Goal: Task Accomplishment & Management: Manage account settings

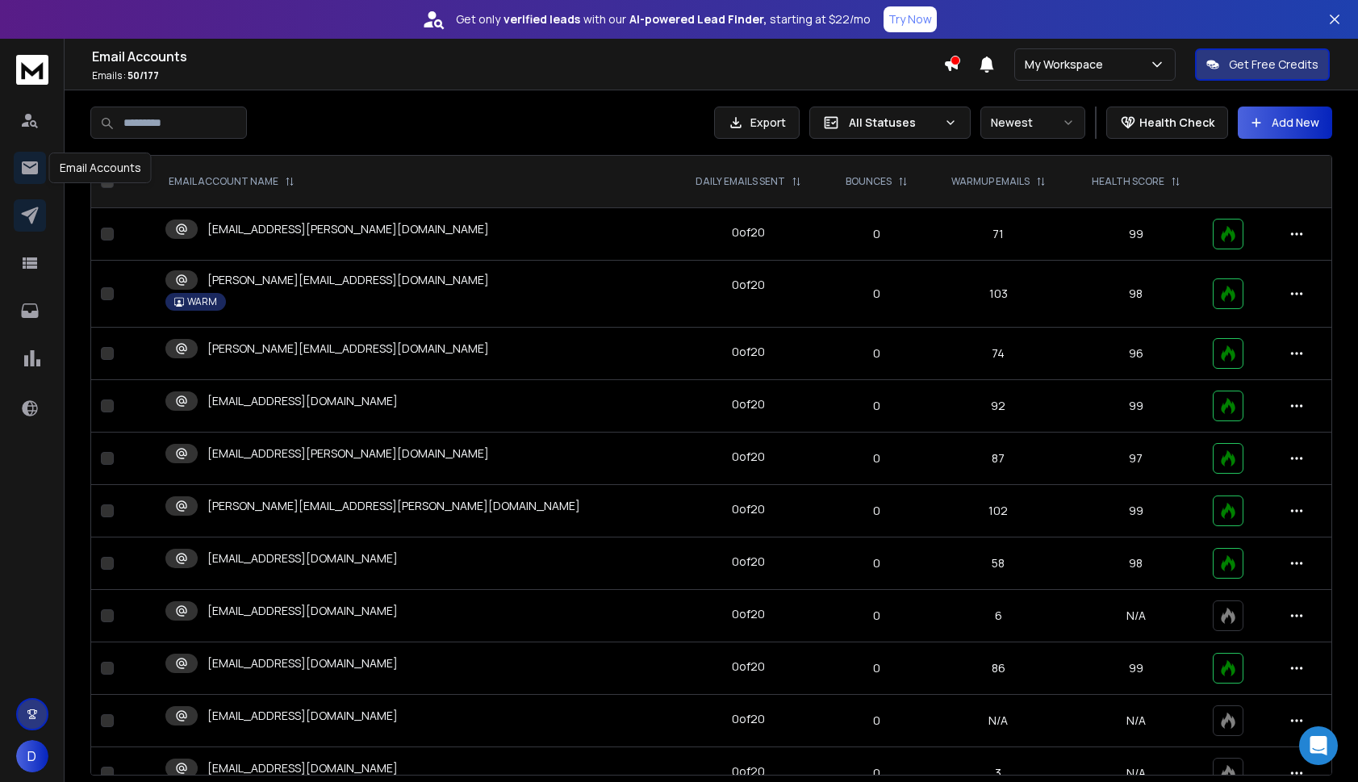
click at [31, 206] on icon at bounding box center [29, 215] width 19 height 19
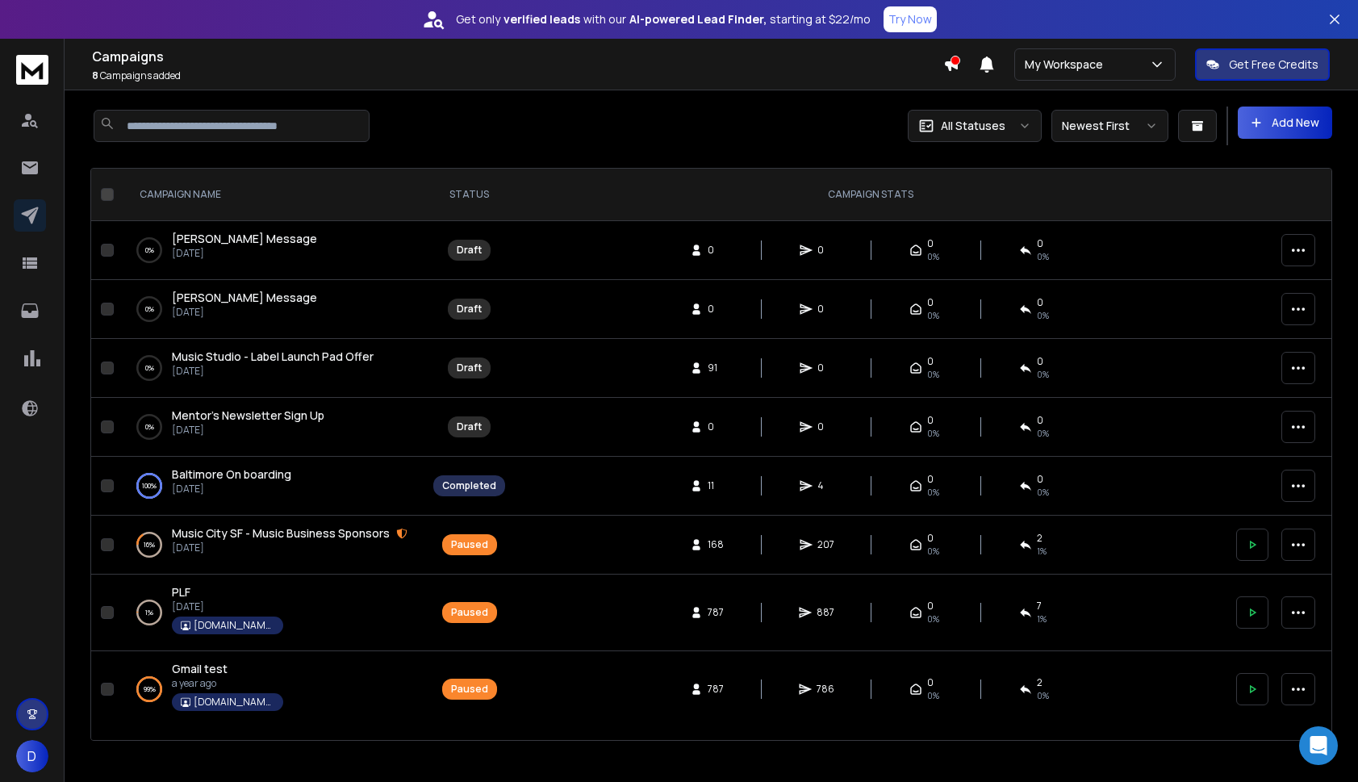
click at [311, 366] on p "[DATE]" at bounding box center [273, 371] width 202 height 13
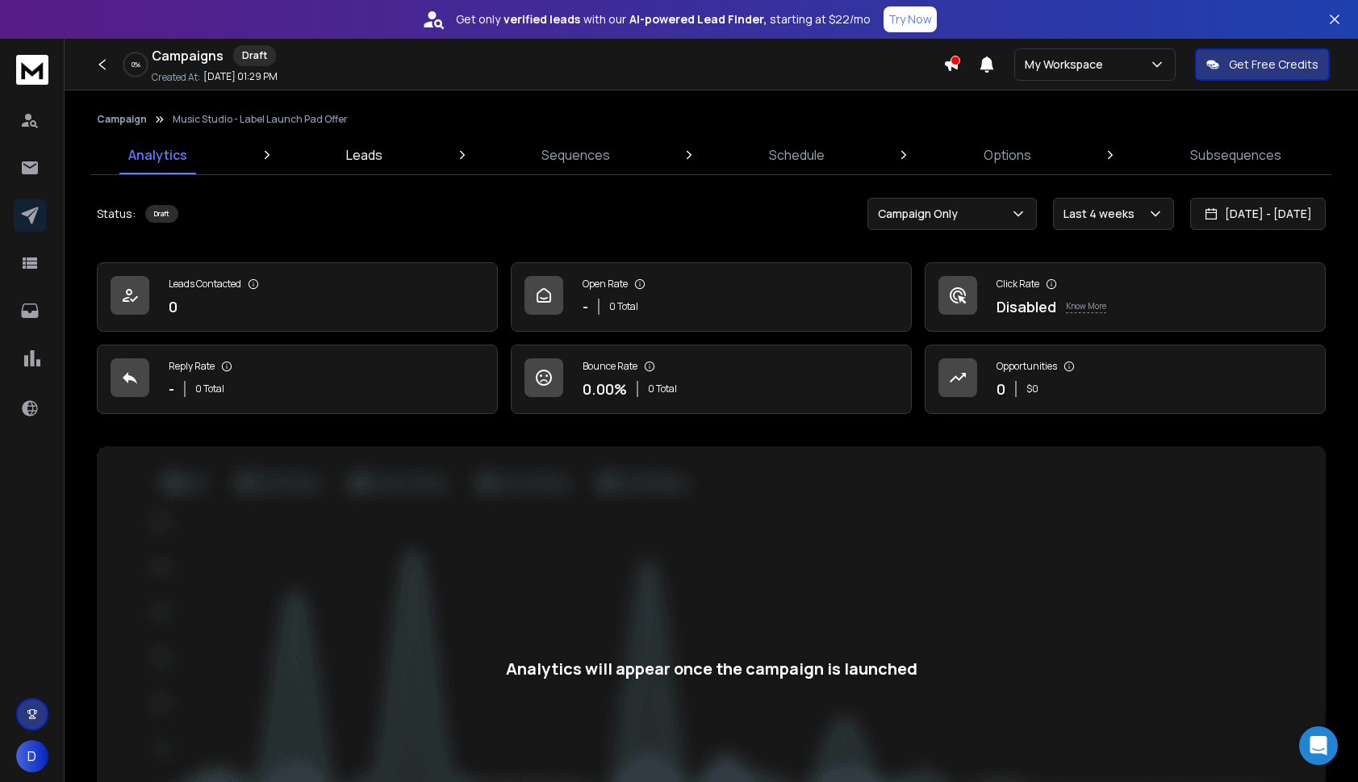
click at [363, 159] on p "Leads" at bounding box center [364, 154] width 36 height 19
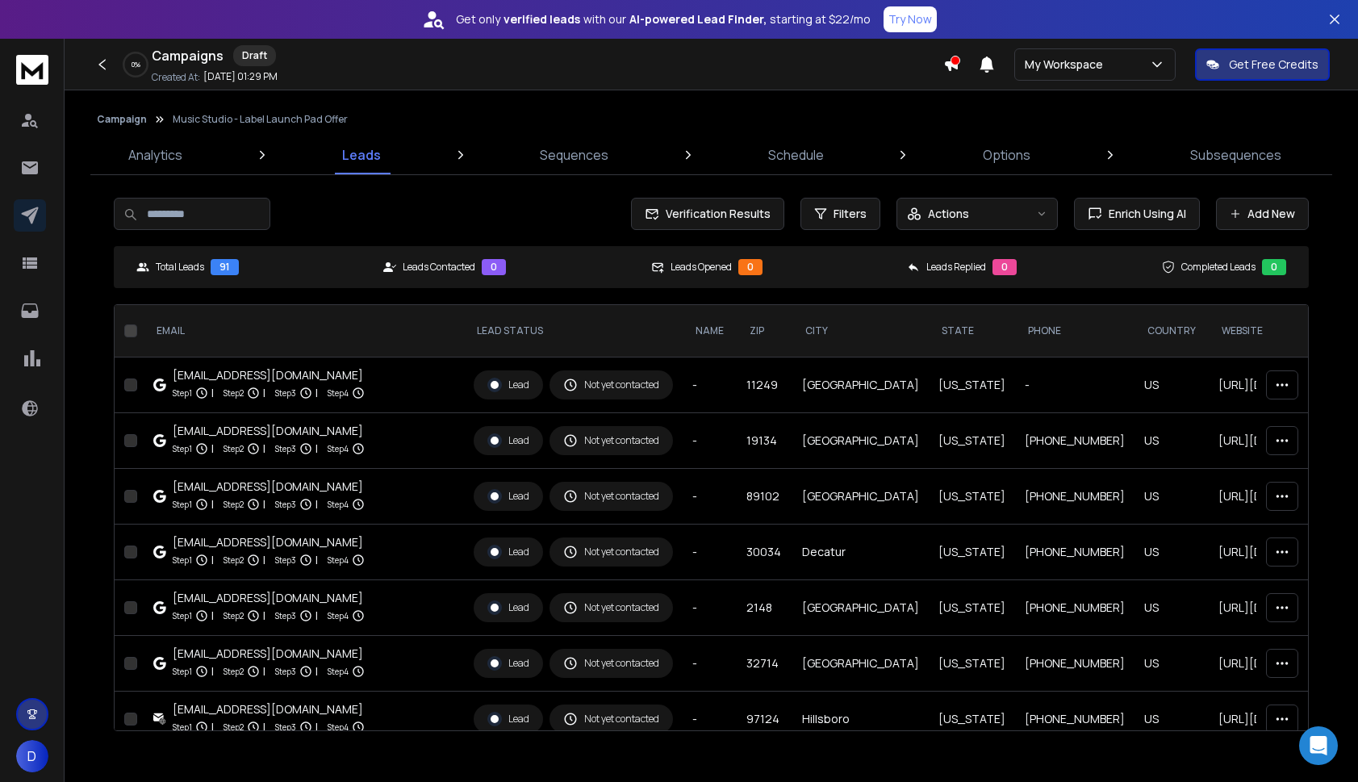
click at [136, 324] on div at bounding box center [133, 330] width 19 height 13
click at [135, 336] on button "button" at bounding box center [130, 330] width 13 height 13
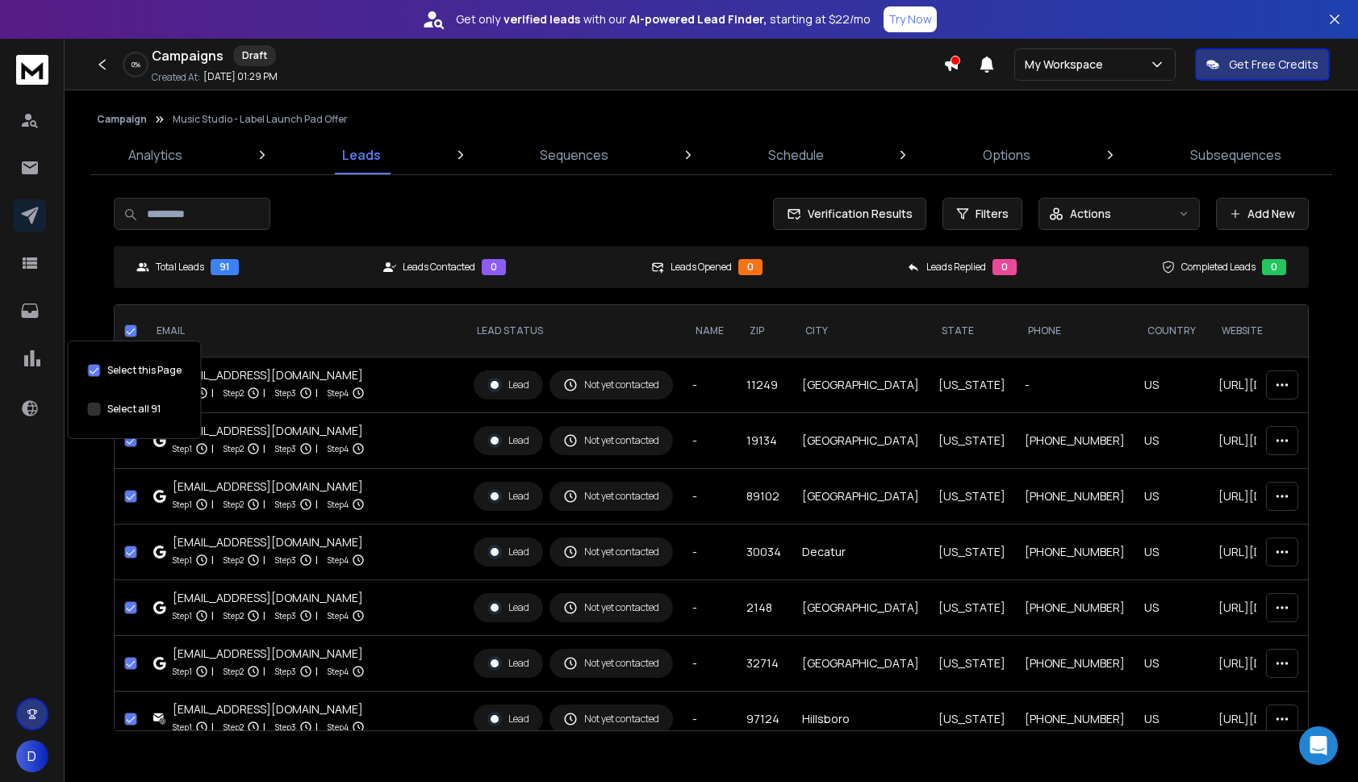
click at [100, 410] on button "Select this Page" at bounding box center [94, 409] width 13 height 13
click at [142, 332] on div at bounding box center [133, 330] width 19 height 13
click at [133, 333] on button "Select this Page" at bounding box center [130, 330] width 13 height 13
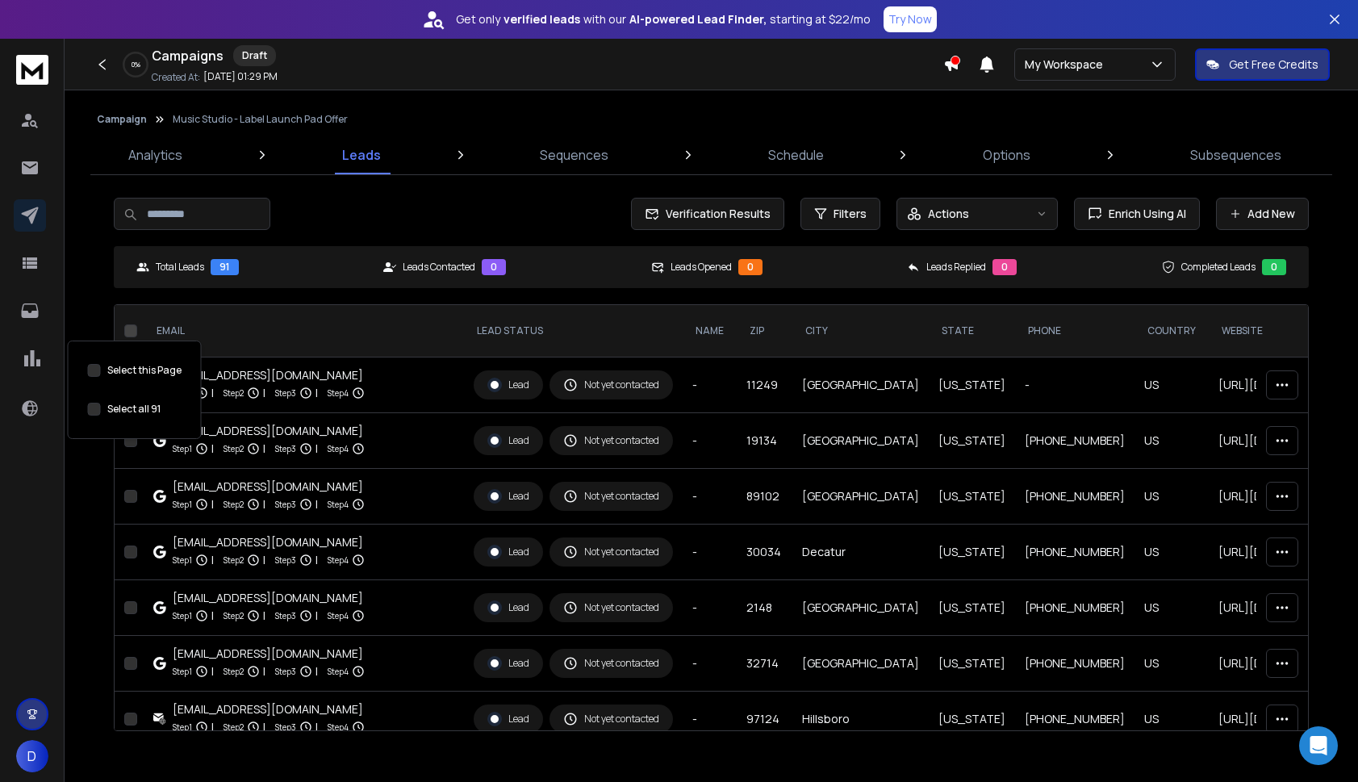
click at [133, 333] on button "Select this Page" at bounding box center [130, 330] width 13 height 13
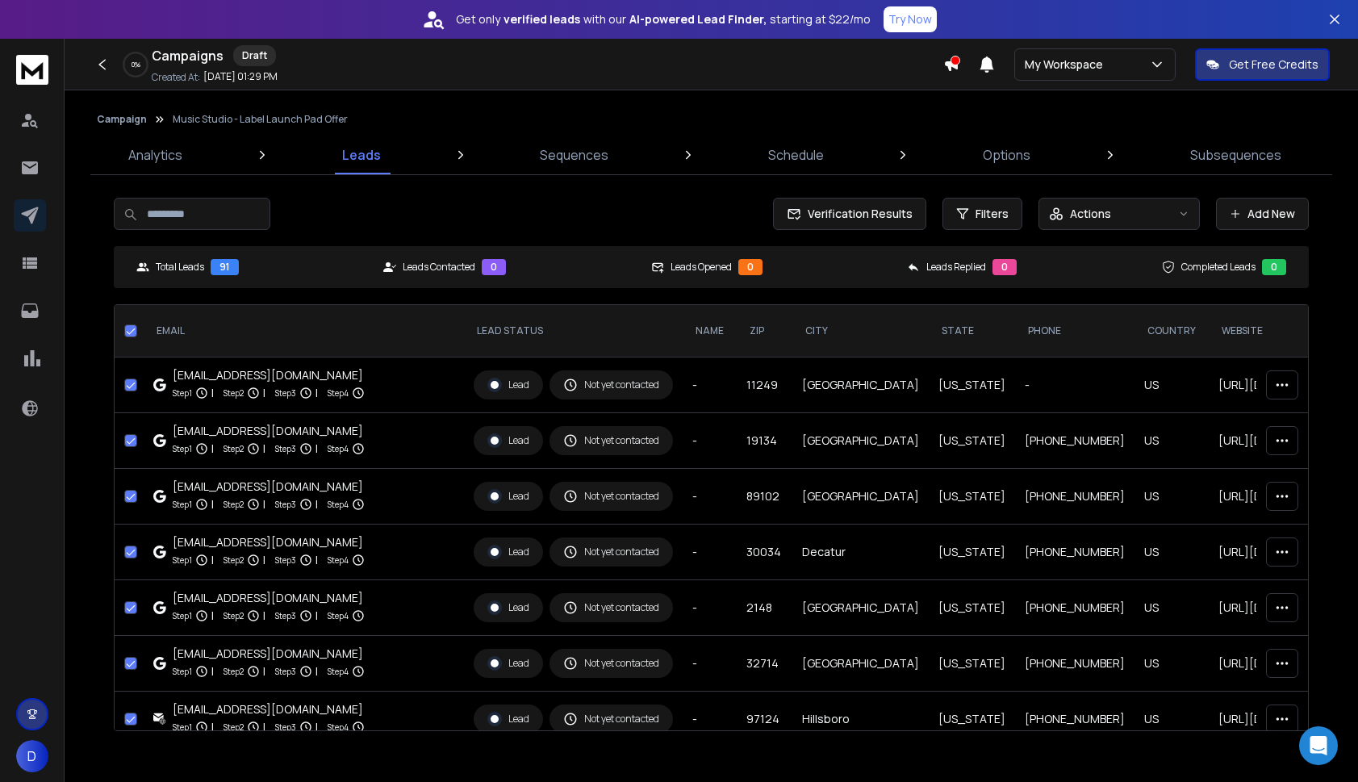
click at [133, 333] on button "button" at bounding box center [130, 330] width 13 height 13
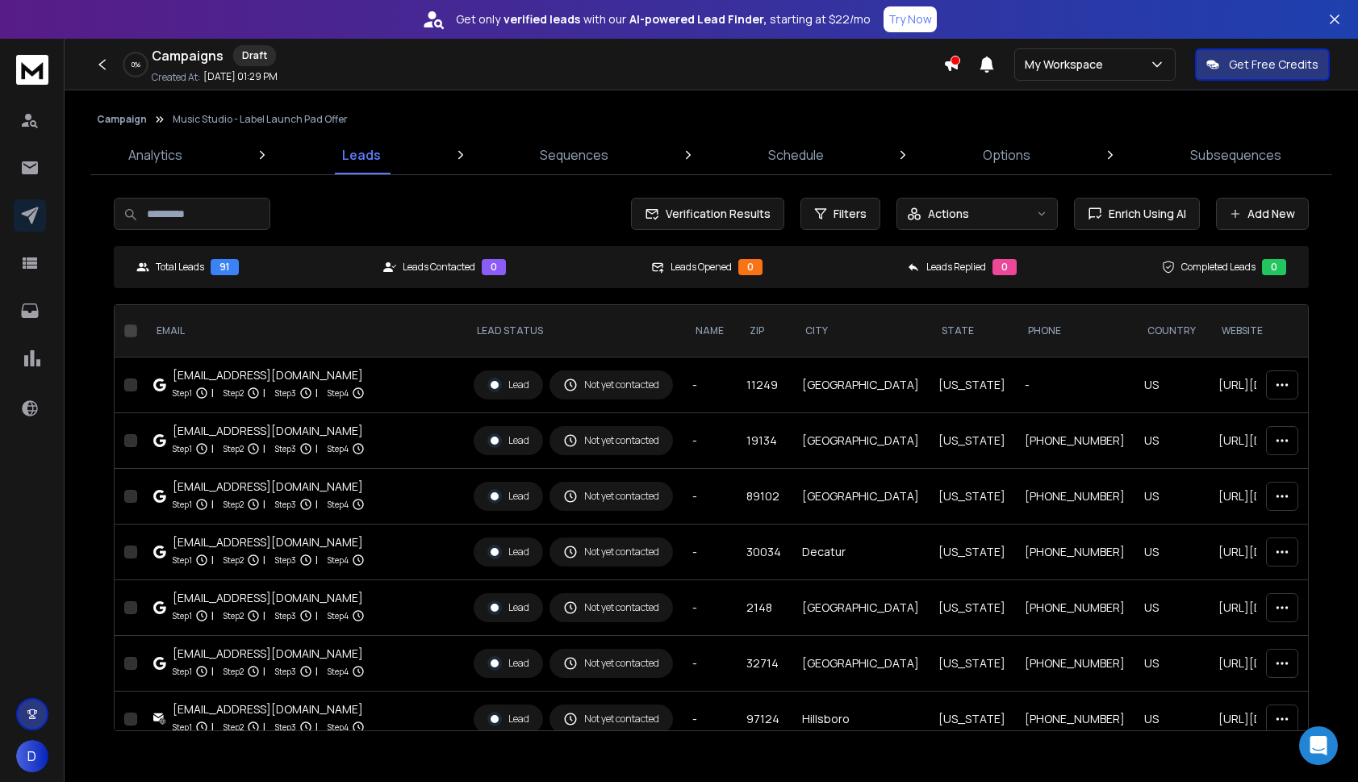
click at [133, 333] on button "button" at bounding box center [130, 330] width 13 height 13
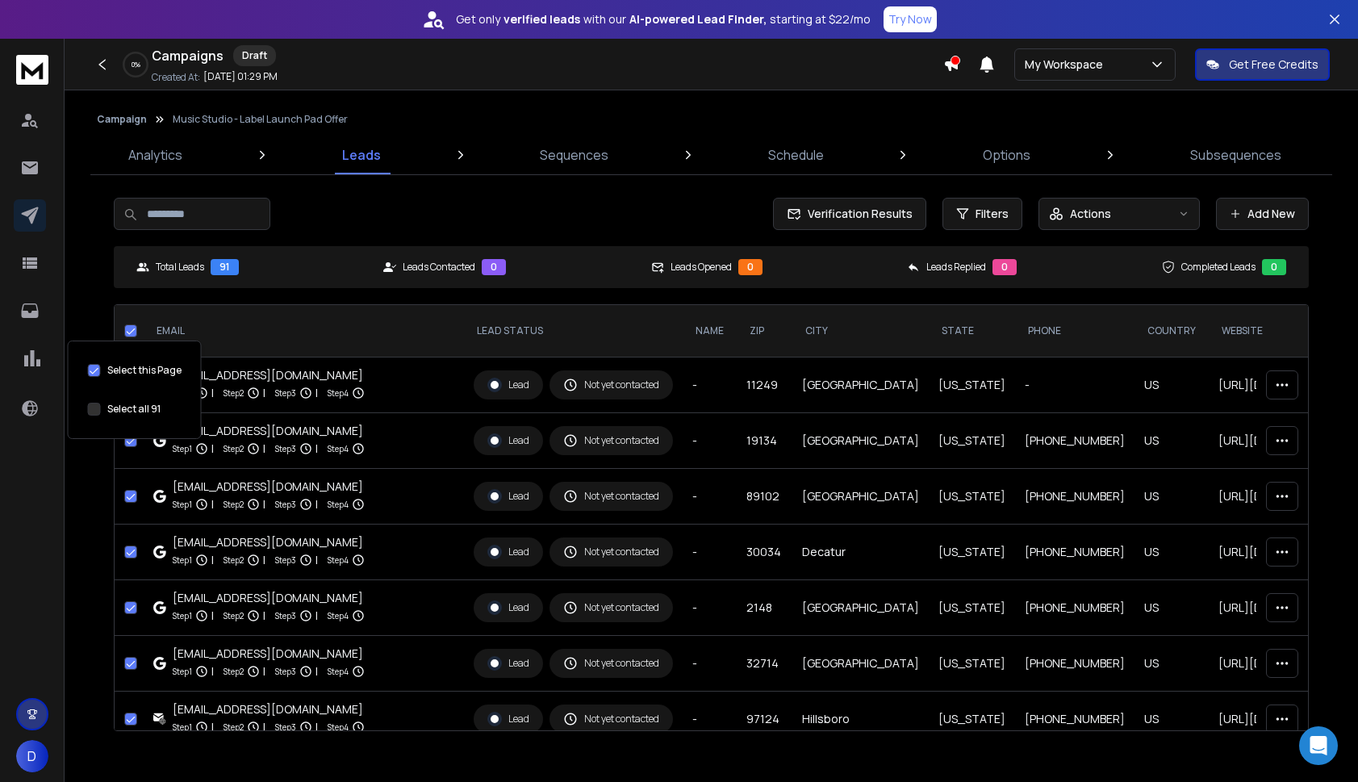
click at [136, 409] on label "Select all 91" at bounding box center [133, 409] width 53 height 13
click at [98, 408] on button "Select this Page" at bounding box center [94, 409] width 13 height 13
click at [1099, 216] on p "Actions" at bounding box center [1090, 214] width 41 height 16
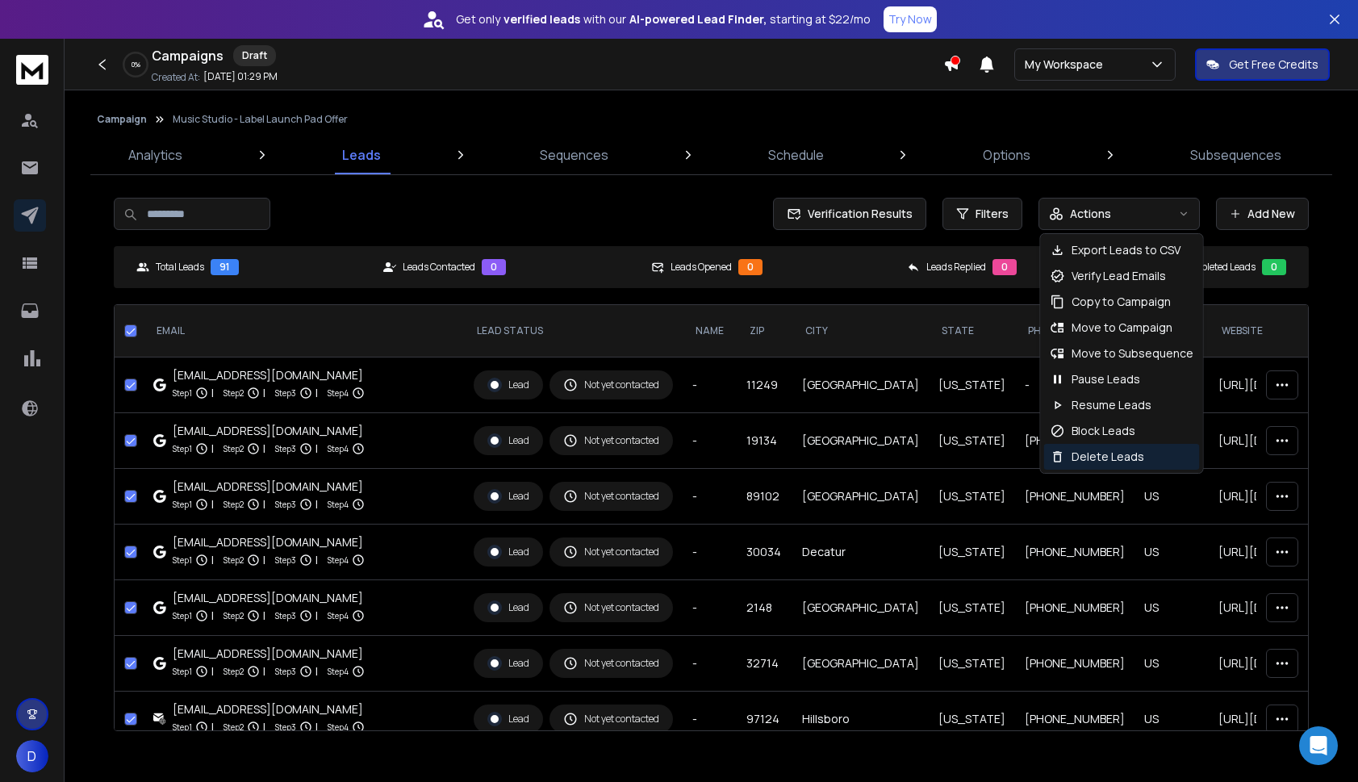
click at [1090, 455] on p "Delete Leads" at bounding box center [1108, 457] width 73 height 16
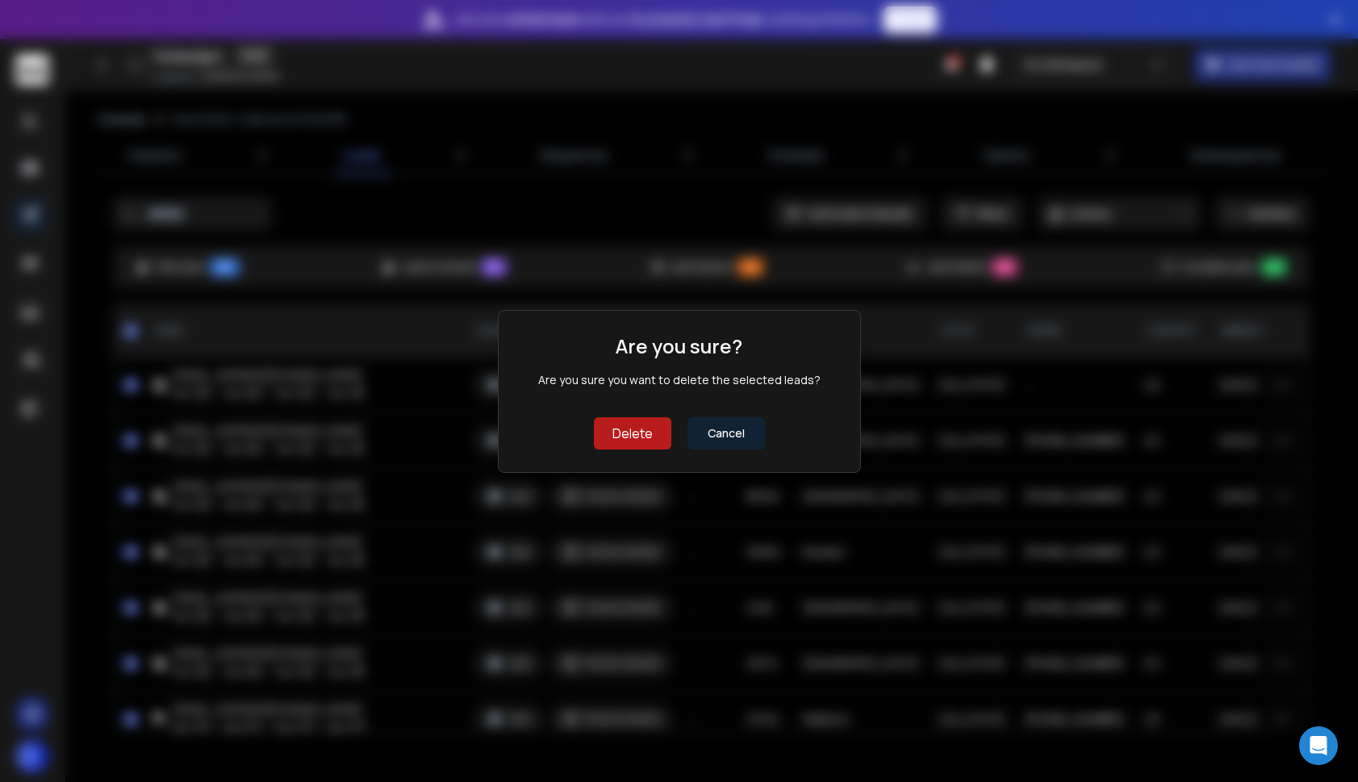
click at [637, 426] on button "Delete" at bounding box center [632, 433] width 77 height 32
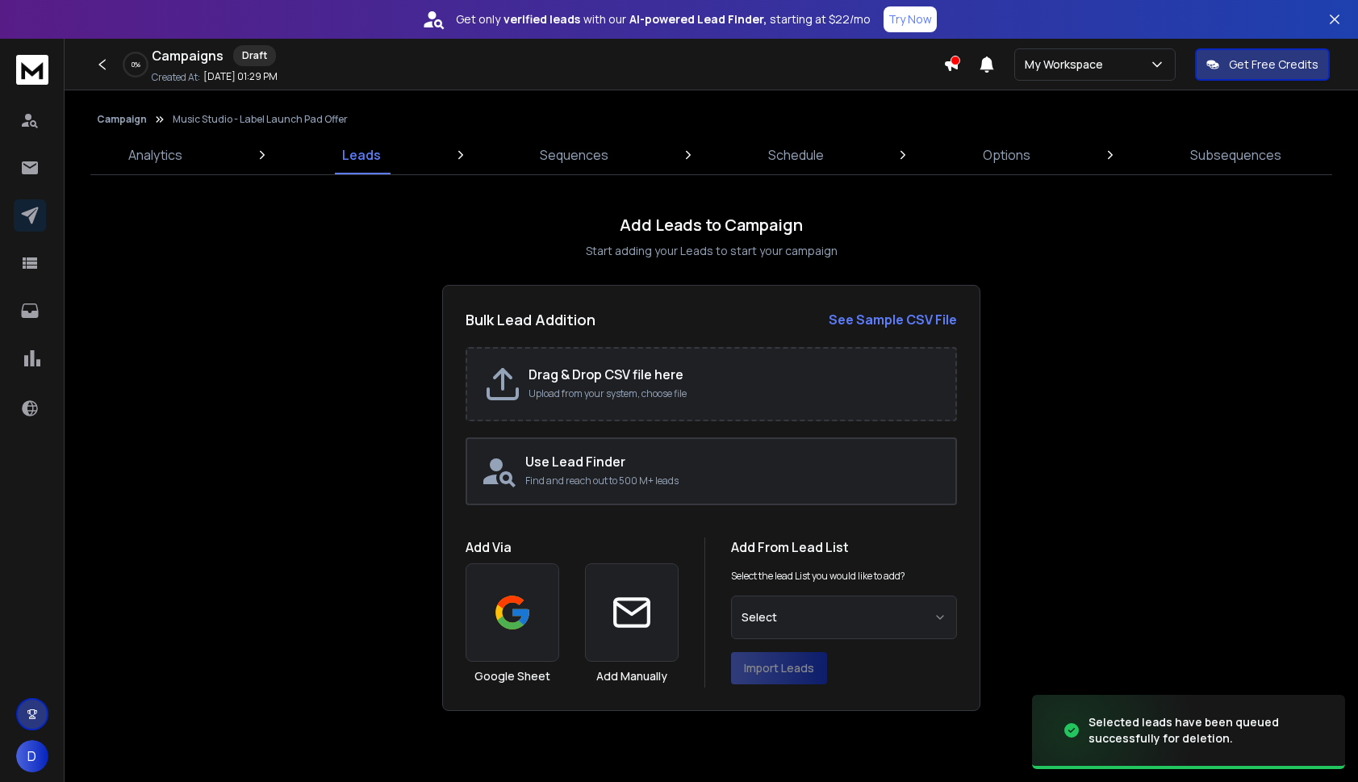
click at [596, 395] on p "Upload from your system, choose file" at bounding box center [734, 393] width 411 height 13
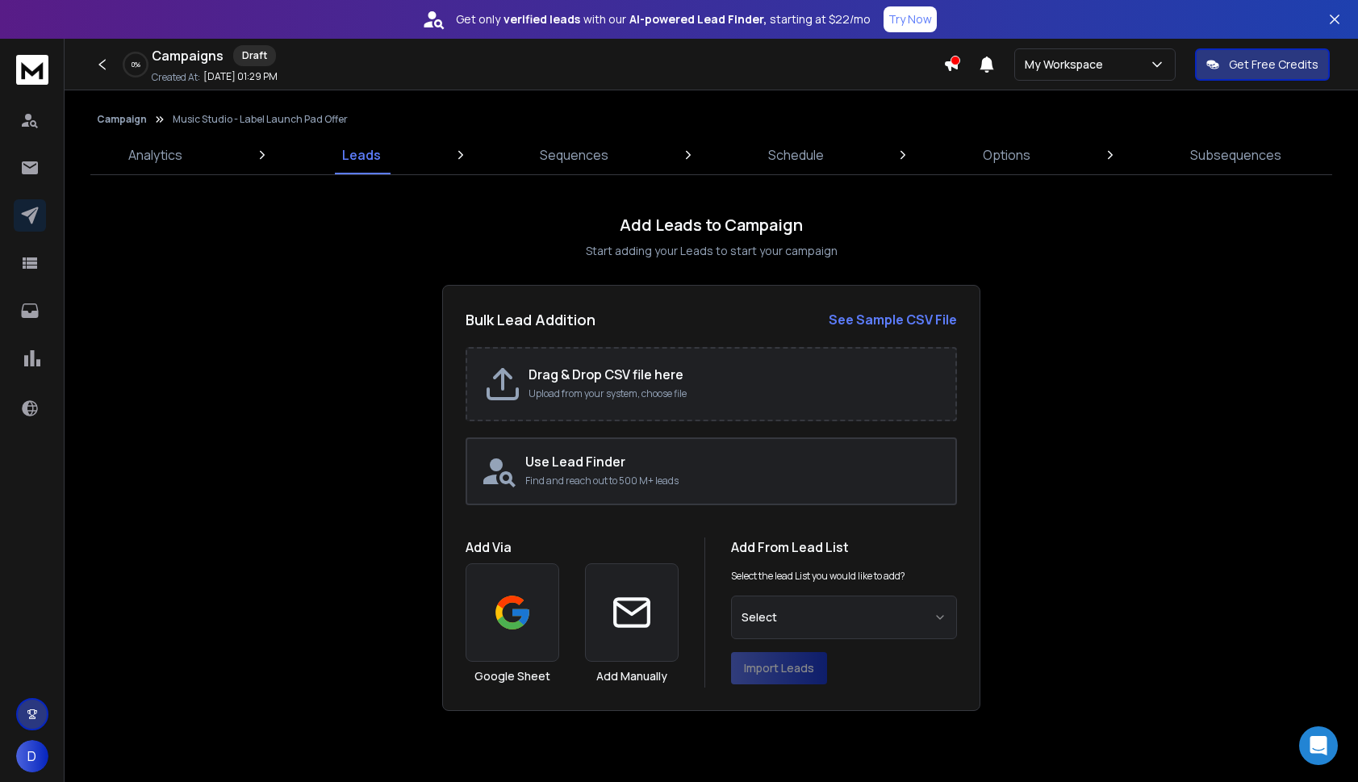
type input "**********"
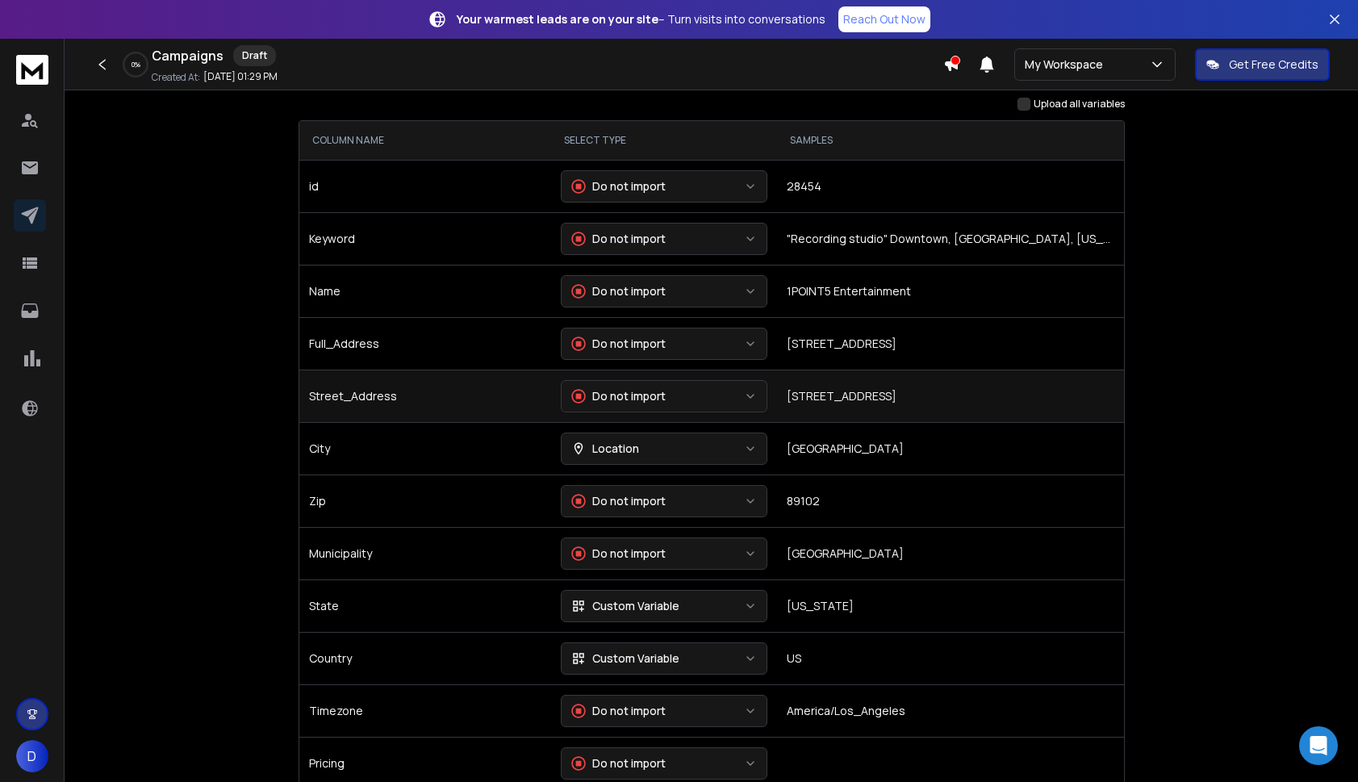
scroll to position [144, 0]
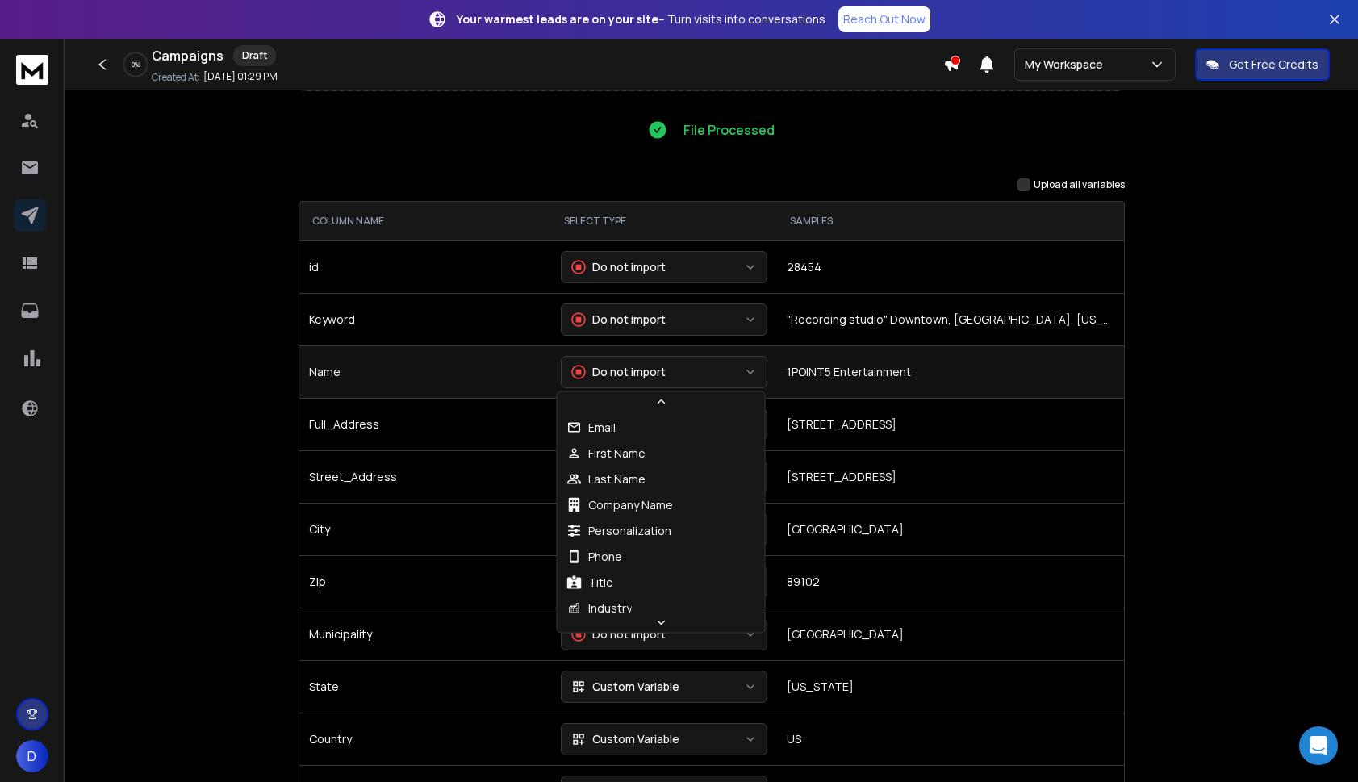
click at [670, 371] on button "Do not import" at bounding box center [664, 372] width 206 height 32
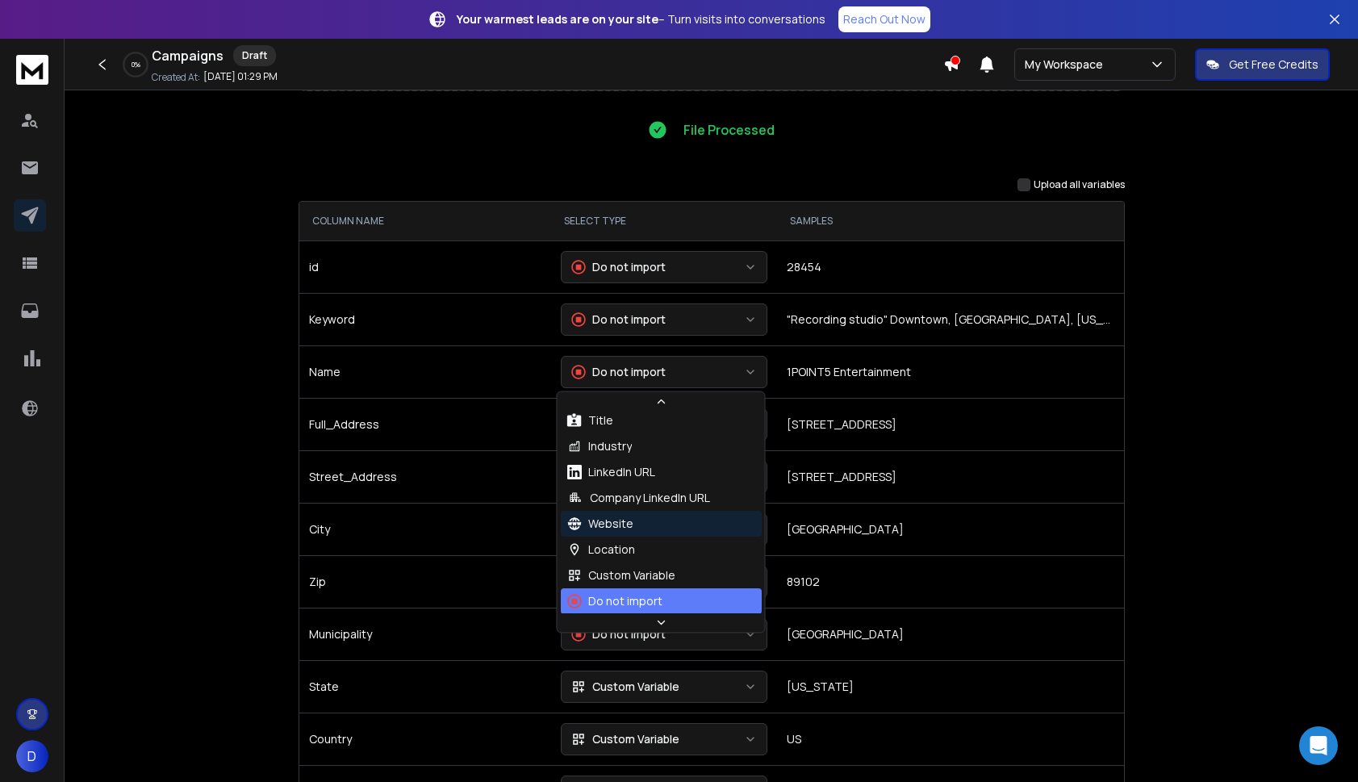
scroll to position [147, 0]
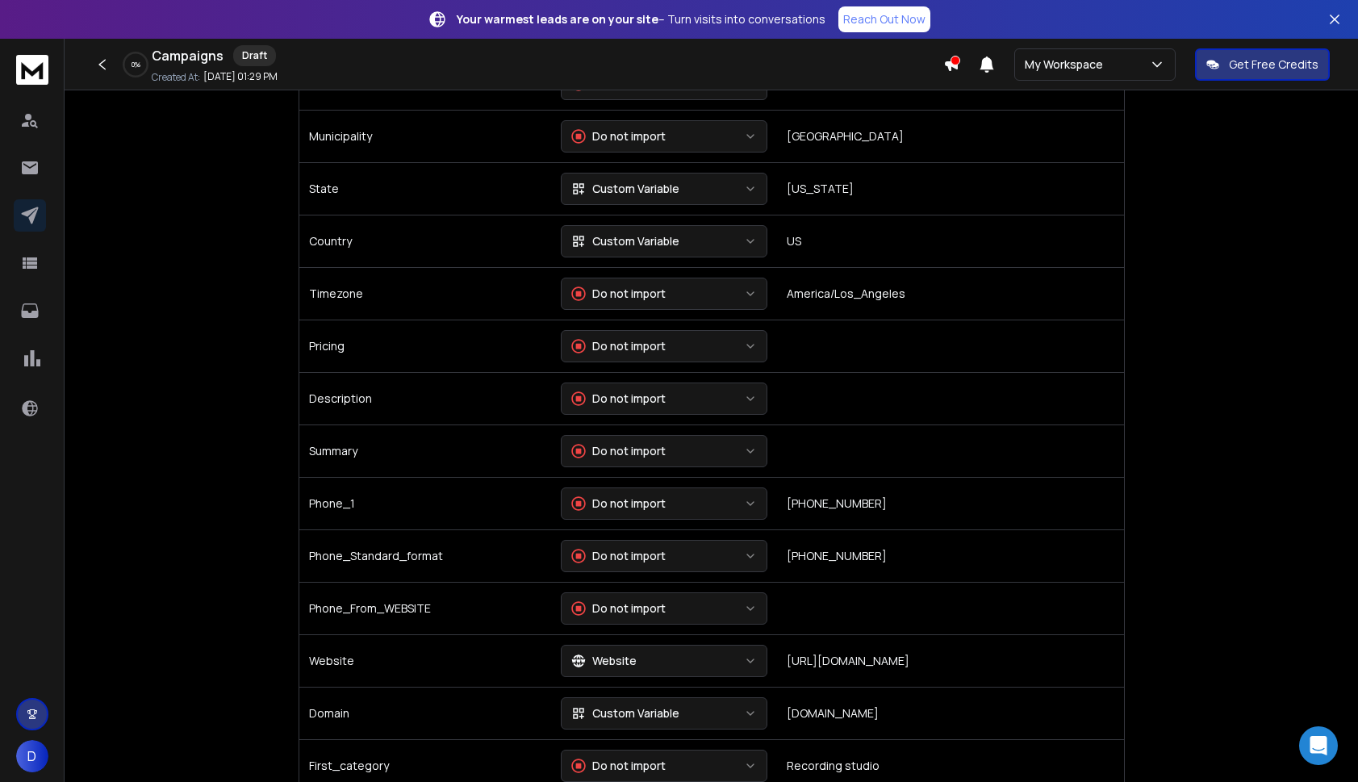
scroll to position [261, 0]
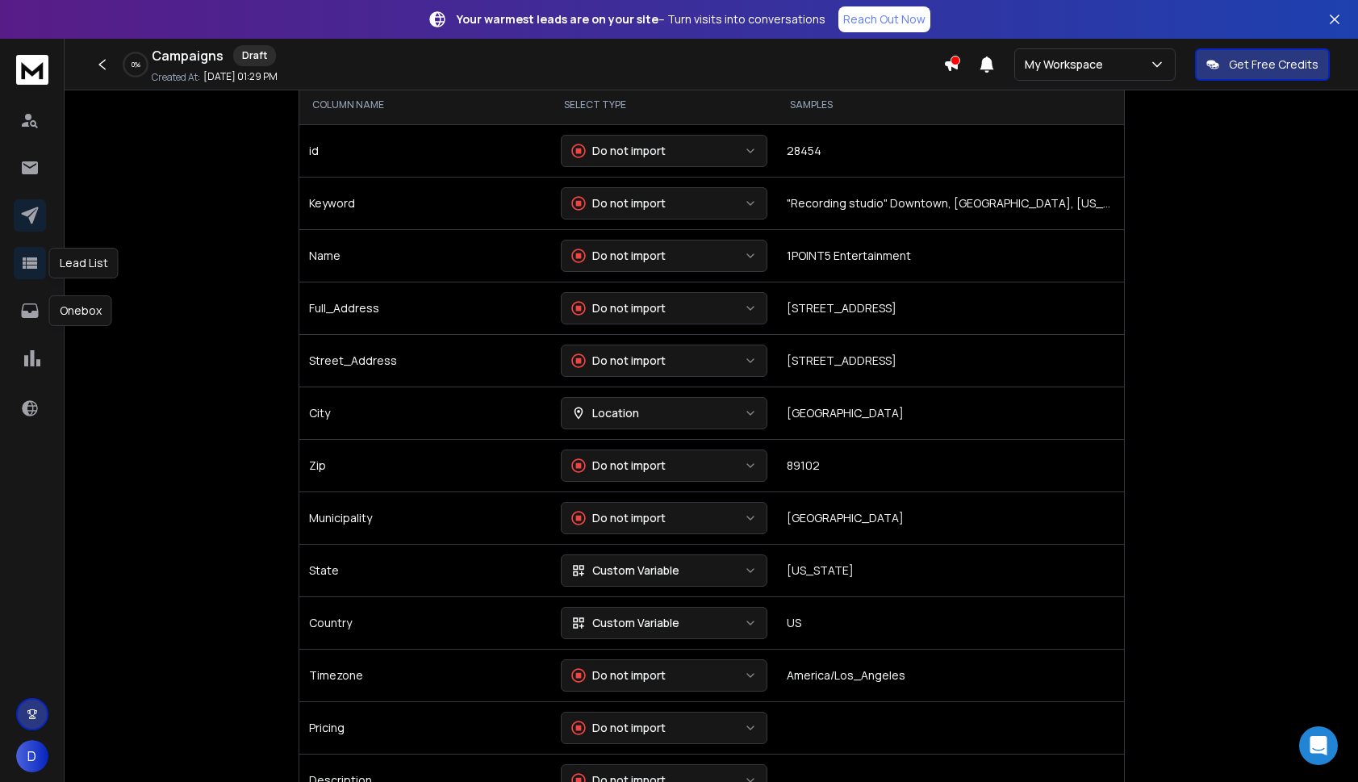
click at [25, 260] on icon at bounding box center [29, 262] width 19 height 19
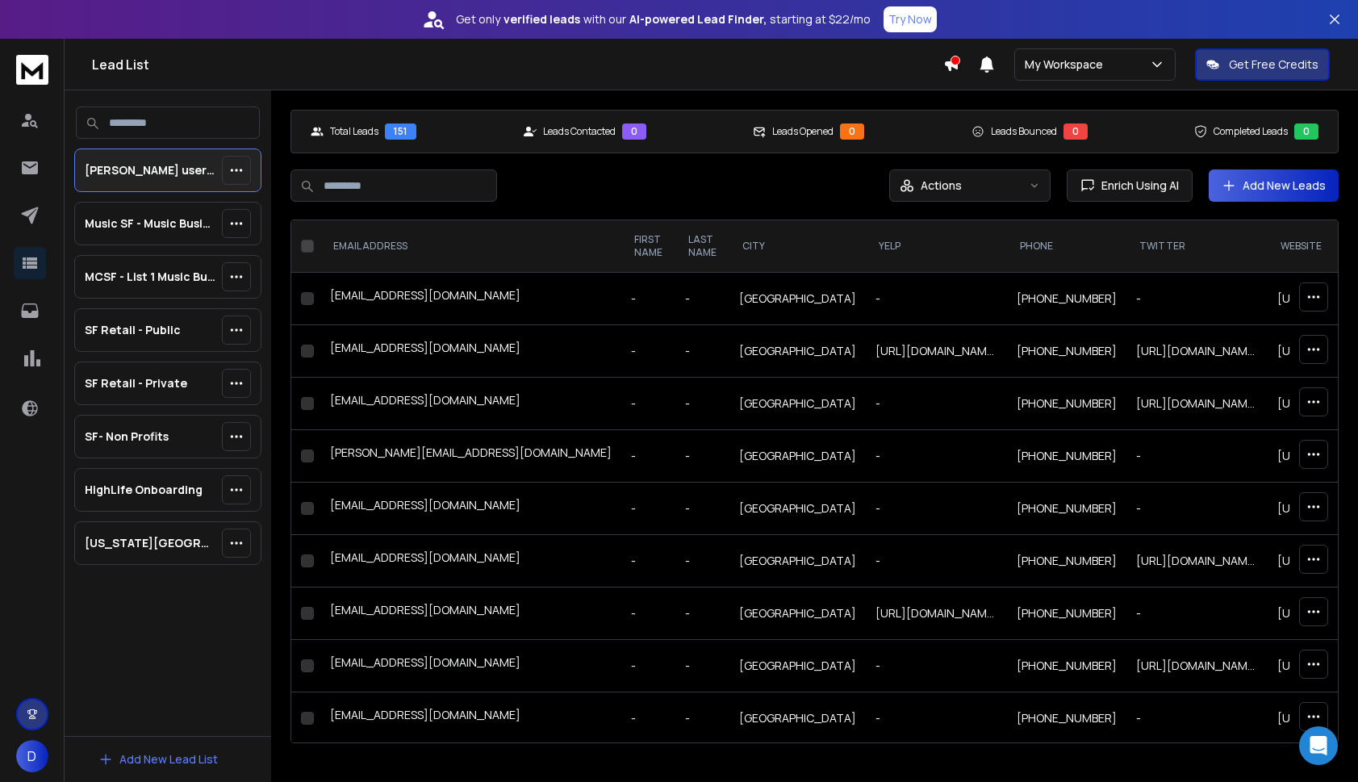
click at [130, 754] on button "Add New Lead List" at bounding box center [158, 759] width 145 height 32
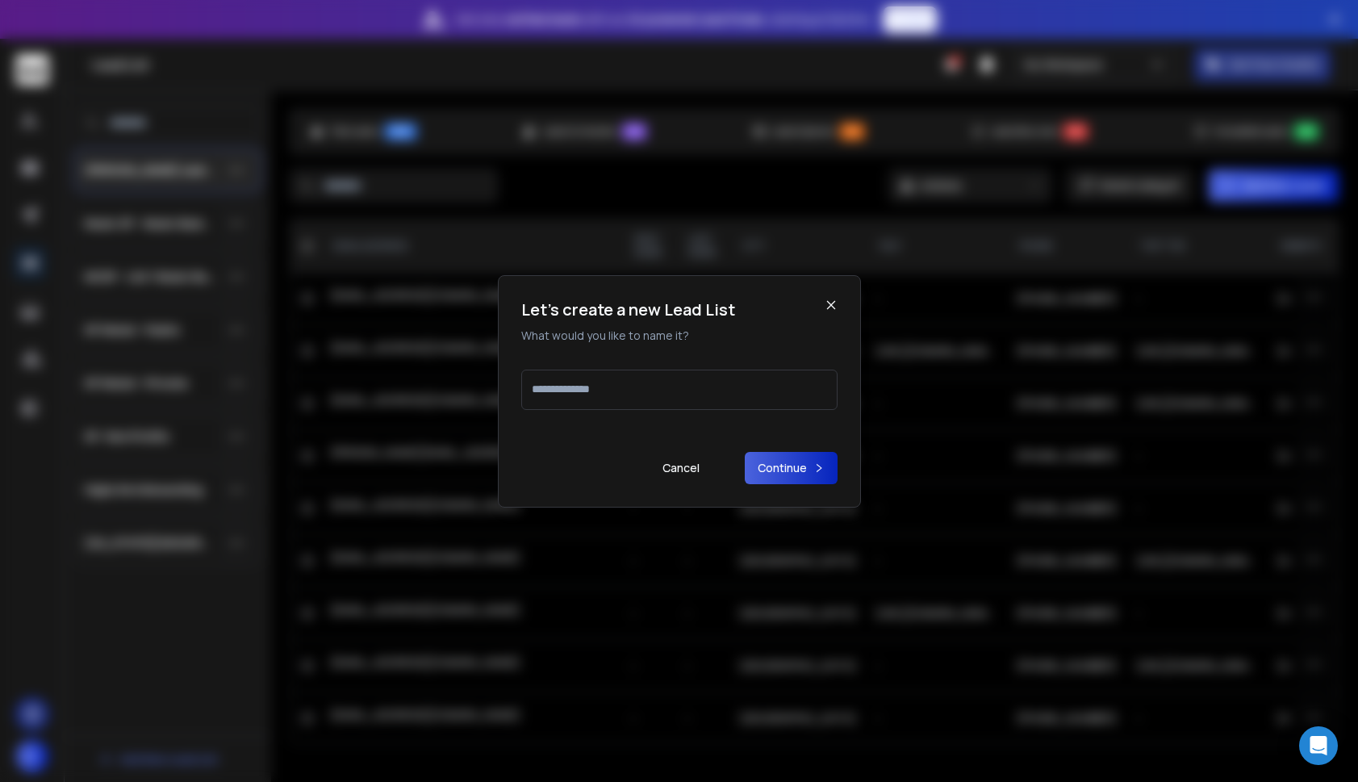
click at [589, 399] on input at bounding box center [679, 390] width 316 height 40
drag, startPoint x: 557, startPoint y: 404, endPoint x: 504, endPoint y: 401, distance: 53.4
click at [504, 403] on div "**********" at bounding box center [679, 391] width 363 height 232
drag, startPoint x: 560, startPoint y: 374, endPoint x: 501, endPoint y: 373, distance: 58.9
click at [509, 377] on div "**********" at bounding box center [679, 391] width 363 height 232
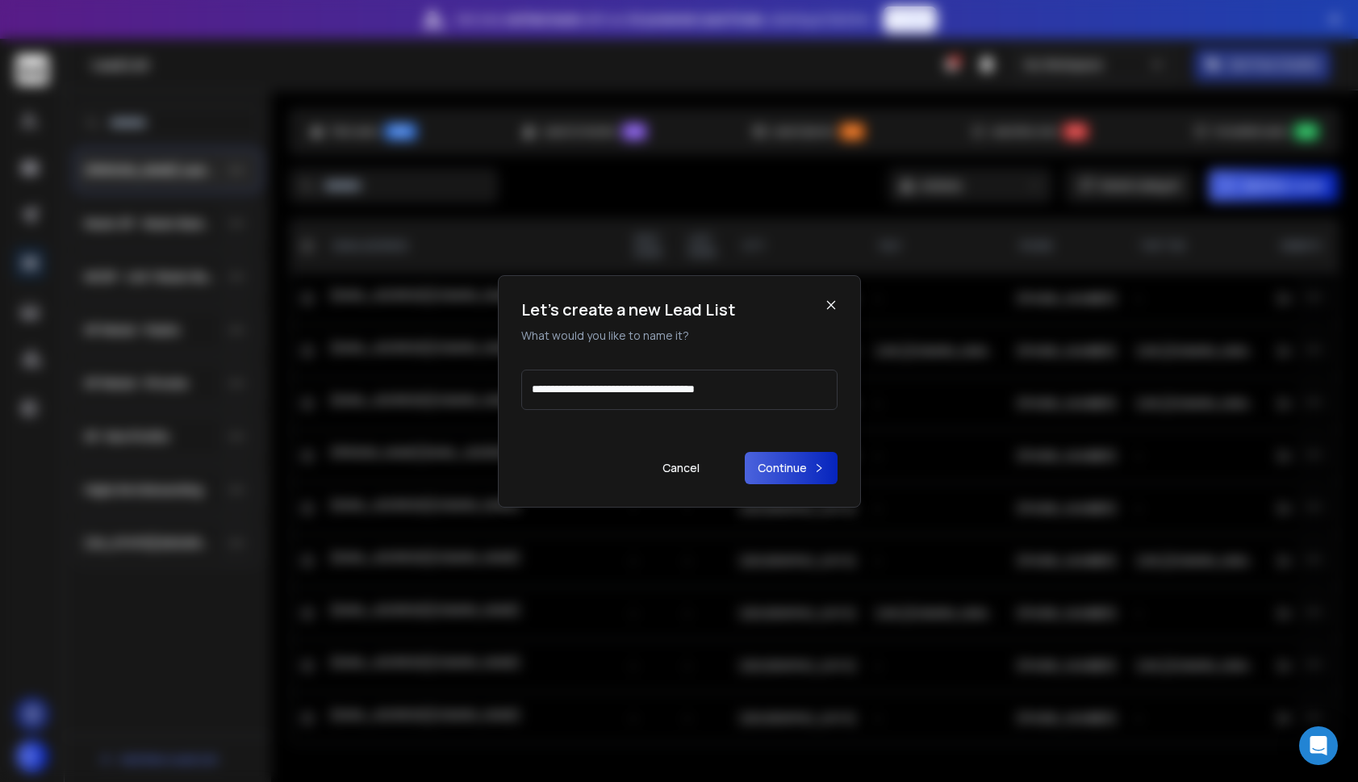
type input "**********"
click at [788, 452] on form "**********" at bounding box center [679, 414] width 316 height 140
click at [769, 463] on button "Continue" at bounding box center [791, 468] width 93 height 32
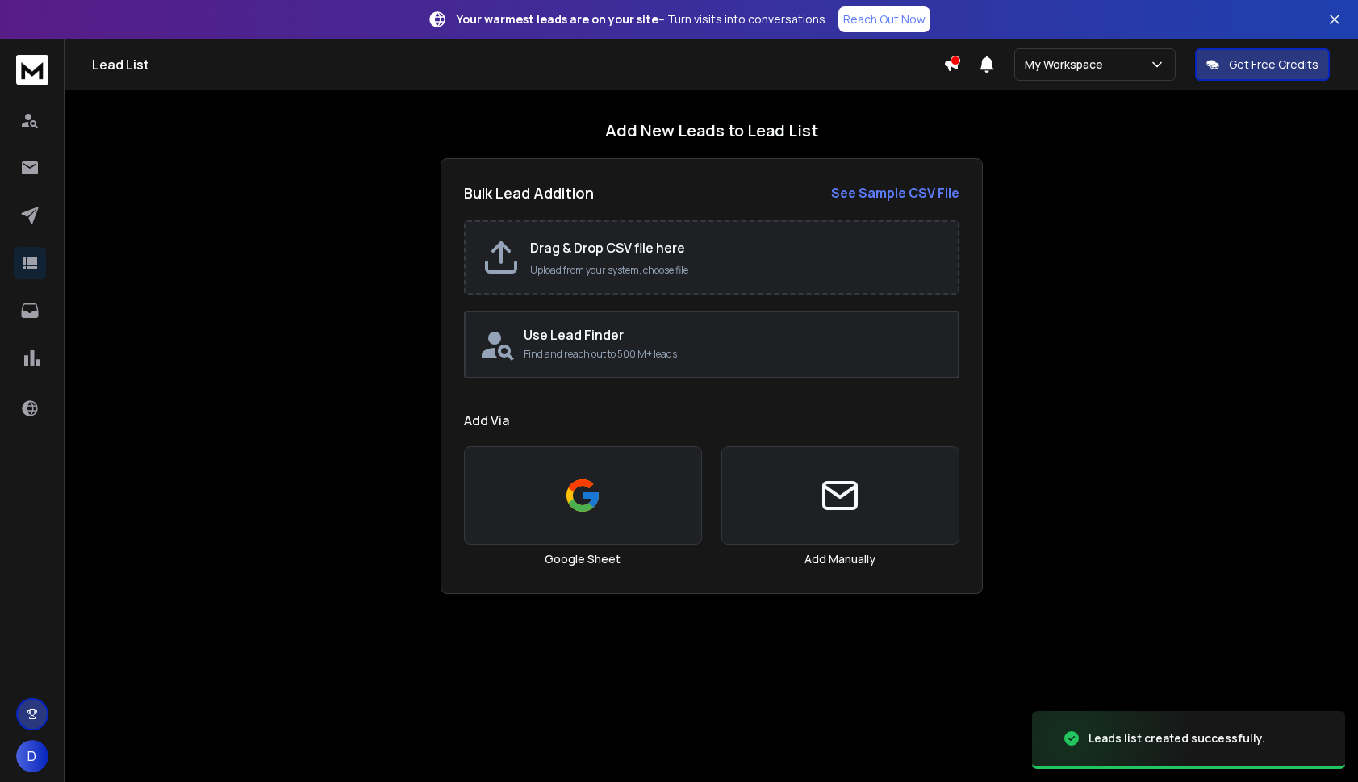
click at [709, 261] on div "Drag & Drop CSV file here Upload from your system, choose file" at bounding box center [736, 257] width 412 height 39
type input "**********"
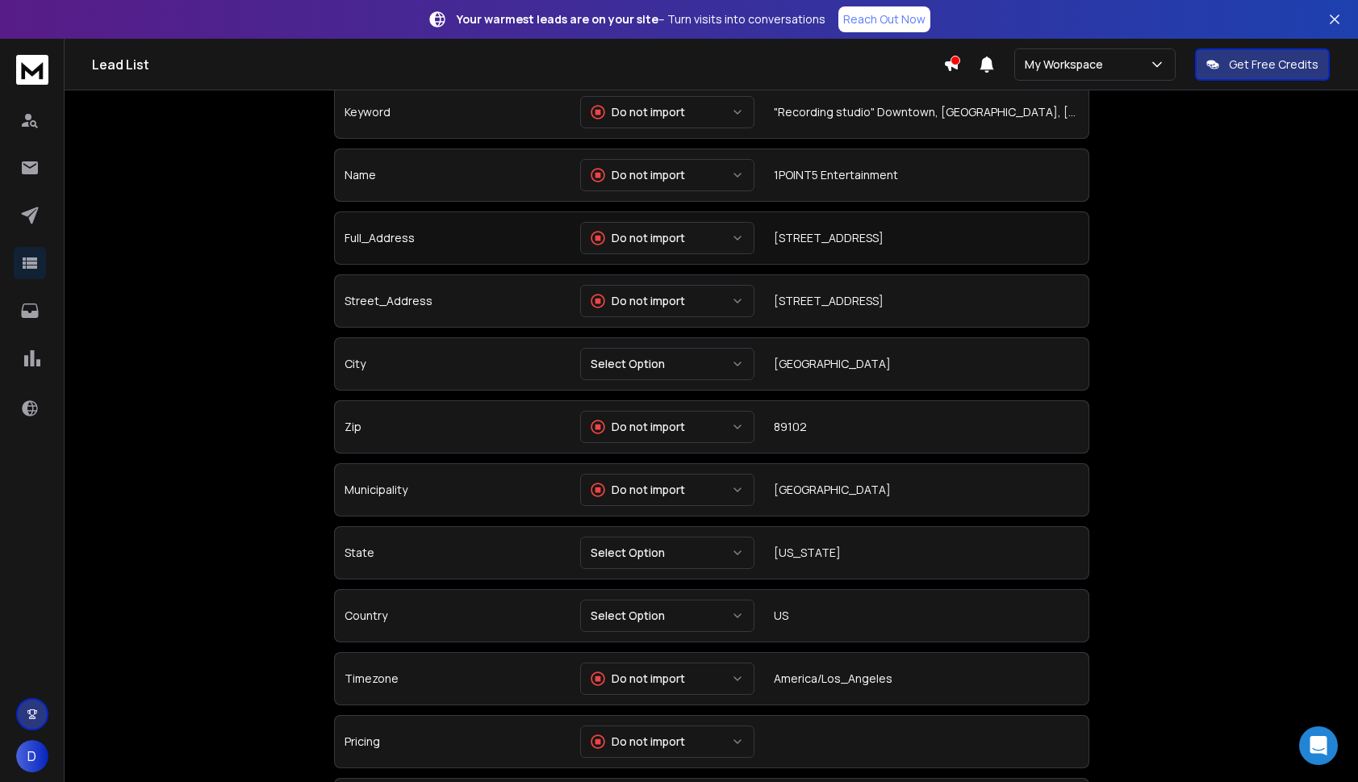
scroll to position [469, 0]
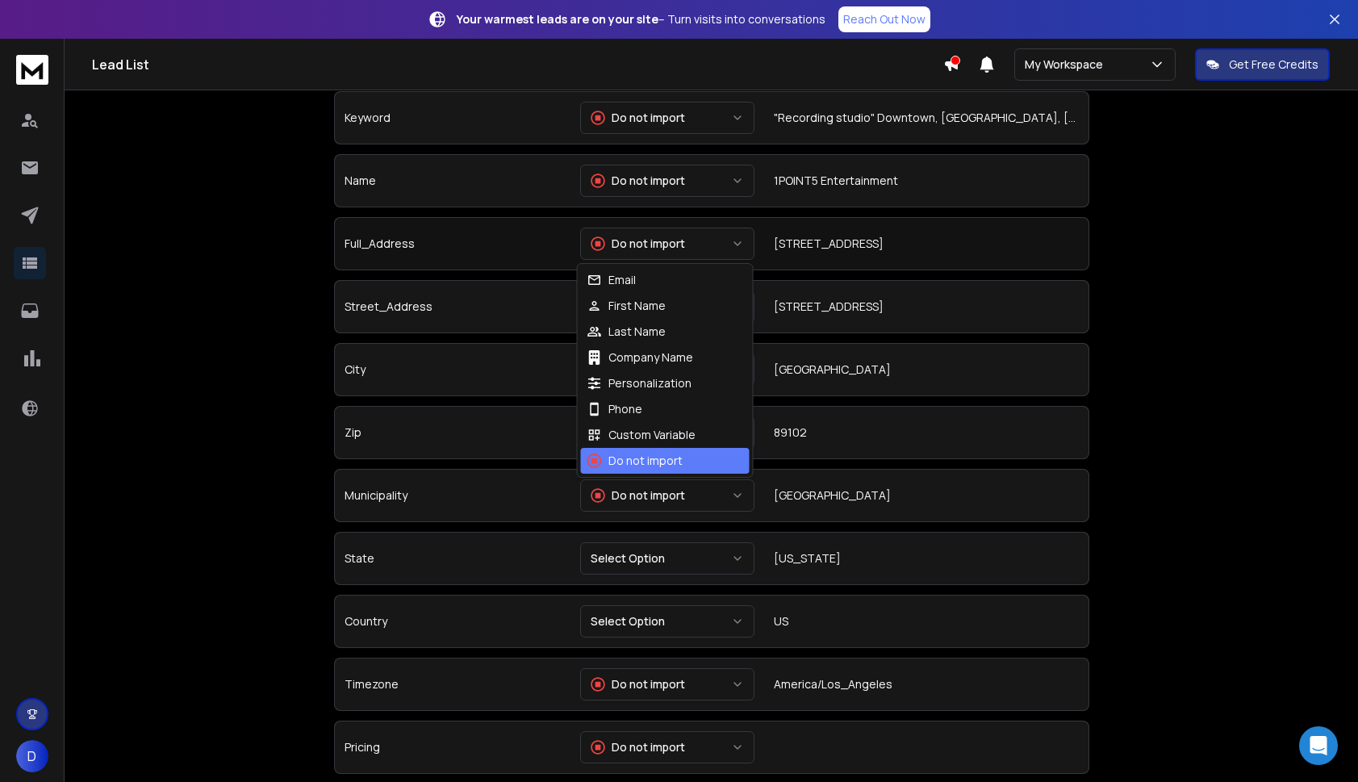
click at [687, 251] on button "Do not import" at bounding box center [667, 244] width 174 height 32
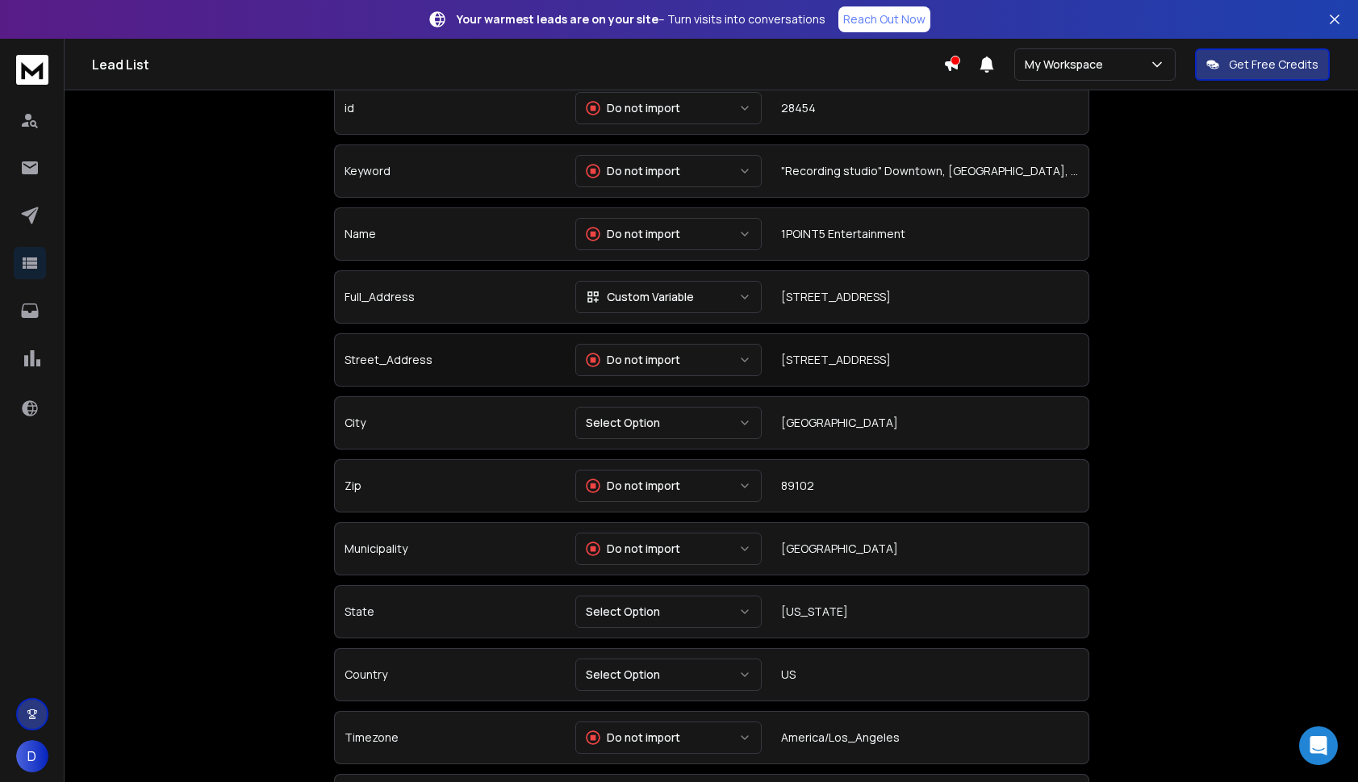
scroll to position [409, 0]
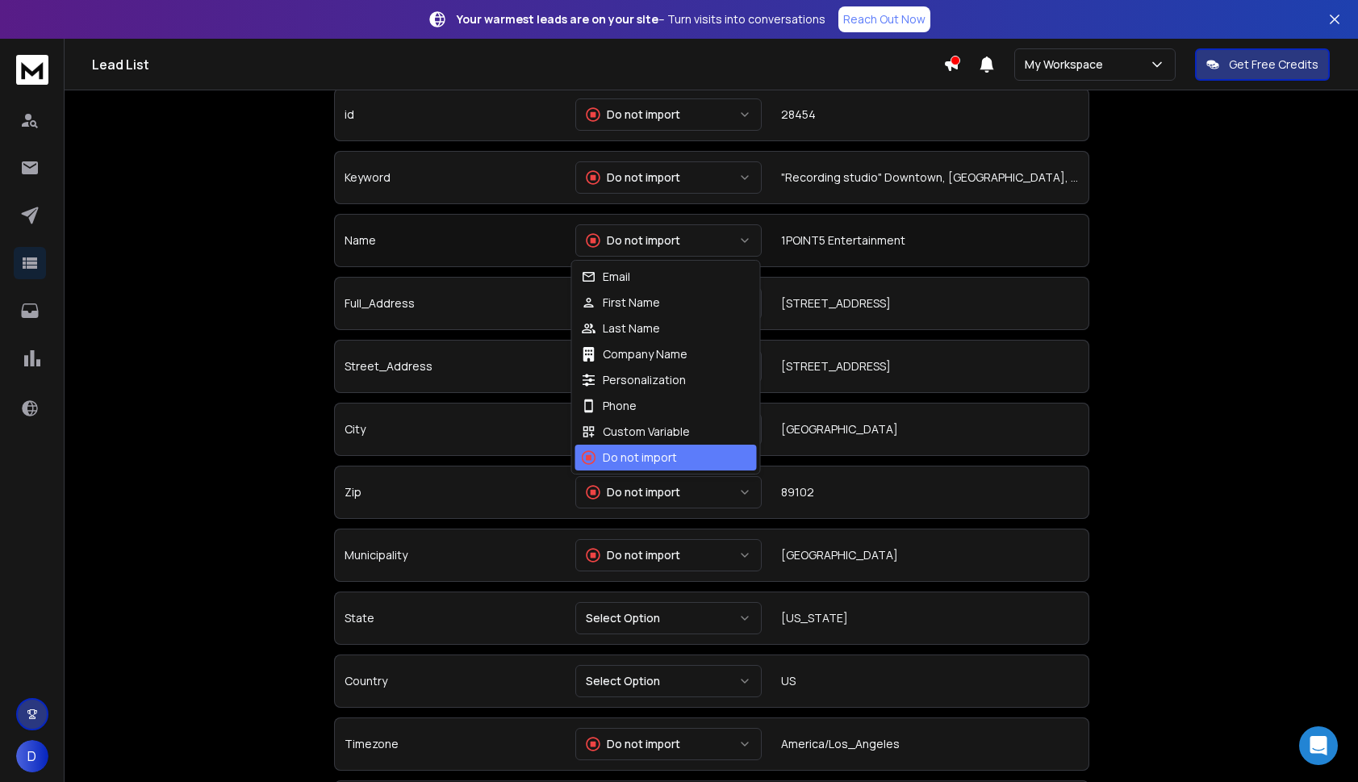
click at [652, 249] on button "Do not import" at bounding box center [668, 240] width 186 height 32
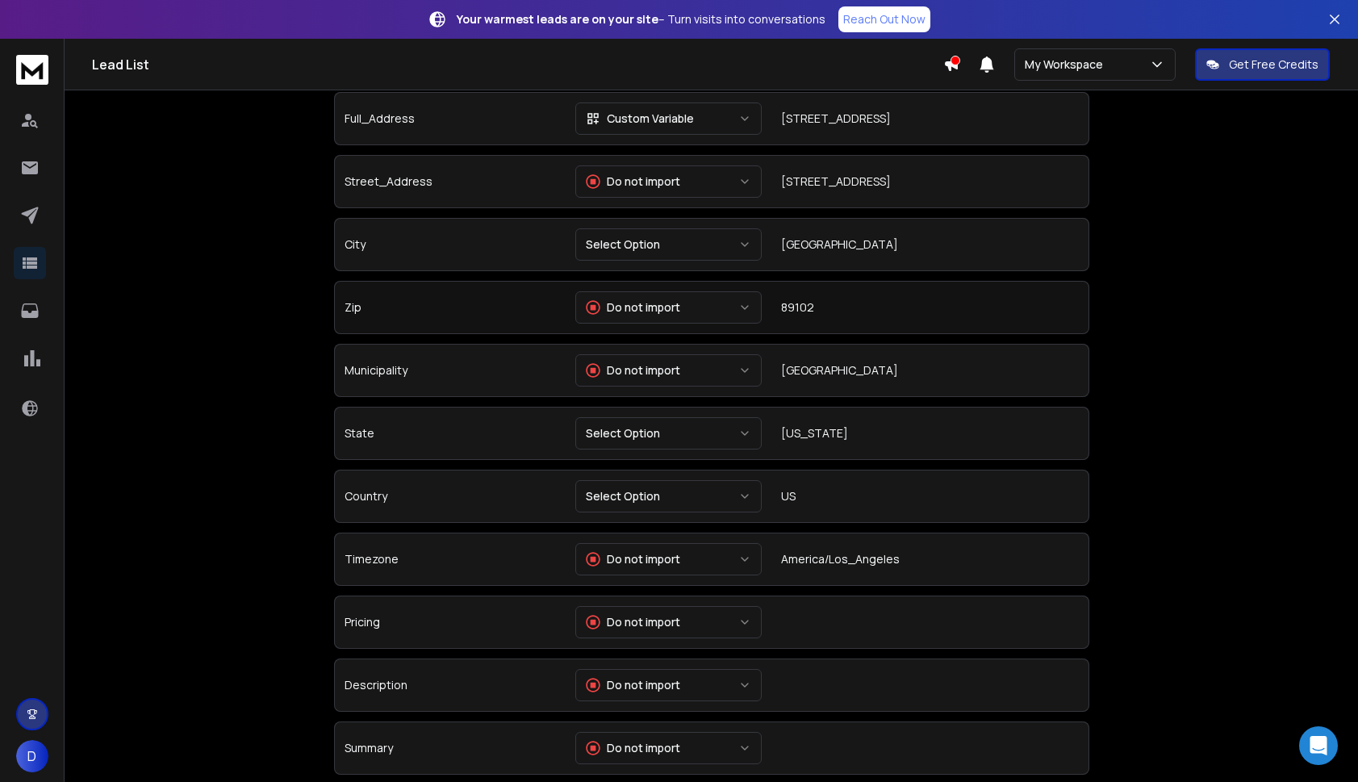
scroll to position [650, 0]
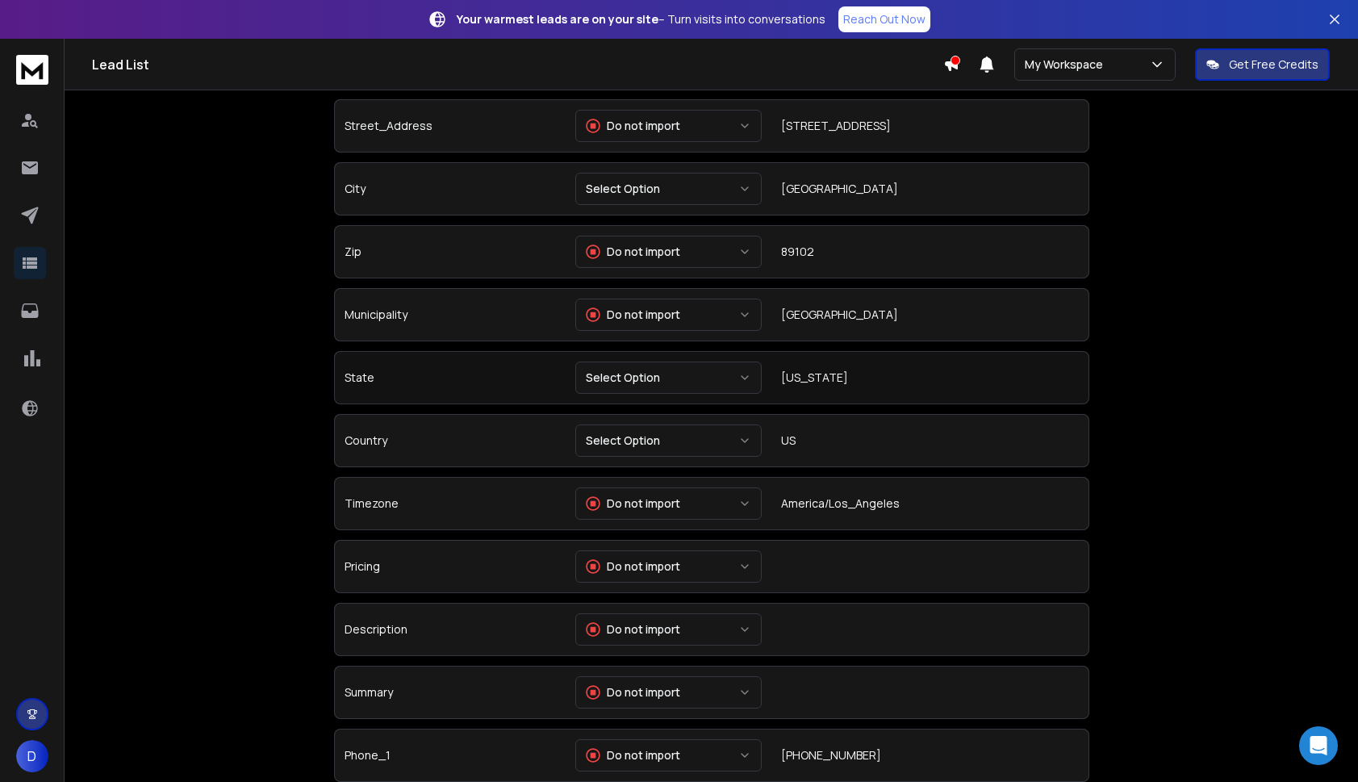
click at [650, 377] on button "Select Option" at bounding box center [668, 377] width 186 height 32
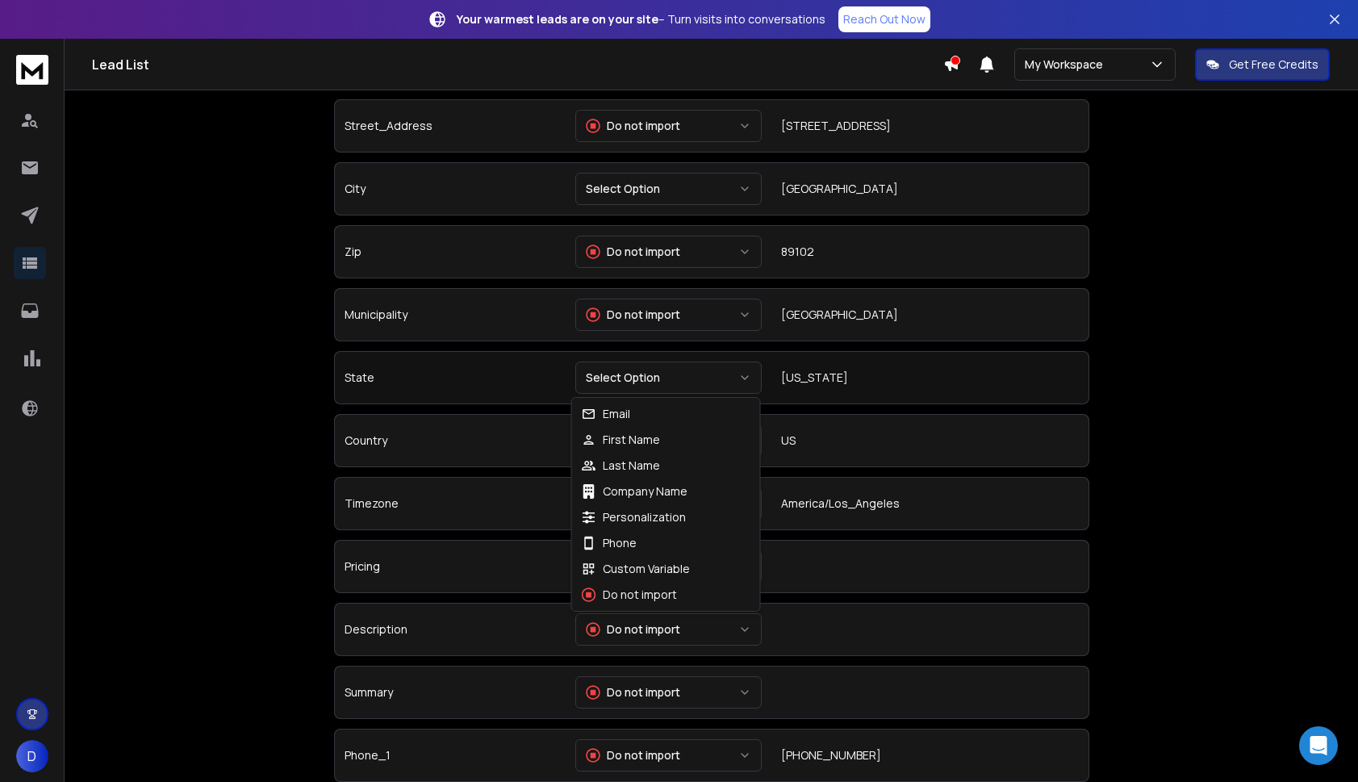
click at [687, 387] on button "Select Option" at bounding box center [668, 377] width 186 height 32
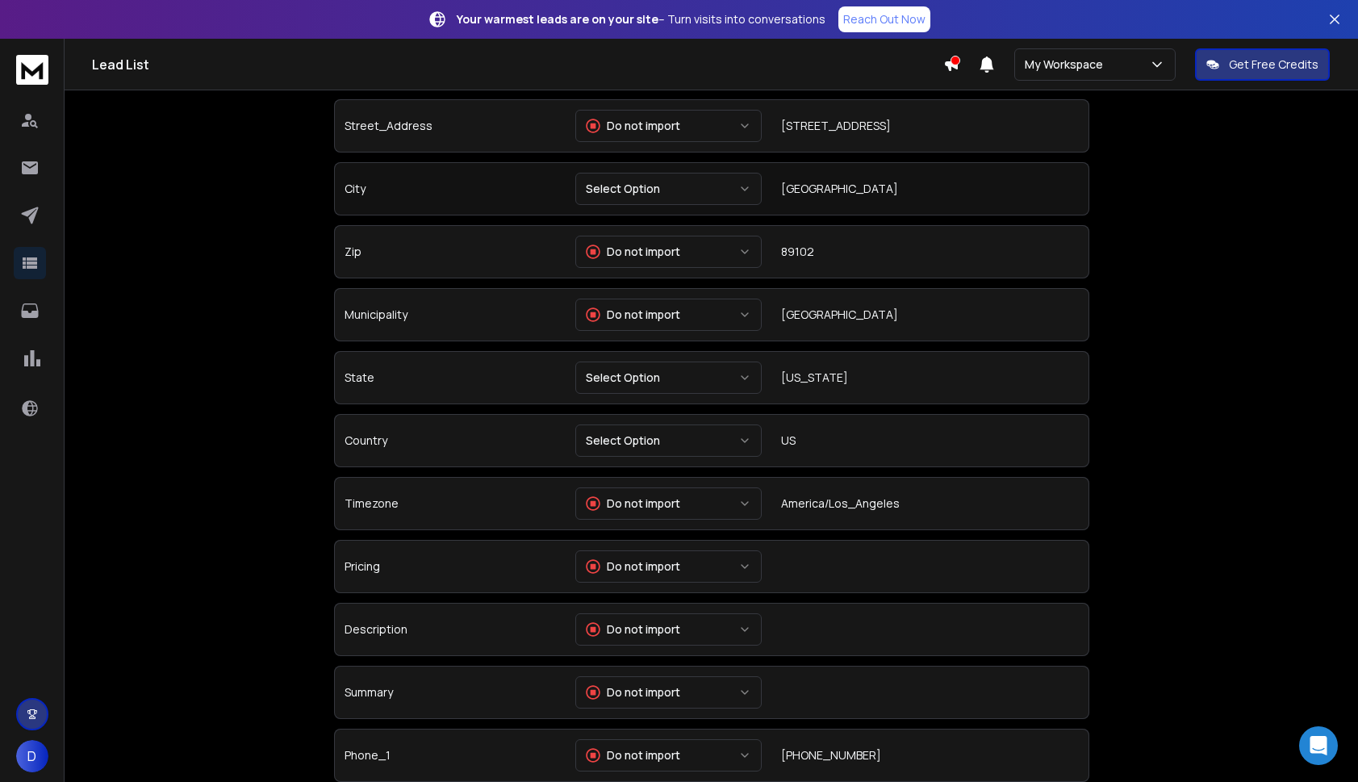
click at [648, 213] on td "Select Option" at bounding box center [669, 188] width 206 height 53
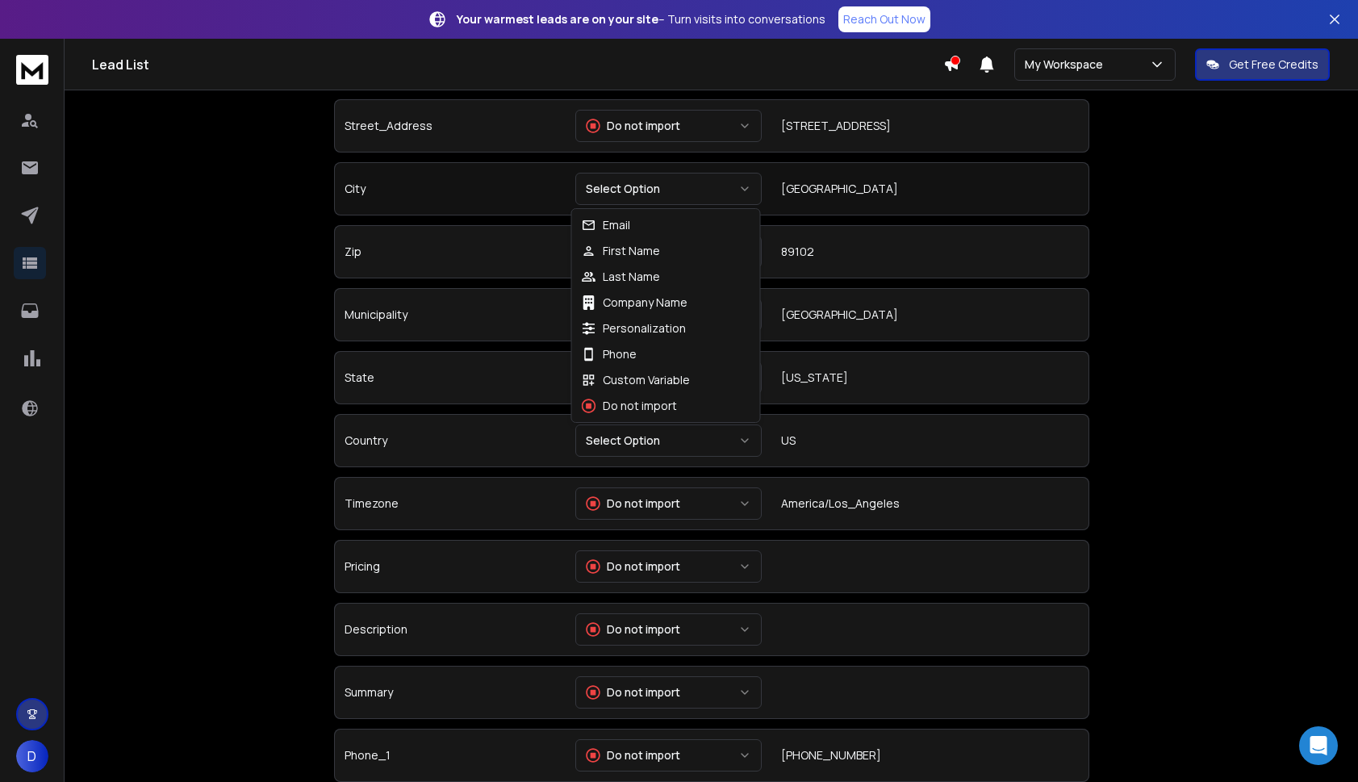
click at [649, 193] on button "Select Option" at bounding box center [668, 189] width 186 height 32
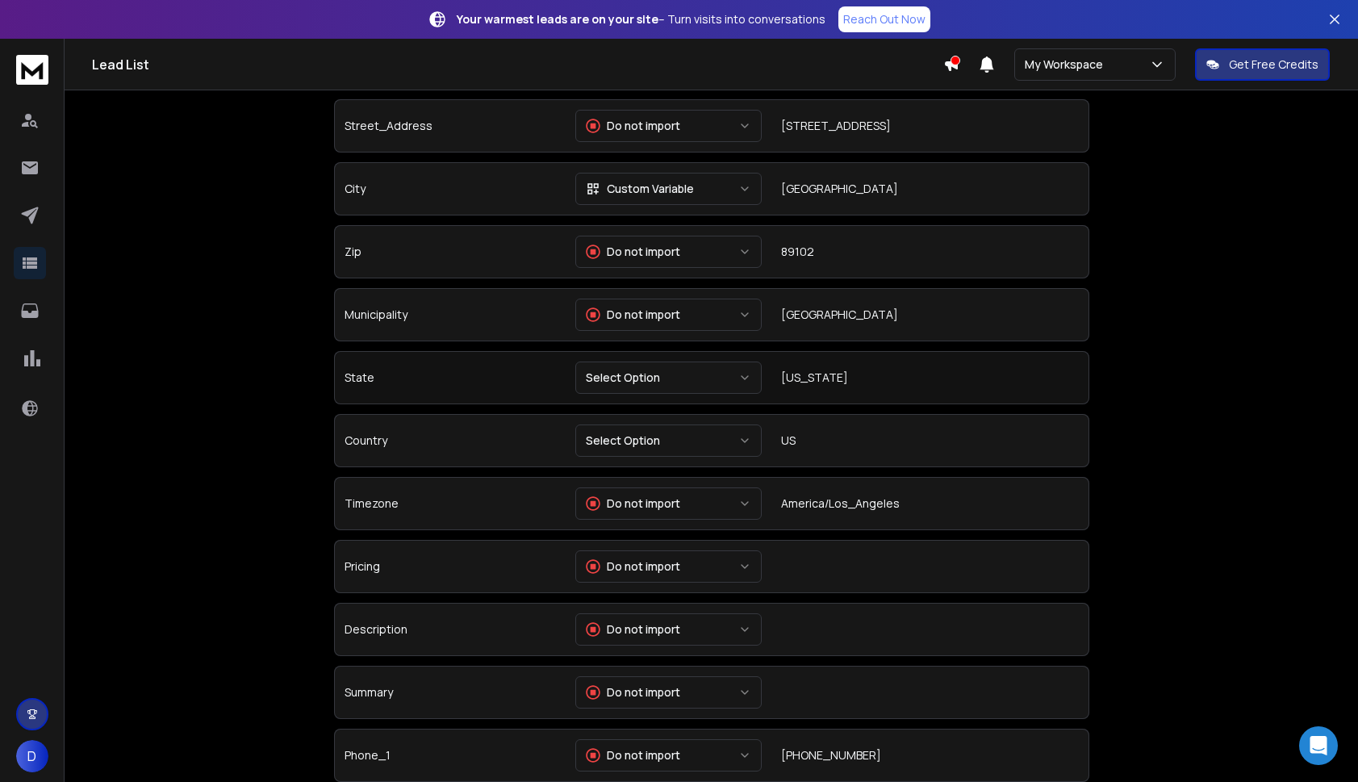
click at [627, 381] on button "Select Option" at bounding box center [668, 377] width 186 height 32
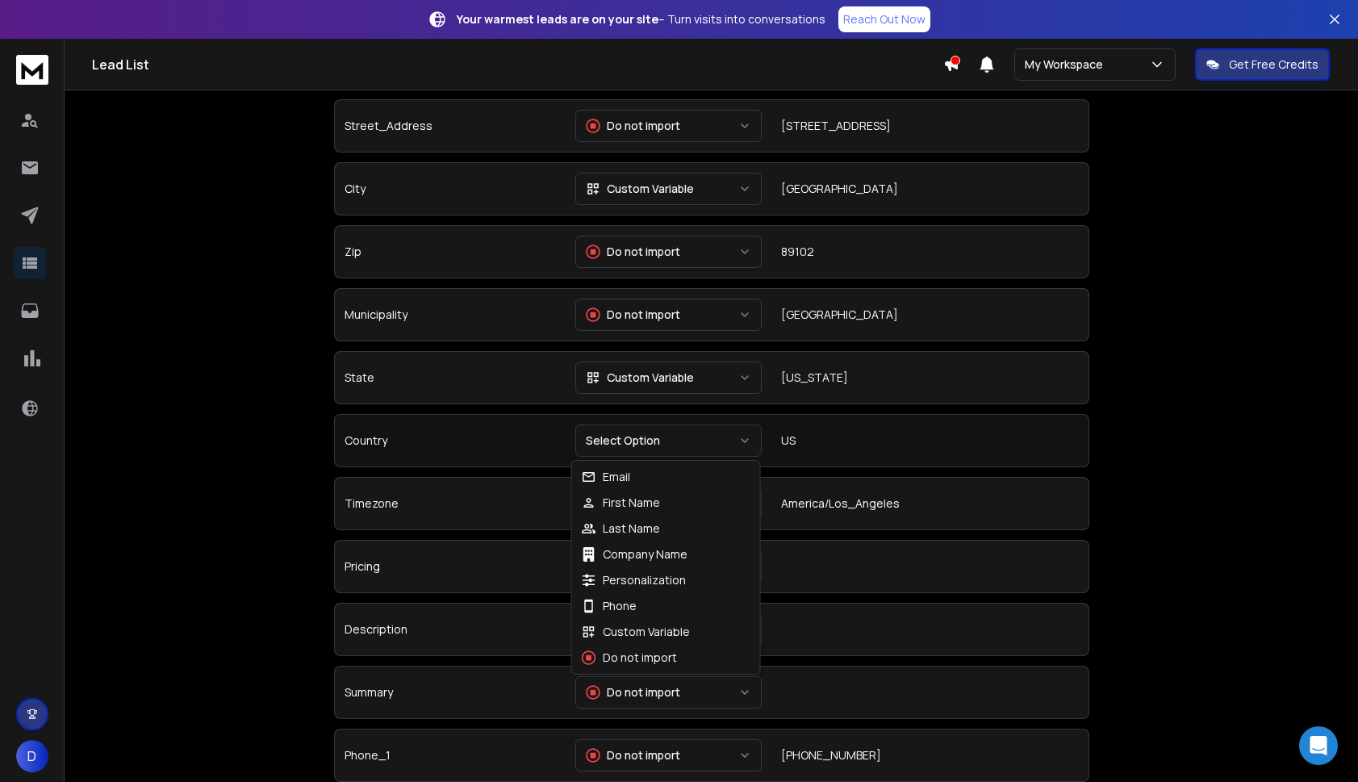
click at [644, 439] on button "Select Option" at bounding box center [668, 440] width 186 height 32
drag, startPoint x: 645, startPoint y: 644, endPoint x: 641, endPoint y: 633, distance: 11.2
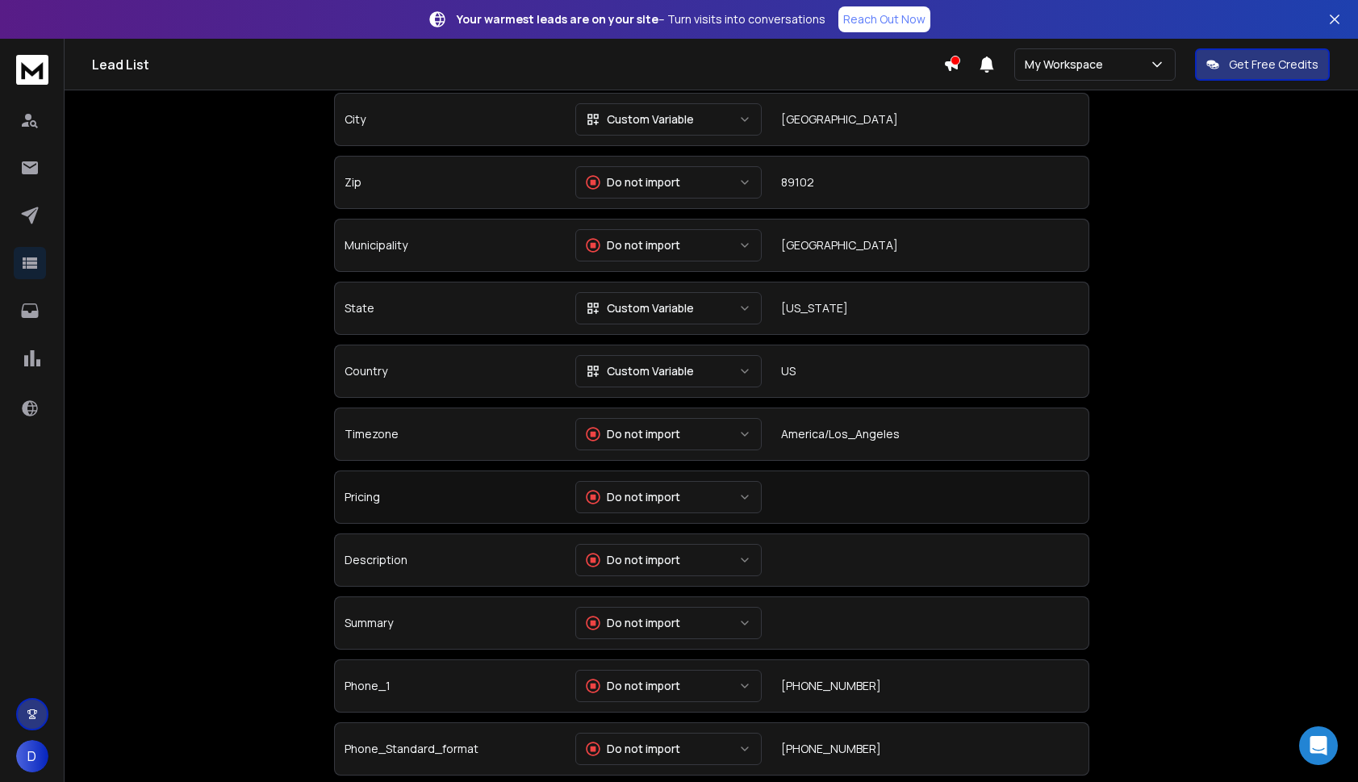
scroll to position [745, 0]
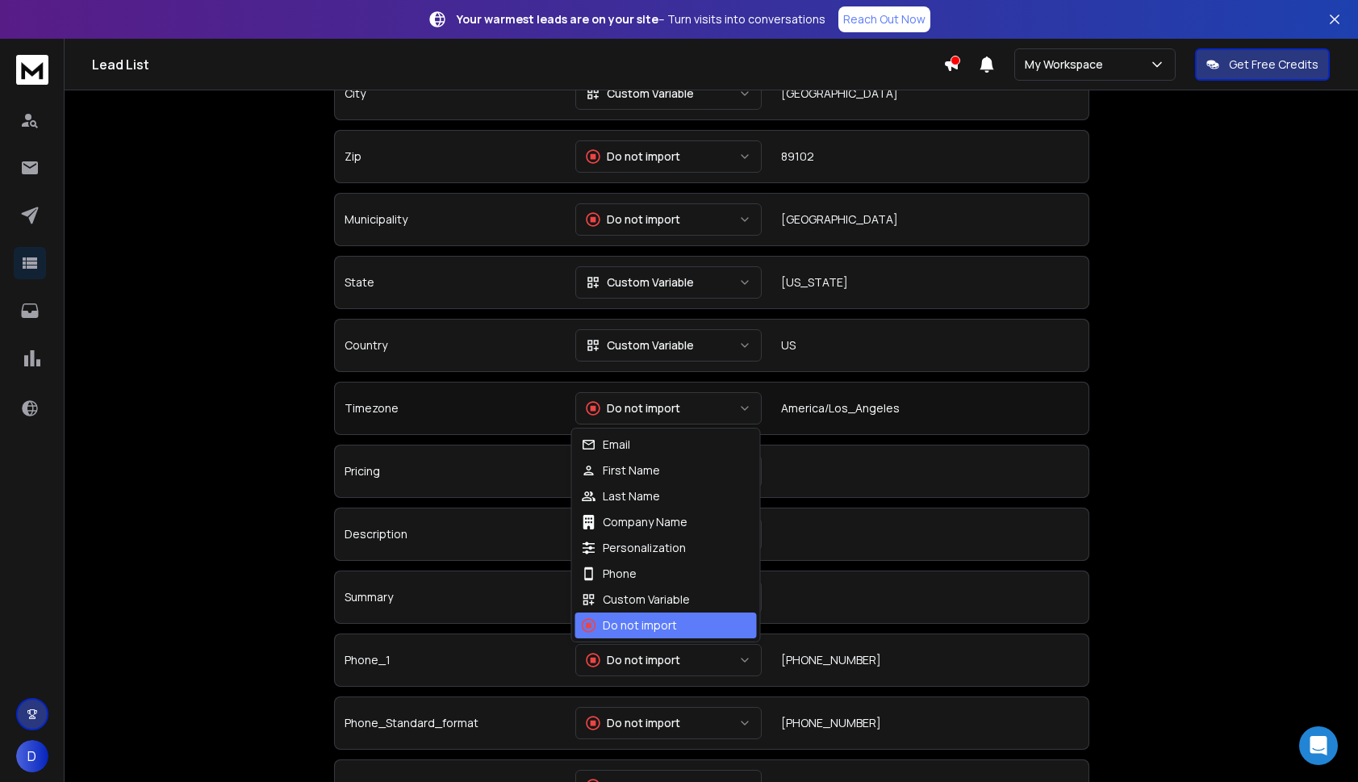
click at [628, 412] on div "Do not import" at bounding box center [633, 408] width 94 height 16
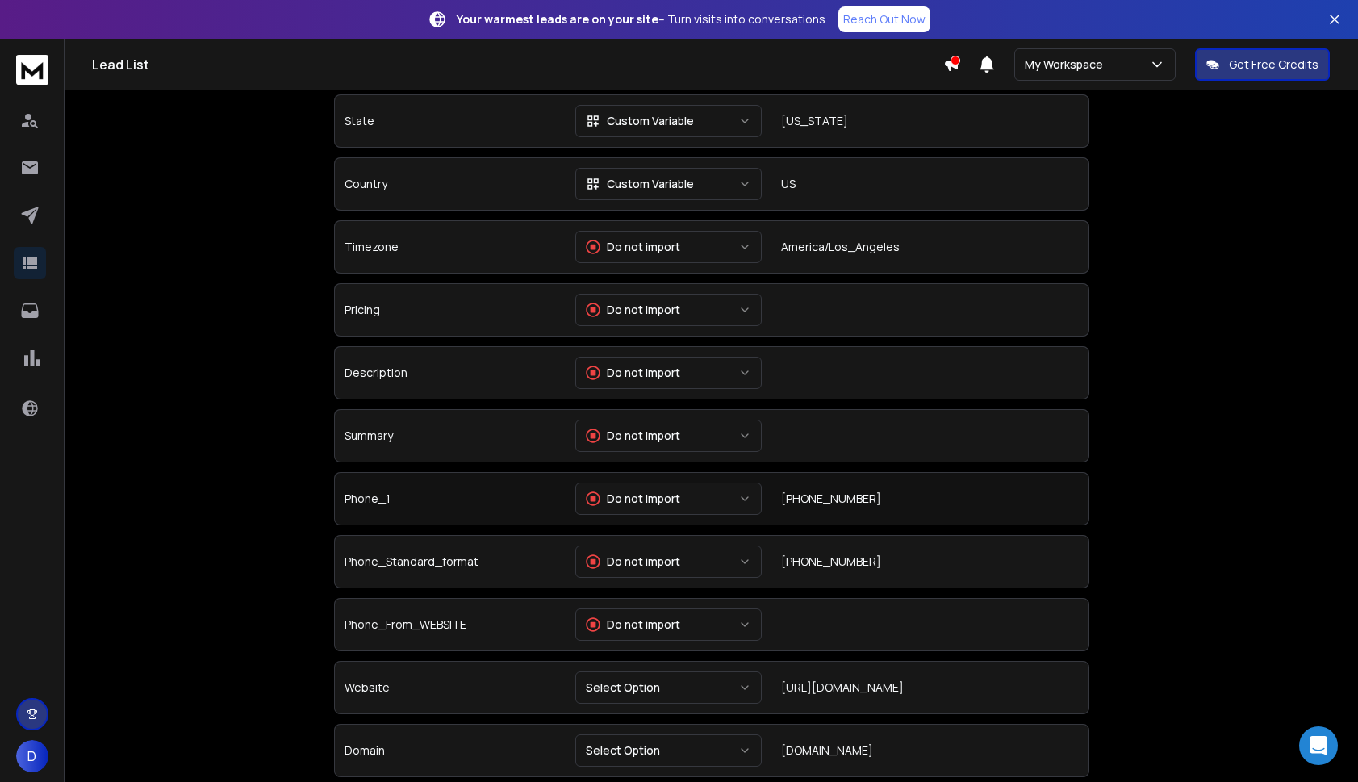
click at [680, 502] on button "Do not import" at bounding box center [668, 499] width 186 height 32
click at [654, 567] on div "Do not import" at bounding box center [633, 562] width 94 height 16
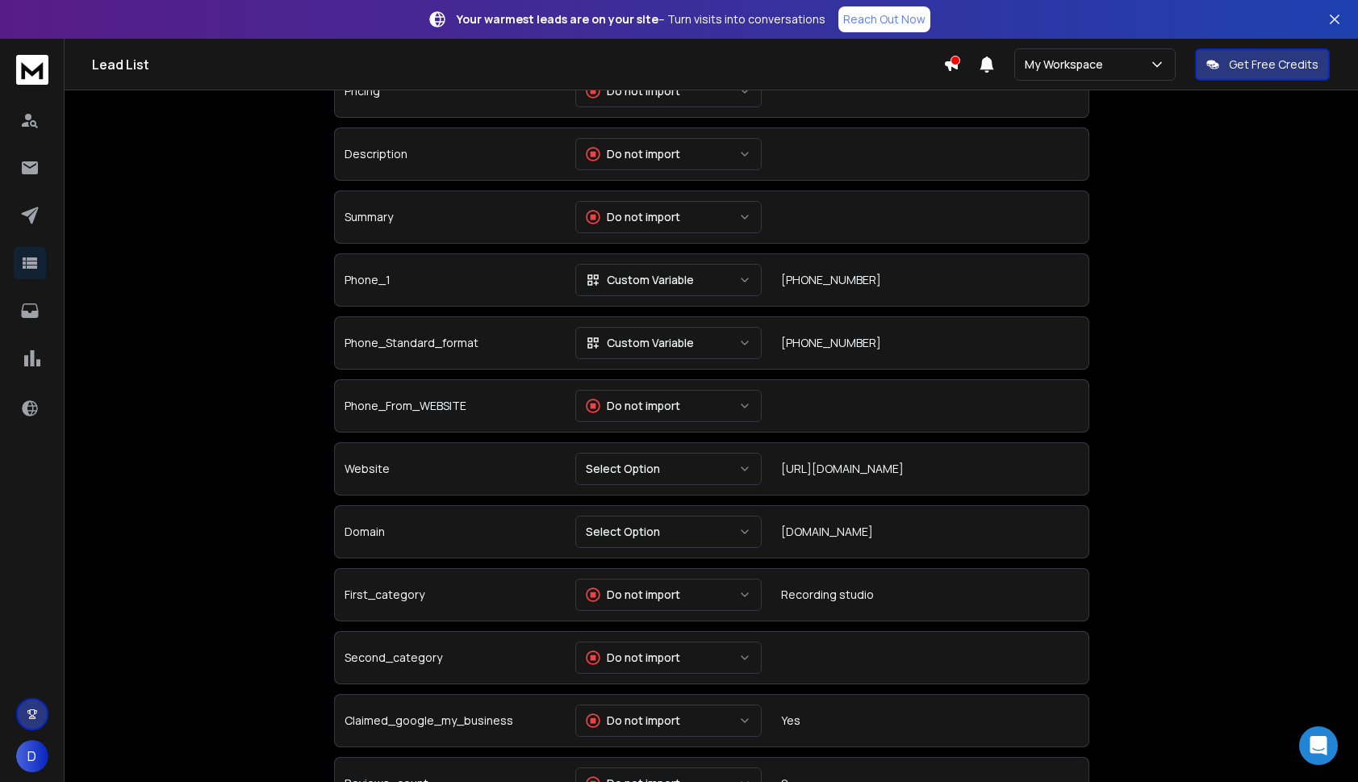
scroll to position [1166, 0]
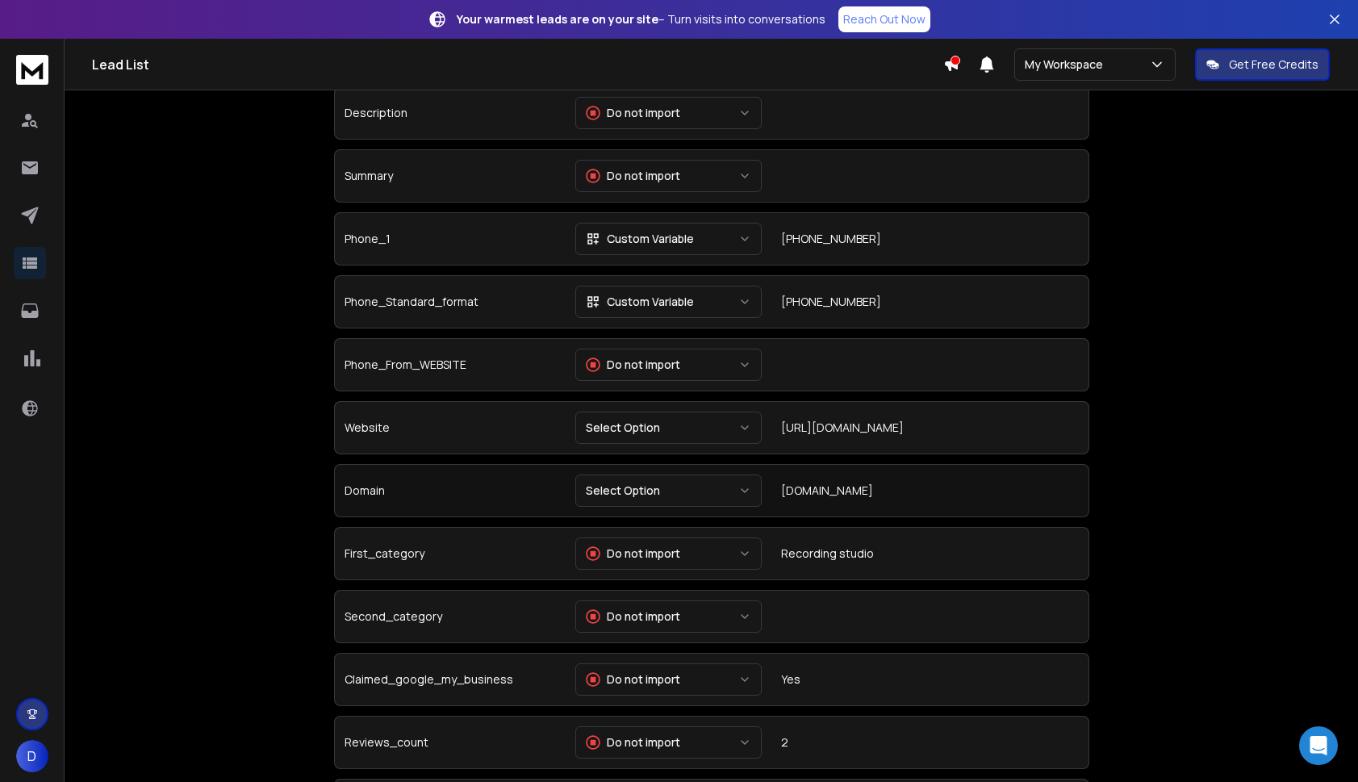
click at [641, 486] on button "Select Option" at bounding box center [668, 490] width 186 height 32
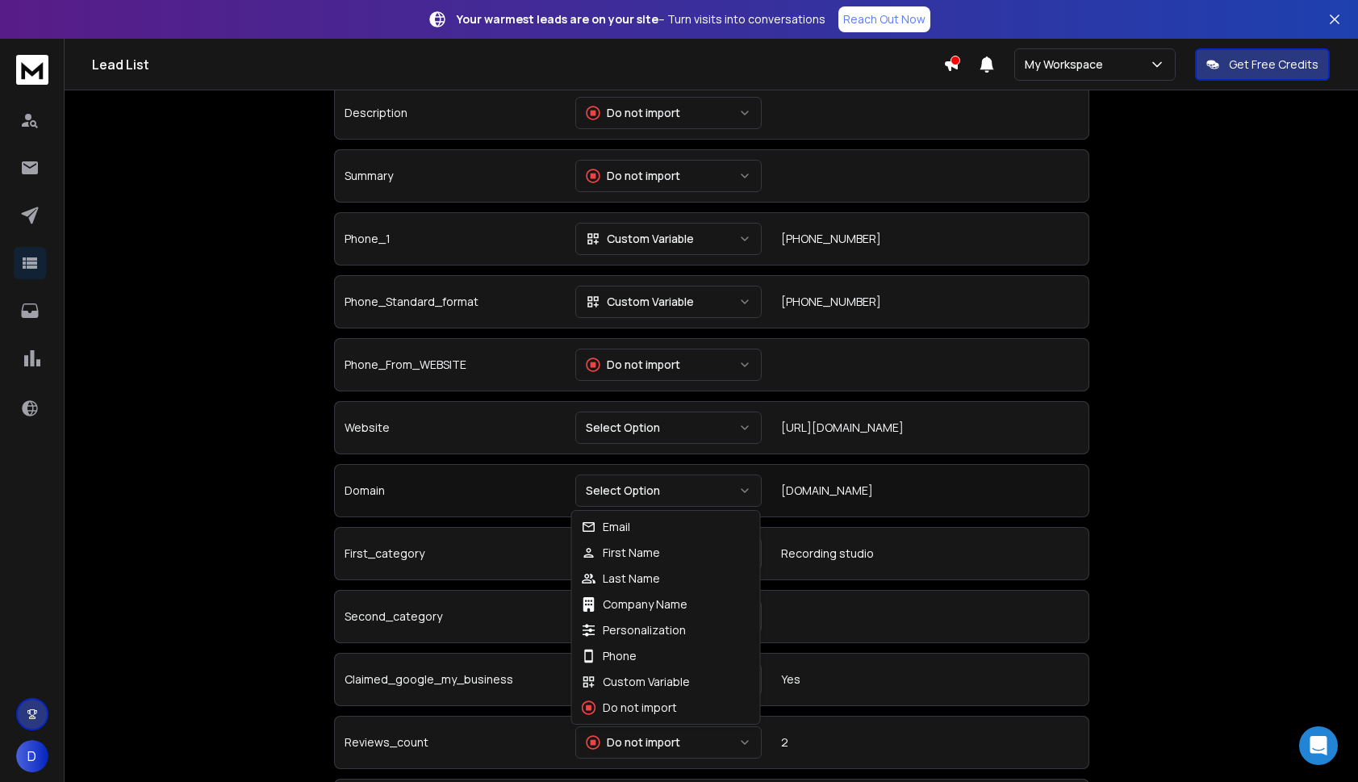
click at [641, 486] on button "Select Option" at bounding box center [668, 490] width 186 height 32
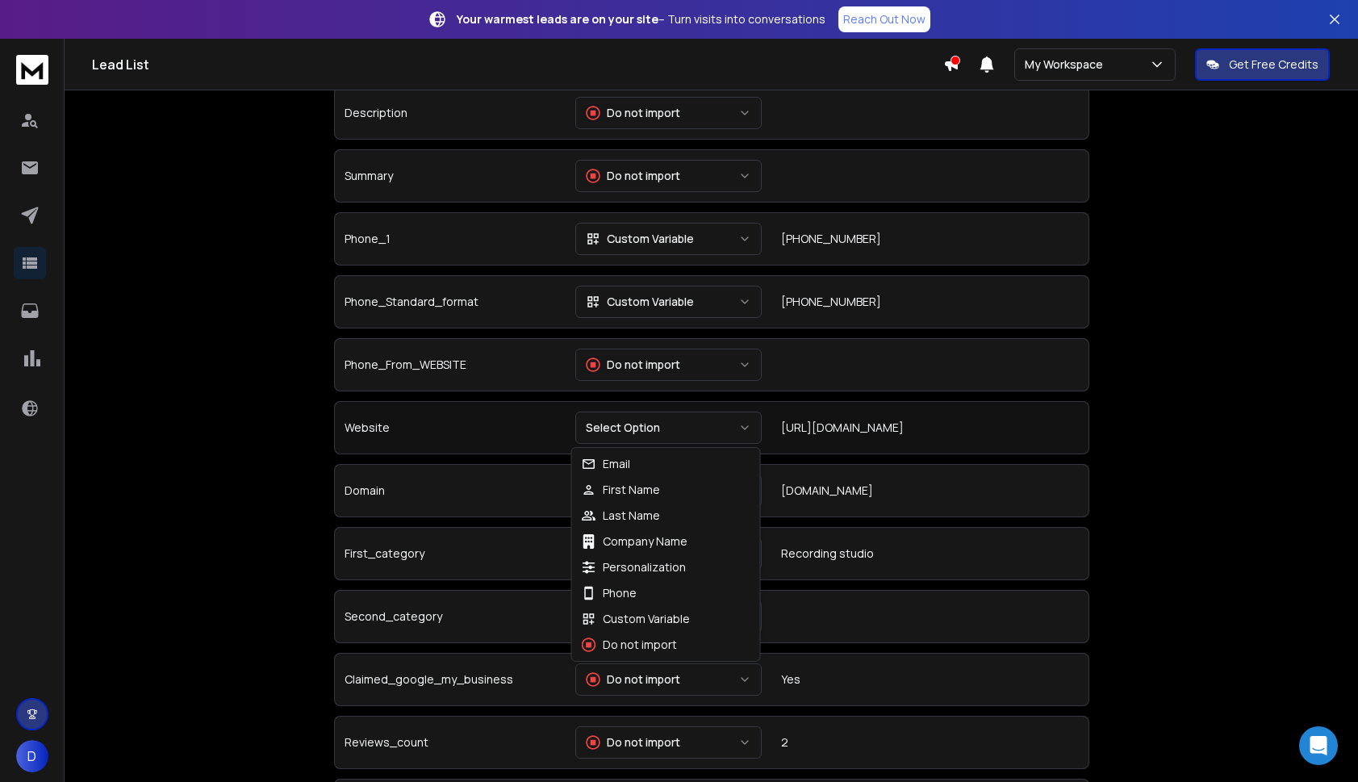
click at [642, 439] on button "Select Option" at bounding box center [668, 428] width 186 height 32
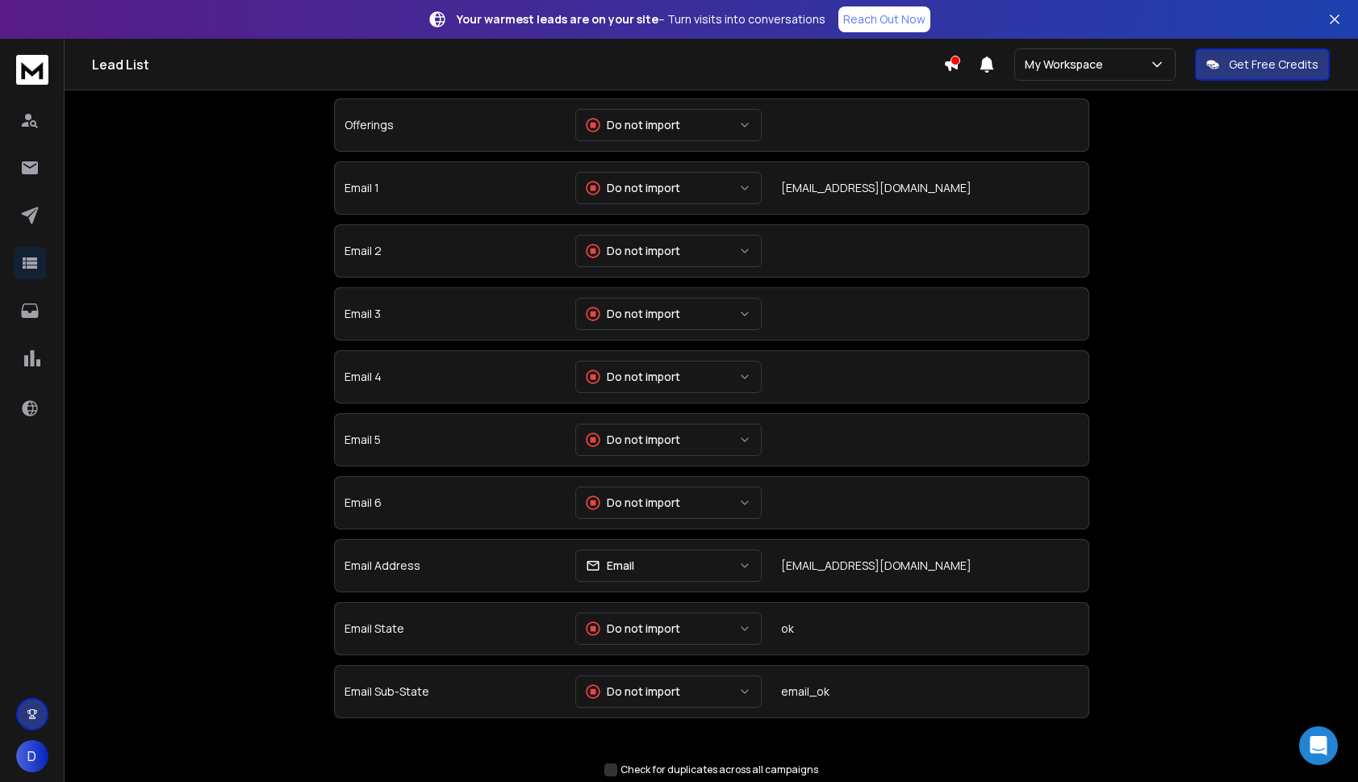
scroll to position [4353, 0]
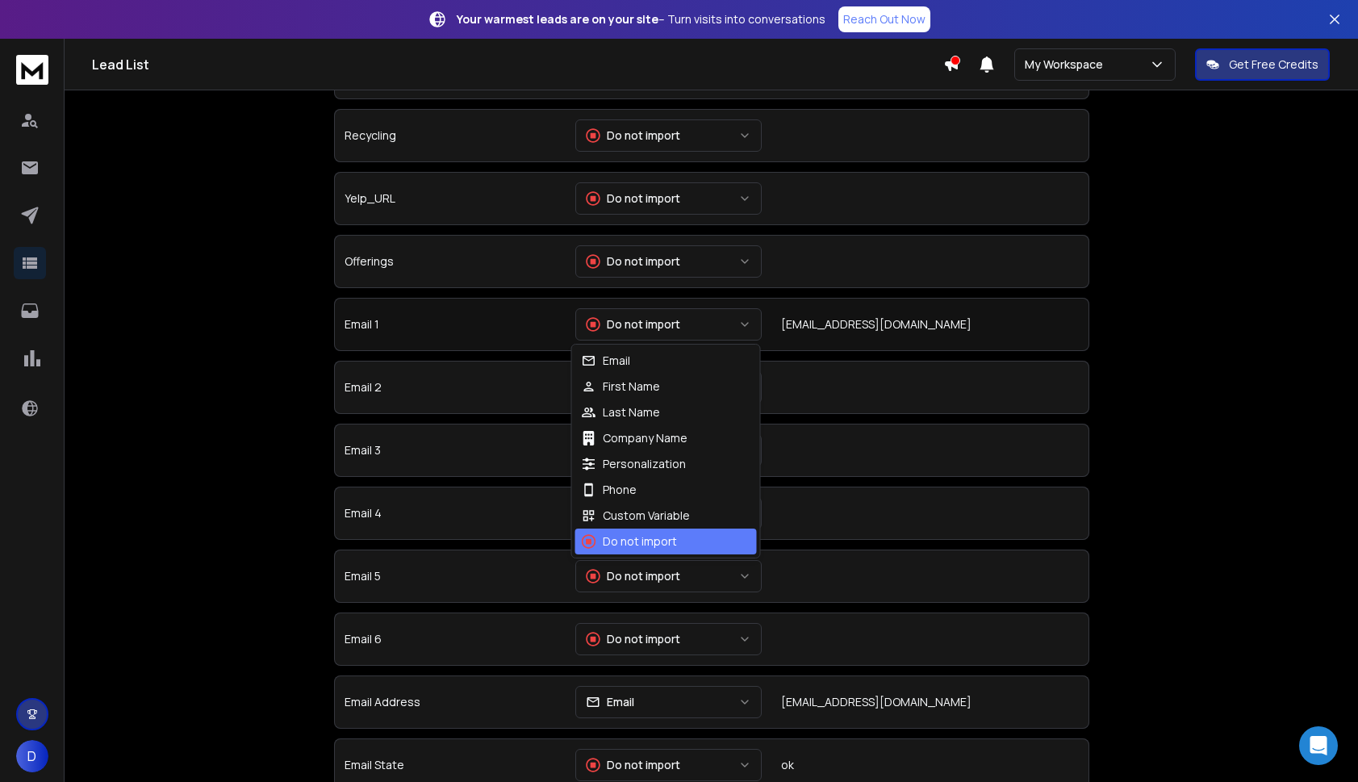
click at [625, 327] on div "Do not import" at bounding box center [633, 324] width 94 height 16
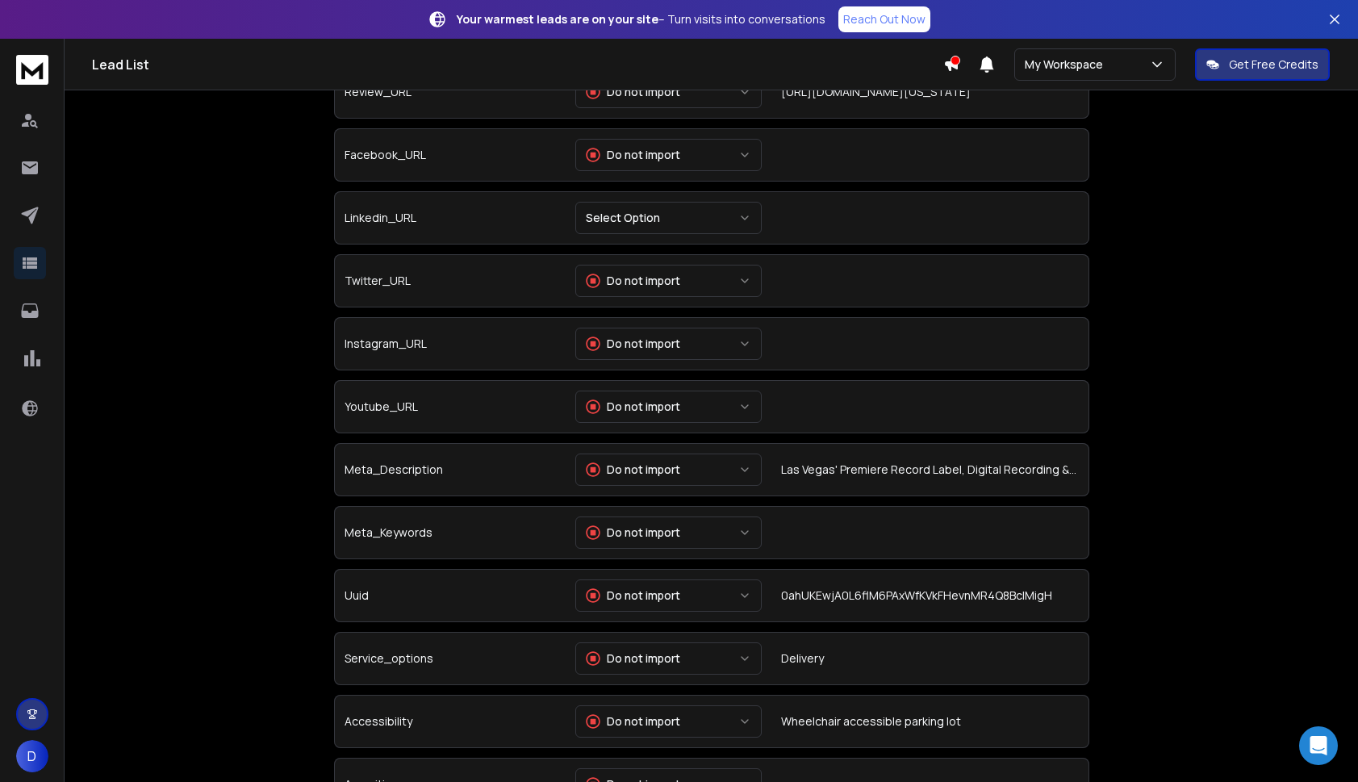
scroll to position [3351, 0]
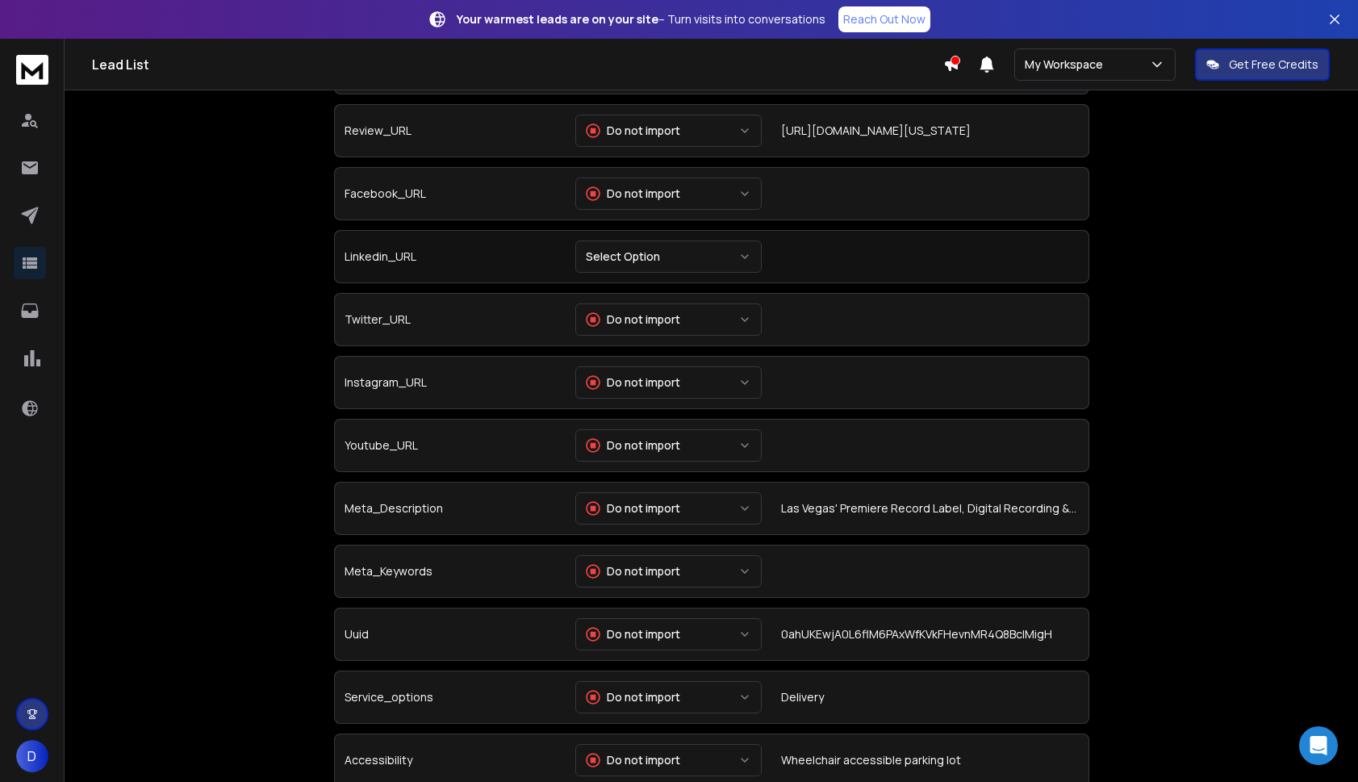
click at [617, 259] on button "Select Option" at bounding box center [668, 256] width 186 height 32
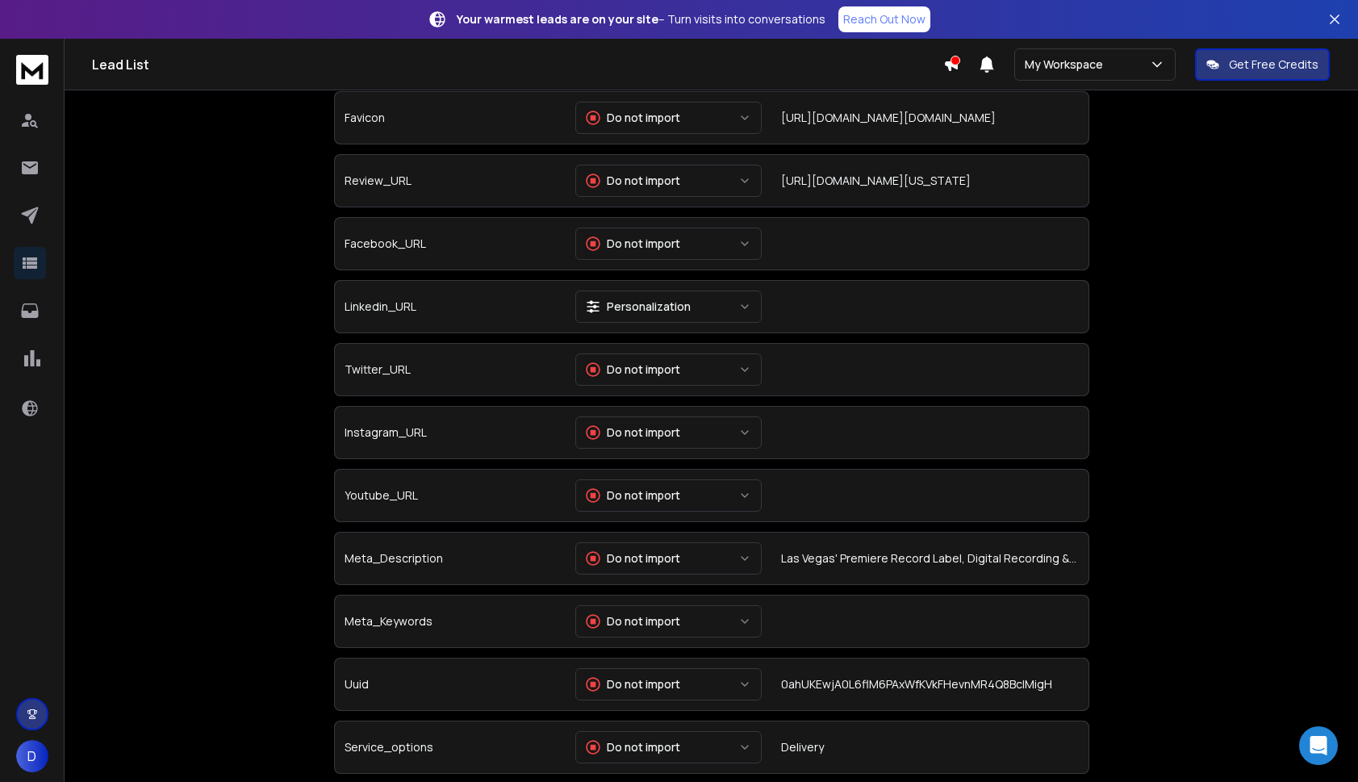
scroll to position [3236, 0]
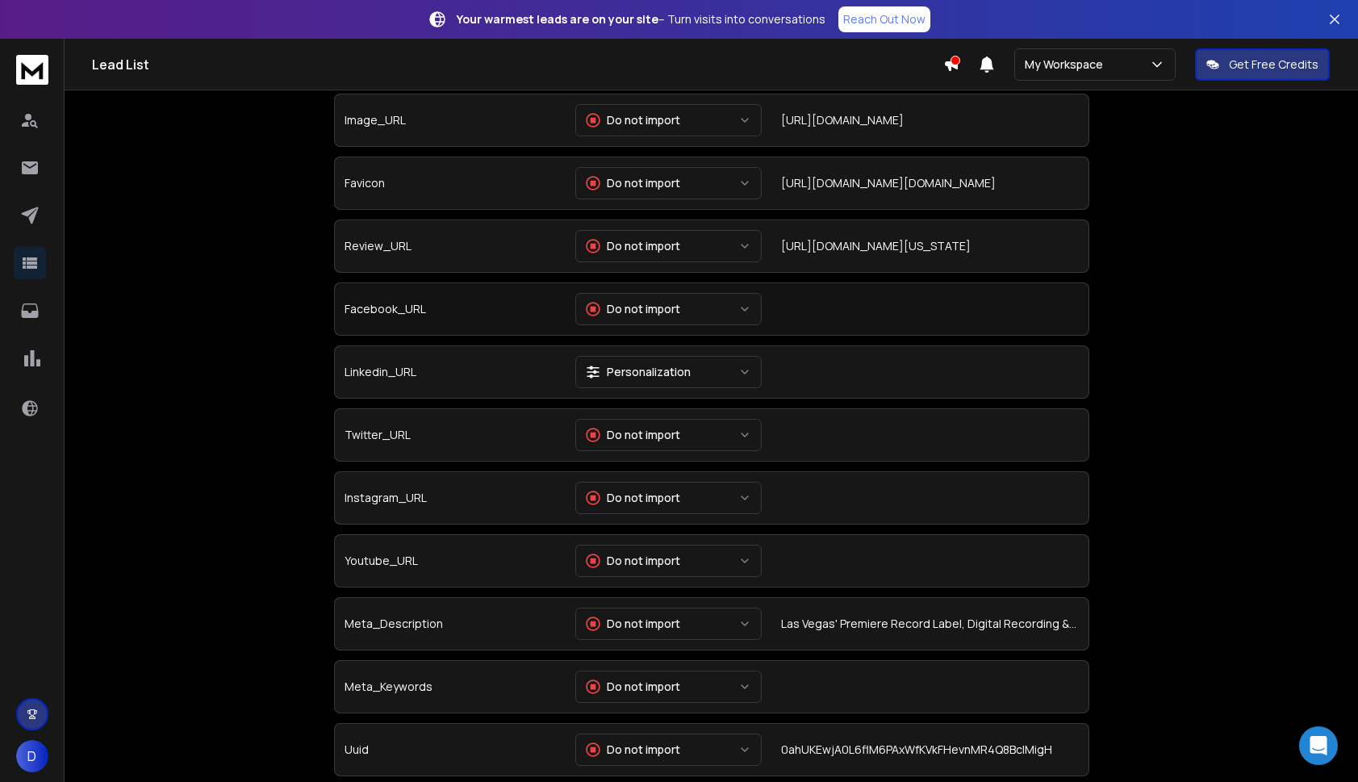
click at [630, 318] on button "Do not import" at bounding box center [668, 309] width 186 height 32
click at [630, 440] on div "Do not import" at bounding box center [633, 435] width 94 height 16
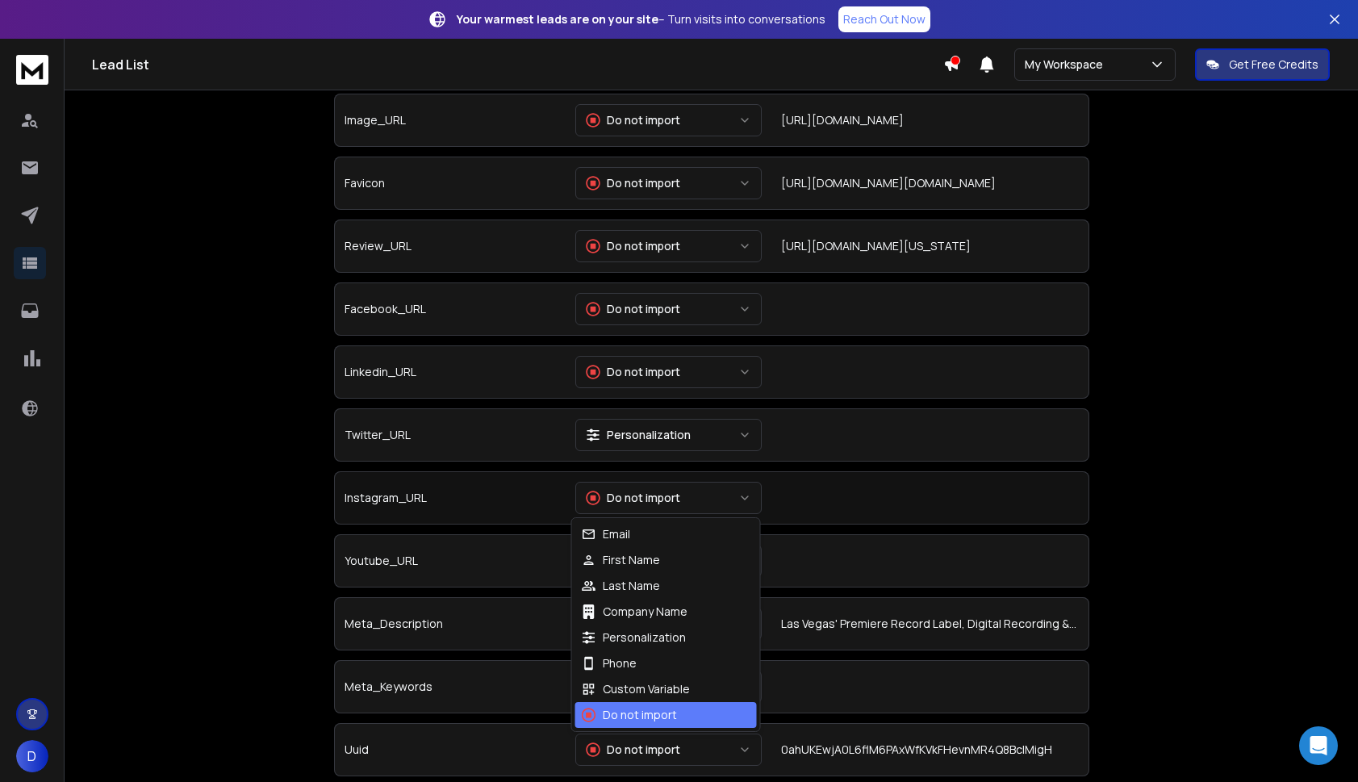
click at [641, 506] on button "Do not import" at bounding box center [668, 498] width 186 height 32
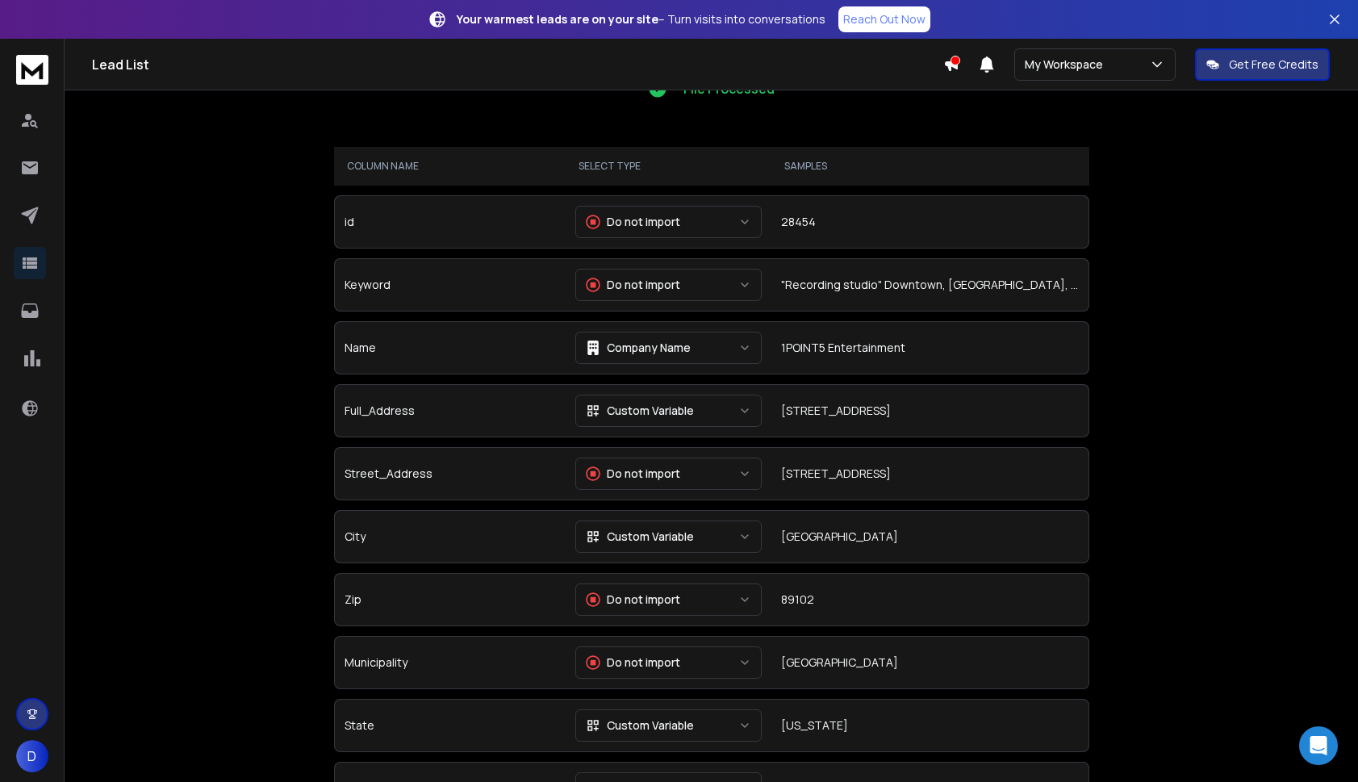
scroll to position [252, 0]
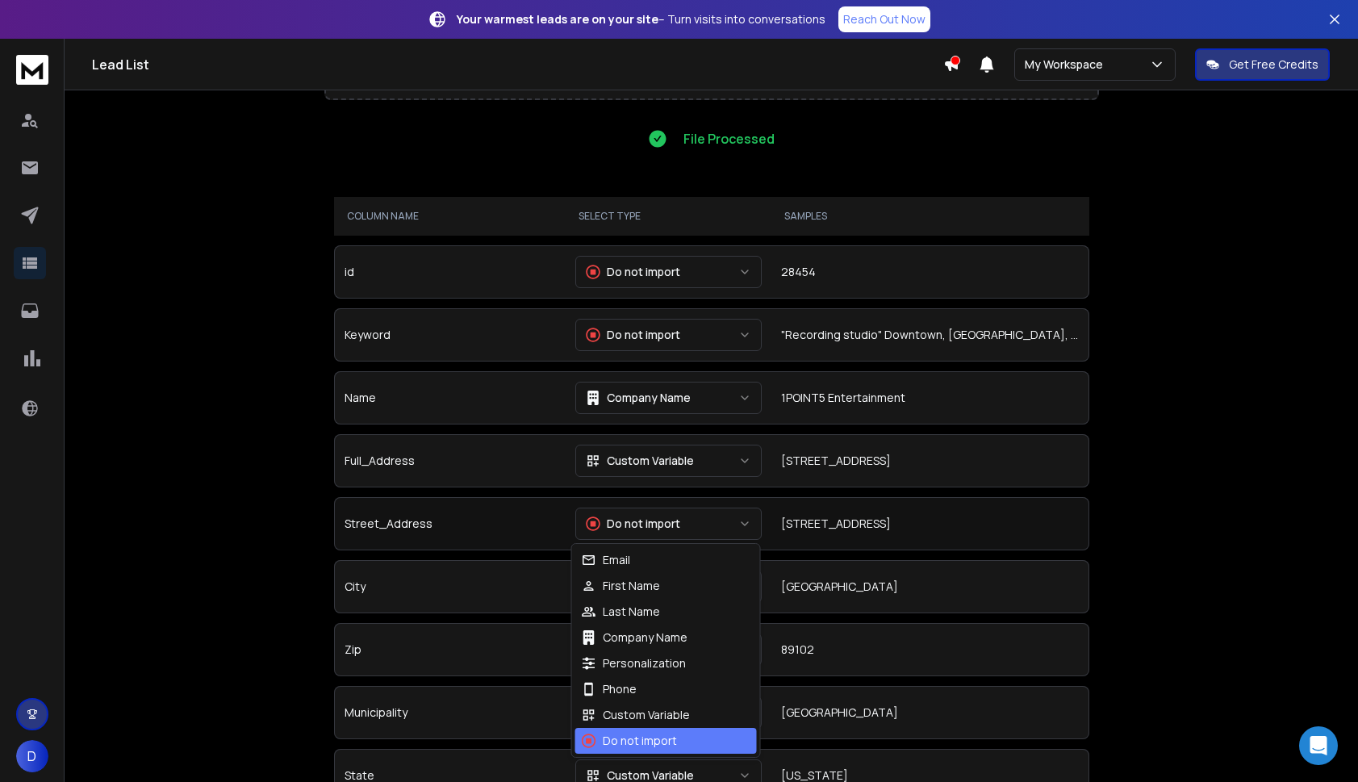
click at [660, 524] on div "Do not import" at bounding box center [633, 524] width 94 height 16
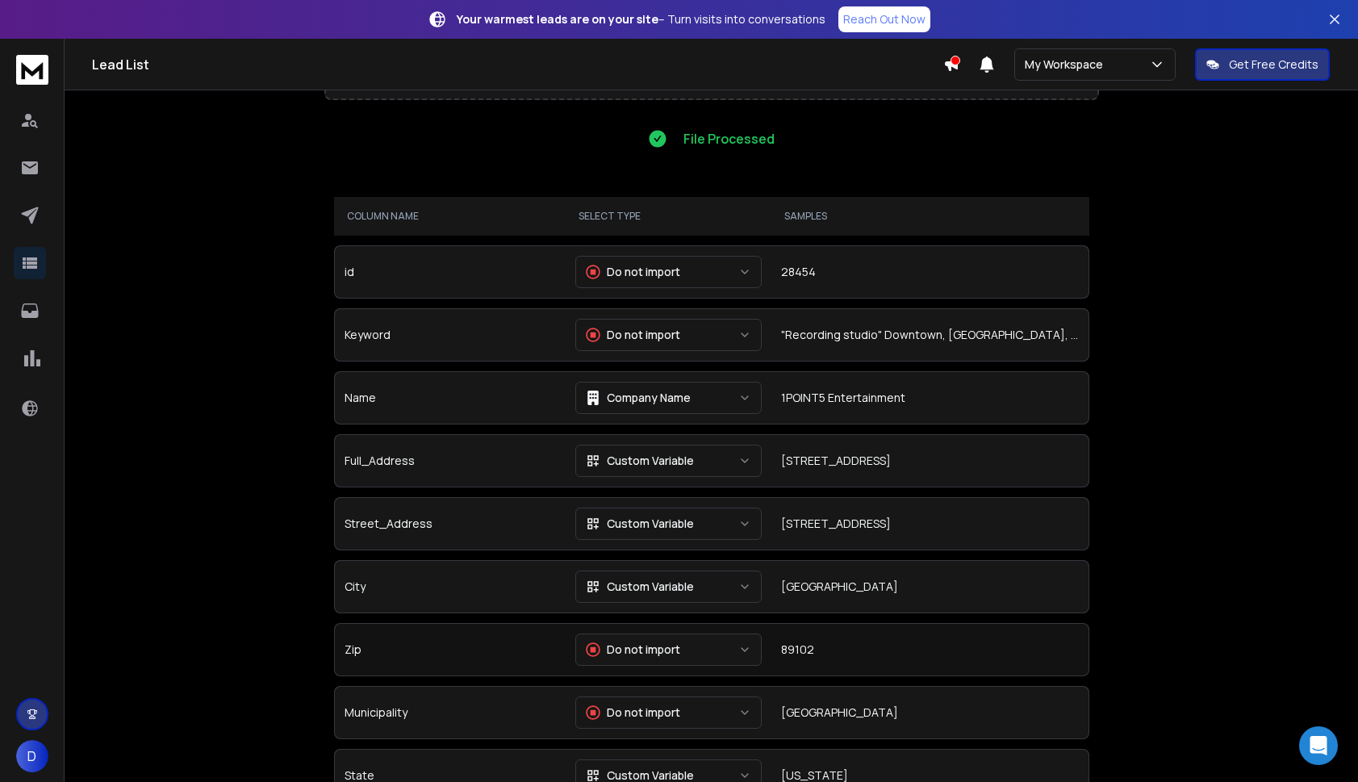
click at [639, 671] on td "Do not import" at bounding box center [669, 649] width 206 height 53
click at [637, 665] on button "Do not import" at bounding box center [668, 649] width 186 height 32
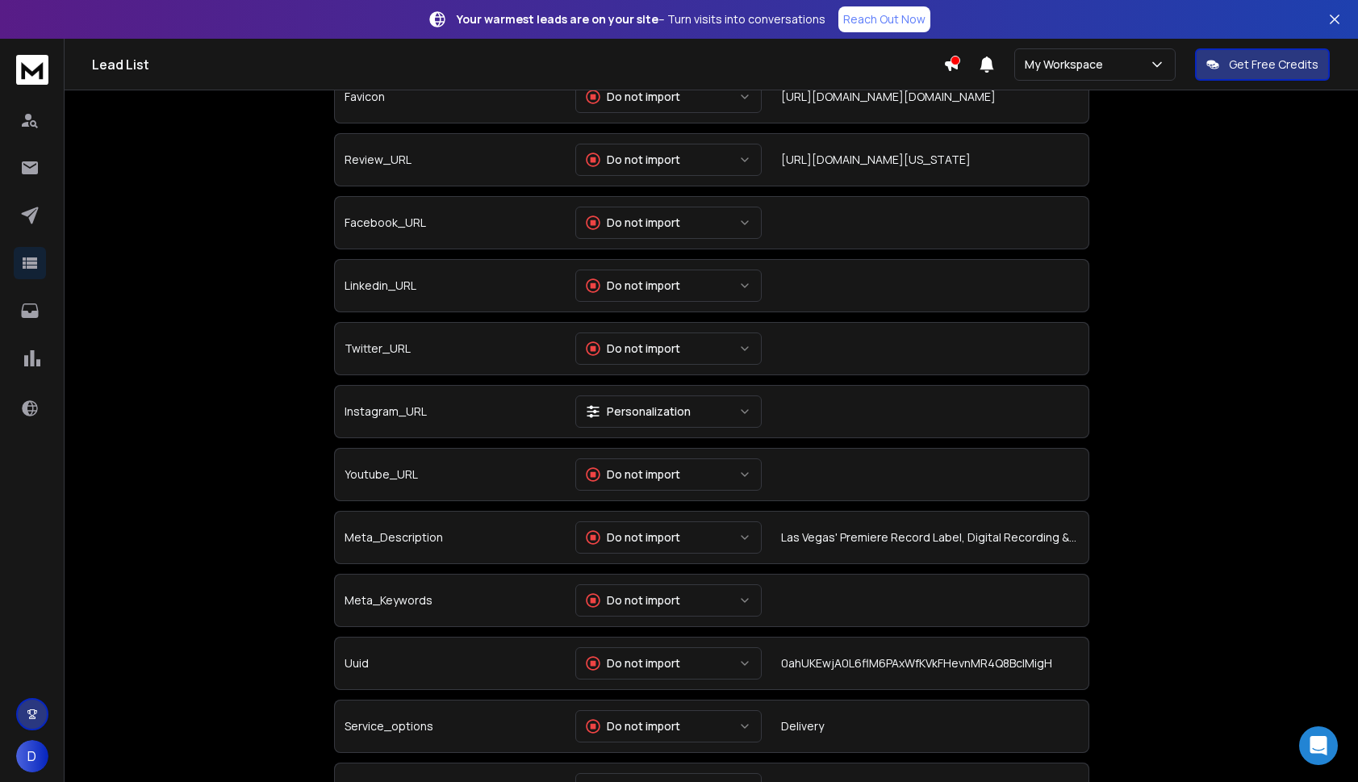
scroll to position [4629, 0]
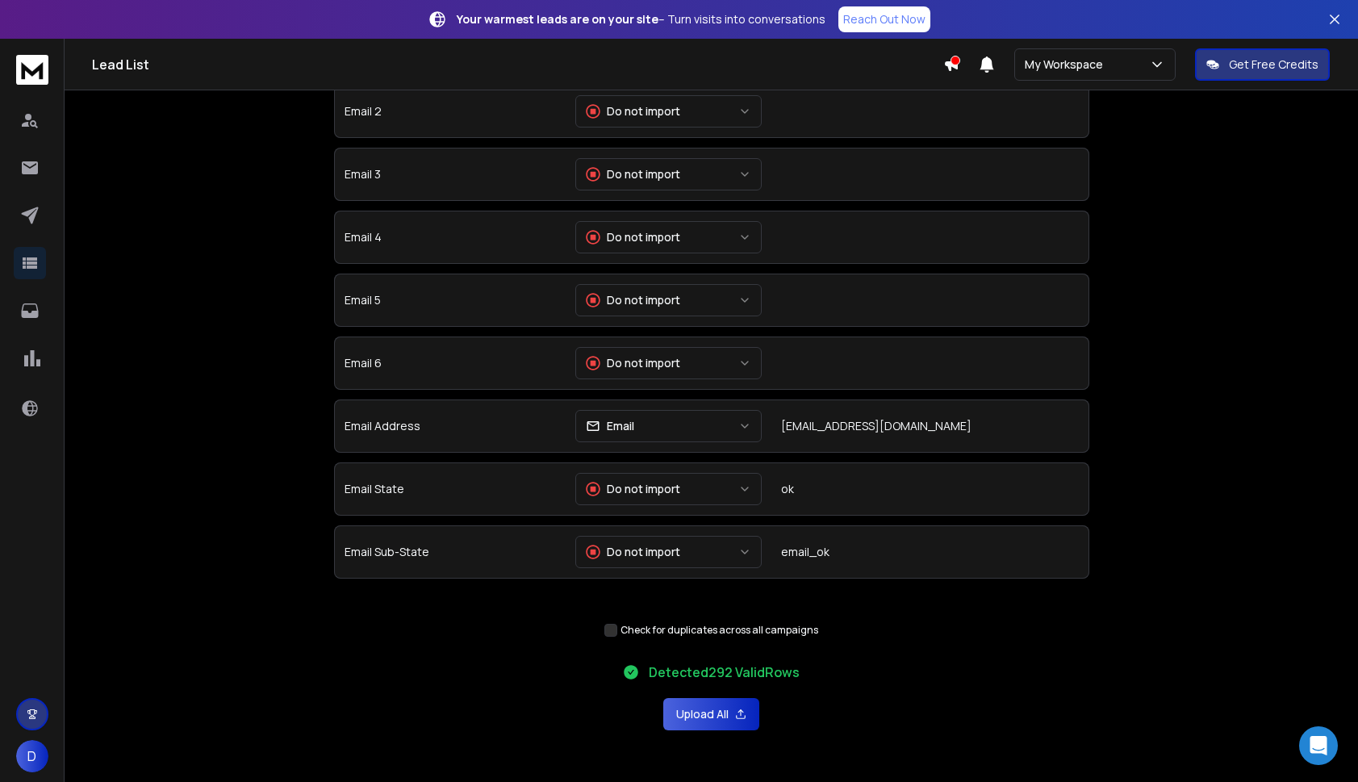
click at [683, 632] on label "Check for duplicates across all campaigns" at bounding box center [720, 630] width 198 height 13
click at [617, 632] on button "Check for duplicates across all campaigns" at bounding box center [610, 630] width 13 height 13
click at [712, 627] on label "Check for duplicates across all campaigns" at bounding box center [720, 630] width 198 height 13
click at [617, 627] on button "Check for duplicates across all campaigns" at bounding box center [610, 630] width 13 height 13
click at [713, 709] on button "Upload All" at bounding box center [711, 714] width 96 height 32
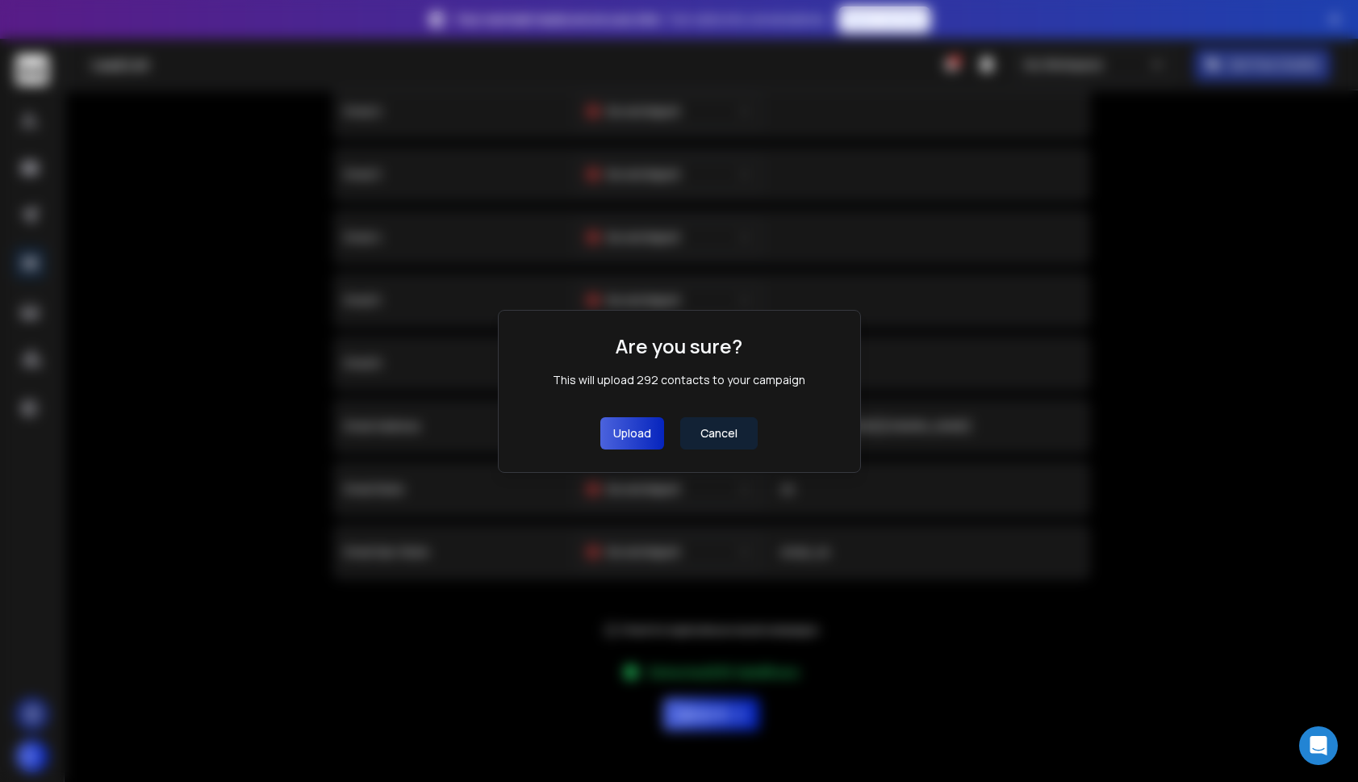
click at [646, 428] on button "Upload" at bounding box center [632, 433] width 64 height 32
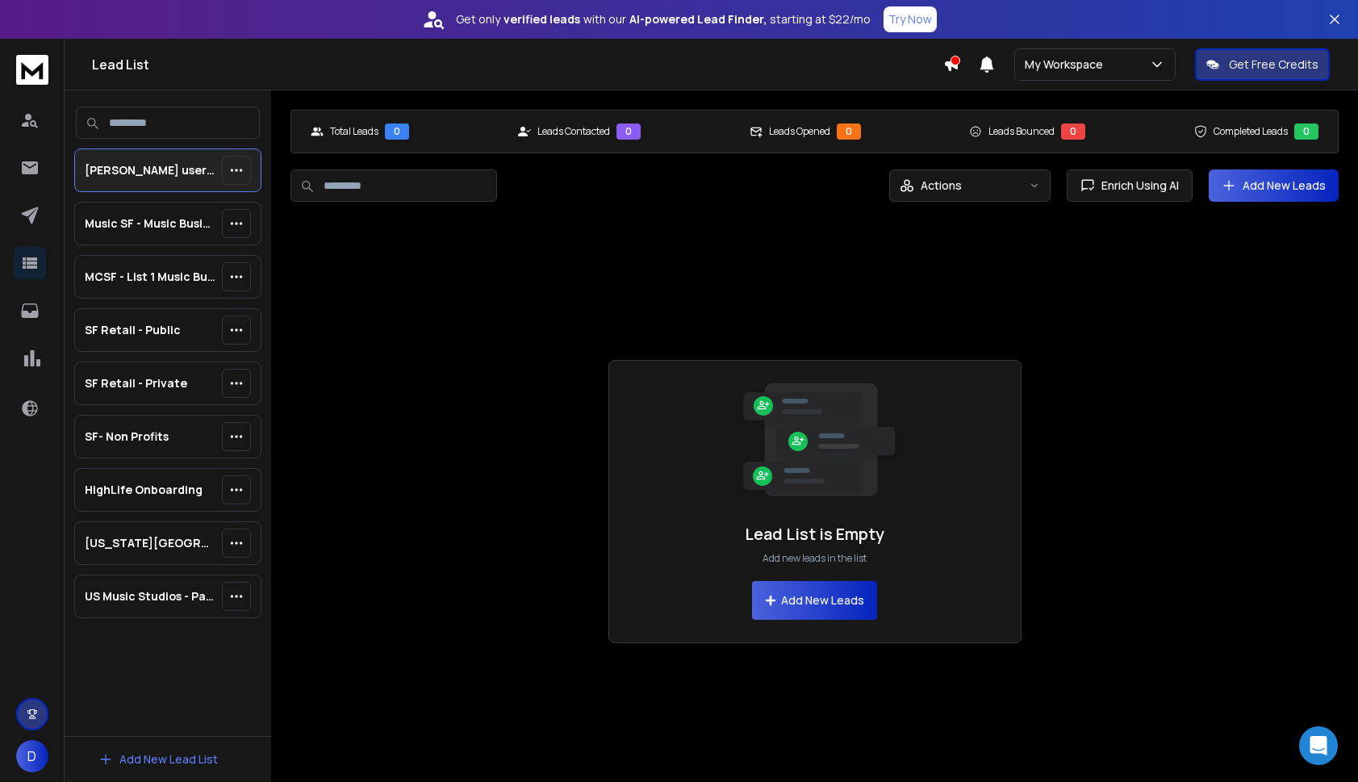
click at [178, 608] on div "US Music Studios - Pacific Standard Time" at bounding box center [167, 597] width 187 height 44
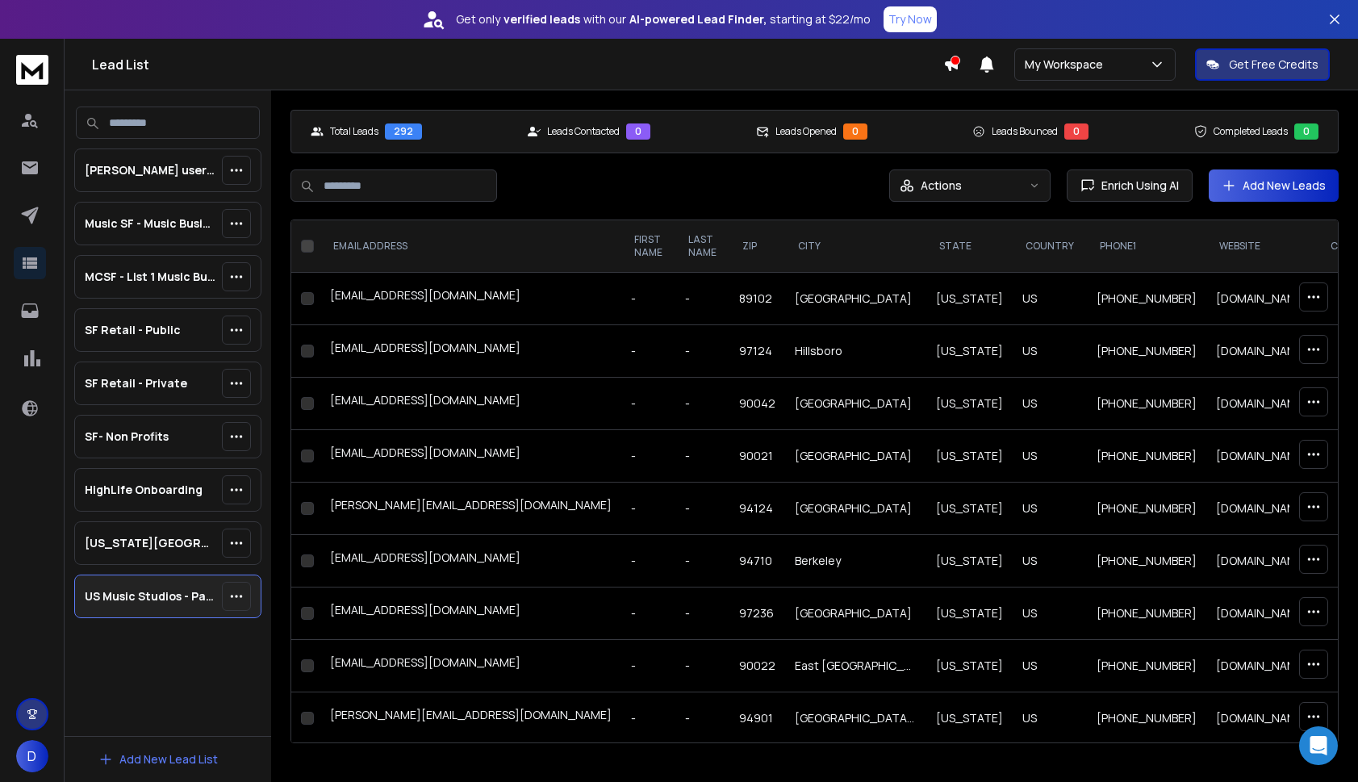
click at [178, 541] on p "[US_STATE][GEOGRAPHIC_DATA]" at bounding box center [150, 543] width 131 height 16
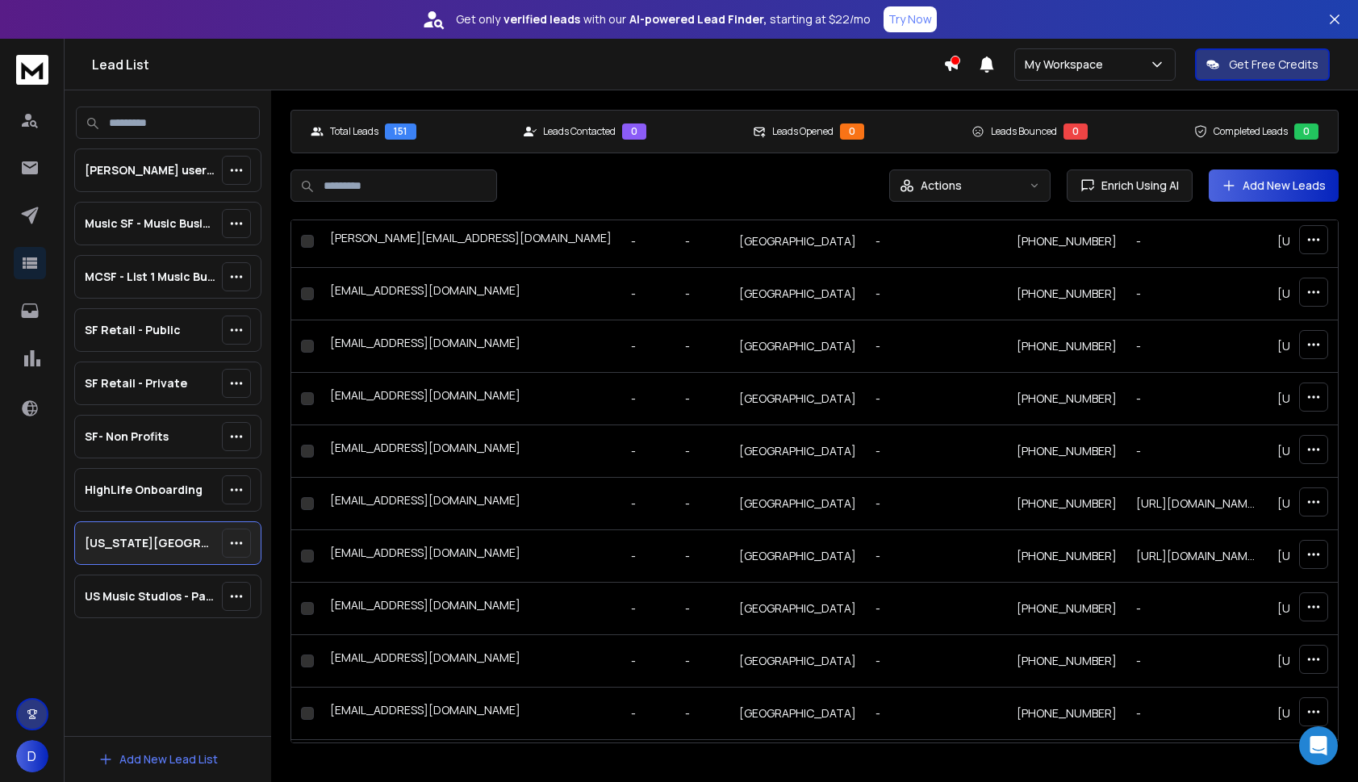
scroll to position [2165, 0]
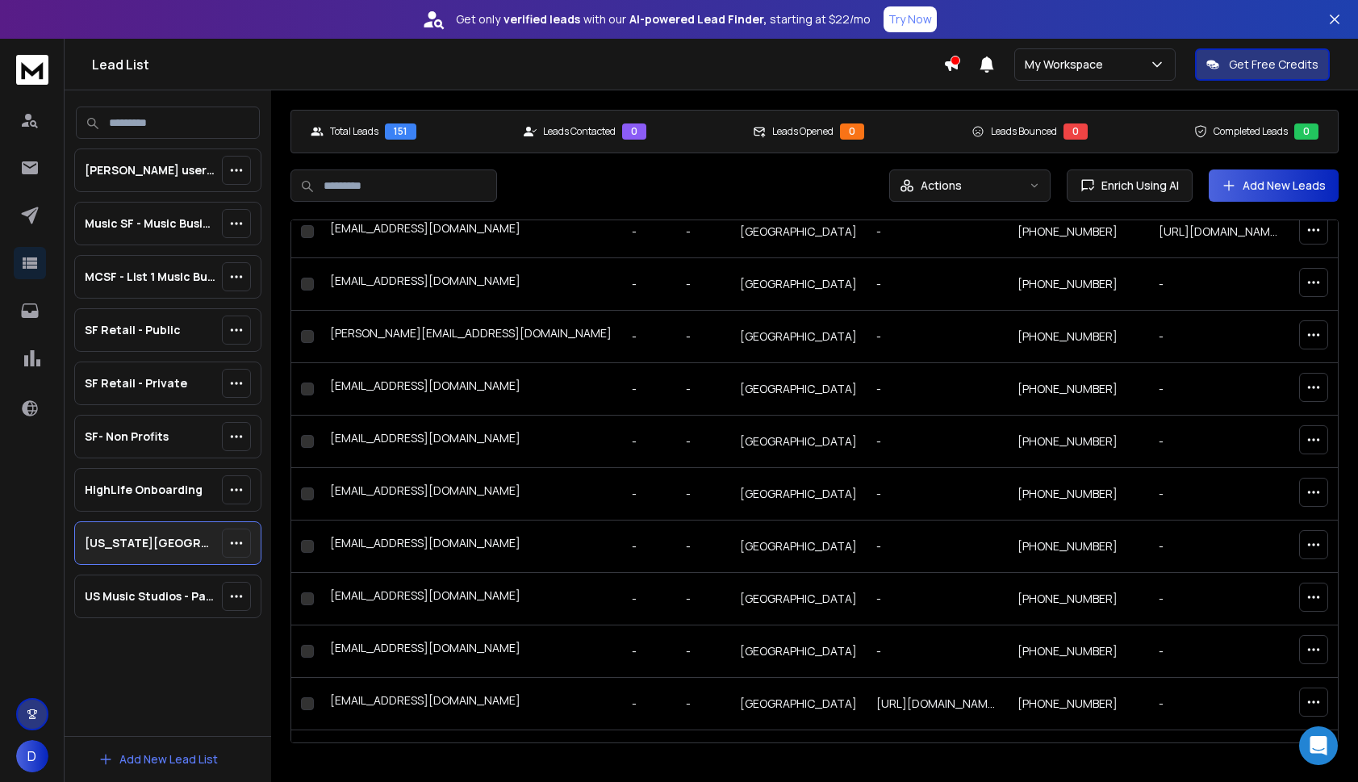
click at [126, 571] on div "[PERSON_NAME] users 1 Music SF - Music Businesses List #1 MCSF - List 1 Music B…" at bounding box center [168, 432] width 207 height 569
click at [117, 599] on p "US Music Studios - Pacific Standard Time" at bounding box center [150, 596] width 131 height 16
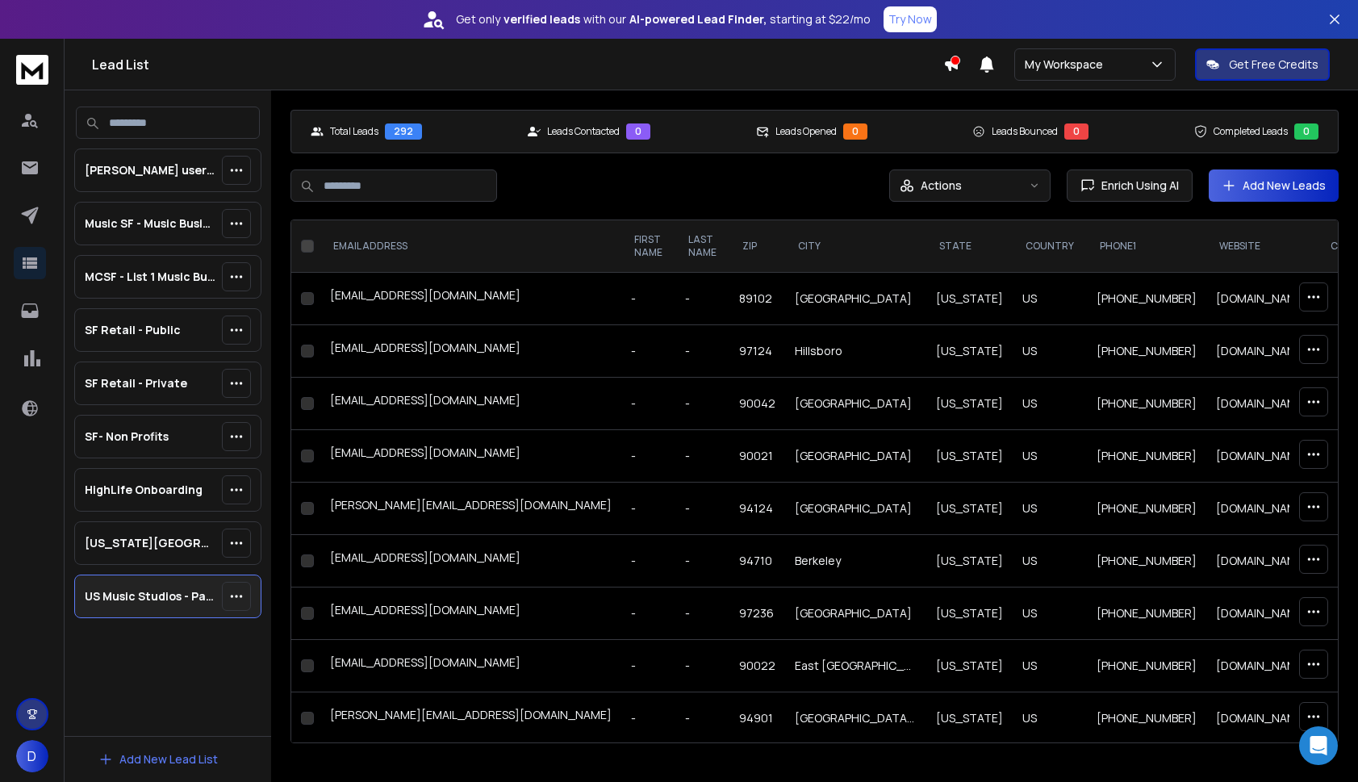
click at [230, 550] on button "button" at bounding box center [236, 543] width 29 height 29
click at [142, 531] on div "[US_STATE][GEOGRAPHIC_DATA]" at bounding box center [167, 543] width 187 height 44
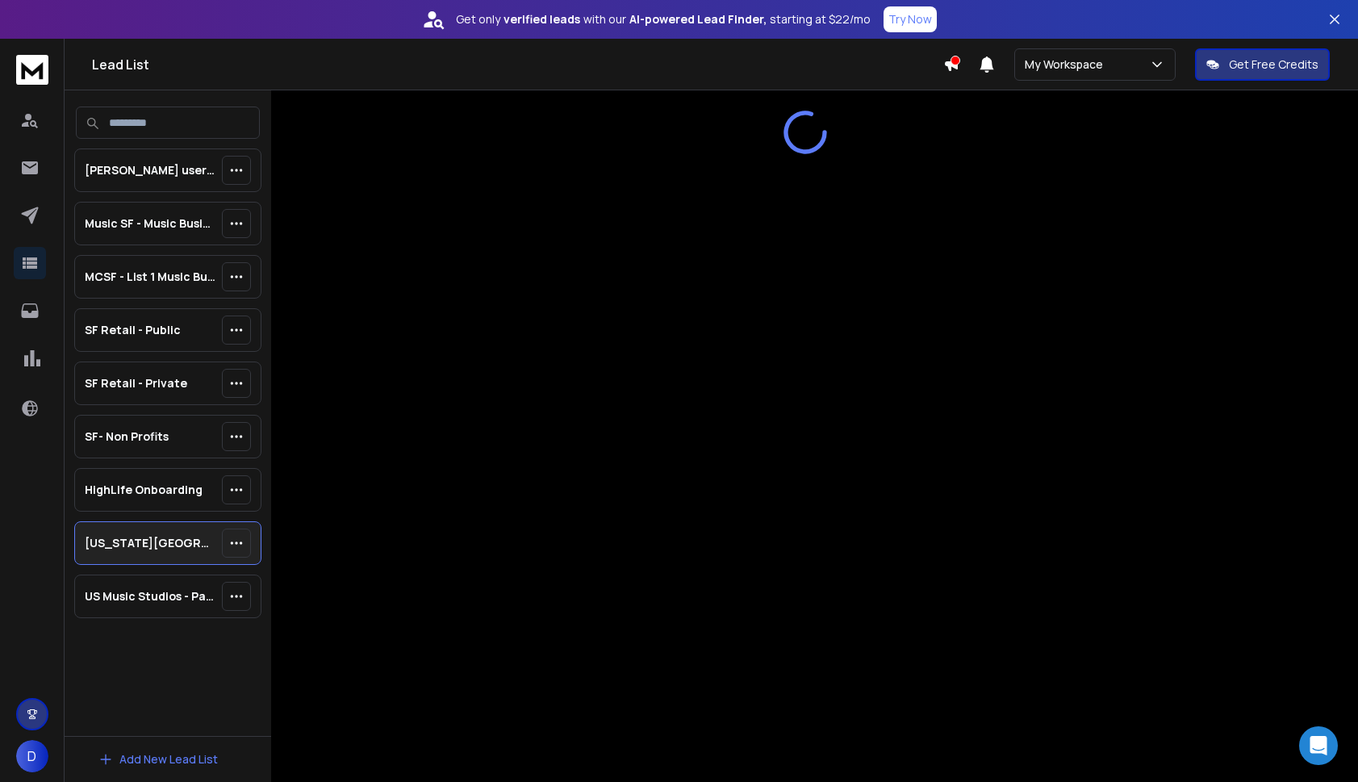
click at [119, 562] on div "[US_STATE][GEOGRAPHIC_DATA]" at bounding box center [167, 543] width 187 height 44
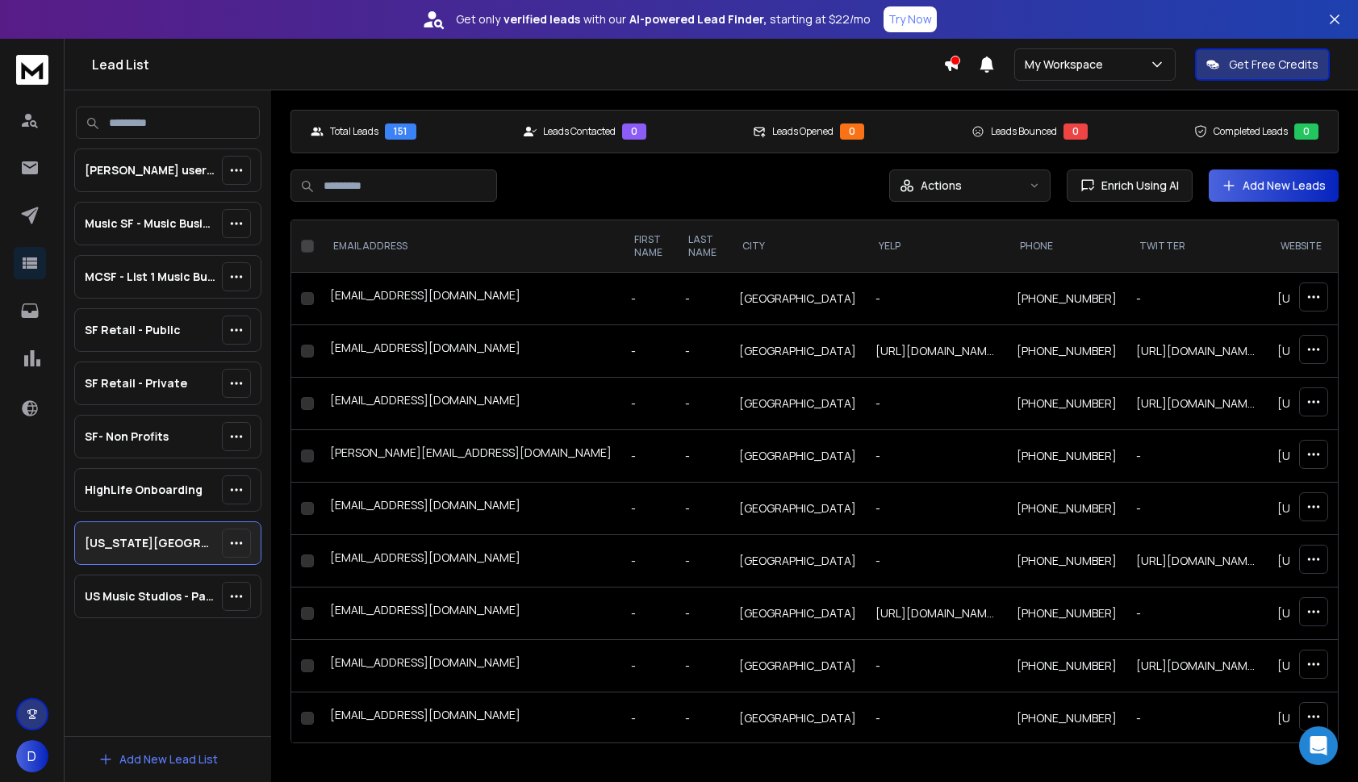
click at [122, 594] on p "US Music Studios - Pacific Standard Time" at bounding box center [150, 596] width 131 height 16
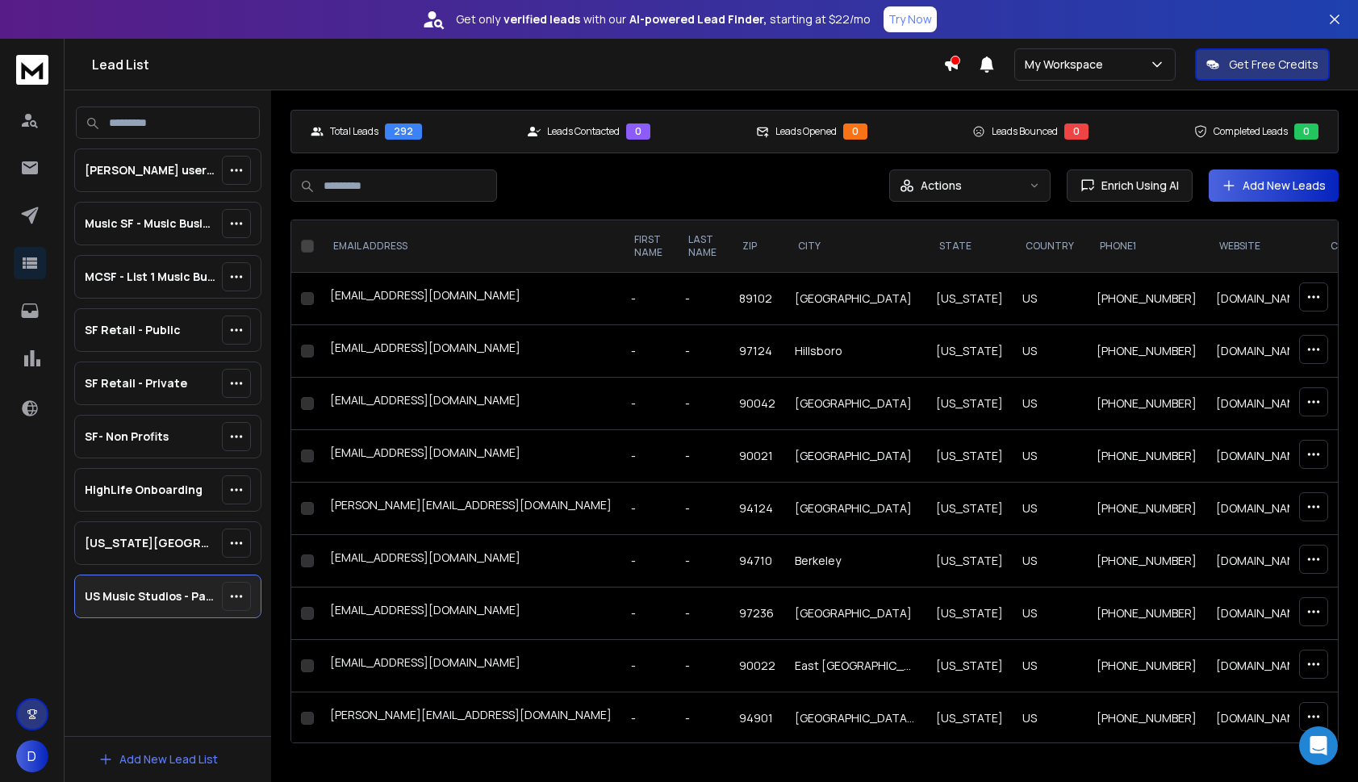
click at [134, 535] on p "[US_STATE][GEOGRAPHIC_DATA]" at bounding box center [150, 543] width 131 height 16
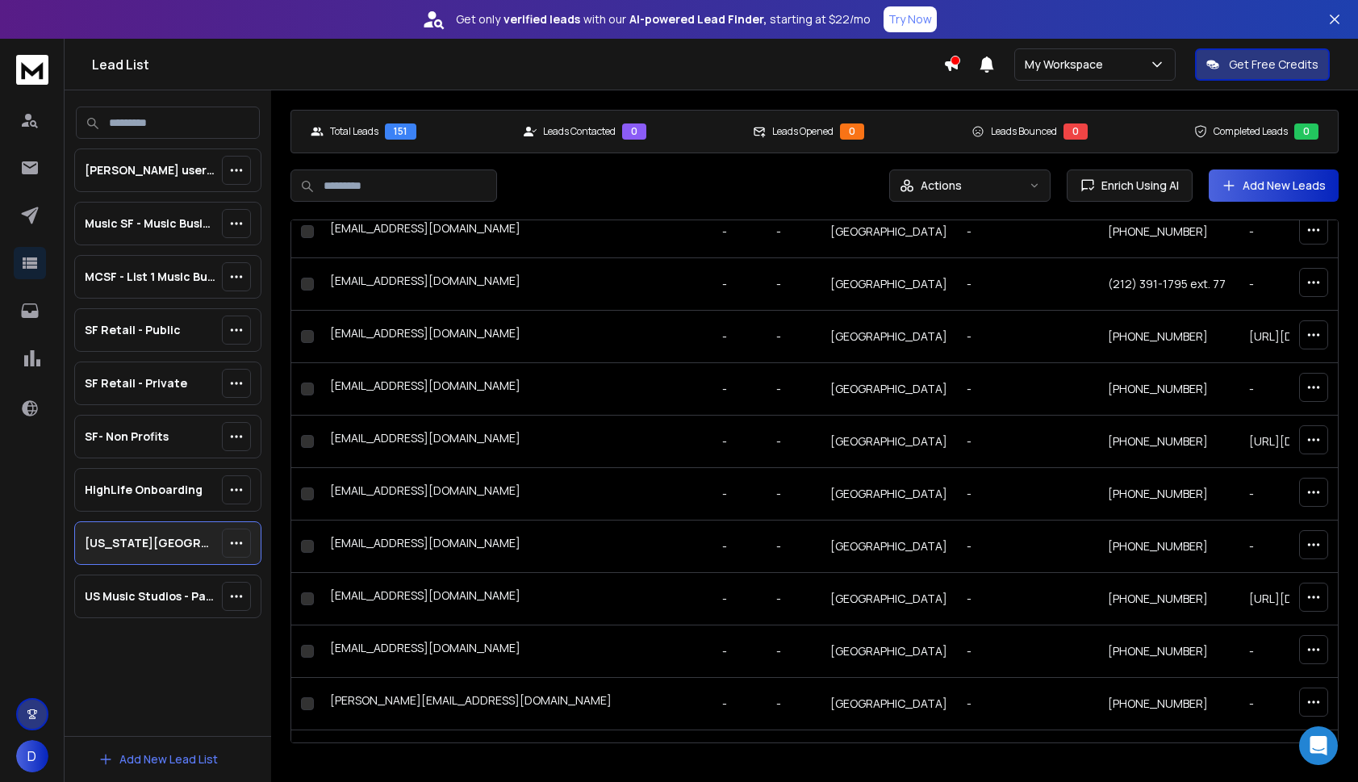
scroll to position [7462, 0]
click at [141, 583] on div "US Music Studios - Pacific Standard Time" at bounding box center [167, 597] width 187 height 44
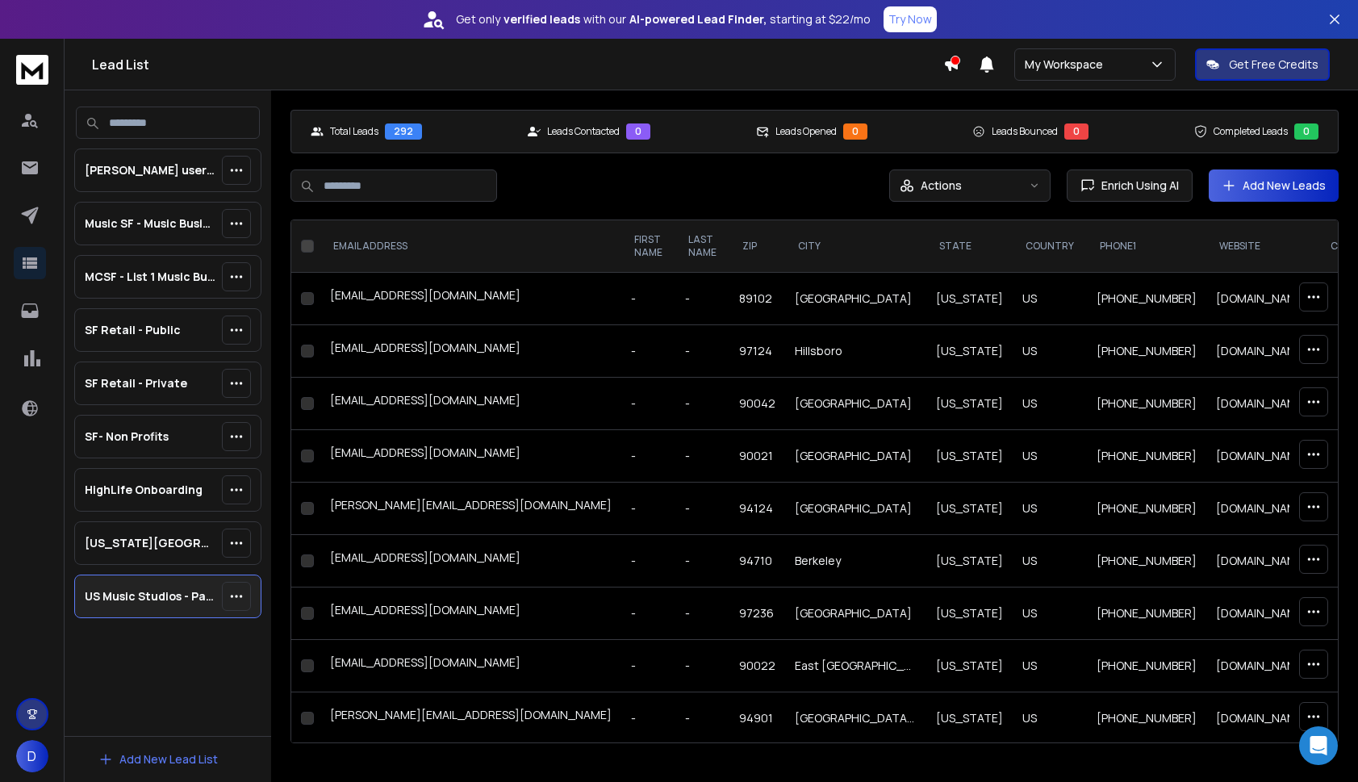
click at [244, 597] on button "button" at bounding box center [236, 596] width 29 height 29
click at [143, 743] on button "Add New Lead List" at bounding box center [158, 759] width 145 height 32
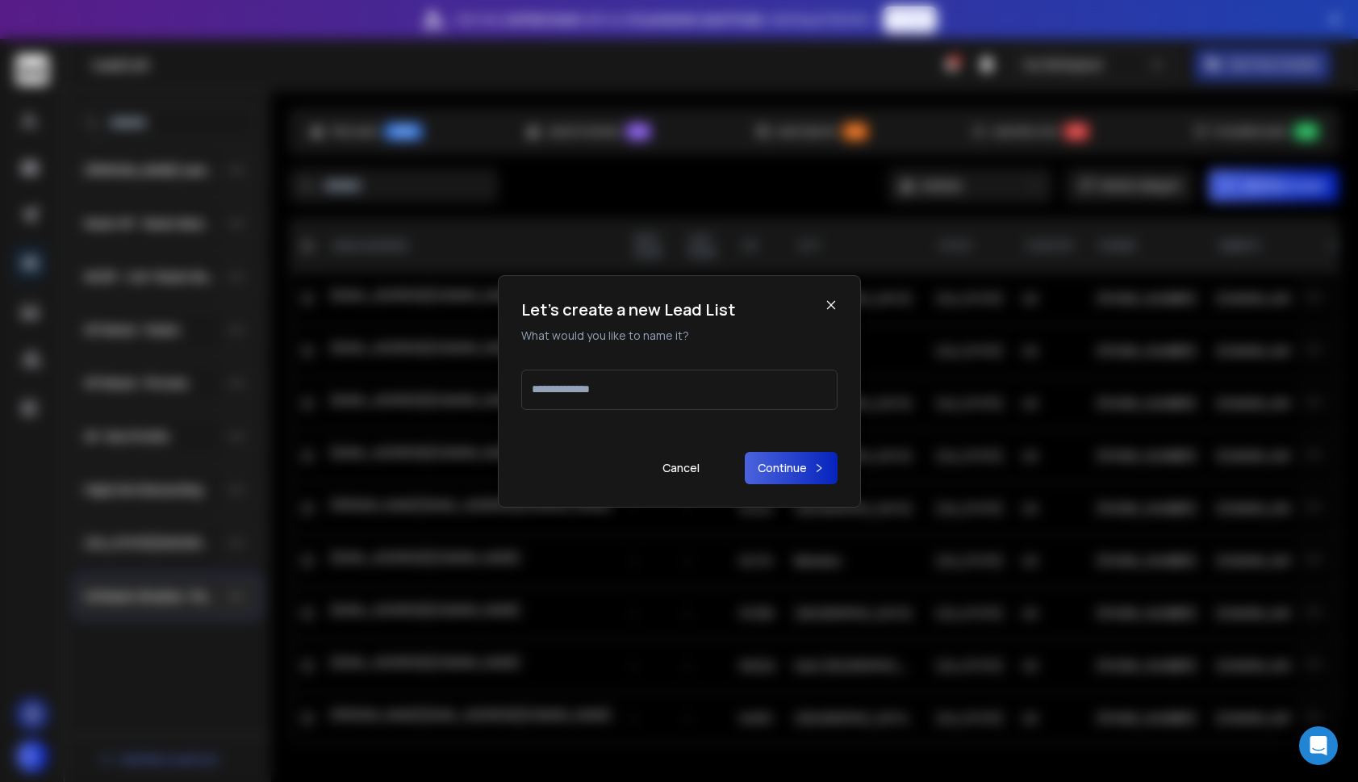
click at [827, 310] on icon at bounding box center [831, 305] width 13 height 13
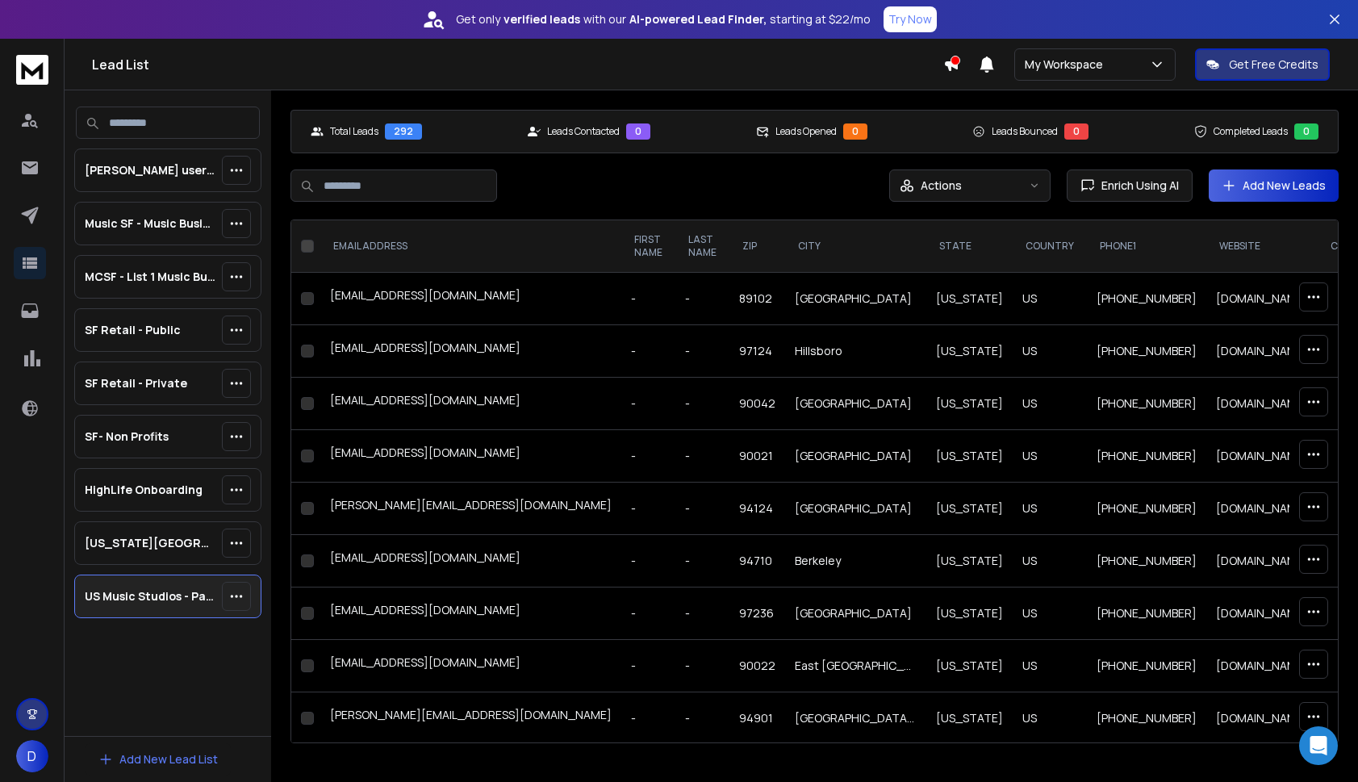
click at [162, 763] on button "Add New Lead List" at bounding box center [158, 759] width 145 height 32
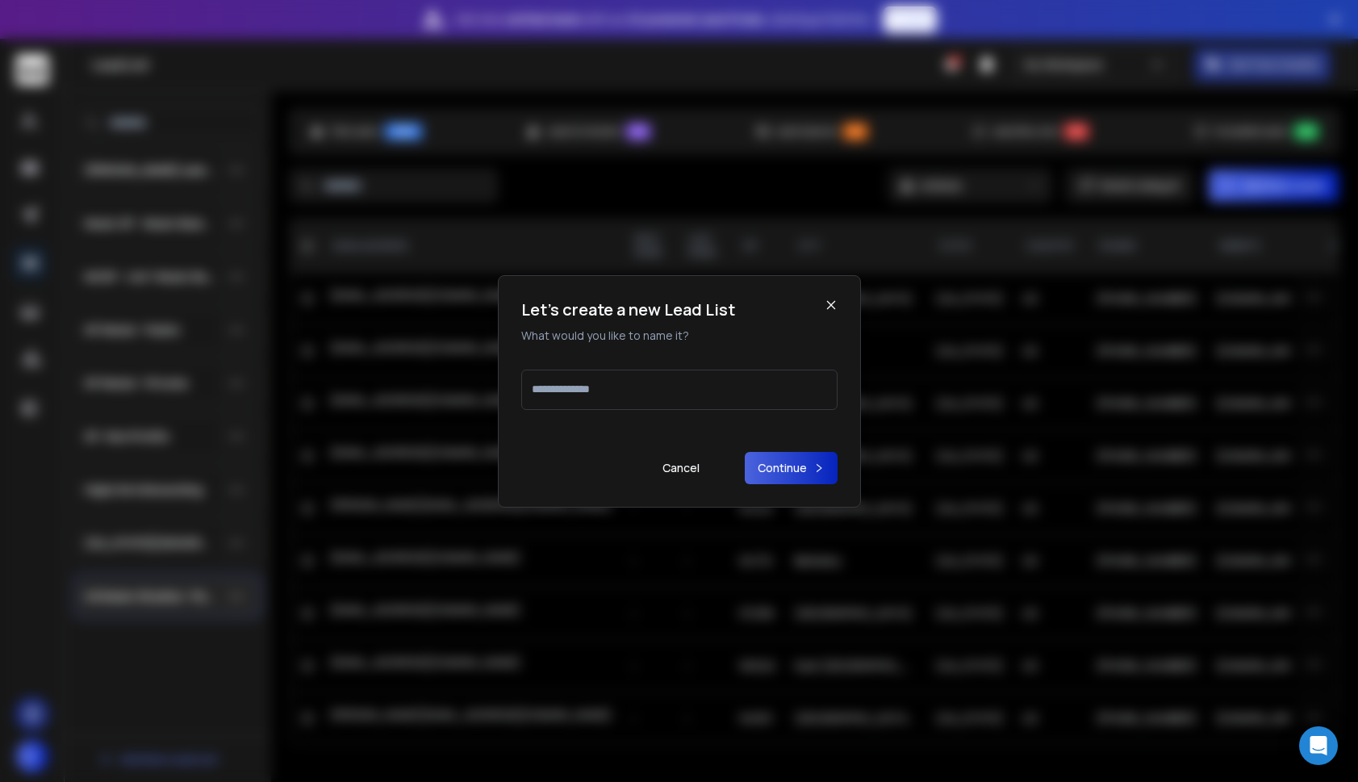
click at [826, 295] on div "Let's create a new Lead List What would you like to name it? Cancel Continue" at bounding box center [679, 391] width 363 height 232
click at [828, 295] on div "Let's create a new Lead List What would you like to name it? Cancel Continue" at bounding box center [679, 391] width 363 height 232
click at [828, 301] on icon at bounding box center [830, 304] width 9 height 9
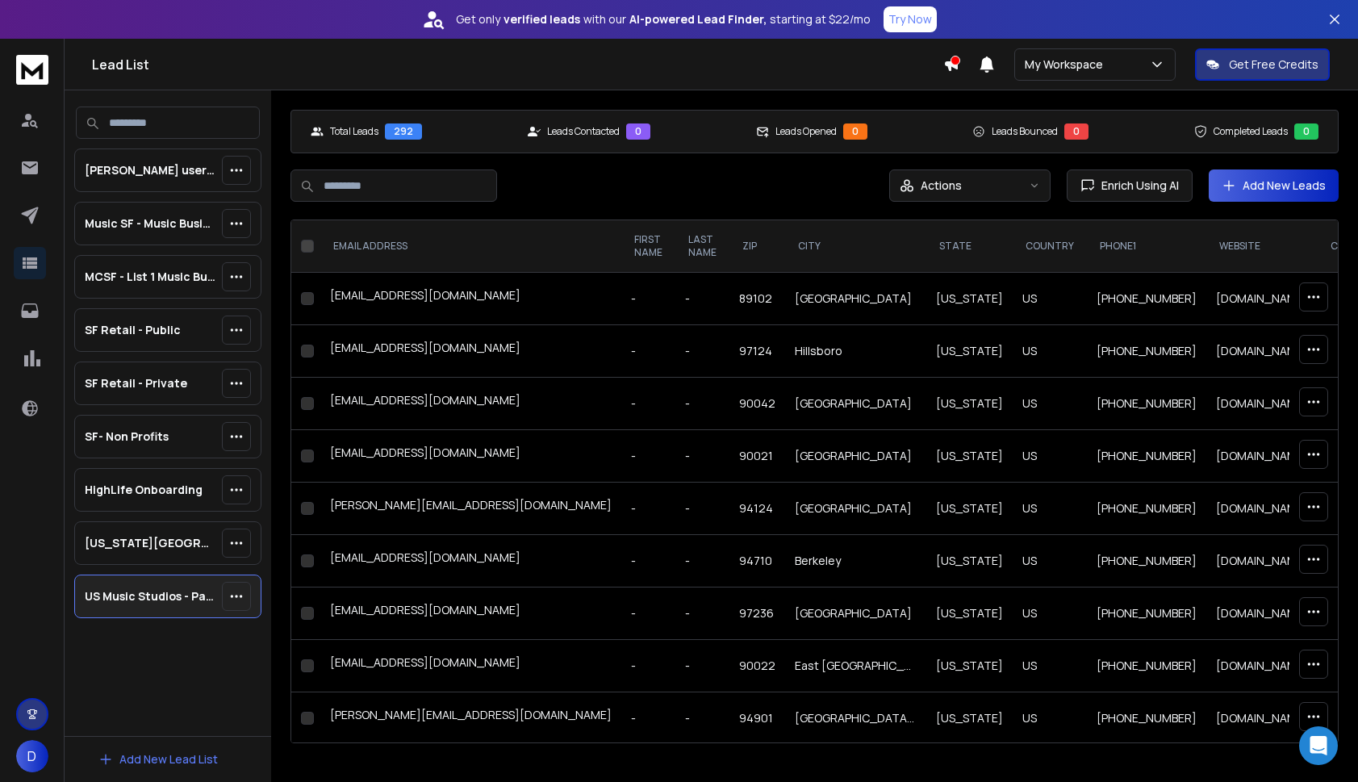
click at [236, 591] on icon "button" at bounding box center [236, 596] width 15 height 15
click at [176, 711] on div "[PERSON_NAME] users 1 Music SF - Music Businesses List #1 MCSF - List 1 Music B…" at bounding box center [168, 432] width 207 height 569
click at [136, 763] on button "Add New Lead List" at bounding box center [158, 759] width 145 height 32
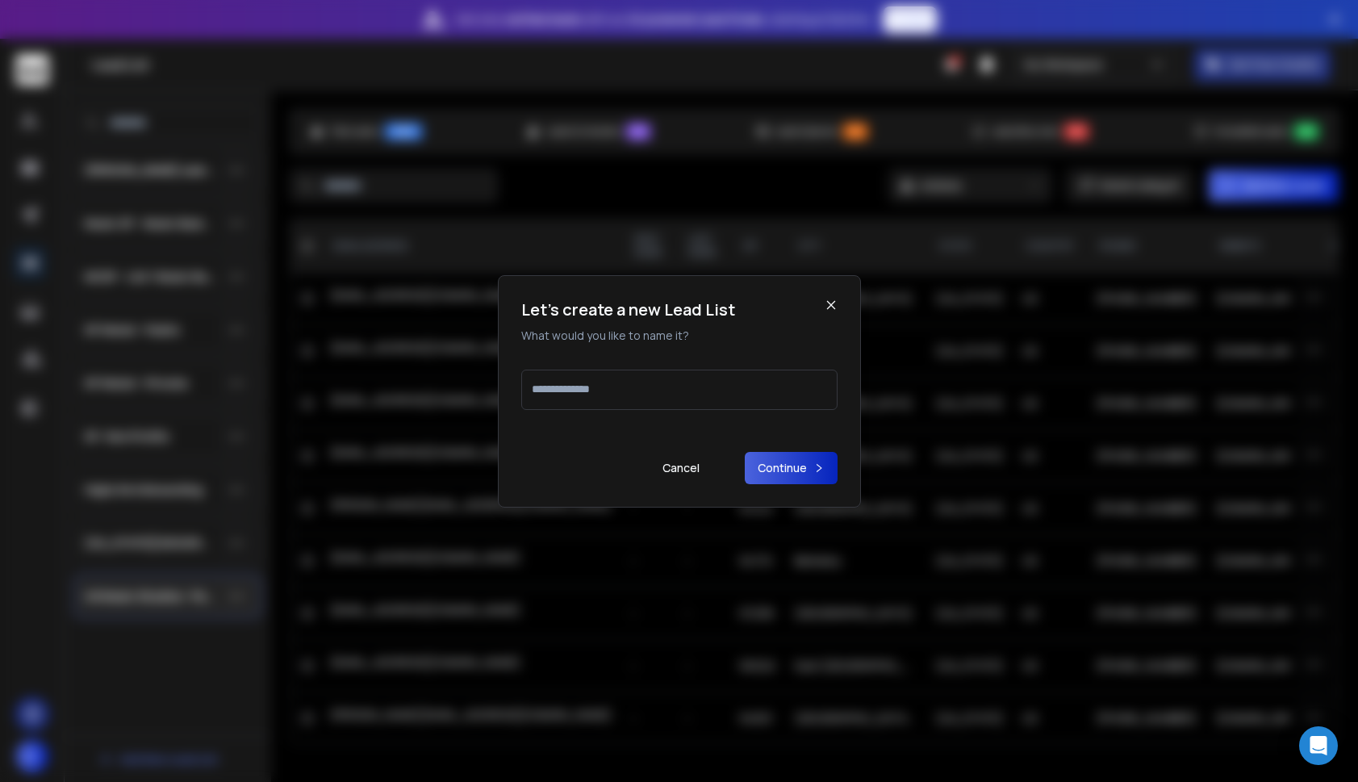
click at [590, 395] on input at bounding box center [679, 390] width 316 height 40
click at [556, 359] on form "Cancel Continue" at bounding box center [679, 414] width 316 height 140
click at [600, 472] on div "Cancel Continue" at bounding box center [679, 468] width 316 height 32
click at [641, 470] on div "Cancel Continue" at bounding box center [679, 468] width 316 height 32
click at [666, 469] on button "Cancel" at bounding box center [681, 468] width 63 height 32
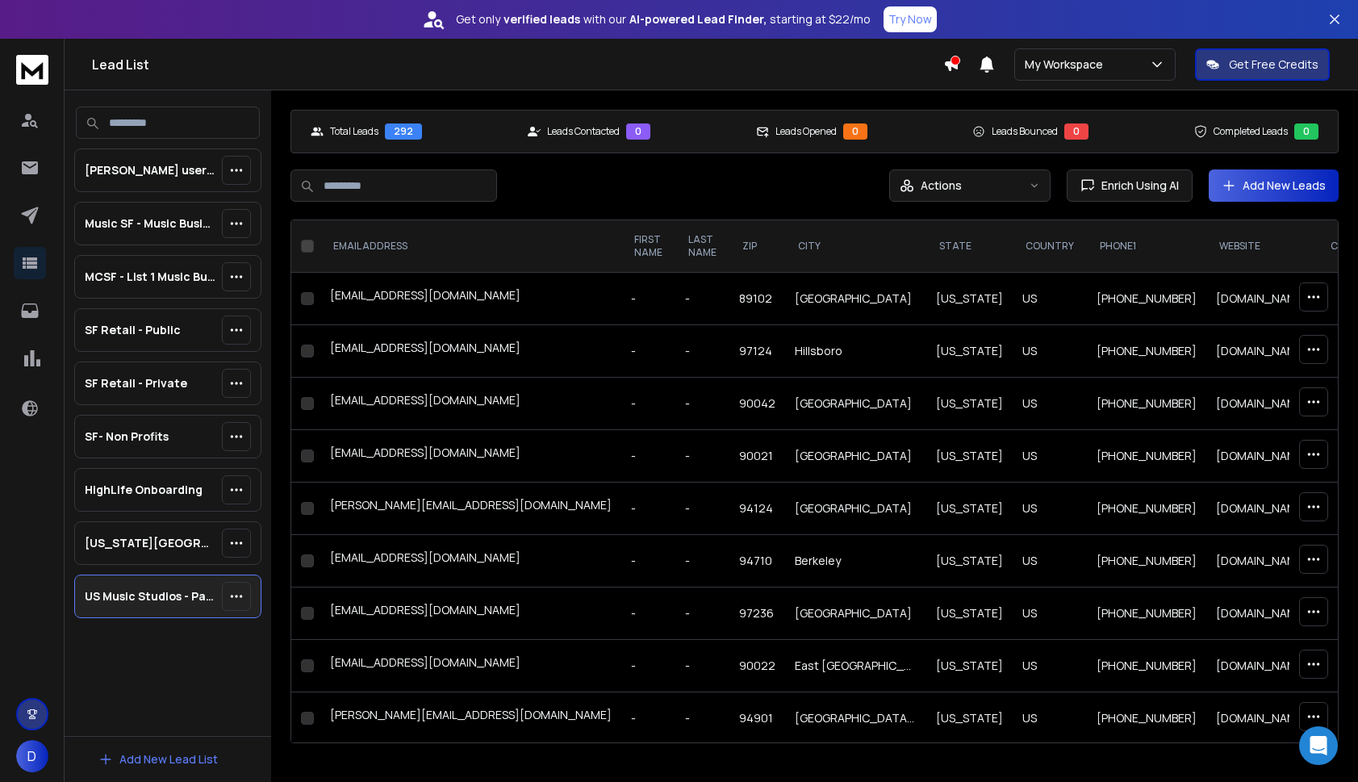
click at [136, 595] on p "US Music Studios - Pacific Standard Time" at bounding box center [150, 596] width 131 height 16
click at [229, 600] on icon "button" at bounding box center [236, 596] width 15 height 15
click at [194, 594] on p "US Music Studios - Pacific Standard Time" at bounding box center [150, 596] width 131 height 16
click at [188, 595] on p "US Music Studios - Pacific Standard Time" at bounding box center [150, 596] width 131 height 16
click at [255, 587] on div "US Music Studios - Pacific Standard Time" at bounding box center [167, 597] width 187 height 44
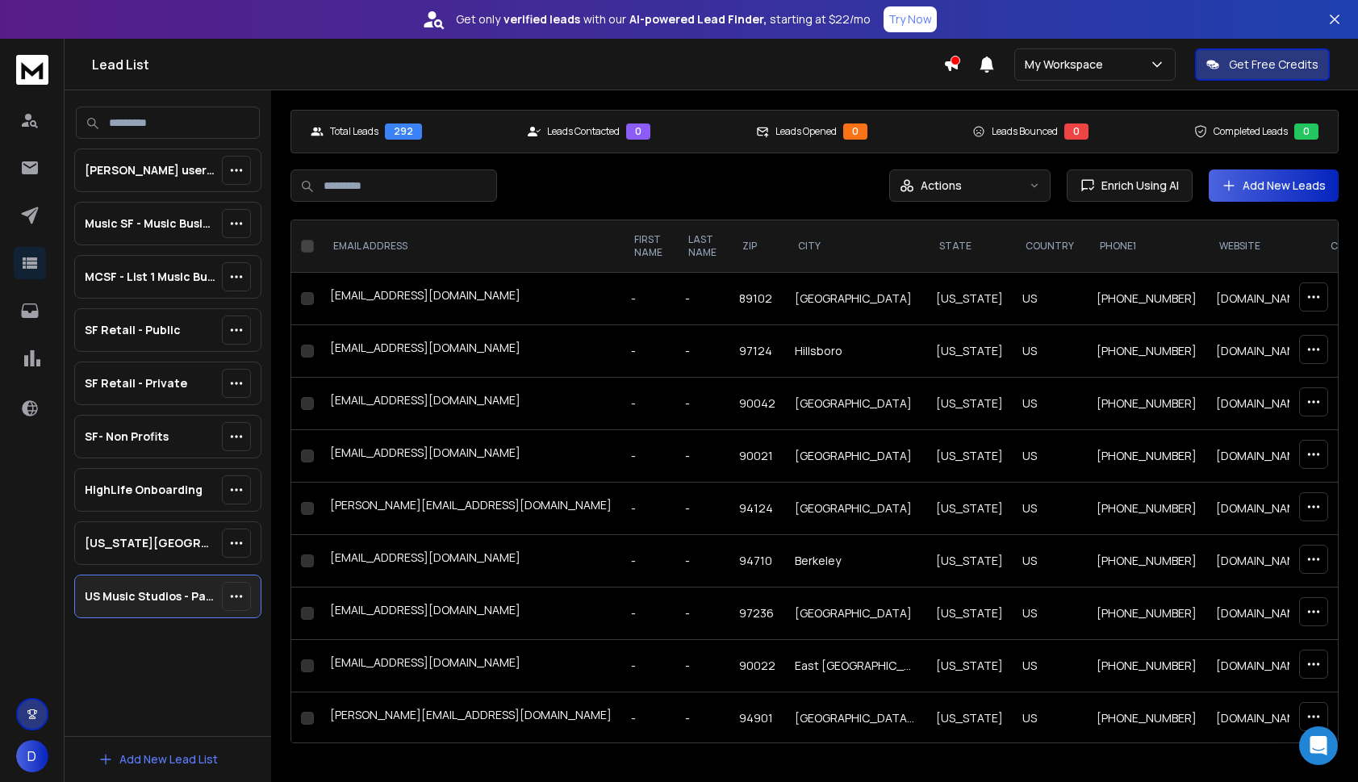
click at [237, 596] on icon "button" at bounding box center [237, 596] width 12 height 2
click at [211, 632] on p "Edit List Name" at bounding box center [195, 631] width 77 height 16
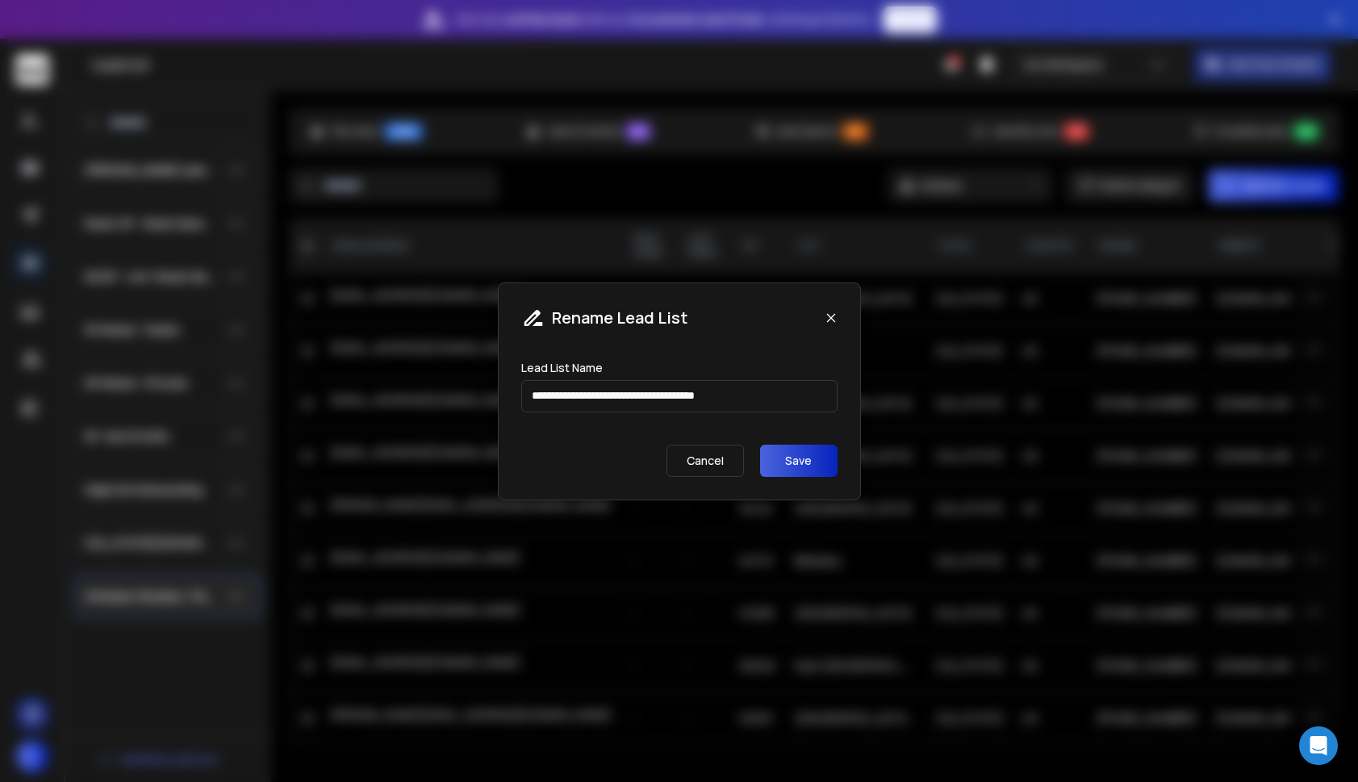
click at [643, 394] on input "**********" at bounding box center [679, 396] width 316 height 32
click at [679, 452] on p "Cancel" at bounding box center [704, 461] width 77 height 32
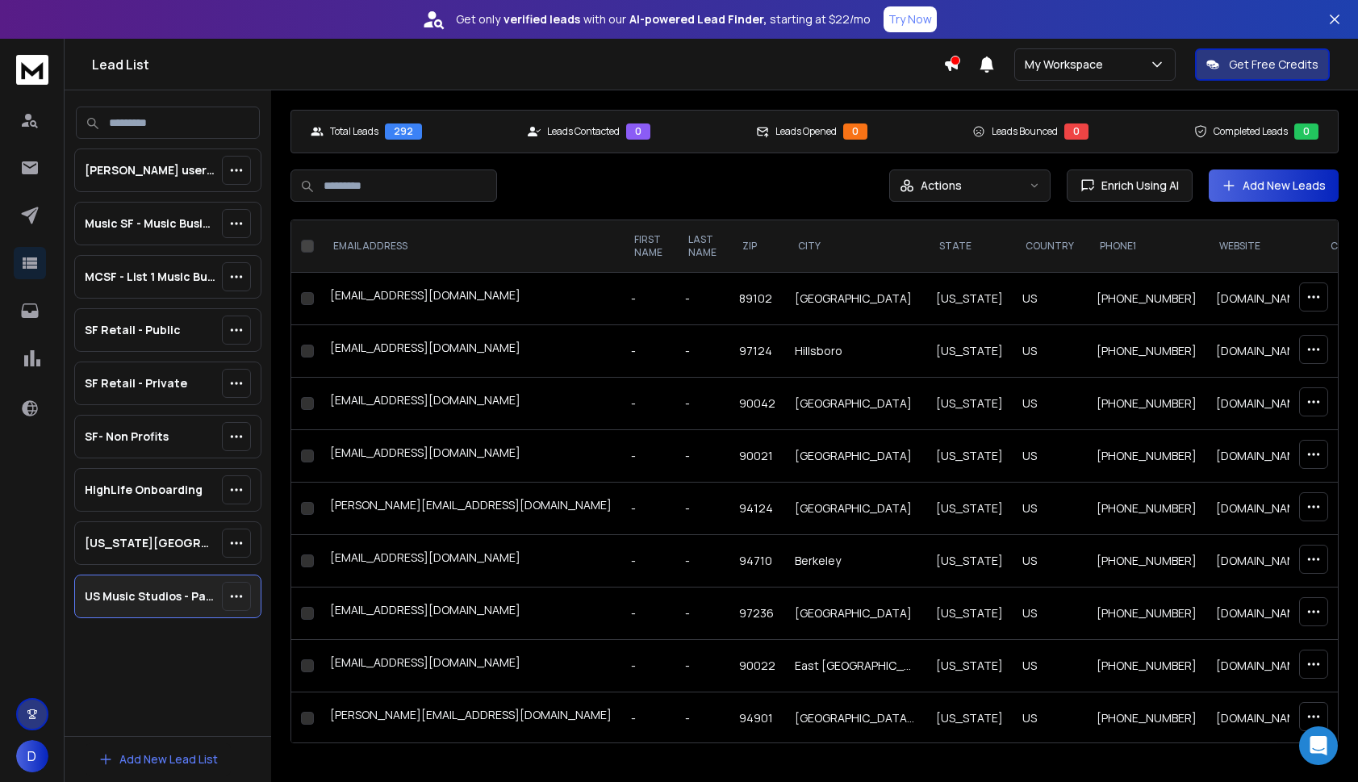
click at [165, 745] on button "Add New Lead List" at bounding box center [158, 759] width 145 height 32
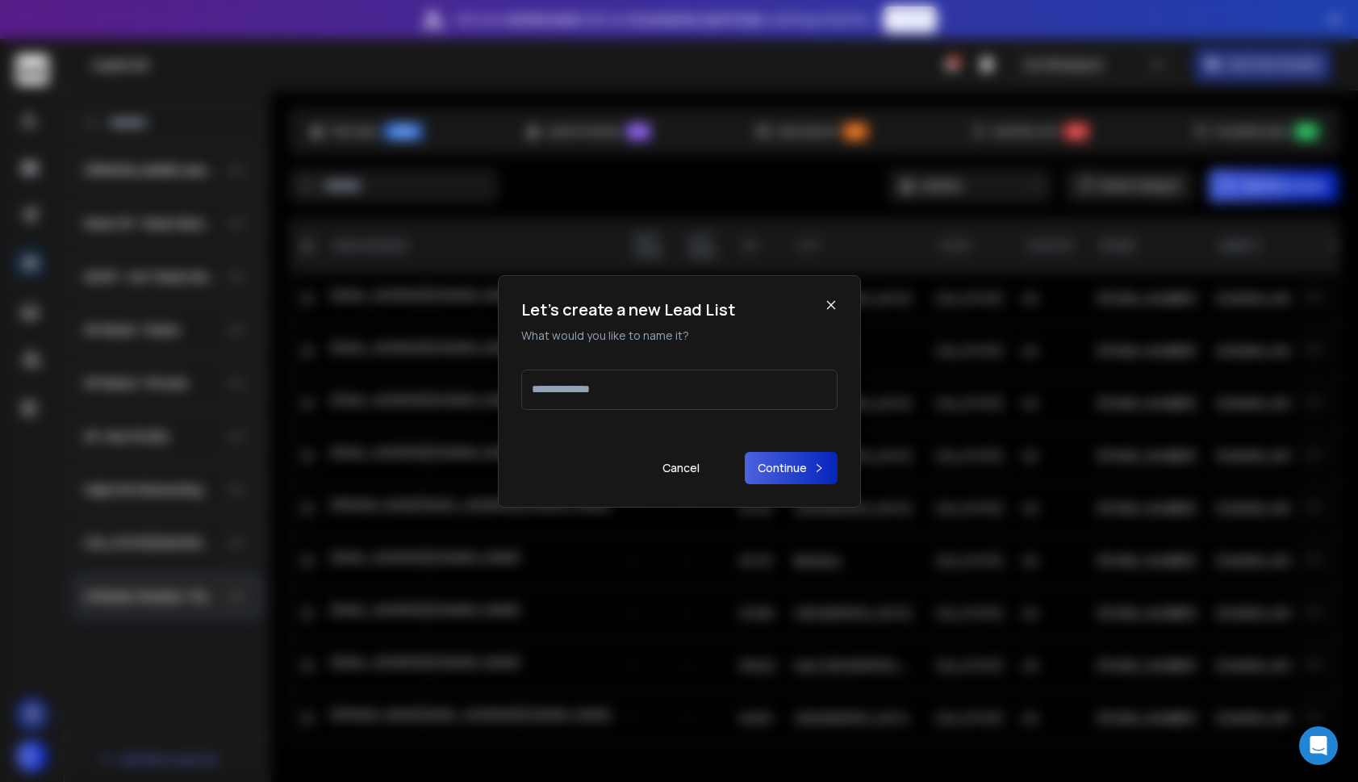
click at [591, 392] on input at bounding box center [679, 390] width 316 height 40
paste input "**********"
click at [641, 389] on input "**********" at bounding box center [679, 390] width 316 height 40
type input "**********"
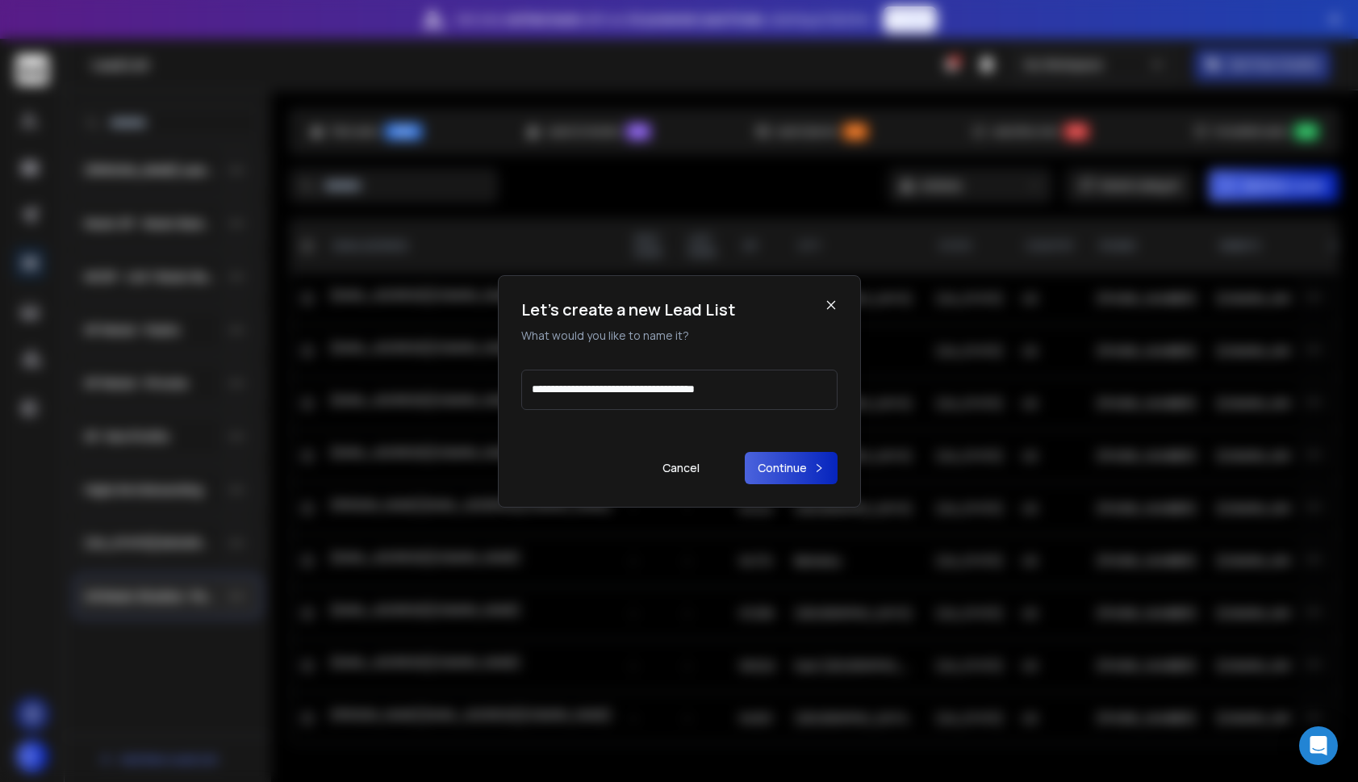
click at [798, 461] on button "Continue" at bounding box center [791, 468] width 93 height 32
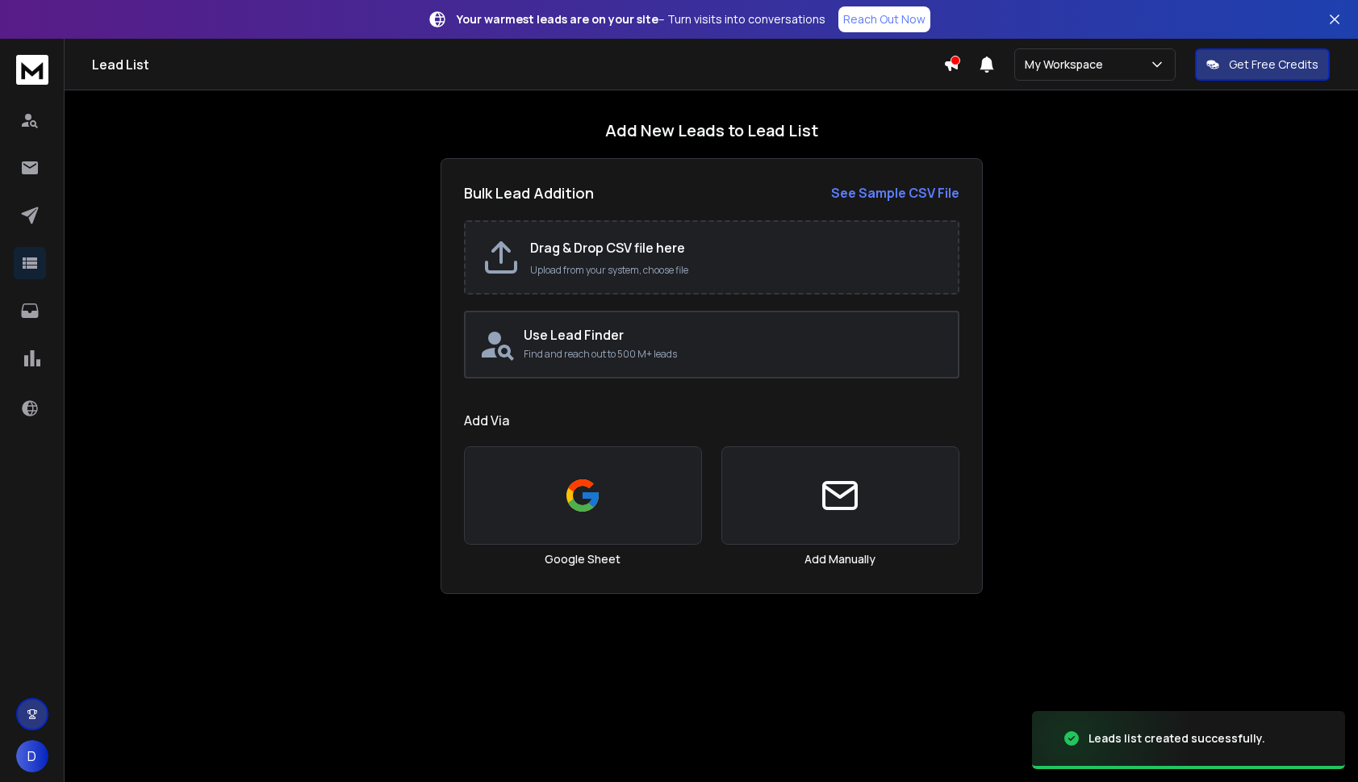
click at [702, 262] on div "Drag & Drop CSV file here Upload from your system, choose file" at bounding box center [736, 257] width 412 height 39
type input "**********"
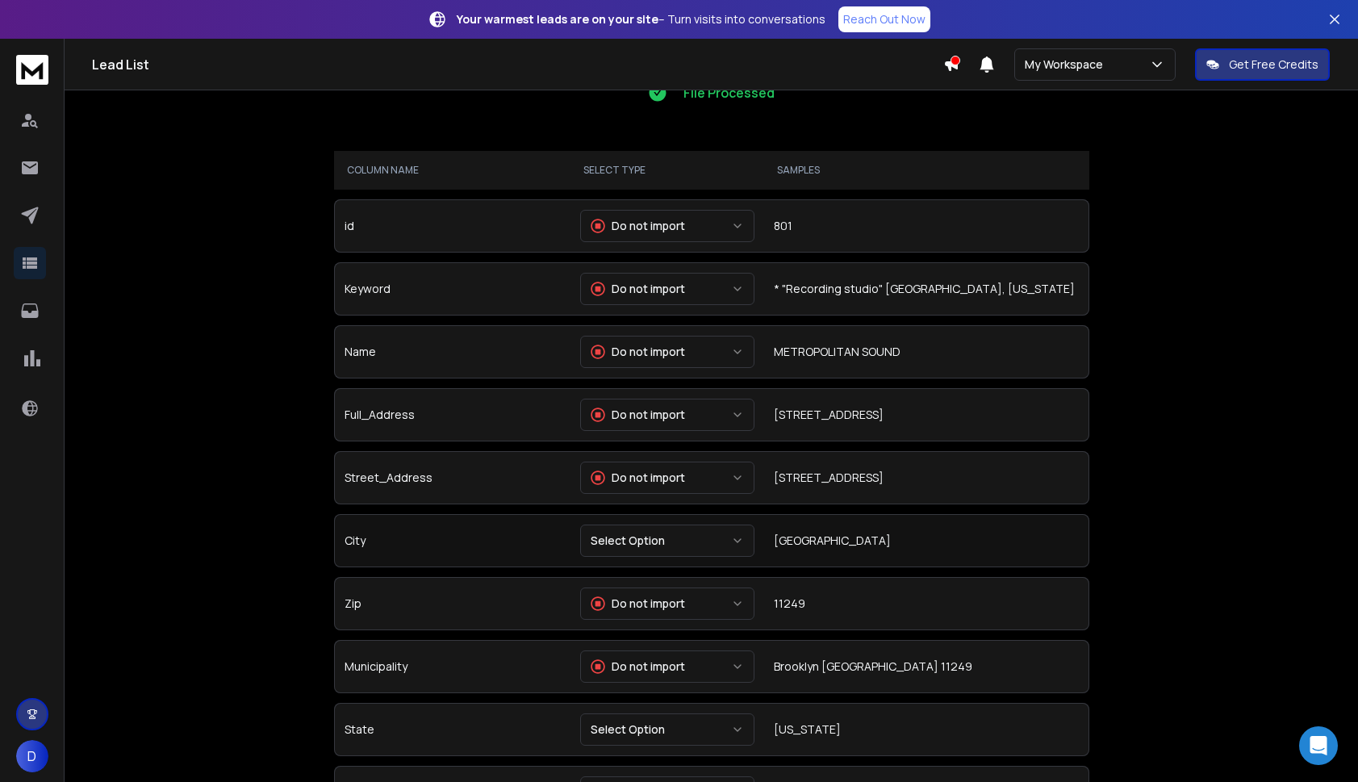
scroll to position [528, 0]
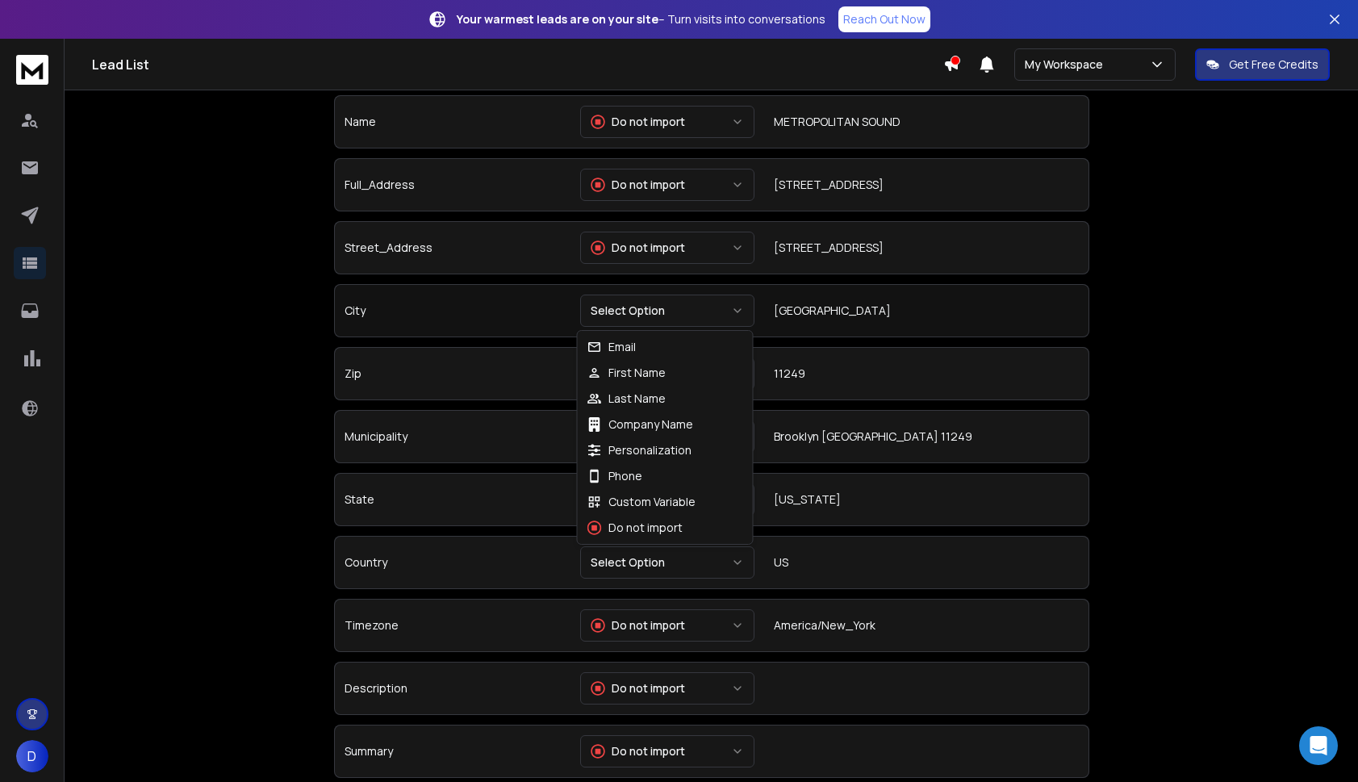
click at [671, 310] on button "Select Option" at bounding box center [667, 311] width 174 height 32
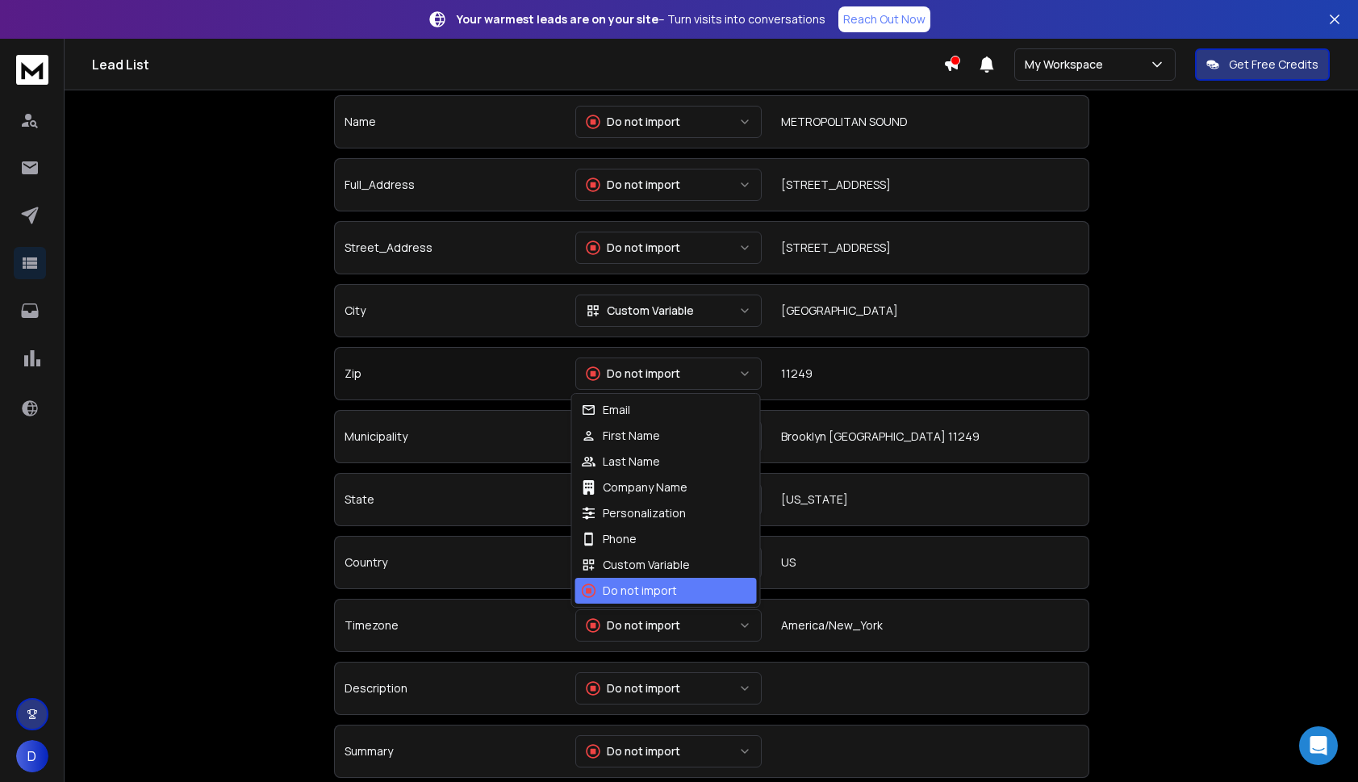
click at [640, 377] on div "Do not import" at bounding box center [633, 374] width 94 height 16
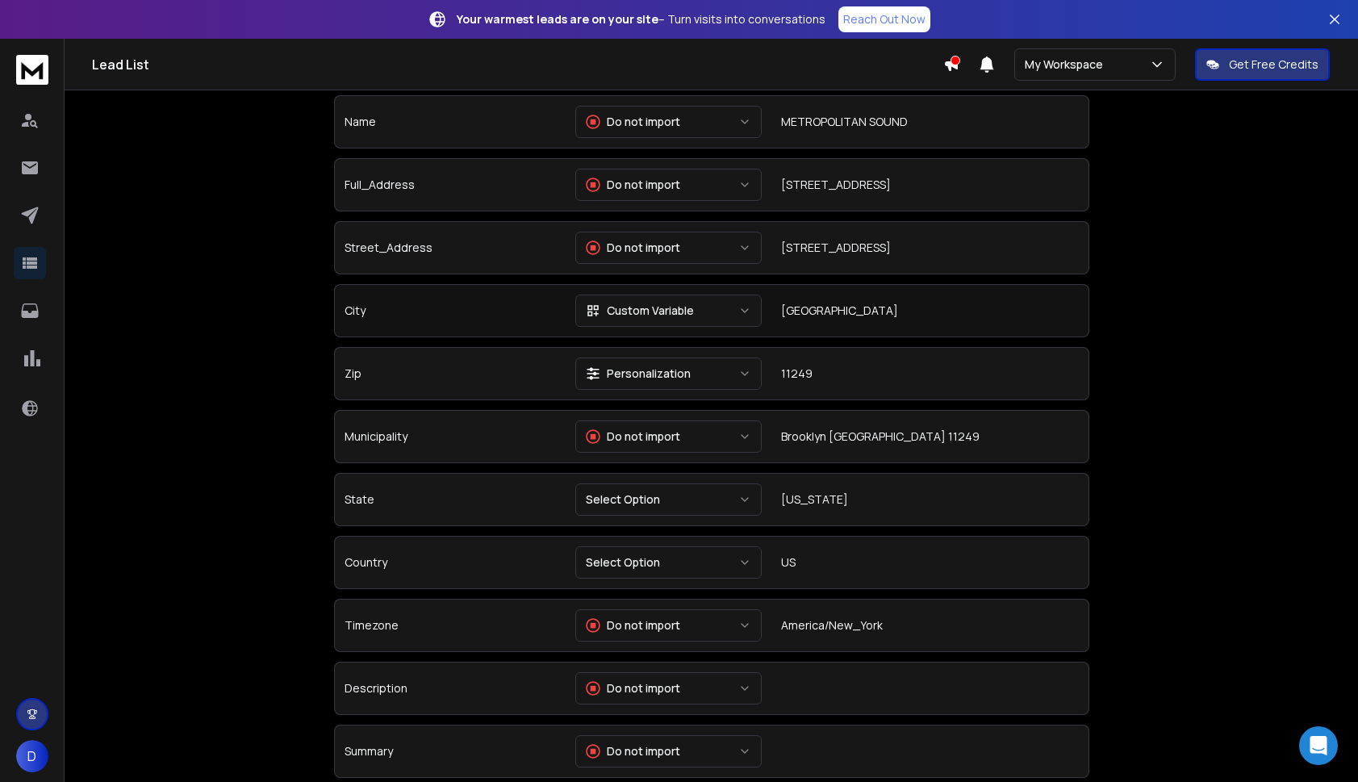
click at [640, 311] on div "Custom Variable" at bounding box center [640, 311] width 108 height 16
click at [614, 487] on button "Select Option" at bounding box center [668, 499] width 184 height 32
click at [625, 571] on button "Select Option" at bounding box center [668, 562] width 184 height 32
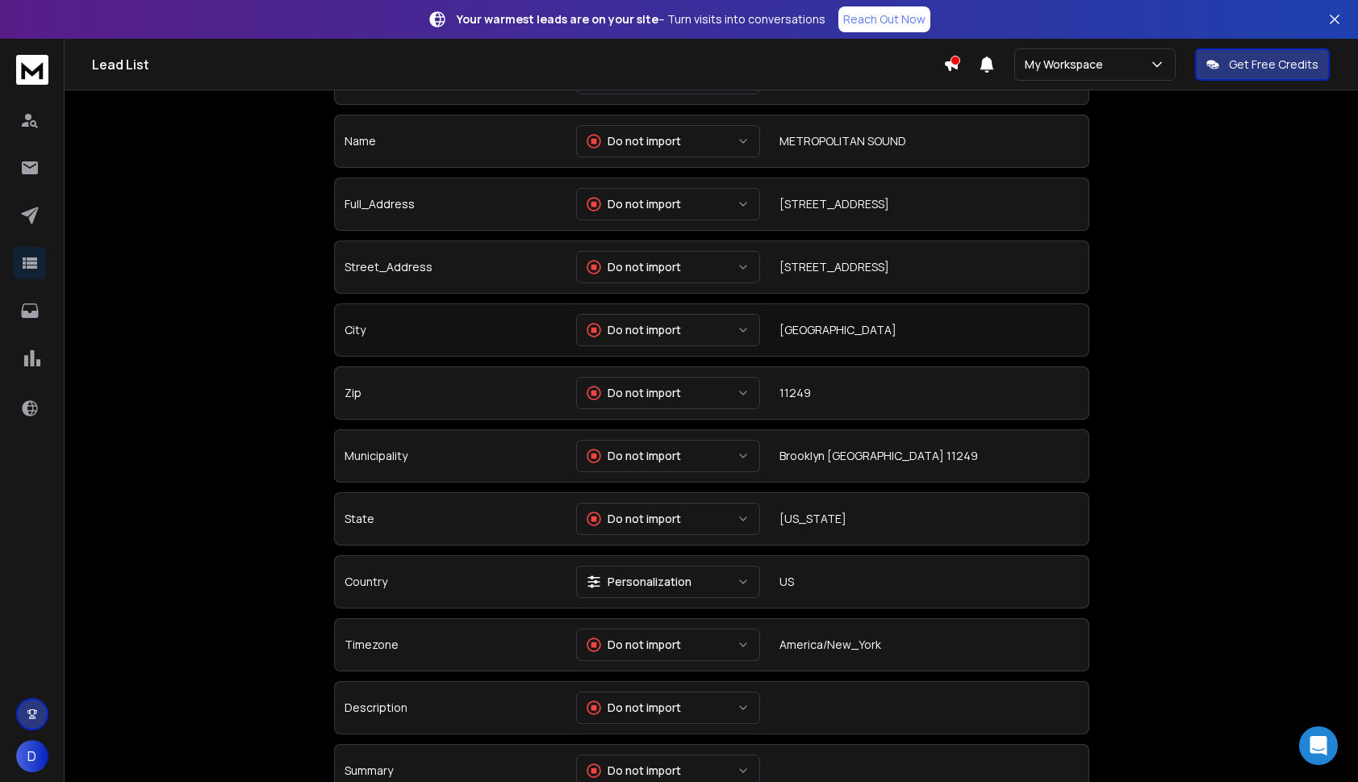
scroll to position [503, 0]
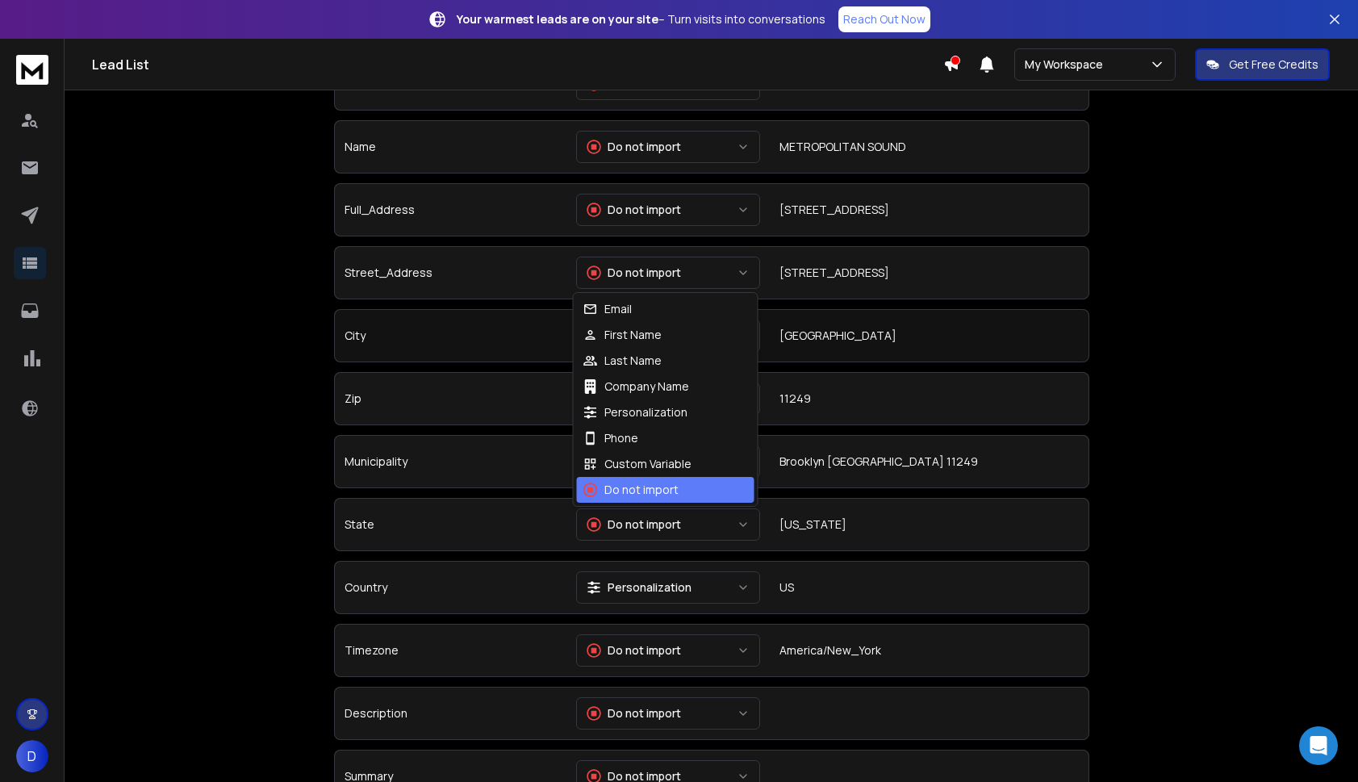
click at [666, 285] on button "Do not import" at bounding box center [668, 273] width 184 height 32
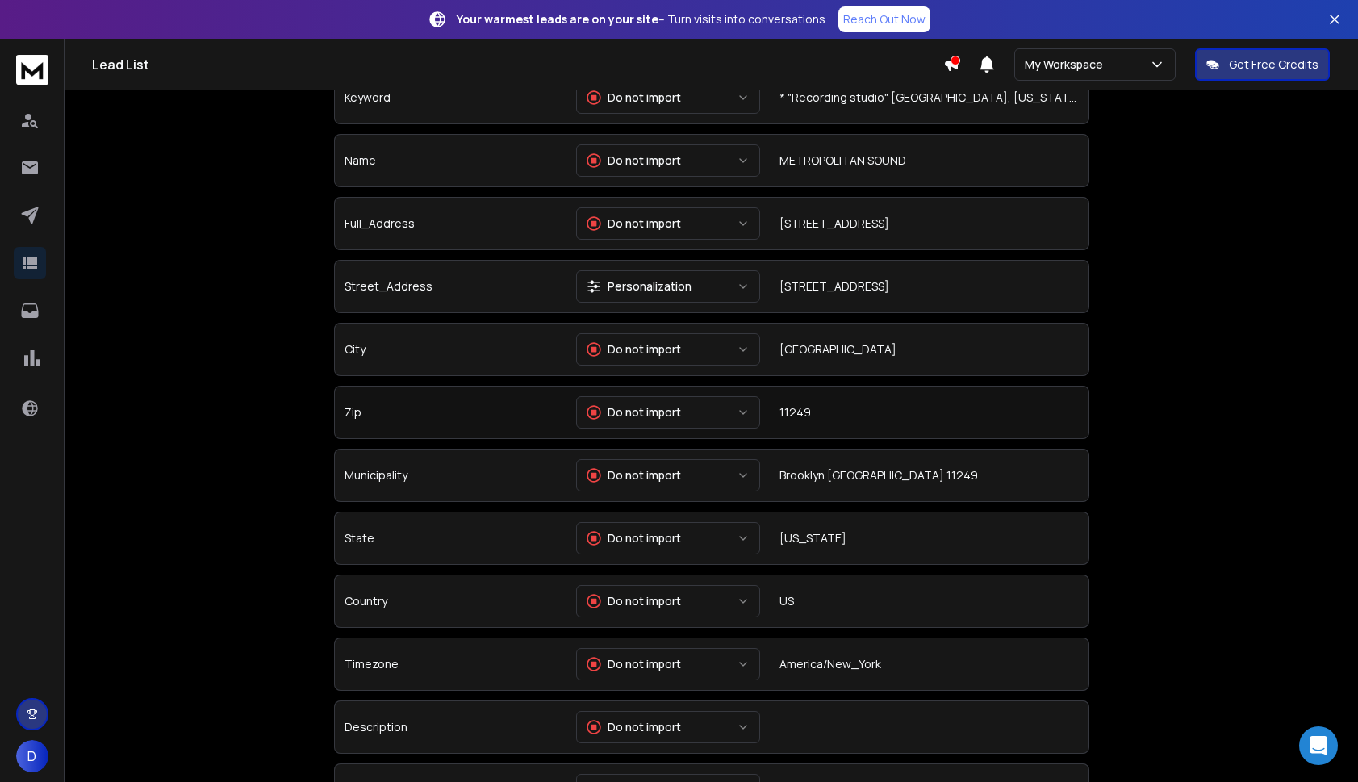
scroll to position [487, 0]
click at [646, 290] on div "Personalization" at bounding box center [639, 288] width 105 height 16
click at [642, 363] on button "Do not import" at bounding box center [668, 351] width 186 height 32
click at [633, 417] on div "Do not import" at bounding box center [633, 414] width 94 height 16
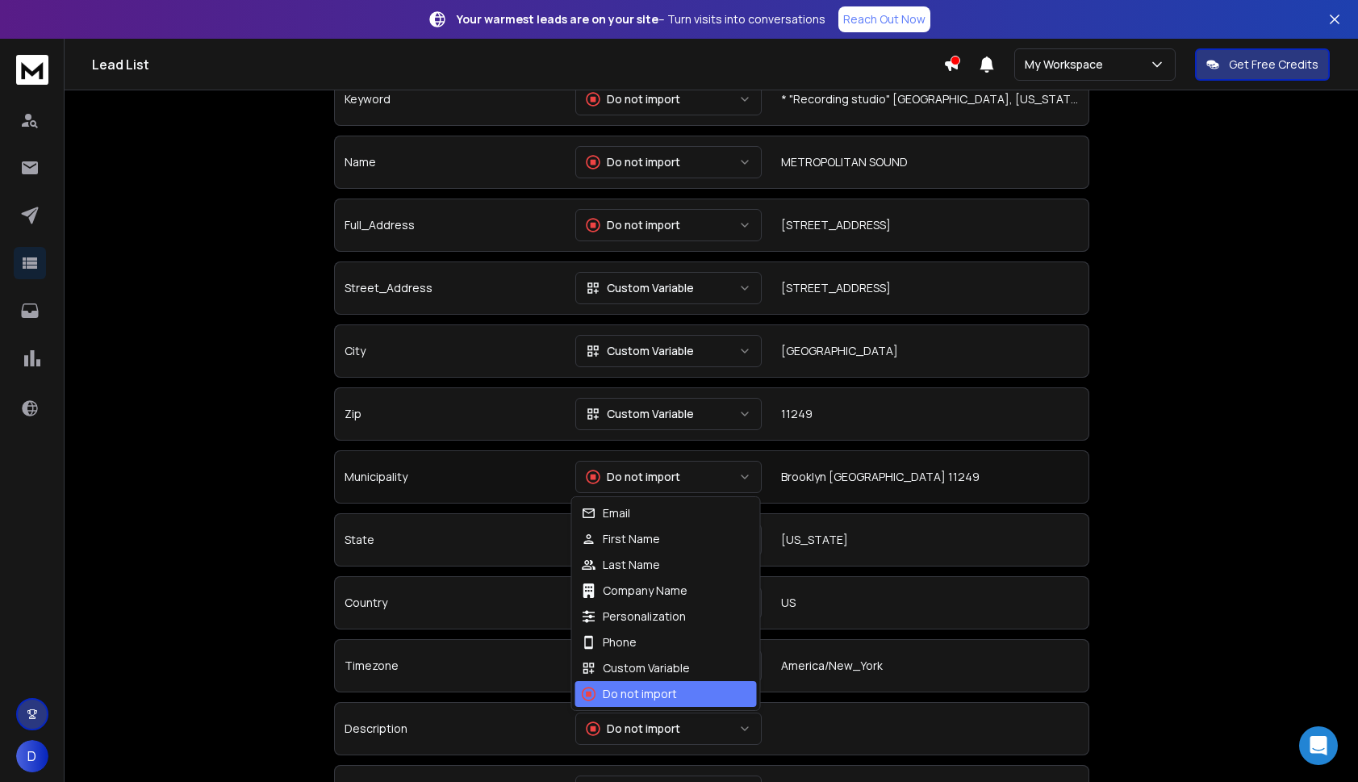
click at [624, 491] on button "Do not import" at bounding box center [668, 477] width 186 height 32
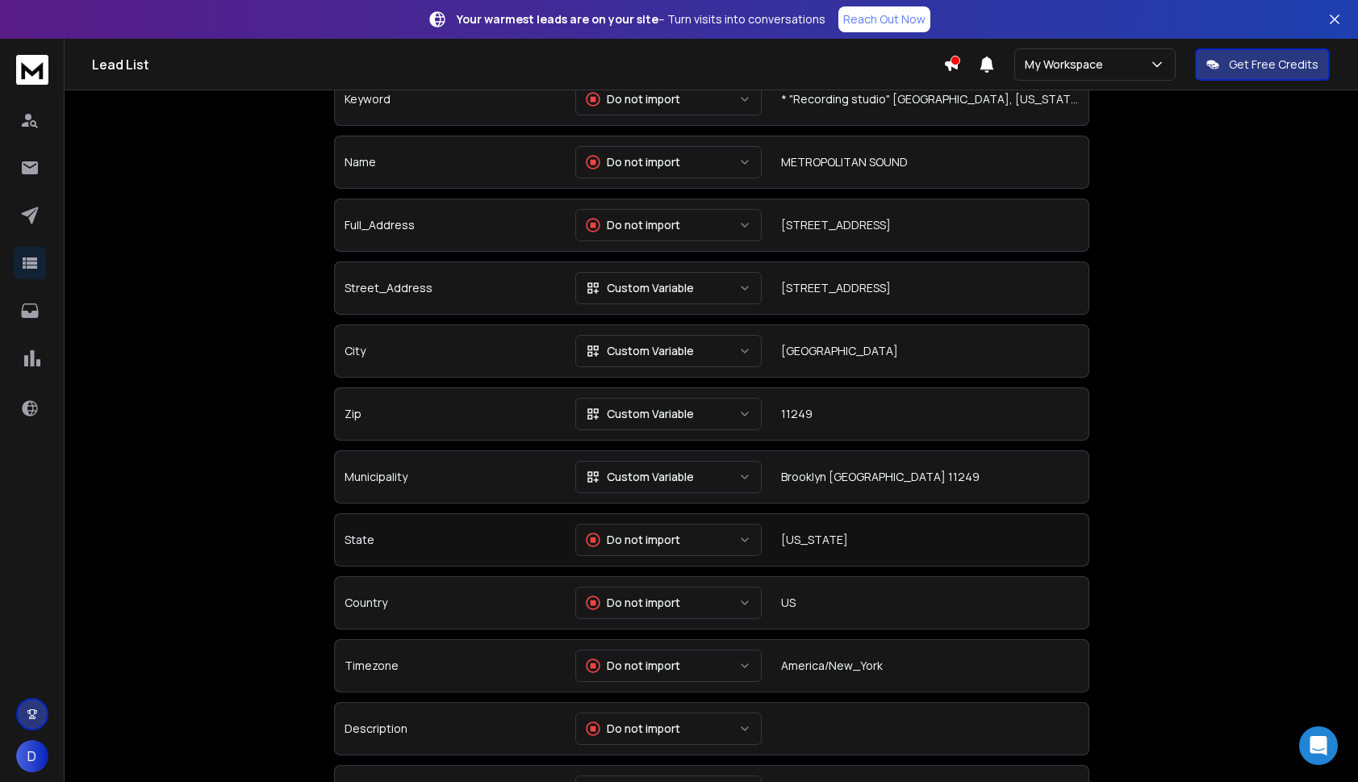
click at [616, 551] on button "Do not import" at bounding box center [668, 540] width 186 height 32
click at [633, 612] on button "Do not import" at bounding box center [668, 603] width 186 height 32
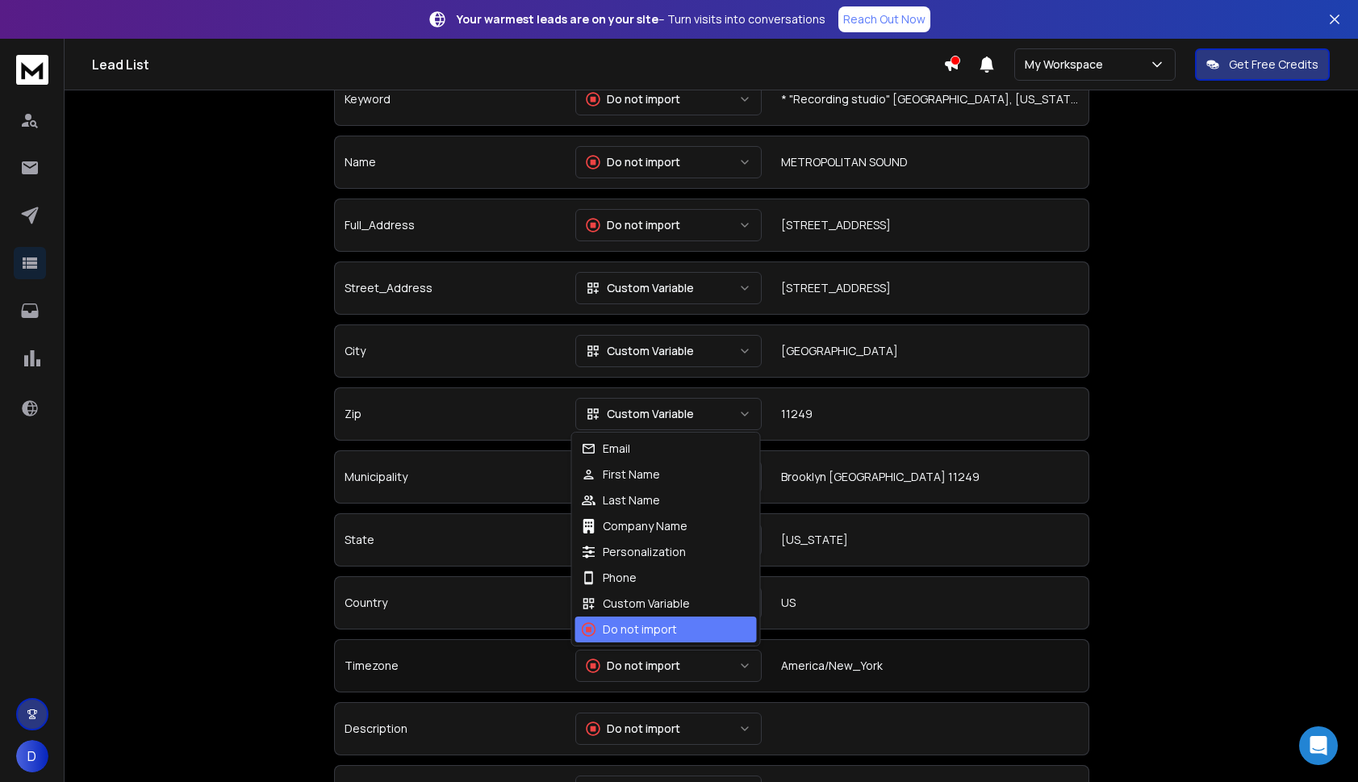
click at [632, 652] on button "Do not import" at bounding box center [668, 666] width 186 height 32
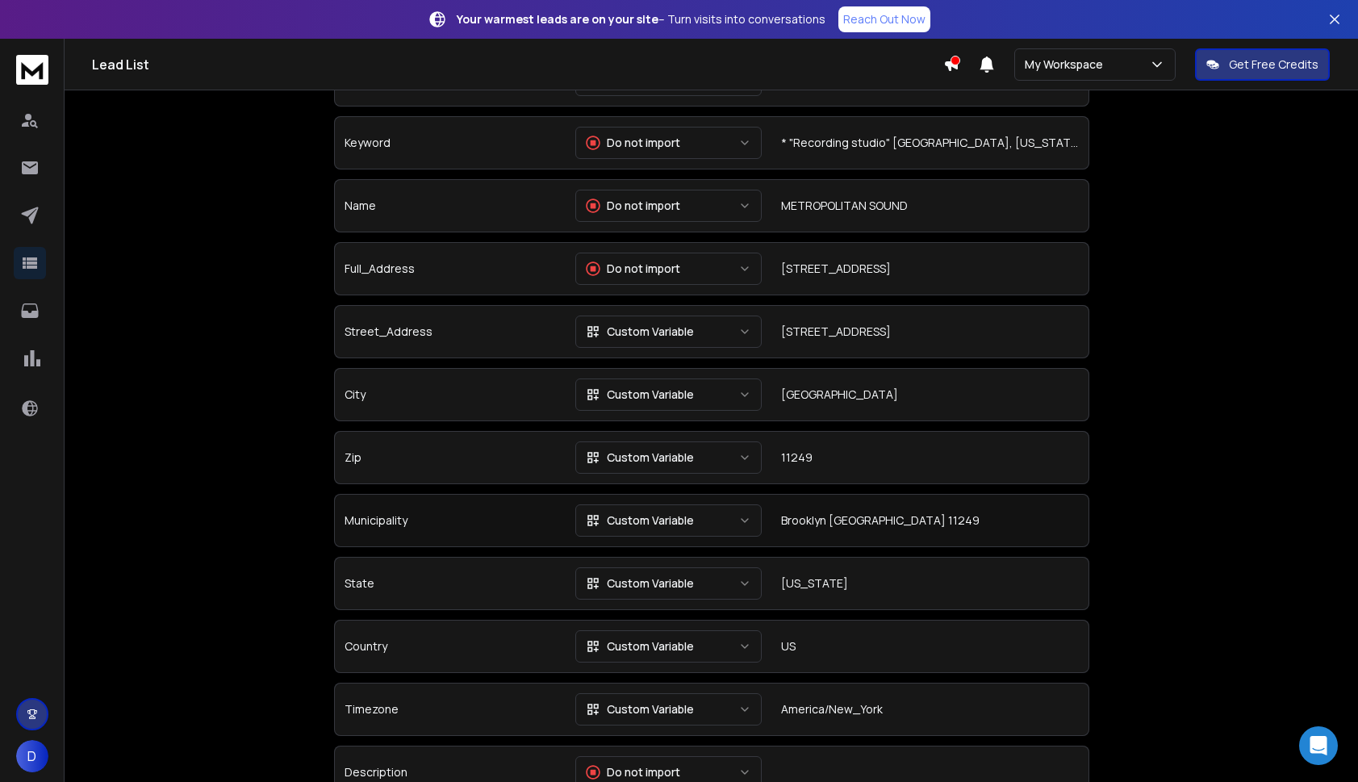
scroll to position [413, 0]
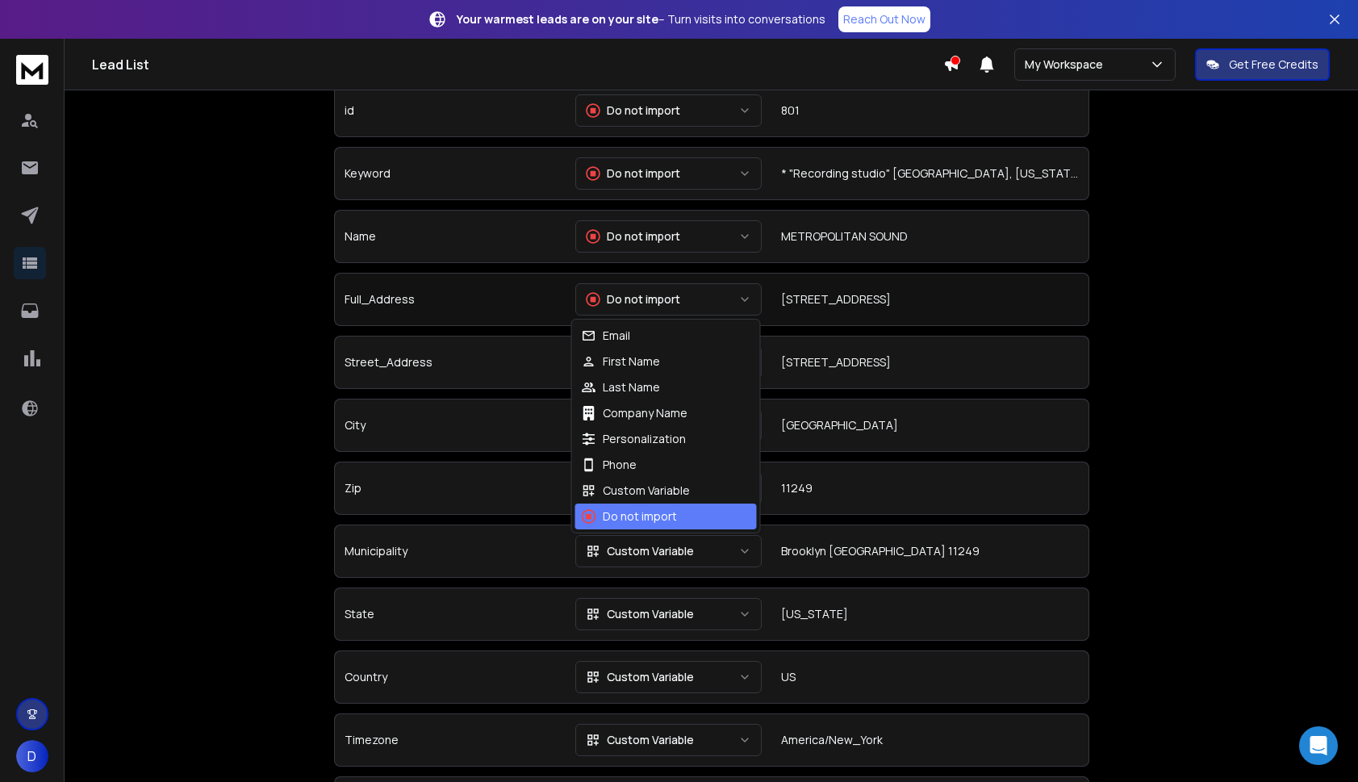
click at [637, 306] on div "Do not import" at bounding box center [633, 299] width 94 height 16
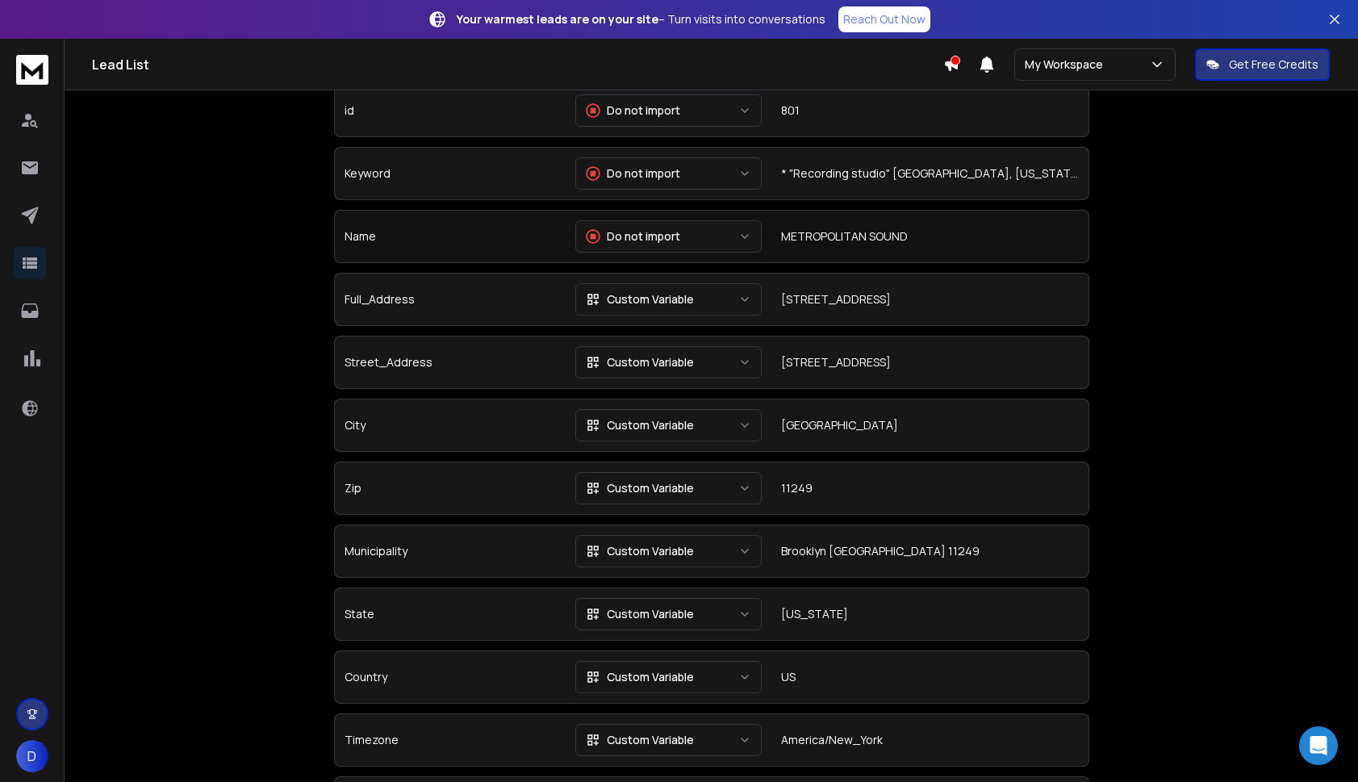
click at [634, 235] on div "Do not import" at bounding box center [633, 236] width 94 height 16
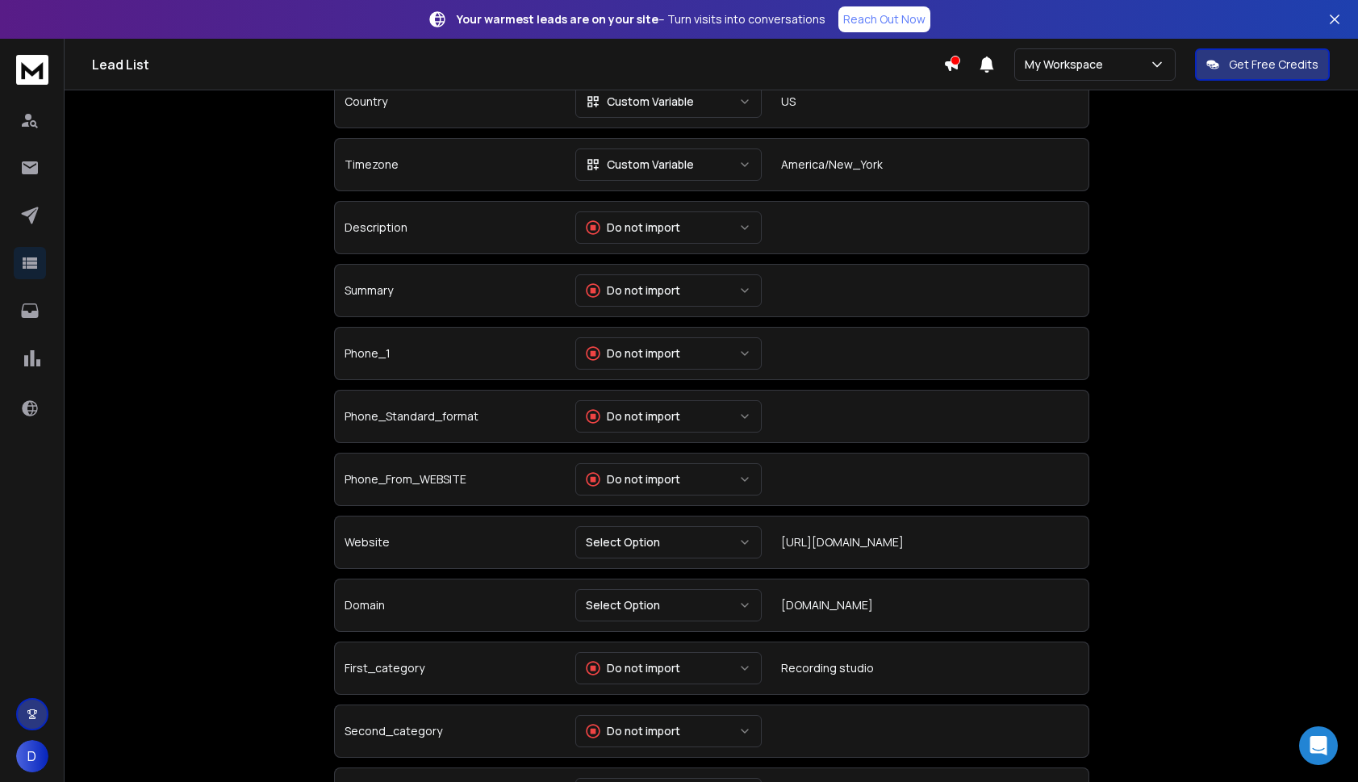
scroll to position [920, 0]
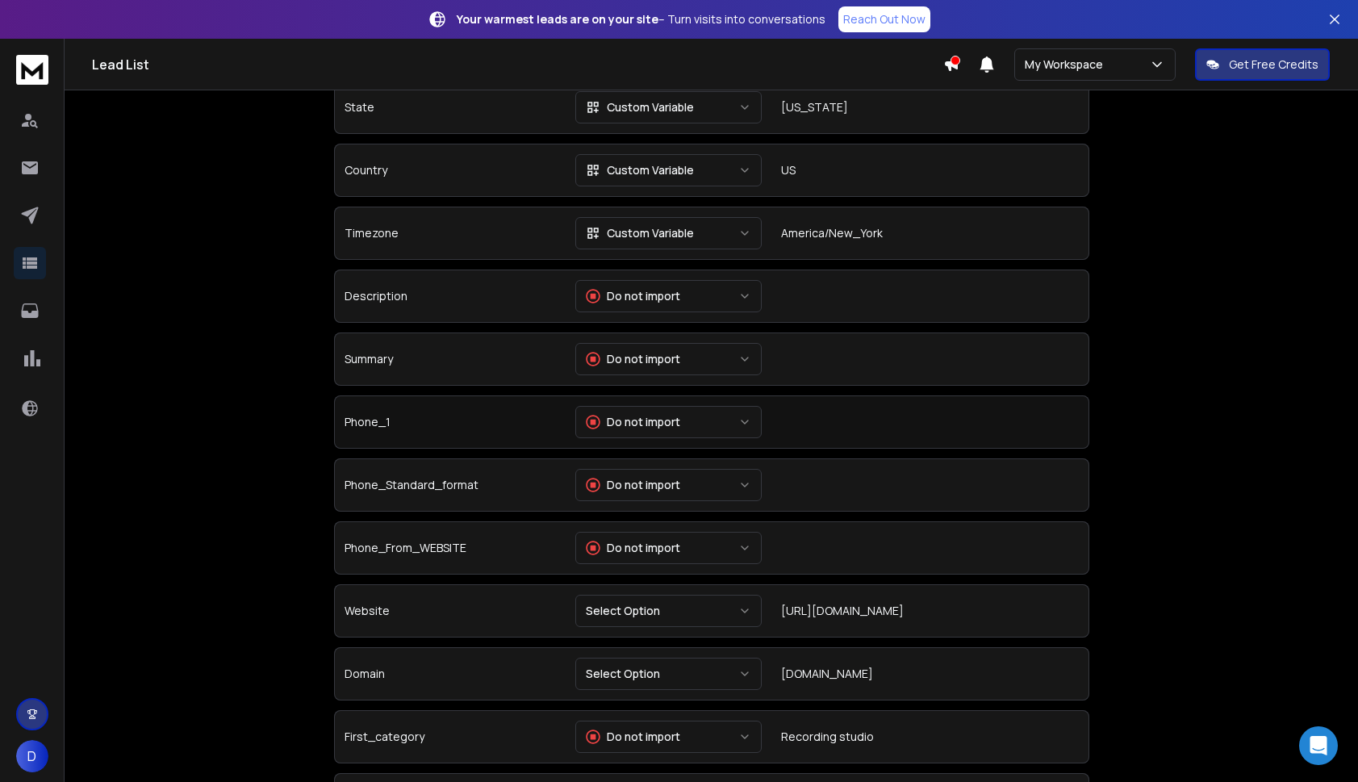
click at [613, 428] on div "Do not import" at bounding box center [633, 422] width 94 height 16
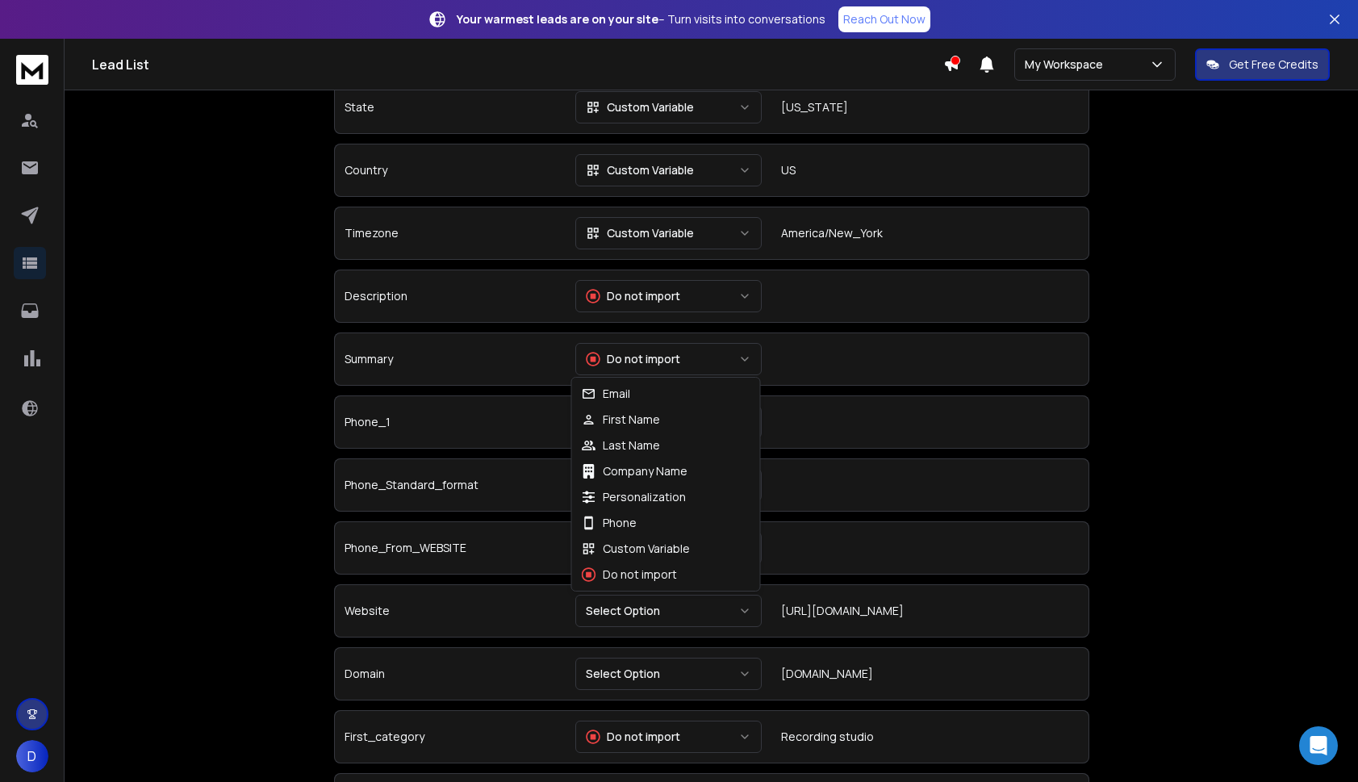
click at [618, 609] on button "Select Option" at bounding box center [668, 611] width 186 height 32
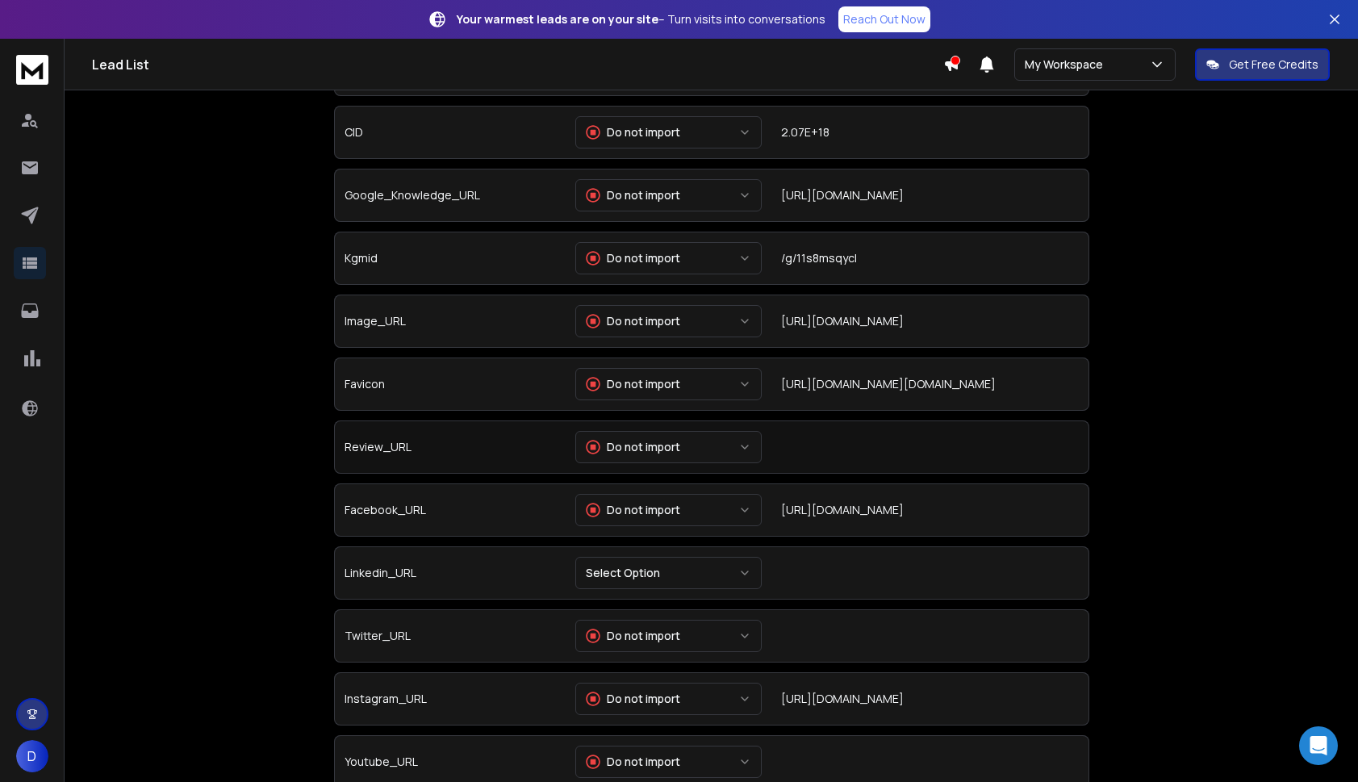
scroll to position [3019, 0]
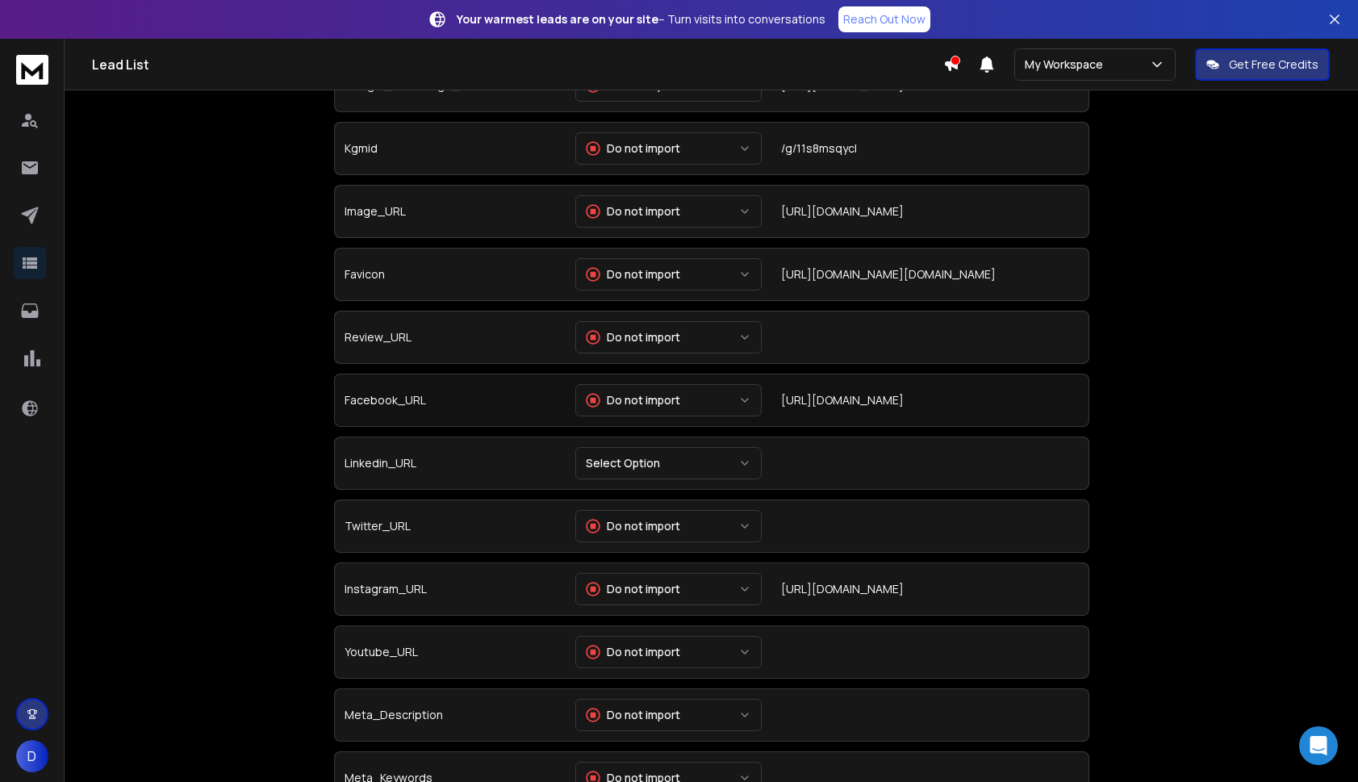
click at [608, 406] on div "Do not import" at bounding box center [633, 400] width 94 height 16
click at [619, 462] on button "Select Option" at bounding box center [668, 463] width 186 height 32
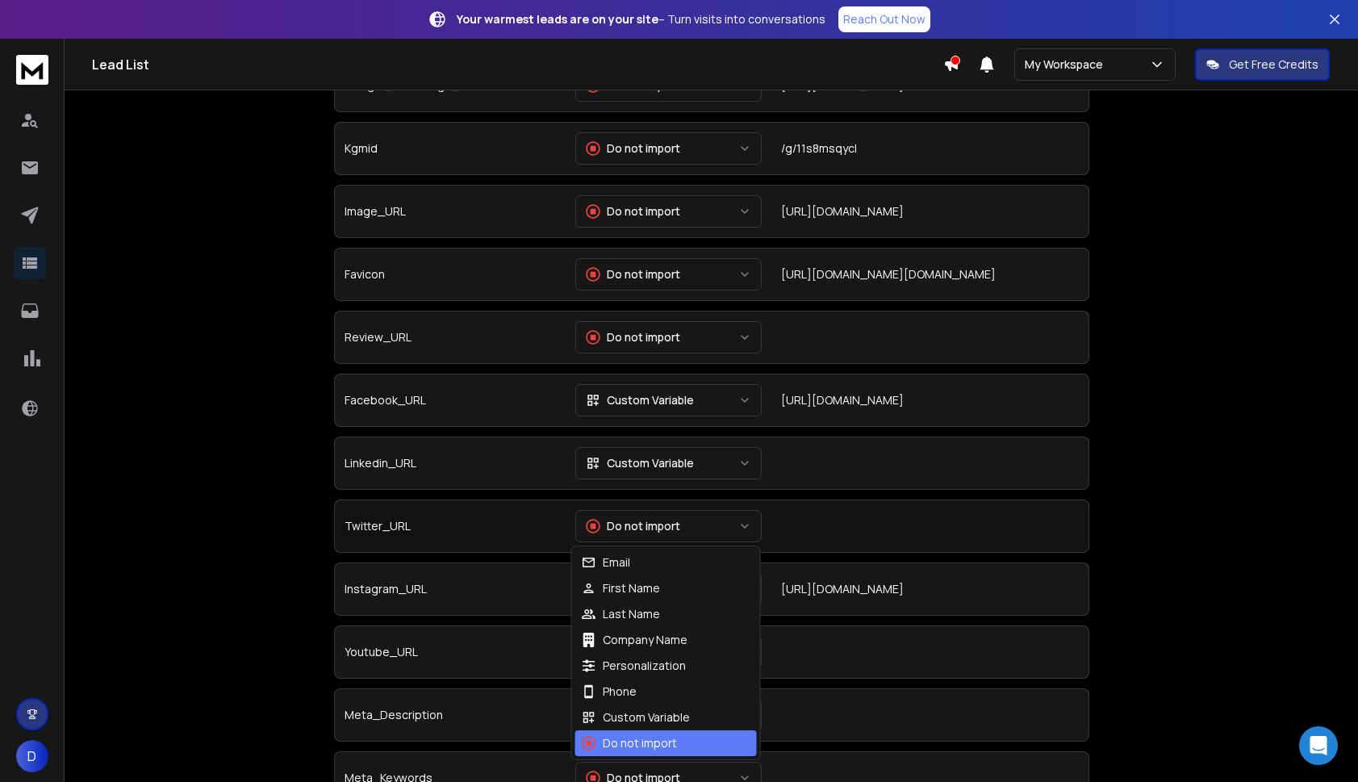
click at [627, 540] on button "Do not import" at bounding box center [668, 526] width 186 height 32
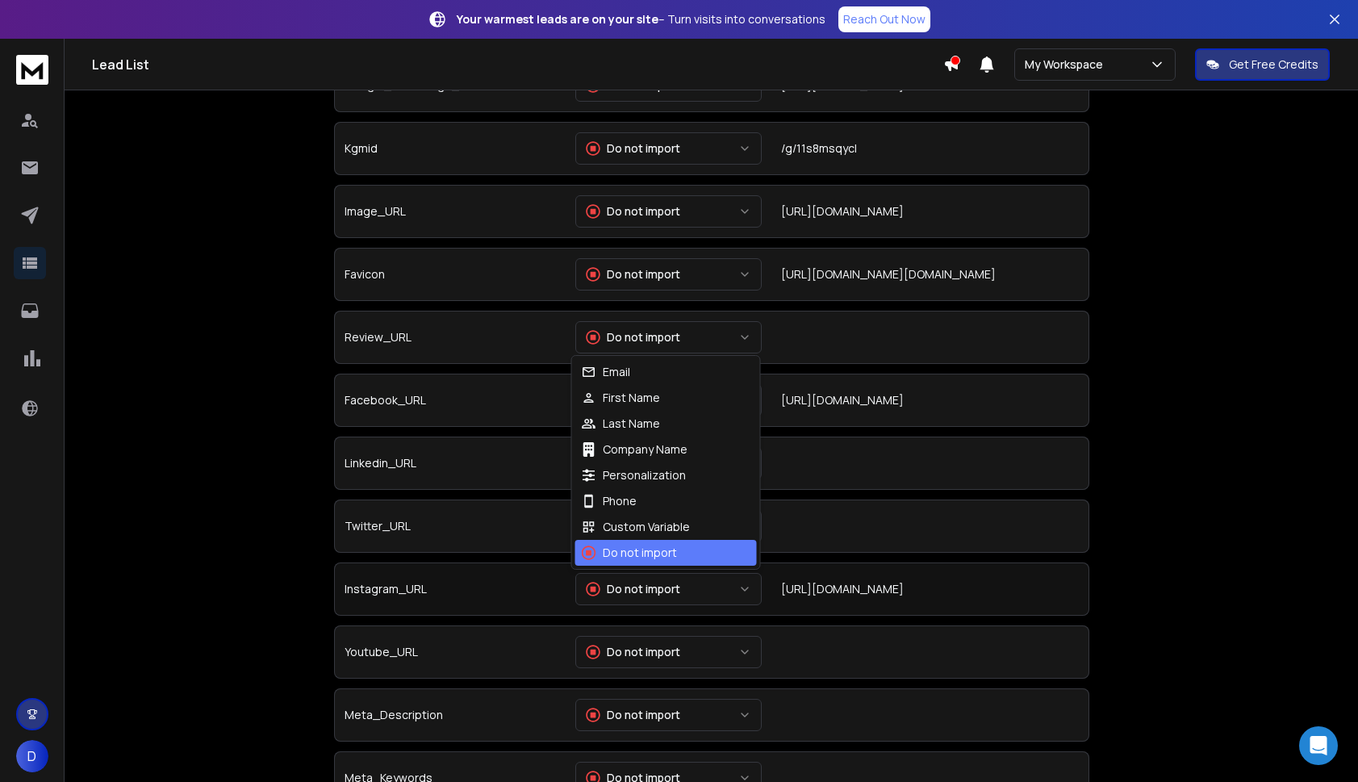
click at [628, 576] on button "Do not import" at bounding box center [668, 589] width 186 height 32
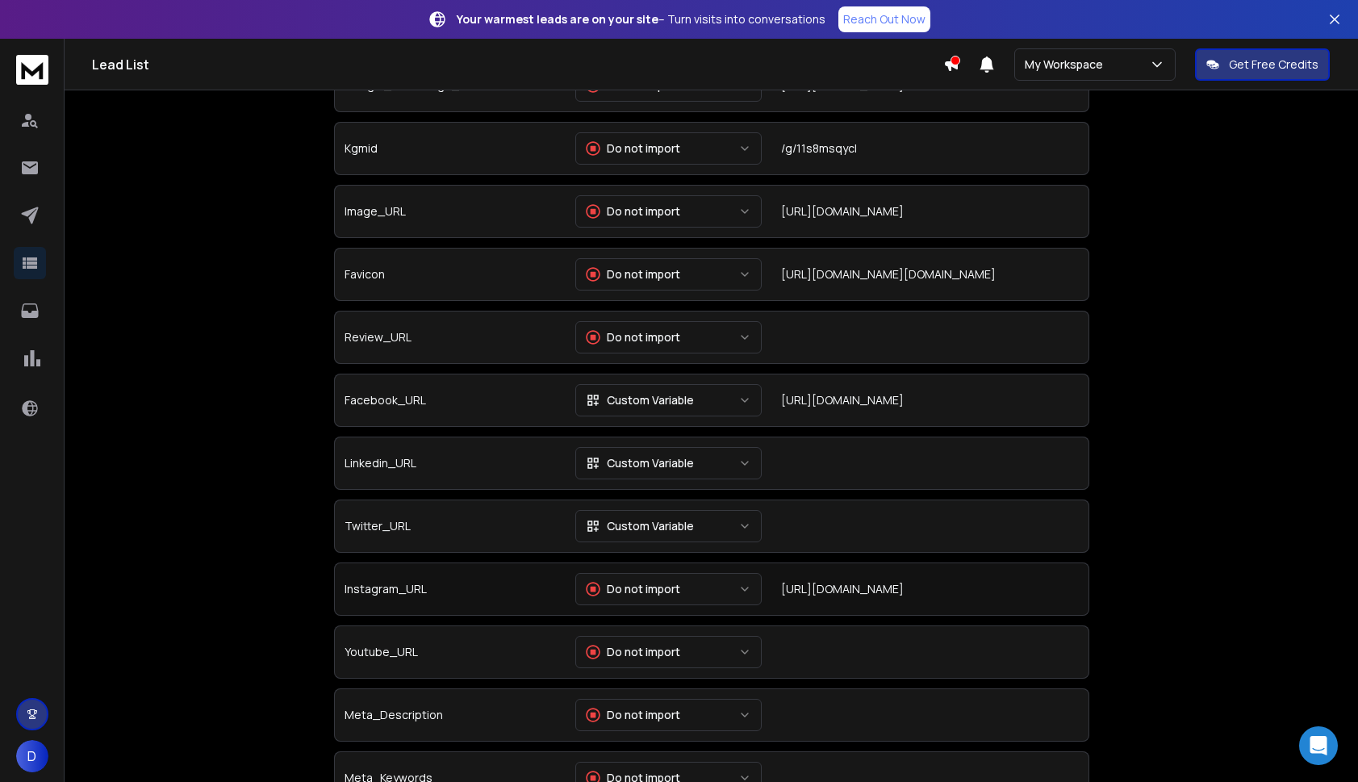
click at [622, 603] on button "Do not import" at bounding box center [668, 589] width 186 height 32
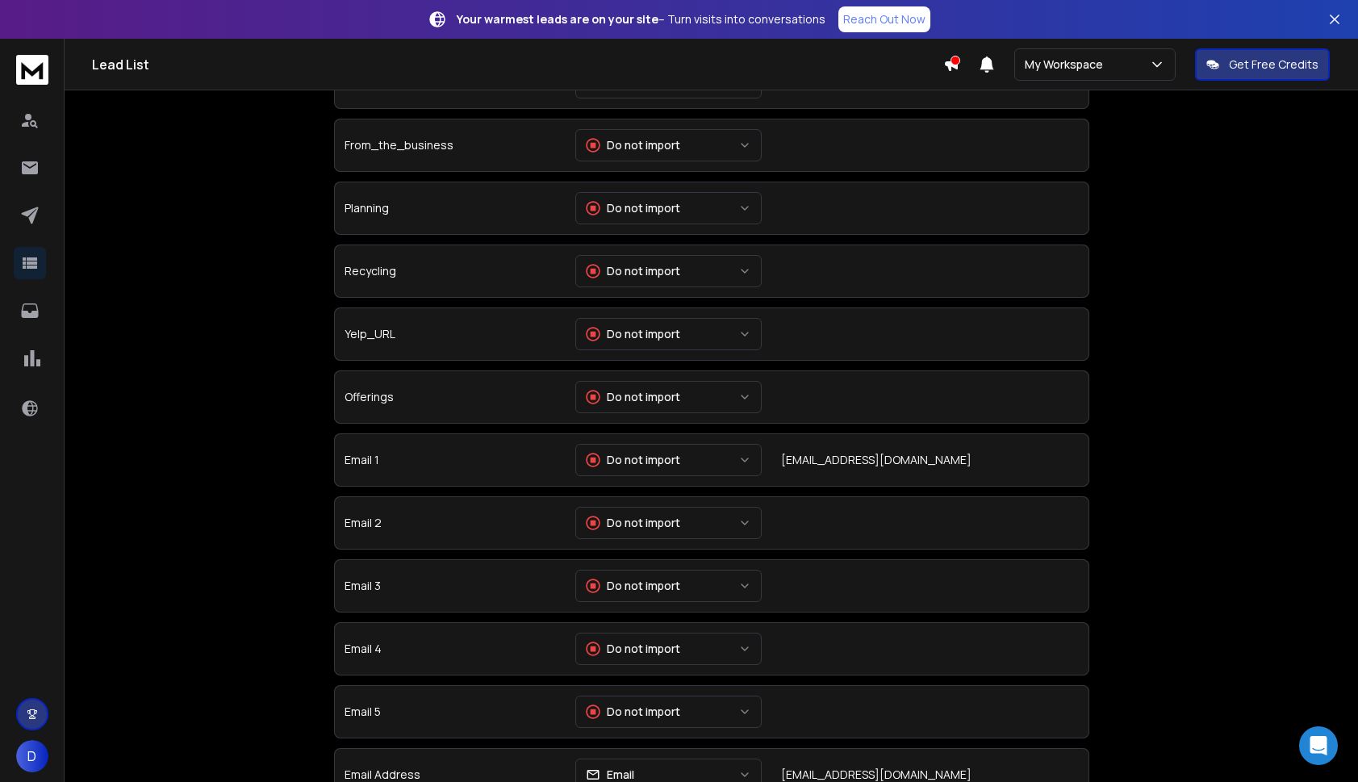
scroll to position [4343, 0]
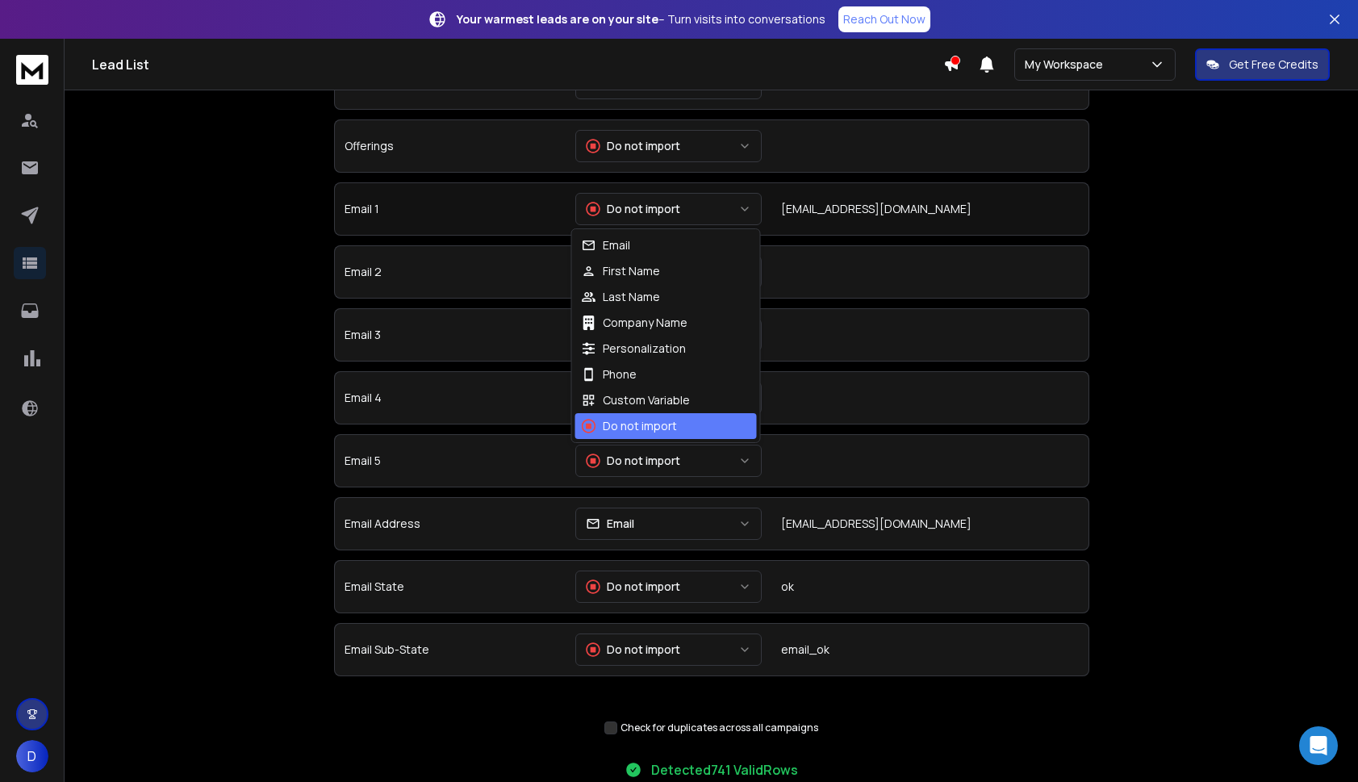
click at [655, 208] on div "Do not import" at bounding box center [633, 209] width 94 height 16
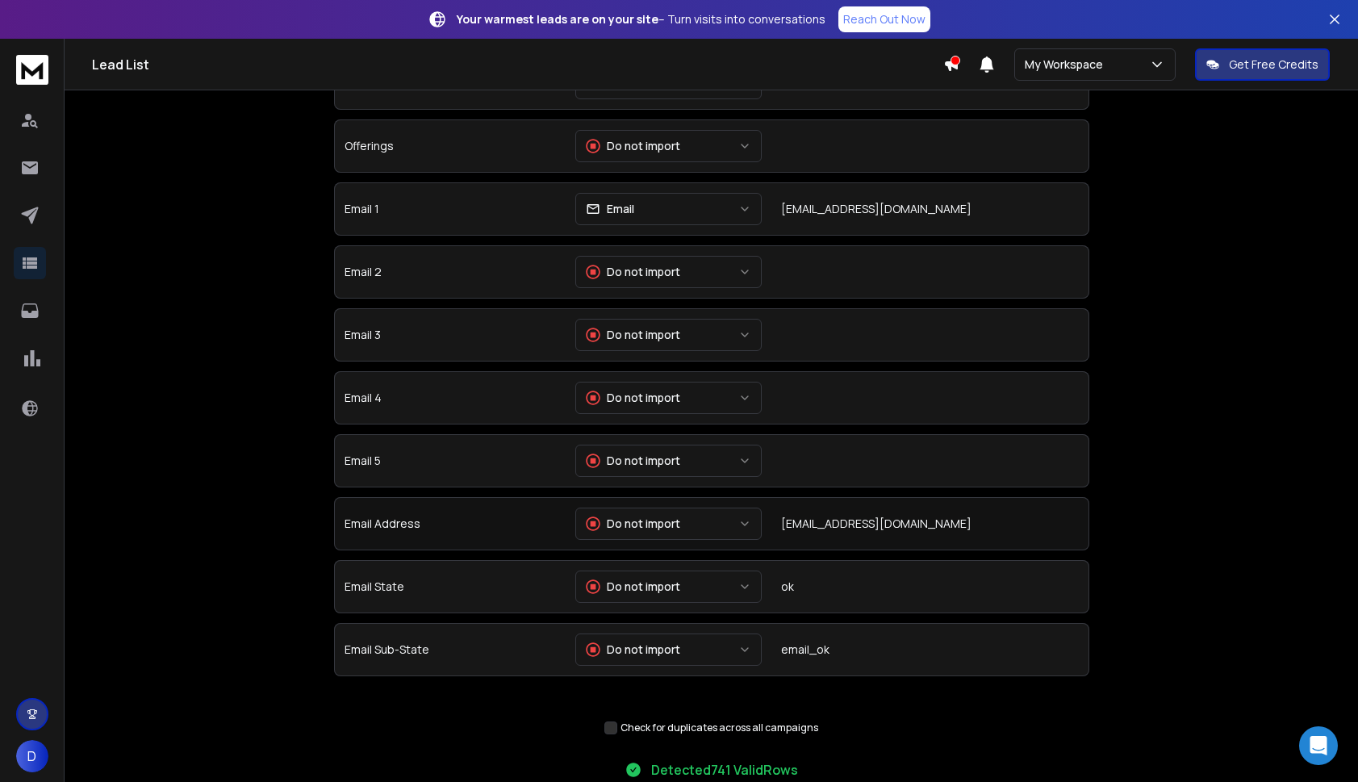
click at [654, 524] on div "Do not import" at bounding box center [633, 524] width 94 height 16
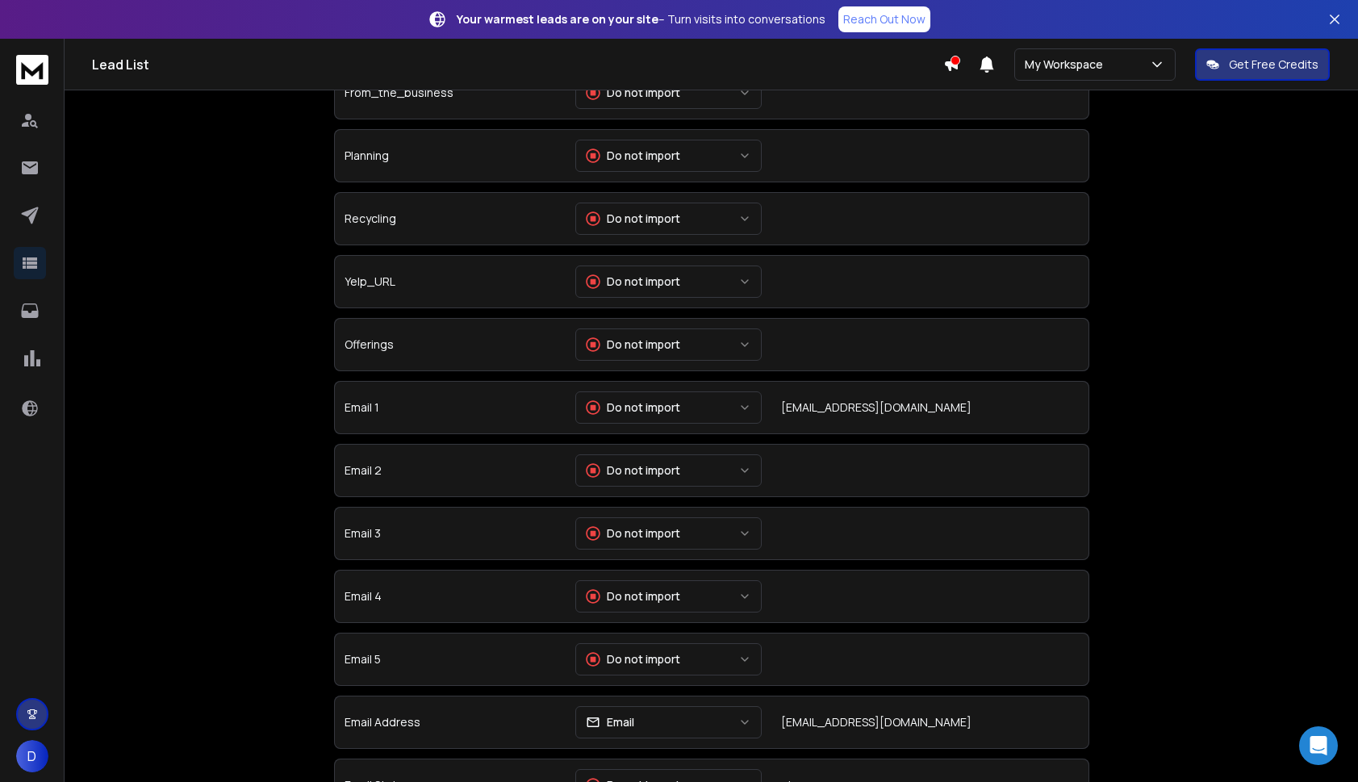
scroll to position [4440, 0]
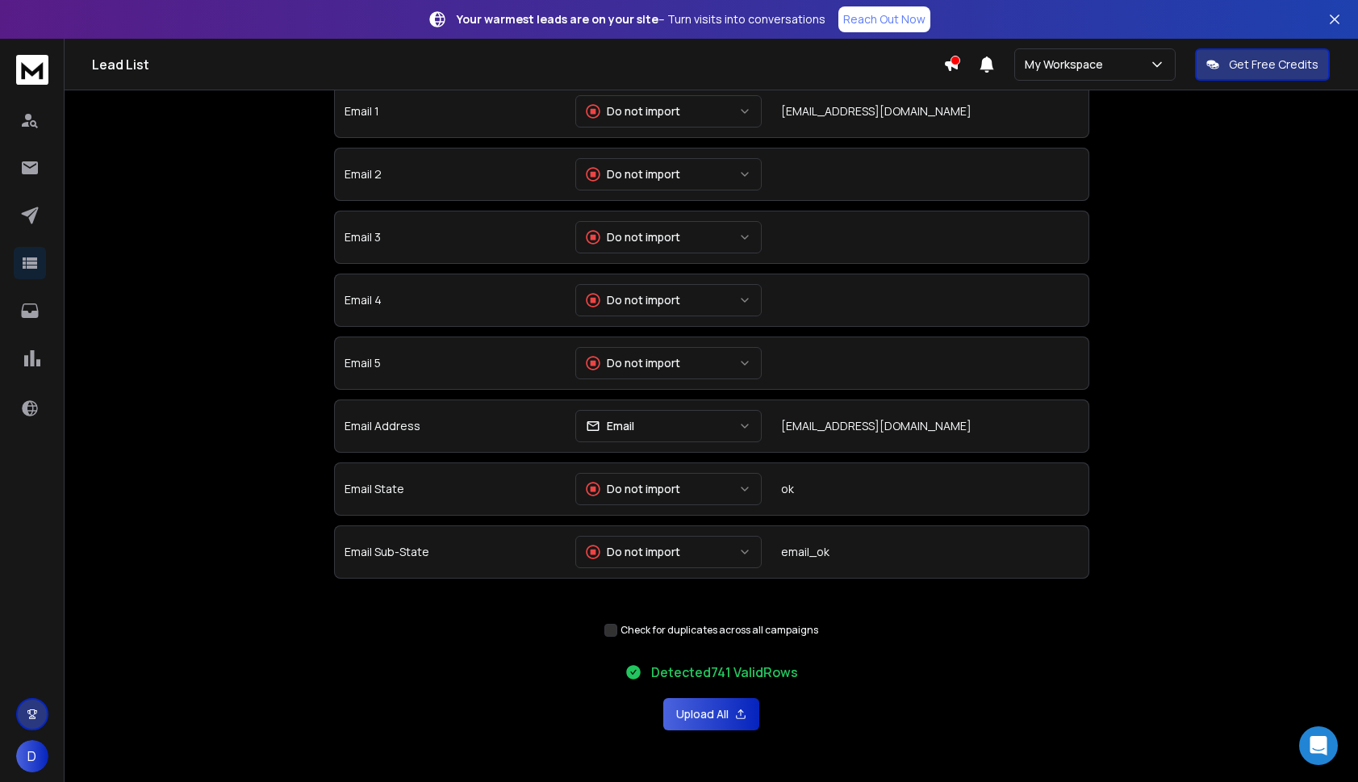
click at [724, 699] on button "Upload All" at bounding box center [711, 714] width 96 height 32
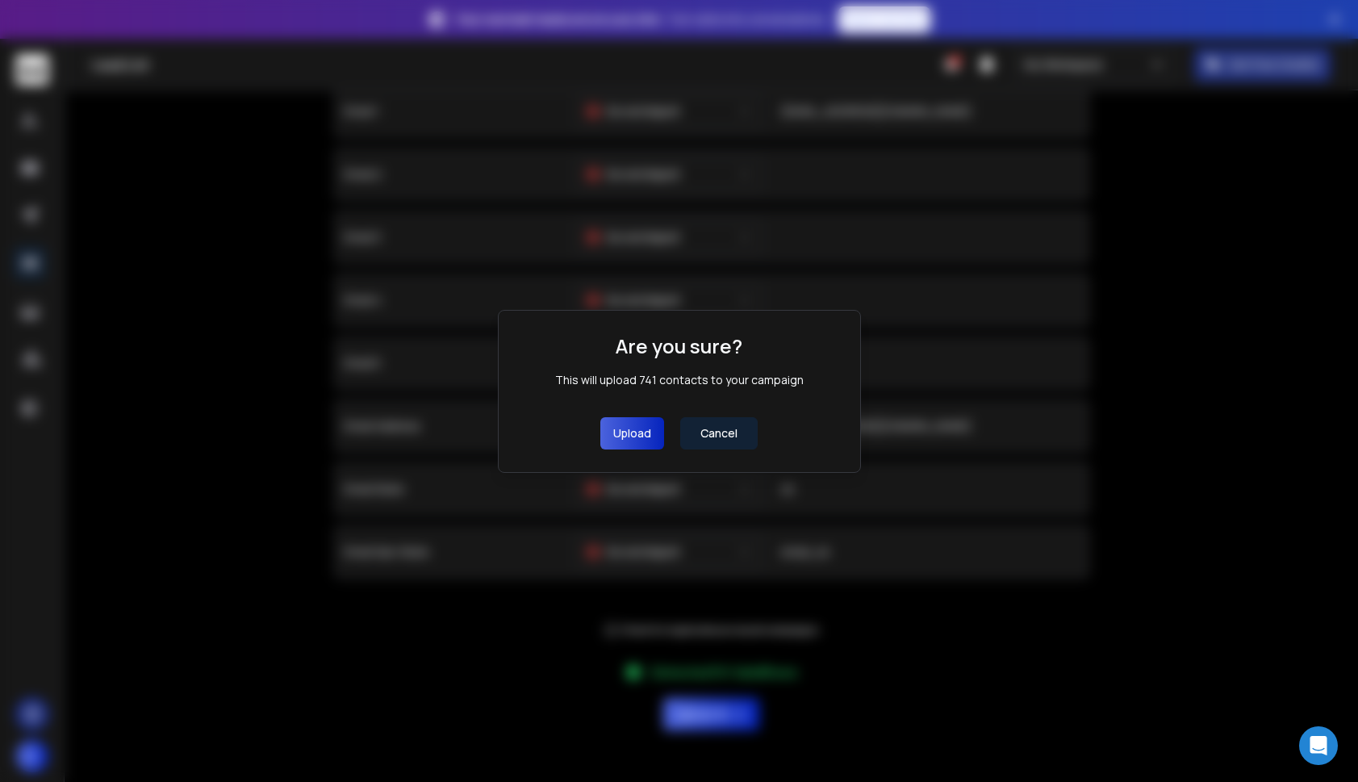
click at [636, 442] on button "Upload" at bounding box center [632, 433] width 64 height 32
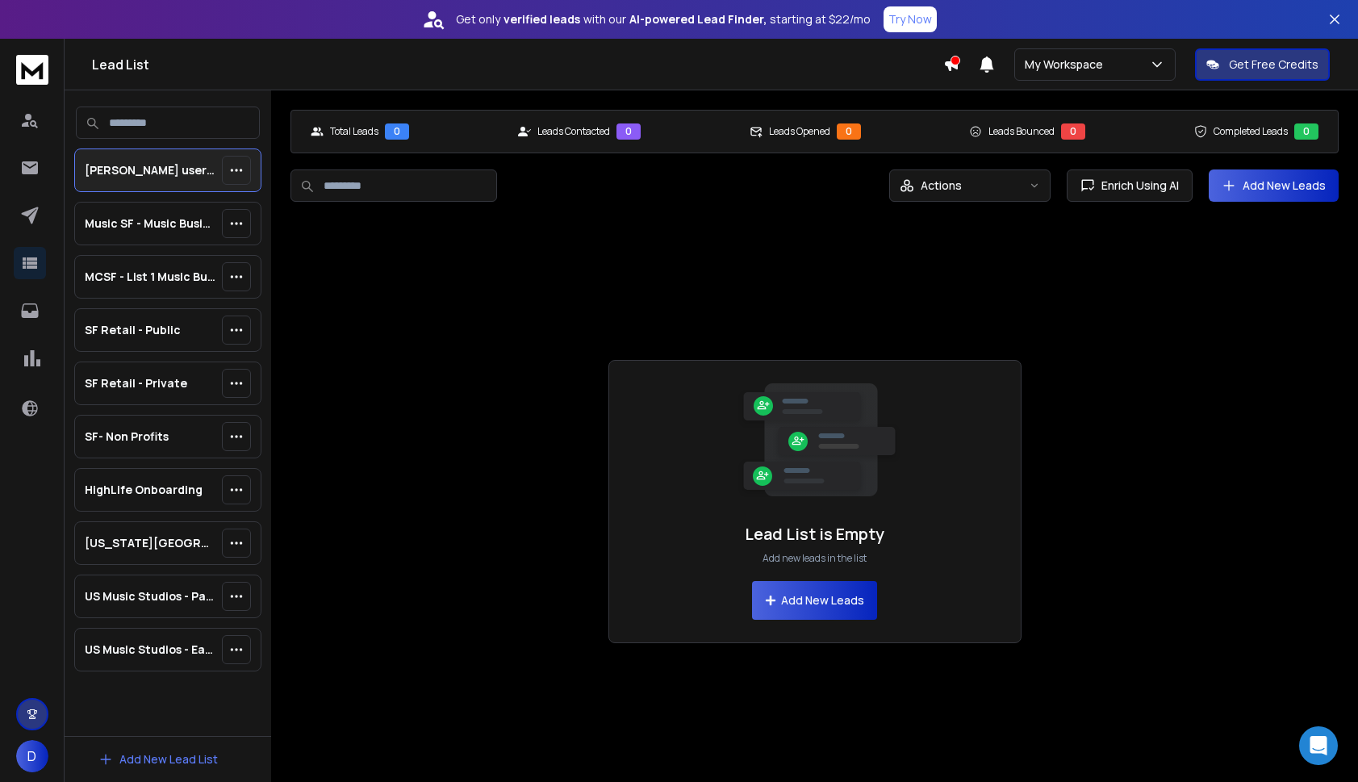
click at [120, 611] on div "US Music Studios - Pacific Standard Time" at bounding box center [167, 597] width 187 height 44
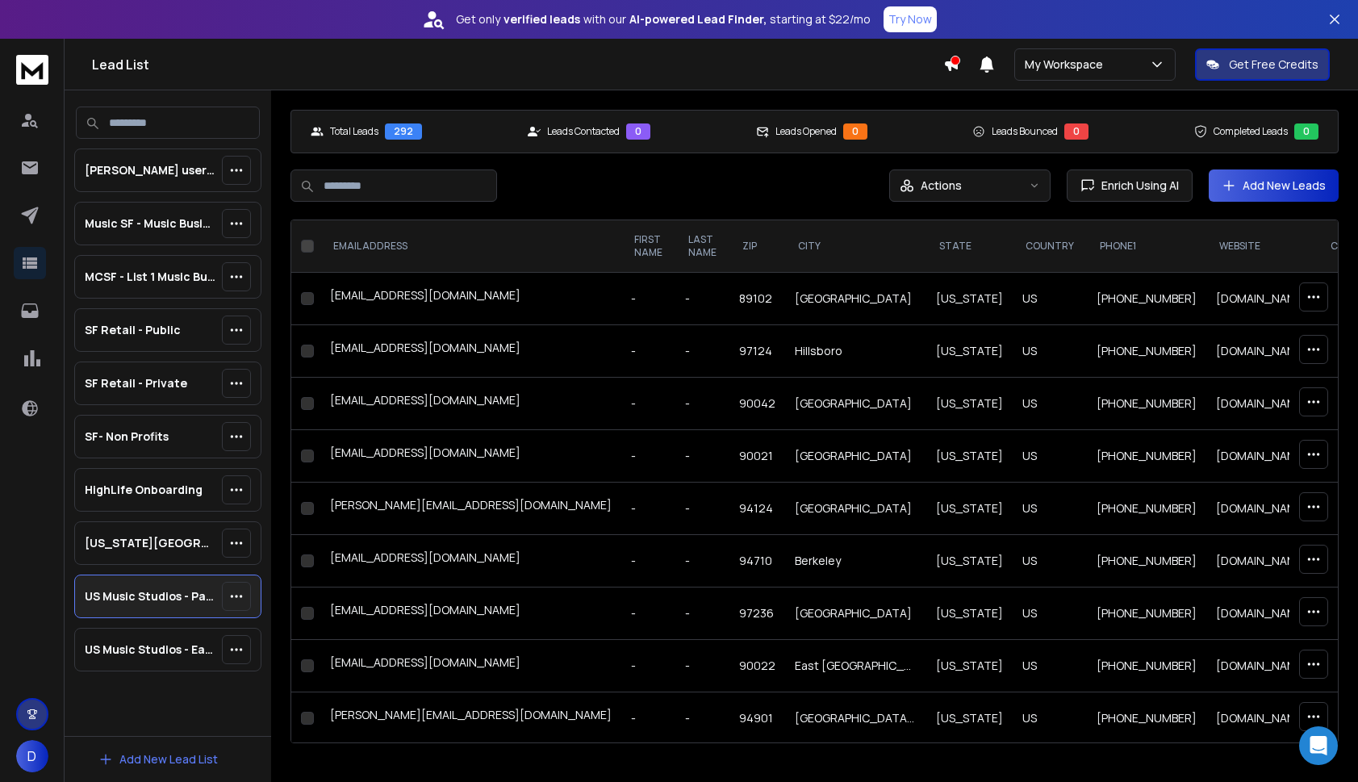
click at [111, 651] on p "US Music Studios - Eastern Standard Time" at bounding box center [150, 649] width 131 height 16
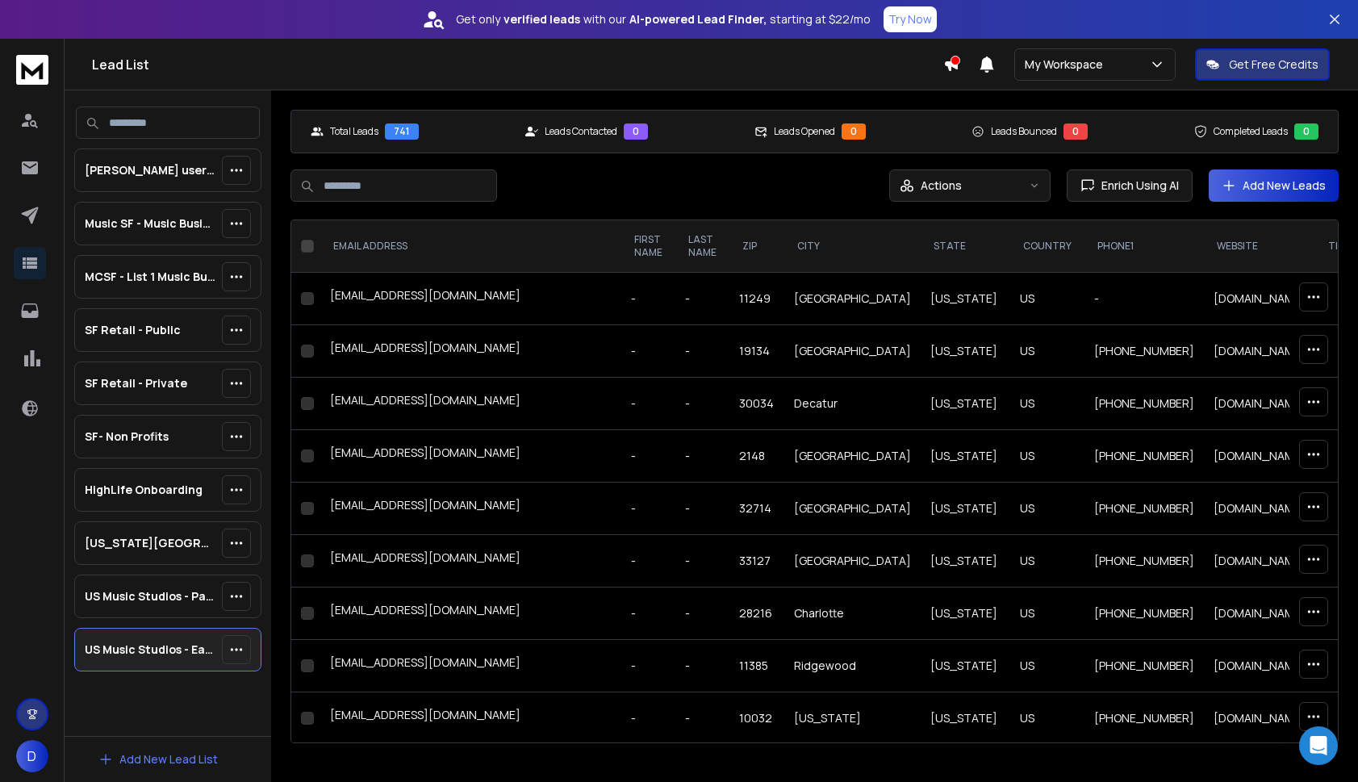
click at [139, 584] on div "US Music Studios - Pacific Standard Time" at bounding box center [167, 597] width 187 height 44
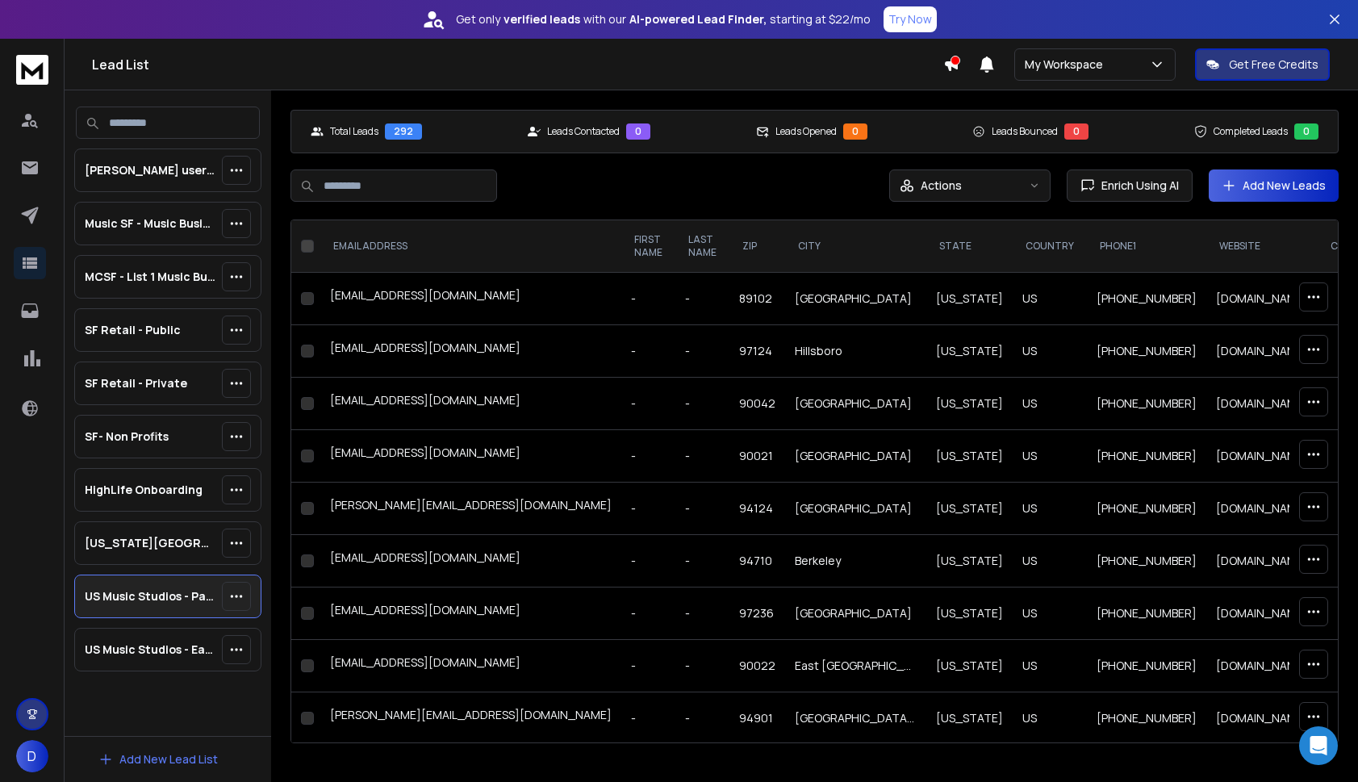
click at [180, 644] on p "US Music Studios - Eastern Standard Time" at bounding box center [150, 649] width 131 height 16
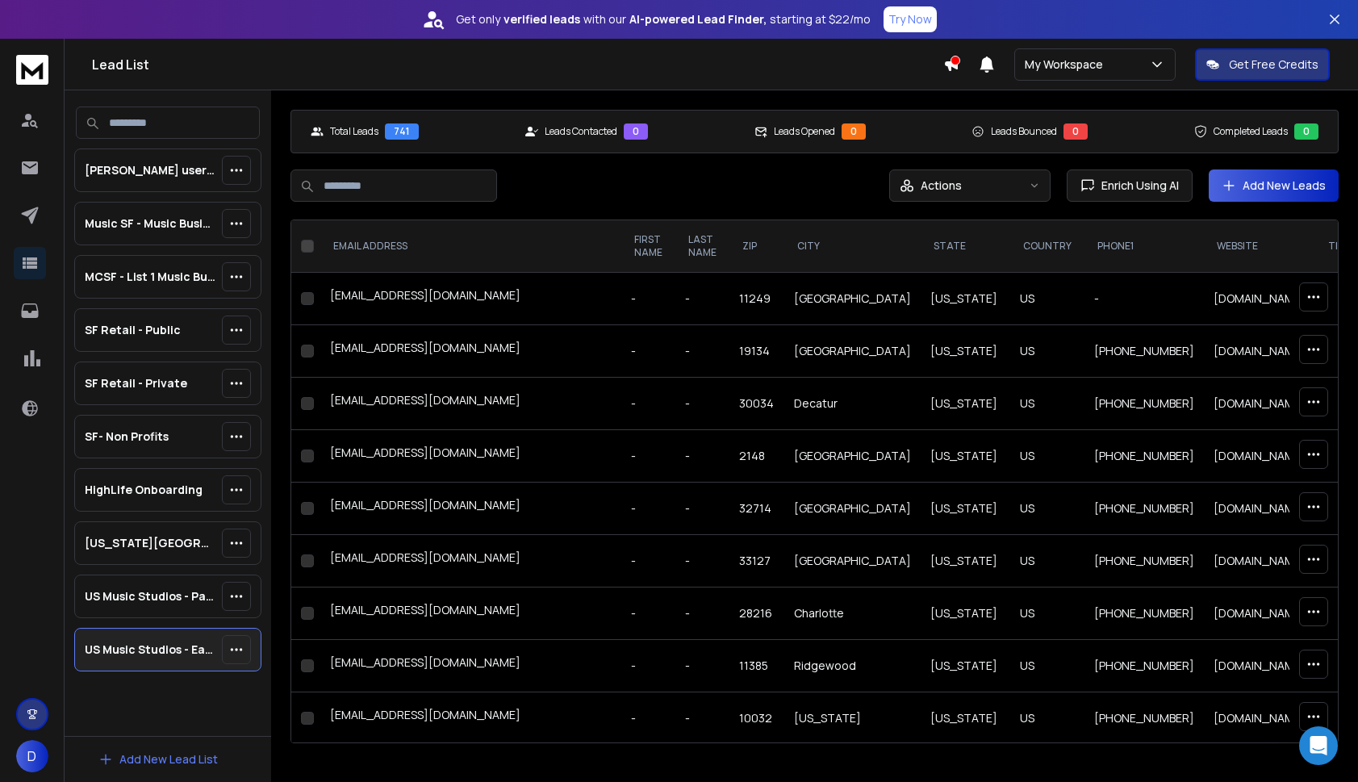
click at [1231, 178] on icon at bounding box center [1229, 185] width 15 height 15
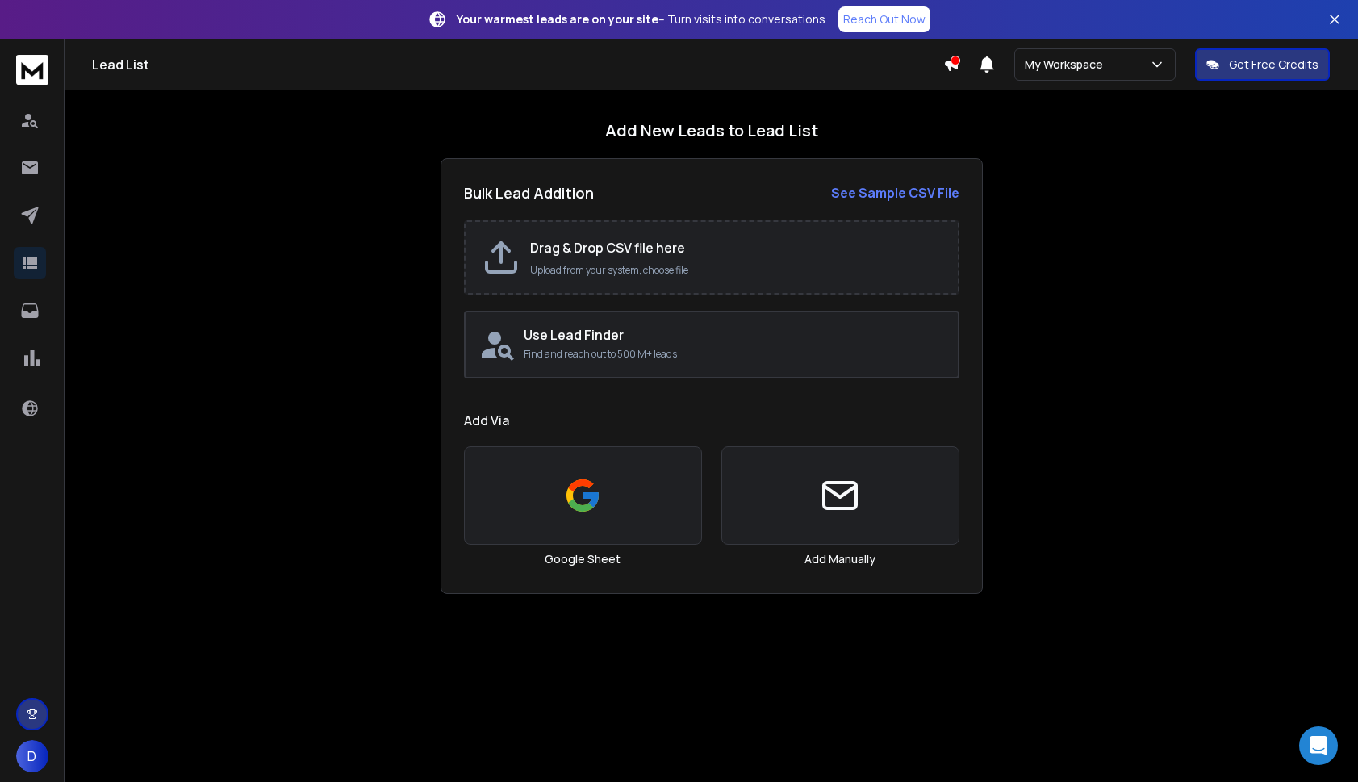
click at [646, 260] on div "Drag & Drop CSV file here Upload from your system, choose file" at bounding box center [736, 257] width 412 height 39
type input "**********"
click at [562, 259] on div "Drag & Drop CSV file here Upload from your system, choose file" at bounding box center [736, 257] width 412 height 39
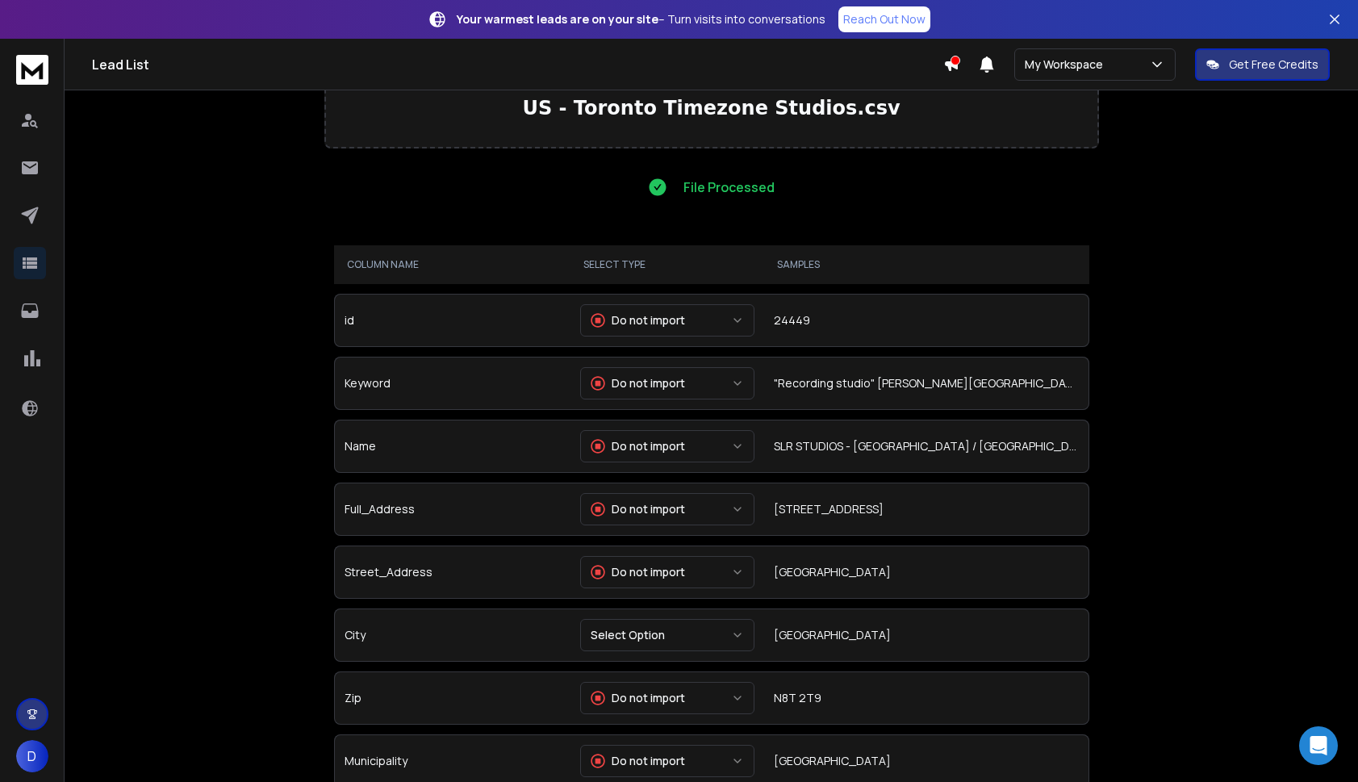
scroll to position [223, 0]
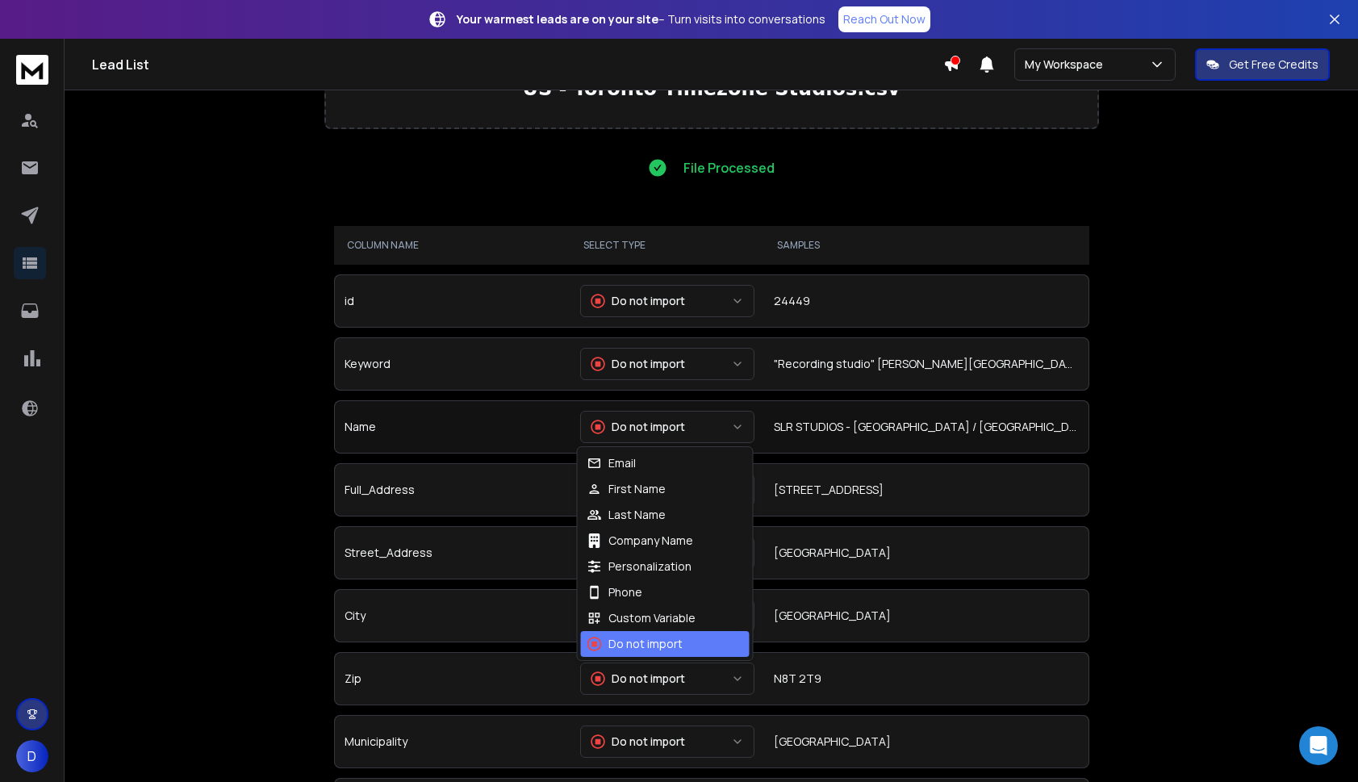
click at [624, 428] on div "Do not import" at bounding box center [638, 427] width 94 height 16
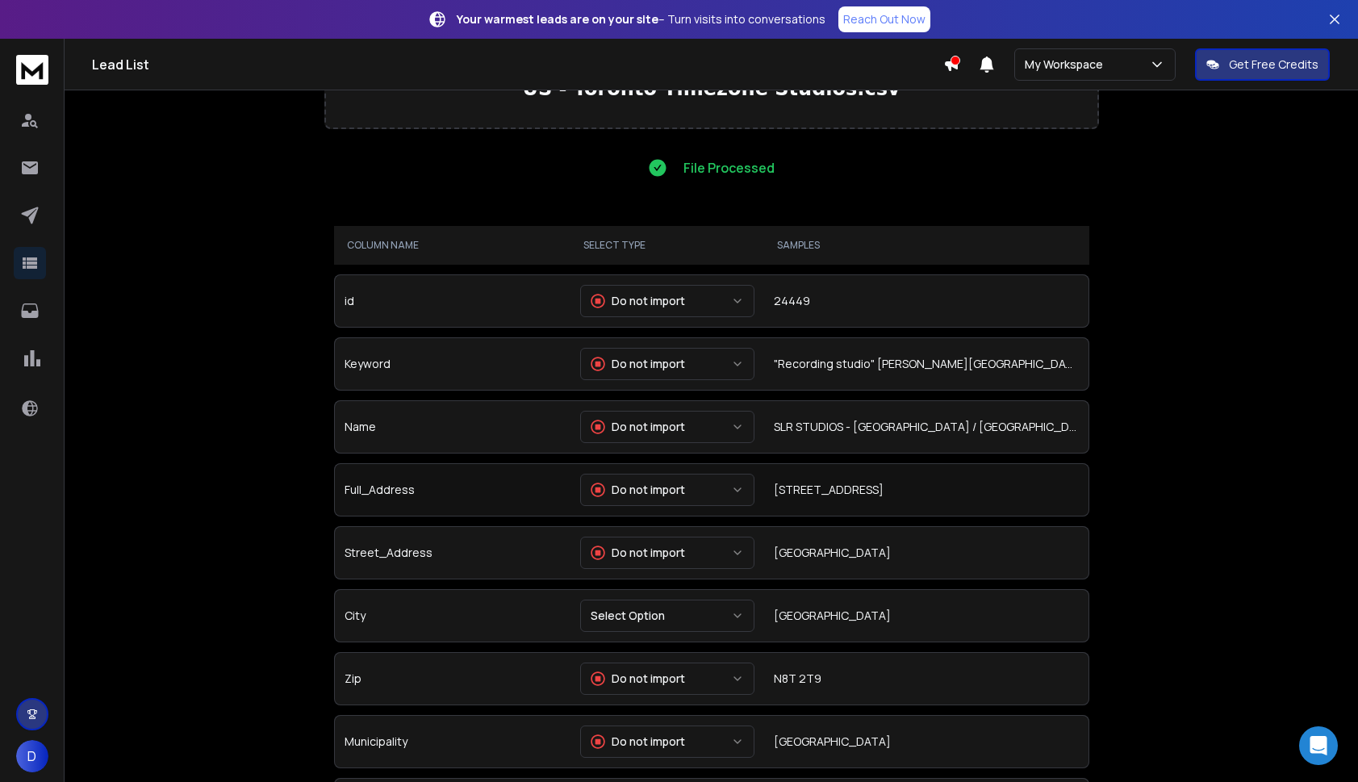
click at [356, 483] on td "Full_Address" at bounding box center [452, 489] width 237 height 53
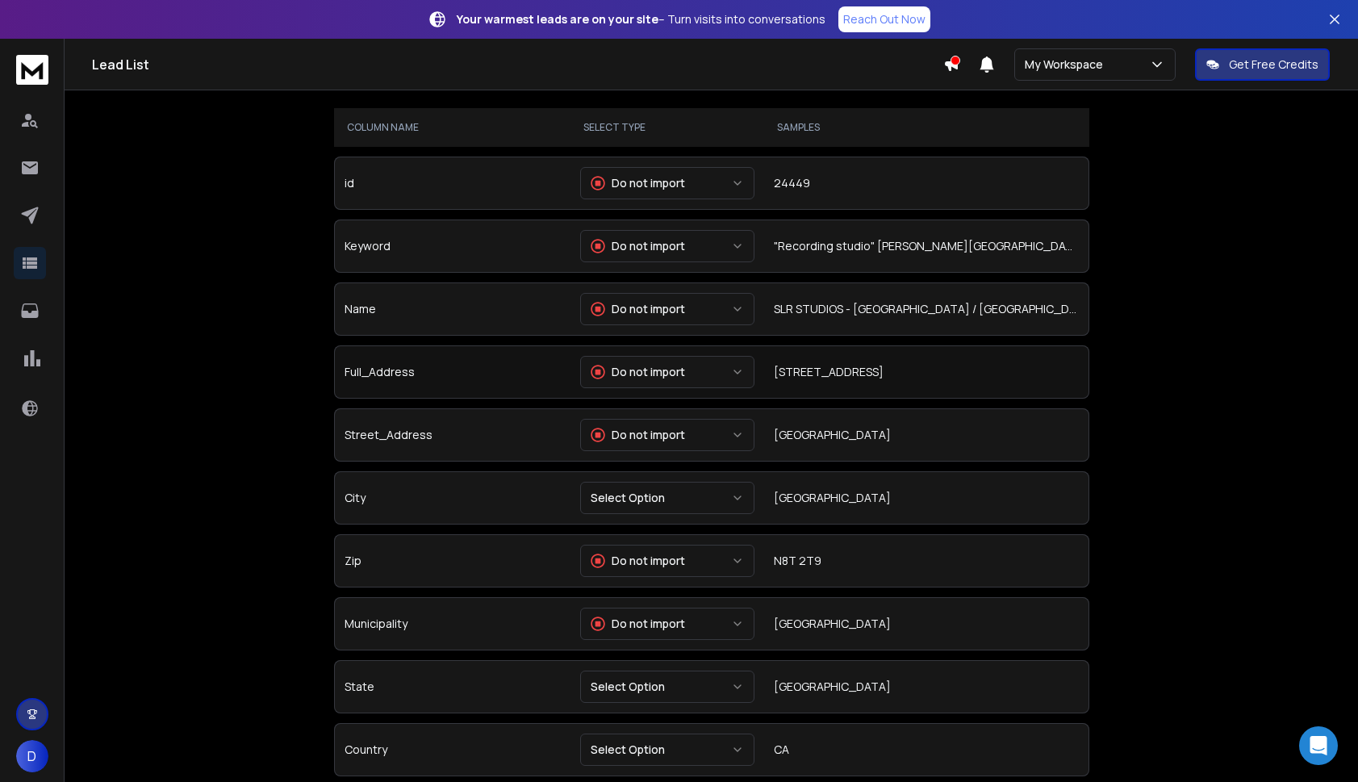
scroll to position [353, 0]
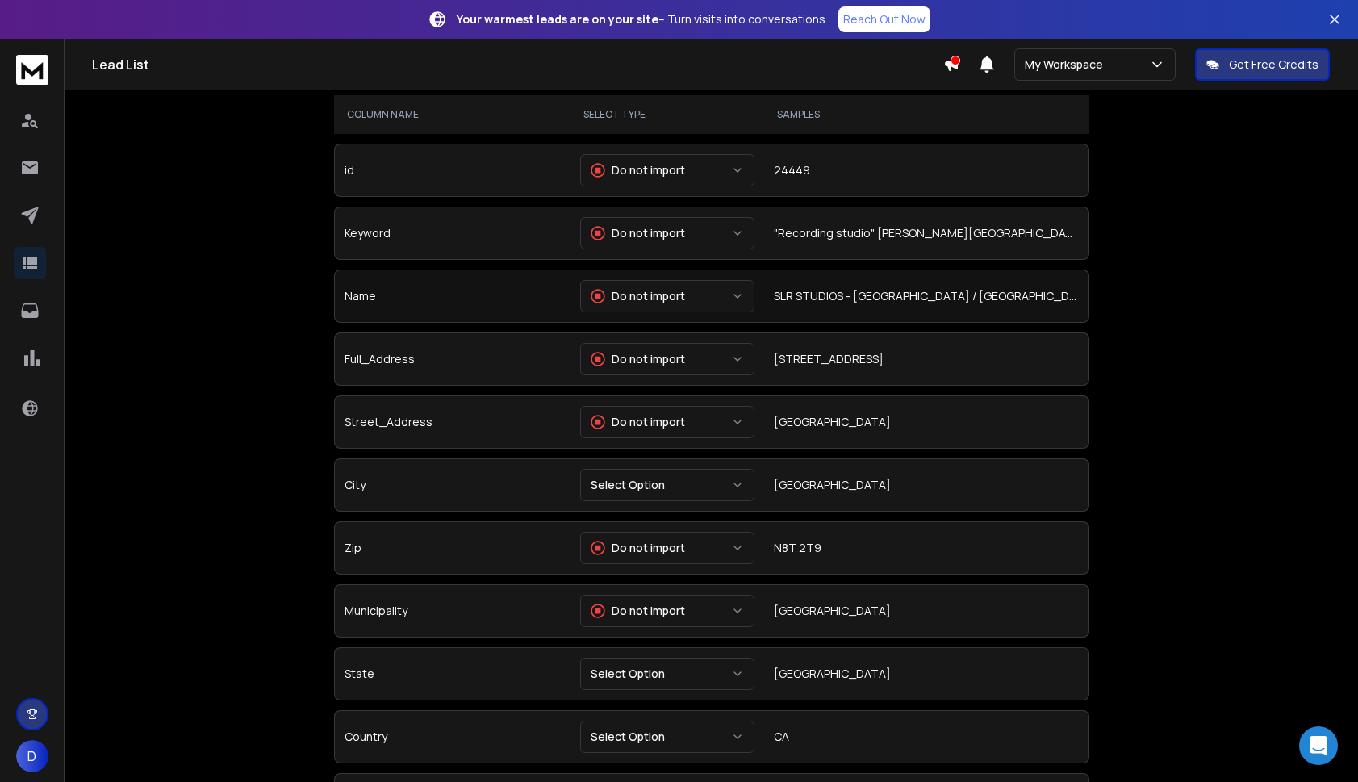
click at [625, 303] on div "Do not import" at bounding box center [638, 296] width 94 height 16
click at [658, 424] on div "Do not import" at bounding box center [634, 422] width 94 height 16
click at [642, 485] on button "Select Option" at bounding box center [668, 485] width 186 height 32
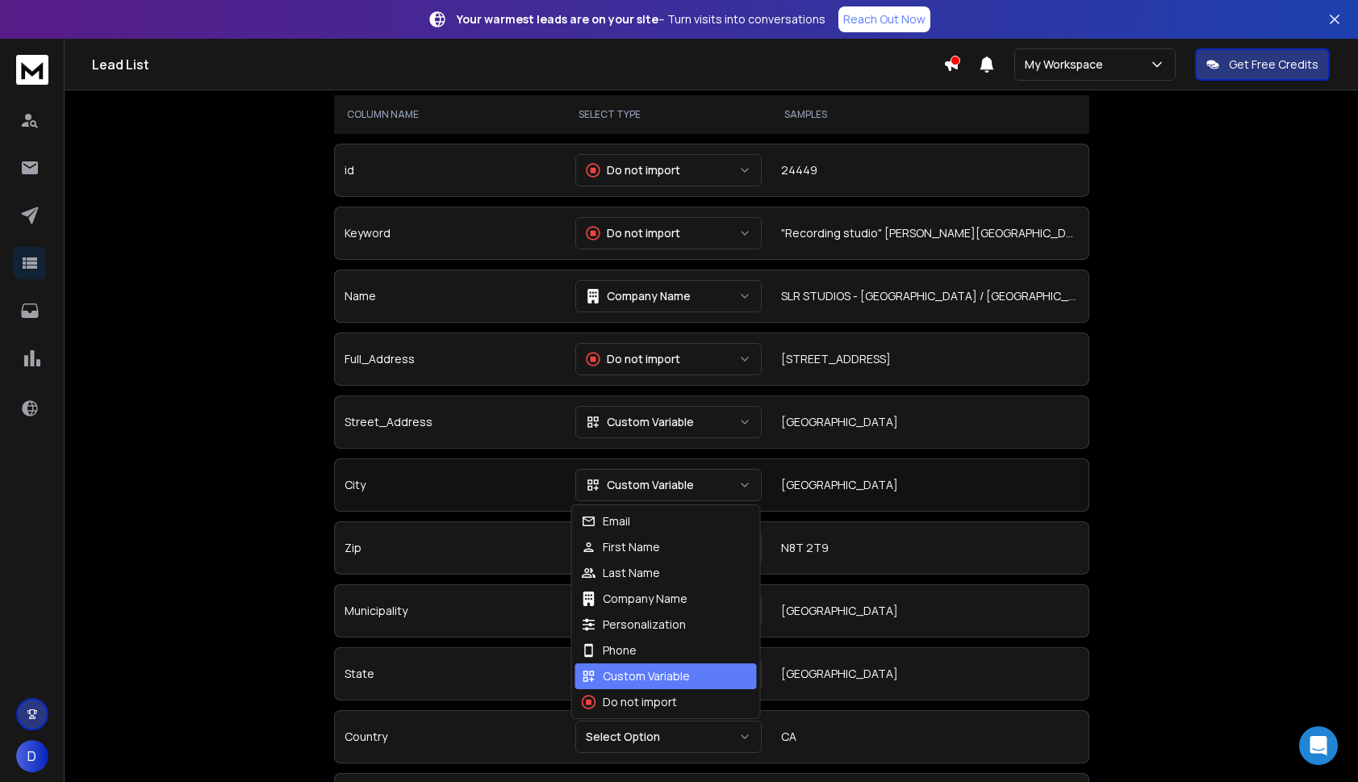
click at [634, 499] on button "Custom Variable" at bounding box center [668, 485] width 186 height 32
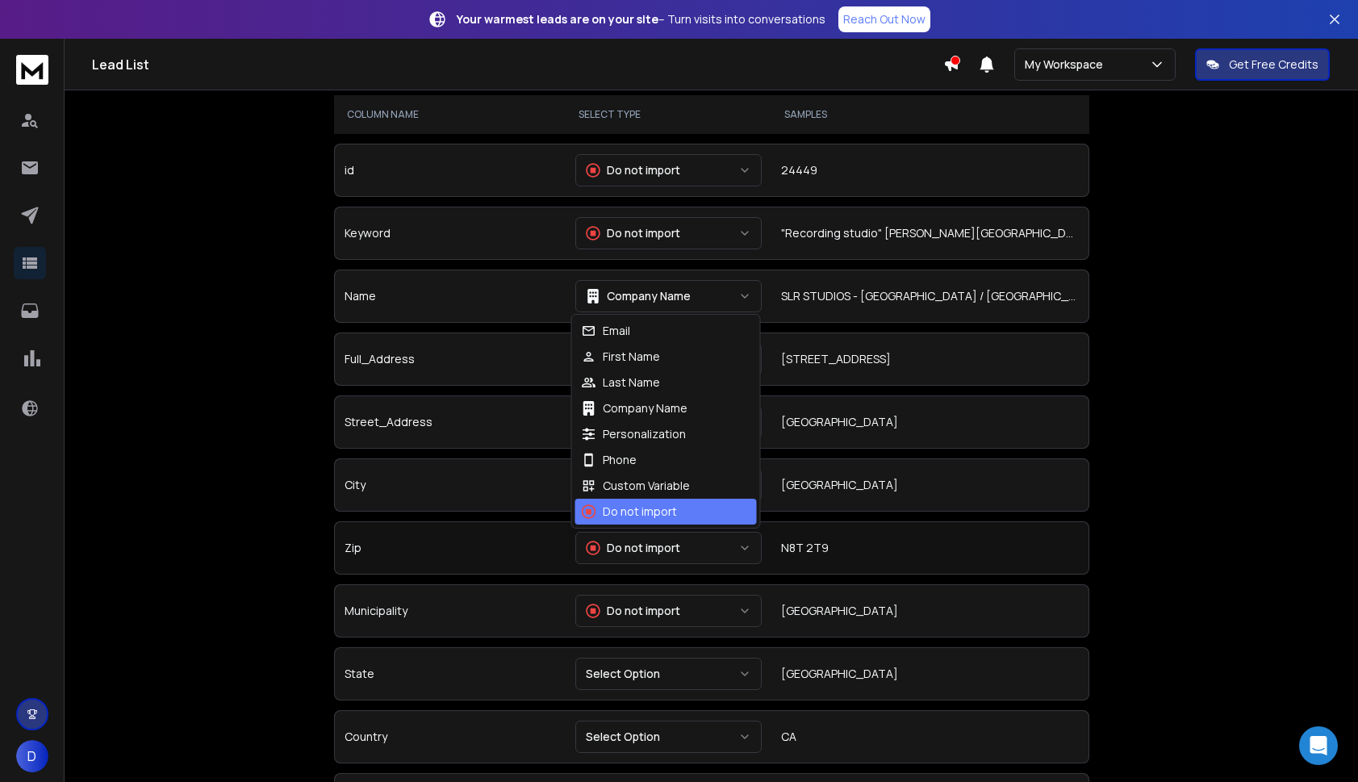
click at [633, 558] on button "Do not import" at bounding box center [668, 548] width 186 height 32
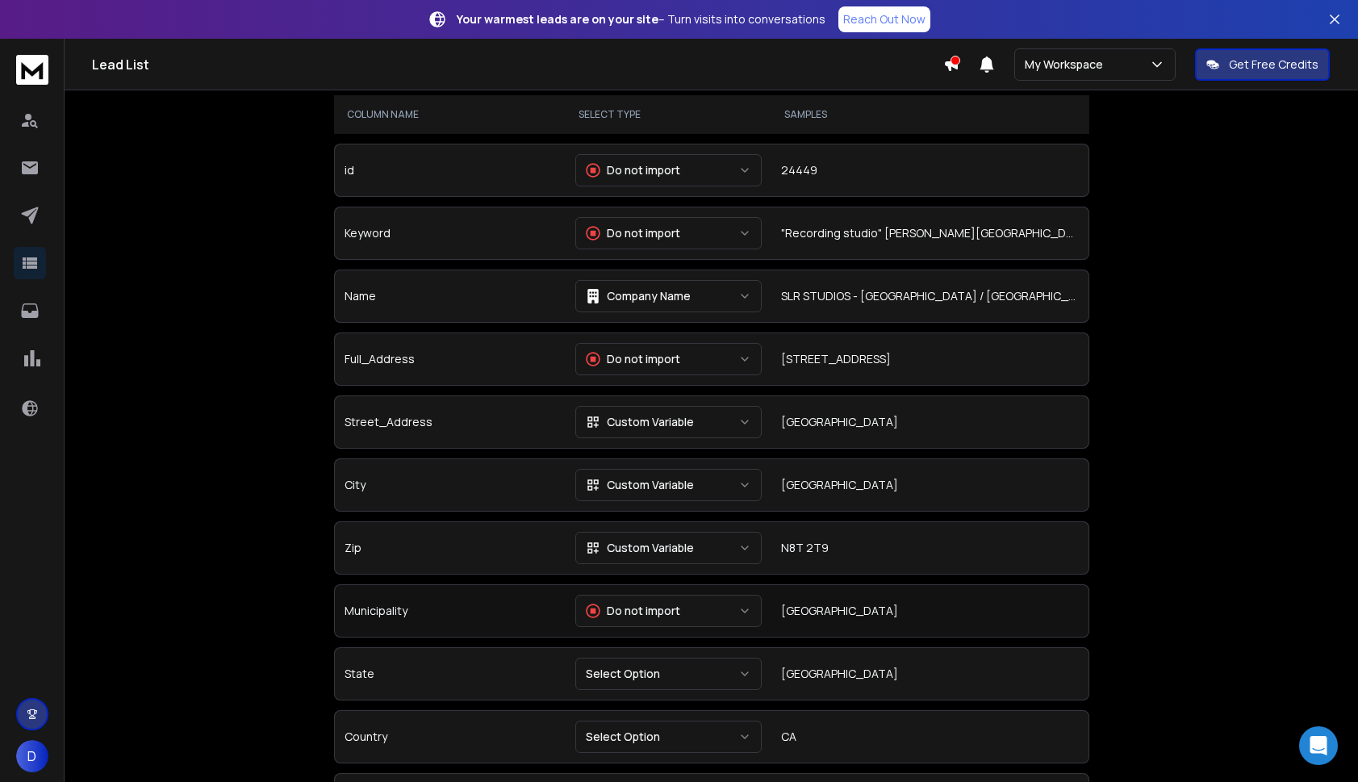
scroll to position [455, 0]
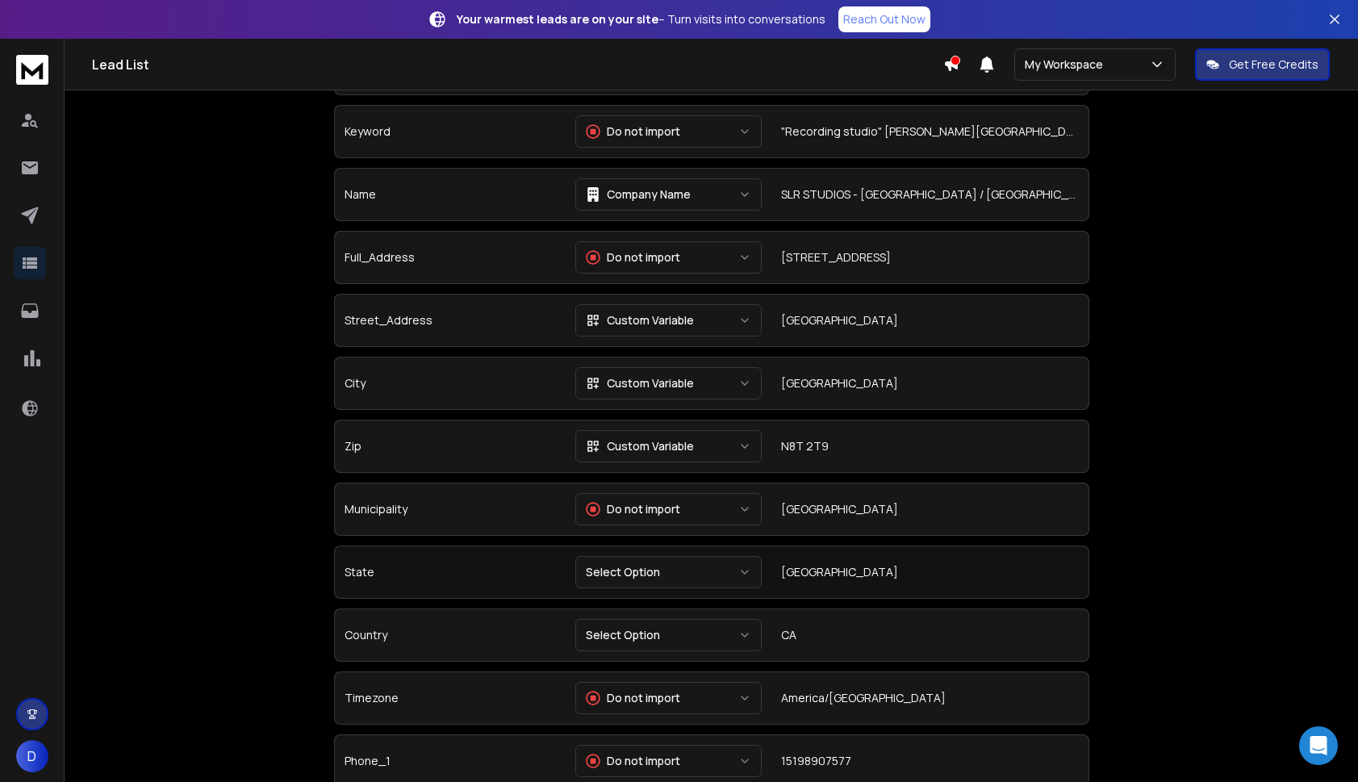
click at [629, 554] on td "Select Option" at bounding box center [669, 571] width 206 height 53
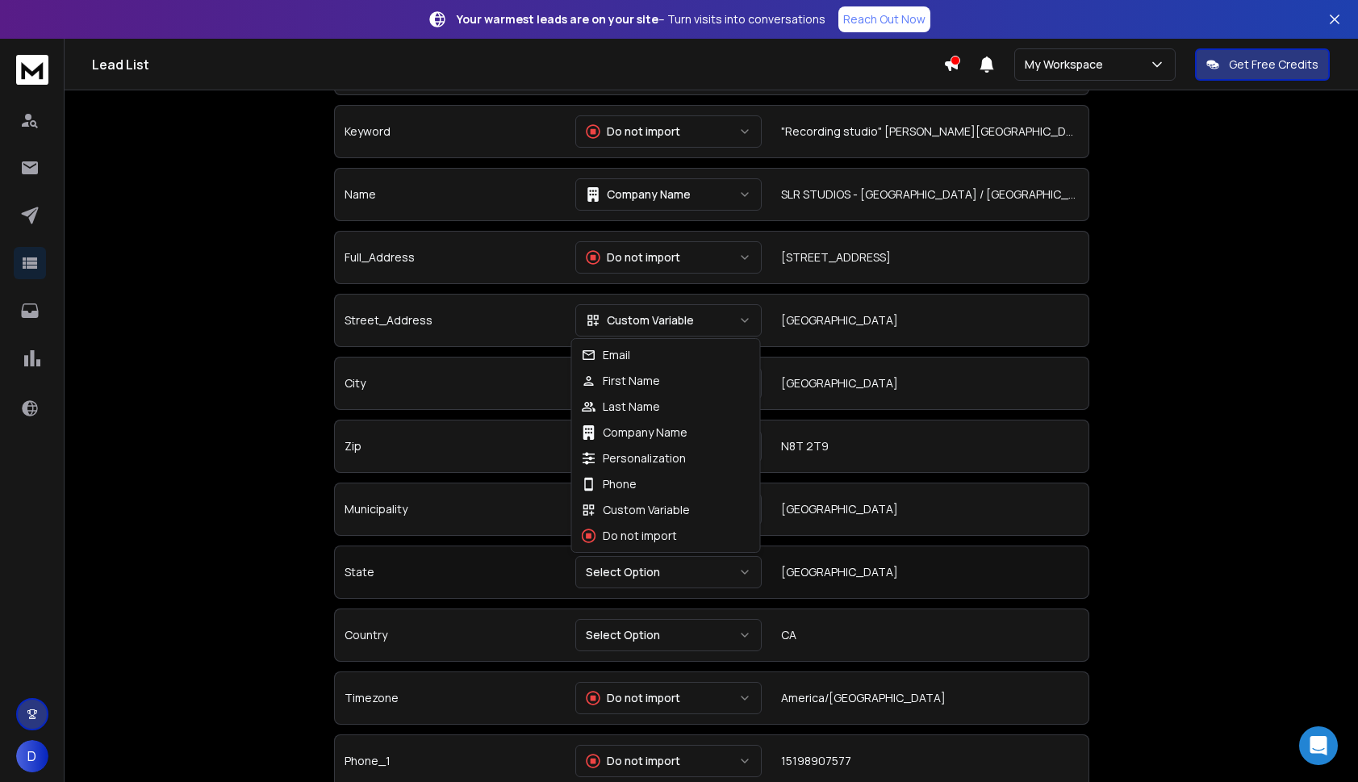
click at [628, 566] on button "Select Option" at bounding box center [668, 572] width 186 height 32
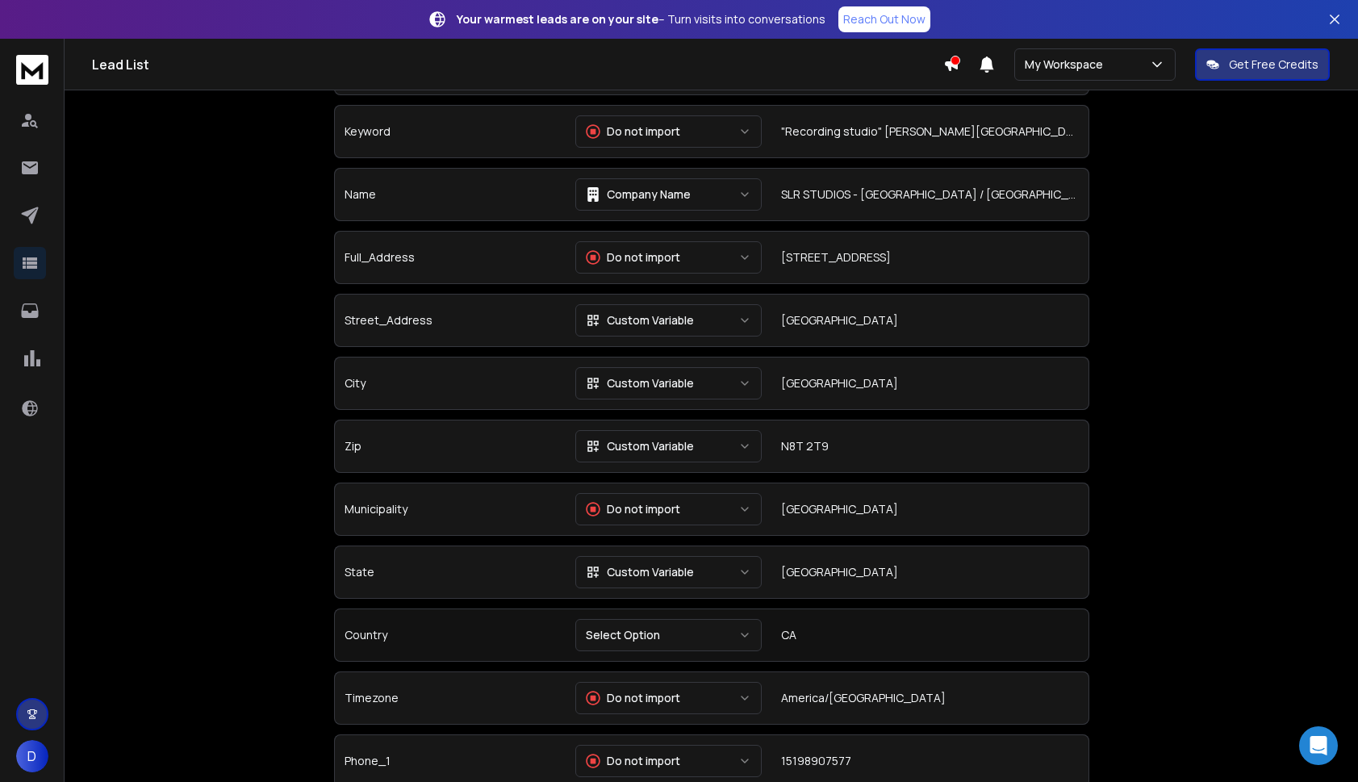
click at [629, 639] on button "Select Option" at bounding box center [668, 635] width 186 height 32
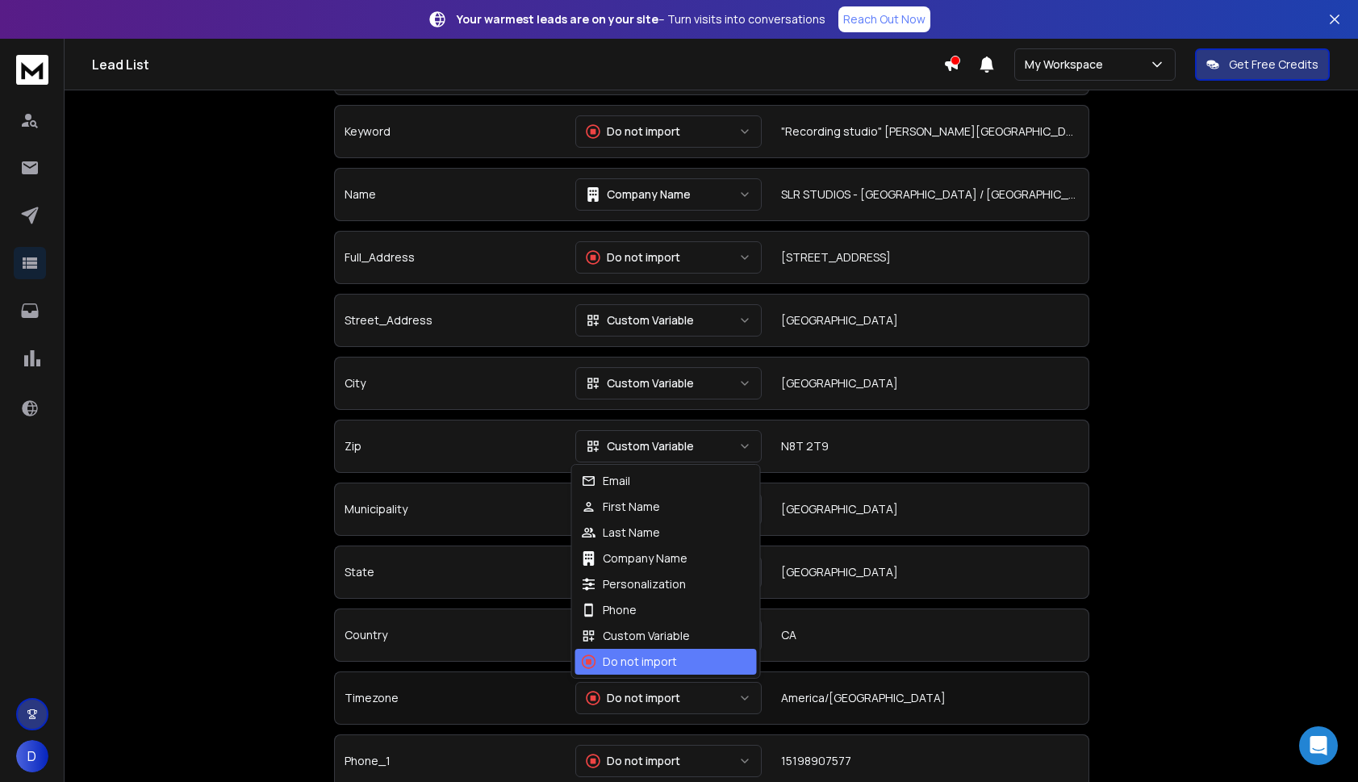
click at [628, 692] on div "Do not import" at bounding box center [633, 698] width 94 height 16
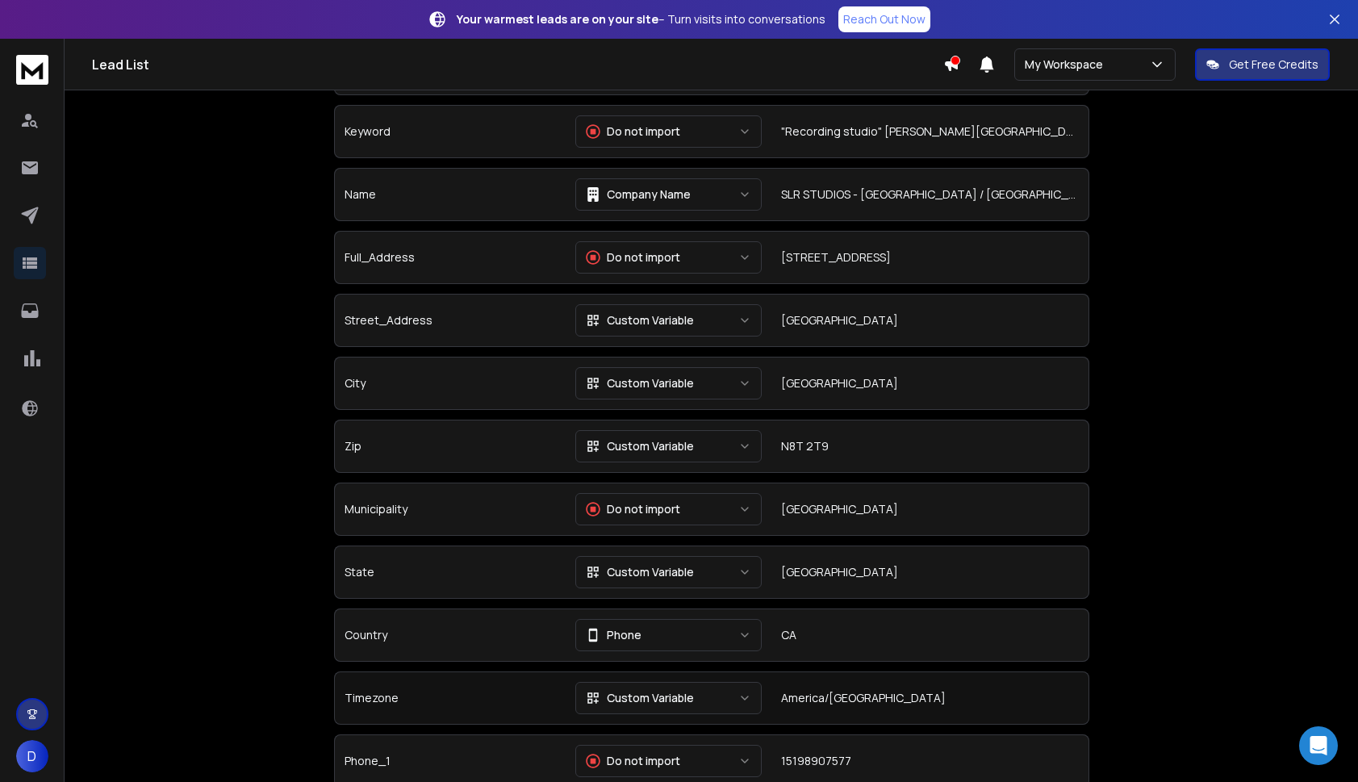
click at [640, 696] on div "Custom Variable" at bounding box center [640, 698] width 108 height 16
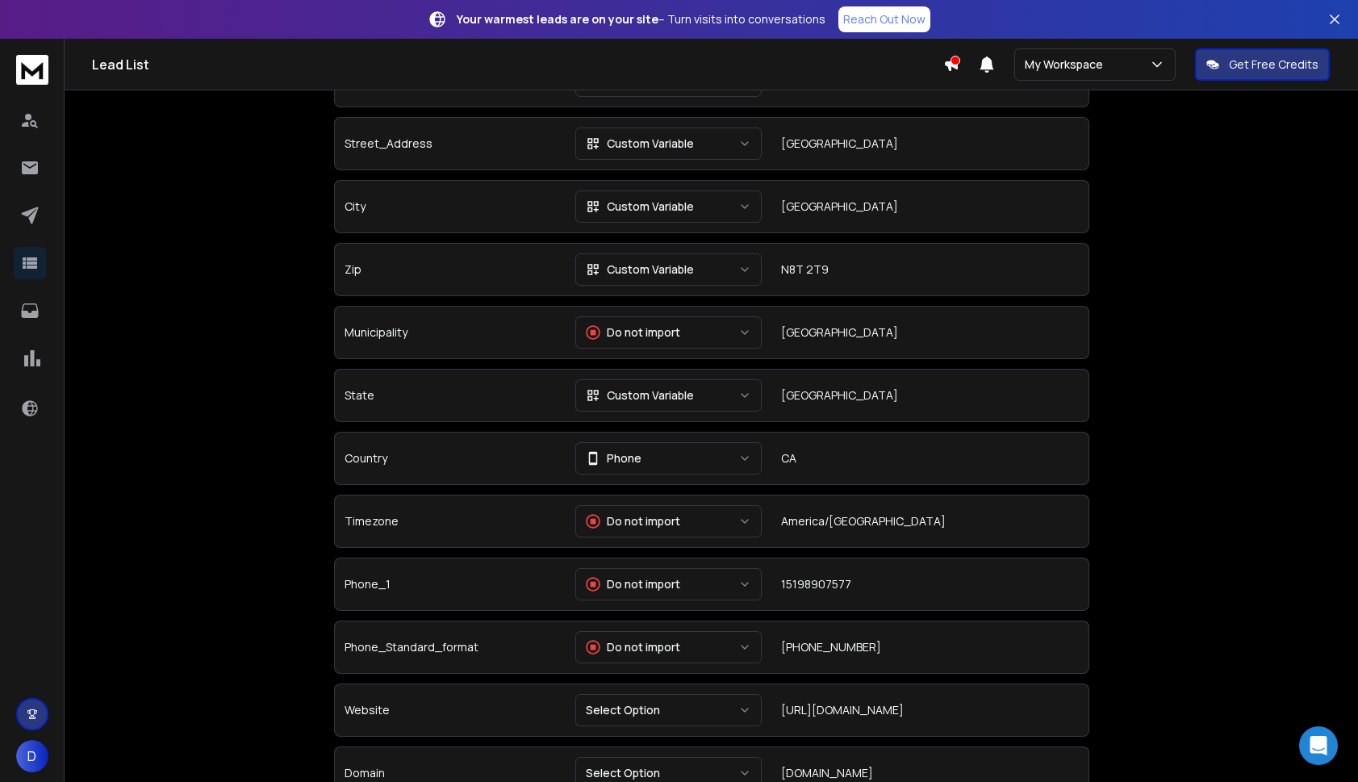
scroll to position [467, 0]
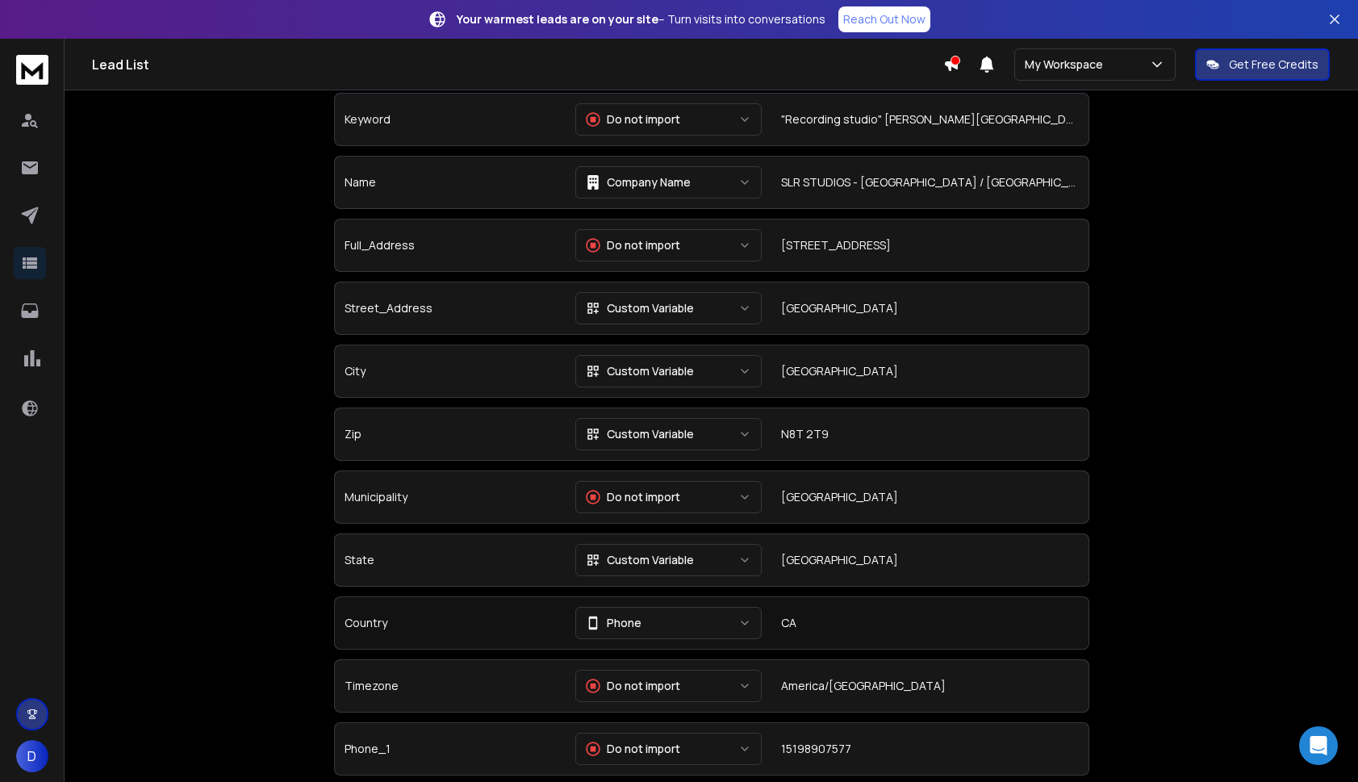
click at [654, 626] on button "Phone" at bounding box center [668, 623] width 186 height 32
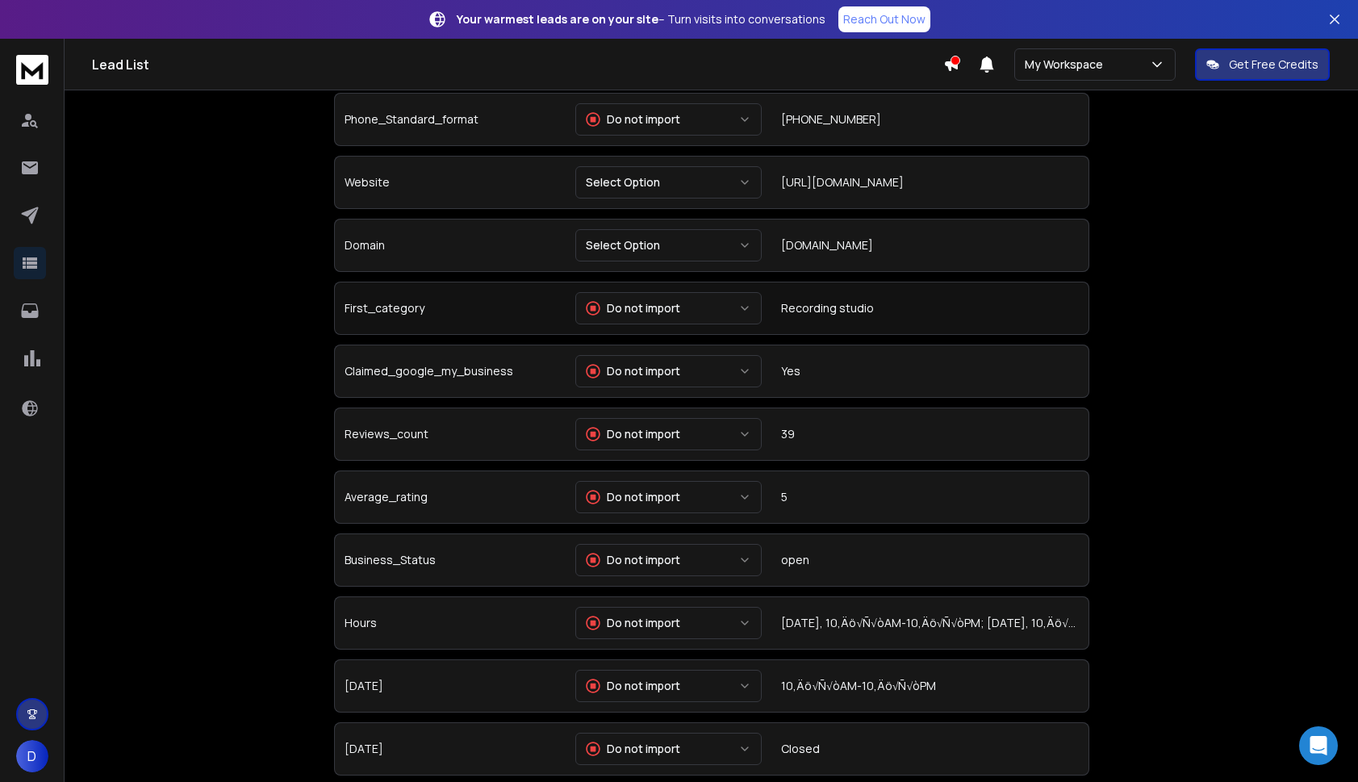
scroll to position [1099, 0]
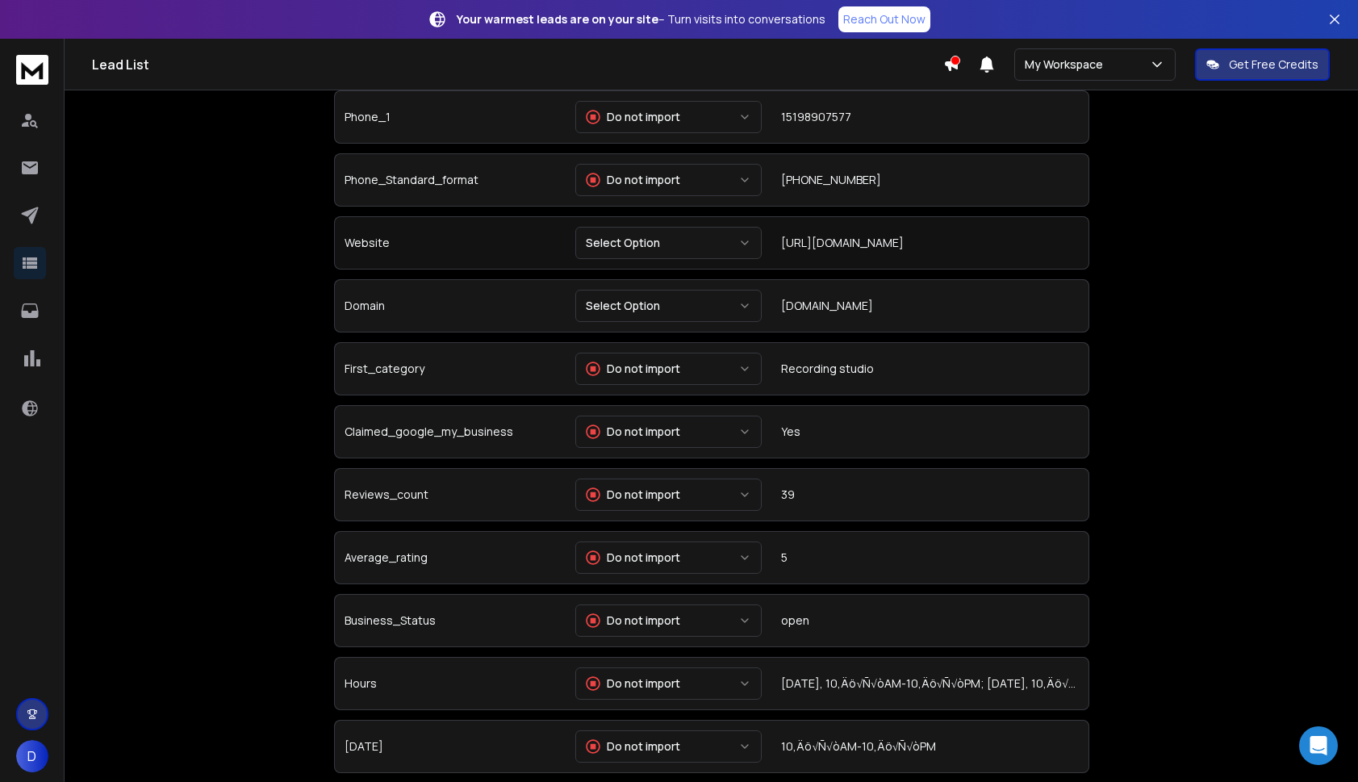
click at [655, 241] on button "Select Option" at bounding box center [668, 243] width 186 height 32
click at [633, 312] on button "Select Option" at bounding box center [668, 306] width 186 height 32
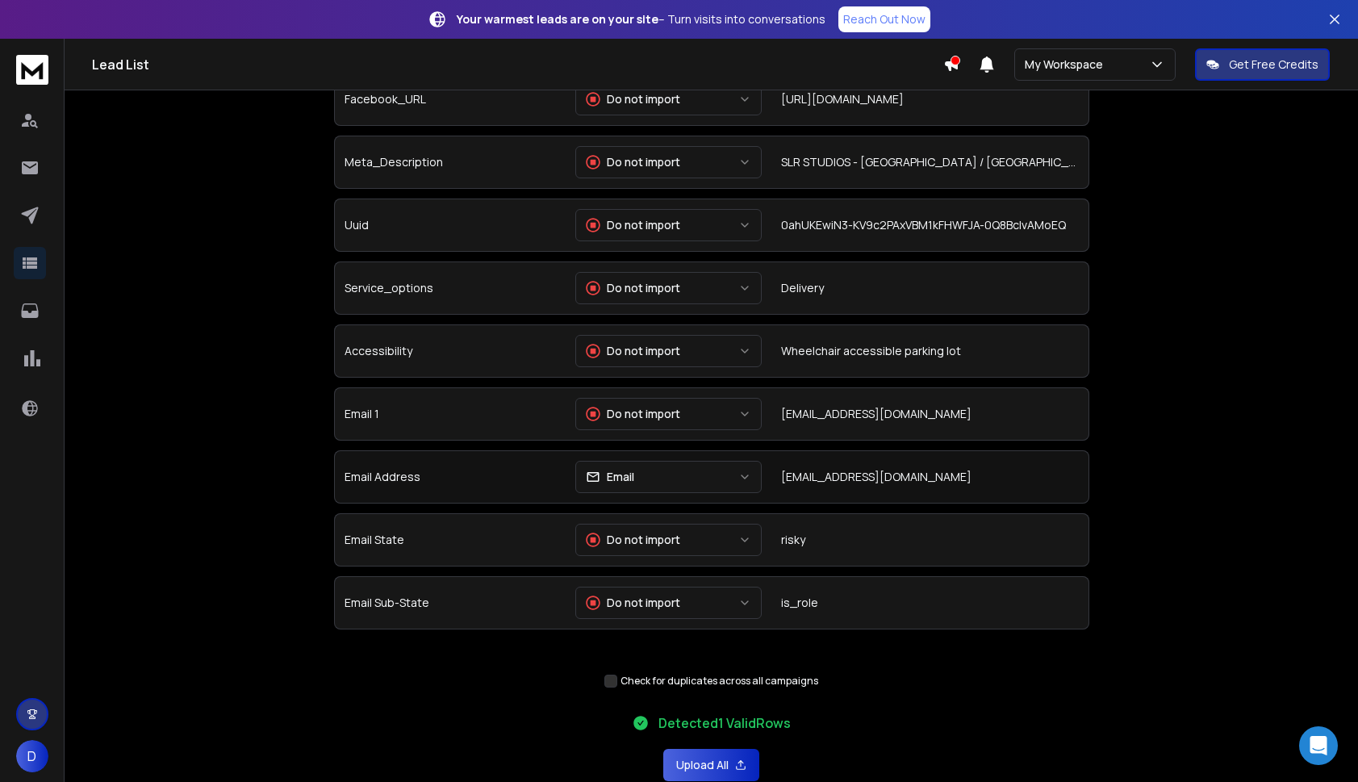
scroll to position [2993, 0]
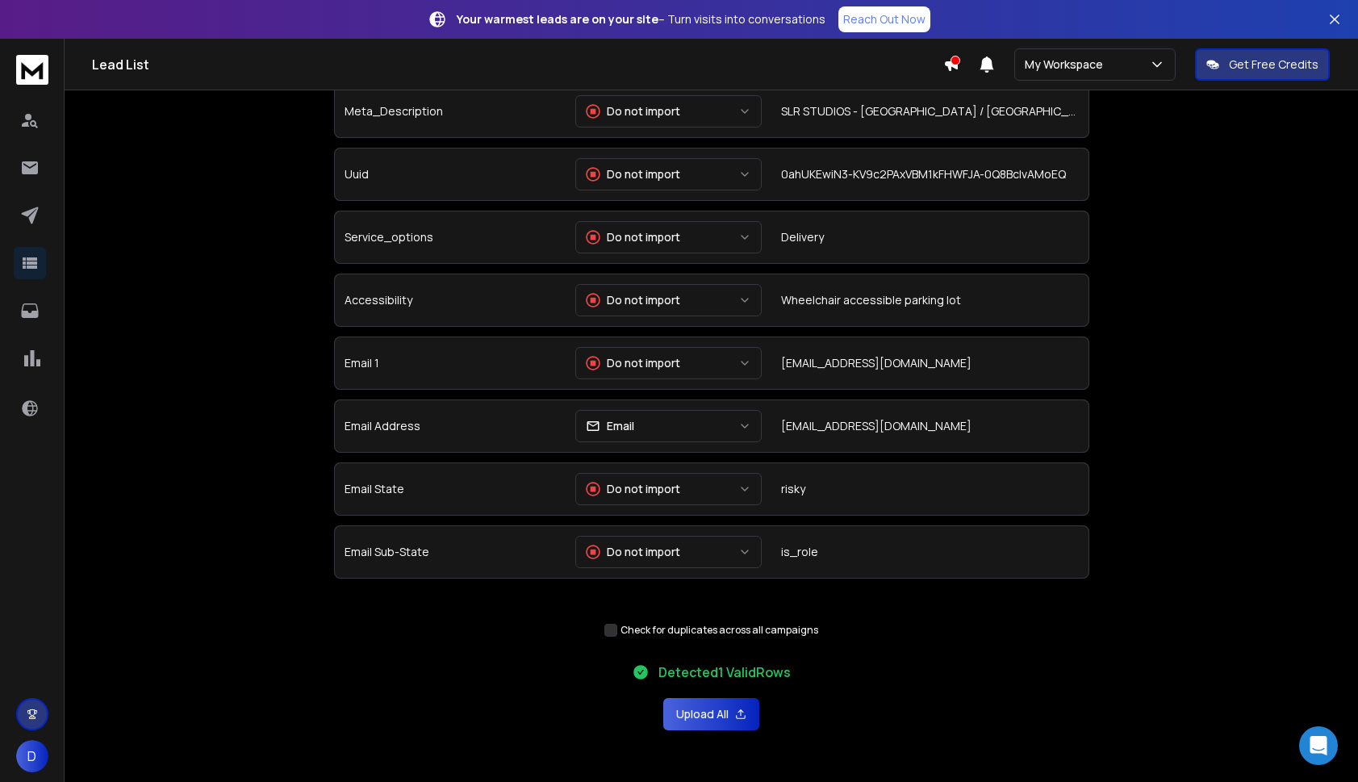
click at [679, 713] on button "Upload All" at bounding box center [711, 714] width 96 height 32
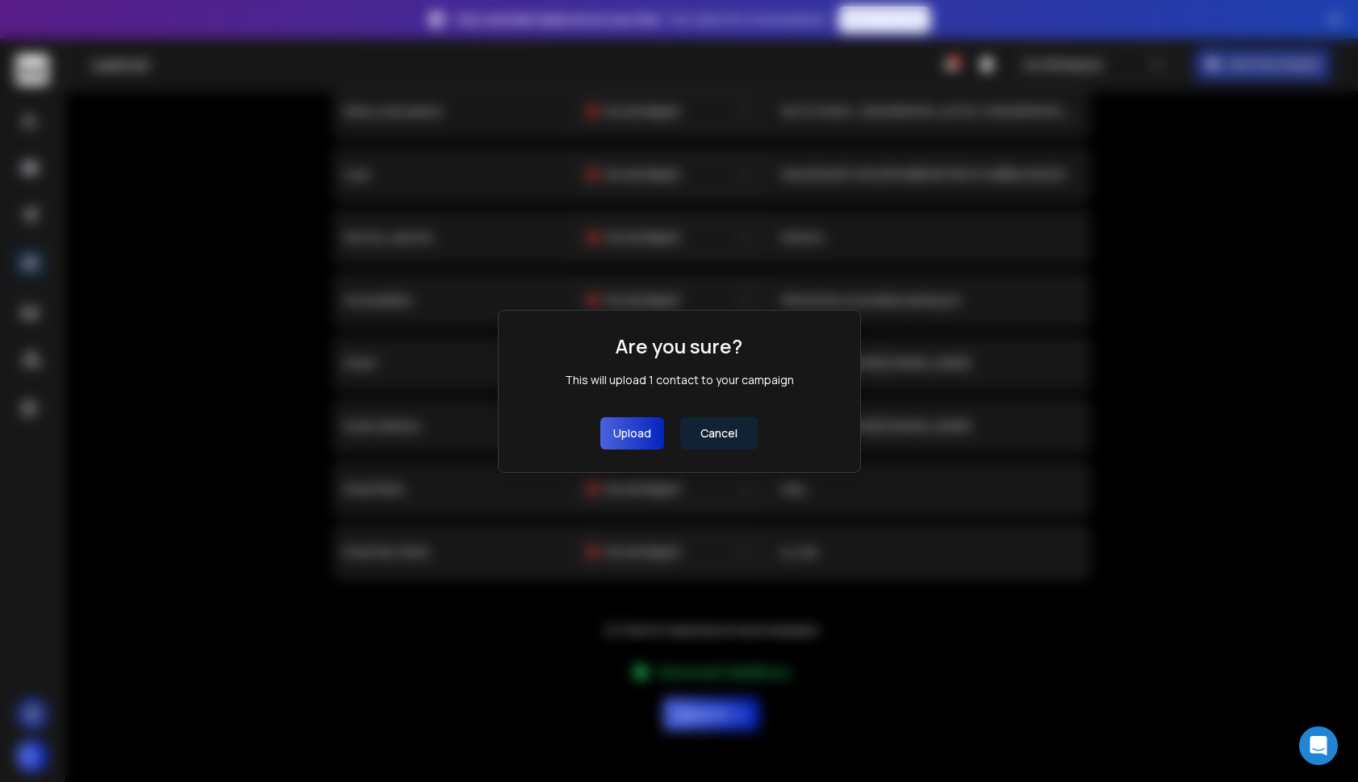
click at [643, 431] on button "Upload" at bounding box center [632, 433] width 64 height 32
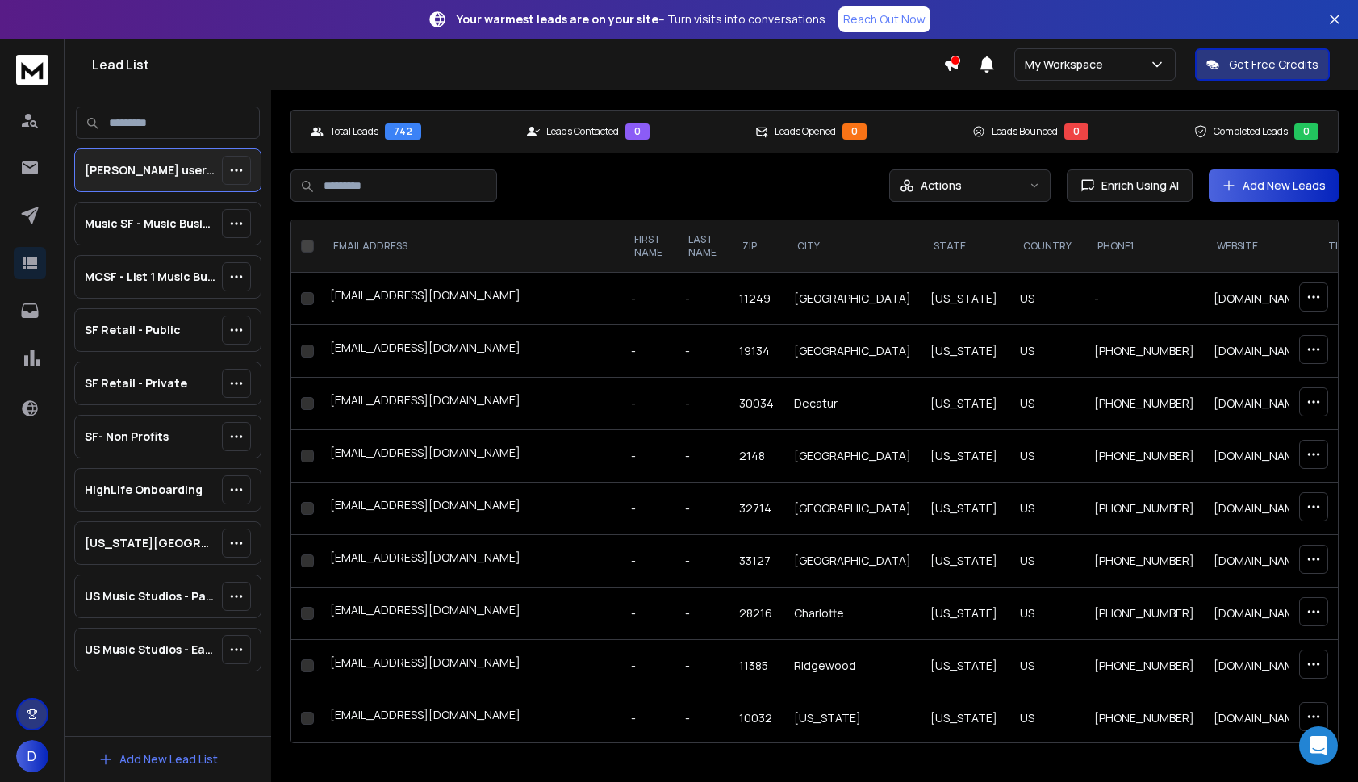
click at [167, 593] on p "US Music Studios - Pacific Standard Time" at bounding box center [150, 596] width 131 height 16
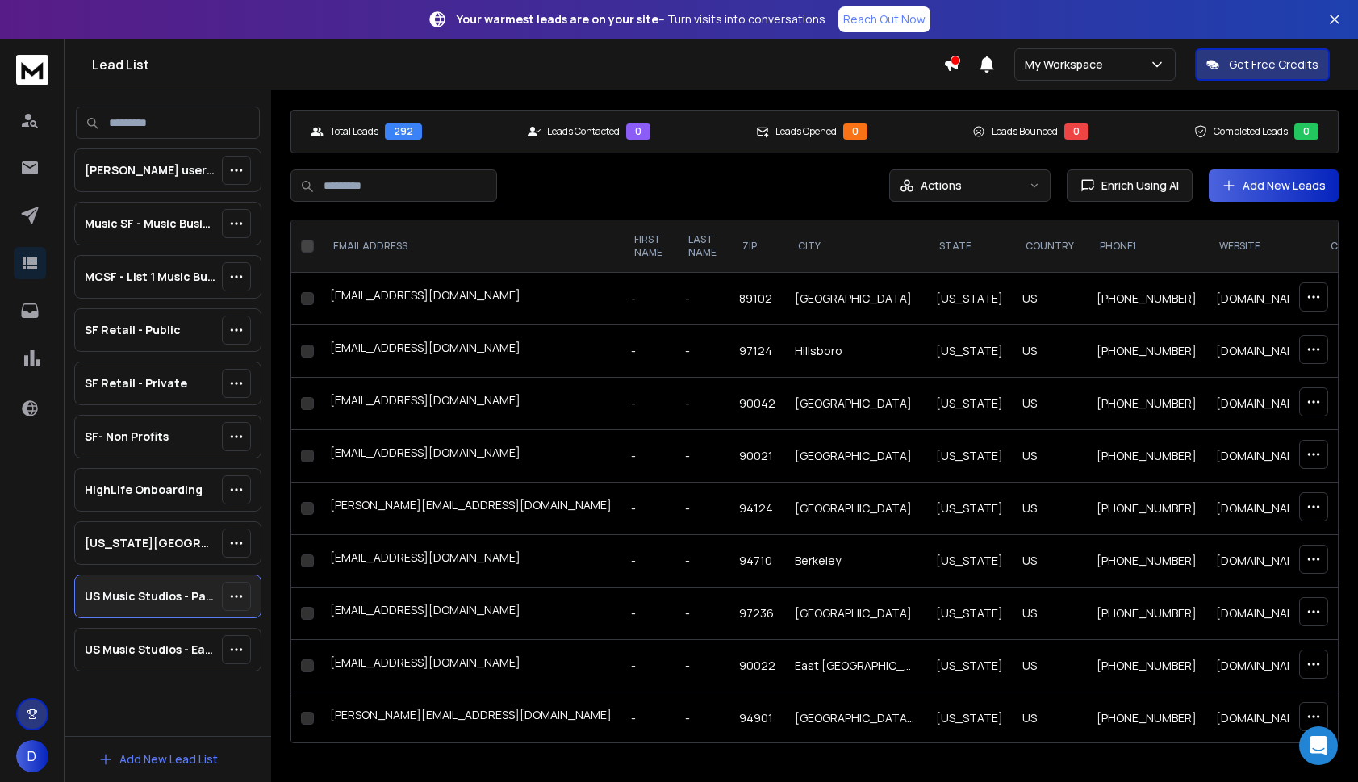
click at [158, 651] on p "US Music Studios - Eastern Standard Time" at bounding box center [150, 649] width 131 height 16
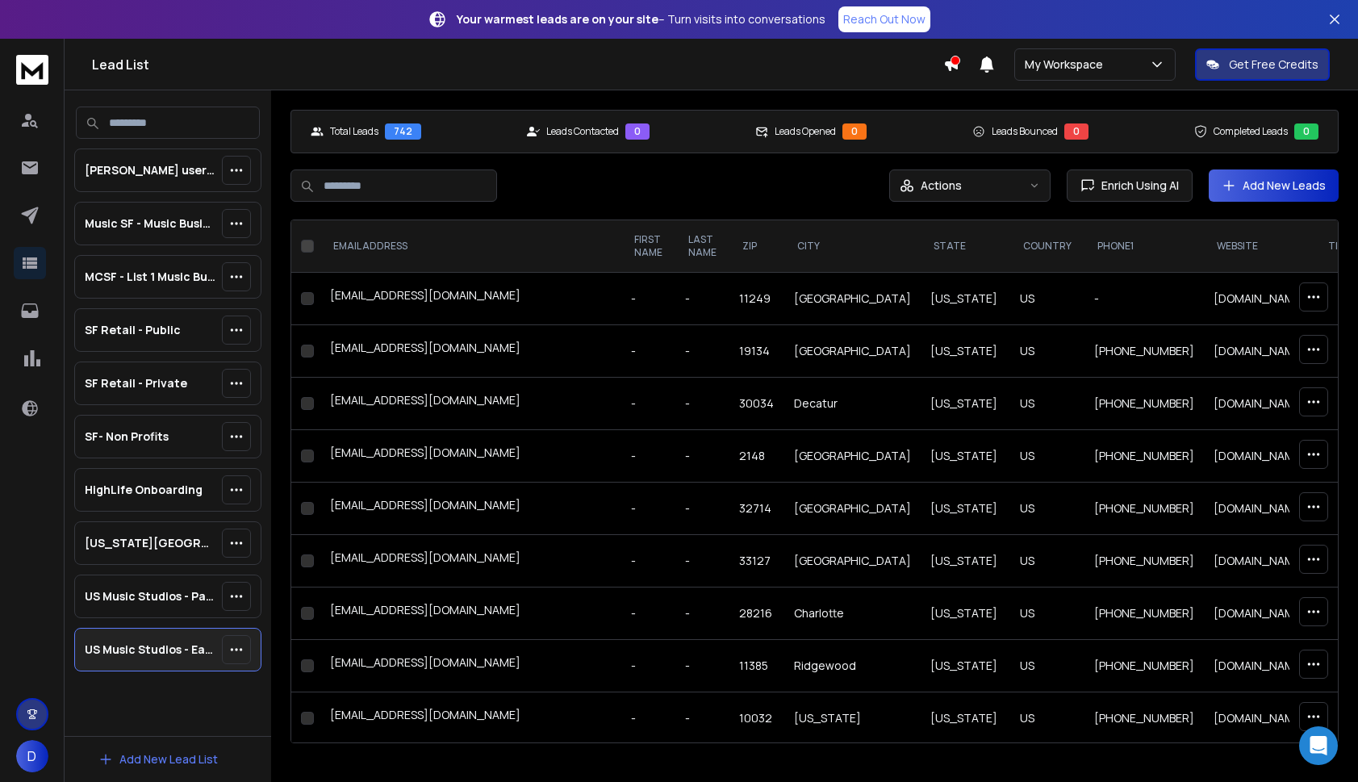
click at [148, 620] on div "[PERSON_NAME] users 1 Music SF - Music Businesses List #1 MCSF - List 1 Music B…" at bounding box center [168, 432] width 207 height 569
click at [144, 602] on p "US Music Studios - Pacific Standard Time" at bounding box center [150, 596] width 131 height 16
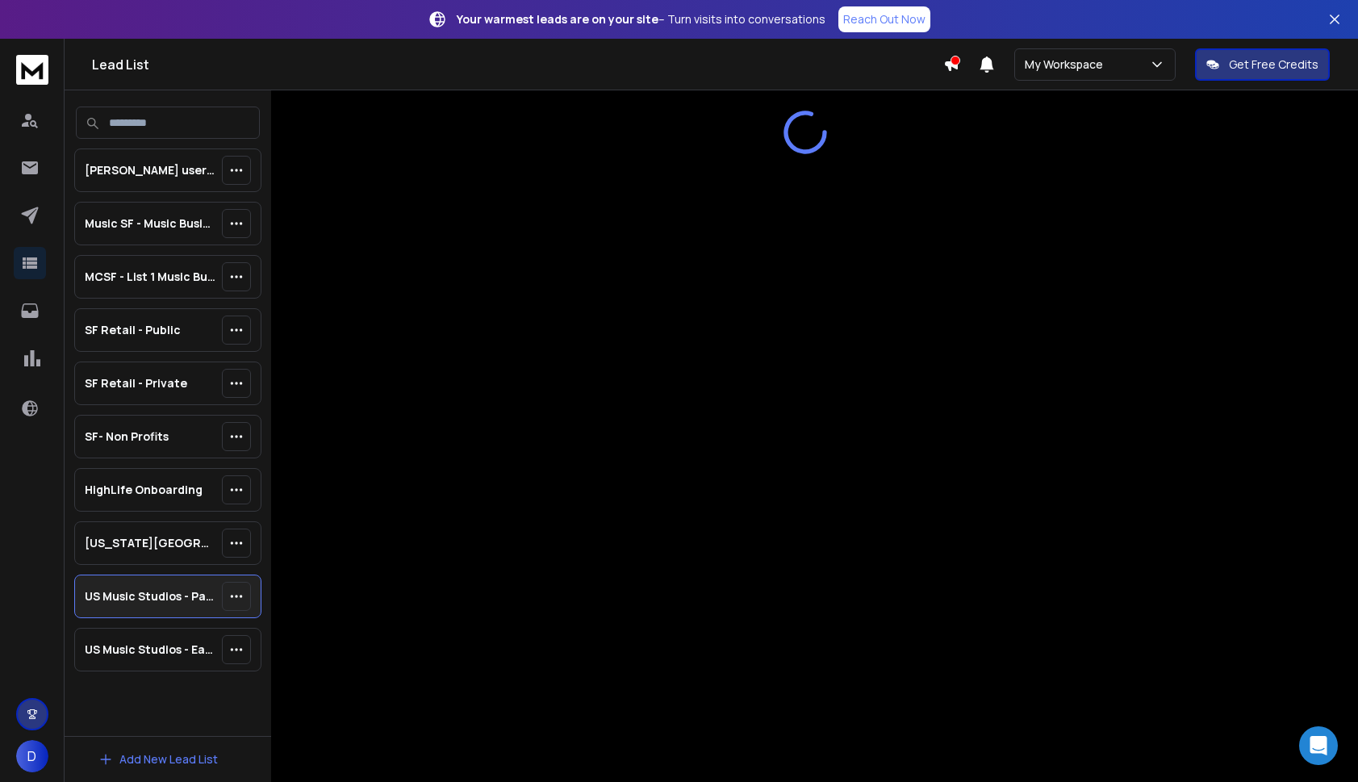
click at [147, 654] on p "US Music Studios - Eastern Standard Time" at bounding box center [150, 649] width 131 height 16
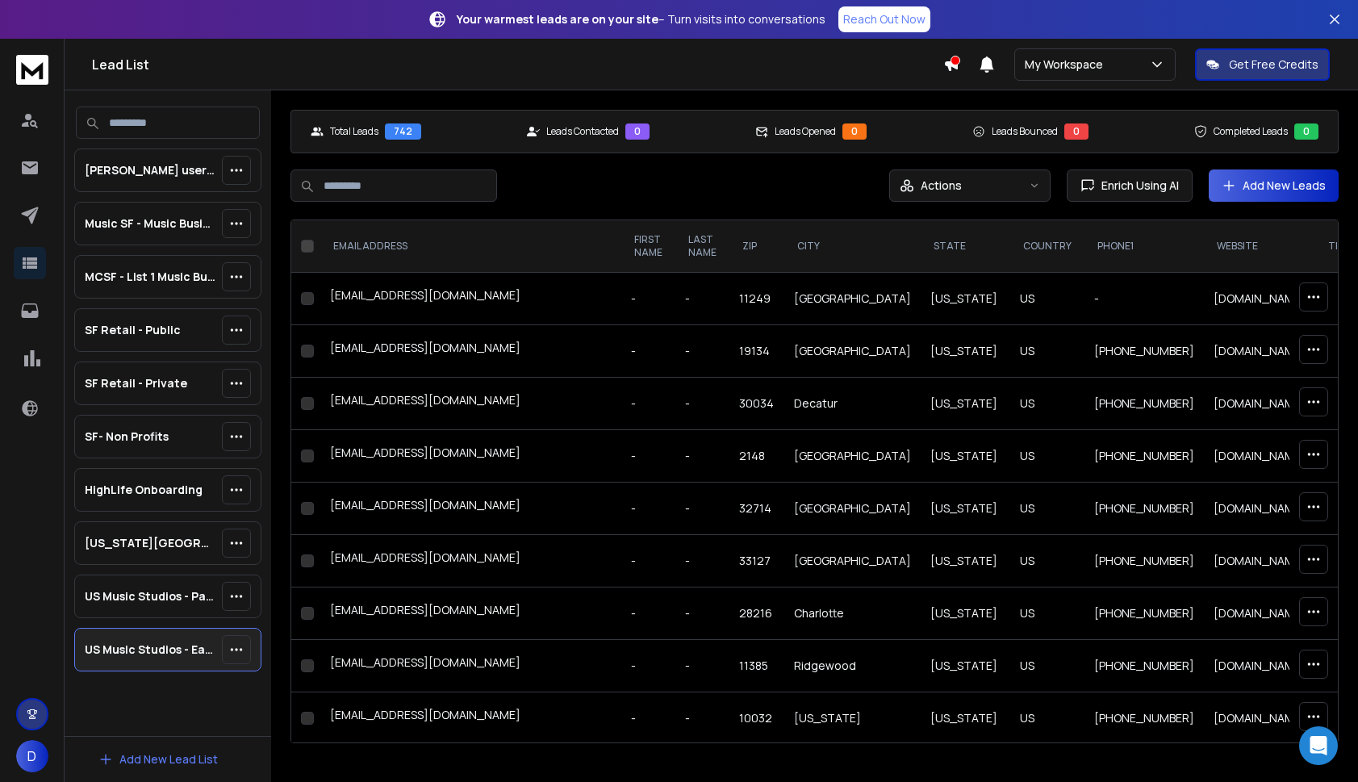
click at [1268, 195] on button "Add New Leads" at bounding box center [1274, 185] width 130 height 32
click at [1240, 183] on link "Add New Leads" at bounding box center [1274, 186] width 104 height 16
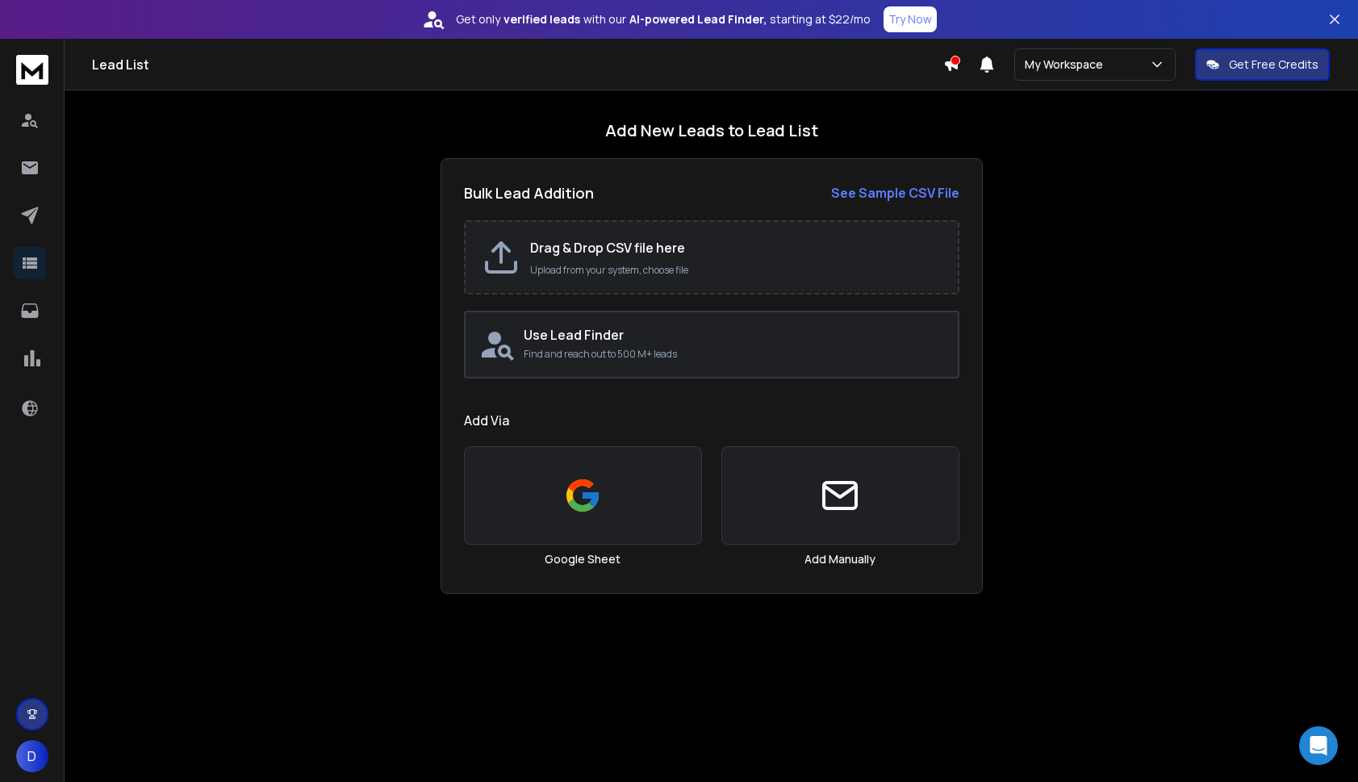
click at [633, 264] on p "Upload from your system, choose file" at bounding box center [736, 270] width 412 height 13
type input "**********"
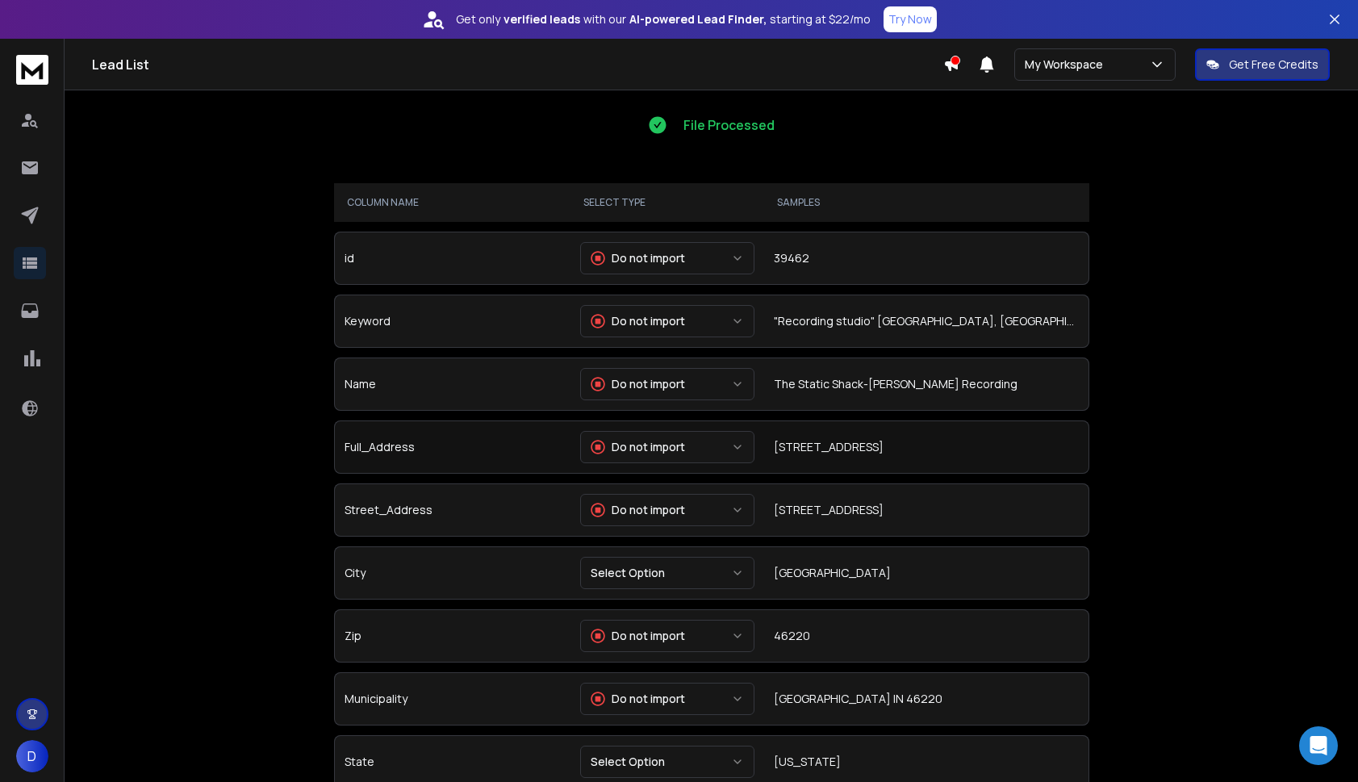
scroll to position [372, 0]
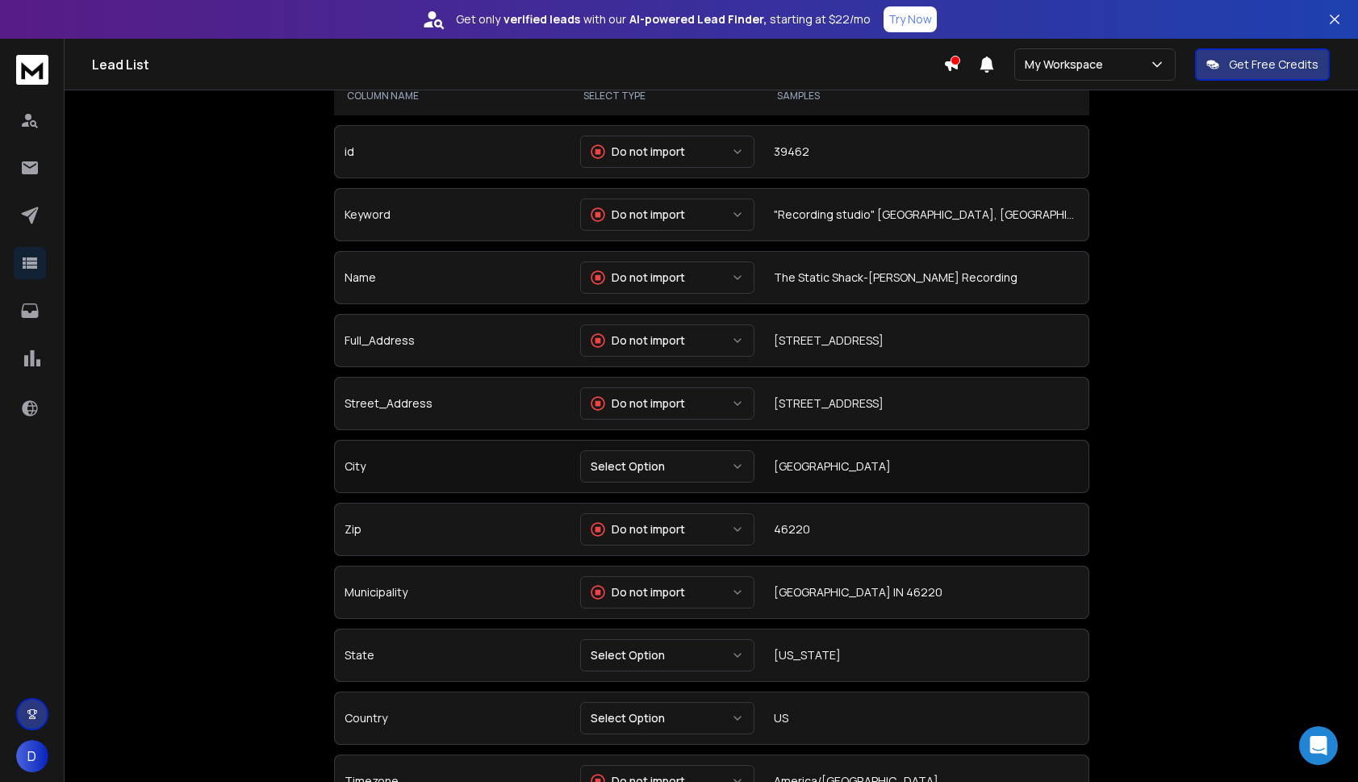
click at [690, 460] on button "Select Option" at bounding box center [667, 466] width 174 height 32
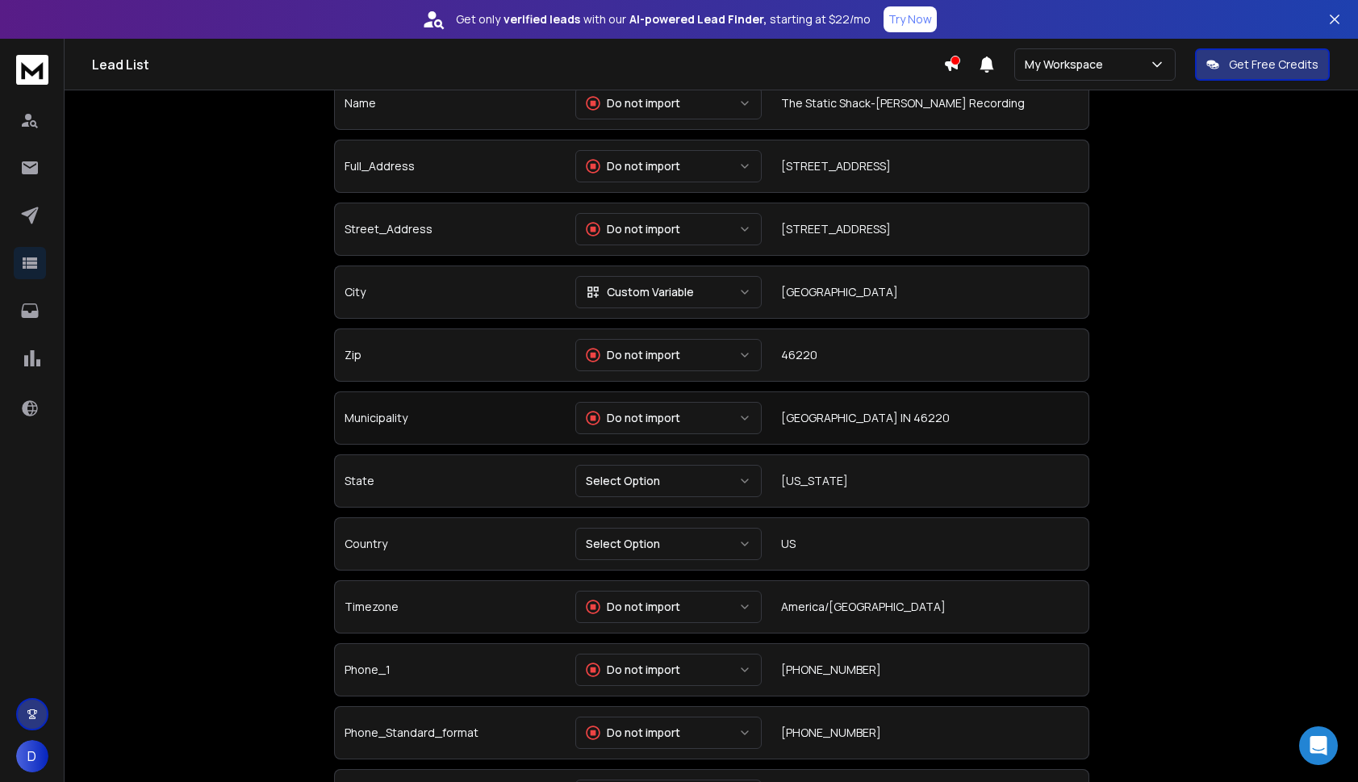
scroll to position [637, 0]
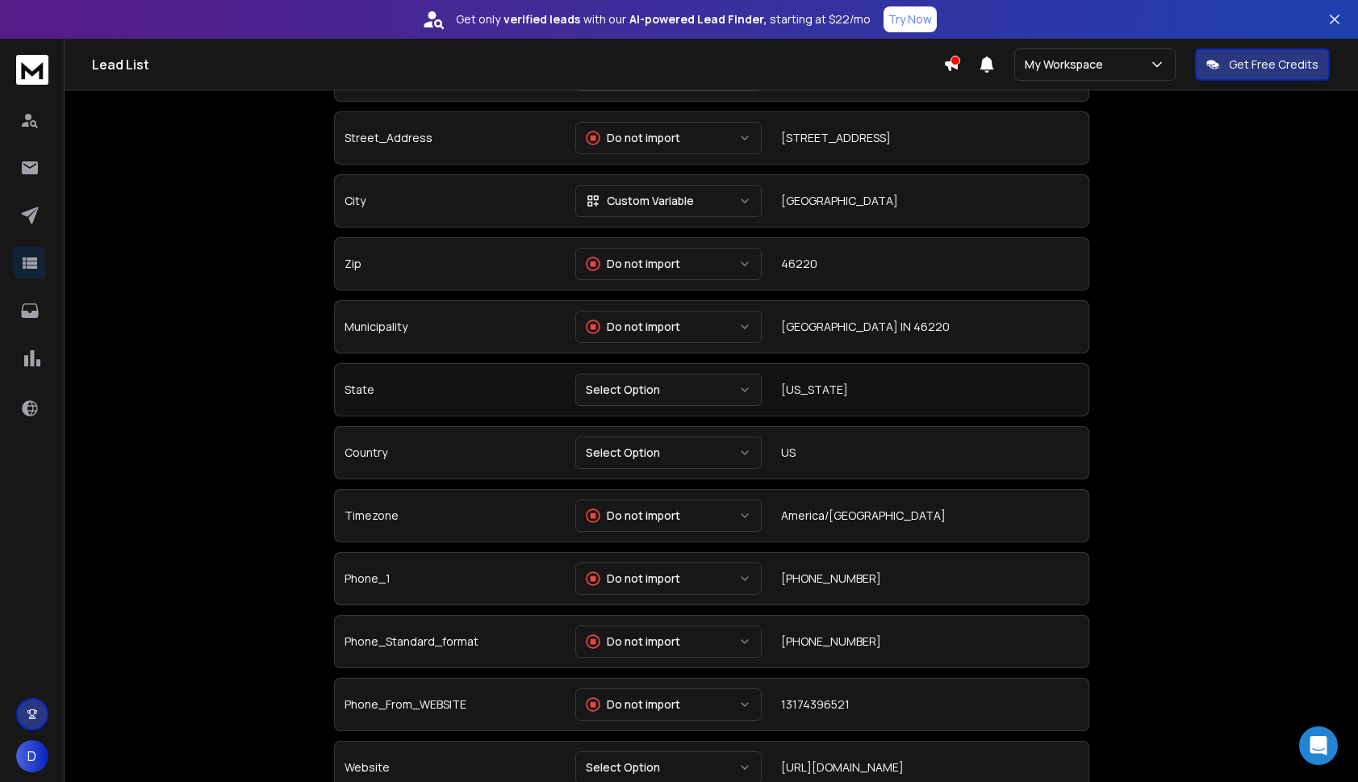
click at [648, 395] on button "Select Option" at bounding box center [668, 390] width 186 height 32
click at [637, 446] on button "Select Option" at bounding box center [668, 453] width 186 height 32
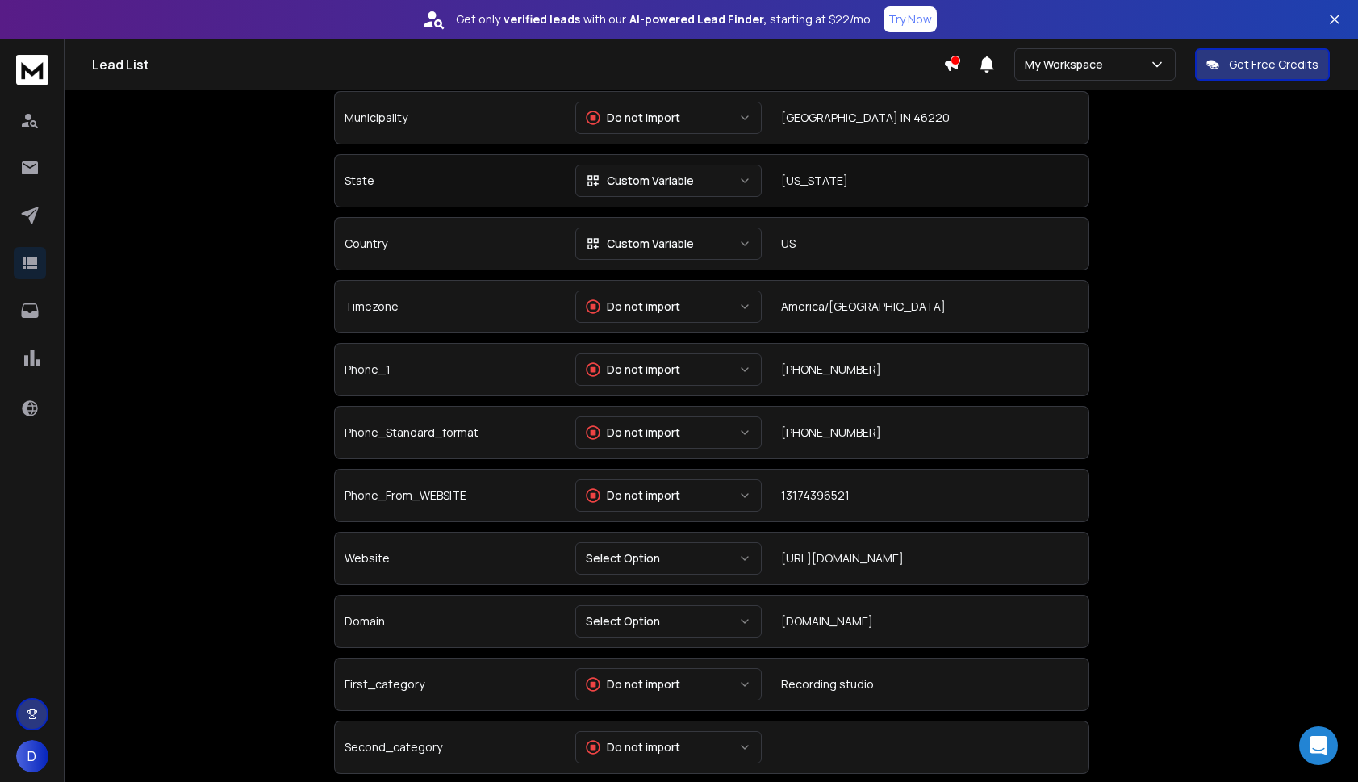
scroll to position [981, 0]
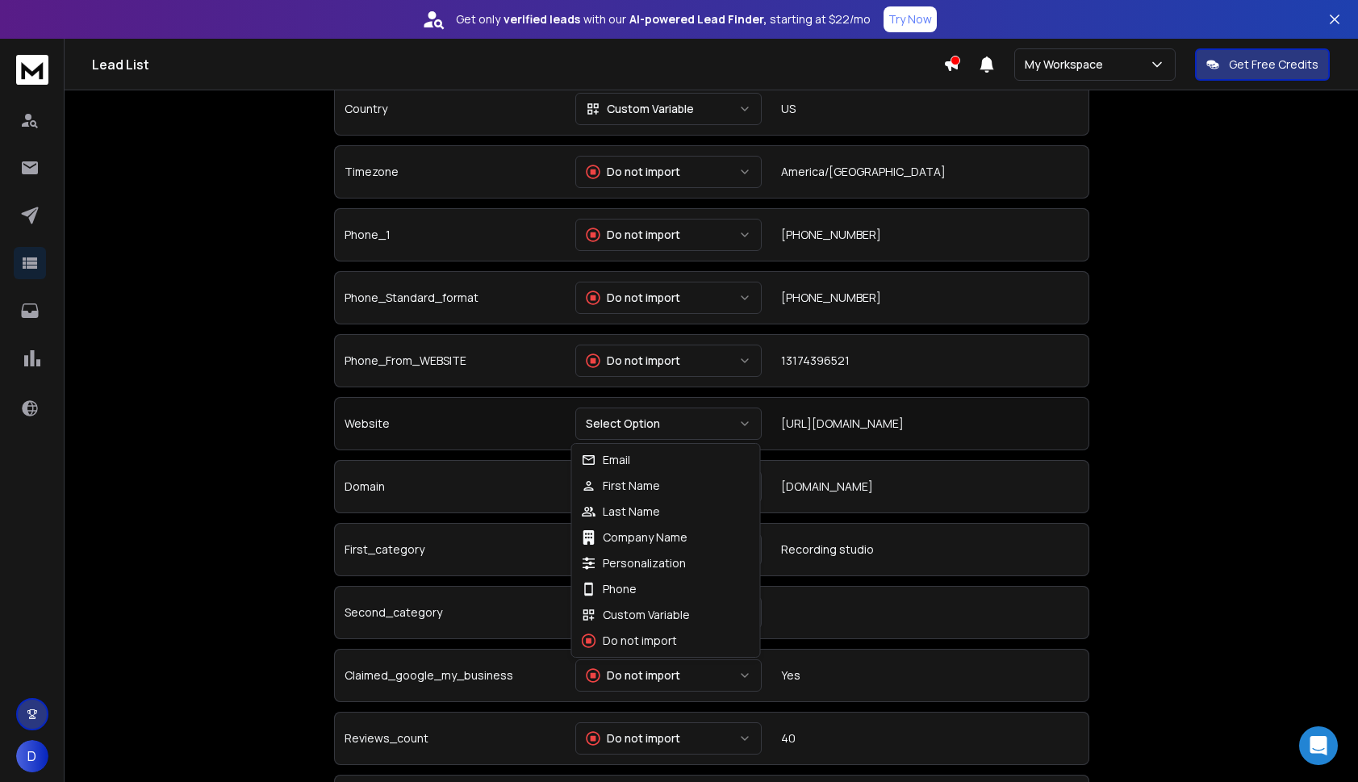
click at [637, 423] on button "Select Option" at bounding box center [668, 423] width 186 height 32
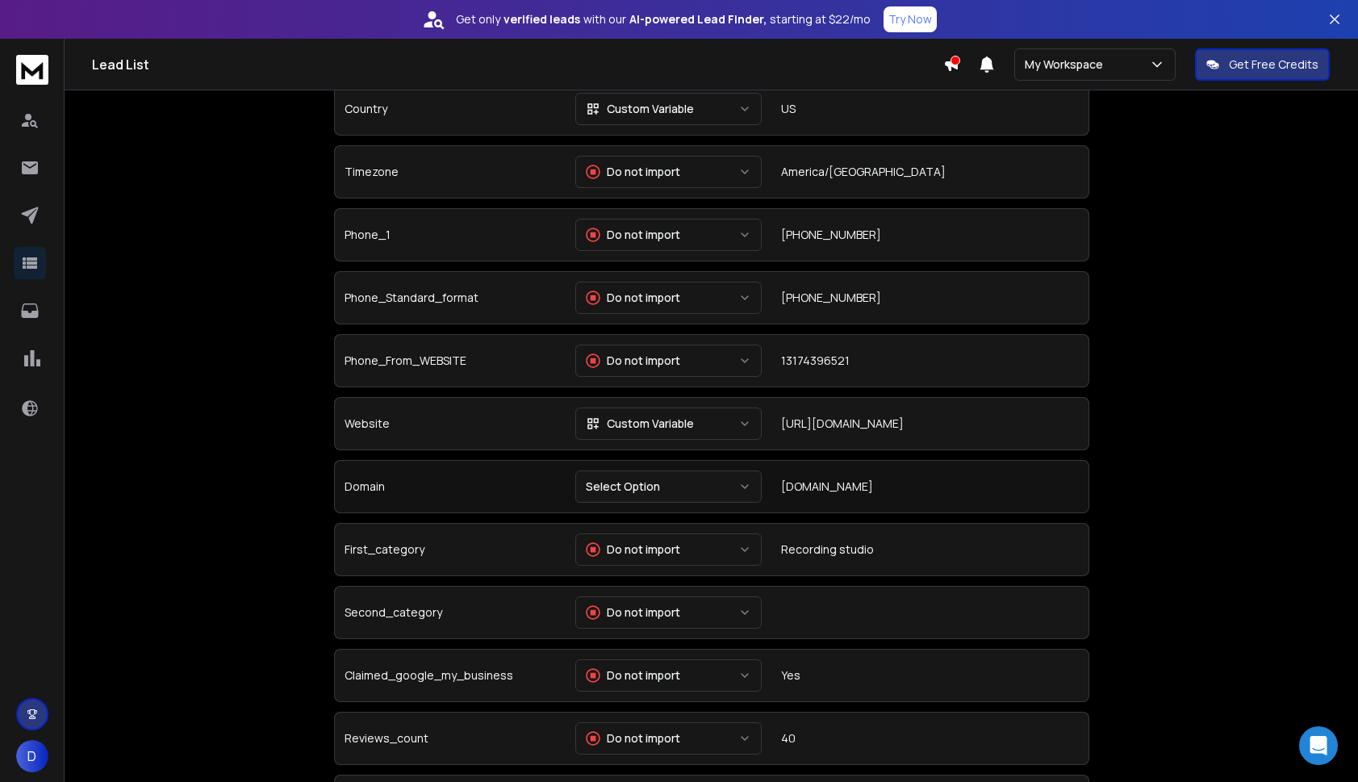
click at [633, 494] on button "Select Option" at bounding box center [668, 486] width 186 height 32
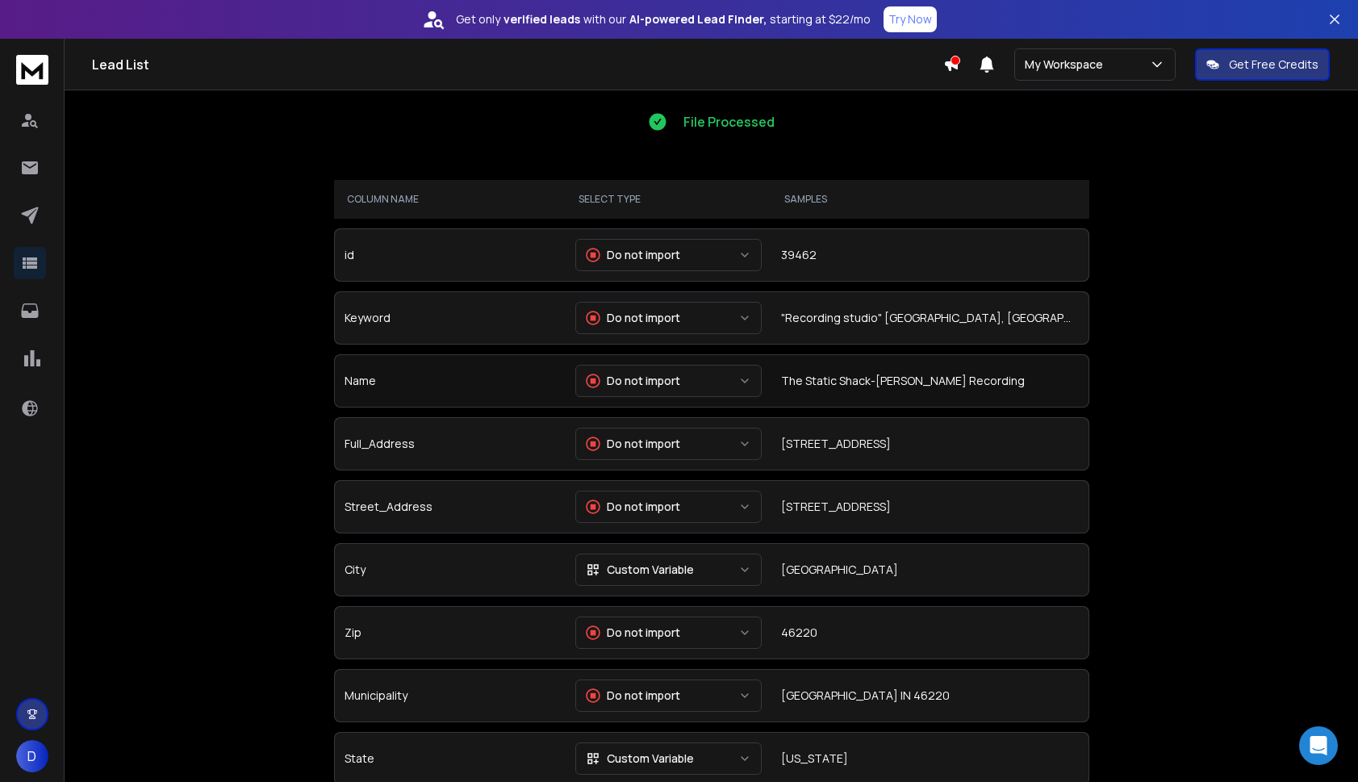
scroll to position [282, 0]
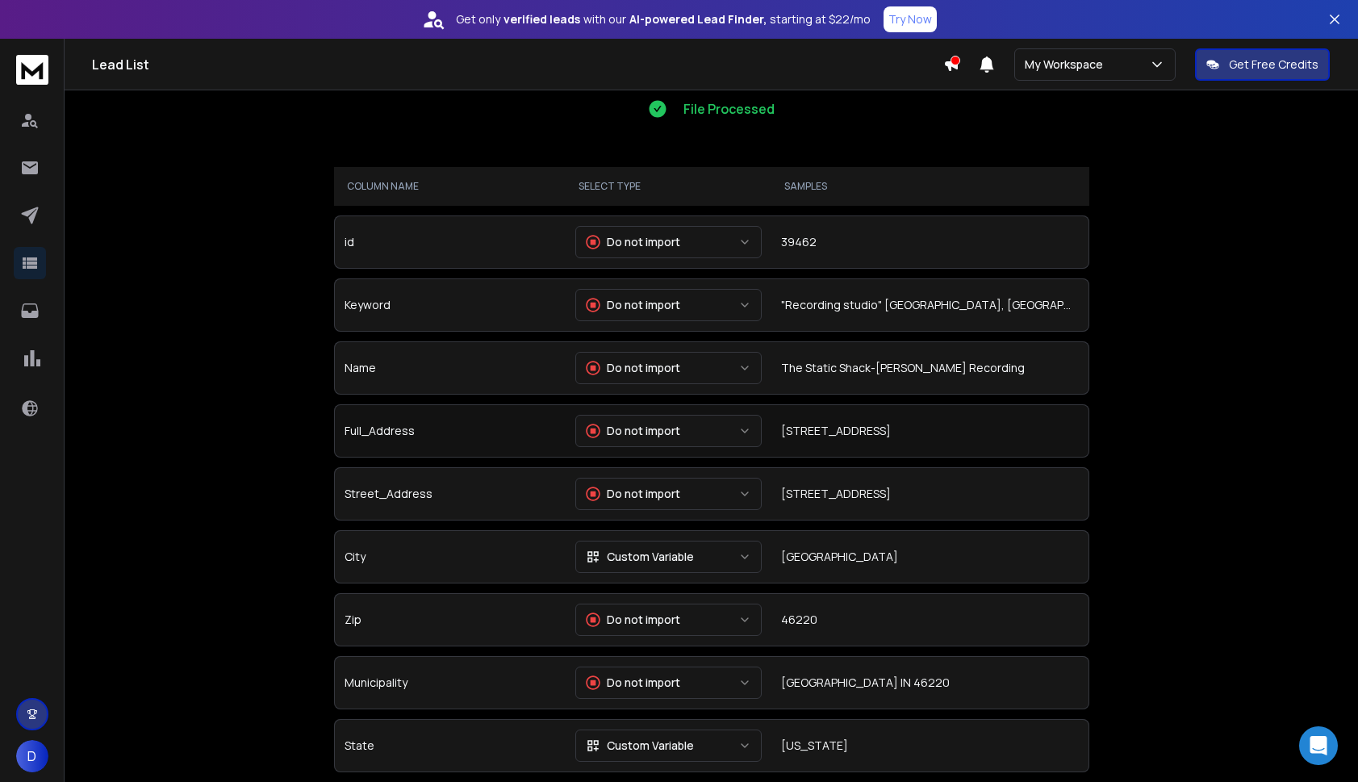
click at [626, 422] on button "Do not import" at bounding box center [668, 431] width 186 height 32
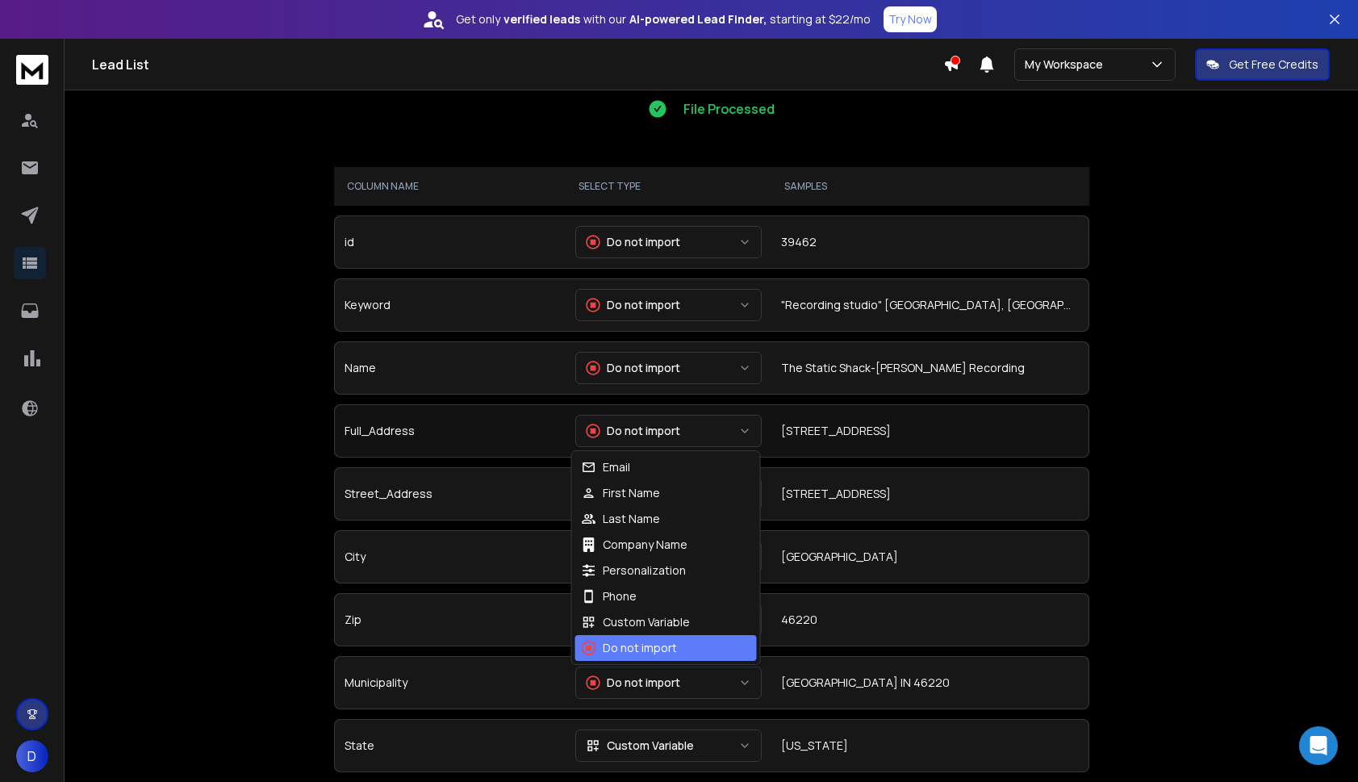
click at [479, 416] on td "Full_Address" at bounding box center [450, 430] width 232 height 53
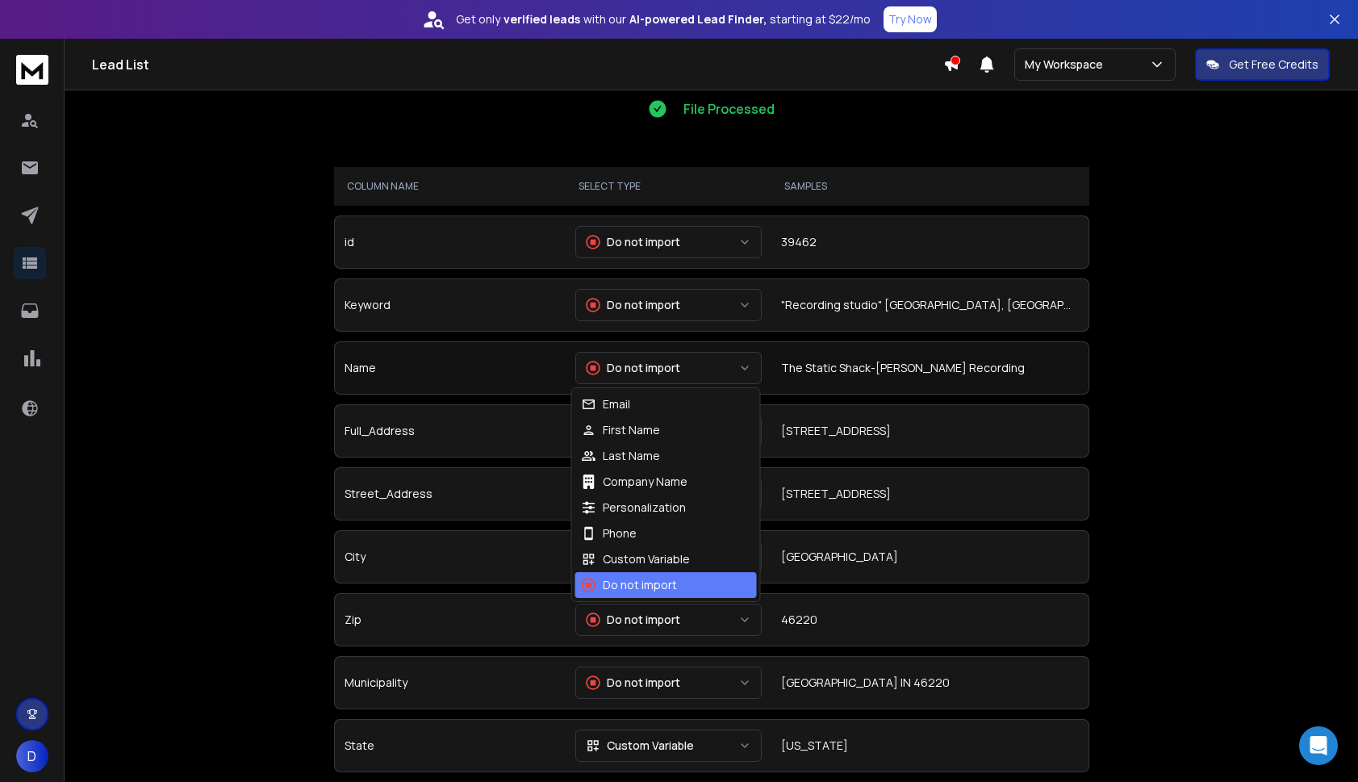
click at [578, 362] on button "Do not import" at bounding box center [668, 368] width 186 height 32
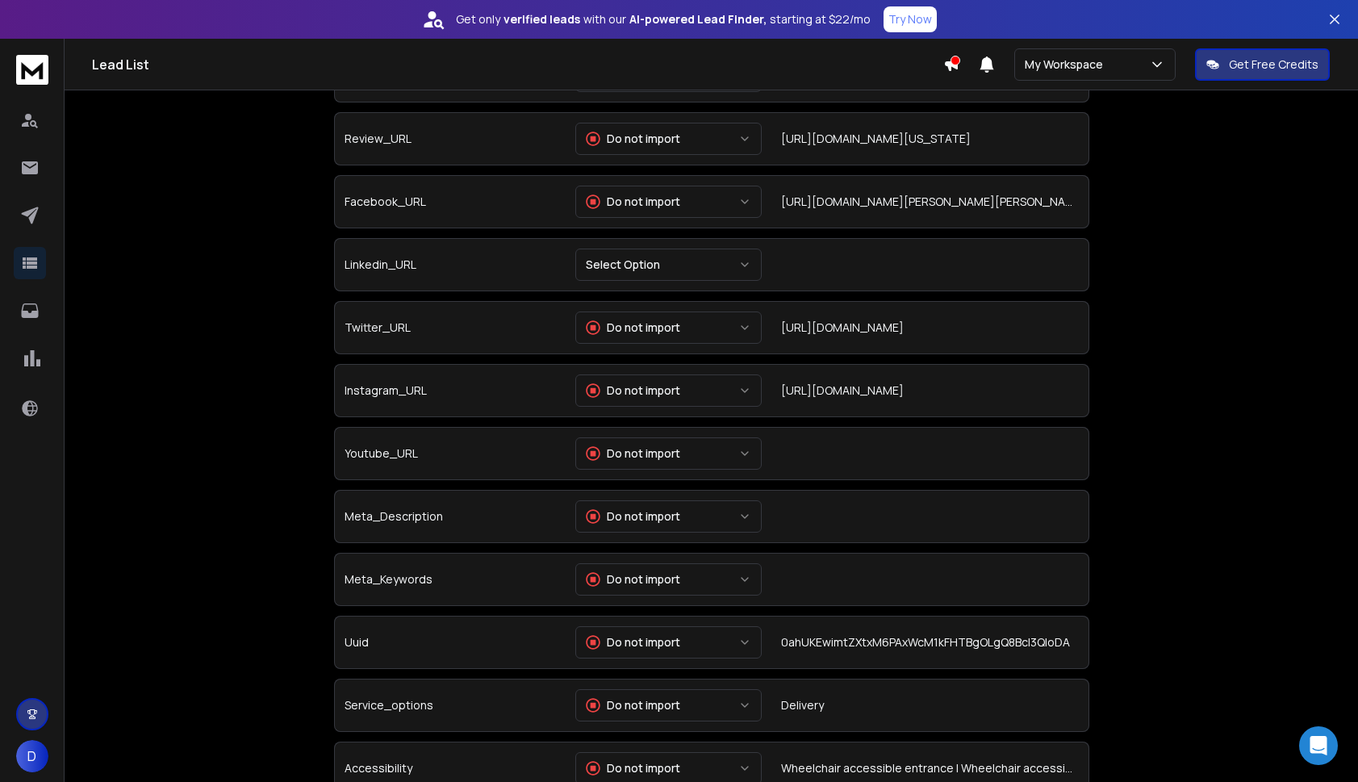
scroll to position [2903, 0]
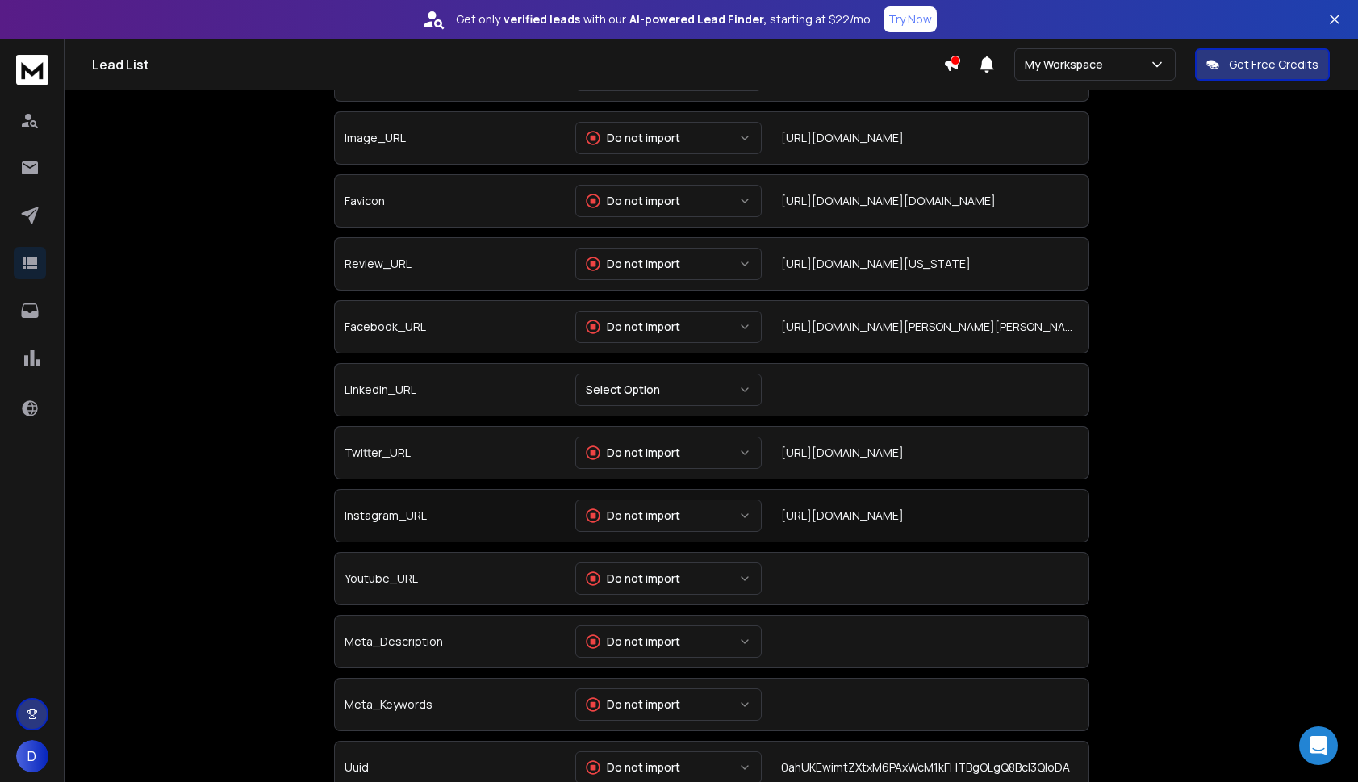
click at [637, 524] on button "Do not import" at bounding box center [668, 515] width 186 height 32
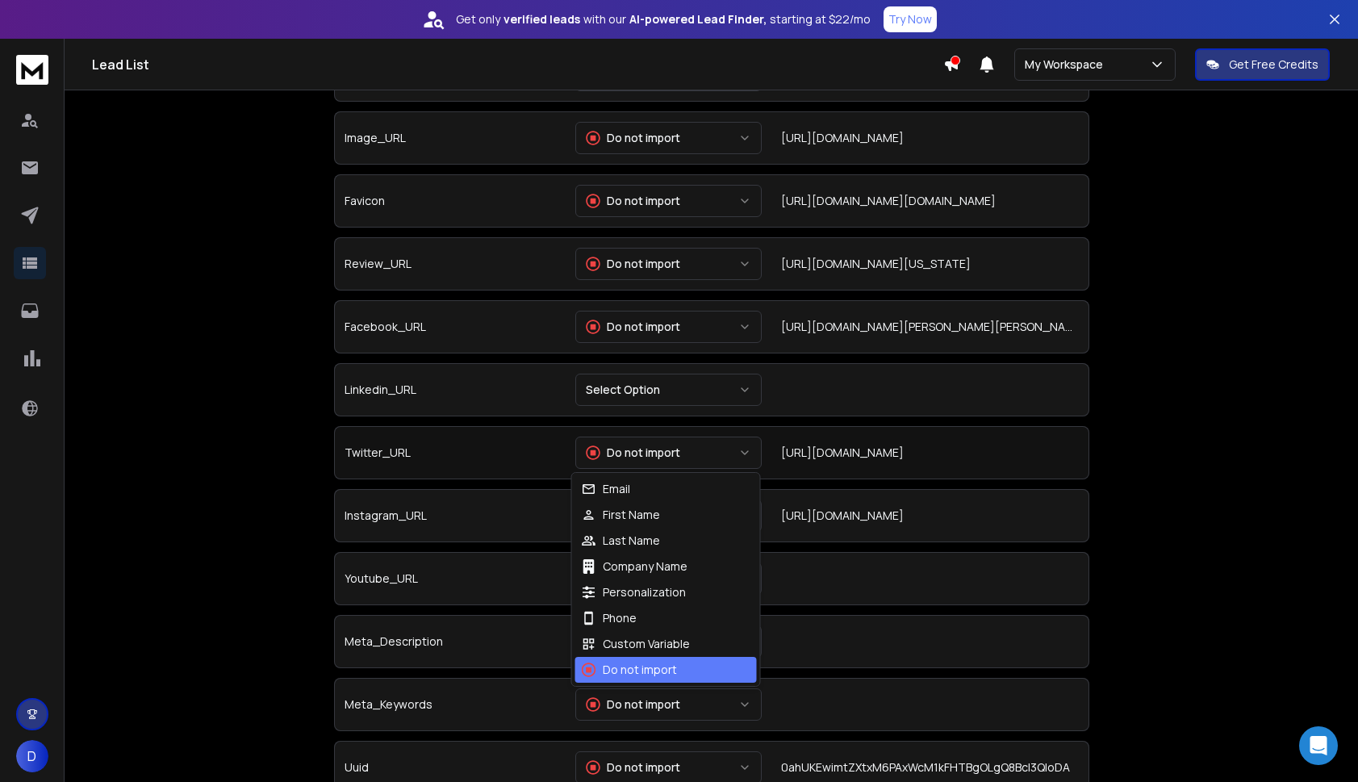
click at [637, 455] on div "Do not import" at bounding box center [633, 453] width 94 height 16
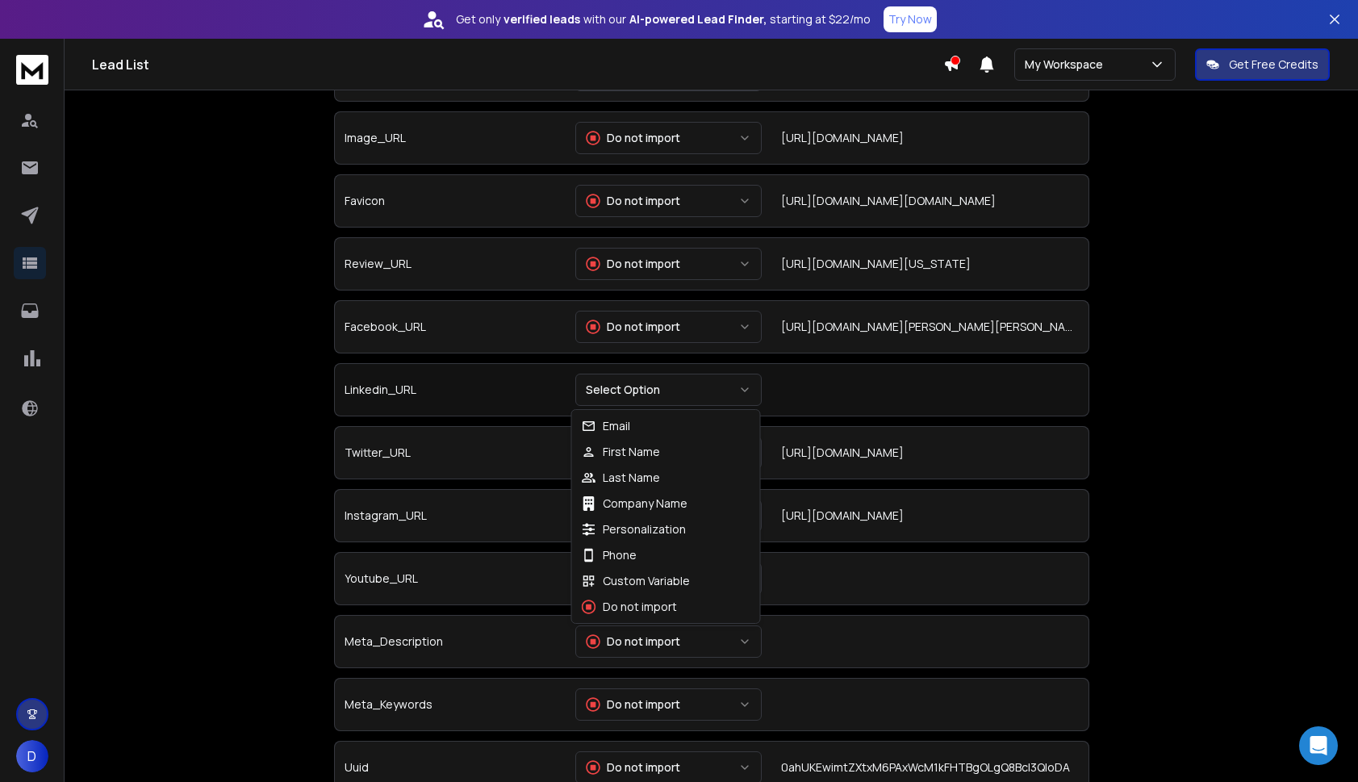
click at [634, 398] on button "Select Option" at bounding box center [668, 390] width 186 height 32
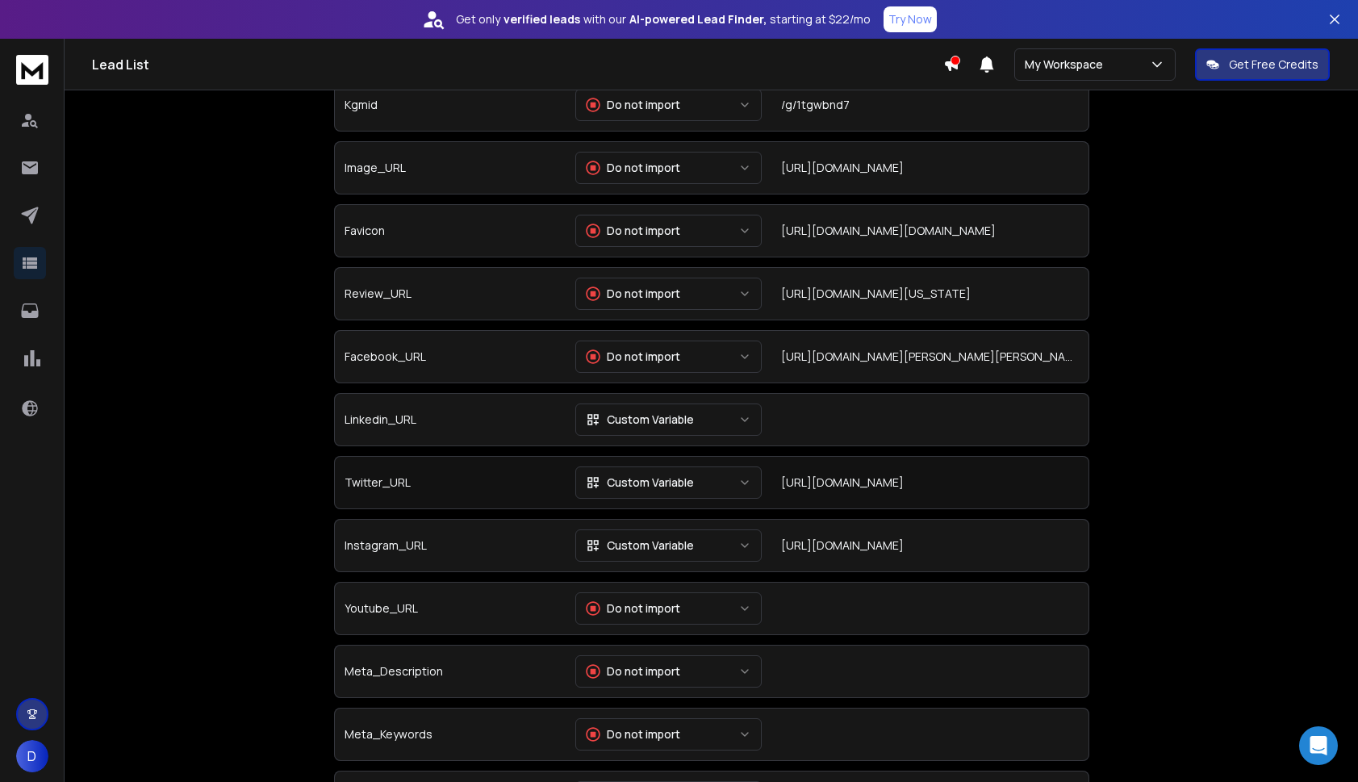
scroll to position [2840, 0]
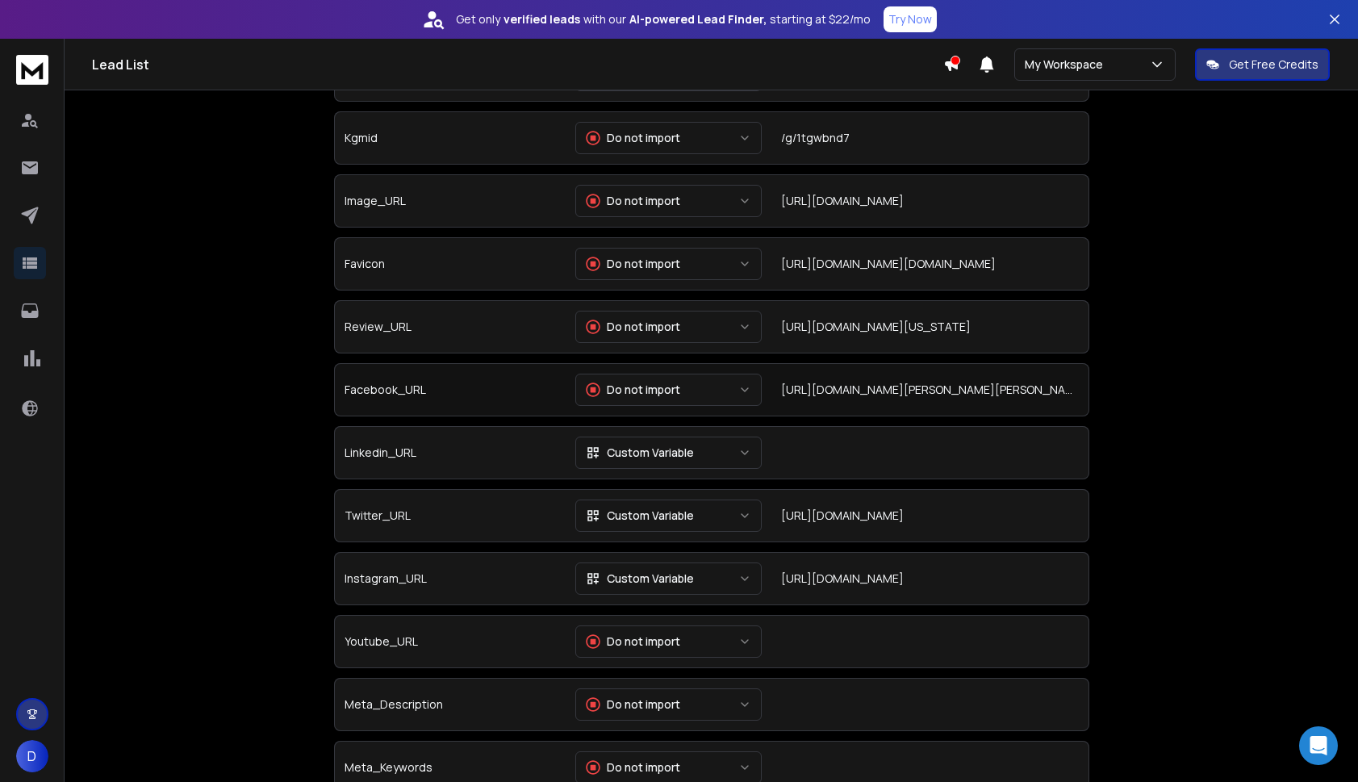
click at [631, 389] on div "Do not import" at bounding box center [633, 390] width 94 height 16
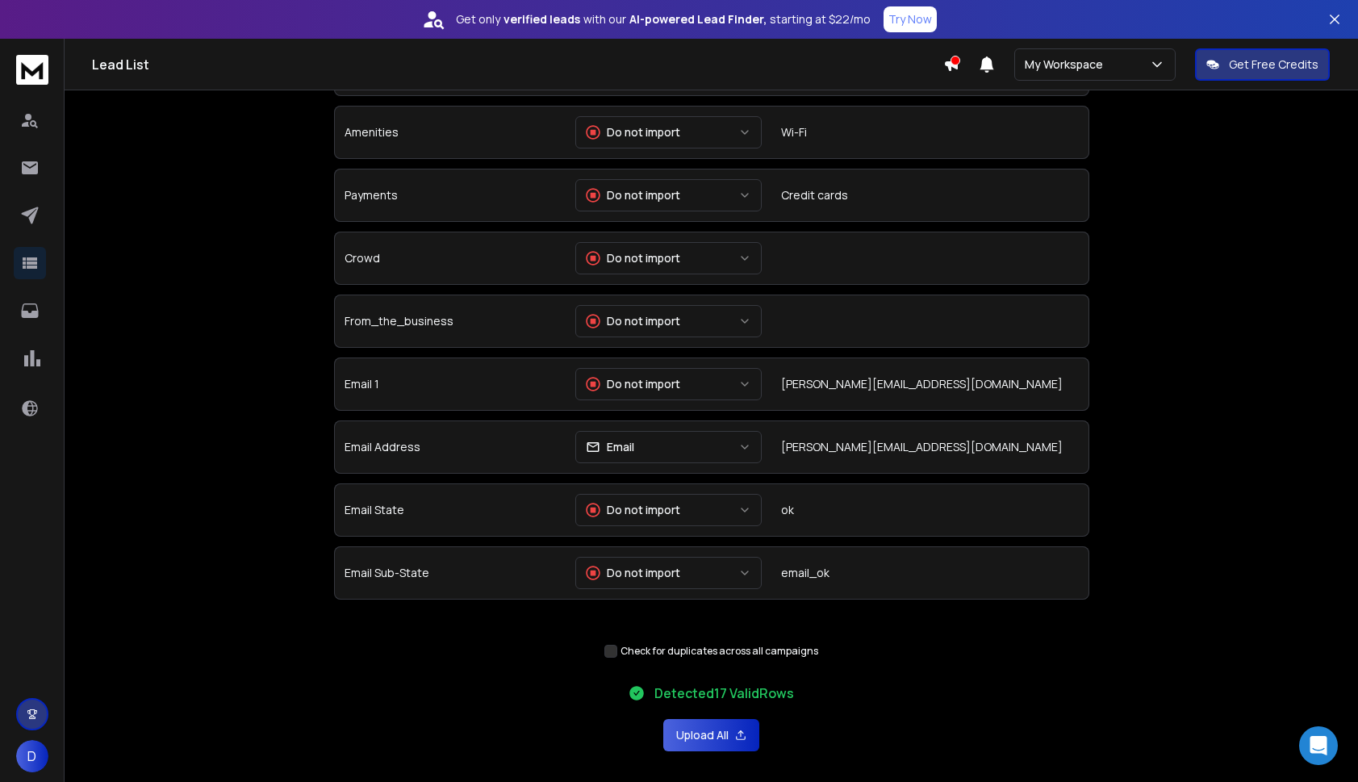
scroll to position [3748, 0]
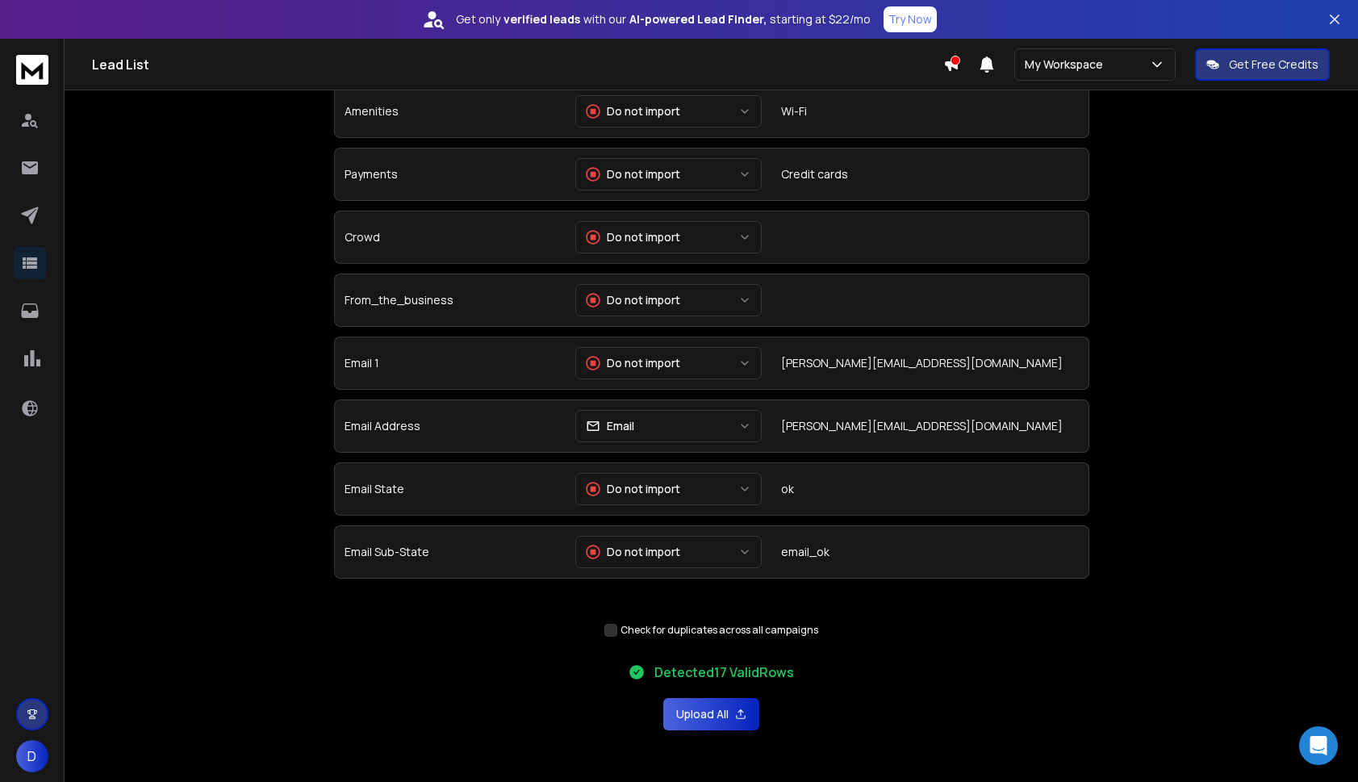
click at [688, 716] on button "Upload All" at bounding box center [711, 714] width 96 height 32
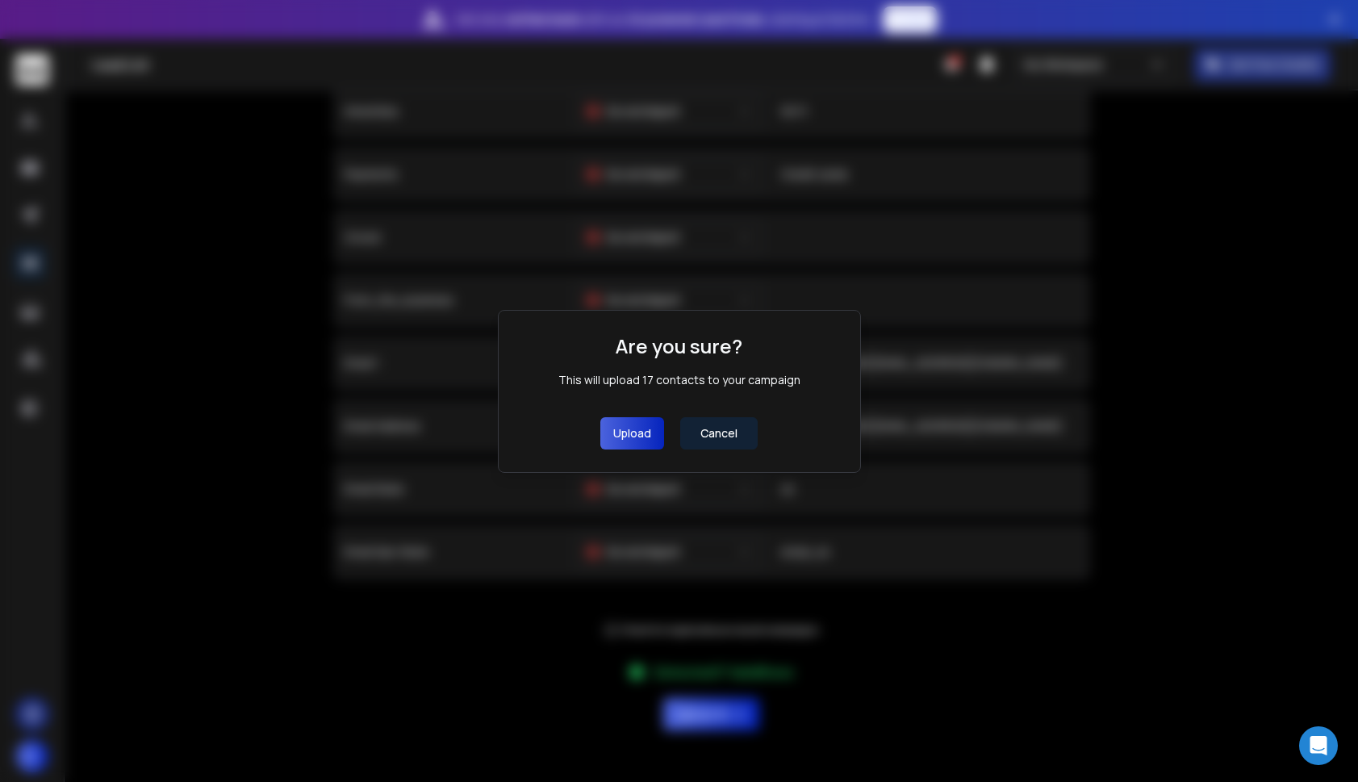
click at [641, 449] on div "Are you sure? This will upload 17 contacts to your campaign Upload Cancel" at bounding box center [679, 391] width 363 height 163
click at [639, 440] on button "Upload" at bounding box center [632, 433] width 64 height 32
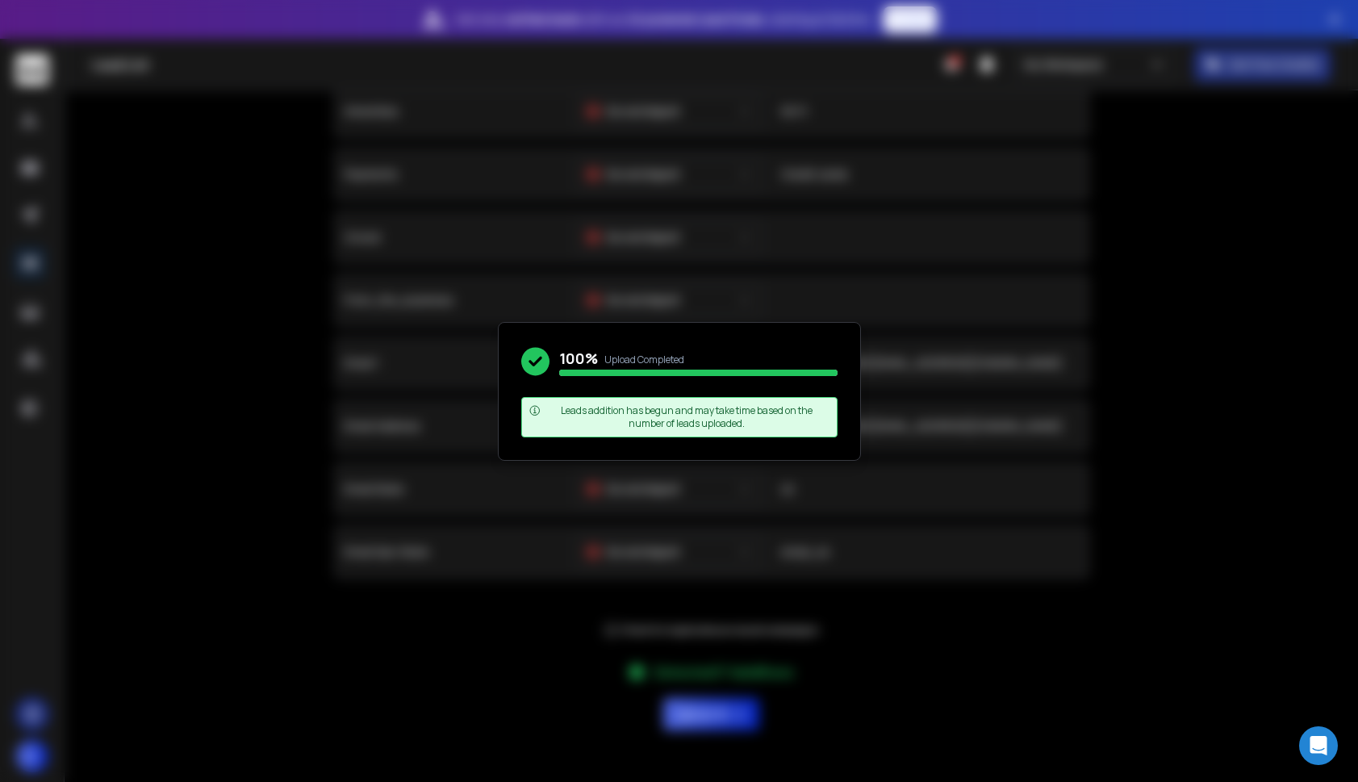
click at [609, 621] on div "100 % Upload Completed Leads addition has begun and may take time based on the …" at bounding box center [679, 391] width 1358 height 782
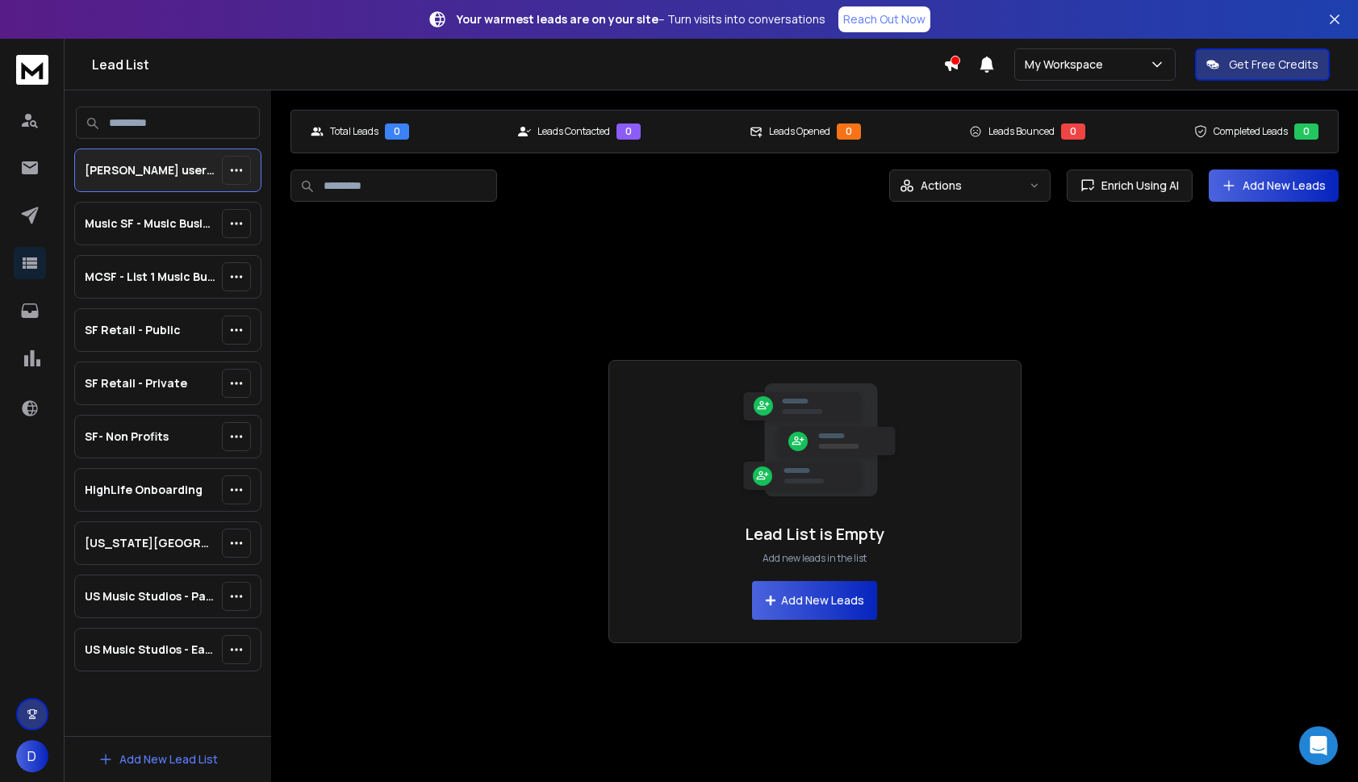
click at [244, 649] on button "button" at bounding box center [236, 649] width 29 height 29
click at [237, 674] on div "Edit List Name" at bounding box center [191, 684] width 122 height 26
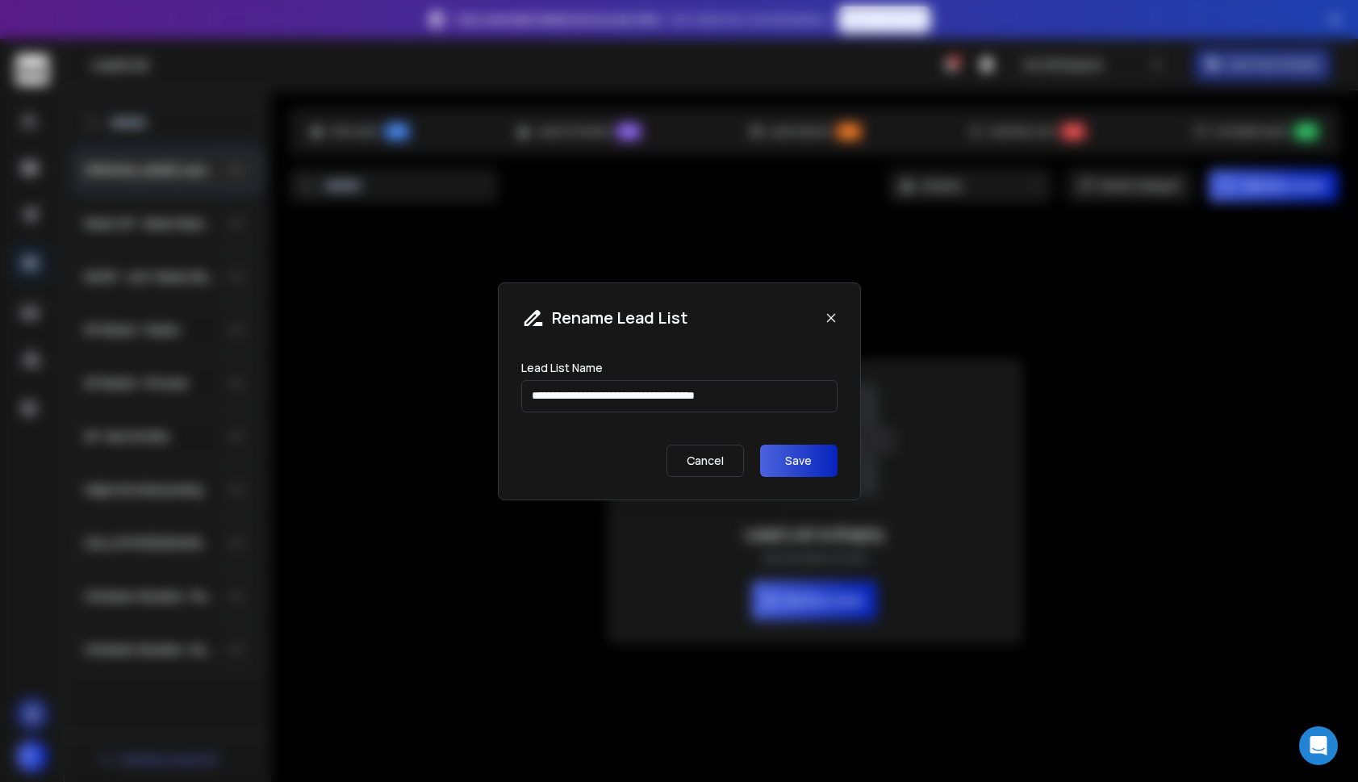
click at [571, 416] on form "**********" at bounding box center [679, 419] width 316 height 115
click at [571, 392] on input "**********" at bounding box center [679, 396] width 316 height 32
click at [678, 458] on p "Cancel" at bounding box center [704, 461] width 77 height 32
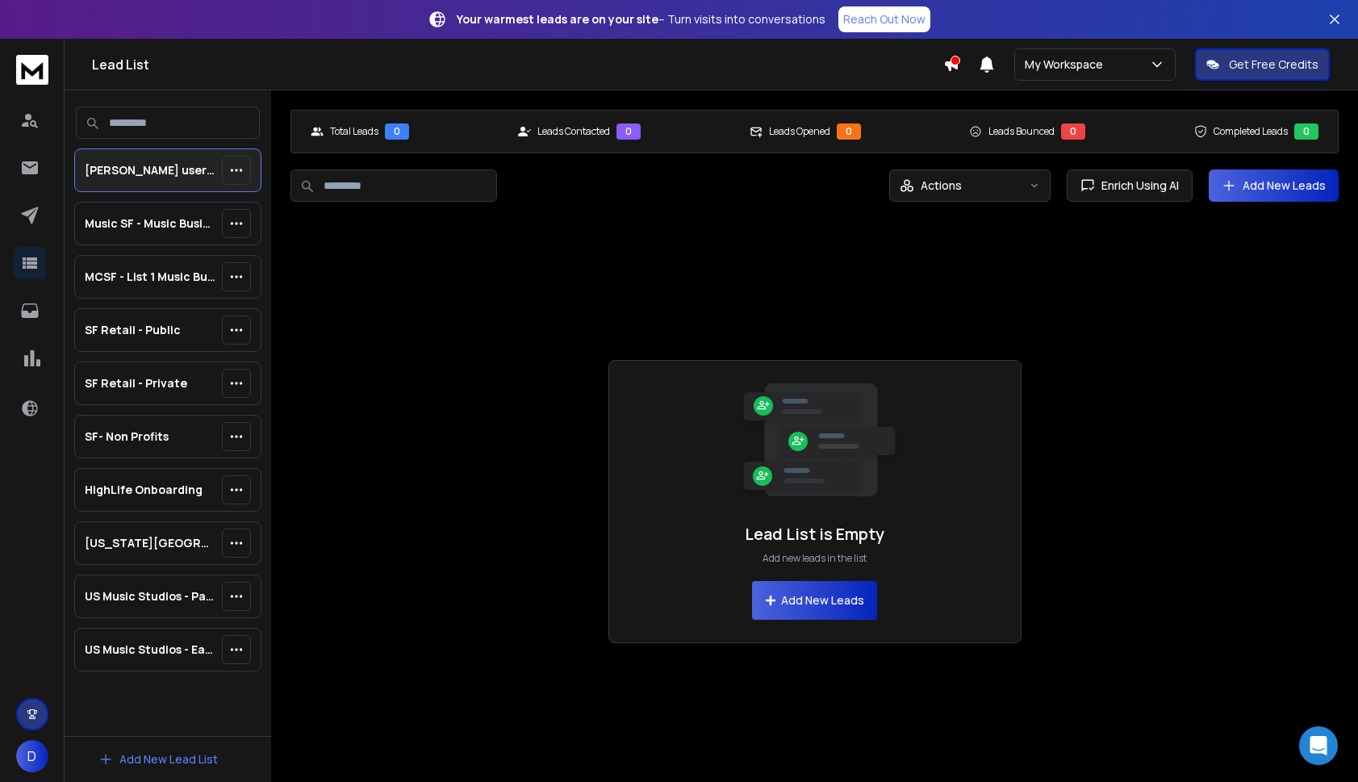
click at [137, 742] on div "Add New Lead List" at bounding box center [168, 759] width 207 height 46
click at [137, 756] on button "Add New Lead List" at bounding box center [158, 759] width 145 height 32
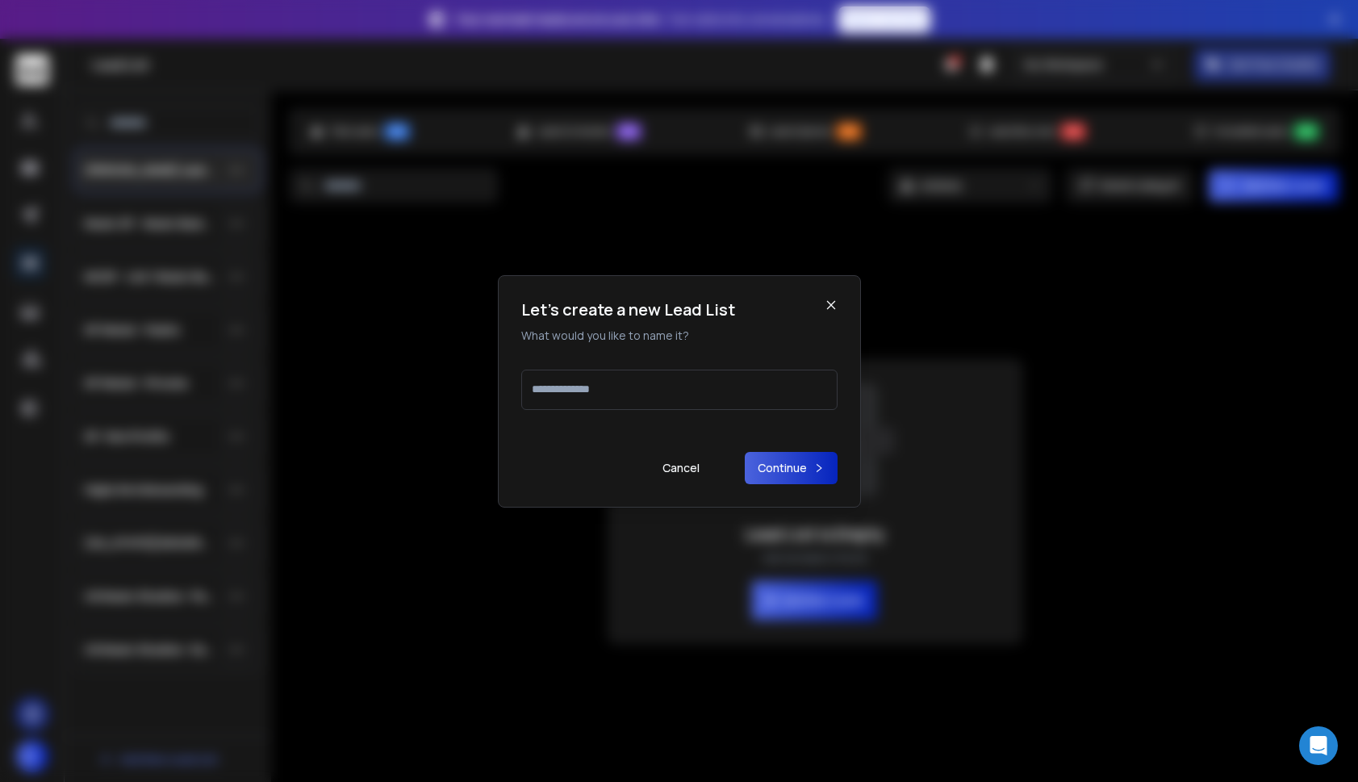
click at [537, 409] on input at bounding box center [679, 390] width 316 height 40
paste input "**********"
click at [658, 387] on input "**********" at bounding box center [679, 390] width 316 height 40
type input "**********"
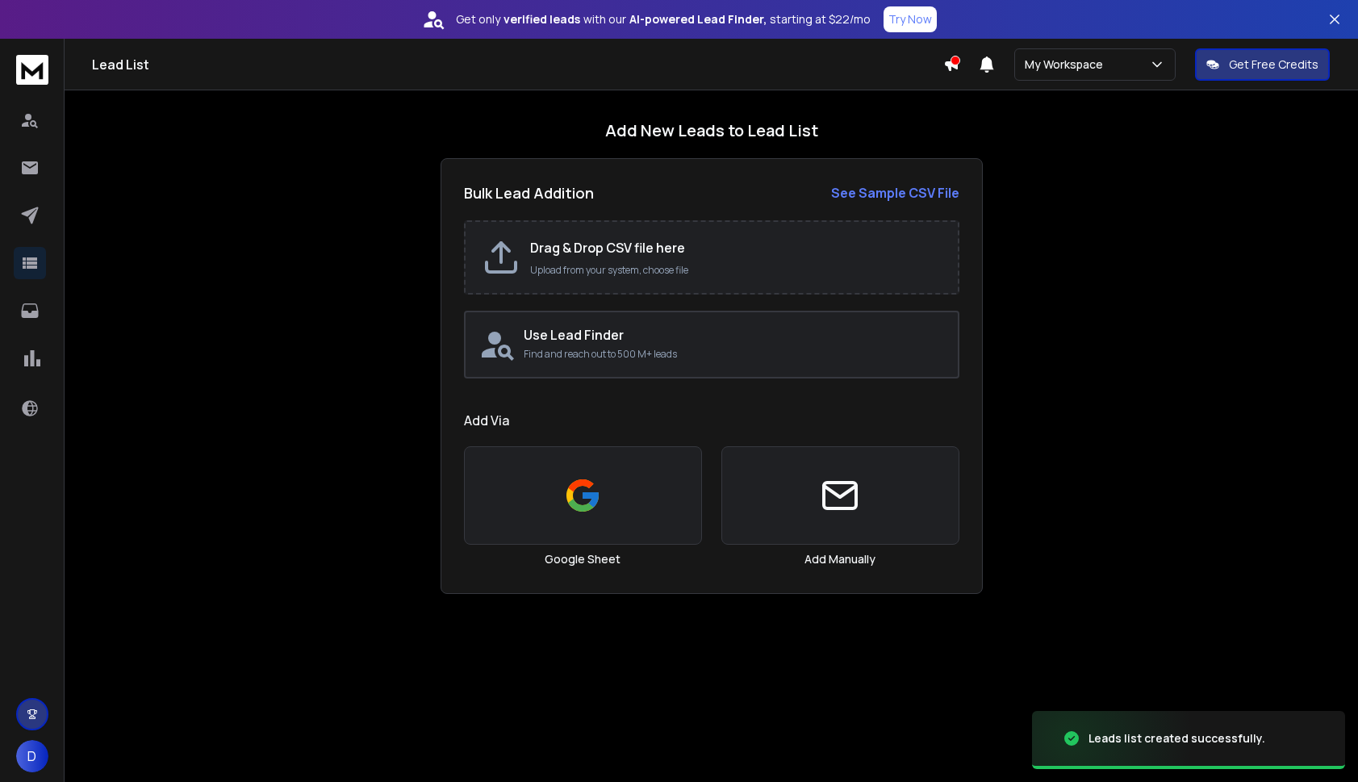
click at [642, 264] on p "Upload from your system, choose file" at bounding box center [736, 270] width 412 height 13
type input "**********"
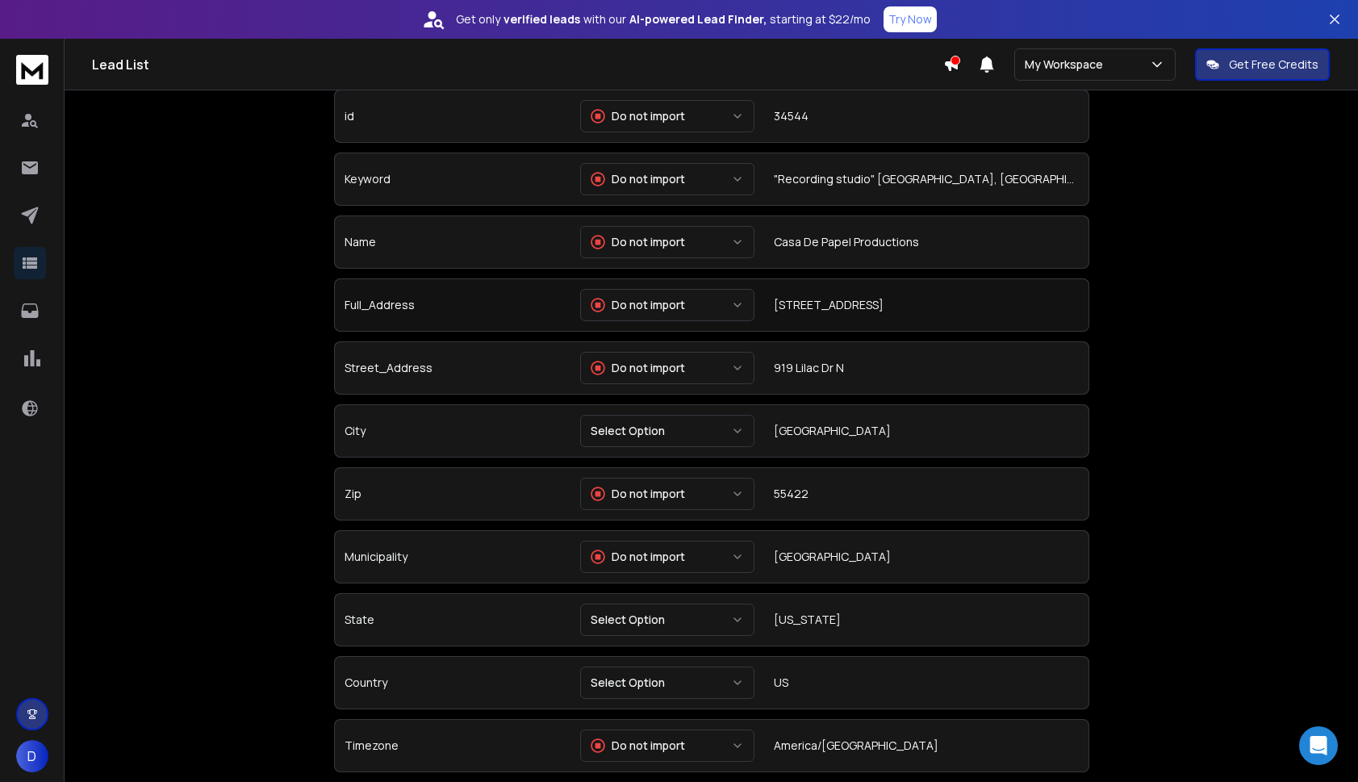
scroll to position [468, 0]
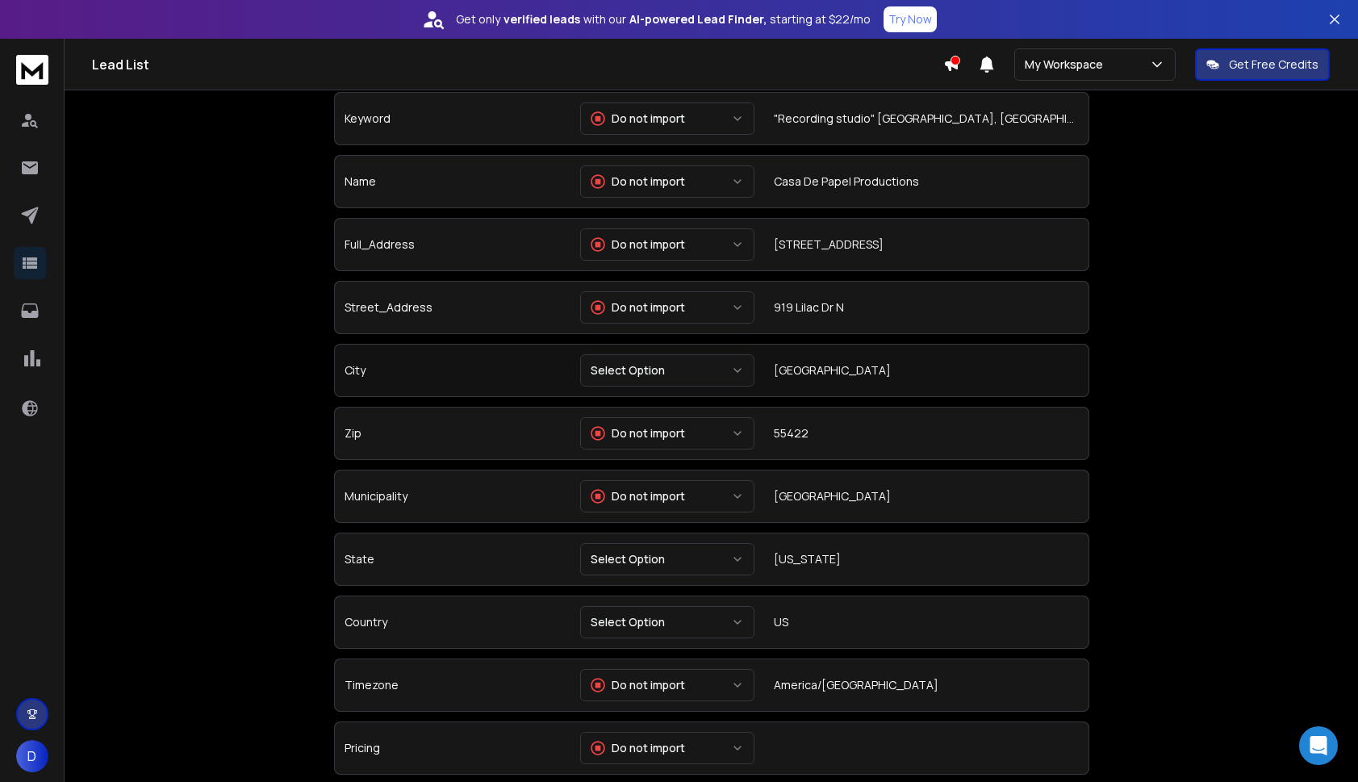
click at [640, 374] on button "Select Option" at bounding box center [667, 370] width 174 height 32
click at [637, 438] on div "Do not import" at bounding box center [633, 433] width 94 height 16
click at [633, 324] on td "Do not import" at bounding box center [669, 307] width 206 height 53
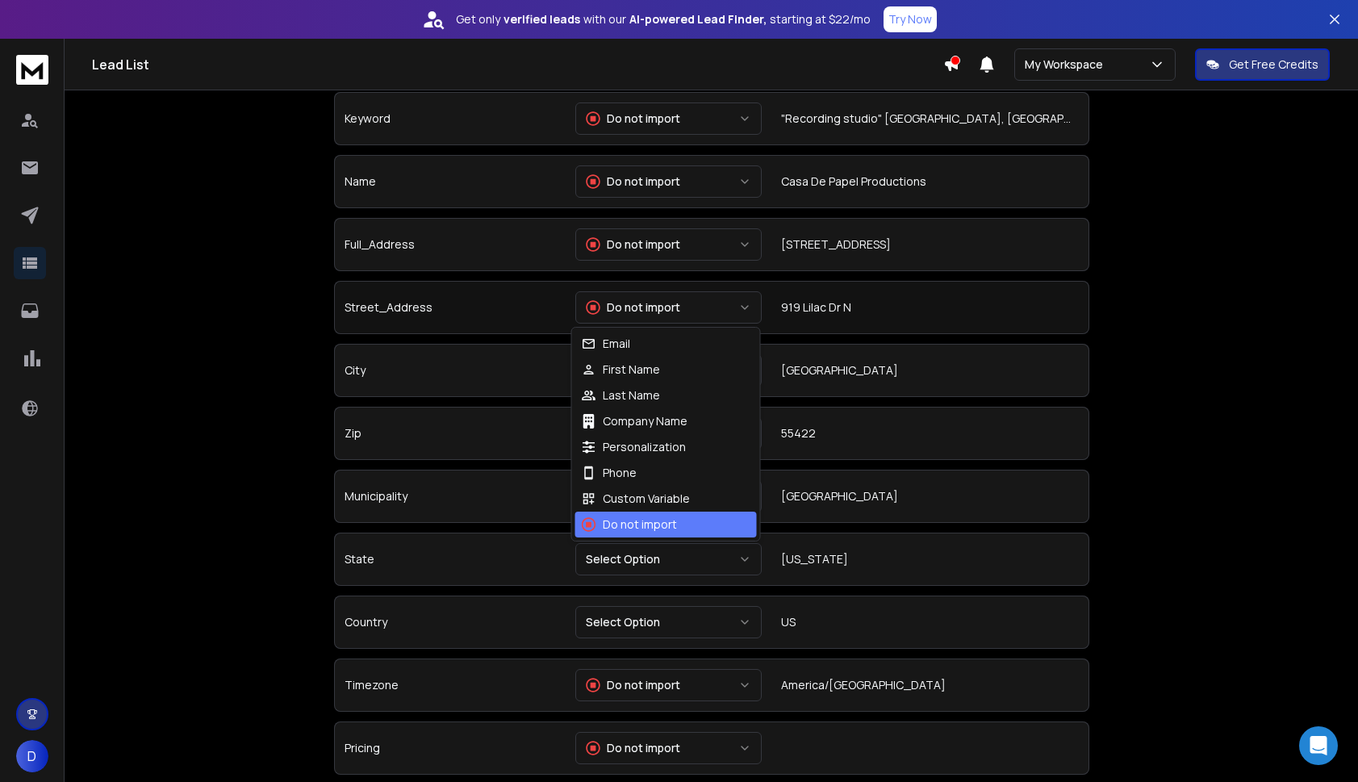
click at [633, 315] on button "Do not import" at bounding box center [668, 307] width 186 height 32
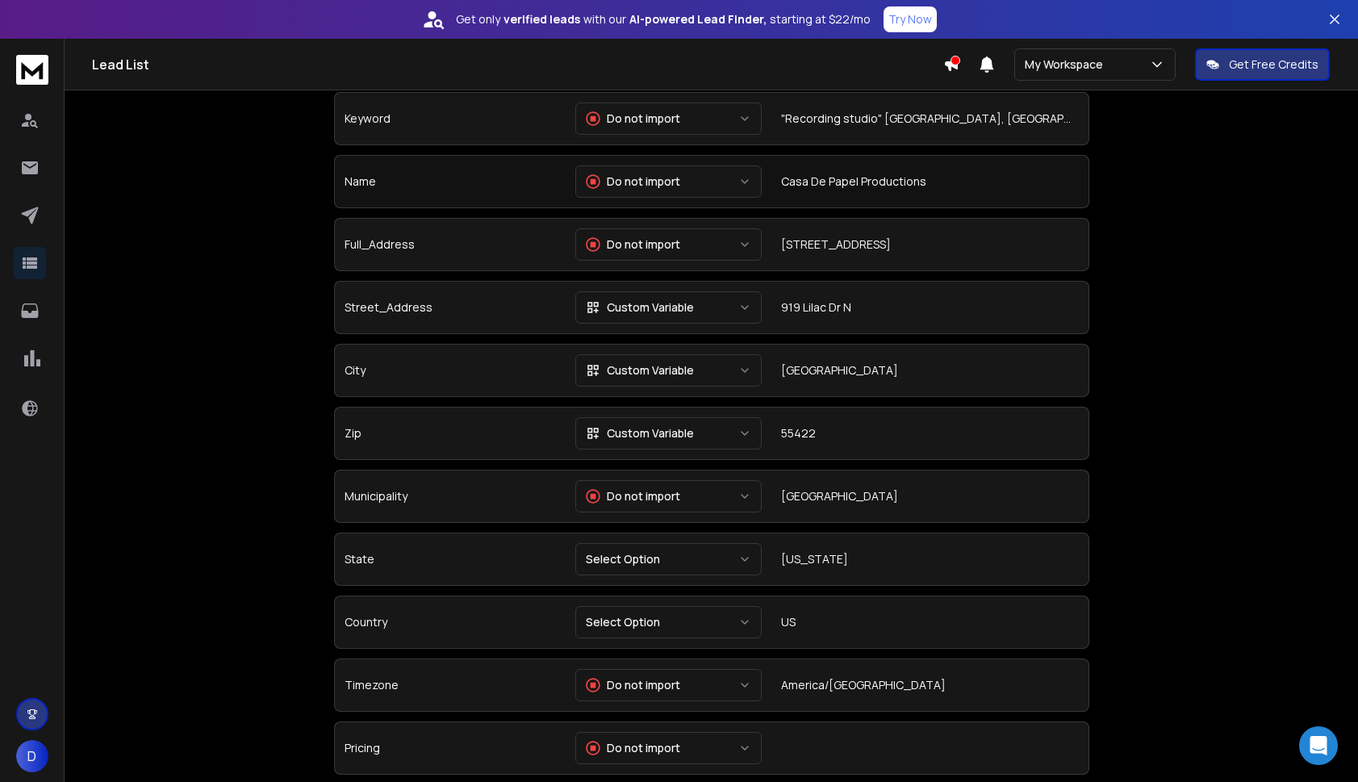
click at [630, 184] on div "Do not import" at bounding box center [633, 181] width 94 height 16
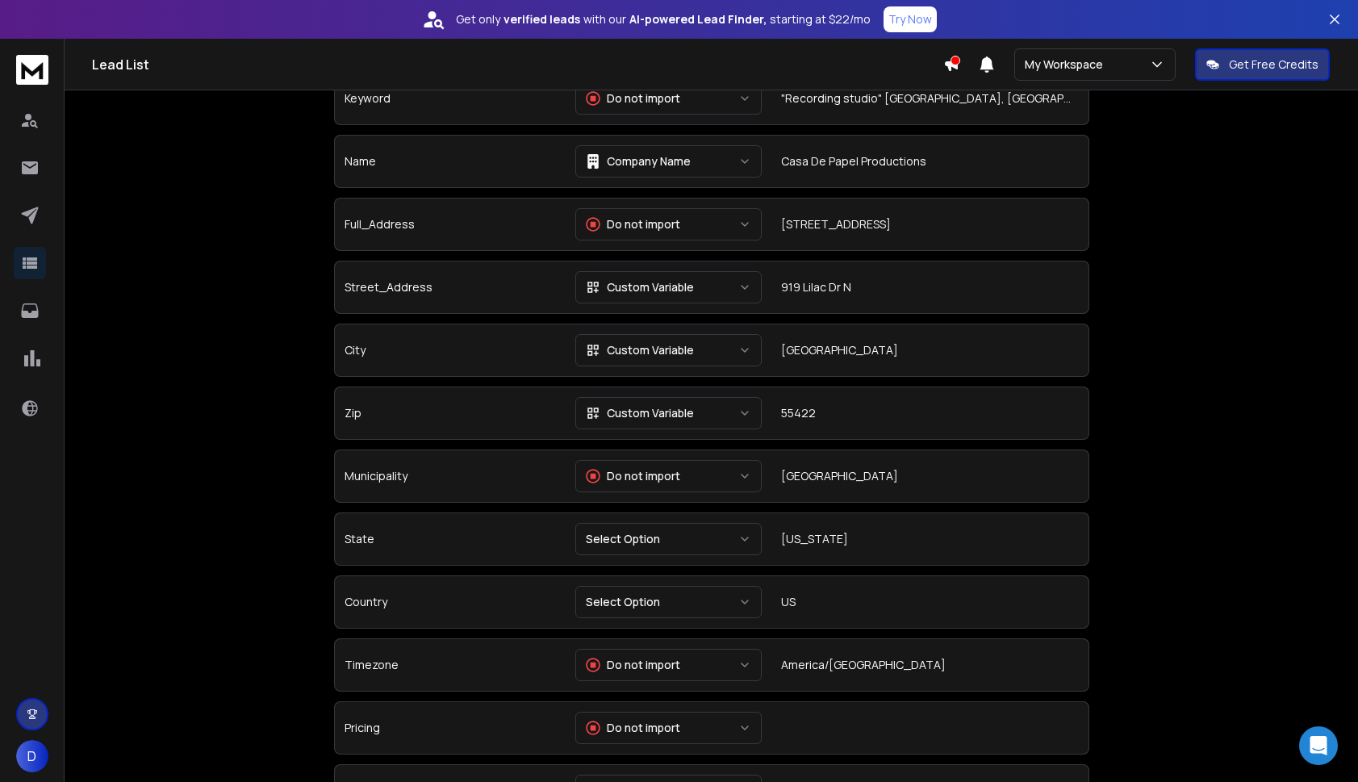
scroll to position [489, 0]
click at [646, 215] on button "Do not import" at bounding box center [668, 223] width 186 height 32
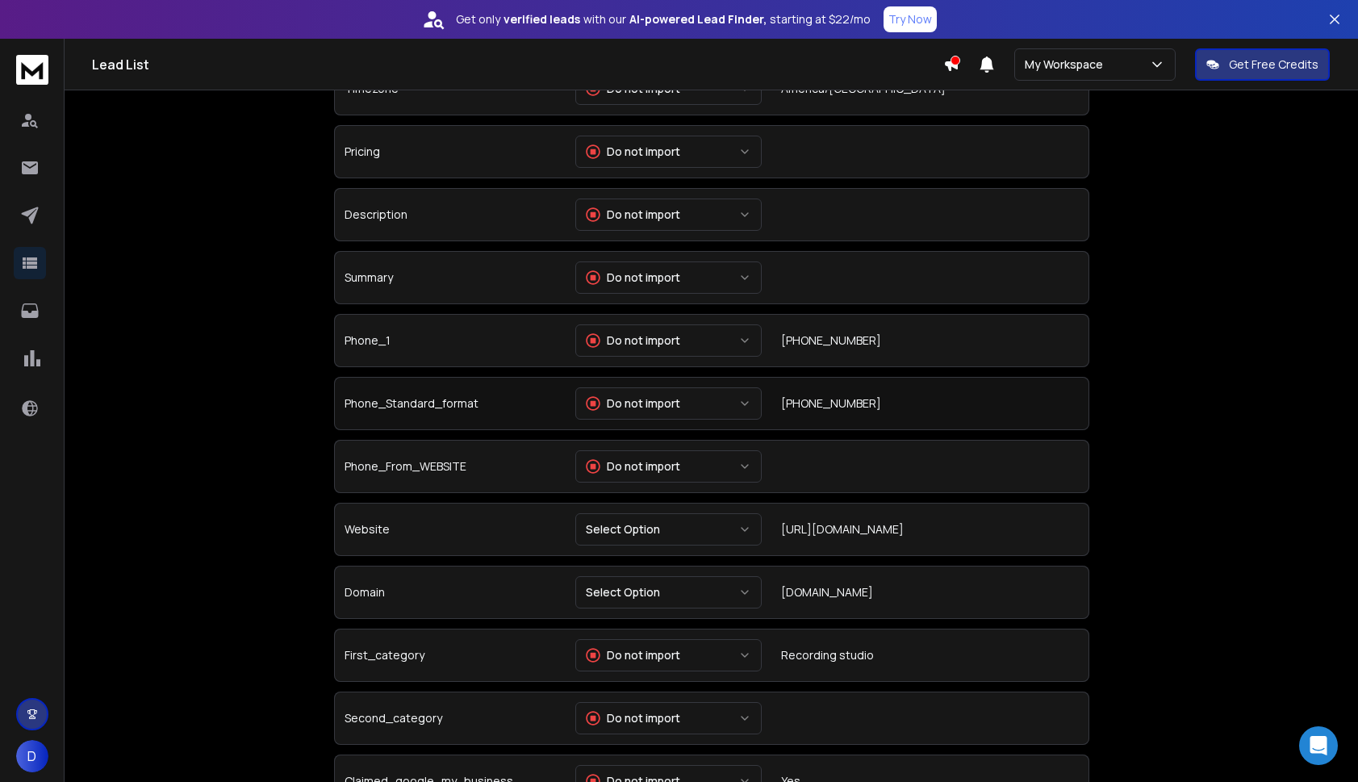
scroll to position [1098, 0]
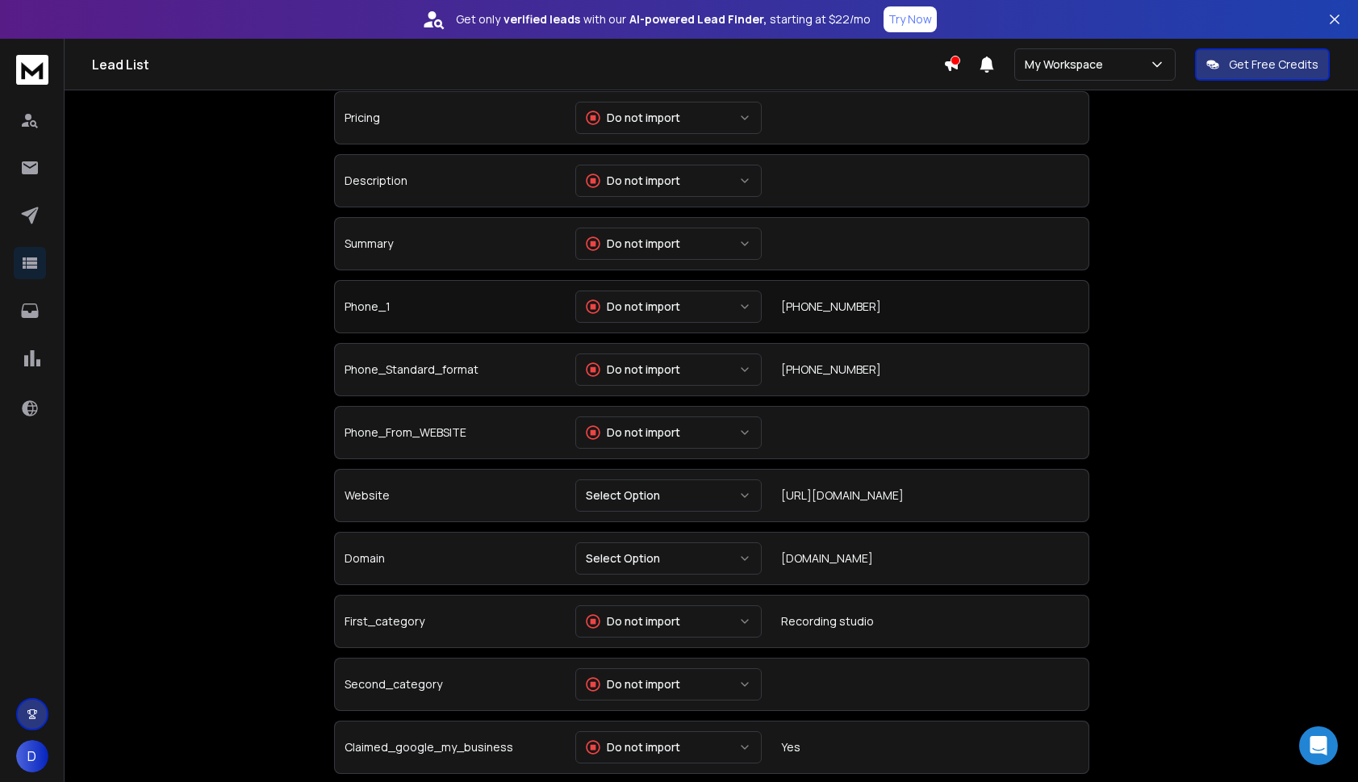
click at [645, 314] on div "Do not import" at bounding box center [633, 307] width 94 height 16
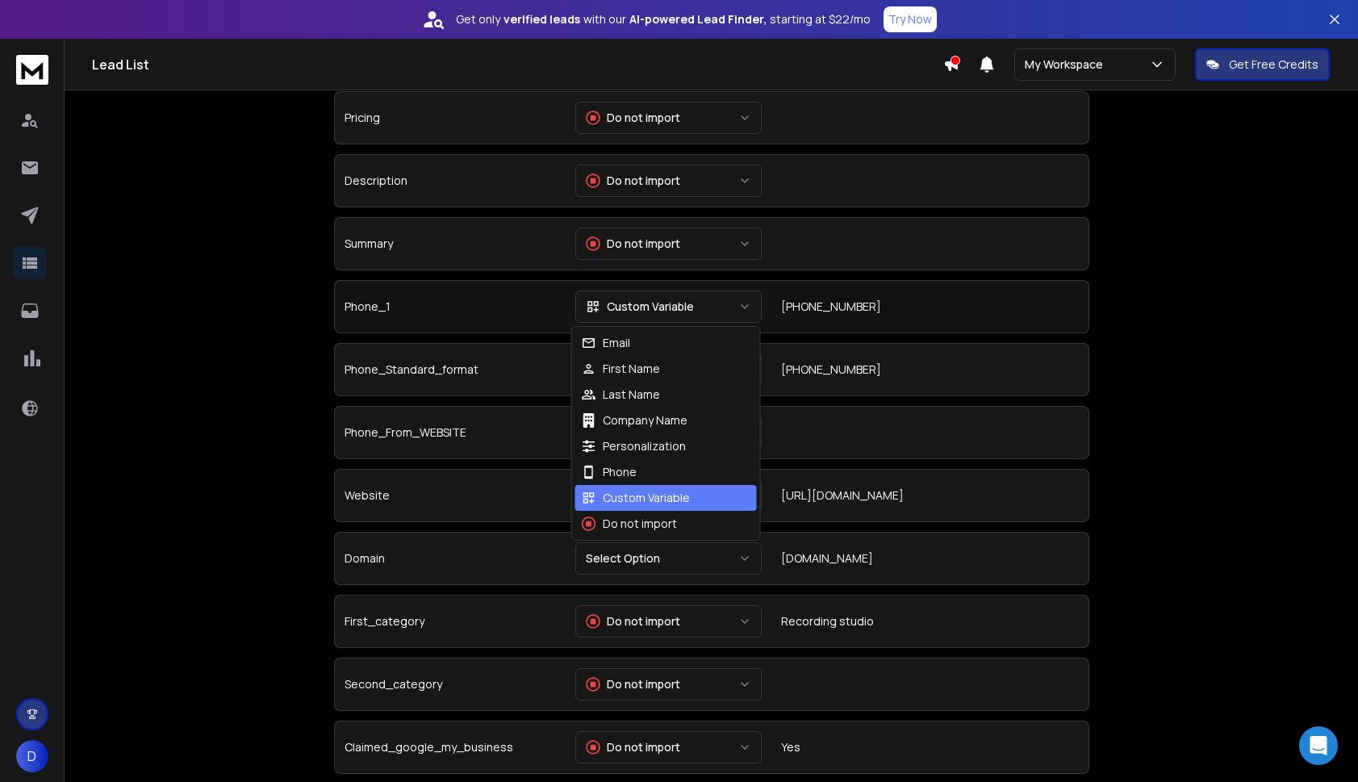
click at [643, 292] on button "Custom Variable" at bounding box center [668, 306] width 186 height 32
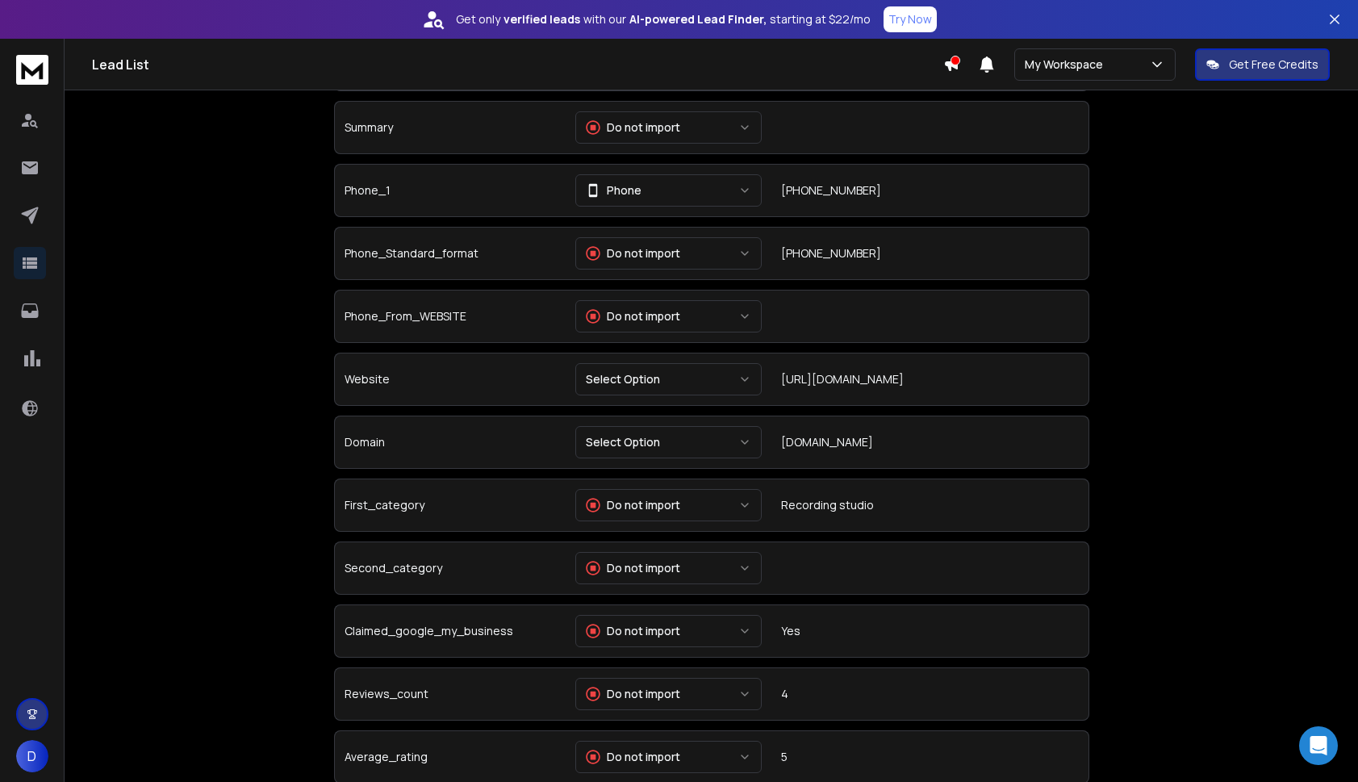
scroll to position [1243, 0]
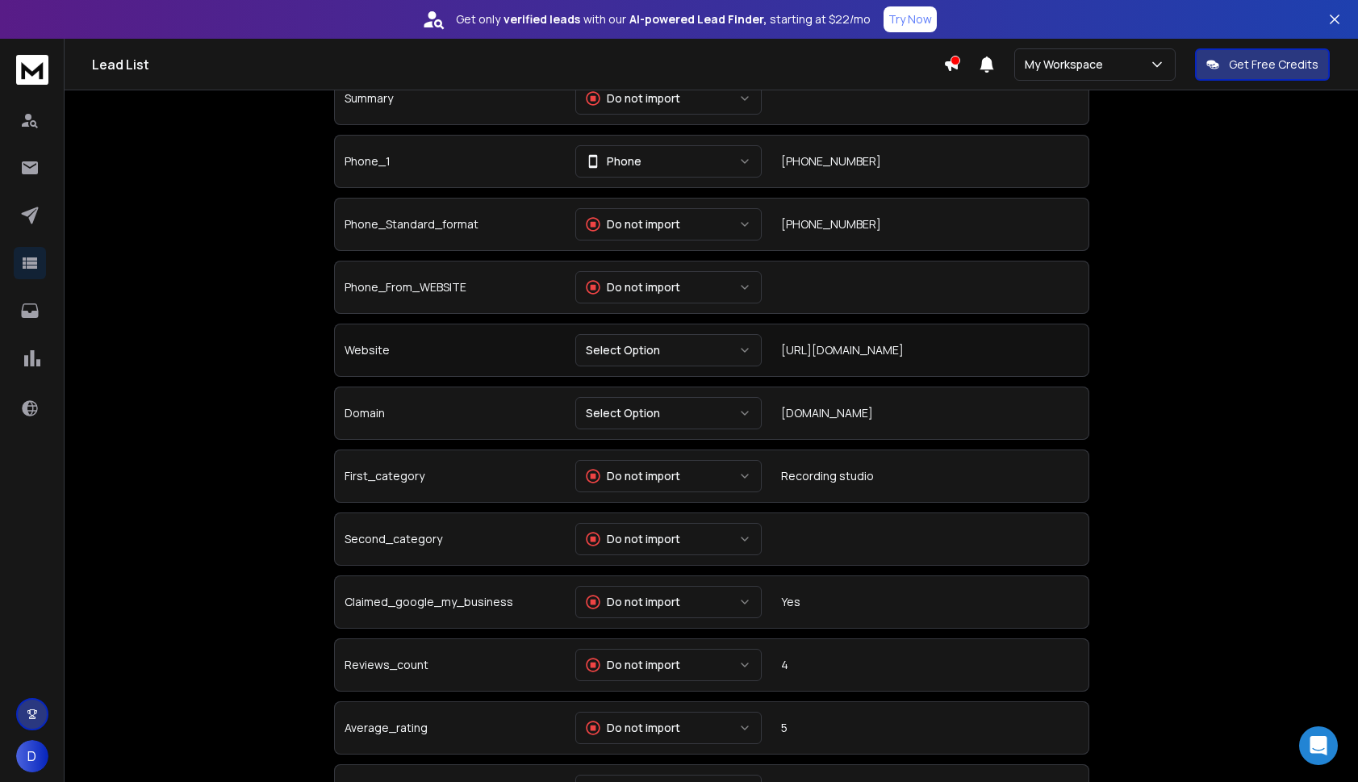
click at [632, 348] on button "Select Option" at bounding box center [668, 350] width 186 height 32
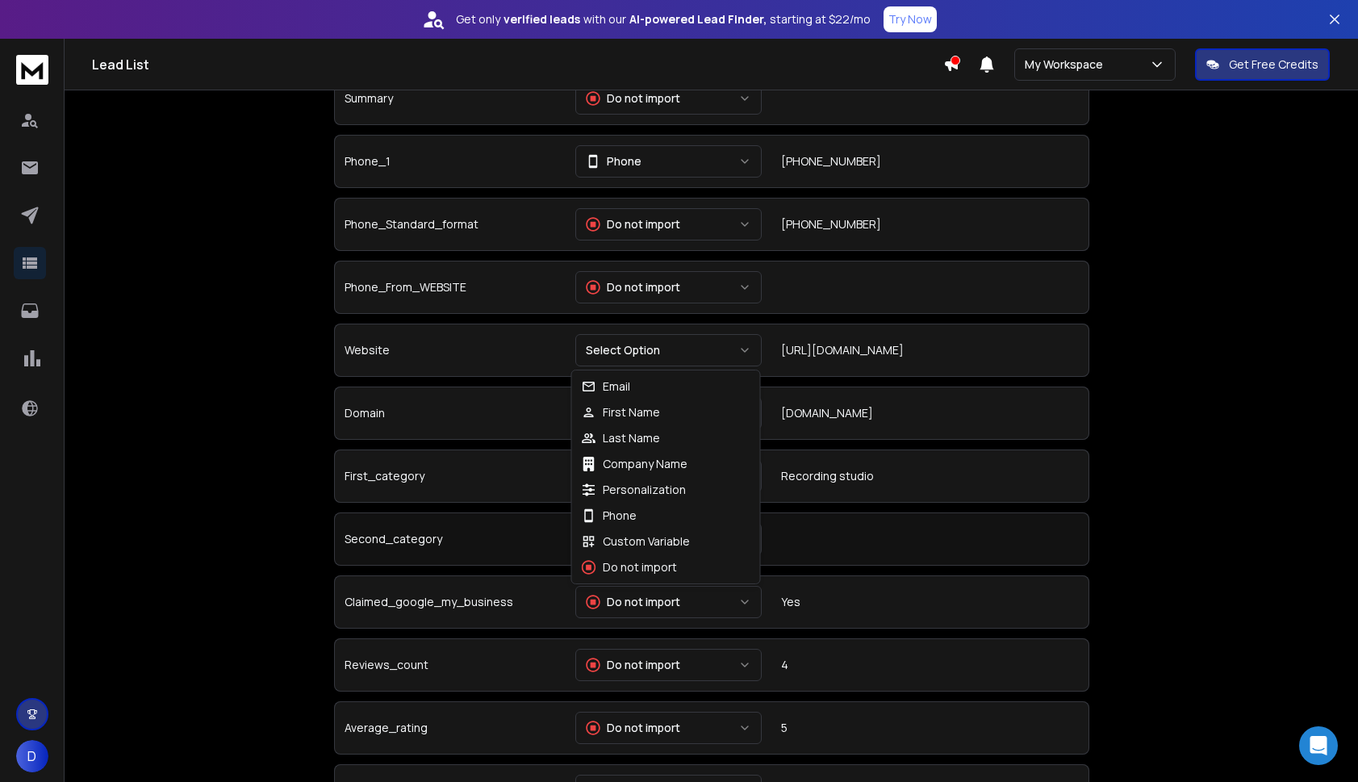
drag, startPoint x: 641, startPoint y: 557, endPoint x: 637, endPoint y: 542, distance: 15.1
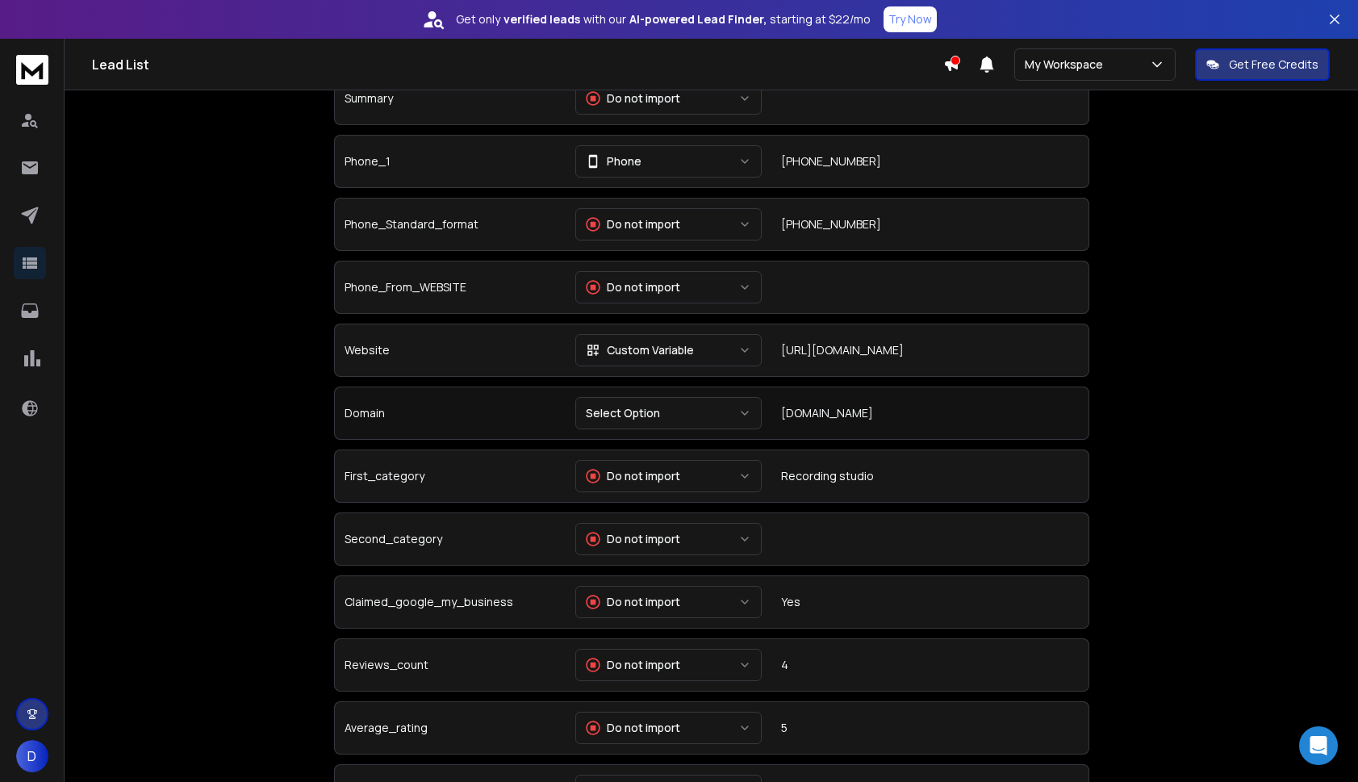
click at [650, 424] on button "Select Option" at bounding box center [668, 413] width 186 height 32
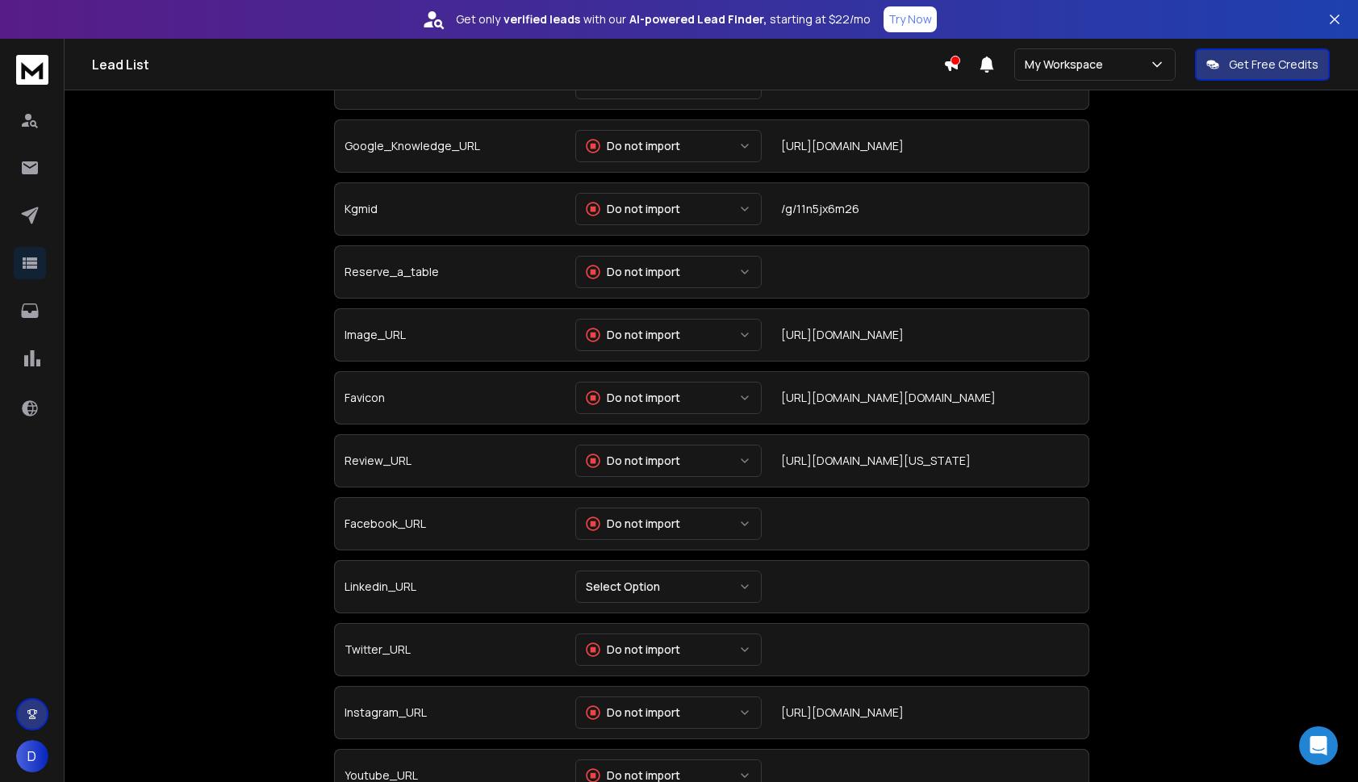
scroll to position [3353, 0]
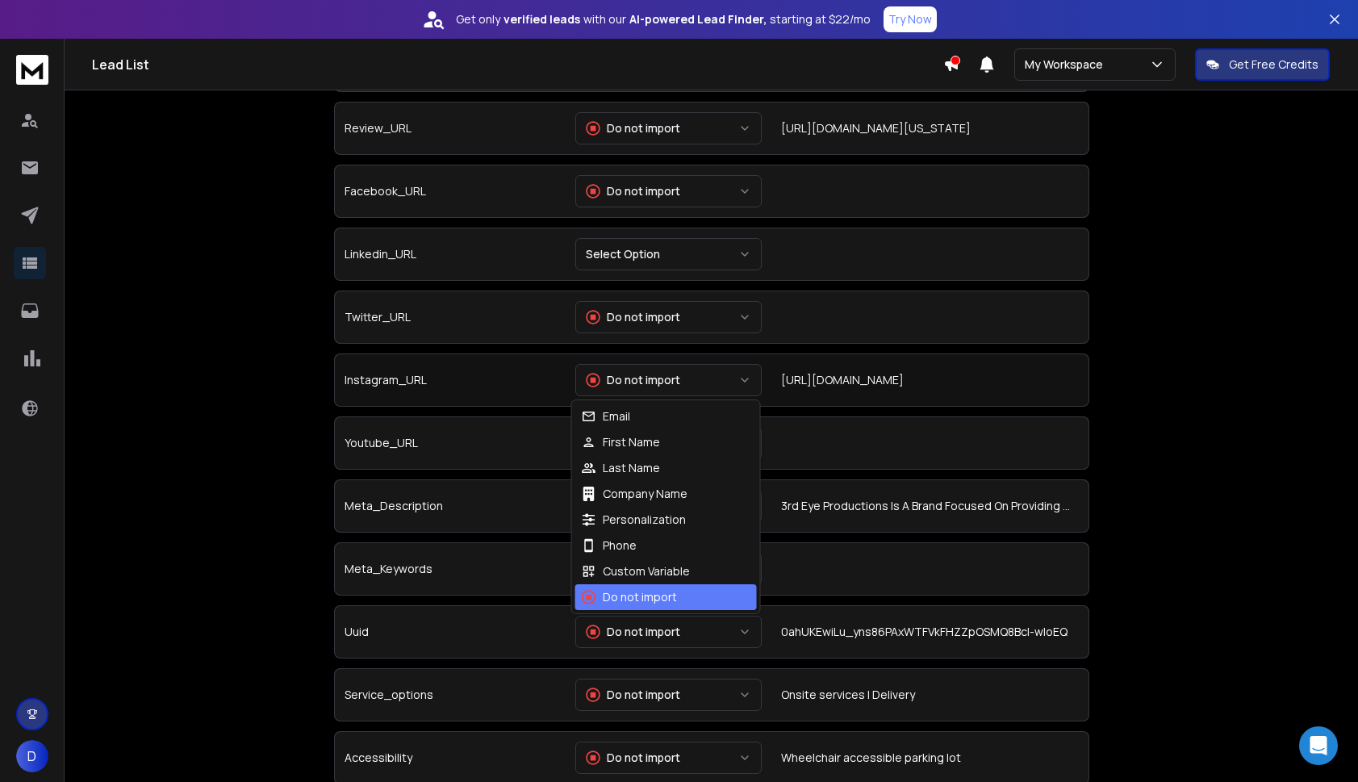
click at [626, 372] on div "Do not import" at bounding box center [633, 380] width 94 height 16
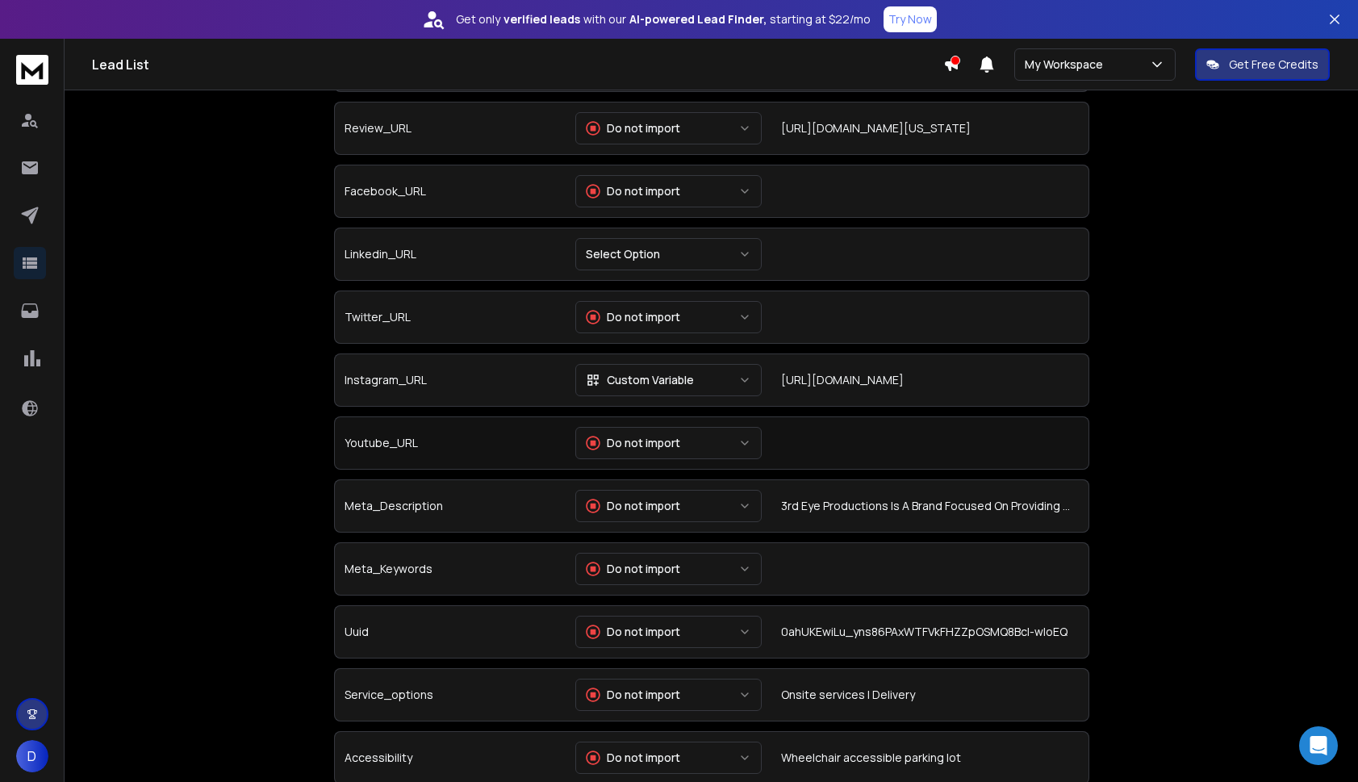
click at [639, 449] on div "Do not import" at bounding box center [633, 443] width 94 height 16
click at [638, 322] on div "Do not import" at bounding box center [633, 317] width 94 height 16
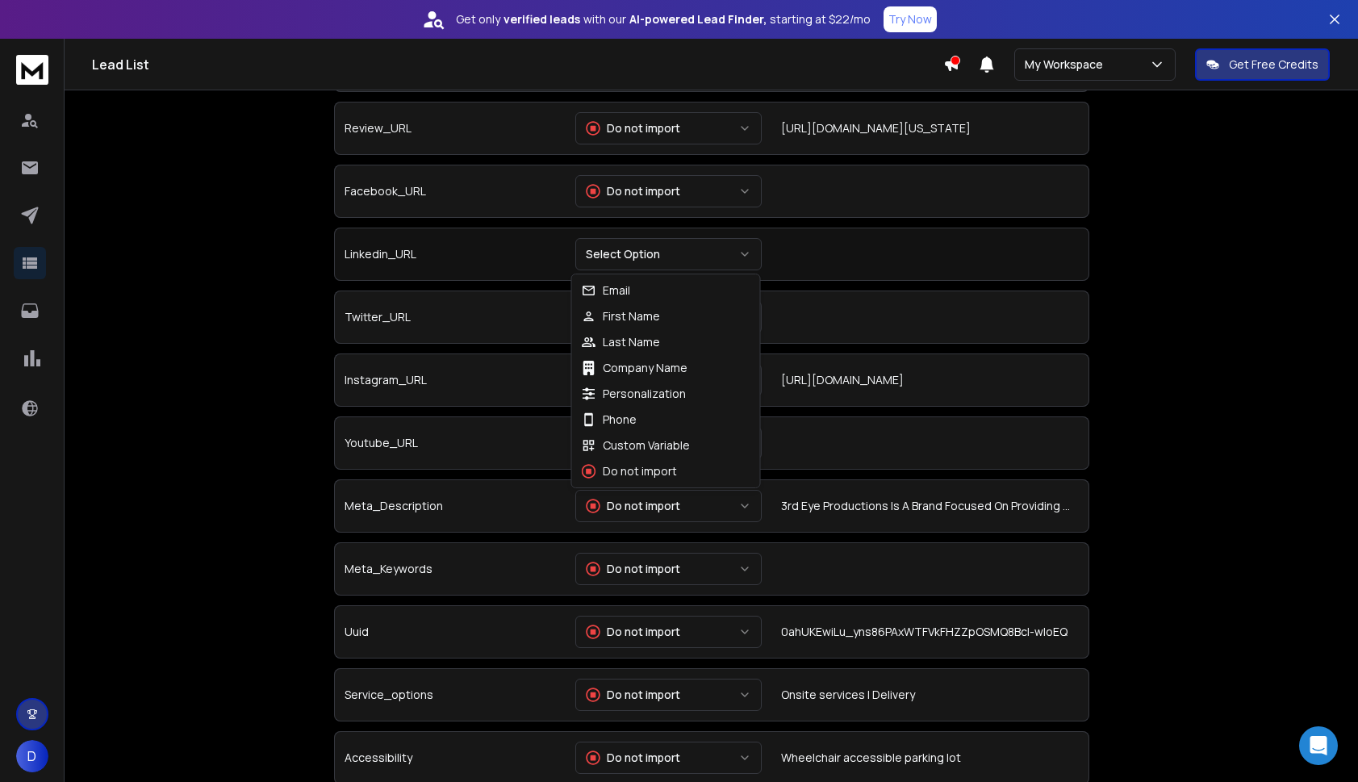
click at [637, 268] on button "Select Option" at bounding box center [668, 254] width 186 height 32
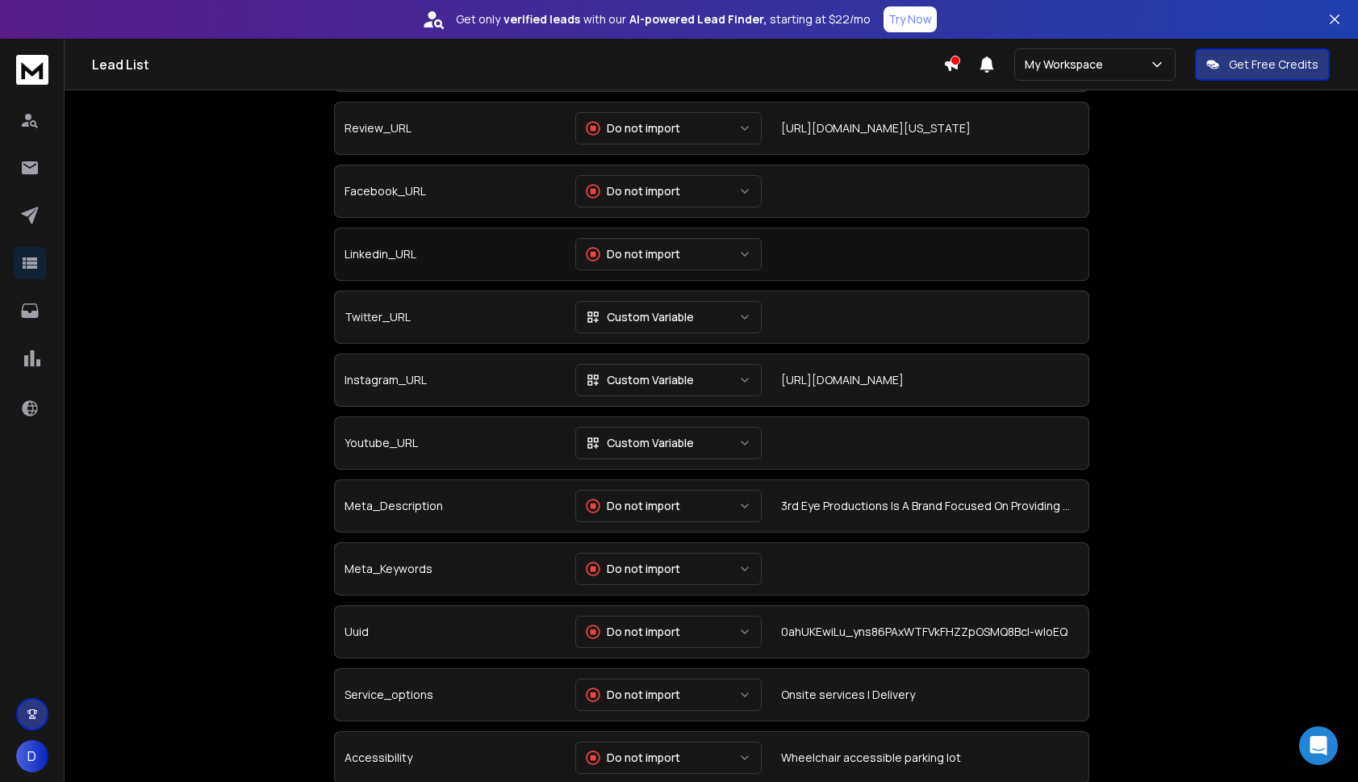
click at [637, 265] on button "Do not import" at bounding box center [668, 254] width 186 height 32
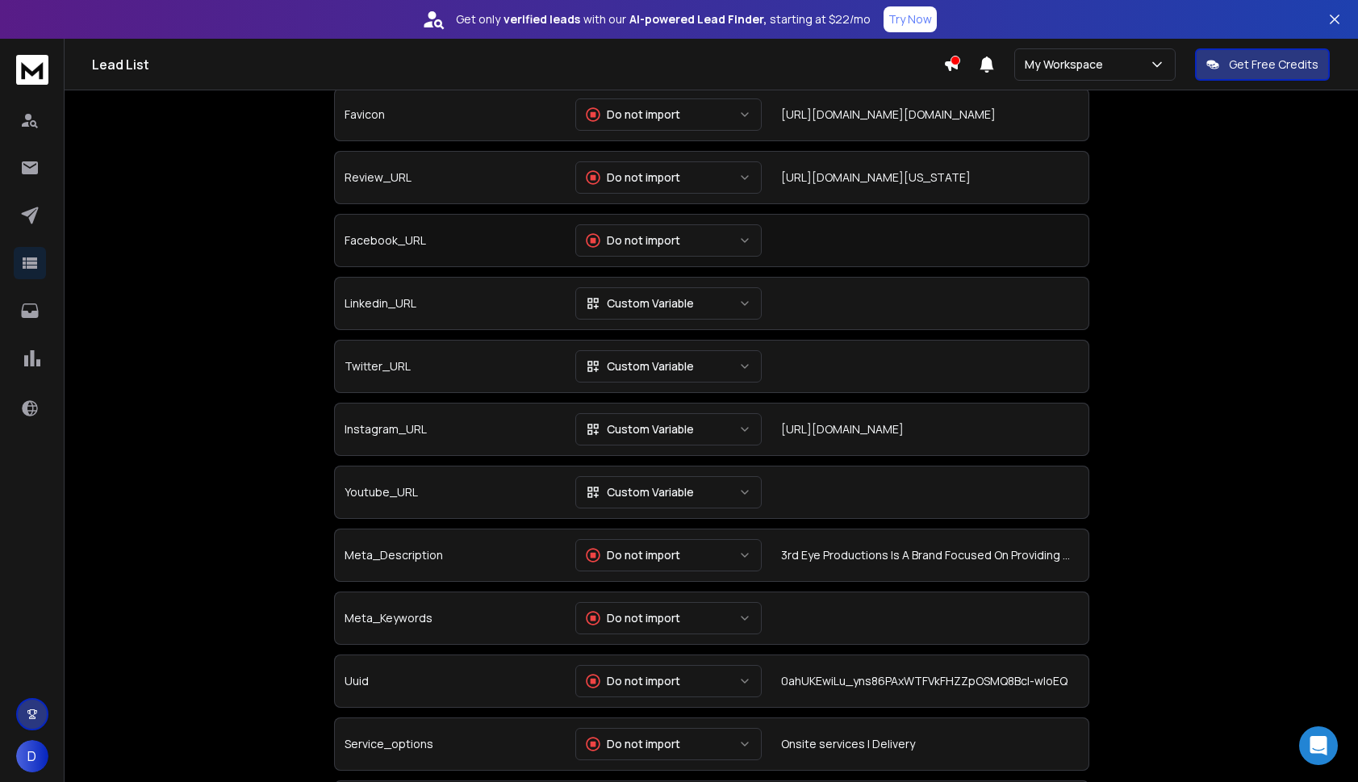
click at [625, 241] on div "Do not import" at bounding box center [633, 240] width 94 height 16
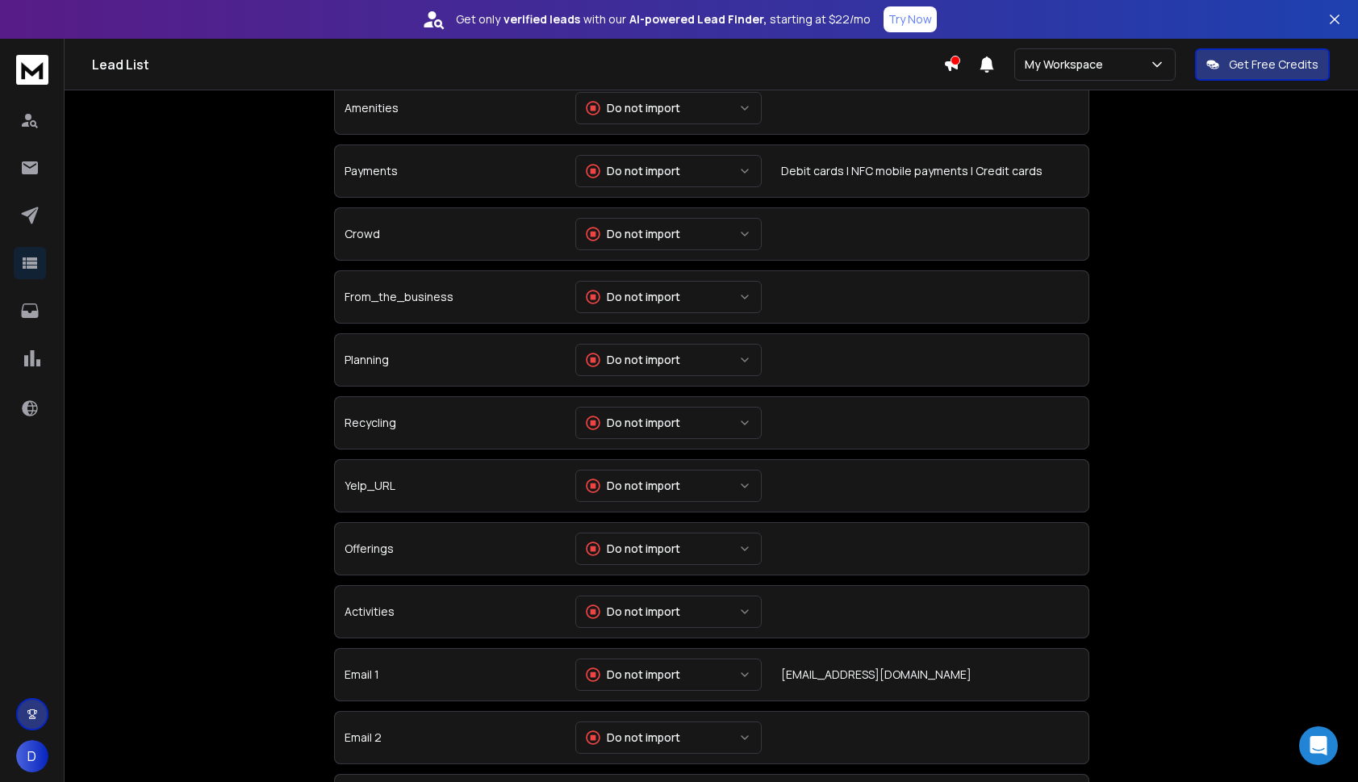
scroll to position [4213, 0]
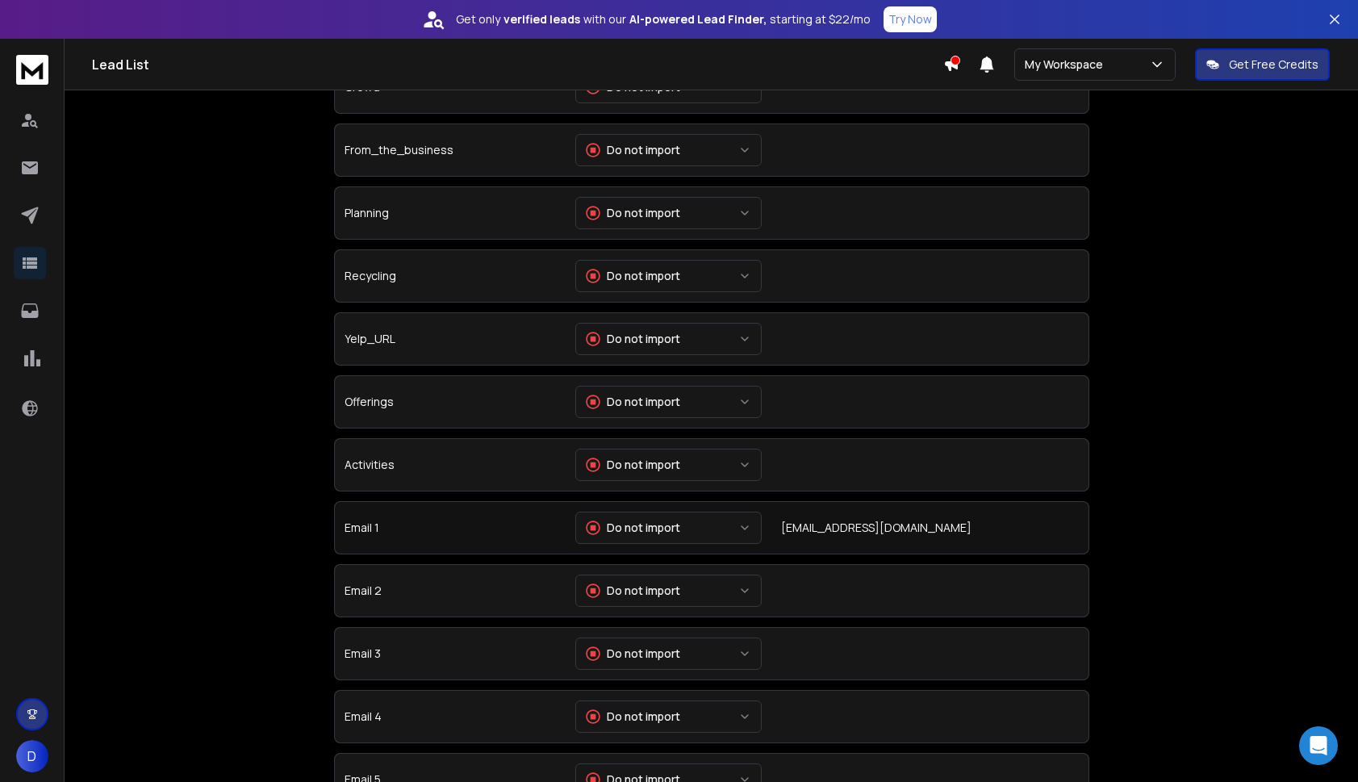
click at [650, 532] on div "Do not import" at bounding box center [633, 528] width 94 height 16
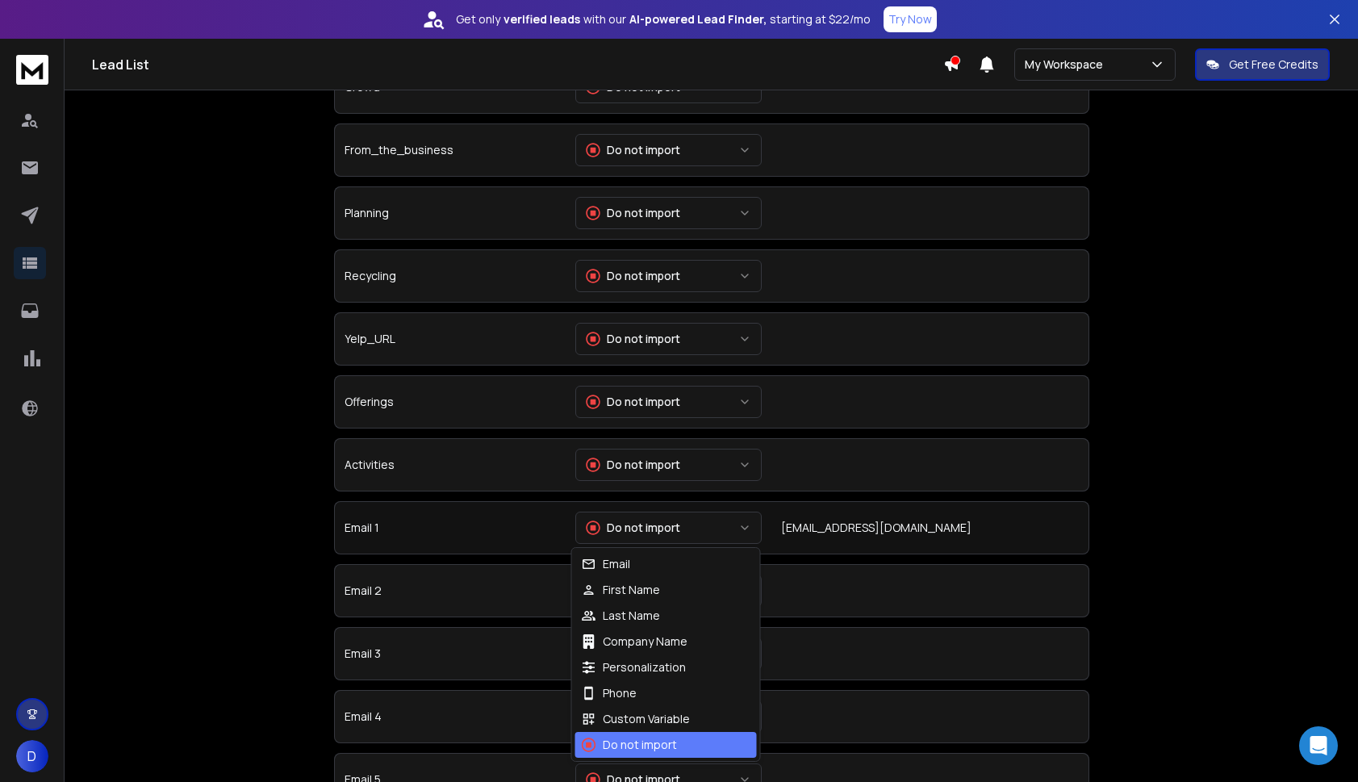
click at [477, 531] on td "Email 1" at bounding box center [450, 527] width 232 height 53
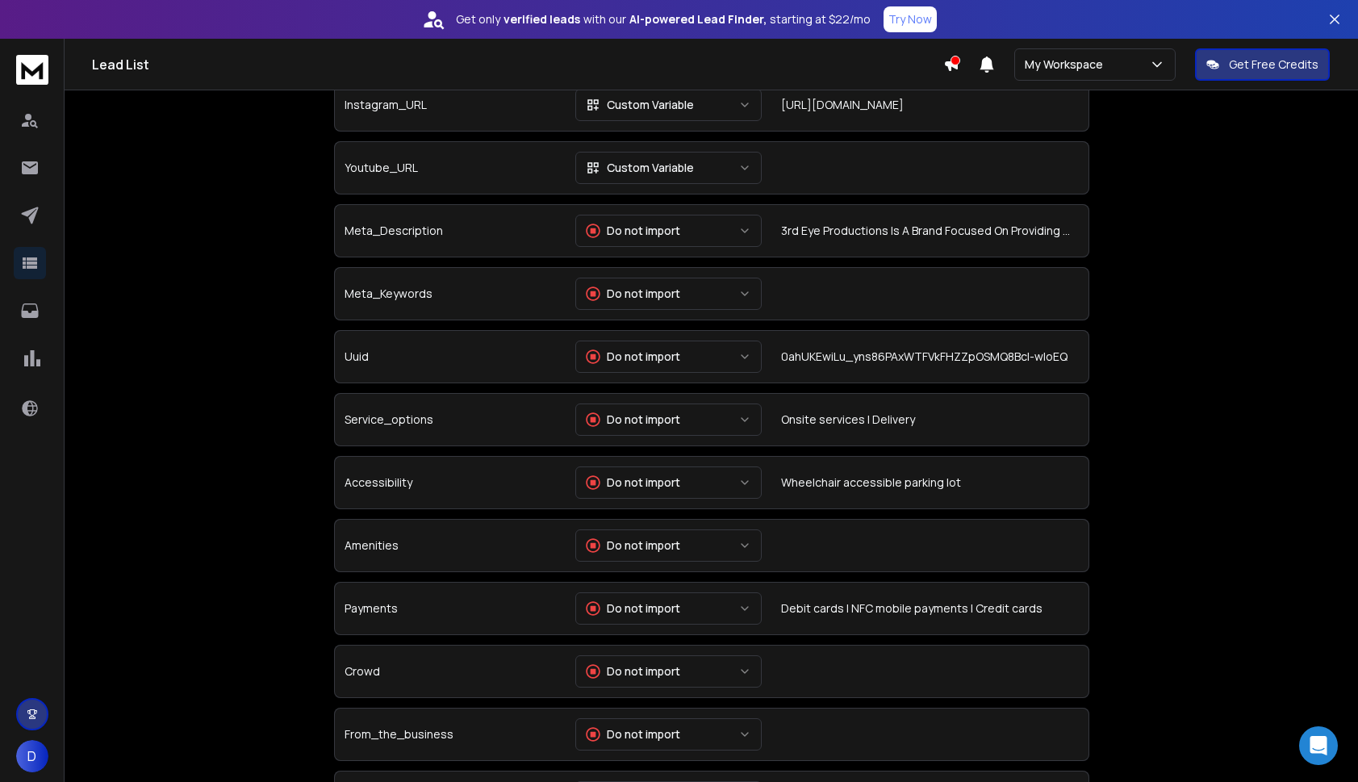
scroll to position [4755, 0]
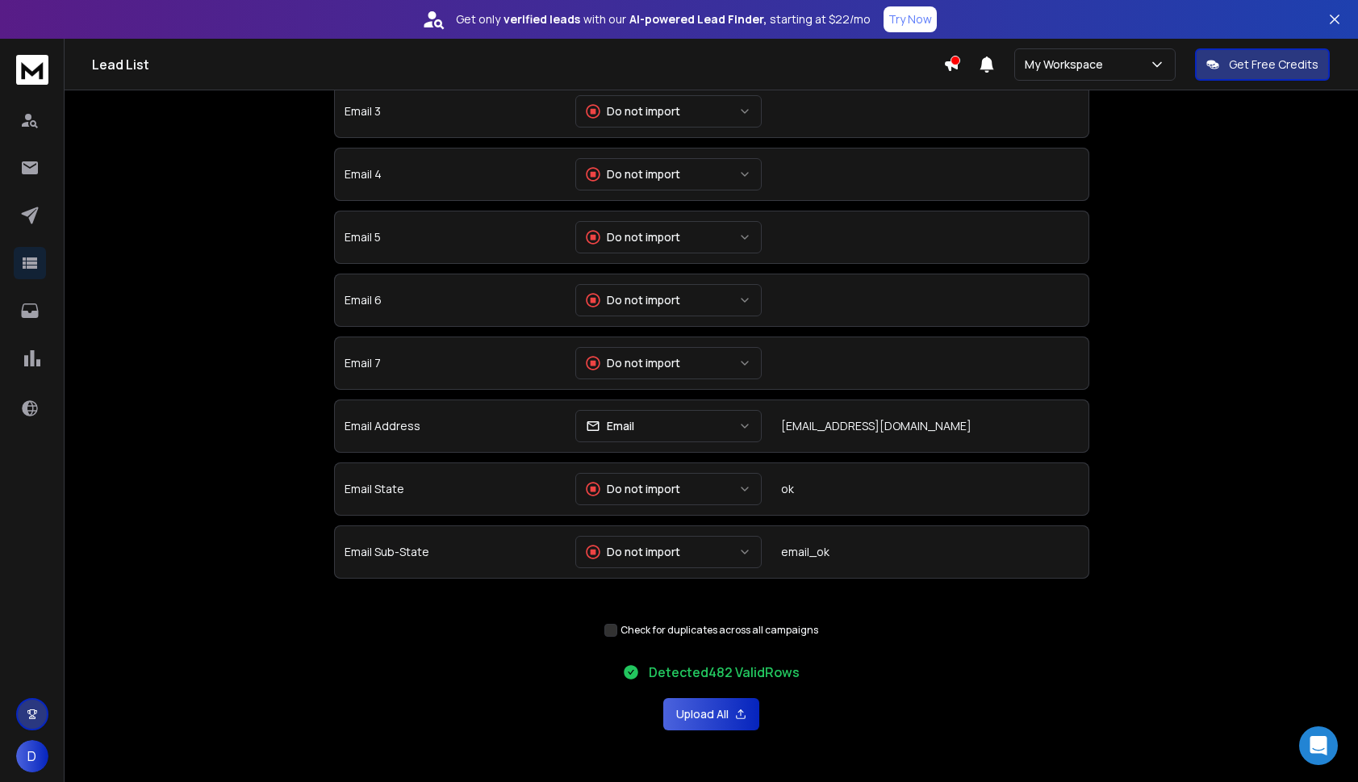
click at [689, 729] on button "Upload All" at bounding box center [711, 714] width 96 height 32
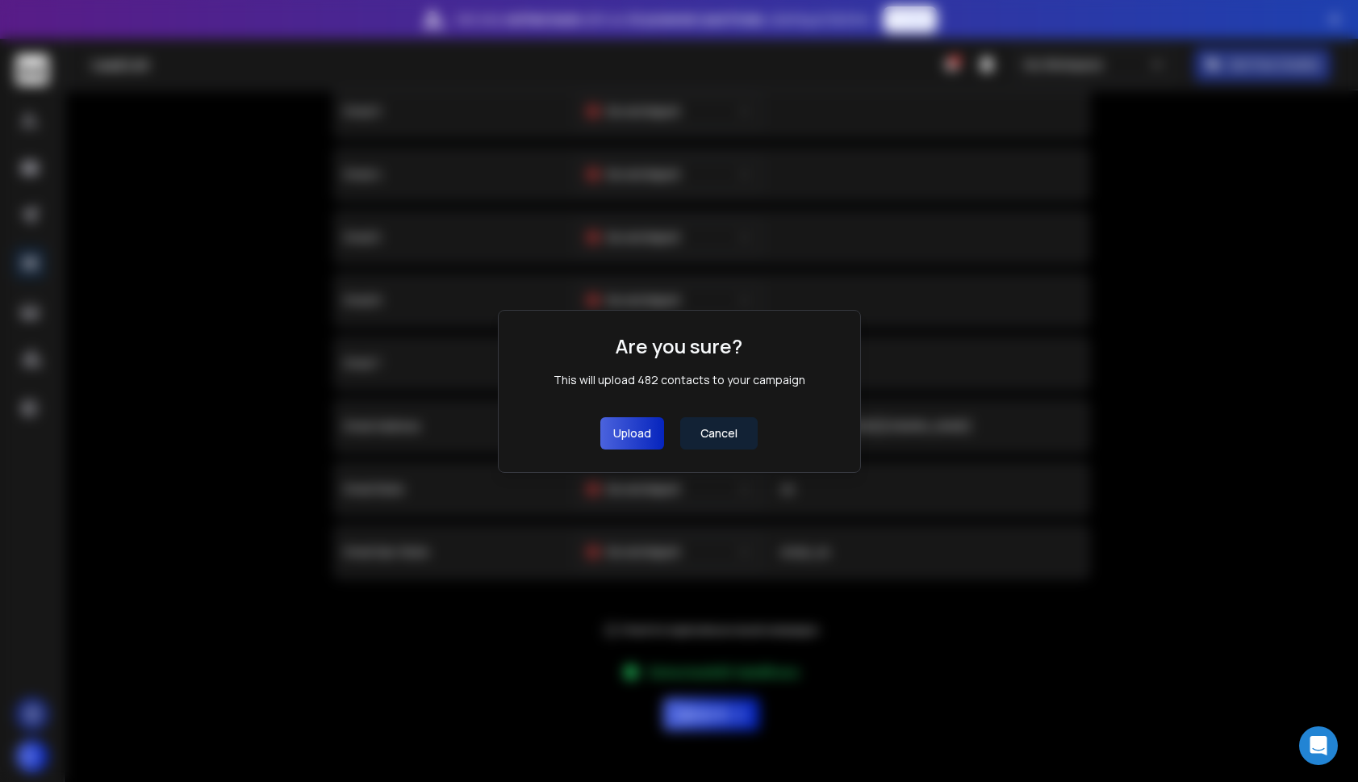
click at [632, 437] on button "Upload" at bounding box center [632, 433] width 64 height 32
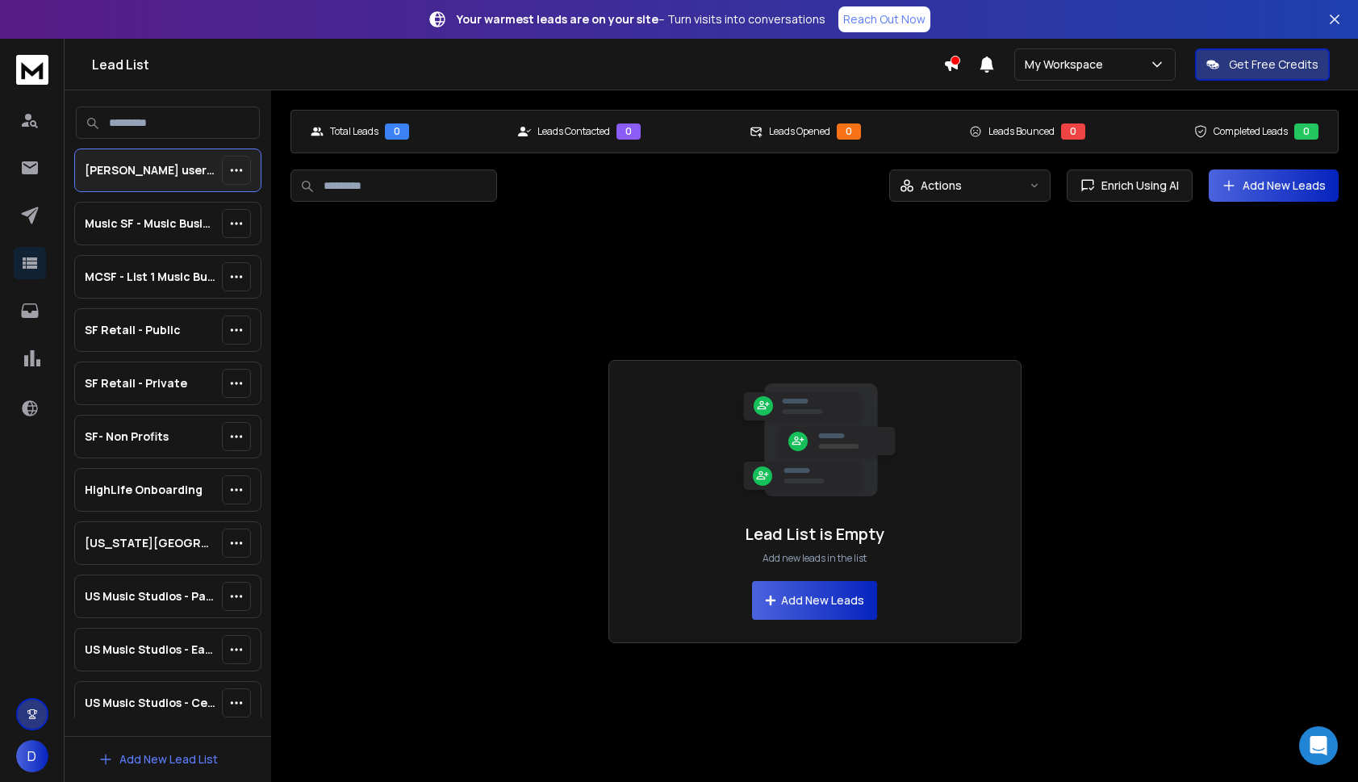
click at [1252, 195] on button "Add New Leads" at bounding box center [1274, 185] width 130 height 32
click at [1255, 182] on link "Add New Leads" at bounding box center [1274, 186] width 104 height 16
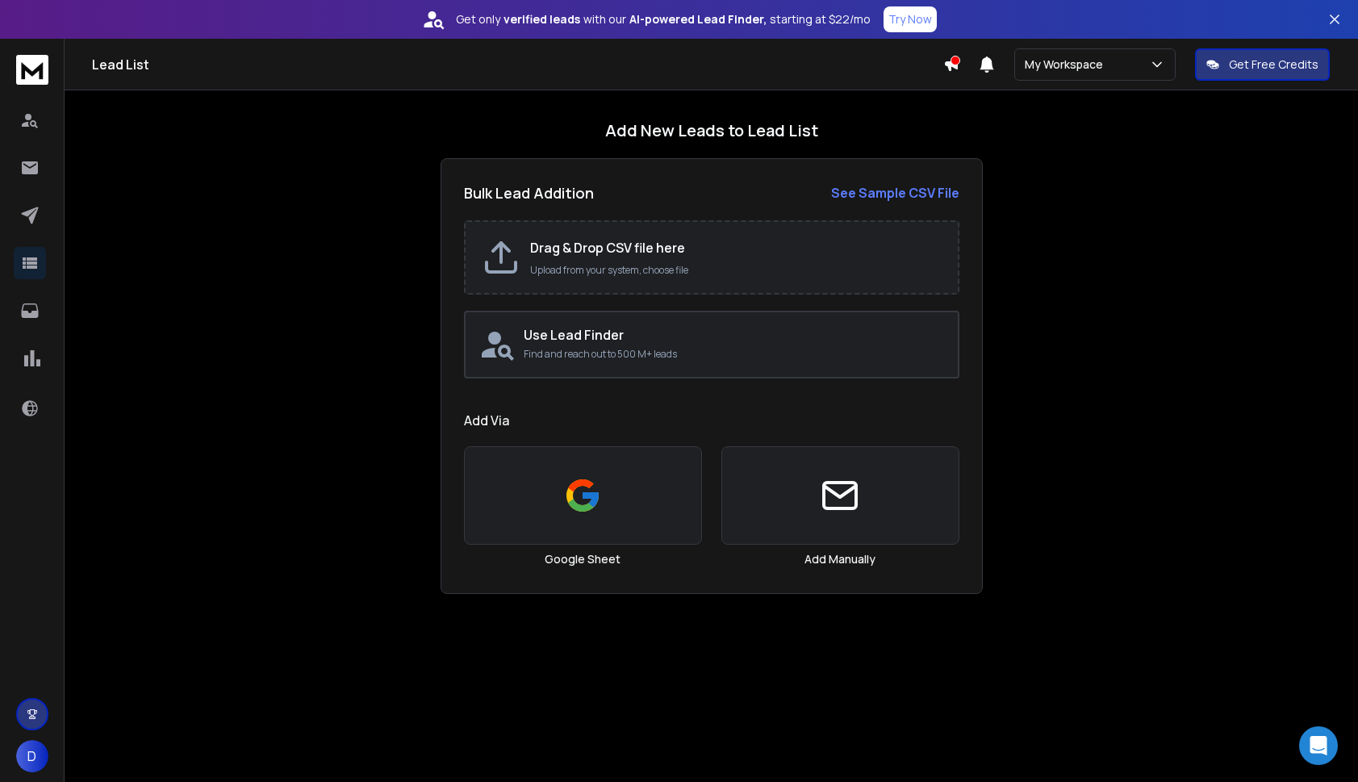
click at [671, 274] on p "Upload from your system, choose file" at bounding box center [736, 270] width 412 height 13
type input "**********"
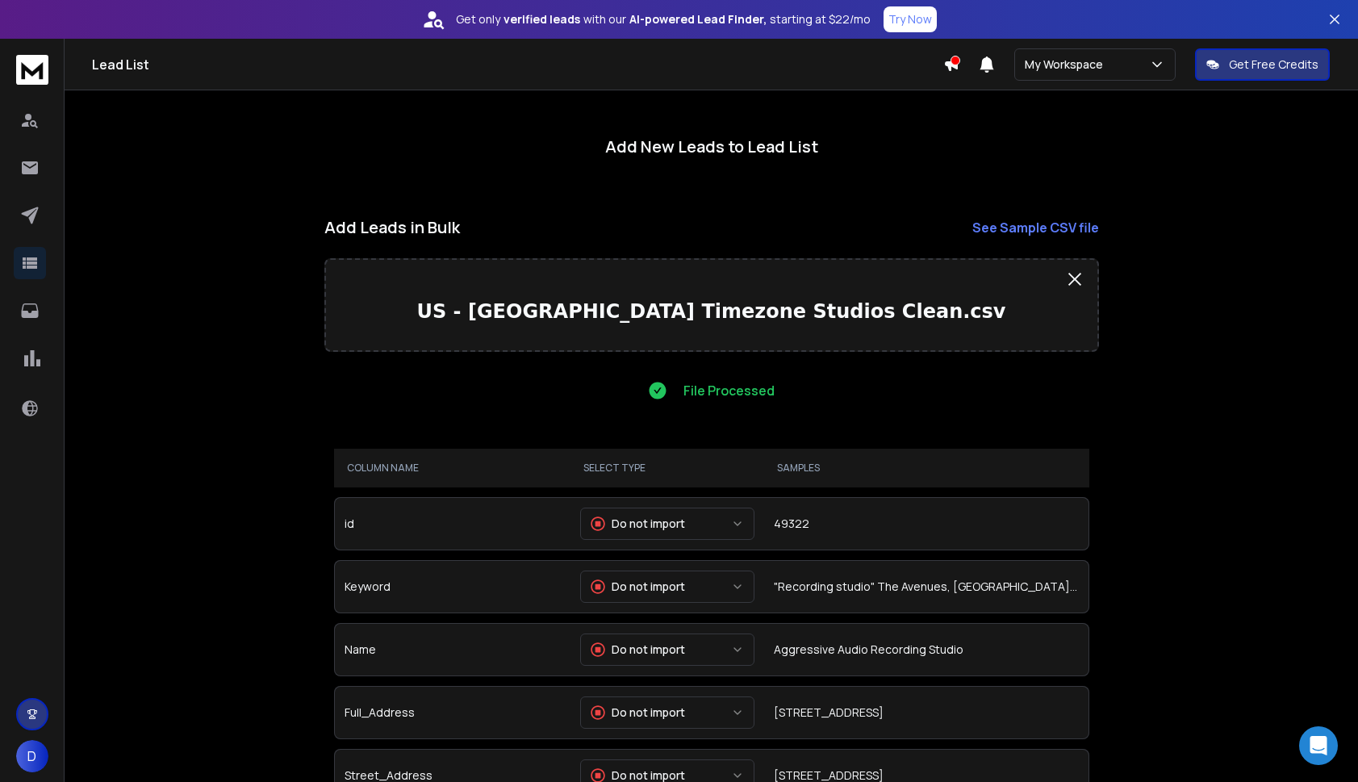
click at [33, 241] on div at bounding box center [32, 267] width 37 height 326
click at [32, 259] on icon at bounding box center [30, 262] width 15 height 11
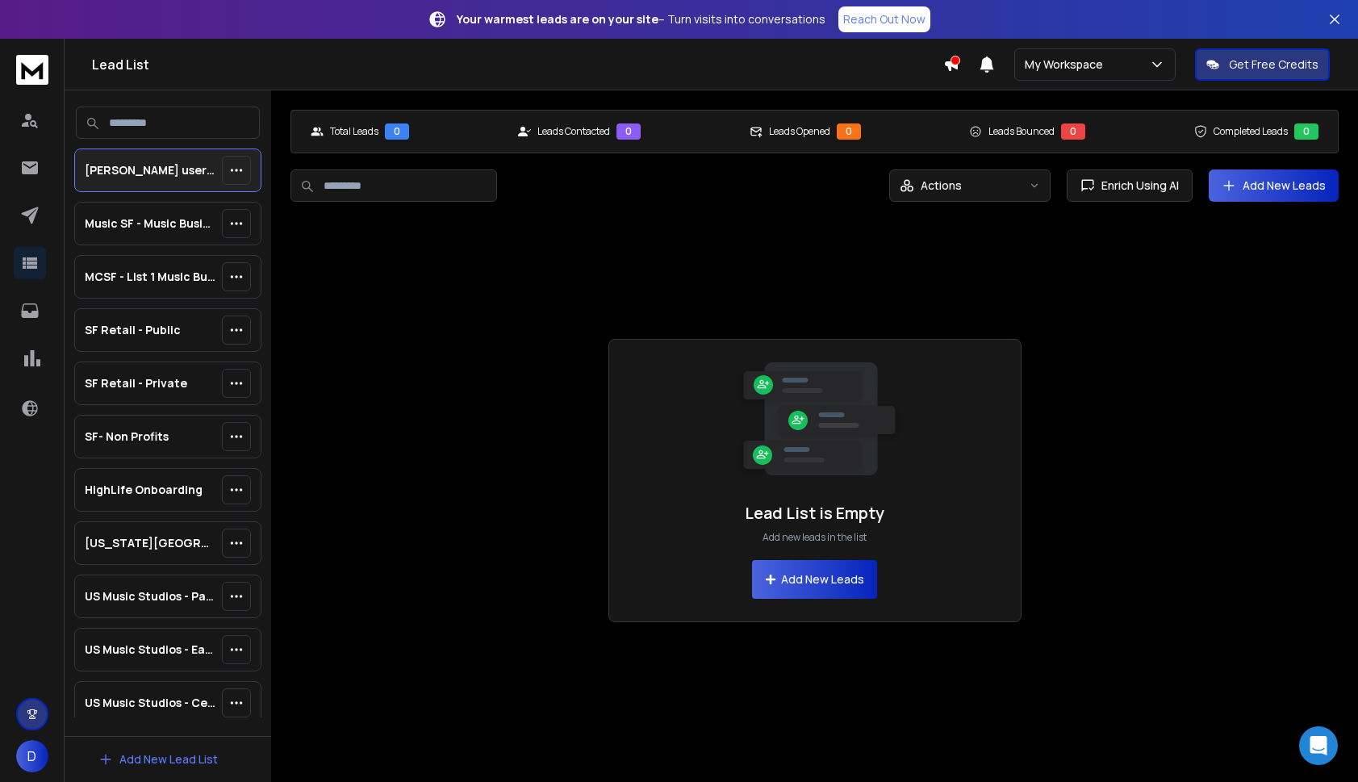
click at [222, 165] on button "button" at bounding box center [236, 170] width 29 height 29
click at [194, 223] on p "Delete Lead List" at bounding box center [197, 231] width 88 height 16
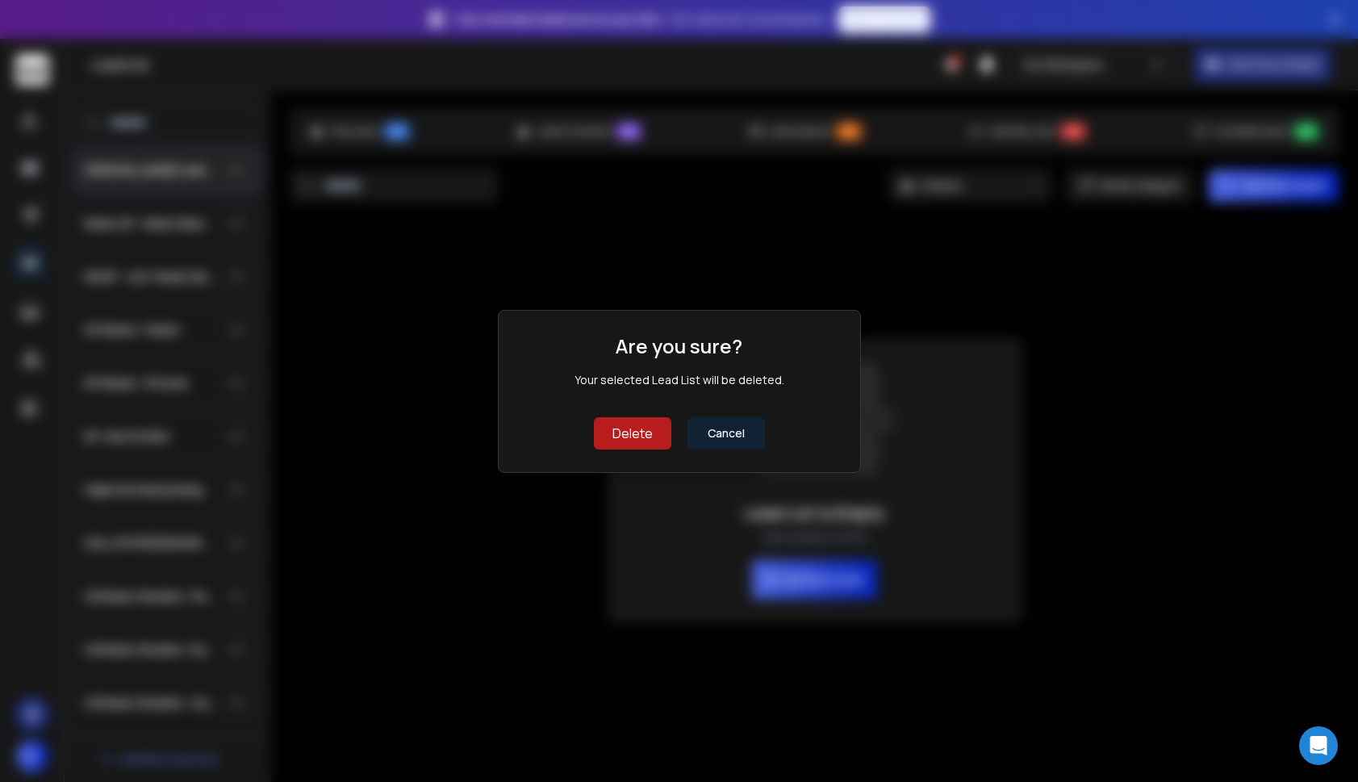
click at [597, 432] on button "Delete" at bounding box center [632, 433] width 77 height 32
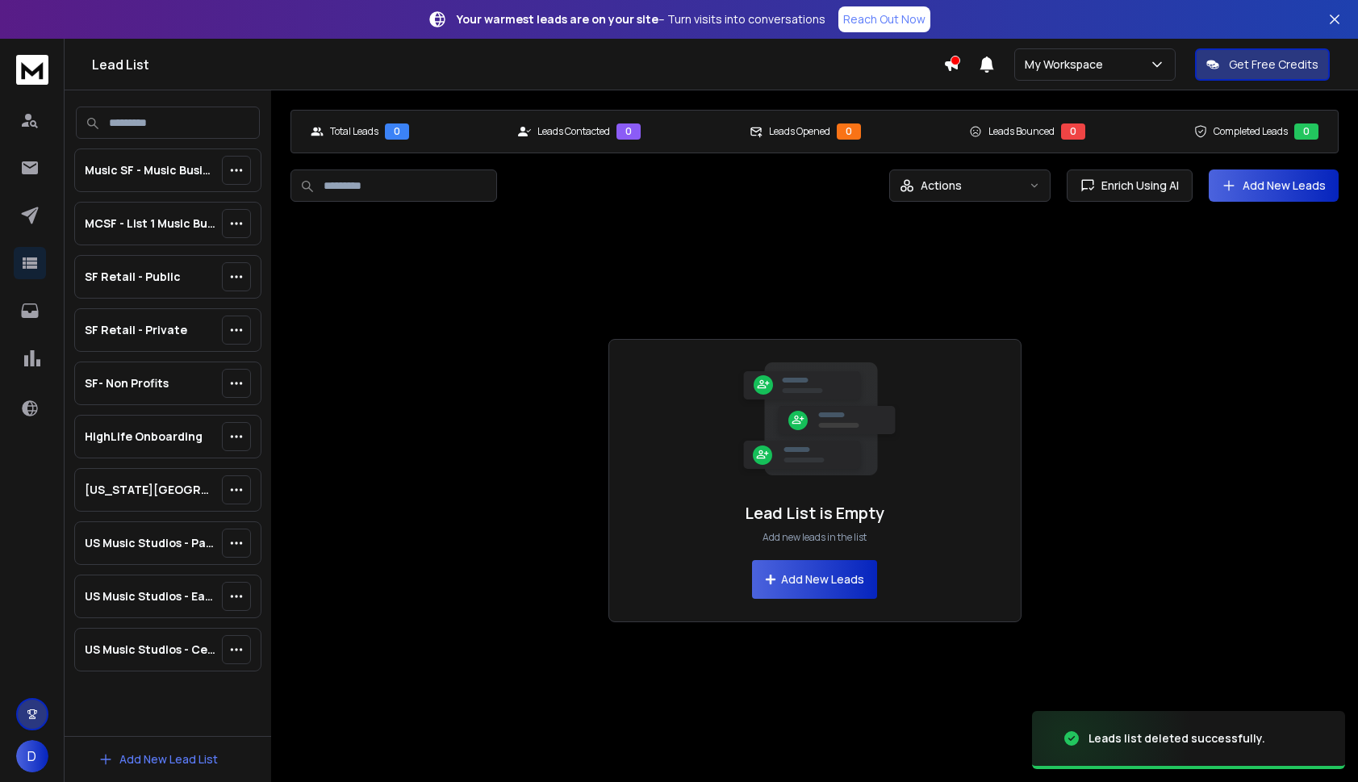
click at [192, 173] on p "Music SF - Music Businesses List #1" at bounding box center [150, 170] width 131 height 16
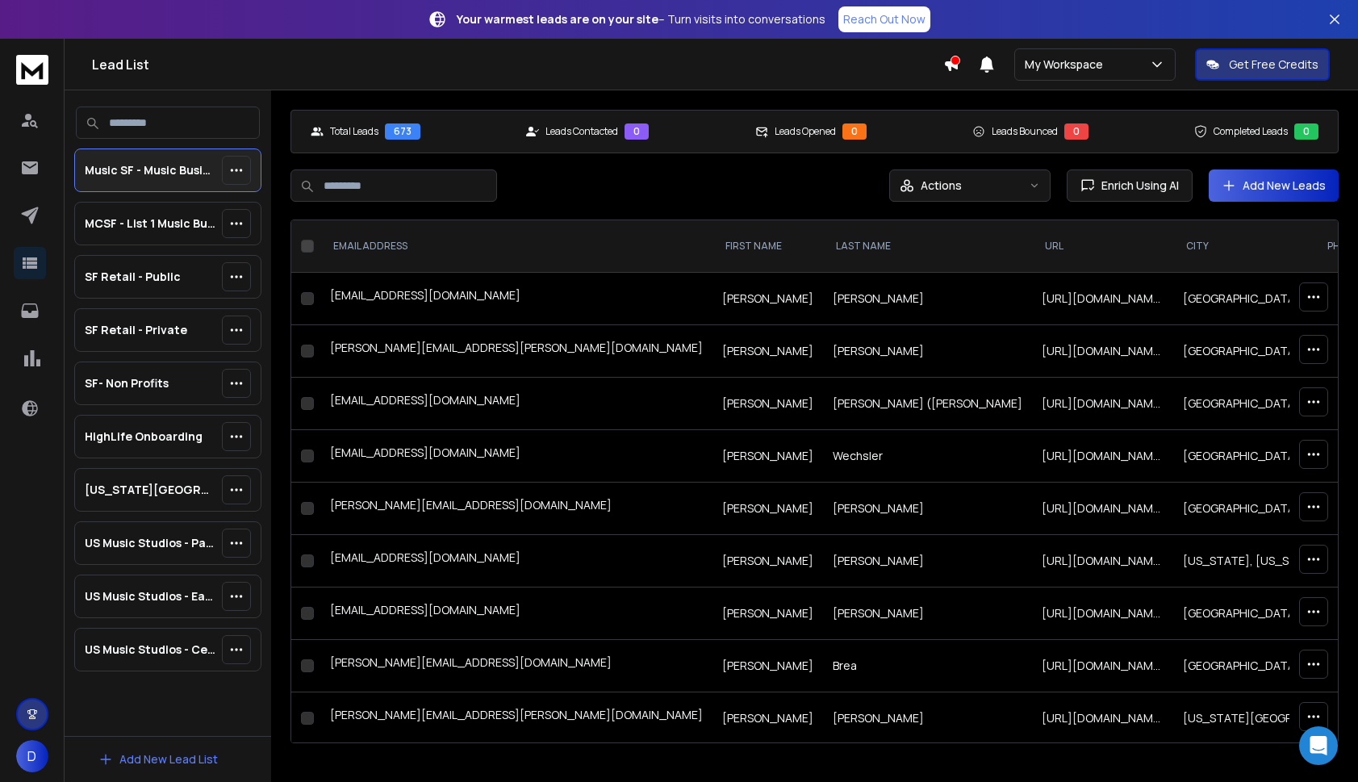
click at [156, 206] on div "MCSF - List 1 Music Businesses" at bounding box center [167, 224] width 187 height 44
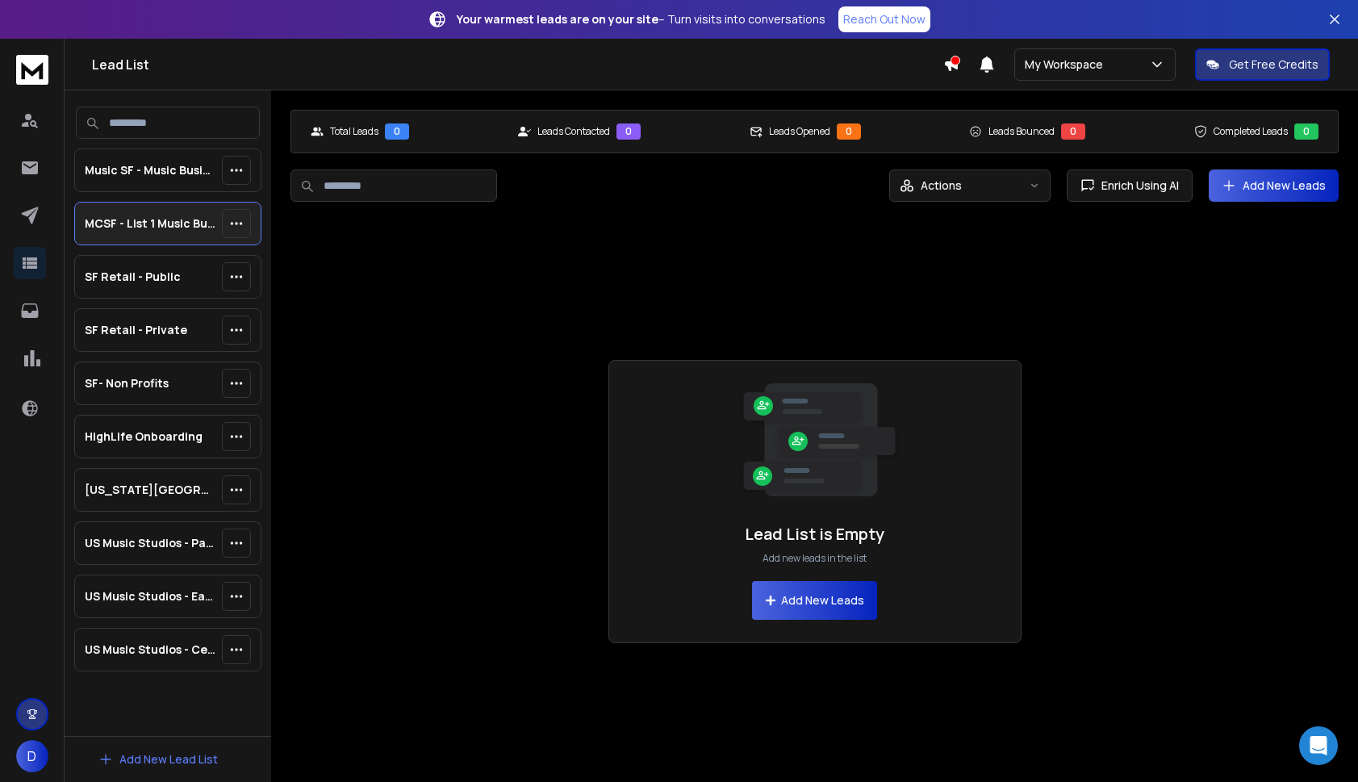
click at [237, 224] on icon "button" at bounding box center [236, 223] width 15 height 15
click at [190, 288] on p "Delete Lead List" at bounding box center [201, 284] width 88 height 16
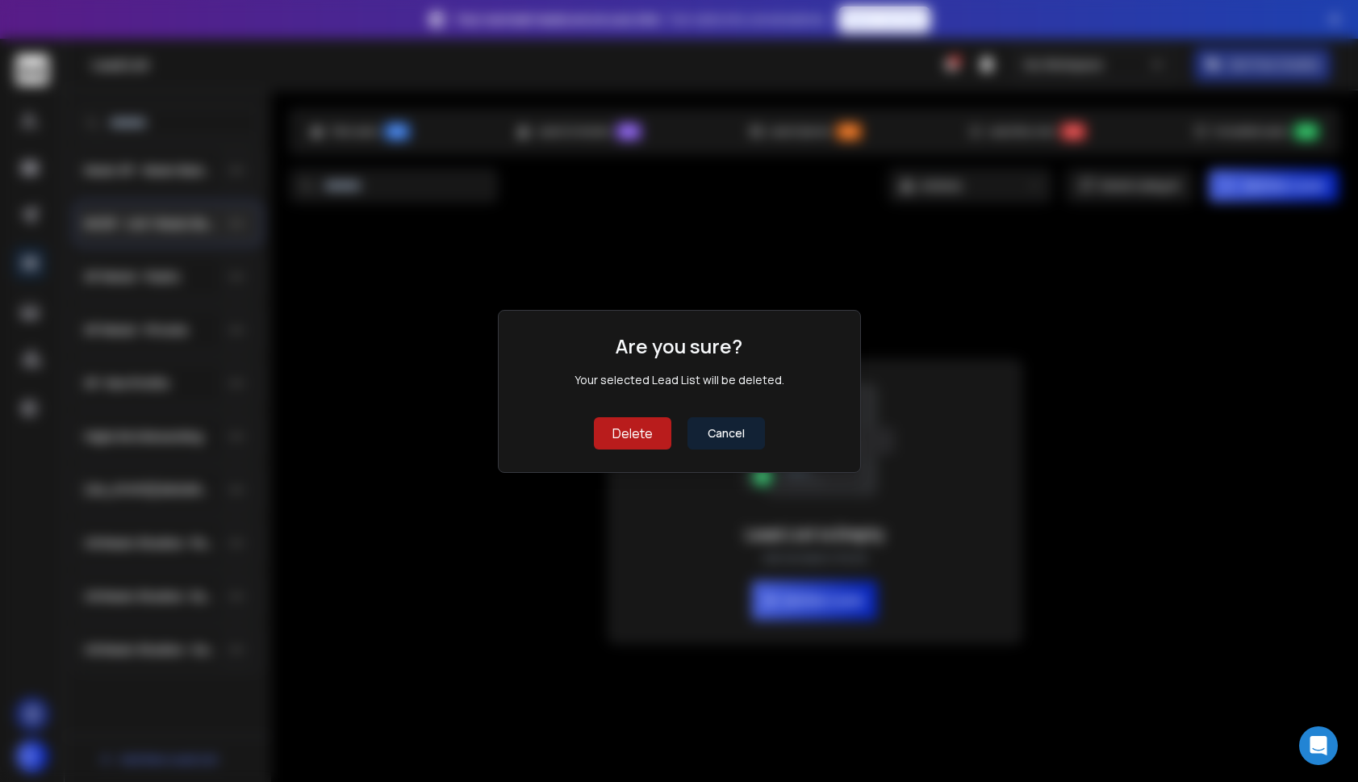
click at [619, 438] on button "Delete" at bounding box center [632, 433] width 77 height 32
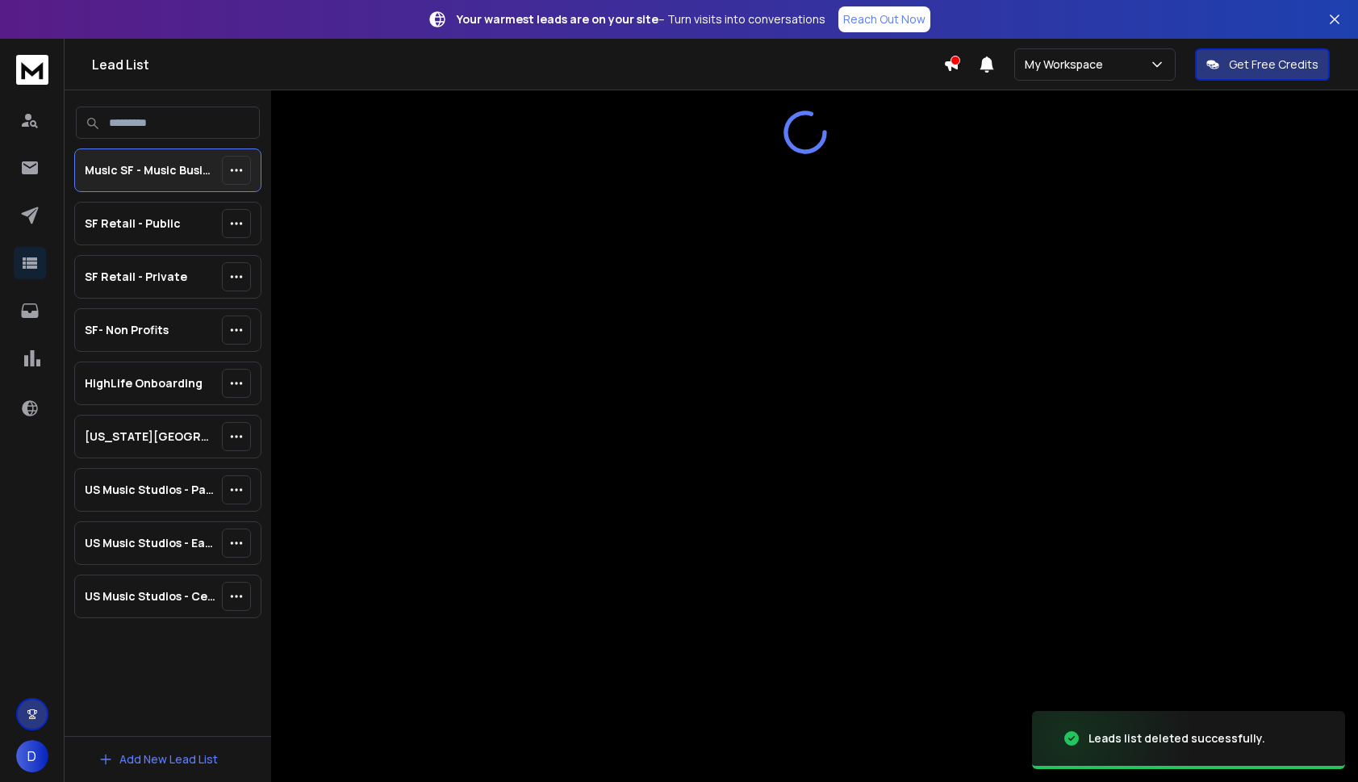
click at [139, 225] on p "SF Retail - Public" at bounding box center [133, 223] width 96 height 16
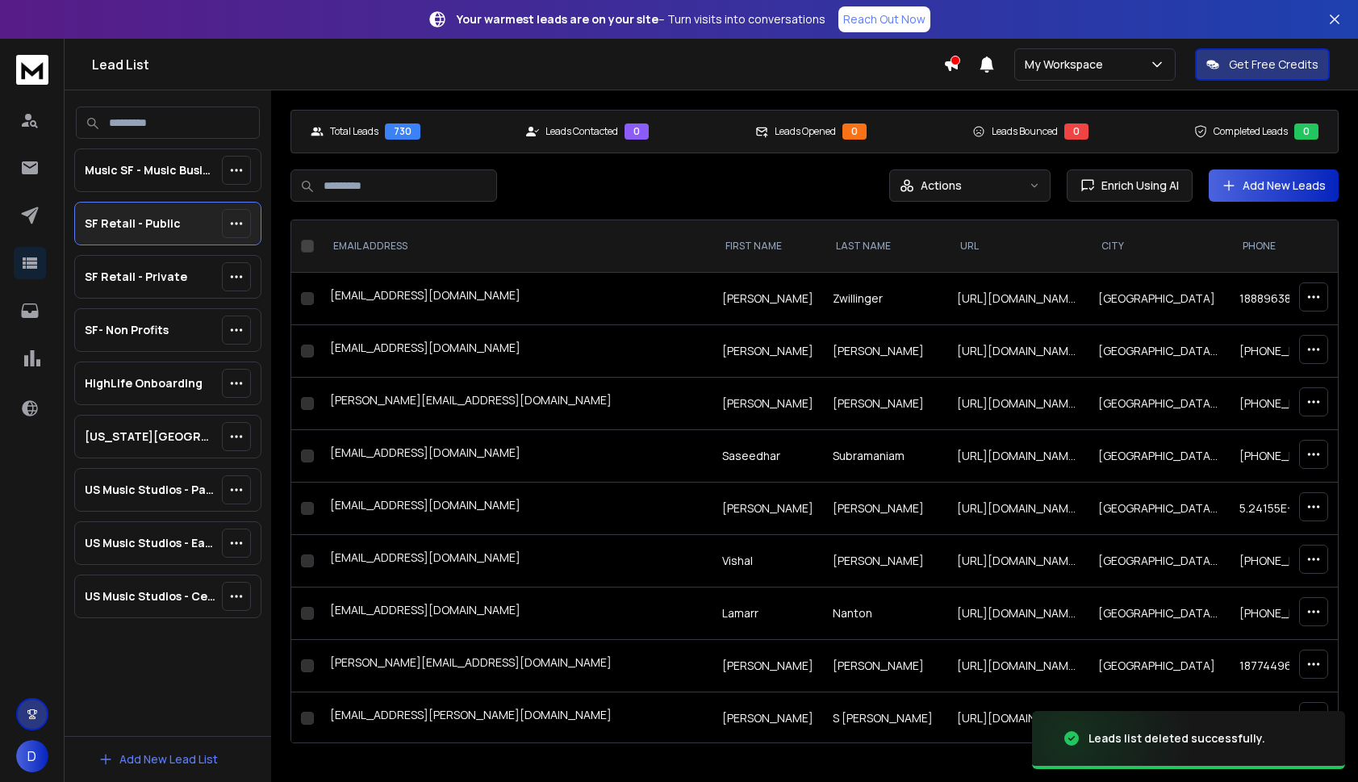
click at [158, 169] on p "Music SF - Music Businesses List #1" at bounding box center [150, 170] width 131 height 16
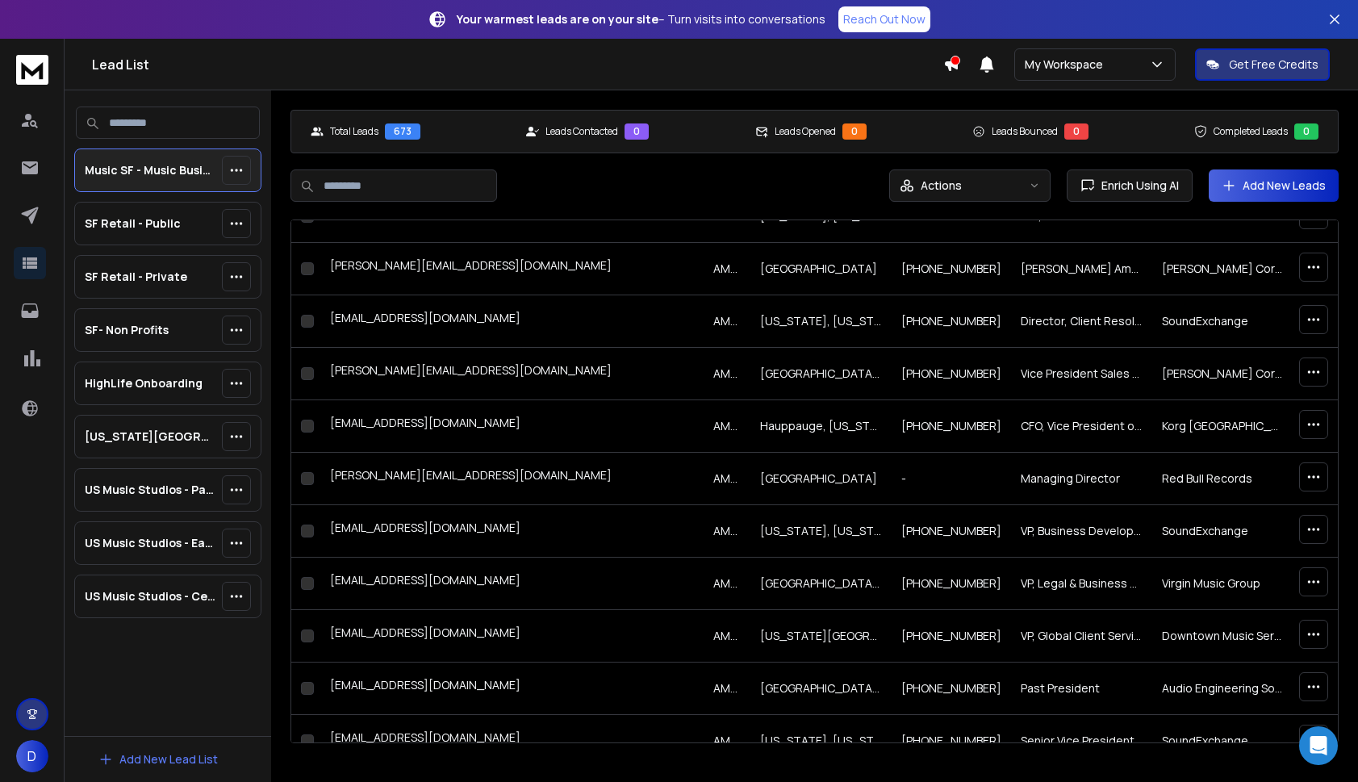
scroll to position [8802, 516]
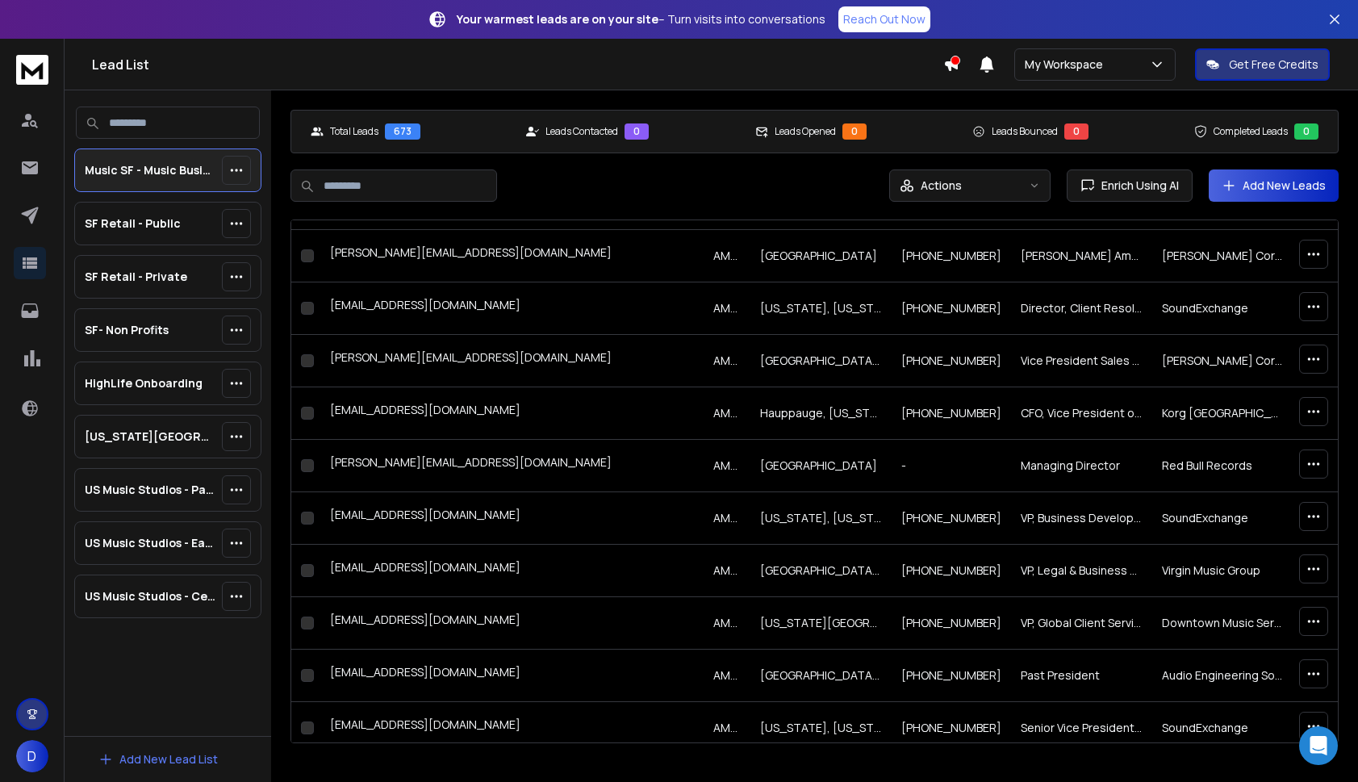
click at [115, 220] on p "SF Retail - Public" at bounding box center [133, 223] width 96 height 16
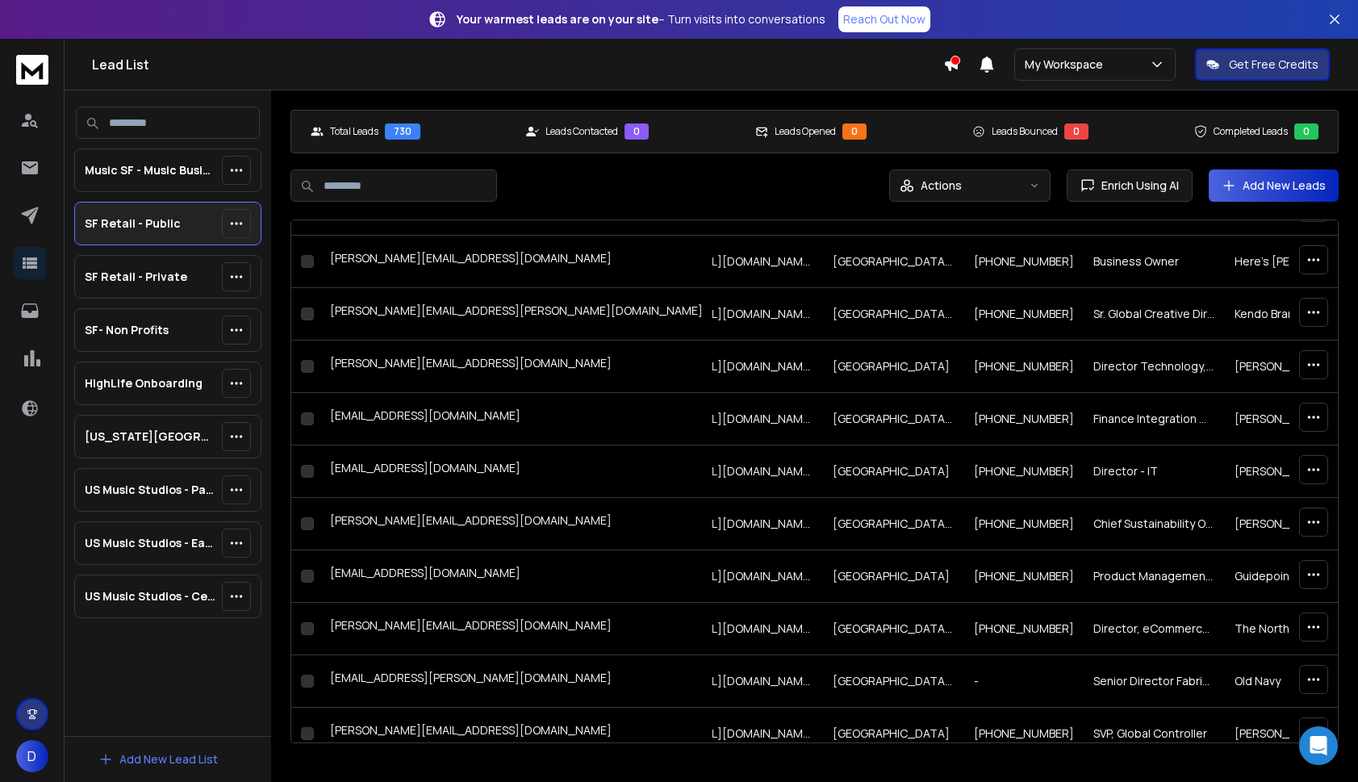
scroll to position [2165, 265]
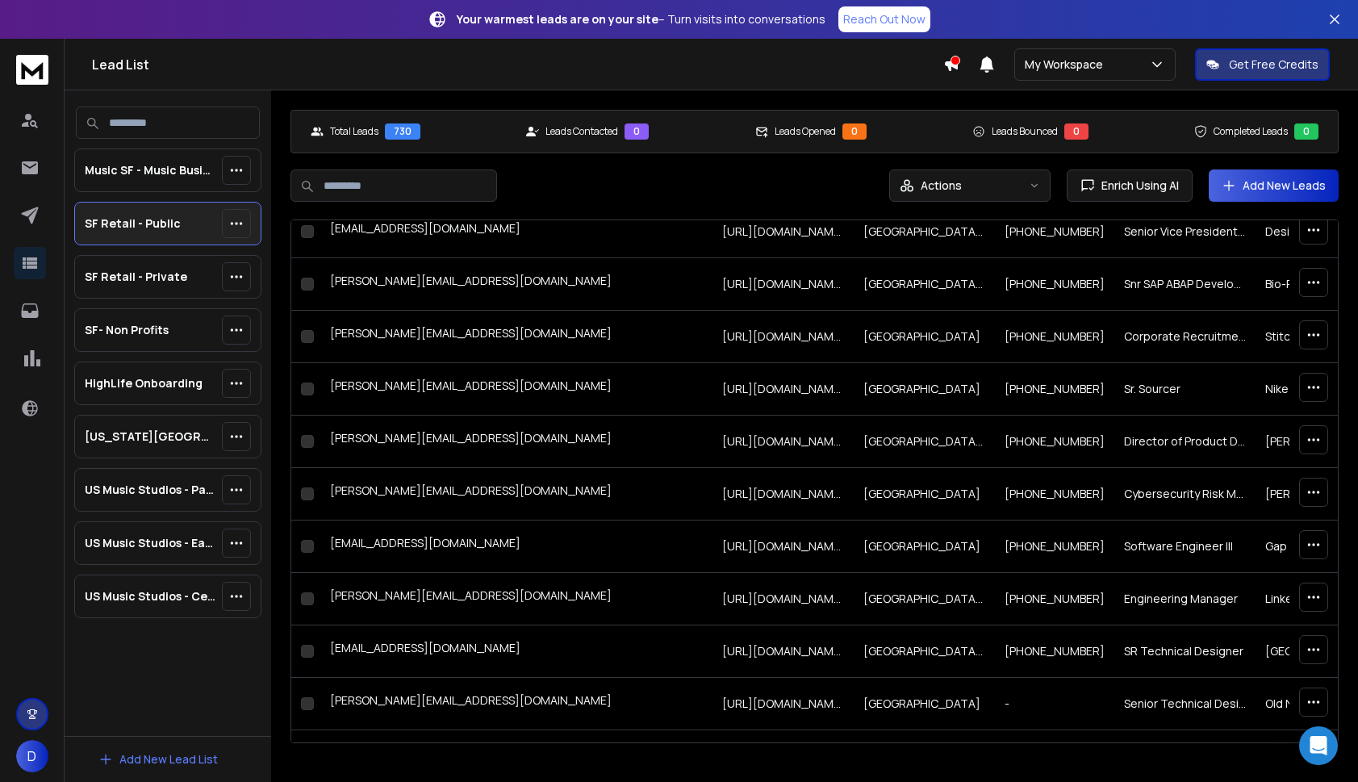
click at [142, 270] on p "SF Retail - Private" at bounding box center [136, 277] width 102 height 16
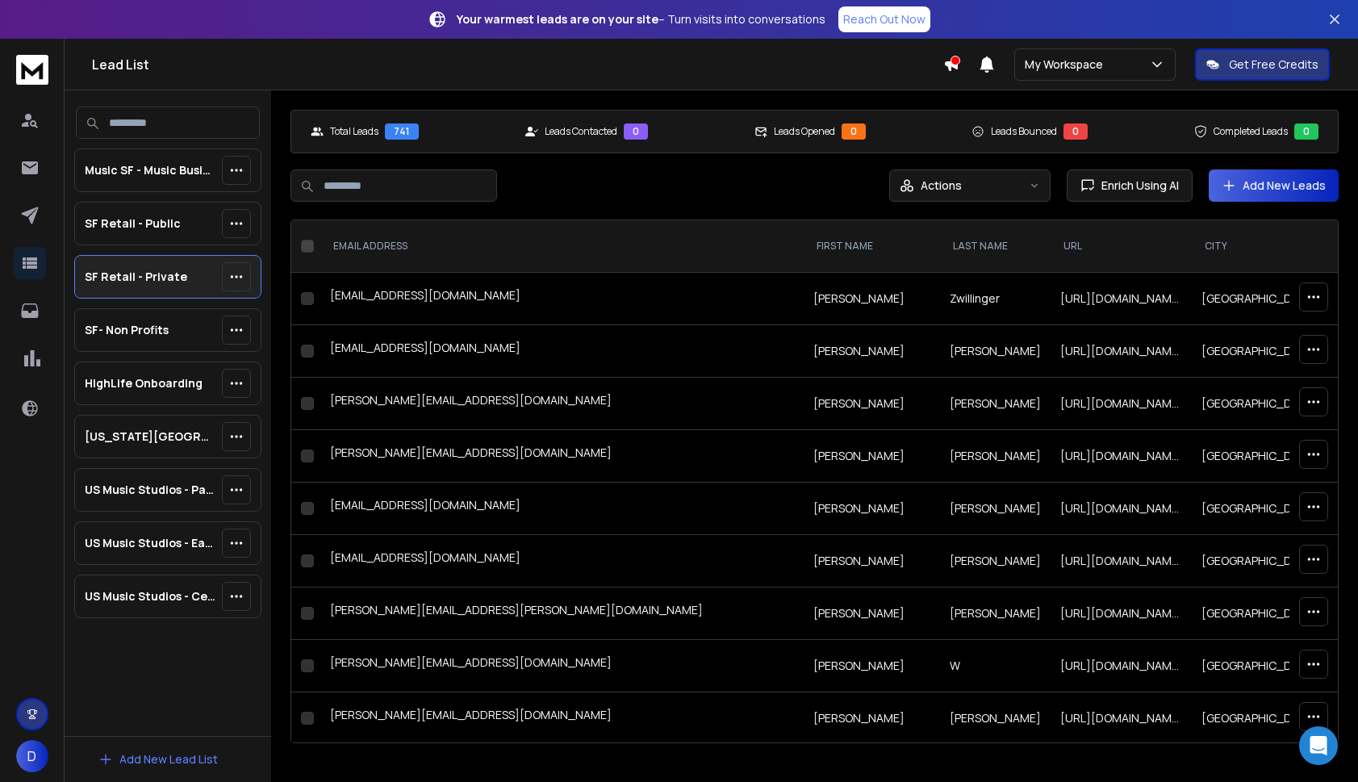
click at [169, 332] on div "SF- Non Profits" at bounding box center [167, 330] width 187 height 44
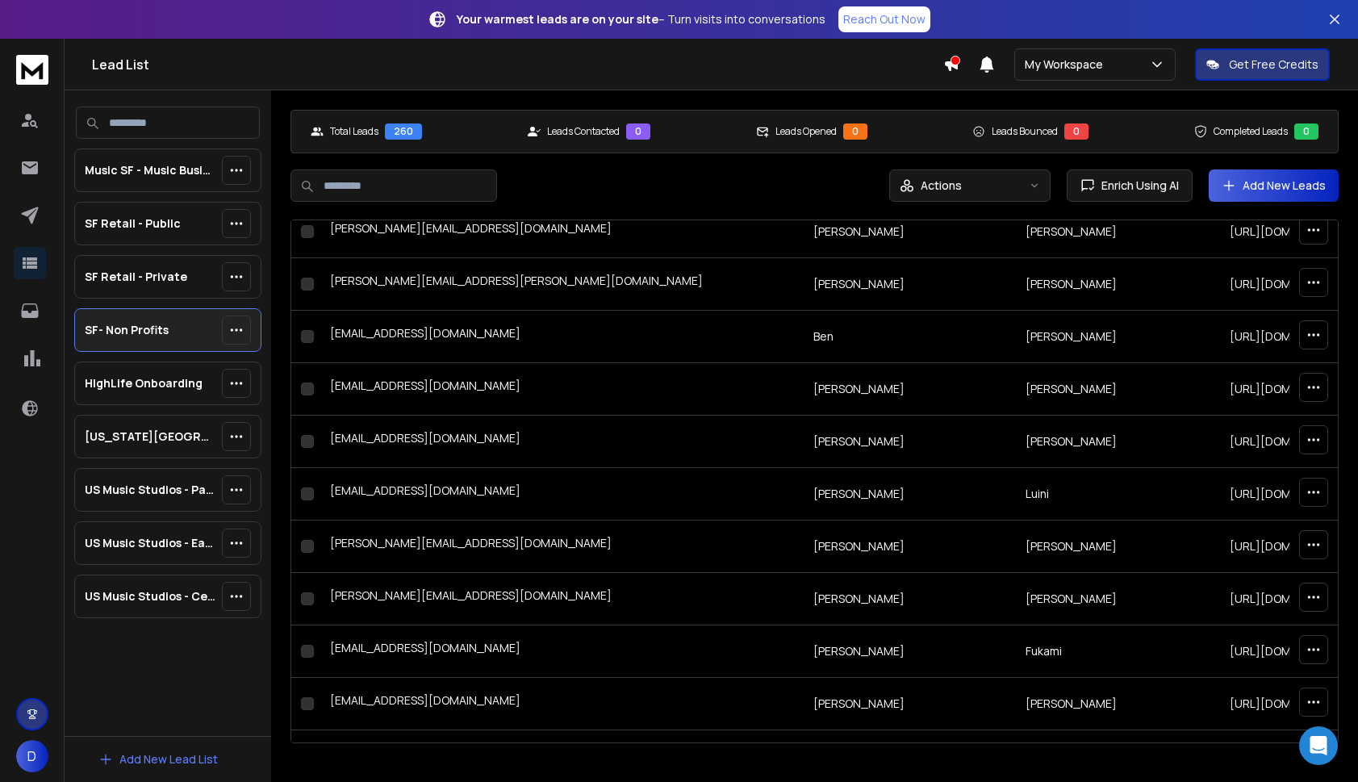
scroll to position [2218, 0]
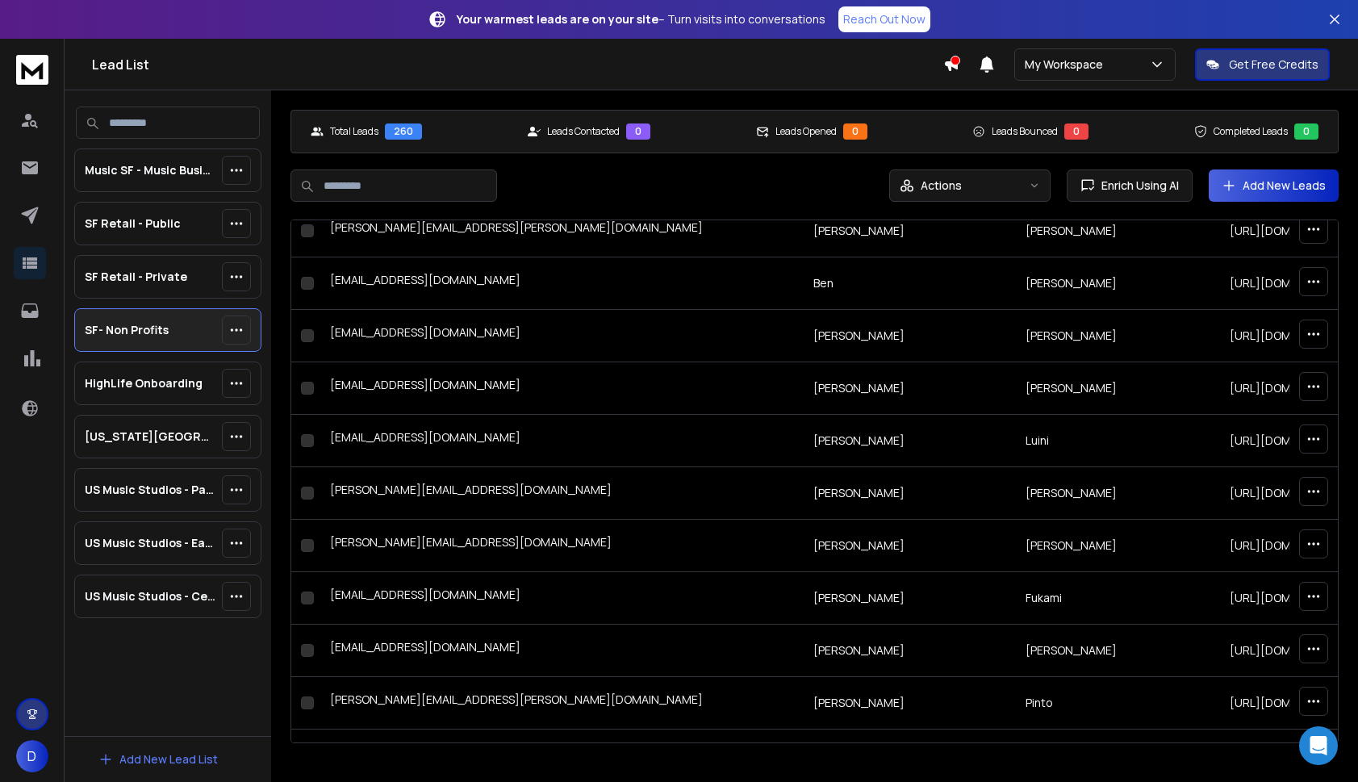
click at [179, 249] on div "Music SF - Music Businesses List #1 SF Retail - Public SF Retail - Private SF- …" at bounding box center [168, 432] width 207 height 569
click at [175, 276] on p "SF Retail - Private" at bounding box center [136, 277] width 102 height 16
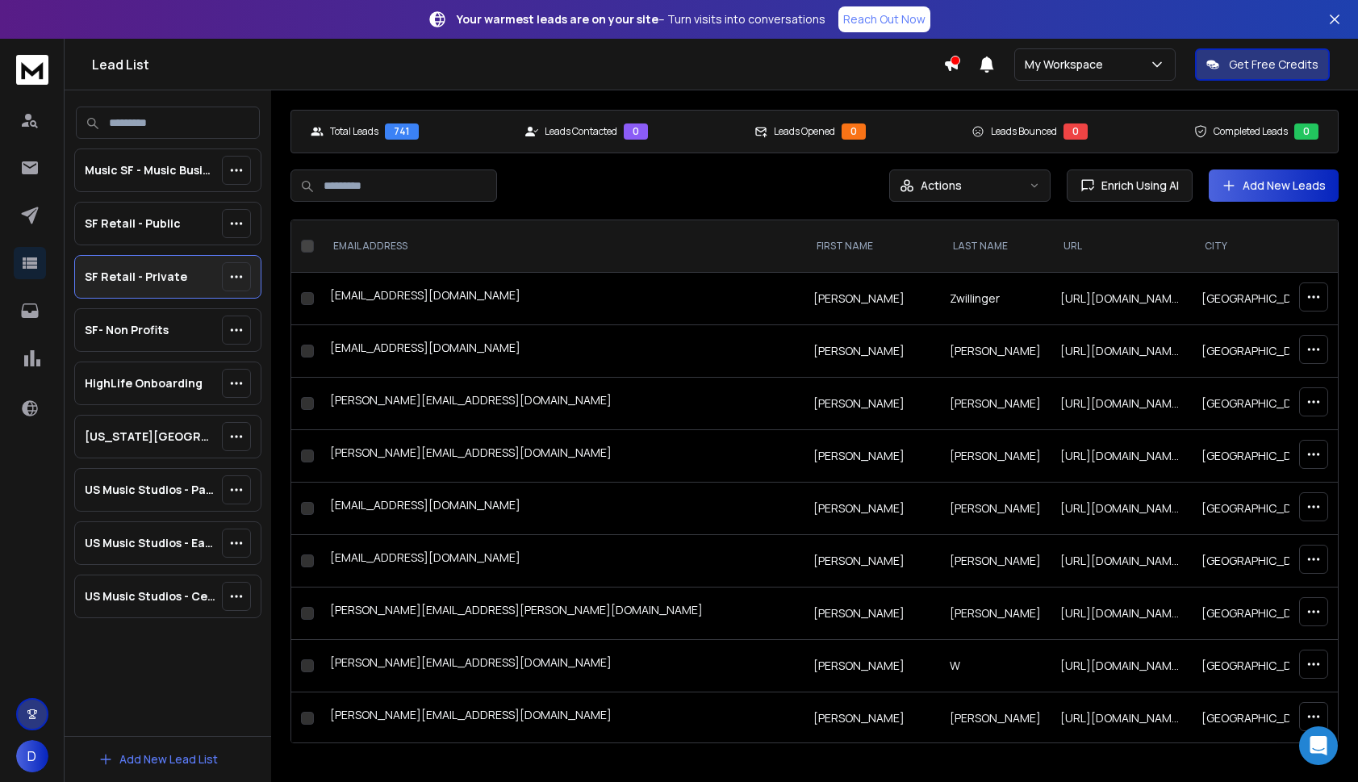
click at [174, 229] on p "SF Retail - Public" at bounding box center [133, 223] width 96 height 16
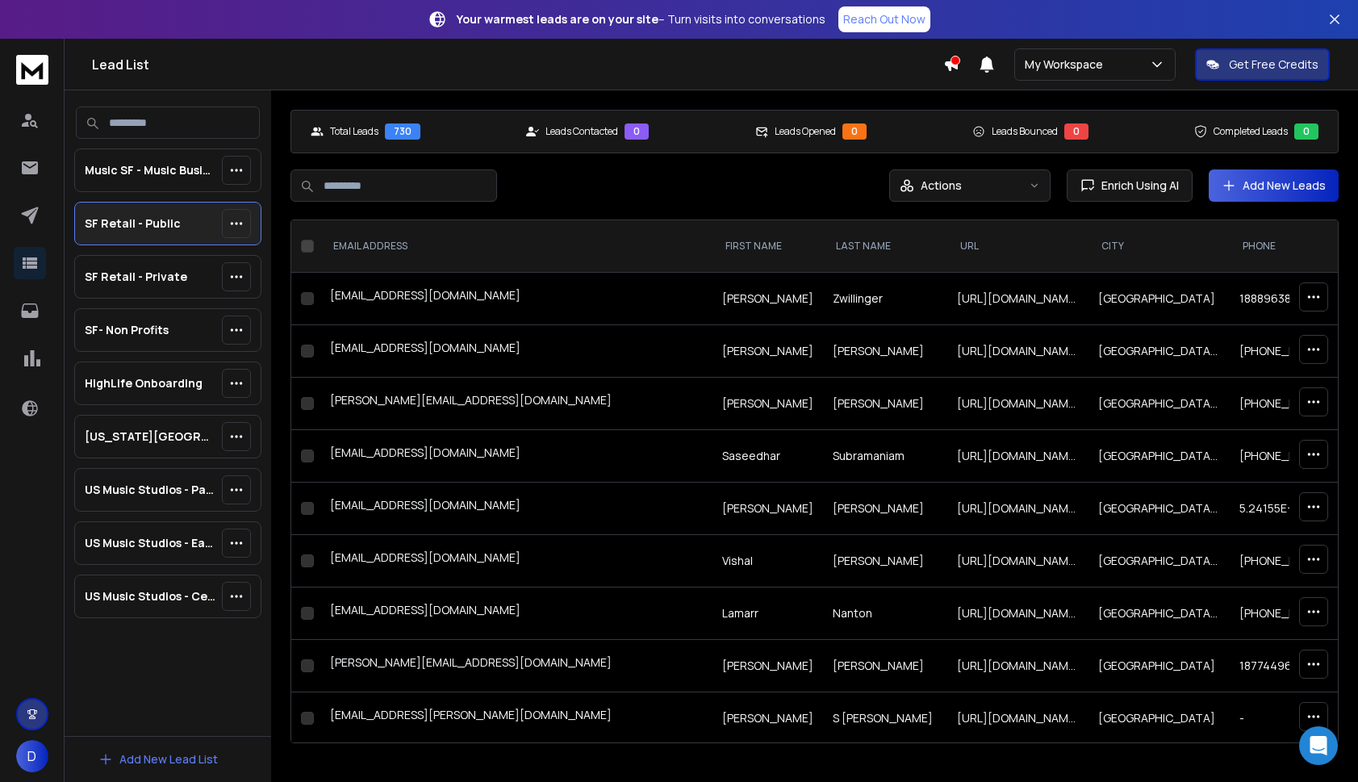
click at [149, 370] on div "HighLife Onboarding" at bounding box center [167, 383] width 187 height 44
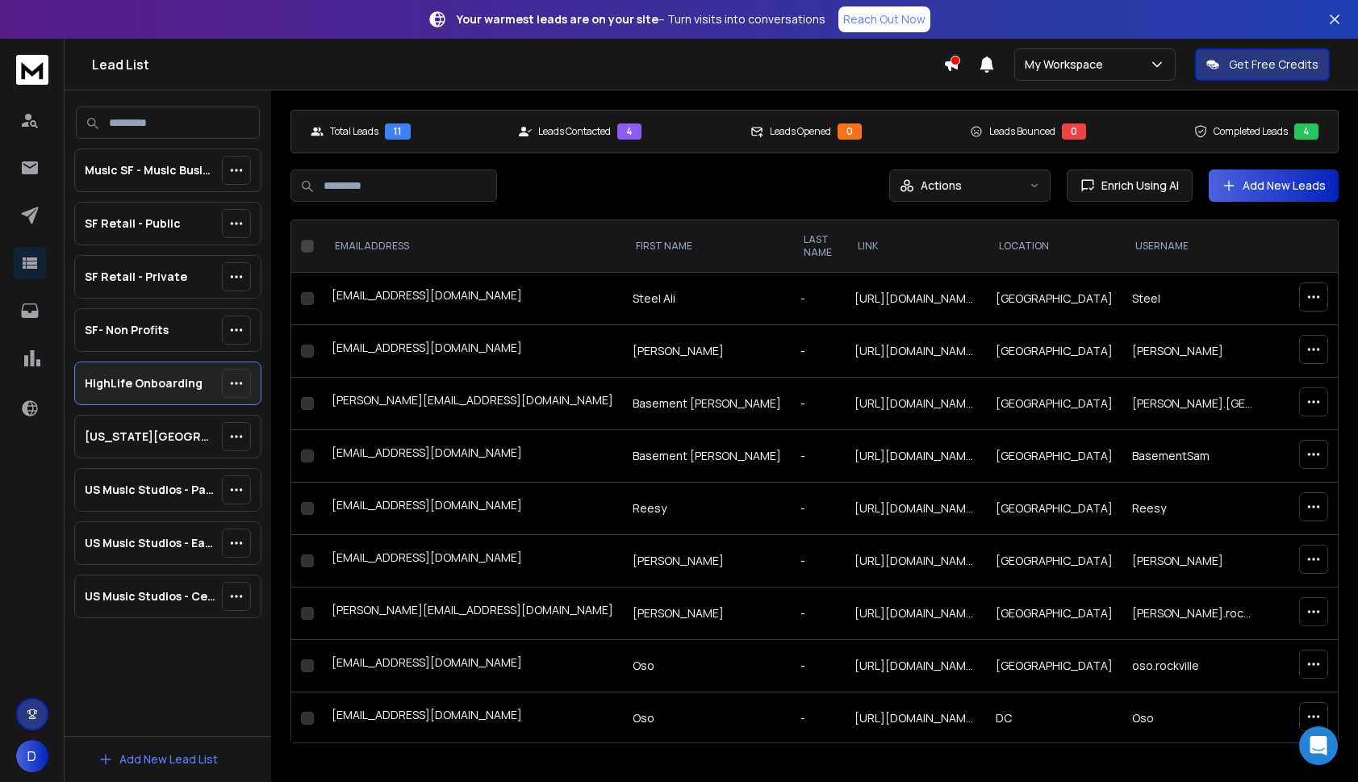
click at [235, 379] on icon "button" at bounding box center [236, 383] width 15 height 15
click at [196, 437] on p "Delete Lead List" at bounding box center [201, 444] width 88 height 16
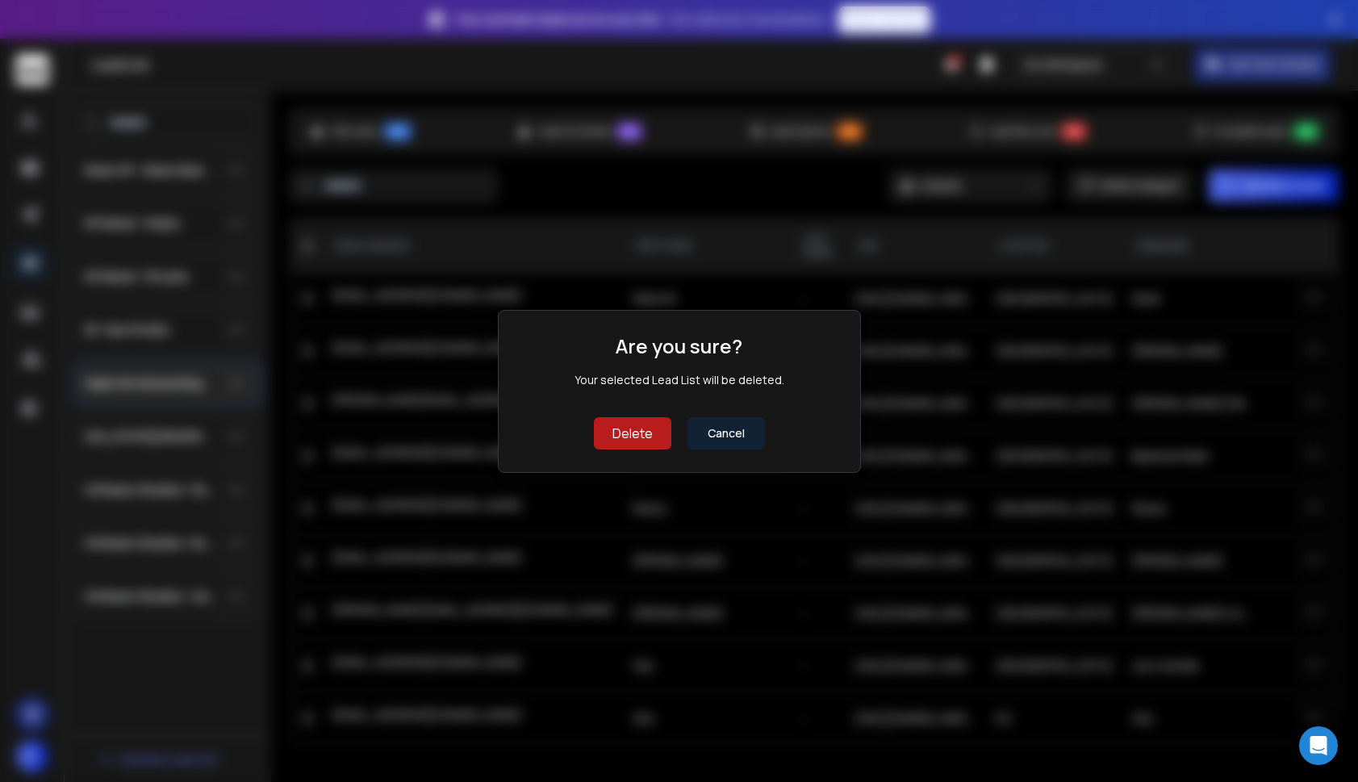
click at [637, 437] on button "Delete" at bounding box center [632, 433] width 77 height 32
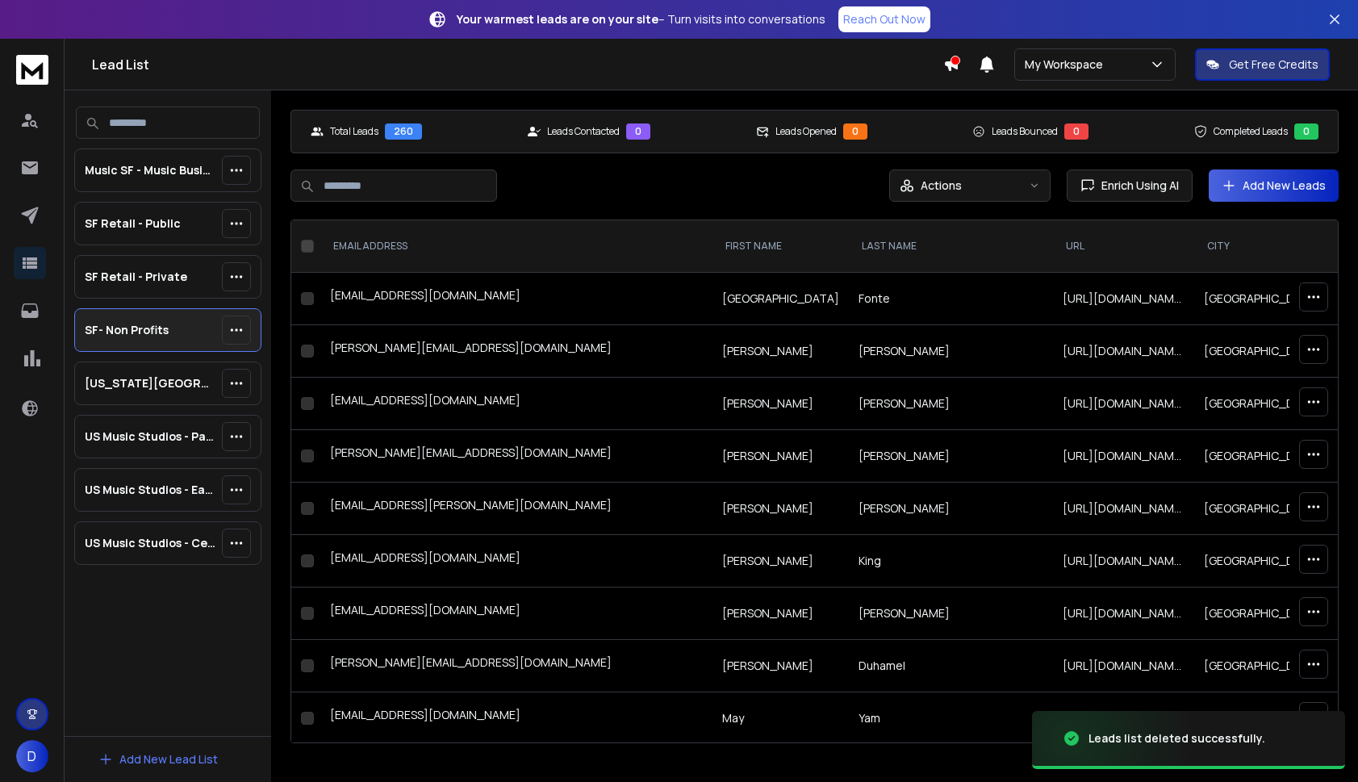
click at [150, 385] on p "[US_STATE][GEOGRAPHIC_DATA]" at bounding box center [150, 383] width 131 height 16
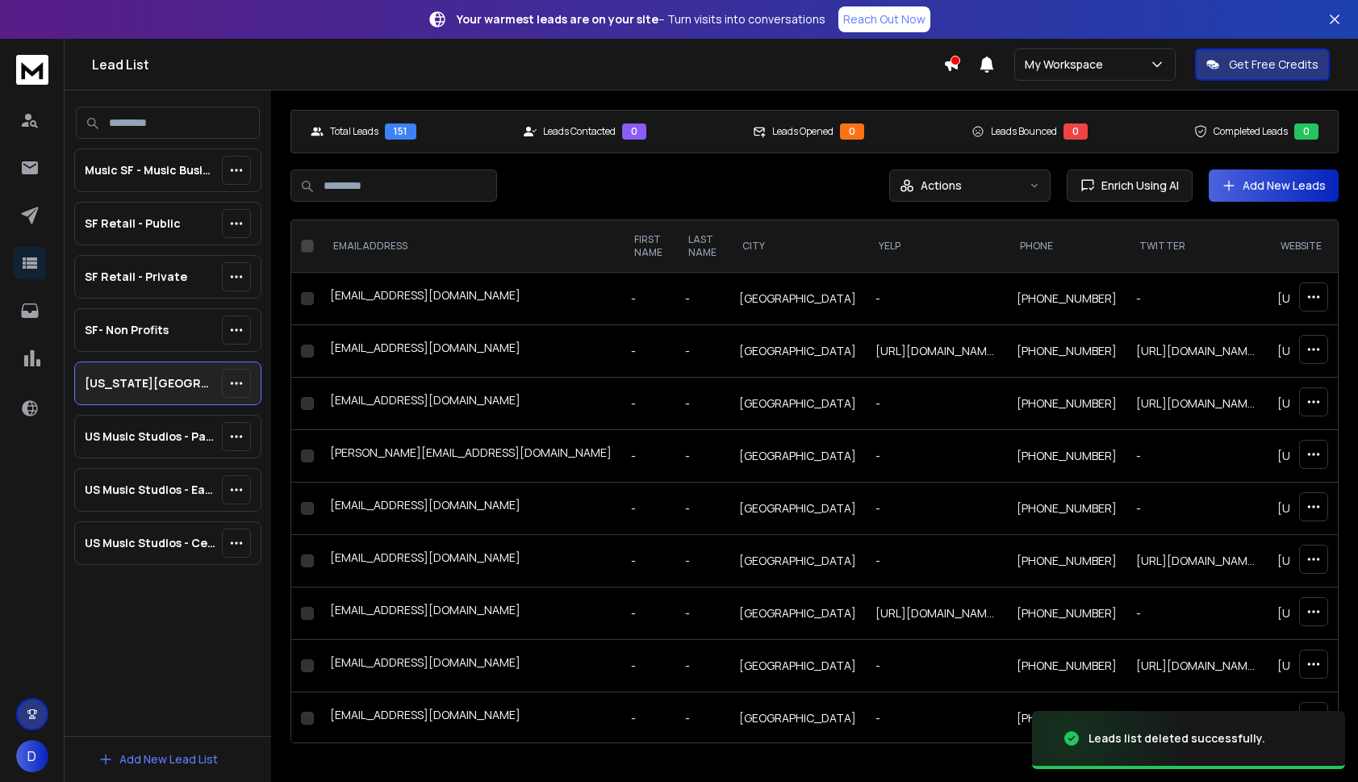
click at [129, 427] on div "US Music Studios - Pacific Standard Time" at bounding box center [167, 437] width 187 height 44
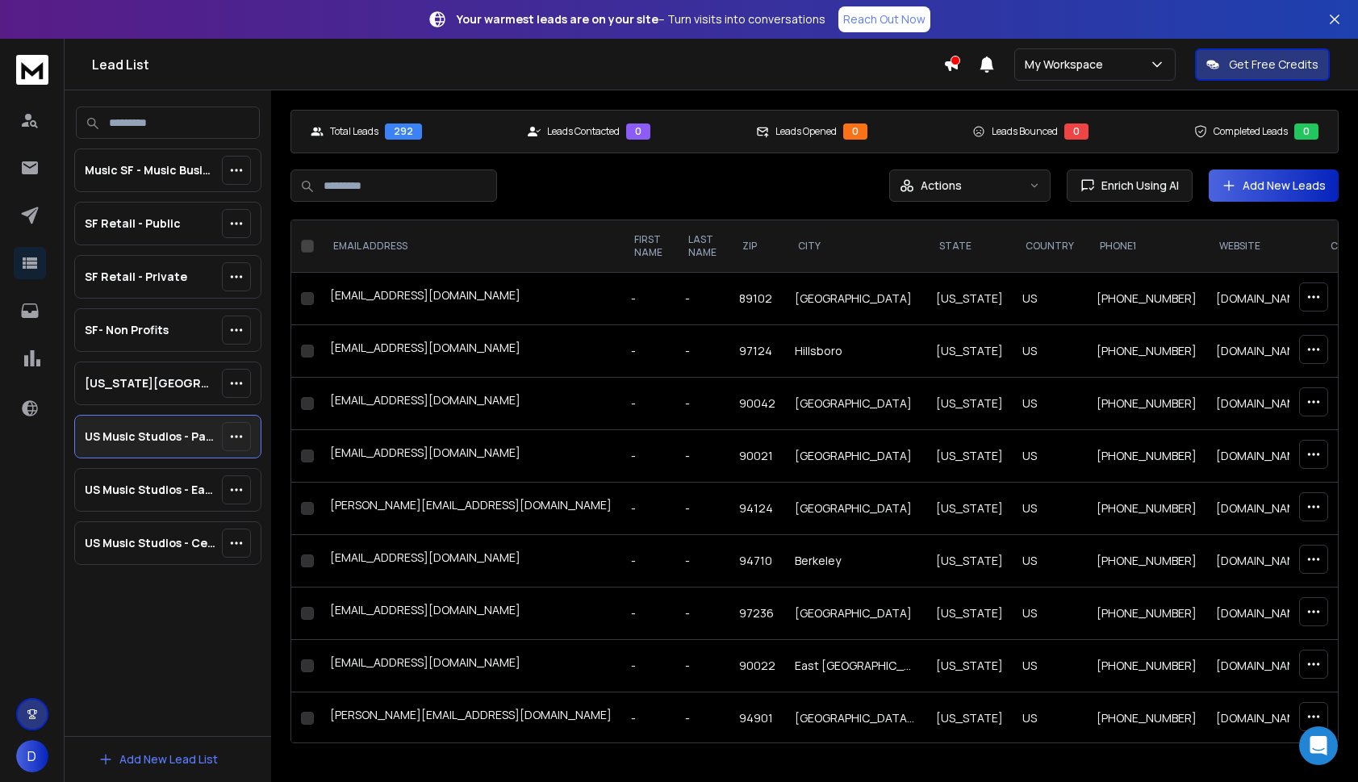
click at [234, 382] on icon "button" at bounding box center [236, 383] width 15 height 15
click at [227, 445] on p "Delete Lead List" at bounding box center [201, 444] width 88 height 16
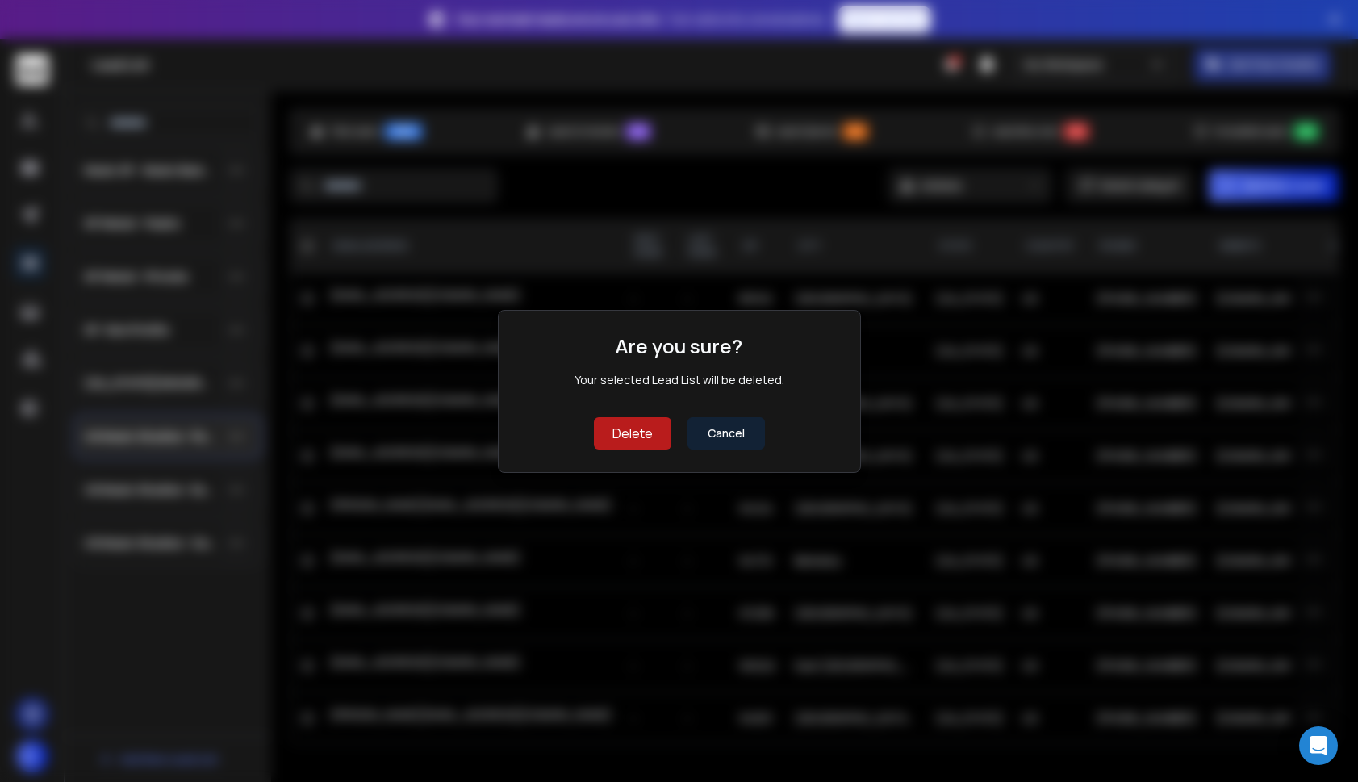
click at [604, 427] on button "Delete" at bounding box center [632, 433] width 77 height 32
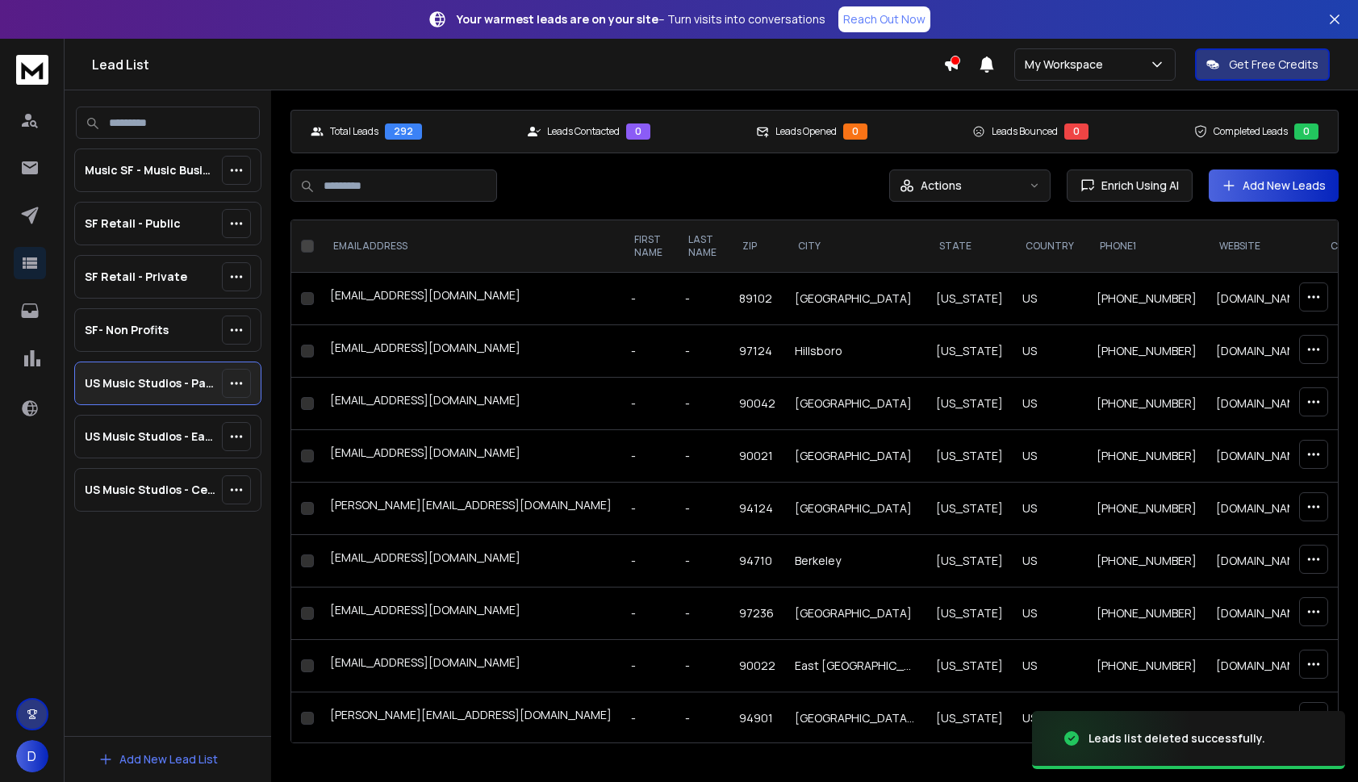
click at [132, 418] on div "US Music Studios - Eastern Standard Time" at bounding box center [167, 437] width 187 height 44
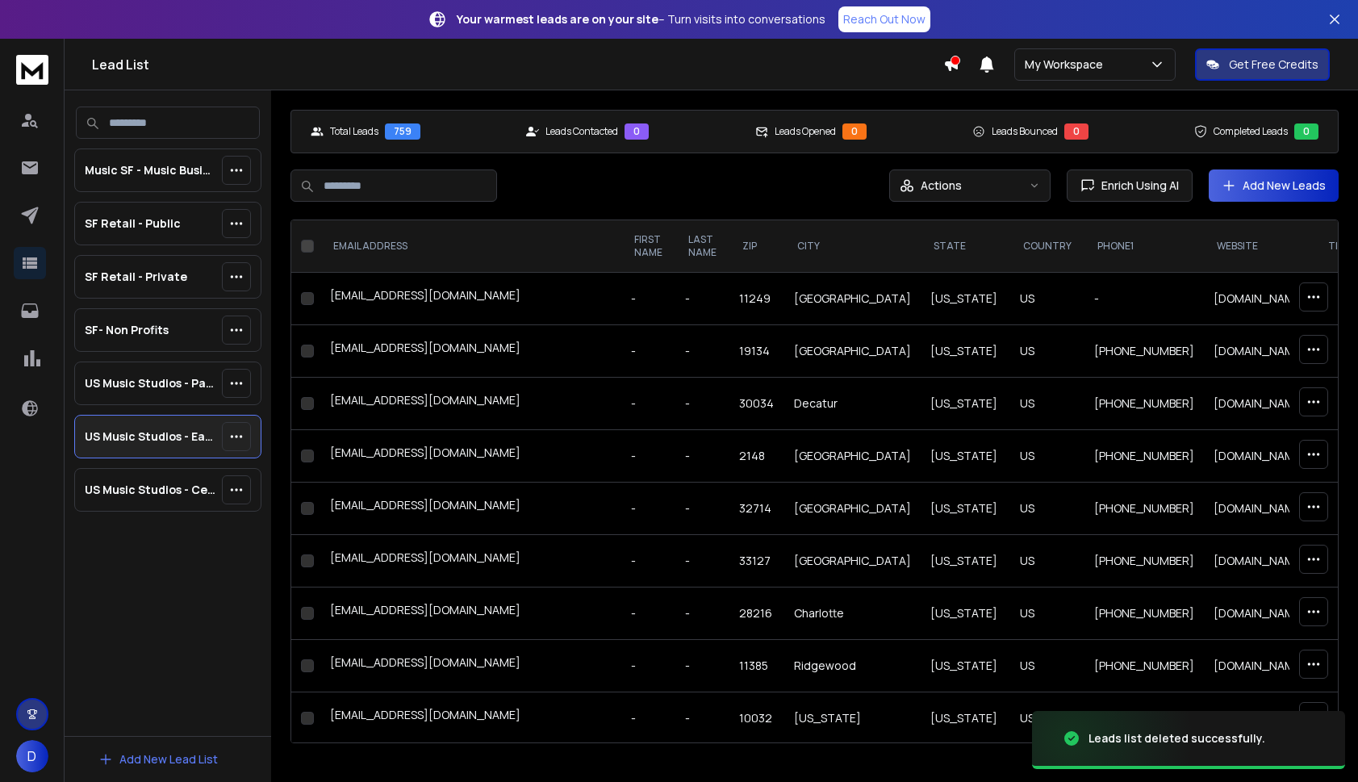
click at [145, 384] on p "US Music Studios - Pacific Standard Time" at bounding box center [150, 383] width 131 height 16
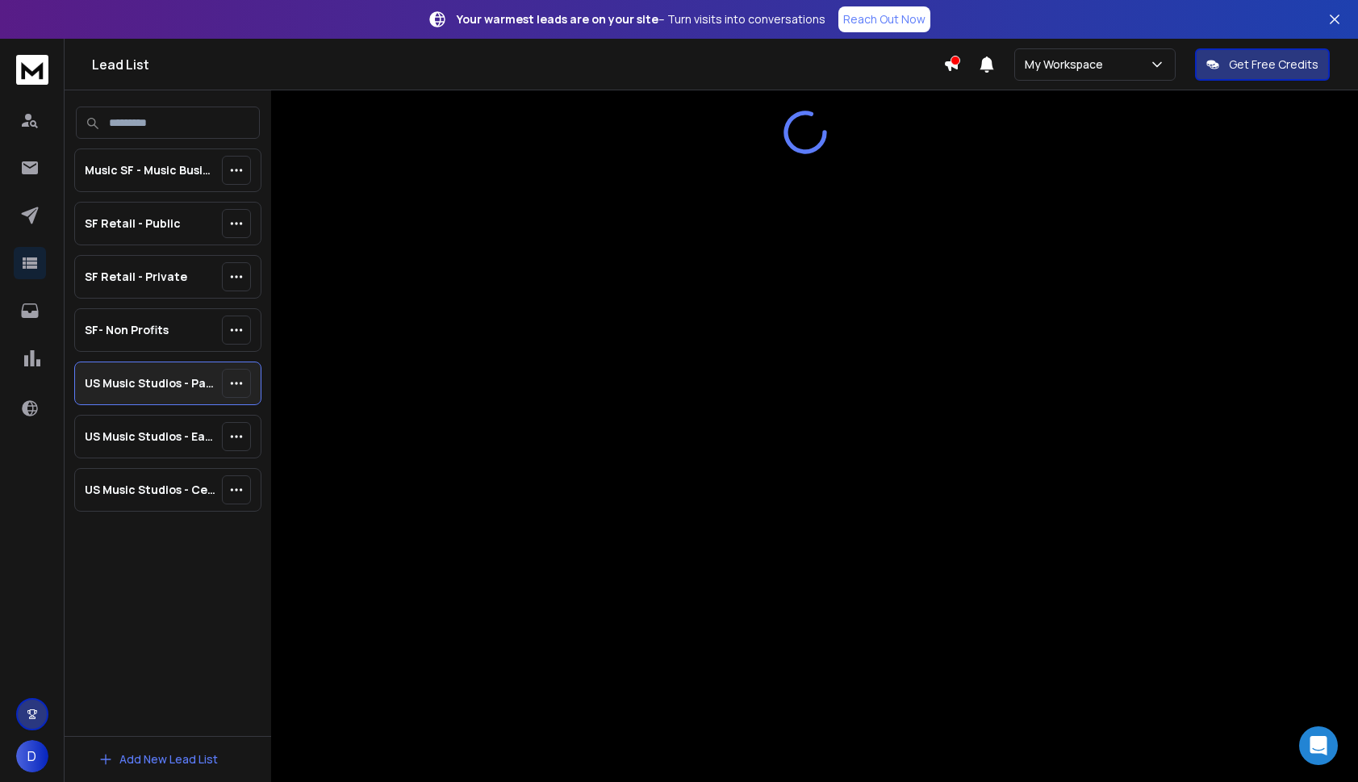
click at [148, 465] on div "Music SF - Music Businesses List #1 SF Retail - Public SF Retail - Private SF- …" at bounding box center [168, 432] width 207 height 569
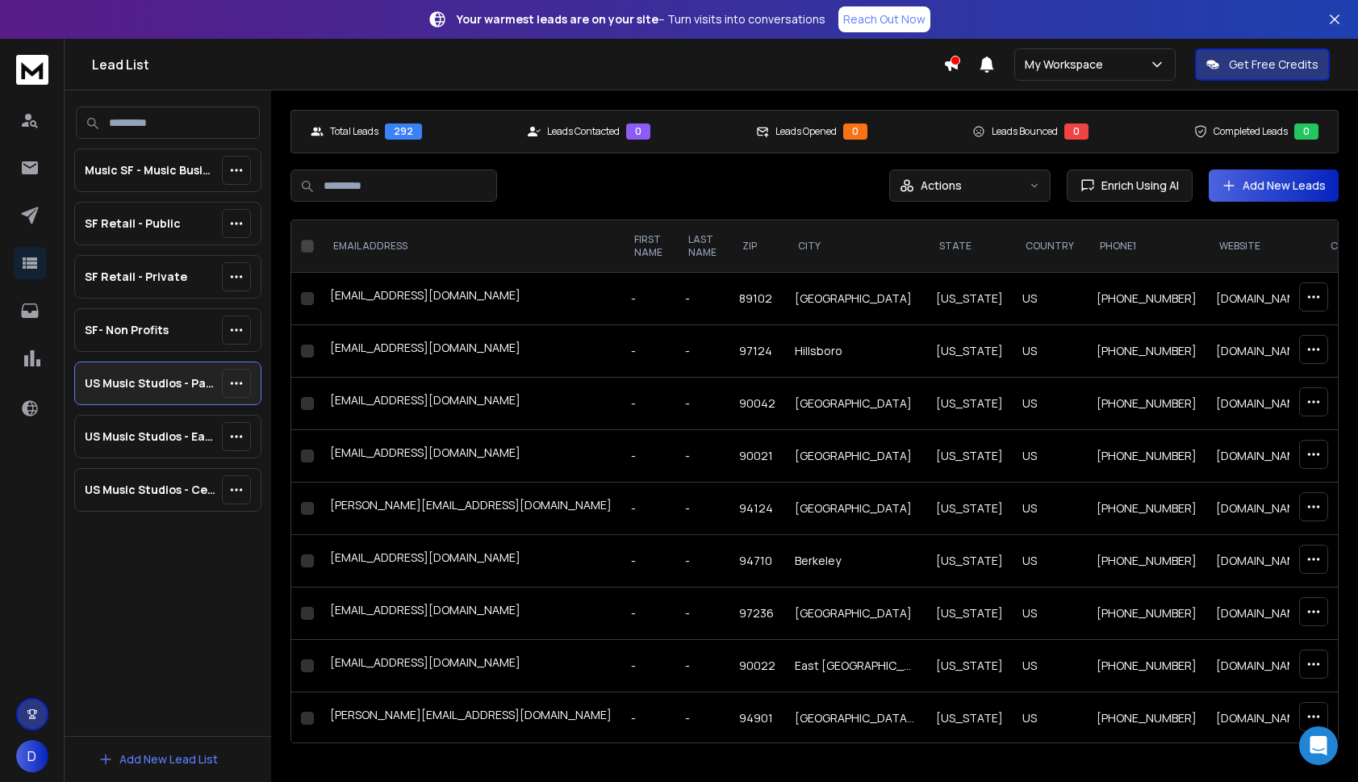
click at [148, 494] on p "US Music Studios - Central Standard Time" at bounding box center [150, 490] width 131 height 16
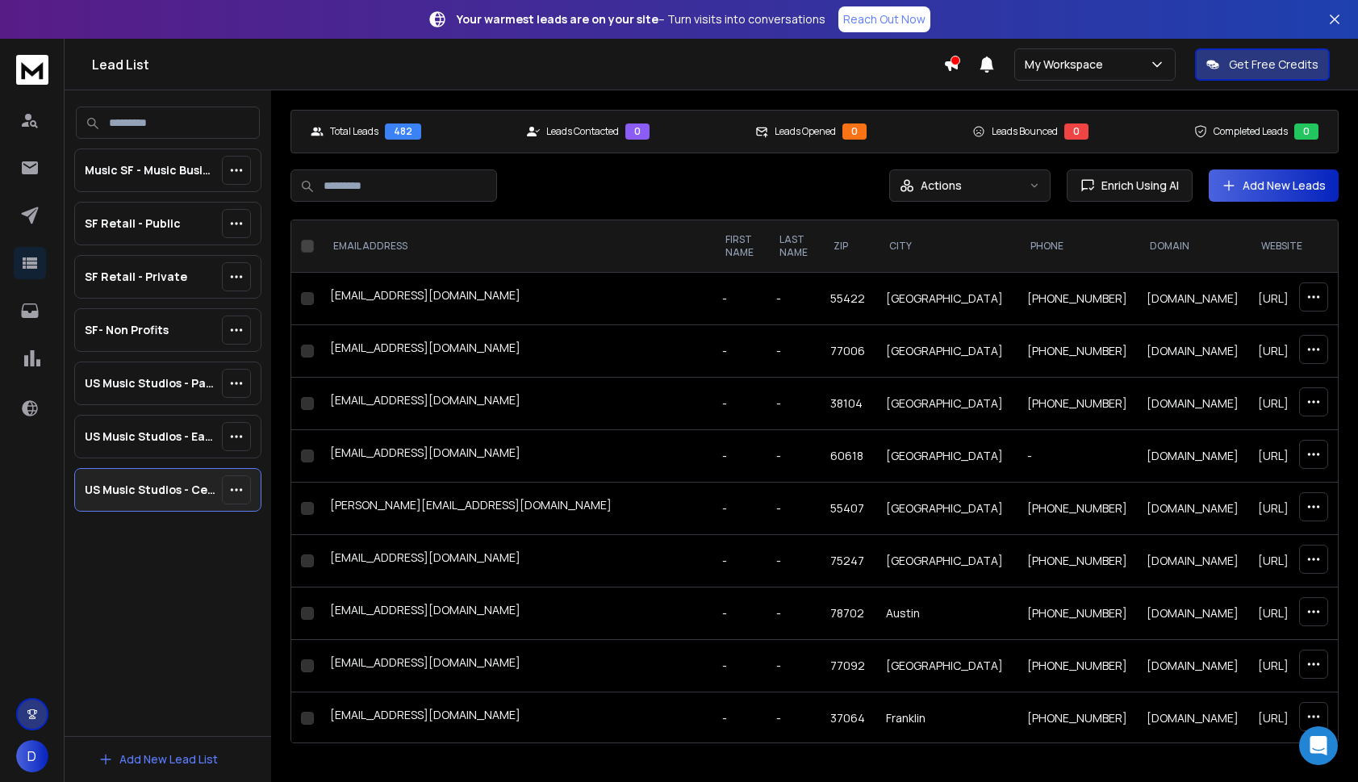
click at [242, 490] on icon "button" at bounding box center [236, 490] width 15 height 15
click at [215, 526] on p "Edit List Name" at bounding box center [195, 524] width 77 height 16
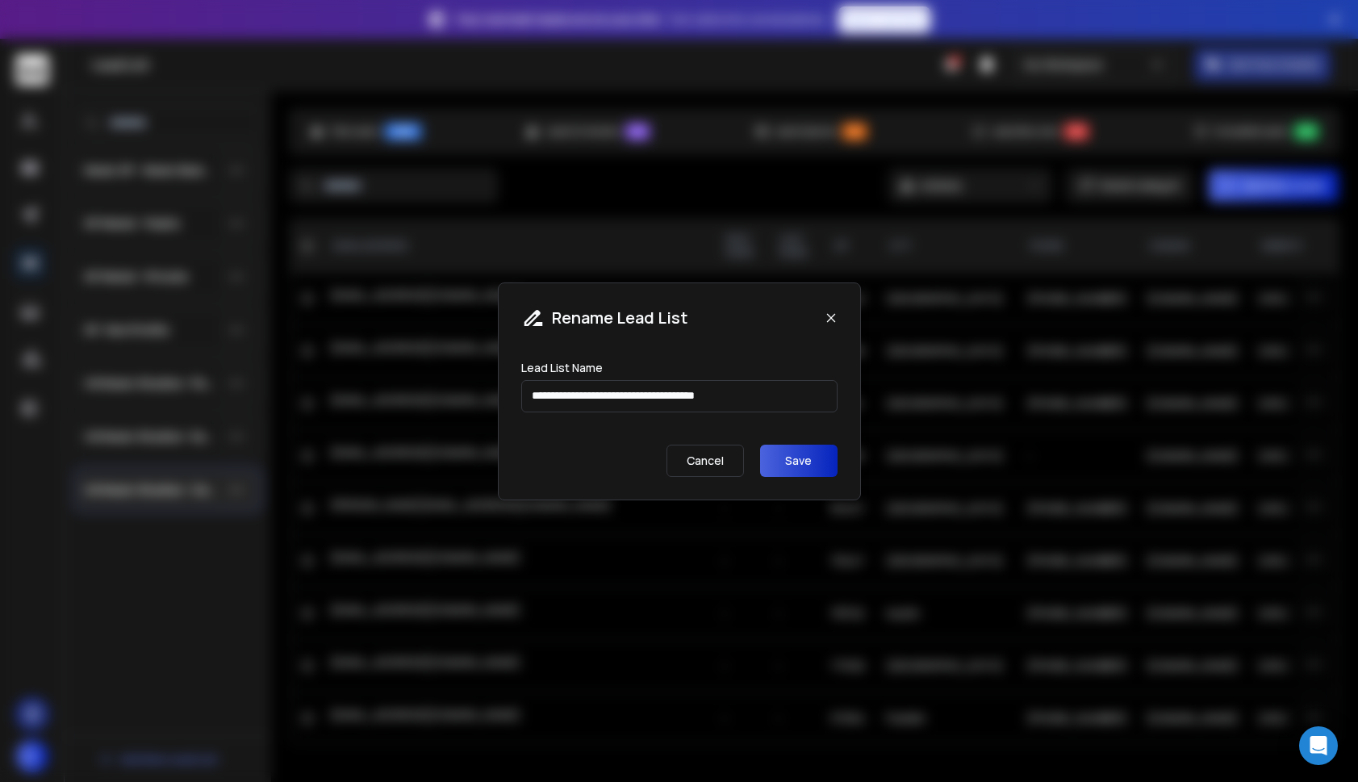
click at [658, 413] on form "**********" at bounding box center [679, 419] width 316 height 115
click at [651, 402] on input "**********" at bounding box center [679, 396] width 316 height 32
click at [722, 462] on p "Cancel" at bounding box center [704, 461] width 77 height 32
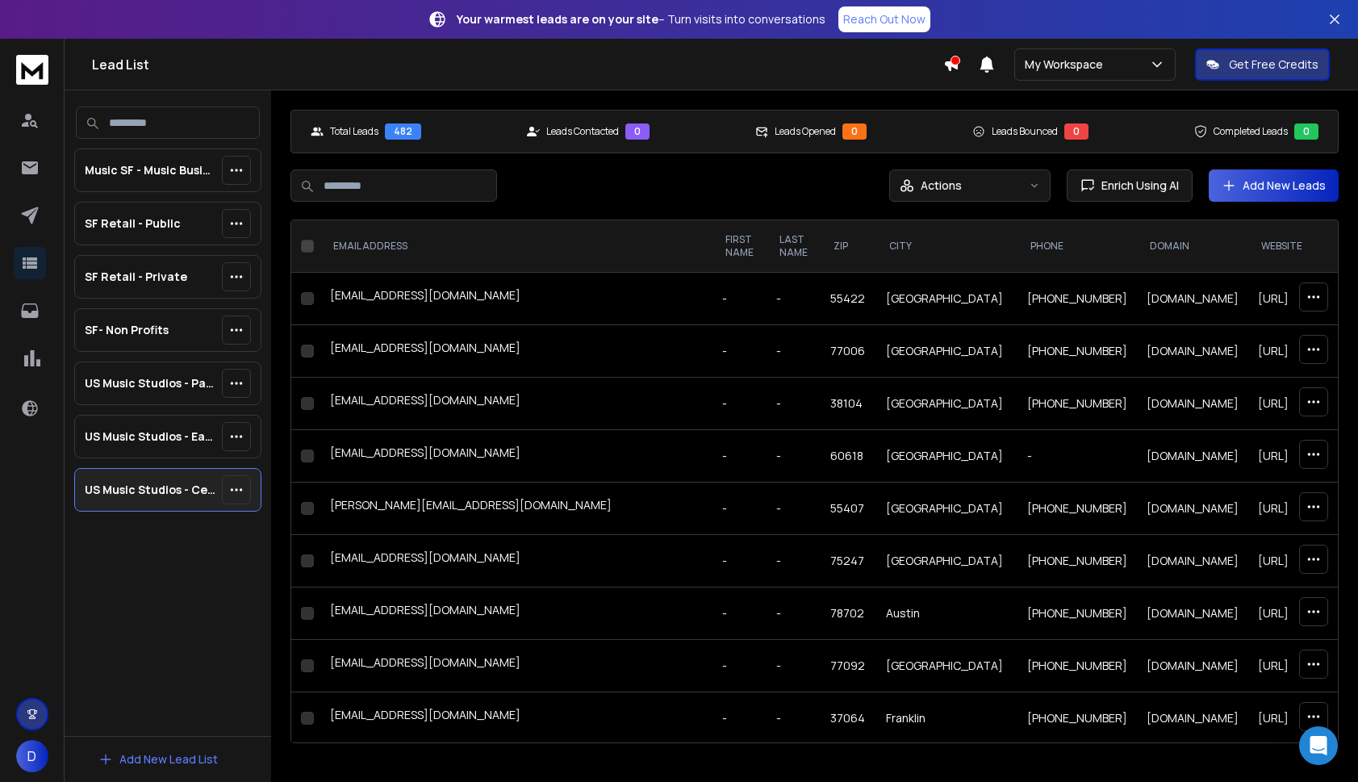
click at [172, 758] on button "Add New Lead List" at bounding box center [158, 759] width 145 height 32
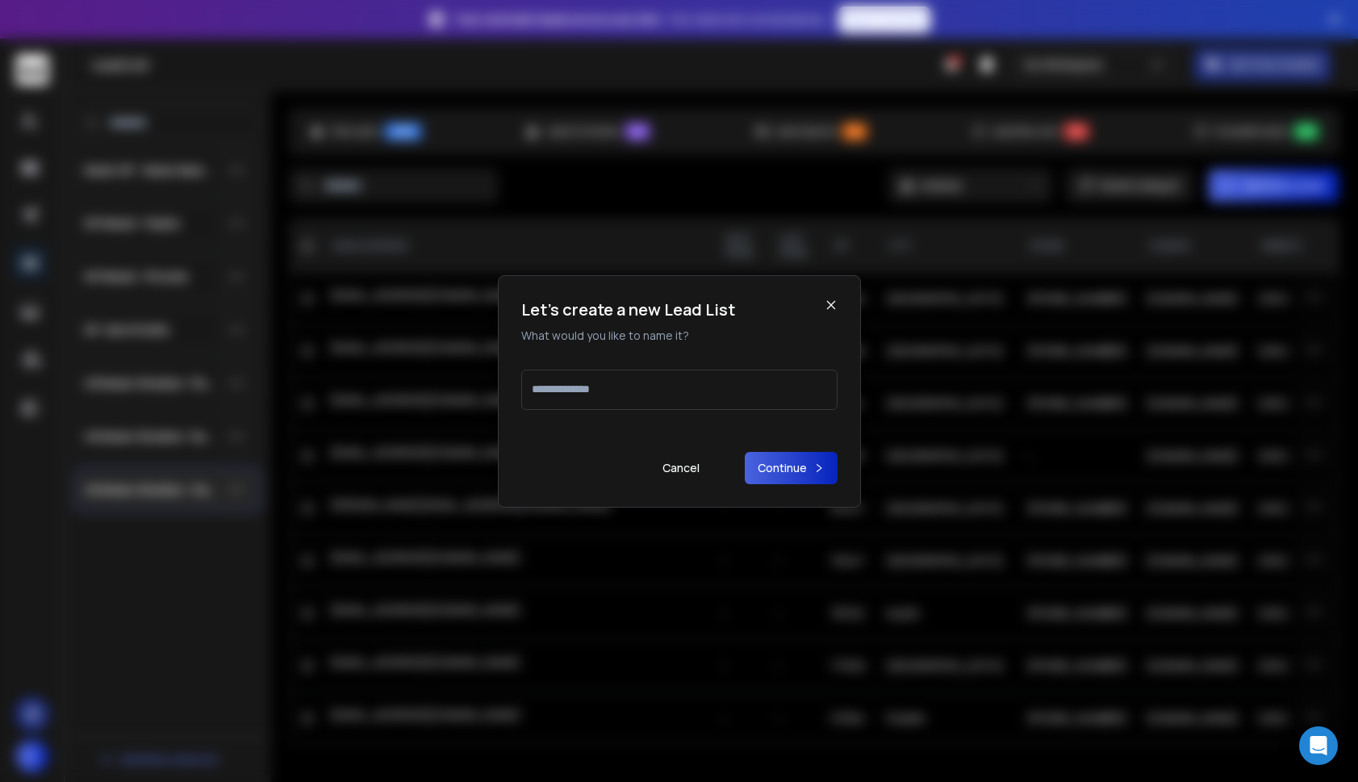
click at [595, 376] on input at bounding box center [679, 390] width 316 height 40
paste input "**********"
type input "**********"
click at [664, 466] on button "Cancel" at bounding box center [681, 468] width 63 height 32
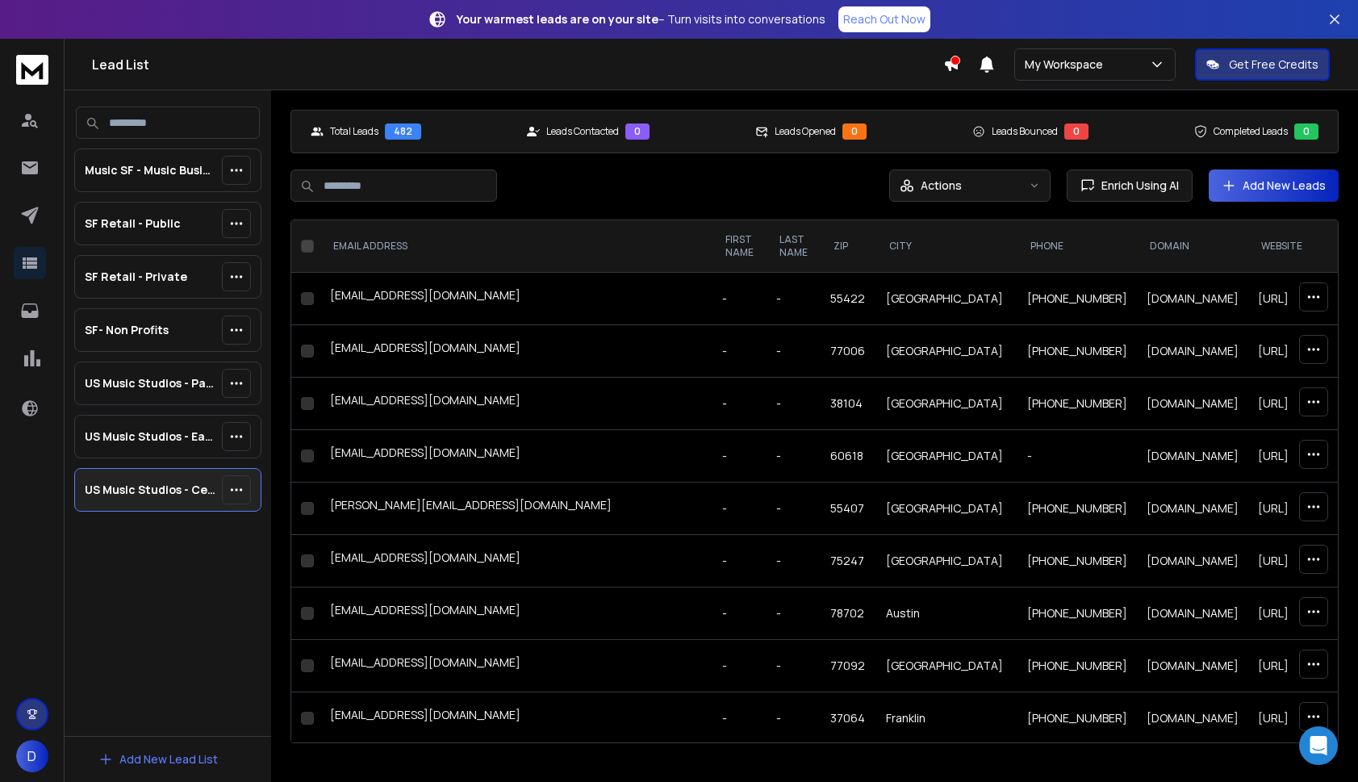
click at [147, 768] on button "Add New Lead List" at bounding box center [158, 759] width 145 height 32
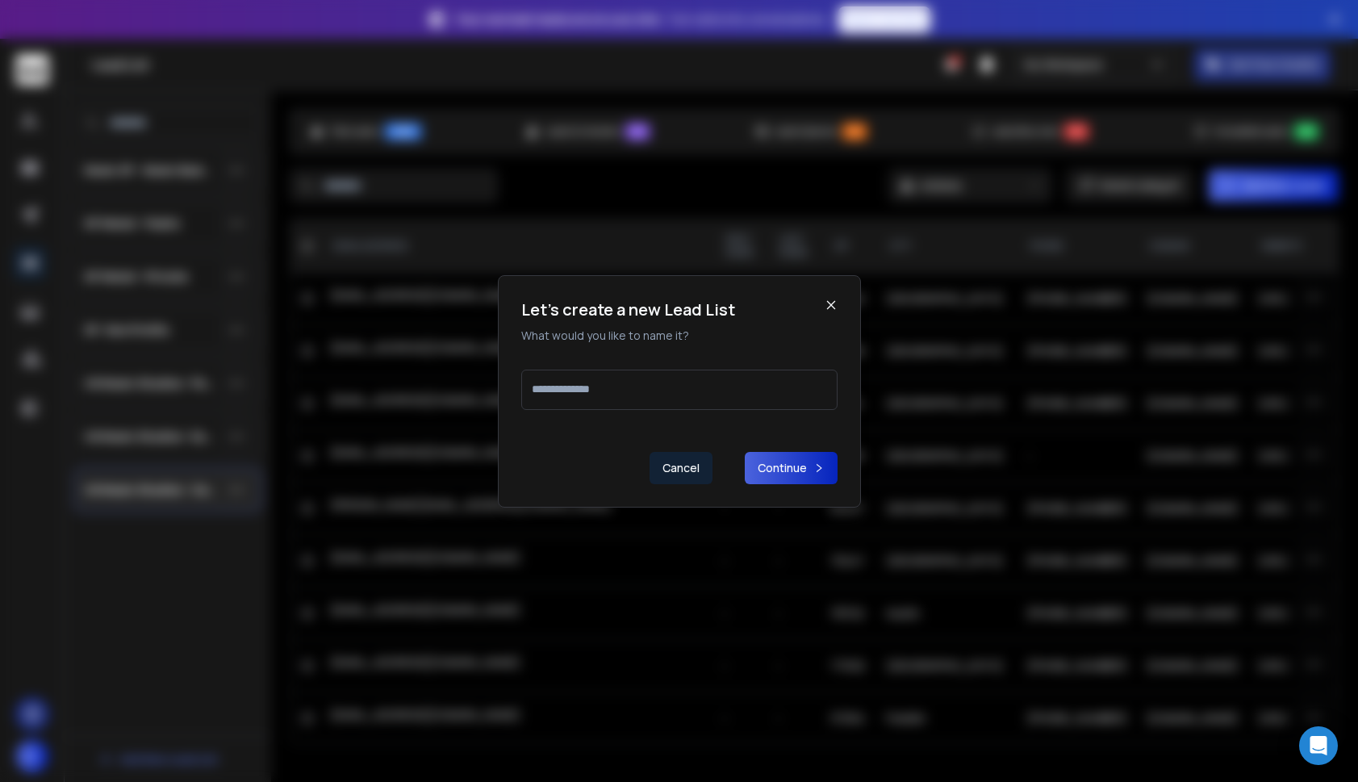
click at [676, 463] on button "Cancel" at bounding box center [681, 468] width 63 height 32
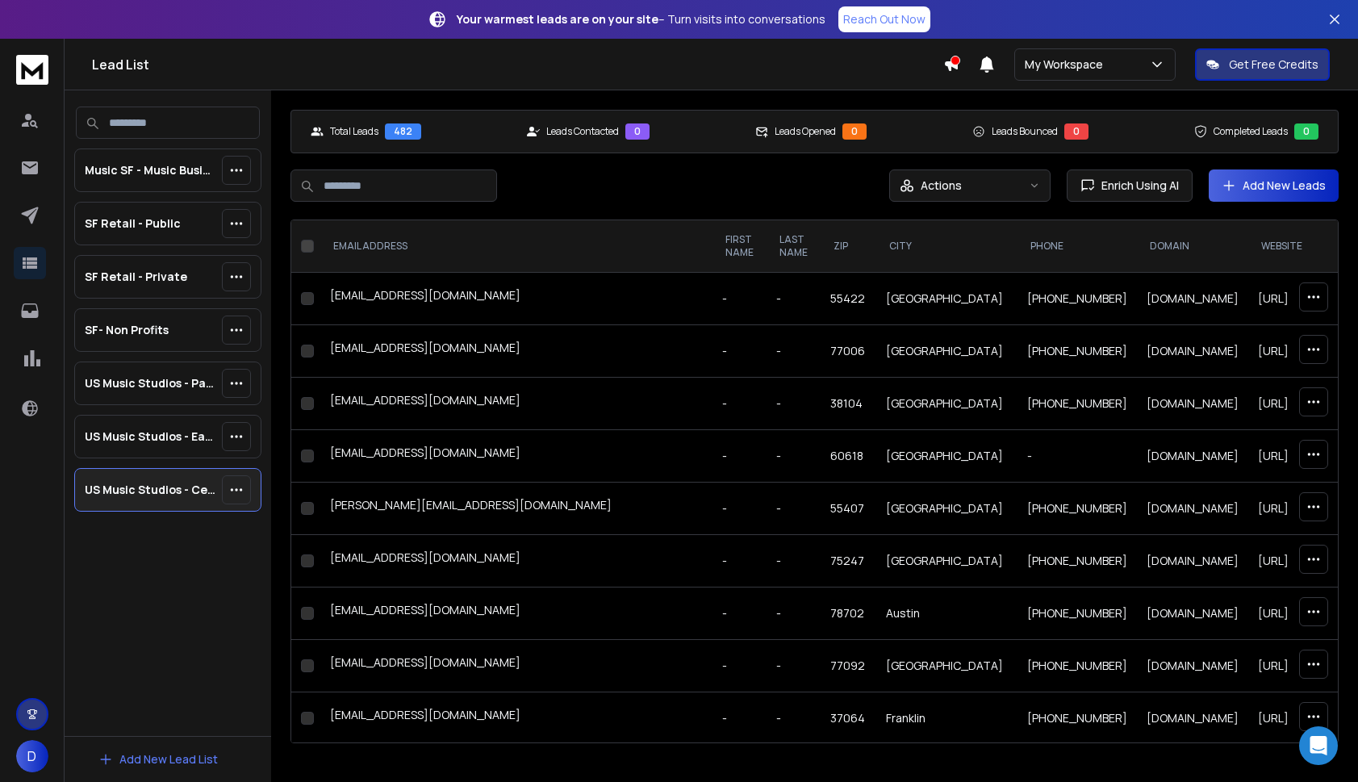
click at [225, 479] on button "button" at bounding box center [236, 489] width 29 height 29
click at [190, 525] on p "Edit List Name" at bounding box center [195, 524] width 77 height 16
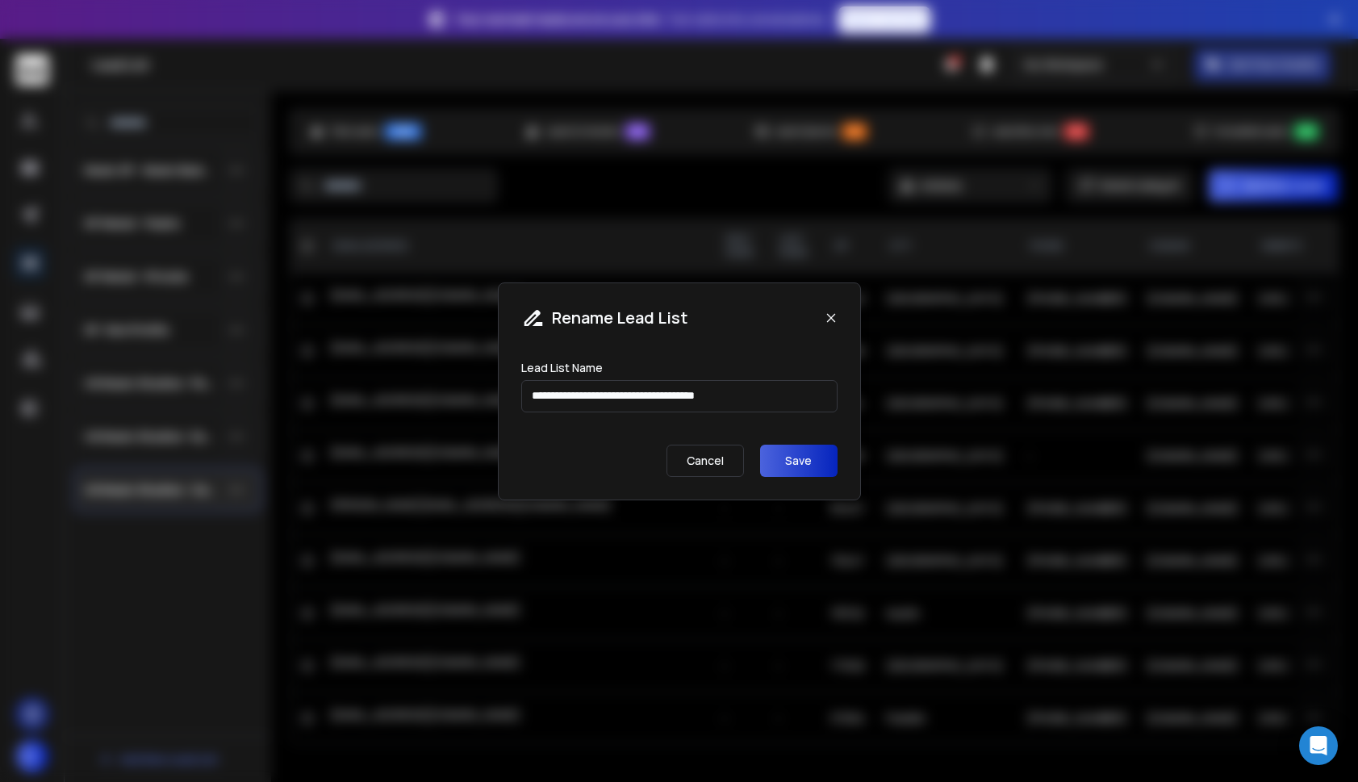
click at [582, 395] on input "**********" at bounding box center [679, 396] width 316 height 32
click at [687, 462] on p "Cancel" at bounding box center [704, 461] width 77 height 32
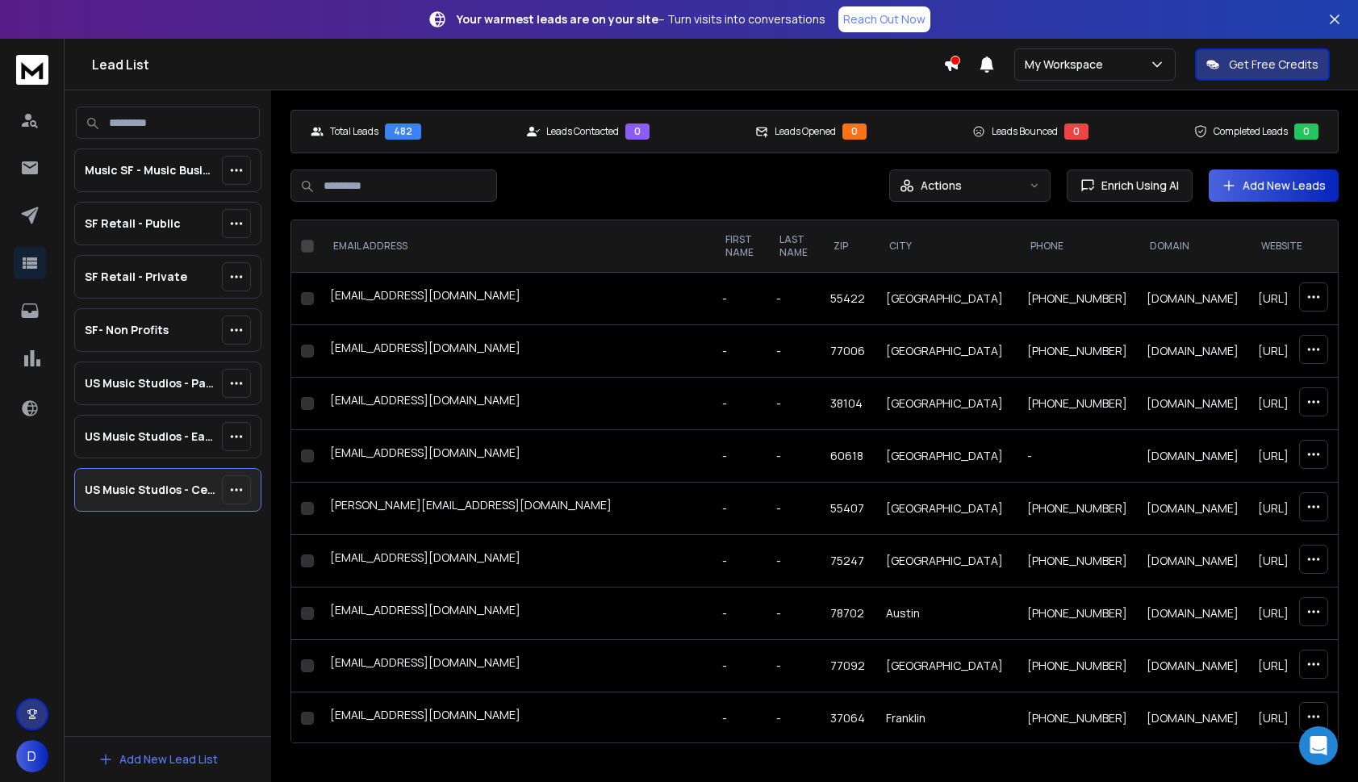
click at [115, 741] on div "Add New Lead List" at bounding box center [168, 759] width 207 height 46
click at [172, 754] on button "Add New Lead List" at bounding box center [158, 759] width 145 height 32
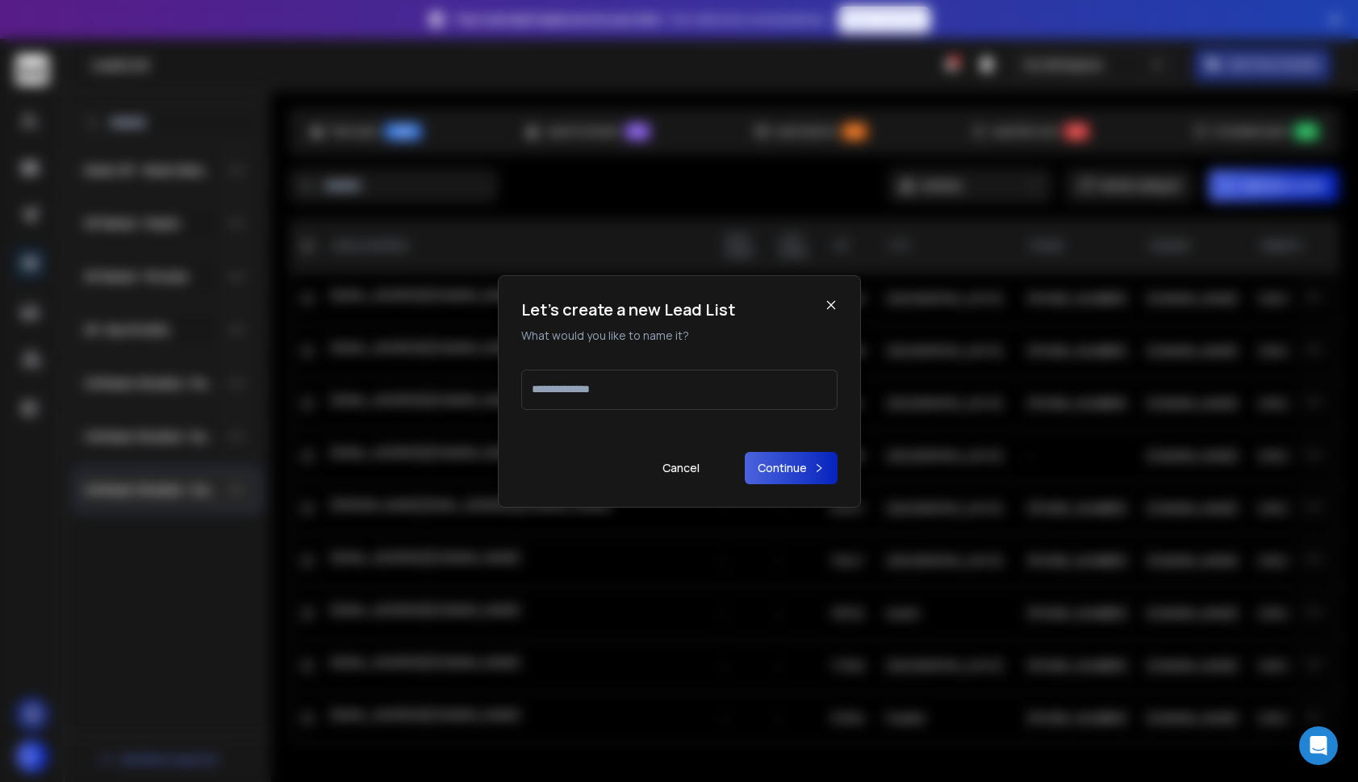
click at [646, 378] on input at bounding box center [679, 390] width 316 height 40
paste input "**********"
click at [663, 388] on input "**********" at bounding box center [679, 390] width 316 height 40
click at [687, 388] on input "**********" at bounding box center [679, 390] width 316 height 40
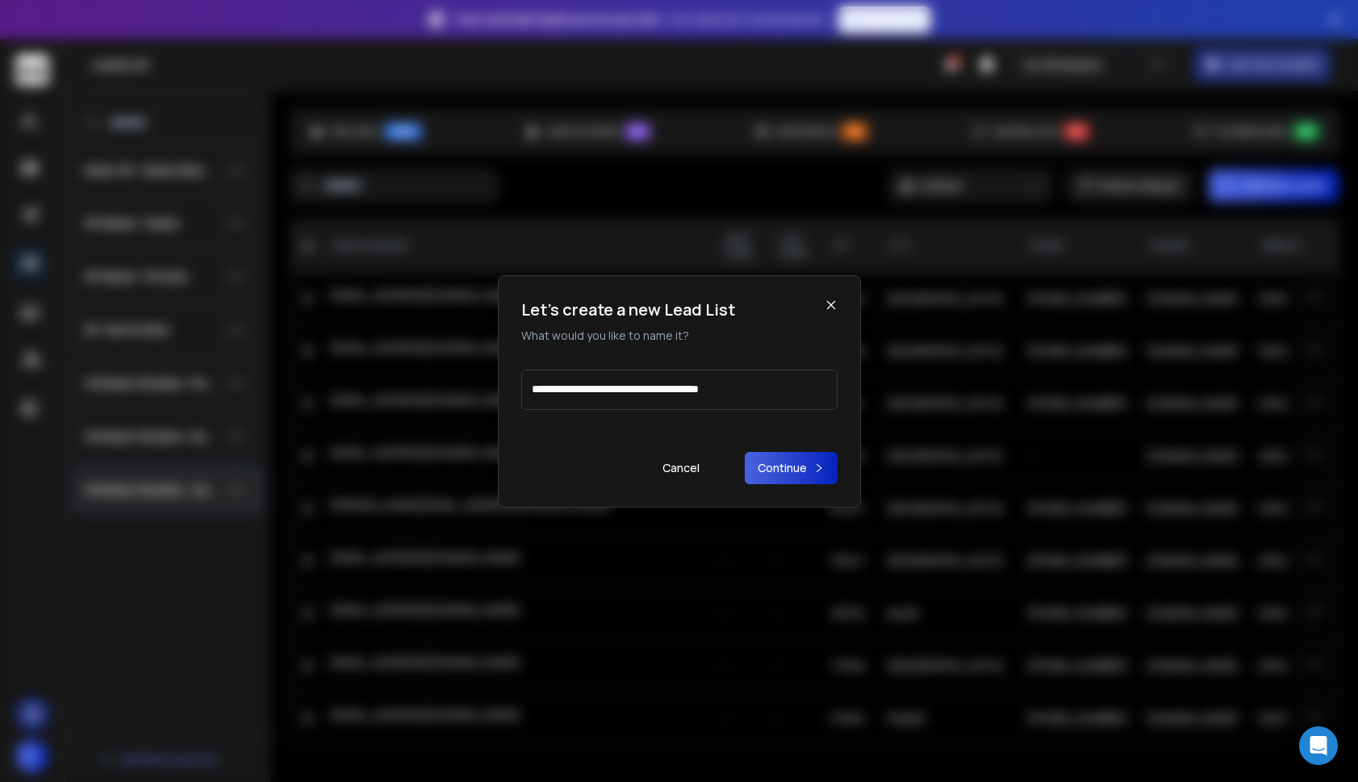
type input "**********"
click at [758, 453] on button "Continue" at bounding box center [791, 468] width 93 height 32
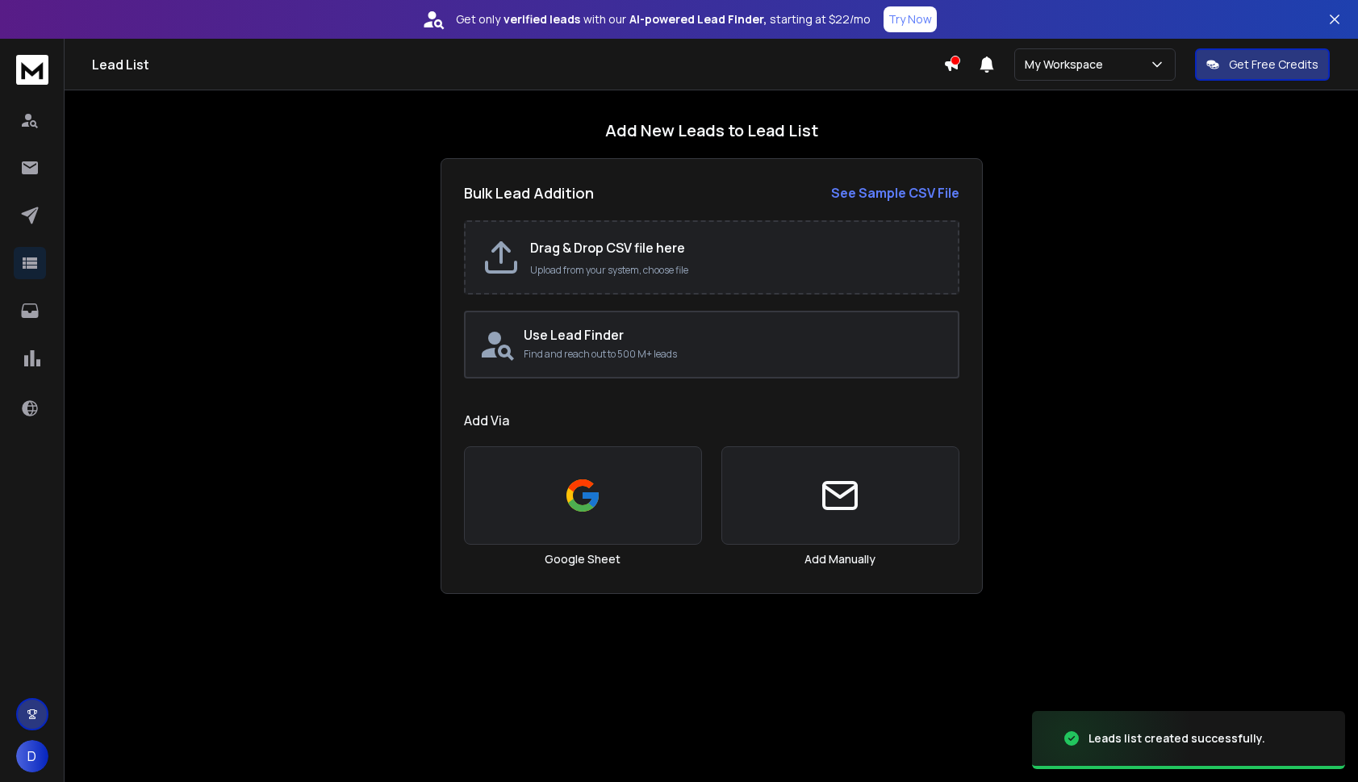
click at [562, 265] on p "Upload from your system, choose file" at bounding box center [736, 270] width 412 height 13
type input "**********"
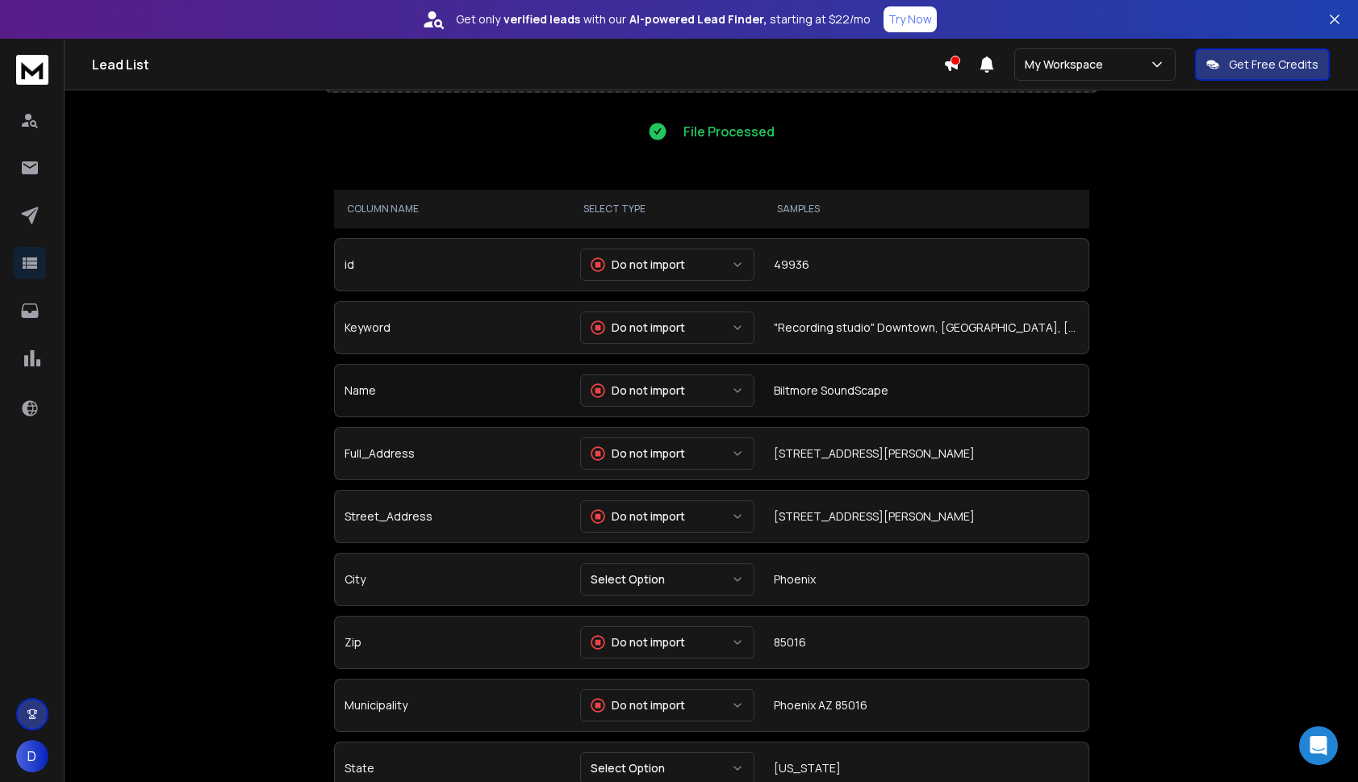
scroll to position [290, 0]
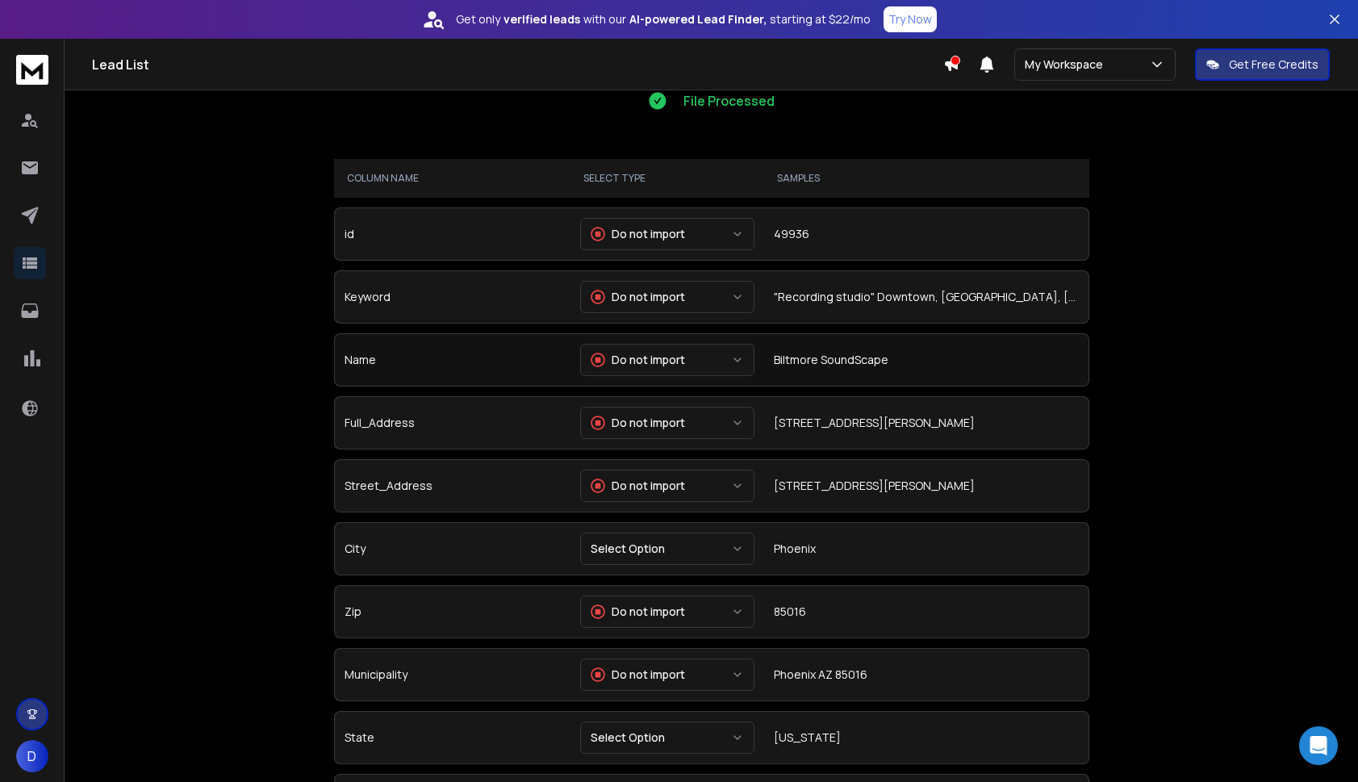
click at [656, 350] on button "Do not import" at bounding box center [667, 360] width 174 height 32
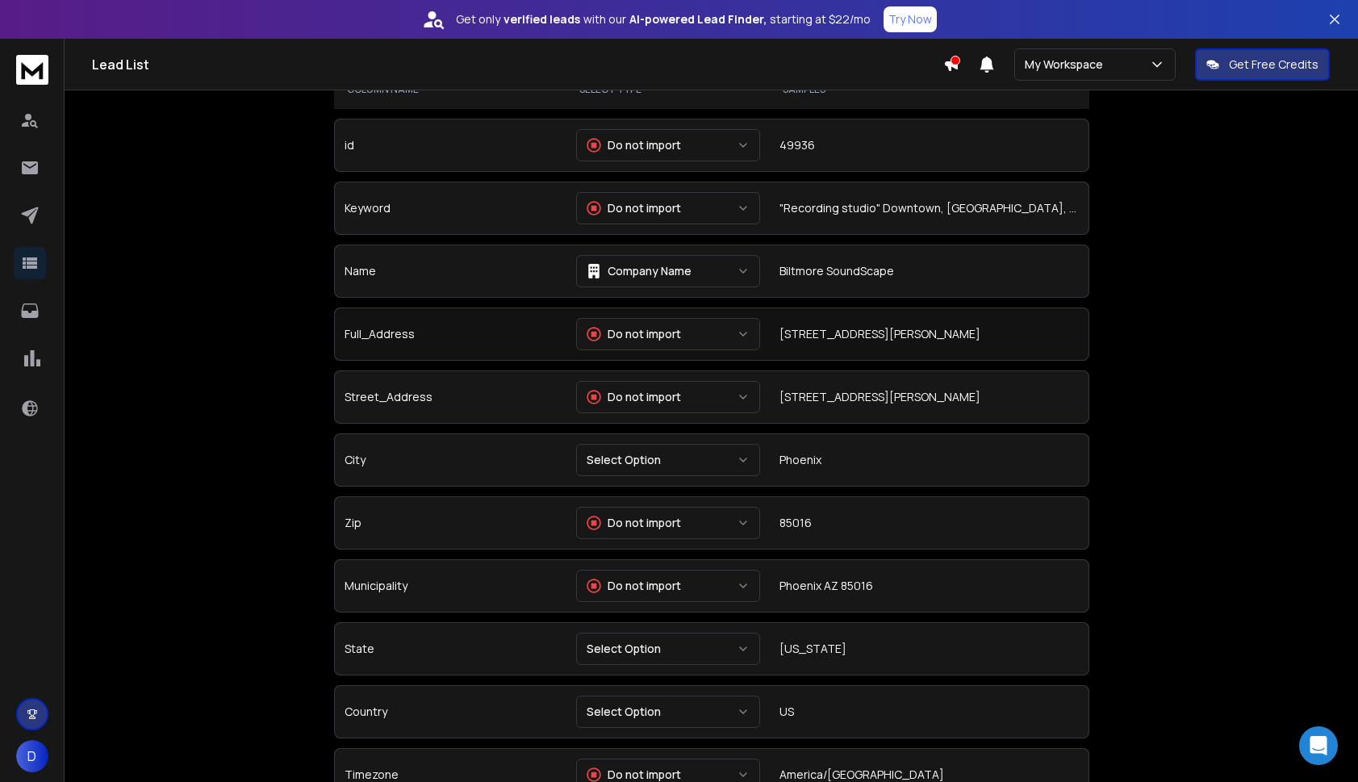
scroll to position [435, 0]
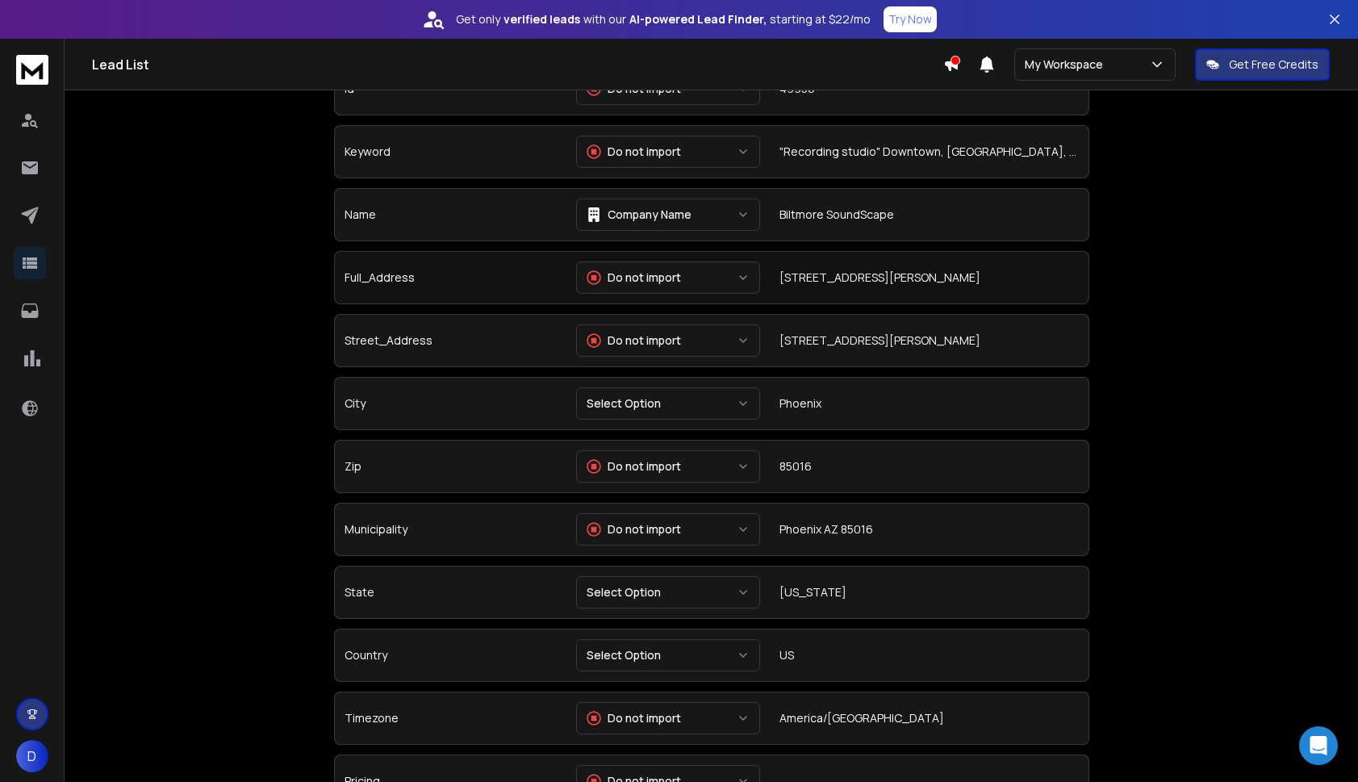
click at [633, 285] on div "Do not import" at bounding box center [634, 278] width 94 height 16
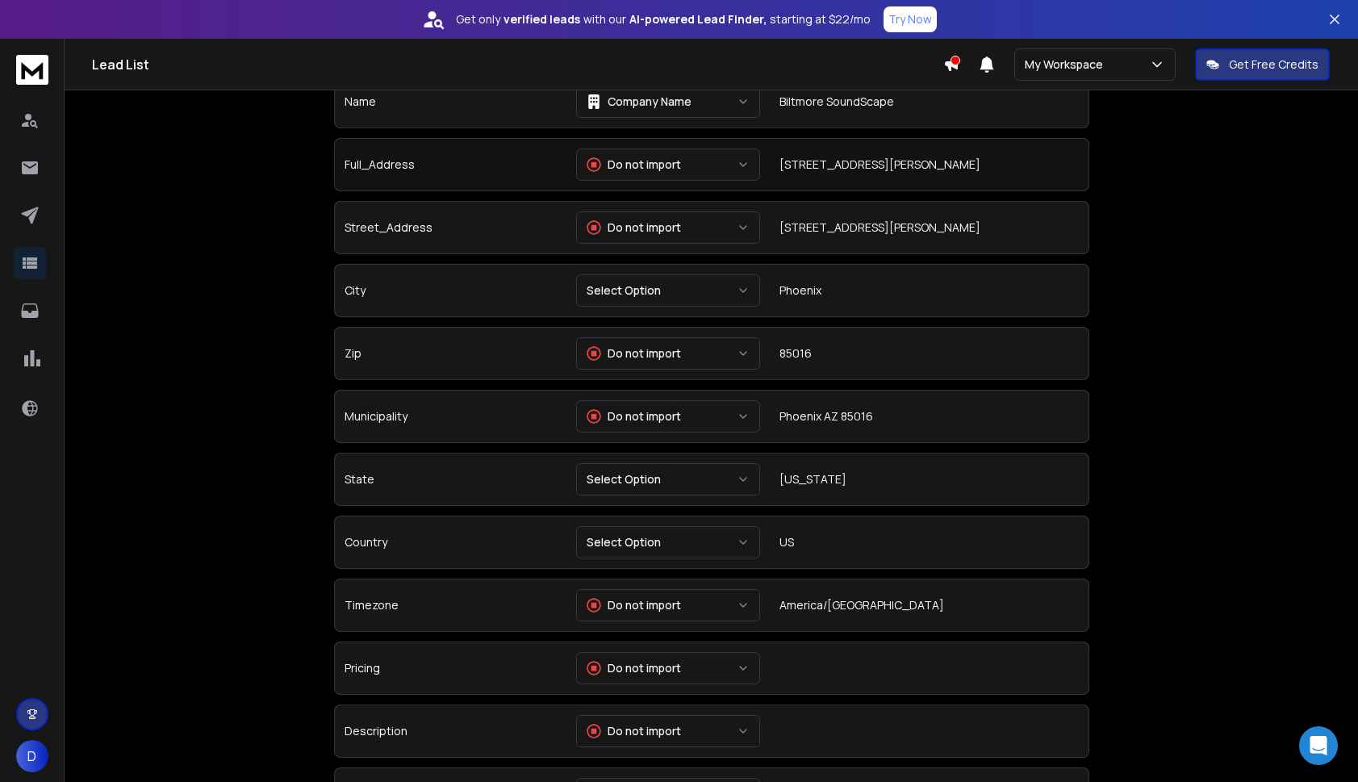
click at [635, 182] on td "Do not import" at bounding box center [667, 164] width 203 height 53
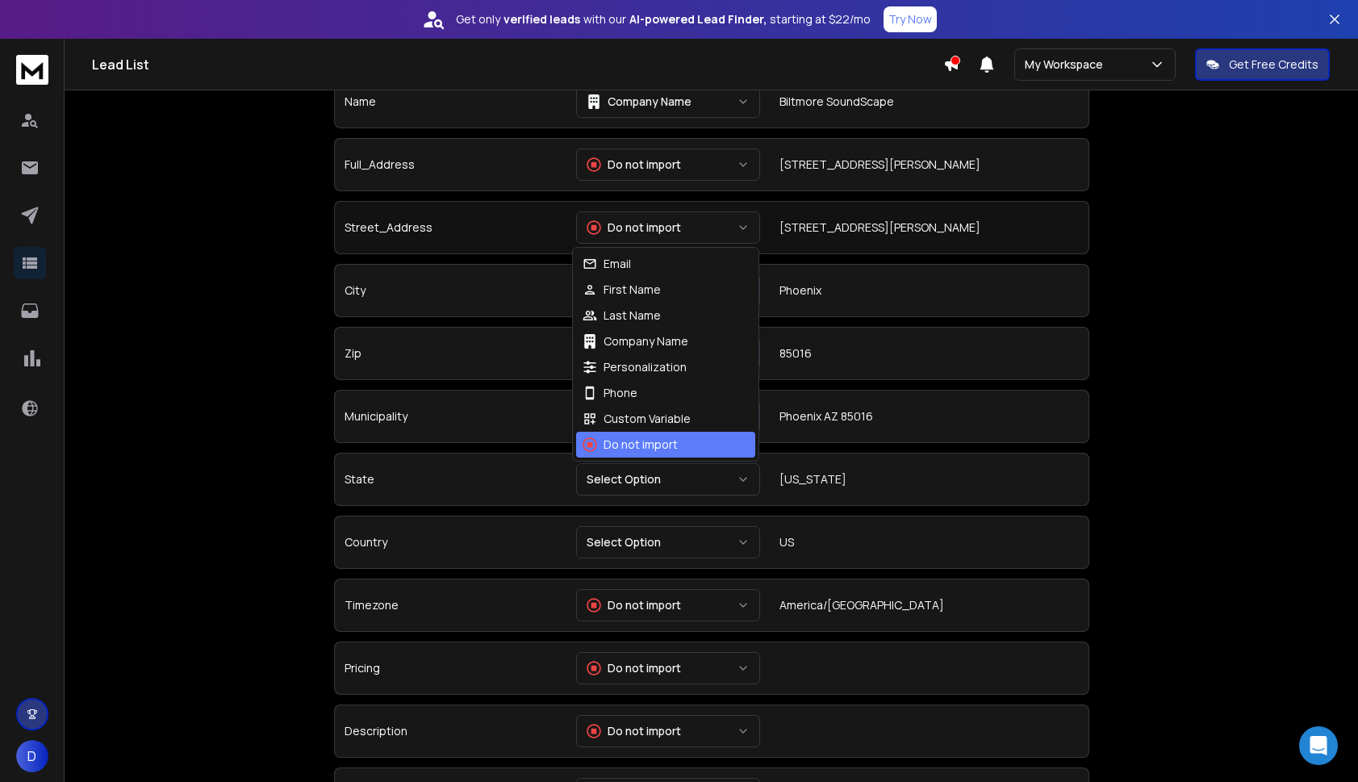
click at [616, 221] on div "Do not import" at bounding box center [634, 227] width 94 height 16
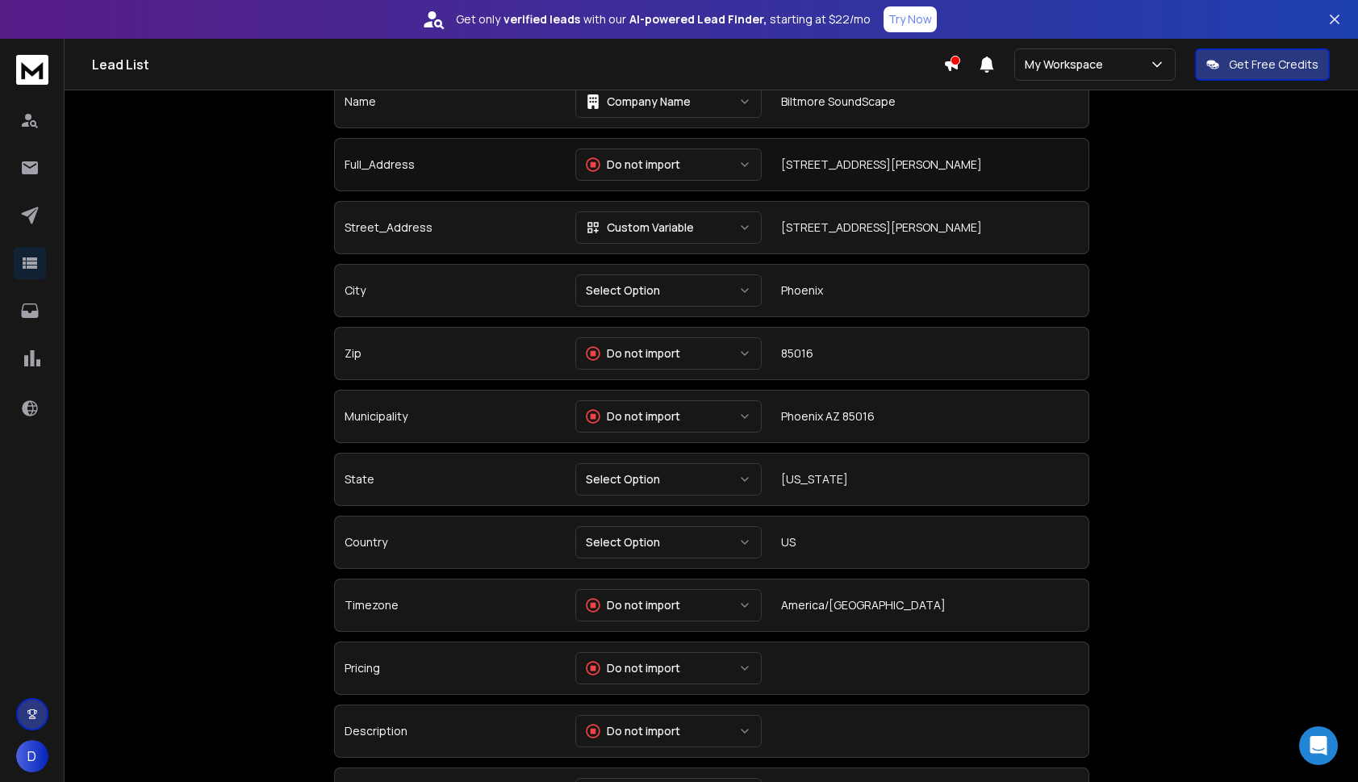
click at [631, 168] on div "Do not import" at bounding box center [633, 165] width 94 height 16
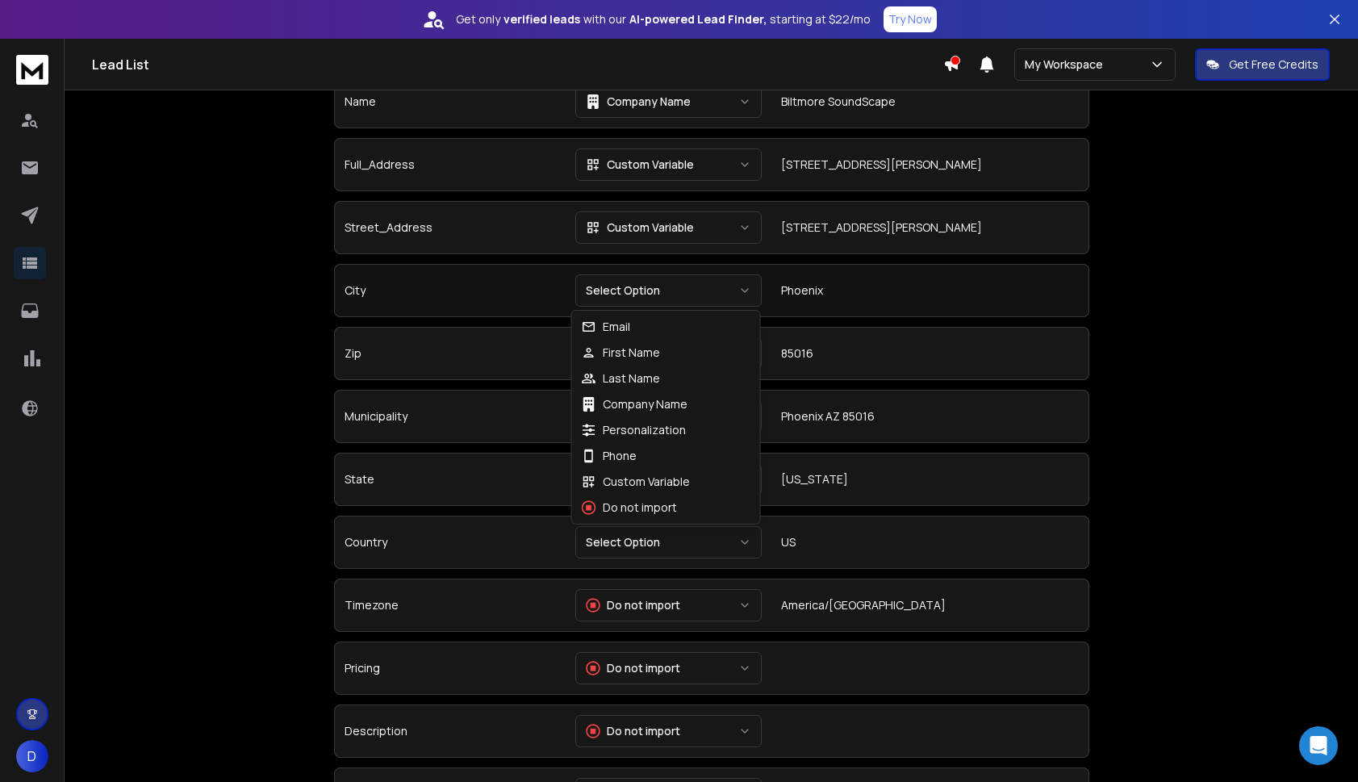
click at [635, 283] on button "Select Option" at bounding box center [668, 290] width 186 height 32
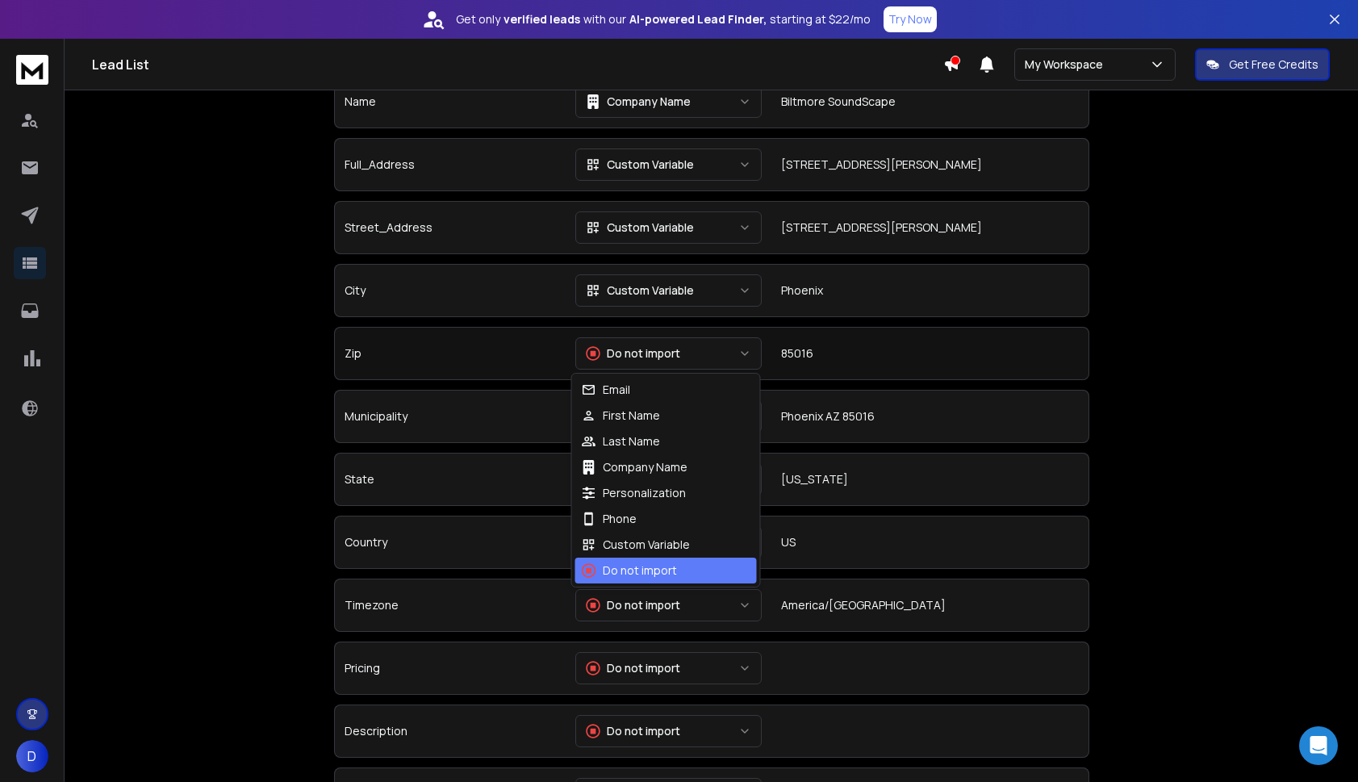
click at [628, 357] on div "Do not import" at bounding box center [633, 353] width 94 height 16
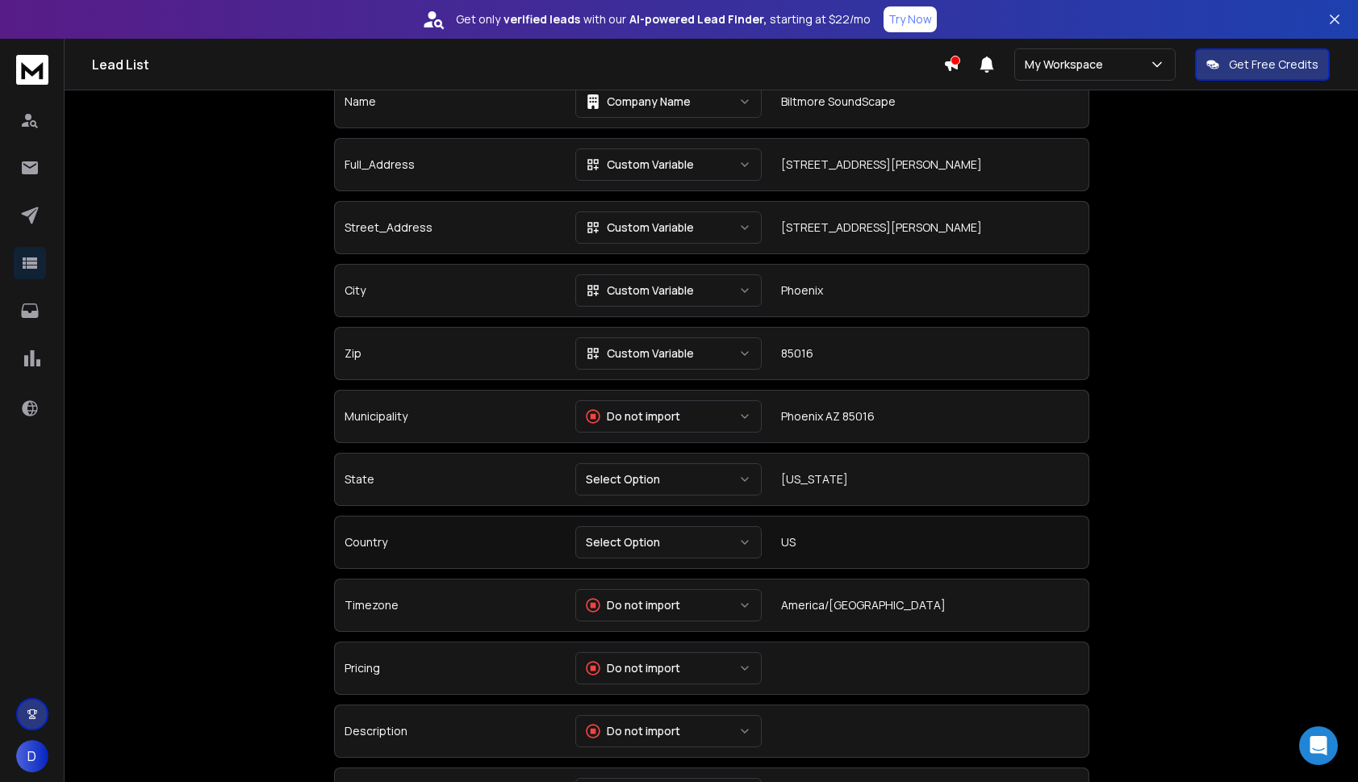
scroll to position [587, 0]
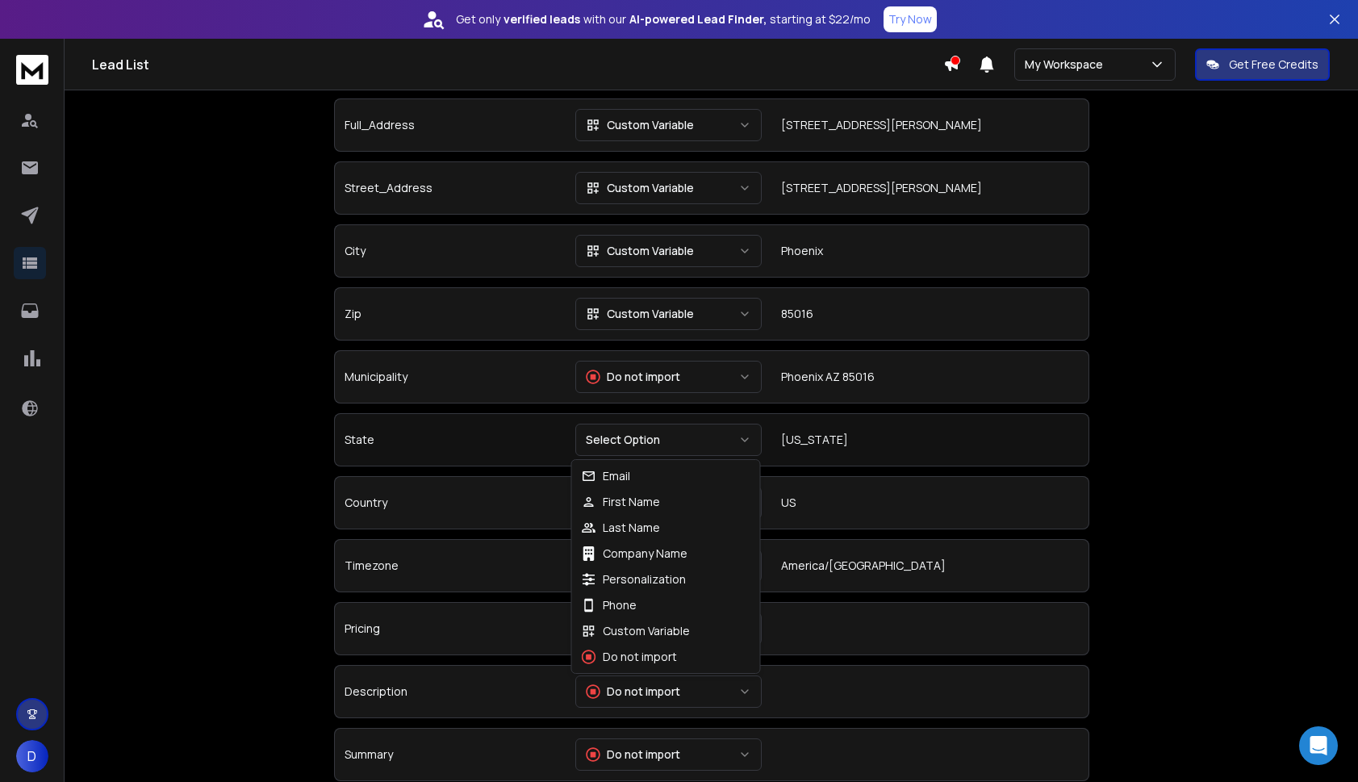
click at [627, 449] on button "Select Option" at bounding box center [668, 440] width 186 height 32
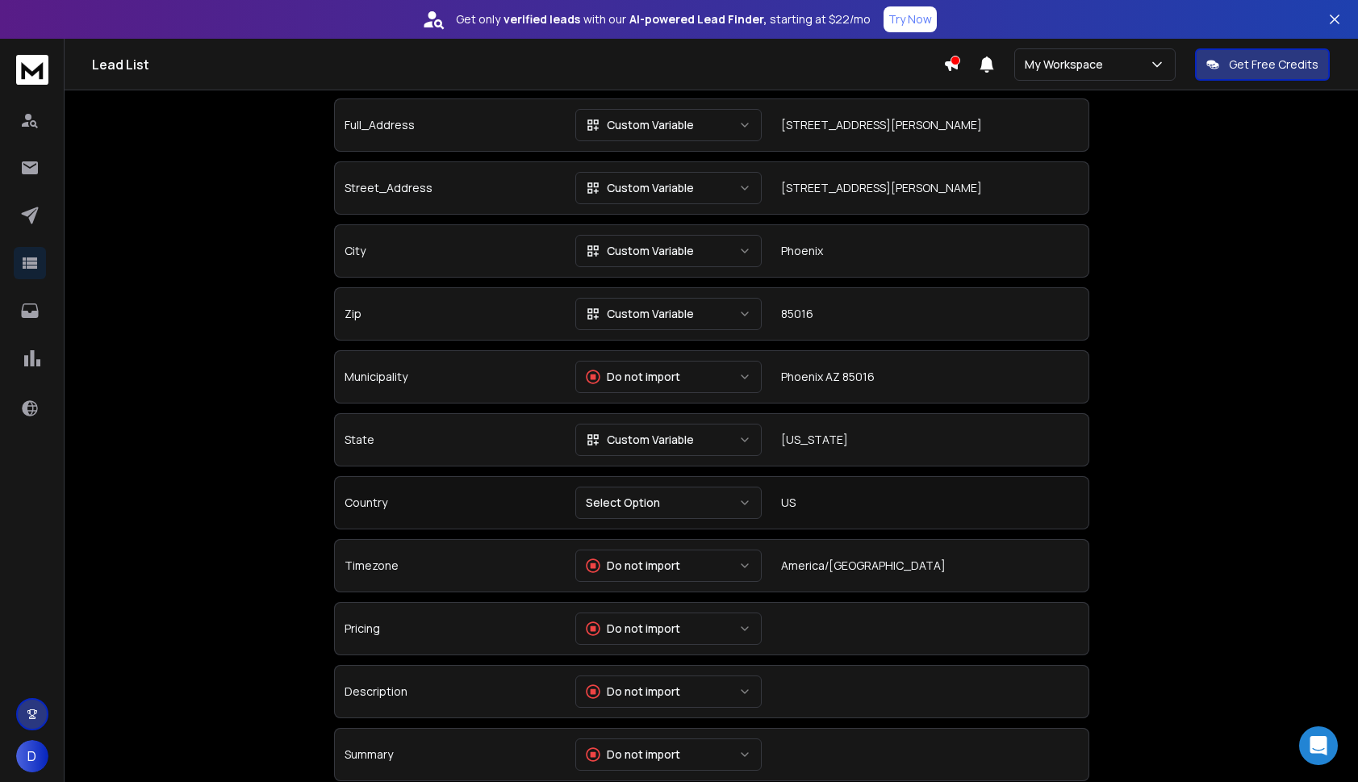
click at [609, 509] on button "Select Option" at bounding box center [668, 503] width 186 height 32
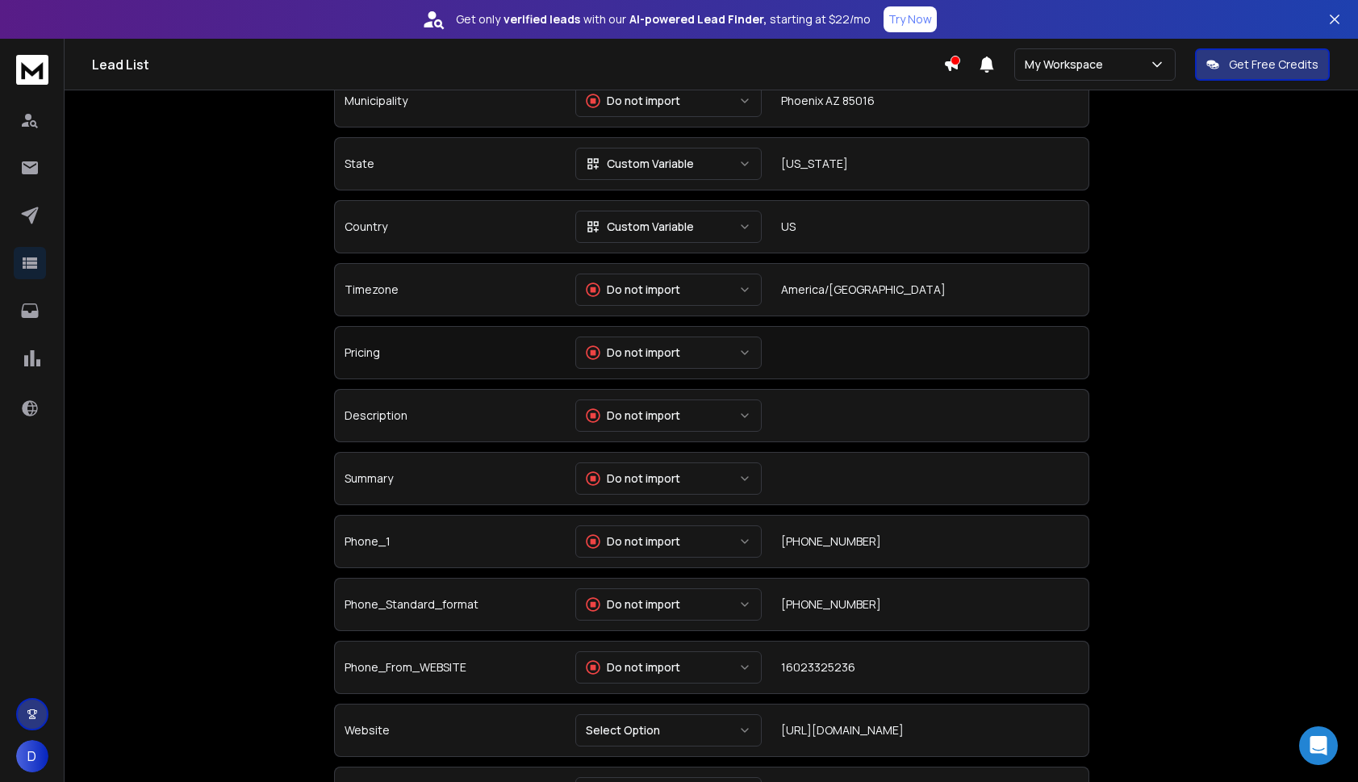
scroll to position [877, 0]
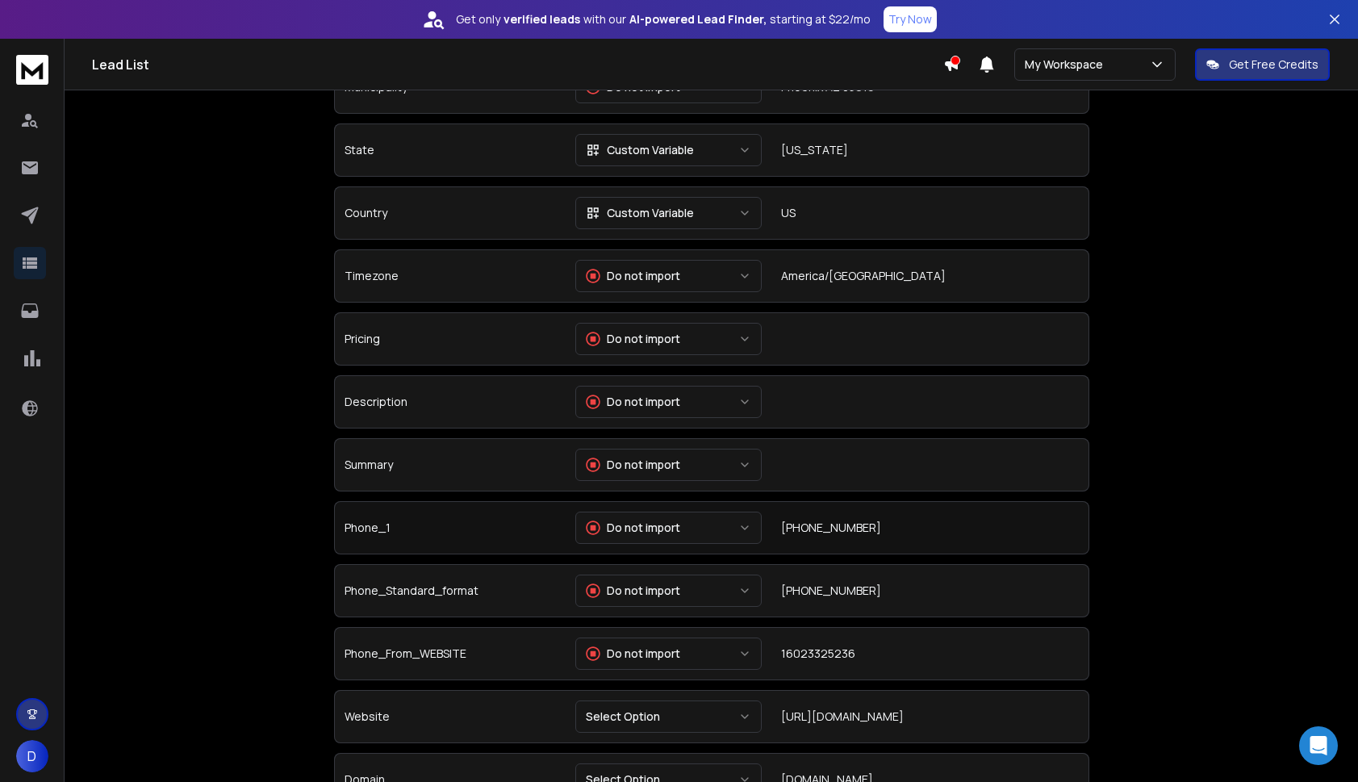
click at [612, 529] on div "Do not import" at bounding box center [633, 528] width 94 height 16
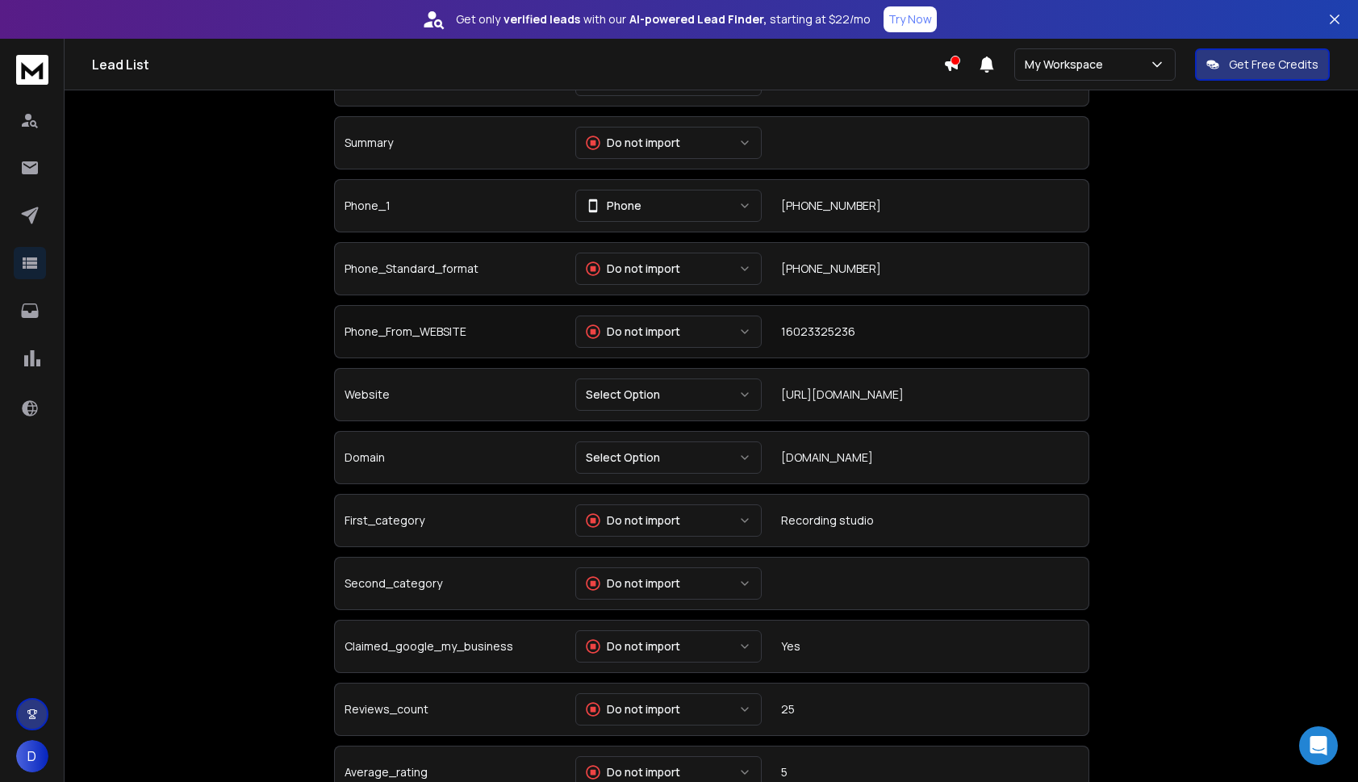
scroll to position [1261, 0]
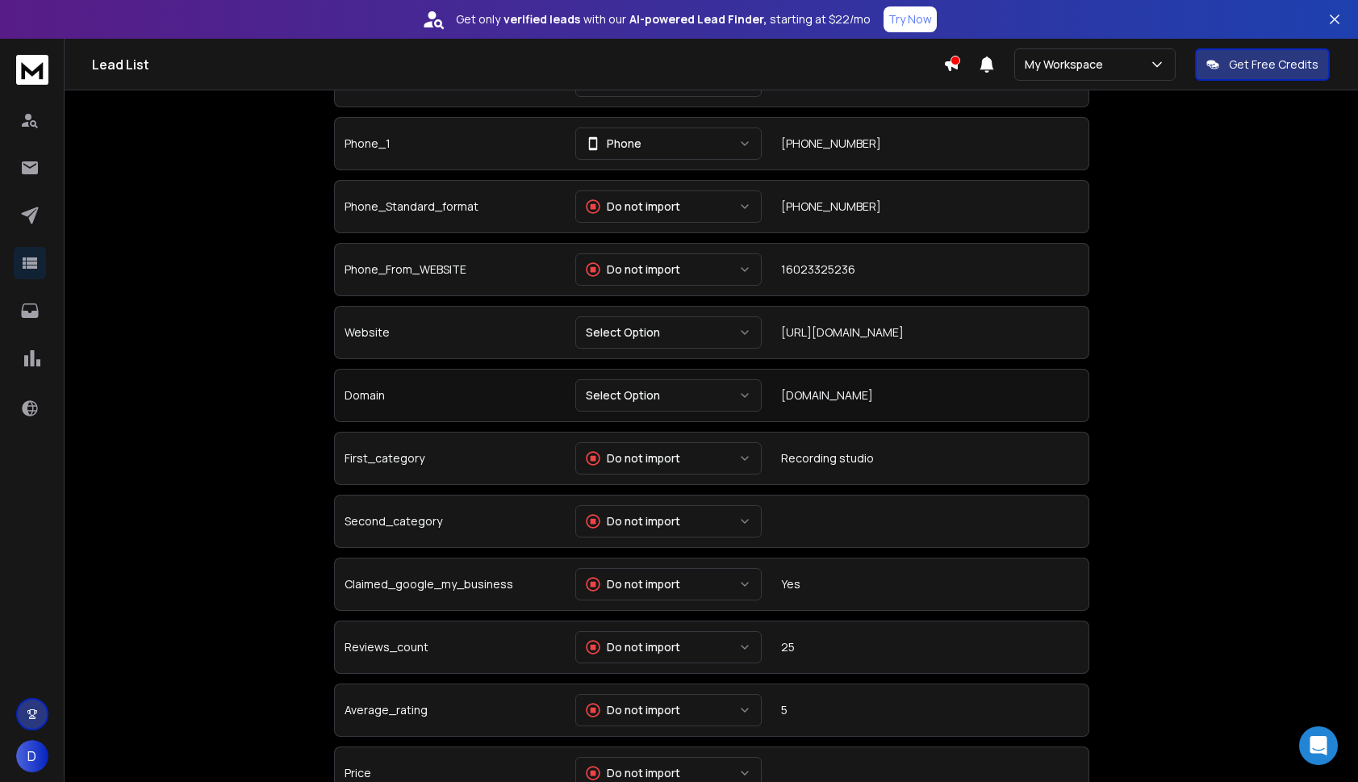
click at [629, 398] on button "Select Option" at bounding box center [668, 395] width 186 height 32
click at [652, 464] on div "Do not import" at bounding box center [633, 458] width 94 height 16
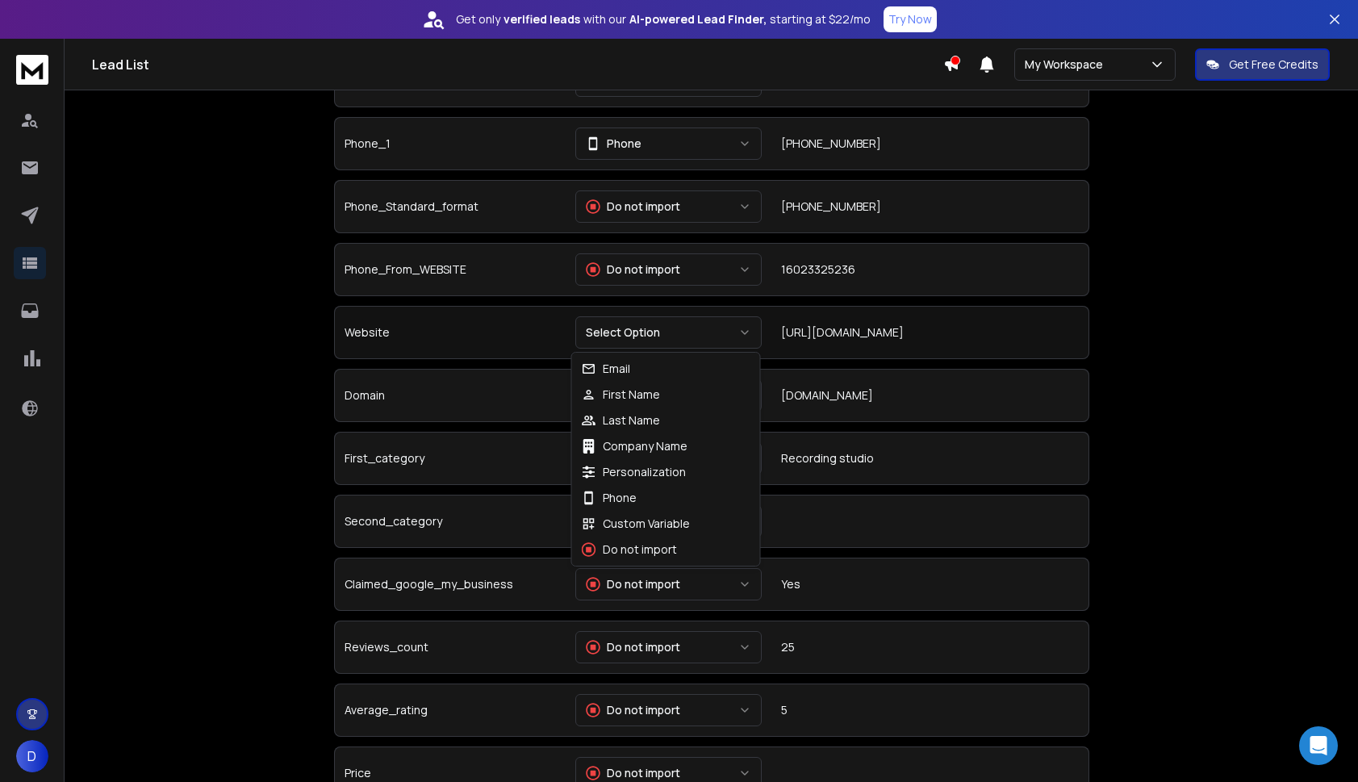
click at [647, 342] on button "Select Option" at bounding box center [668, 332] width 186 height 32
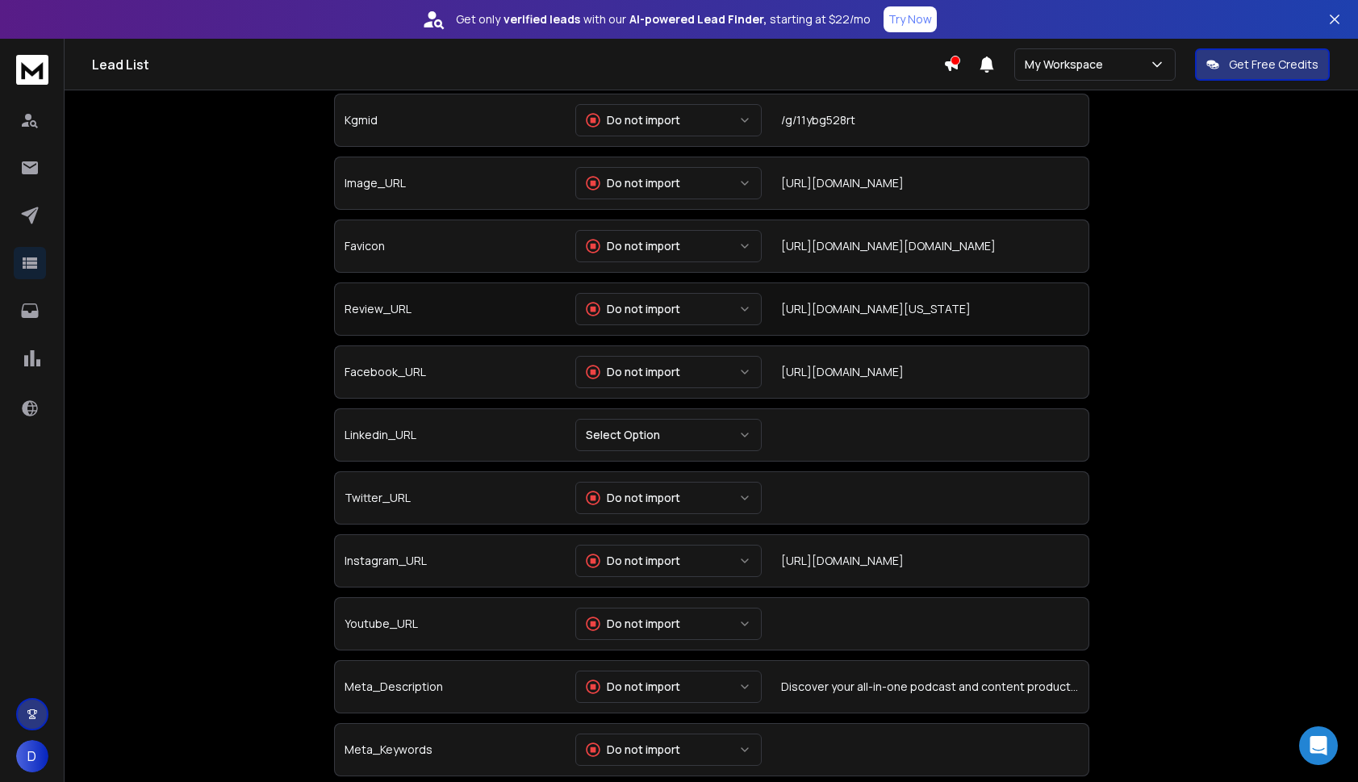
scroll to position [3086, 0]
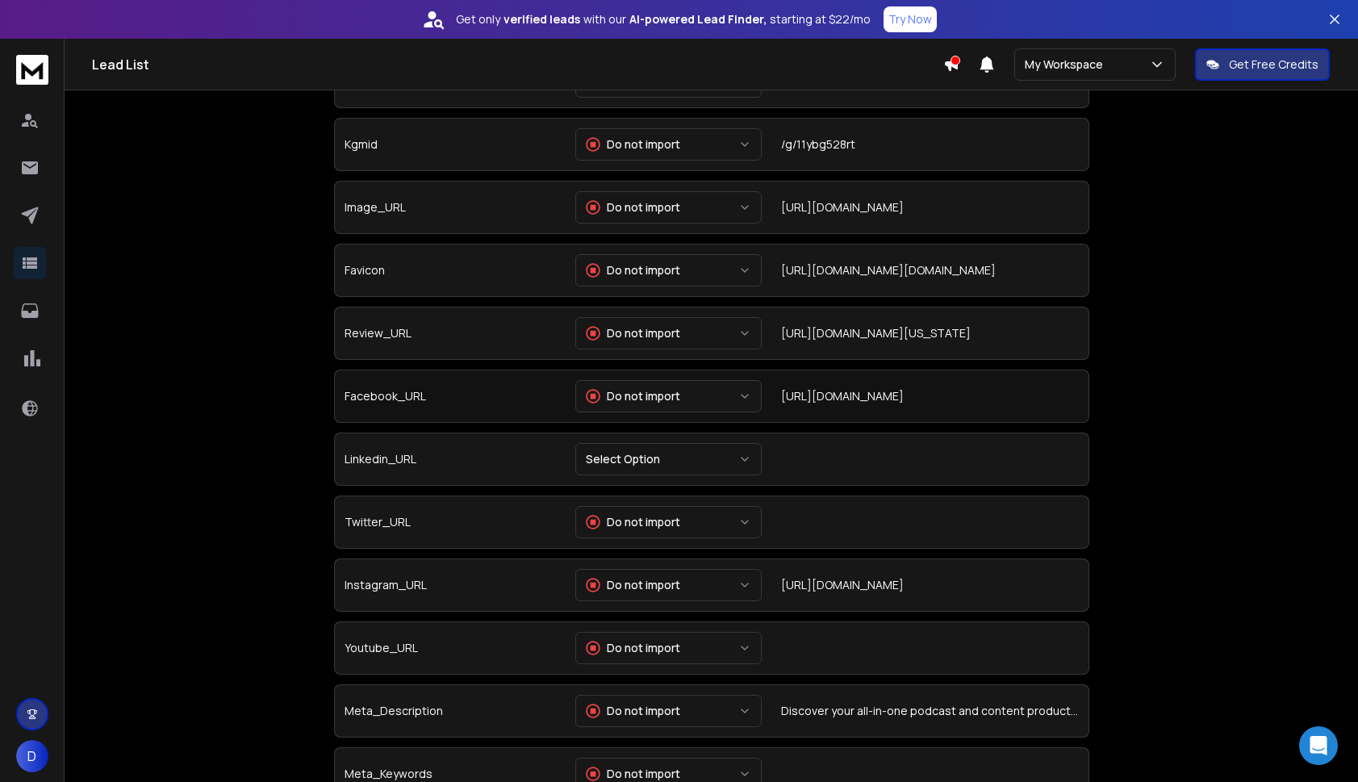
click at [641, 394] on div "Do not import" at bounding box center [633, 396] width 94 height 16
click at [642, 467] on button "Select Option" at bounding box center [668, 459] width 186 height 32
click at [624, 528] on div "Do not import" at bounding box center [633, 522] width 94 height 16
click at [612, 589] on div "Do not import" at bounding box center [633, 585] width 94 height 16
click at [610, 646] on div "Do not import" at bounding box center [633, 648] width 94 height 16
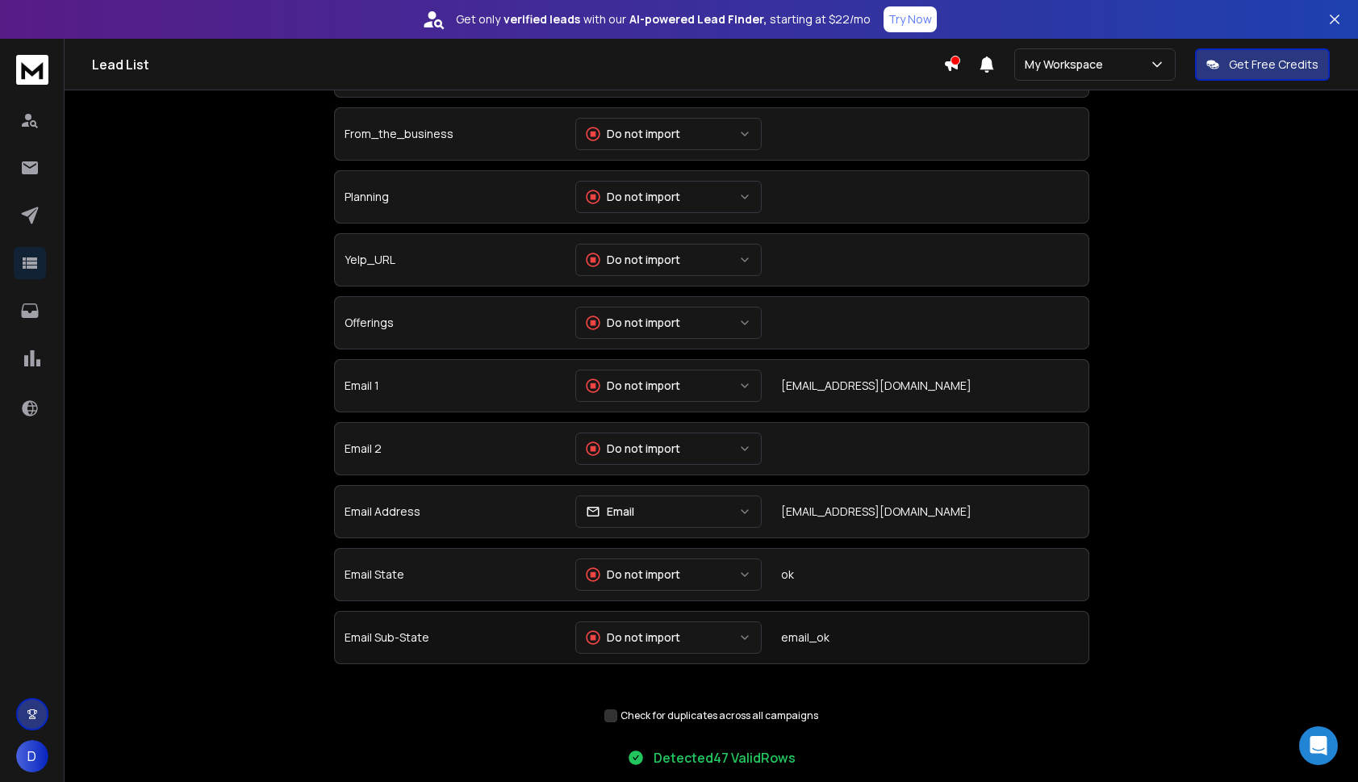
scroll to position [4252, 0]
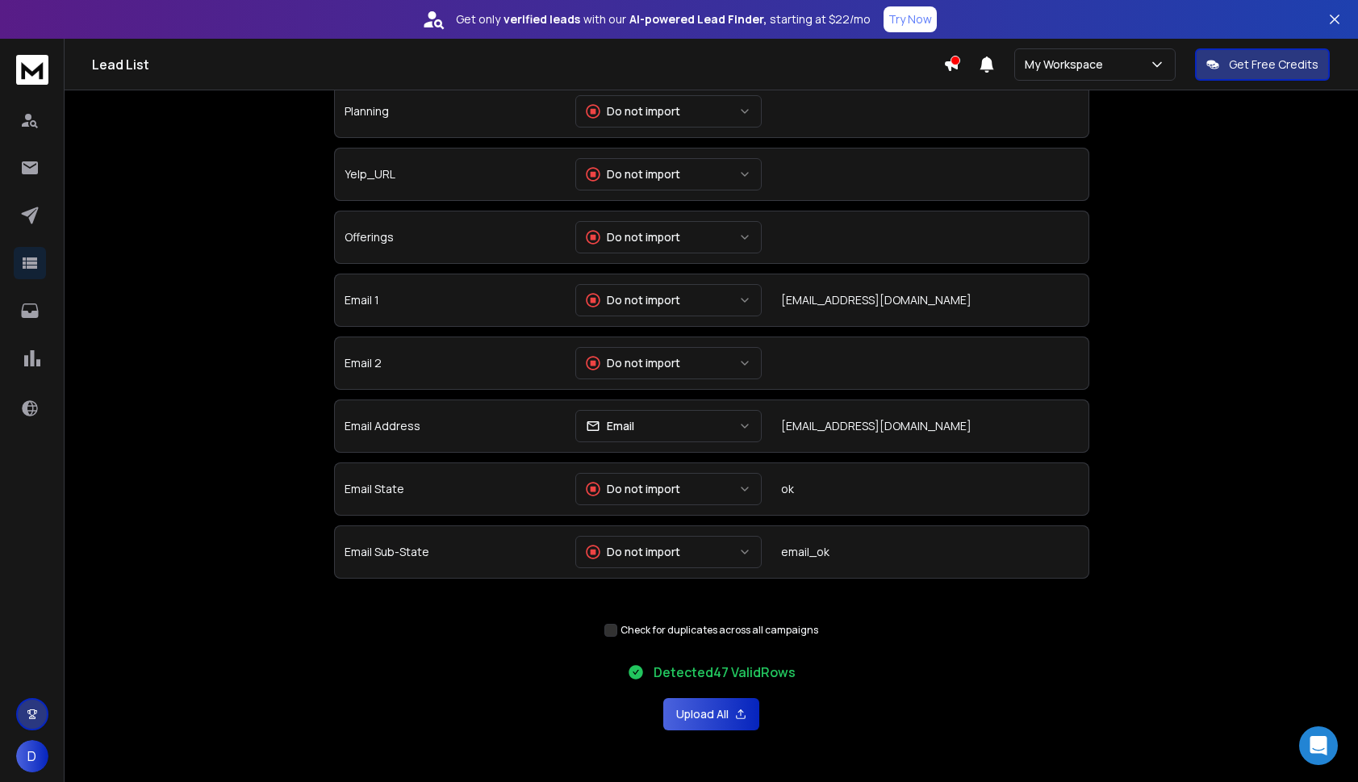
click at [733, 721] on button "Upload All" at bounding box center [711, 714] width 96 height 32
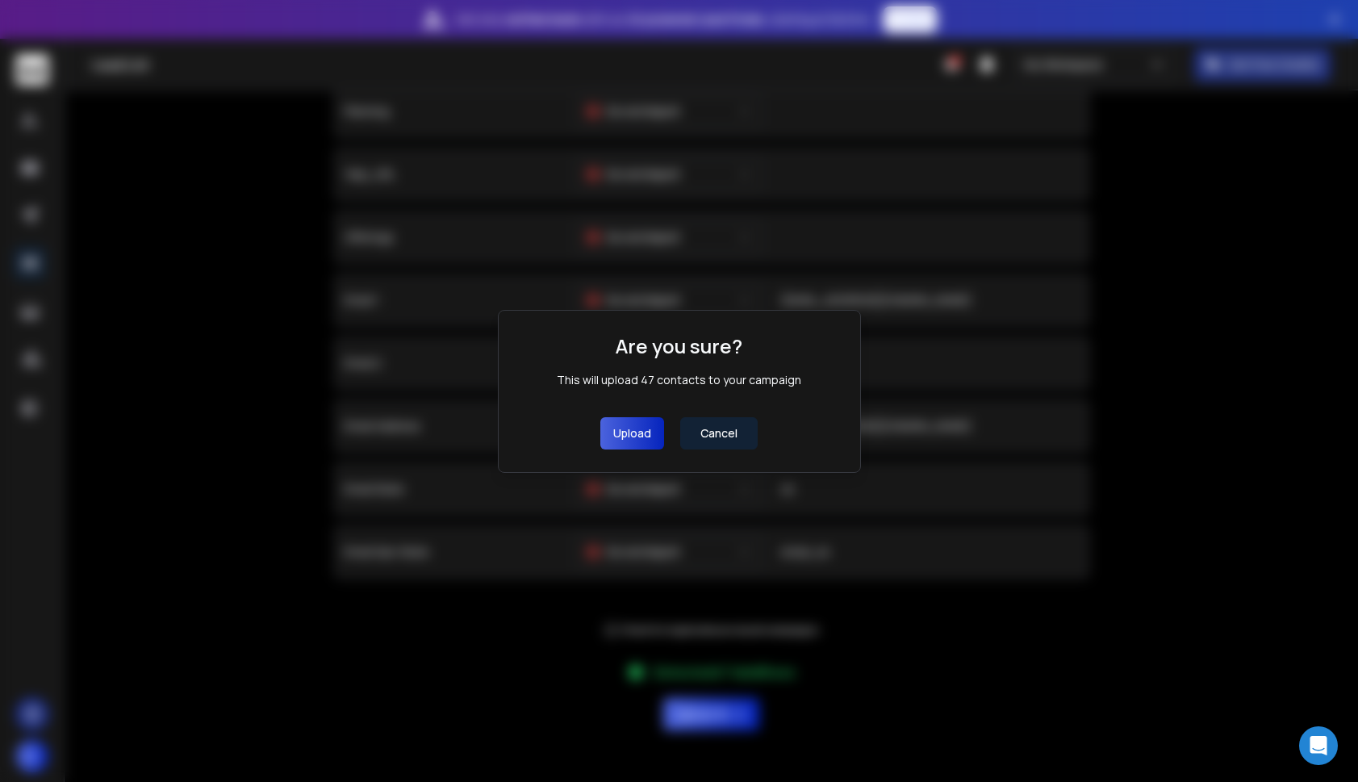
click at [640, 437] on button "Upload" at bounding box center [632, 433] width 64 height 32
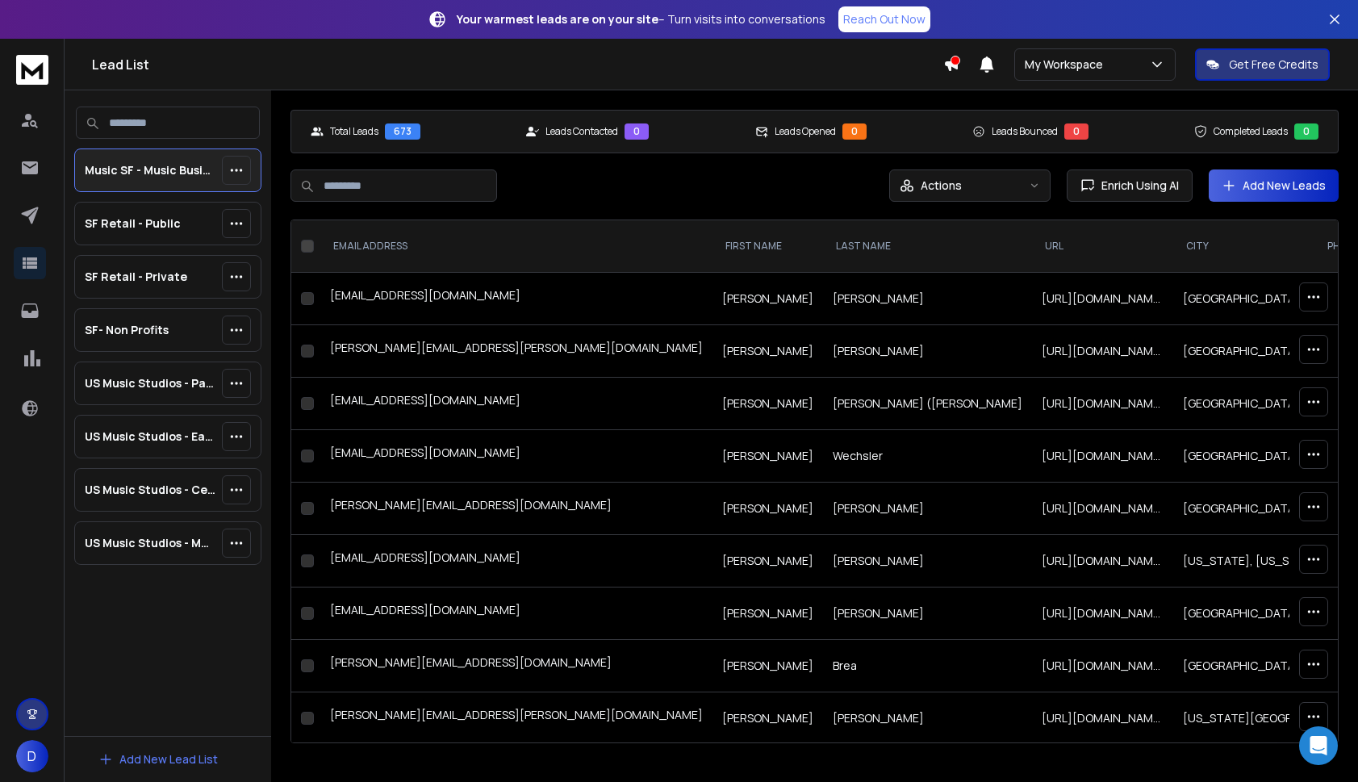
click at [153, 533] on div "US Music Studios - Mountain Standard Time" at bounding box center [167, 543] width 187 height 44
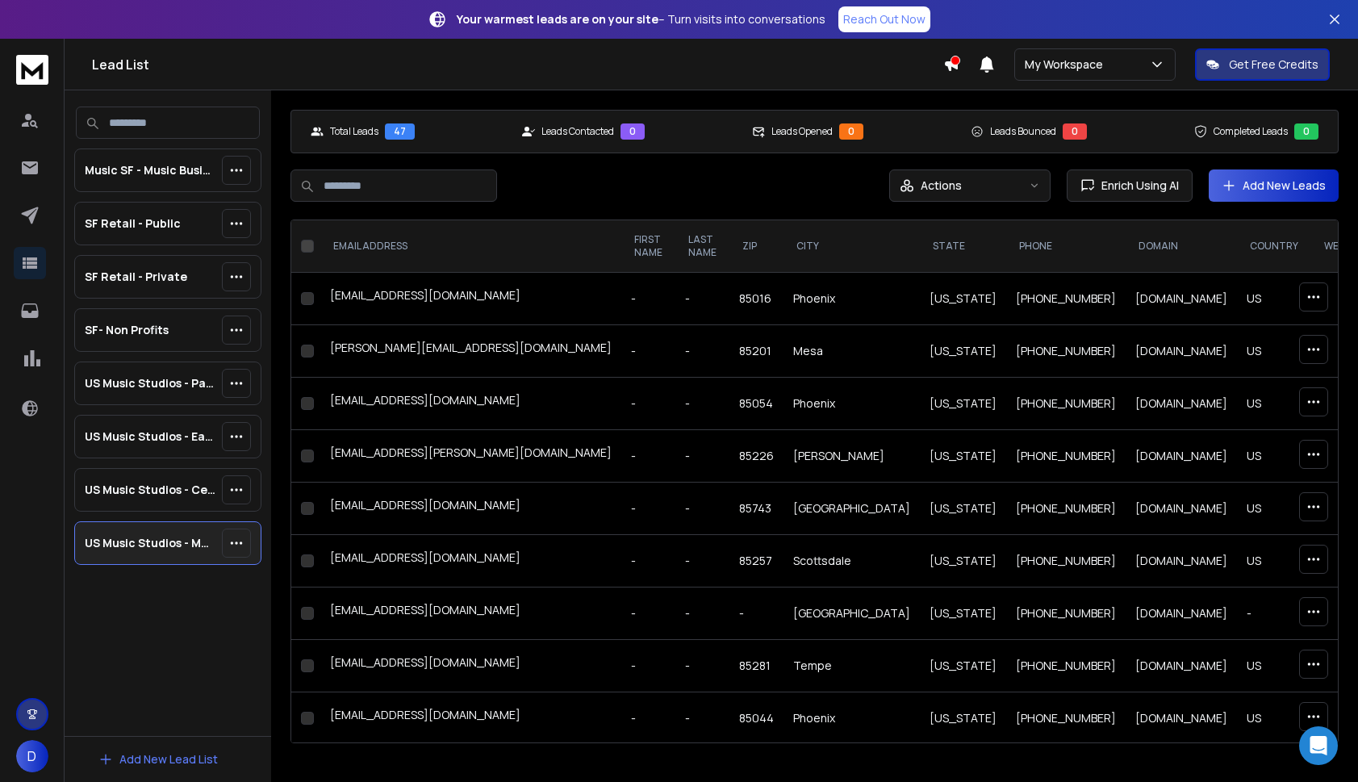
click at [1214, 182] on button "Add New Leads" at bounding box center [1274, 185] width 130 height 32
click at [1243, 190] on link "Add New Leads" at bounding box center [1274, 186] width 104 height 16
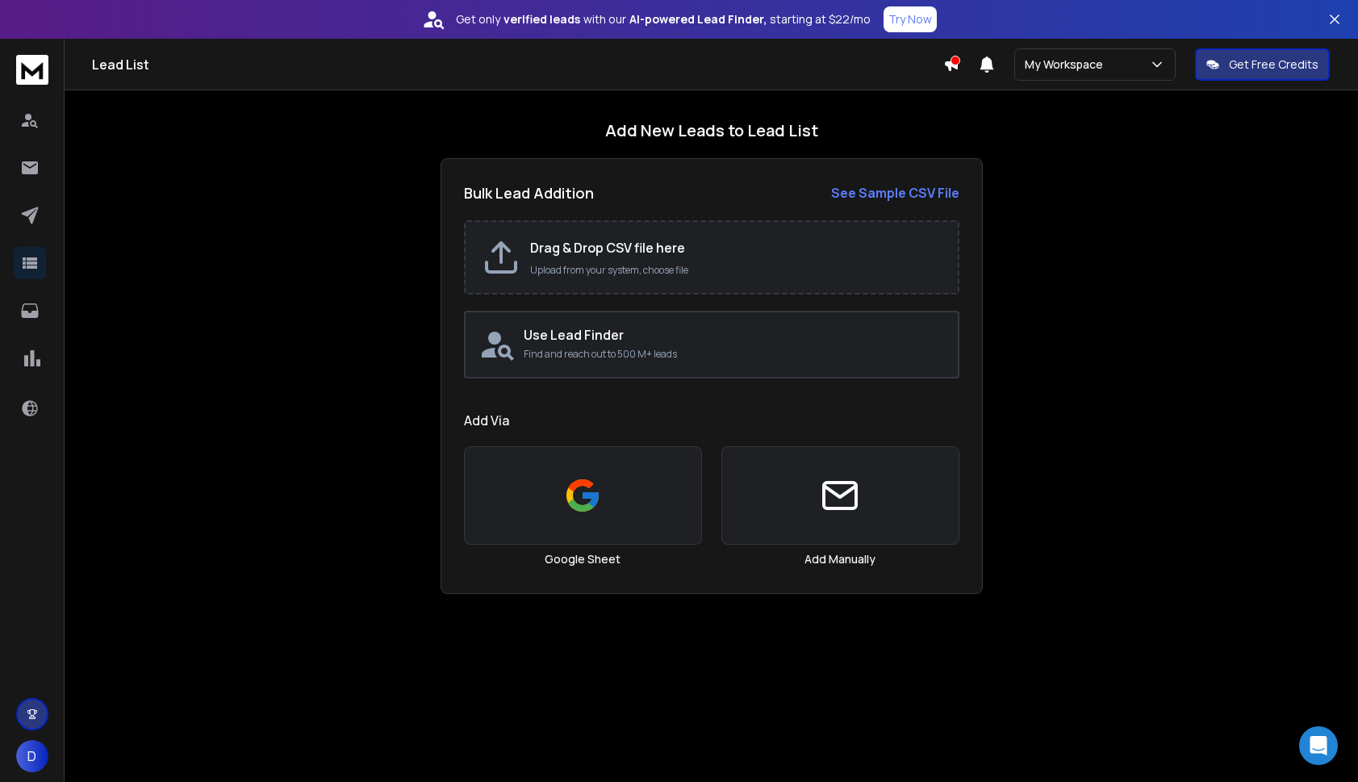
click at [651, 261] on div "Drag & Drop CSV file here Upload from your system, choose file" at bounding box center [736, 257] width 412 height 39
type input "**********"
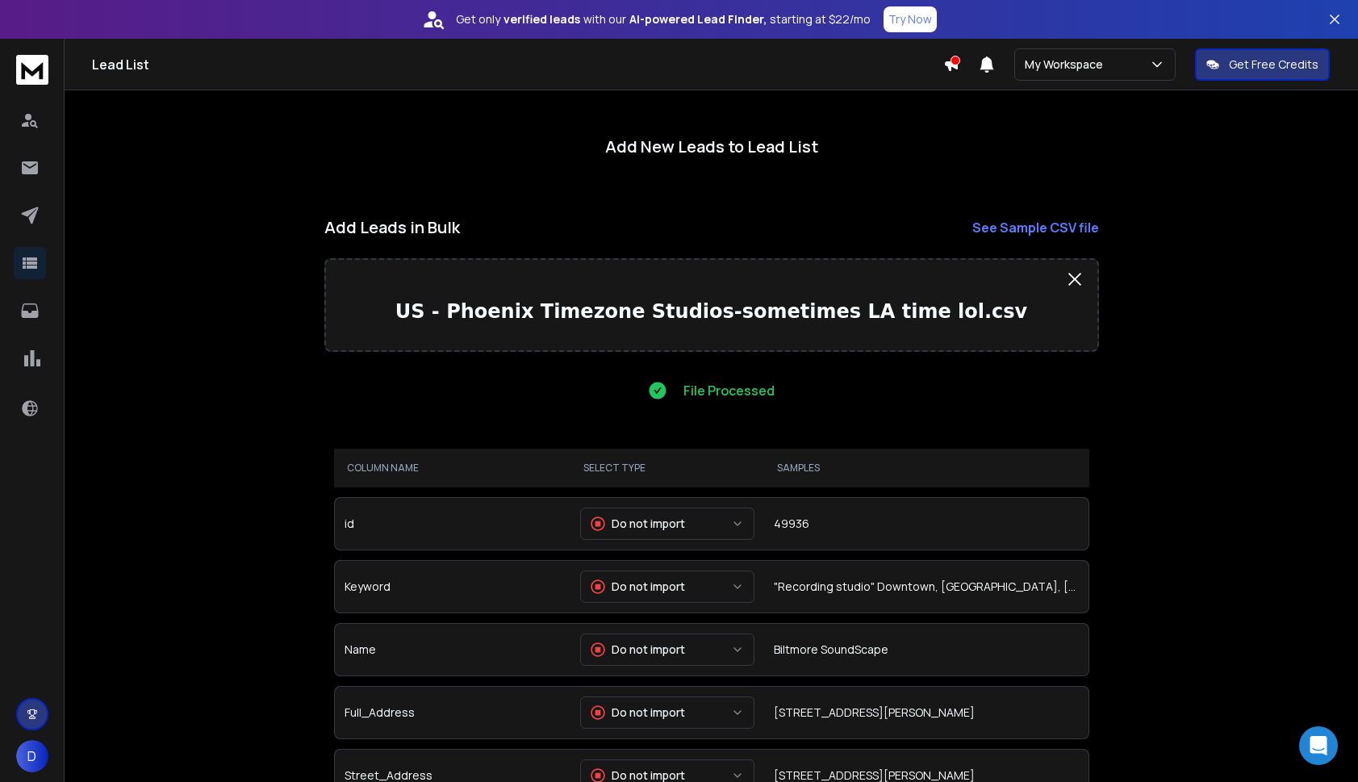
click at [683, 334] on div "US - Phoenix Timezone Studios-sometimes LA time lol.csv" at bounding box center [711, 305] width 775 height 94
click at [1074, 275] on icon at bounding box center [1074, 279] width 19 height 19
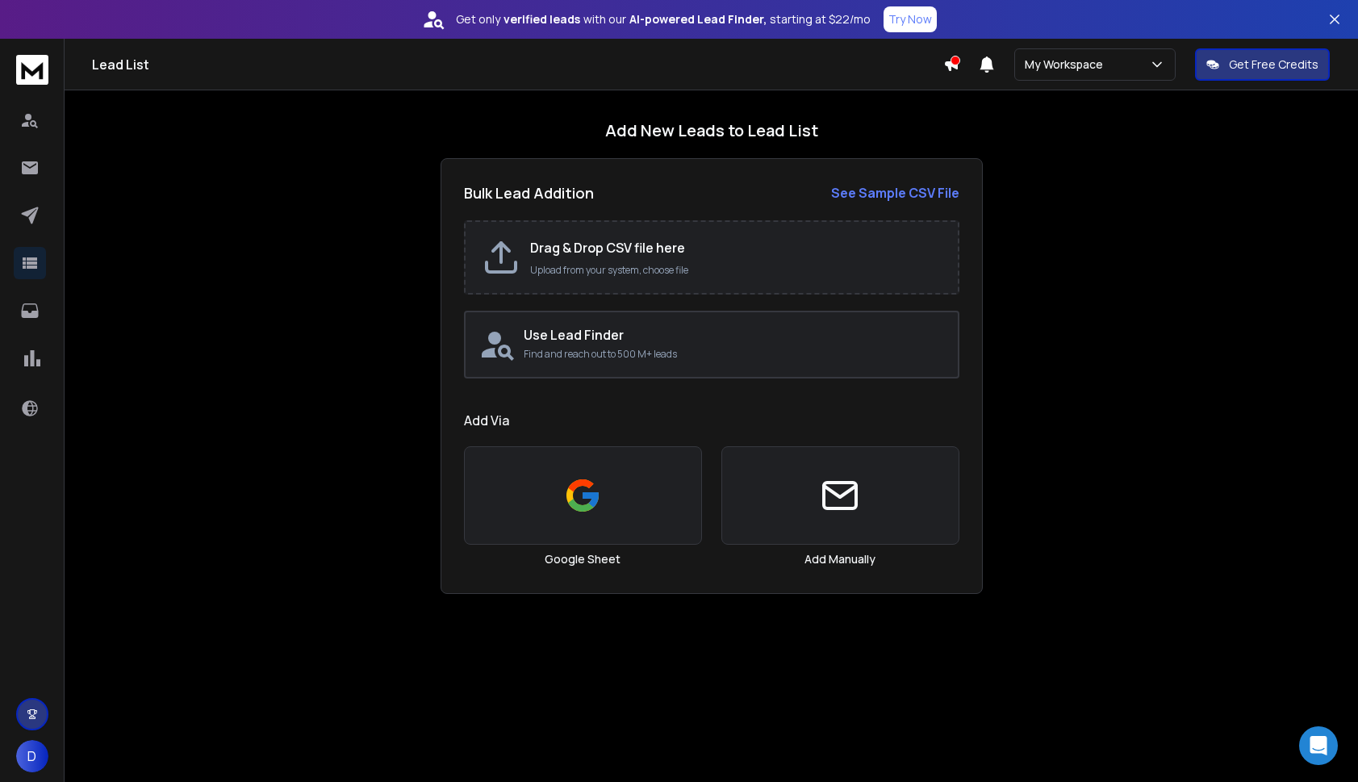
click at [749, 267] on p "Upload from your system, choose file" at bounding box center [736, 270] width 412 height 13
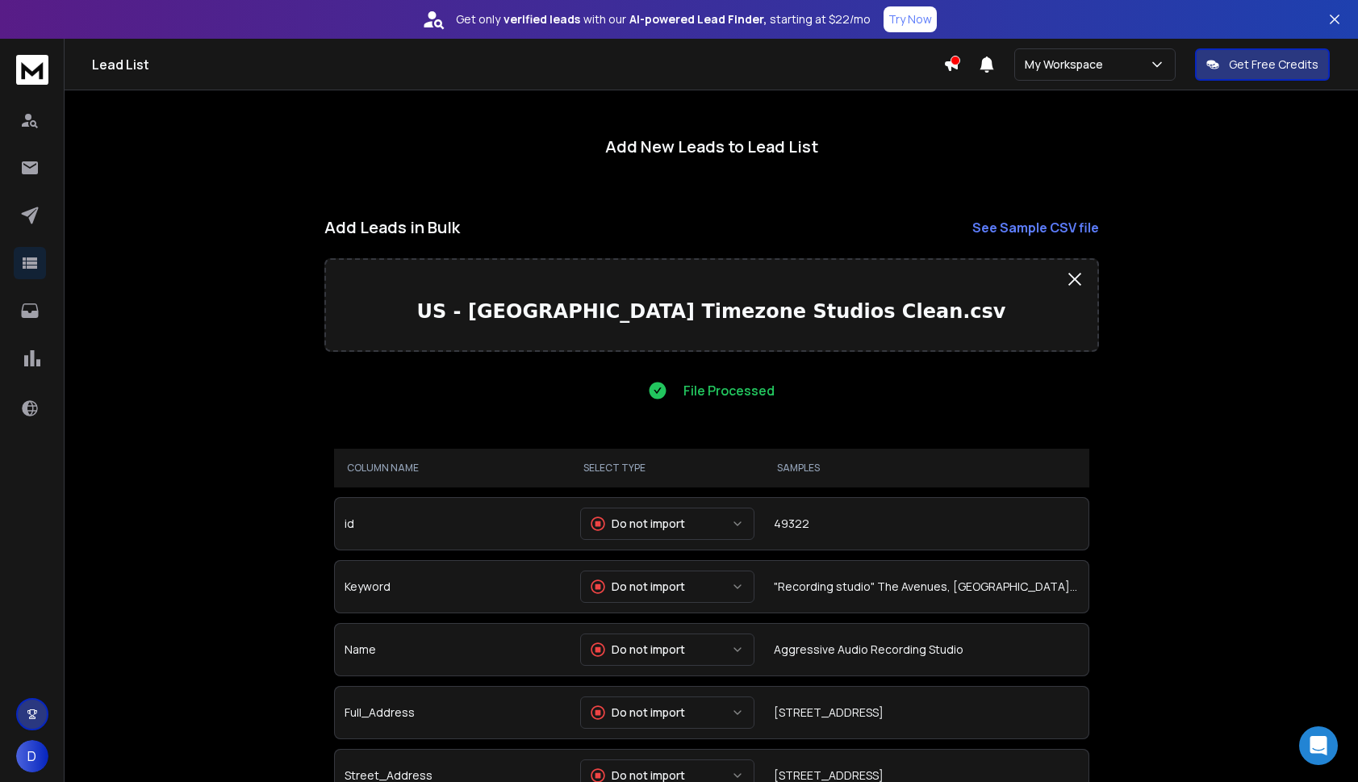
scroll to position [463, 0]
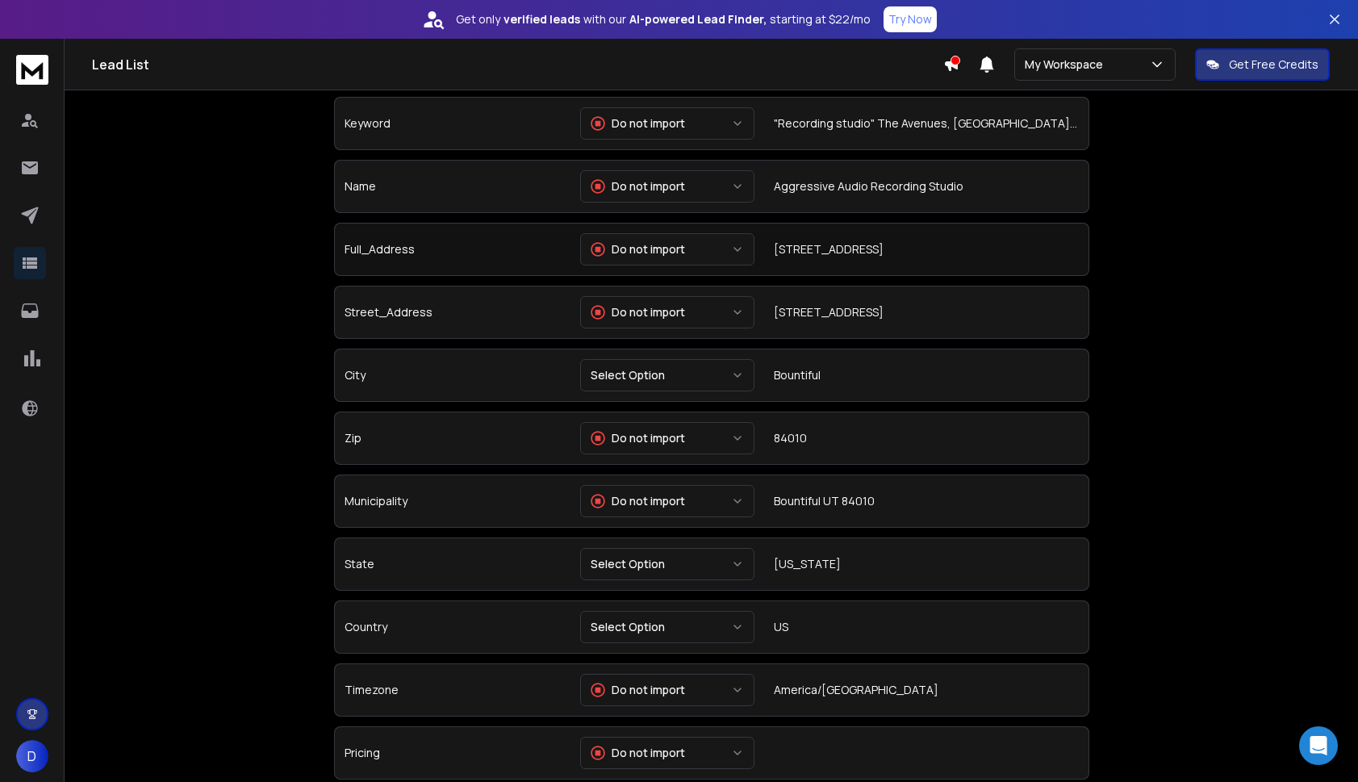
click at [712, 236] on button "Do not import" at bounding box center [667, 249] width 174 height 32
click at [672, 304] on div "Do not import" at bounding box center [633, 312] width 94 height 16
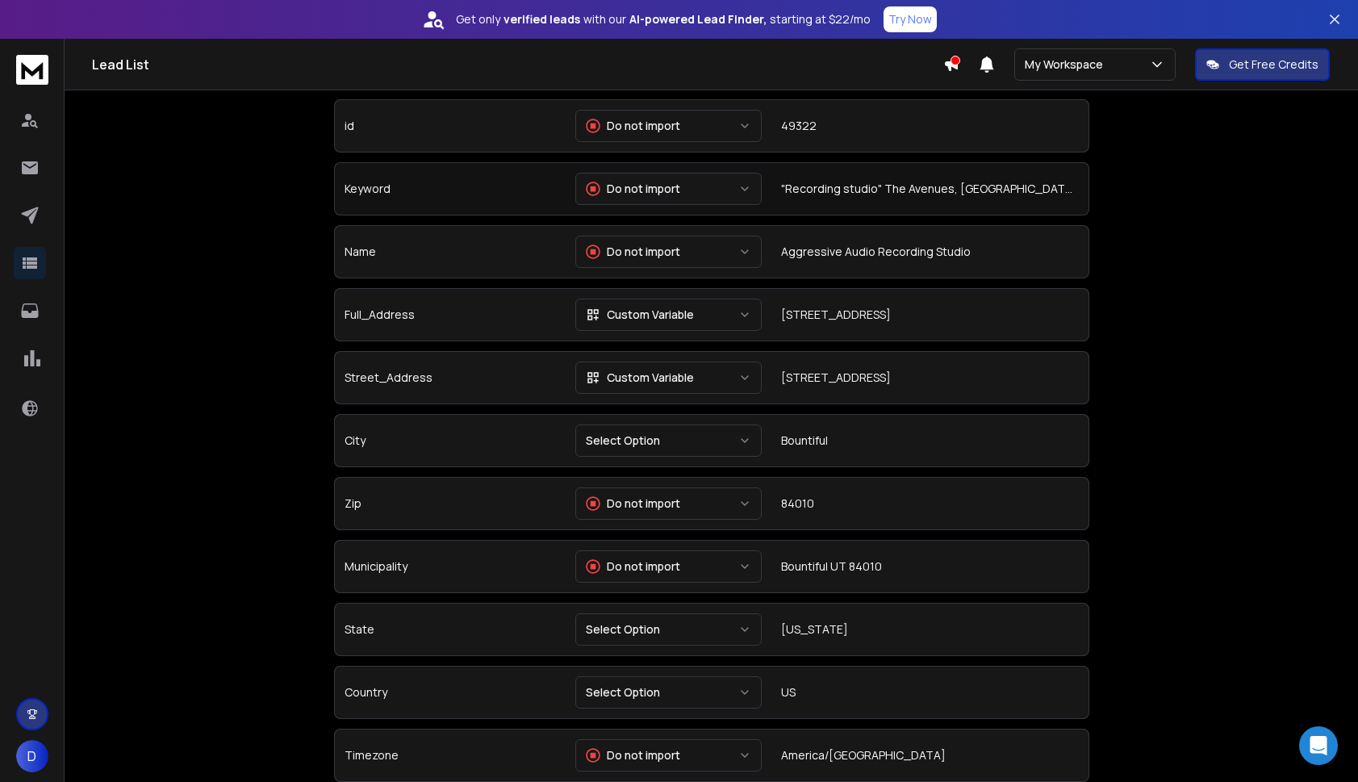
scroll to position [326, 0]
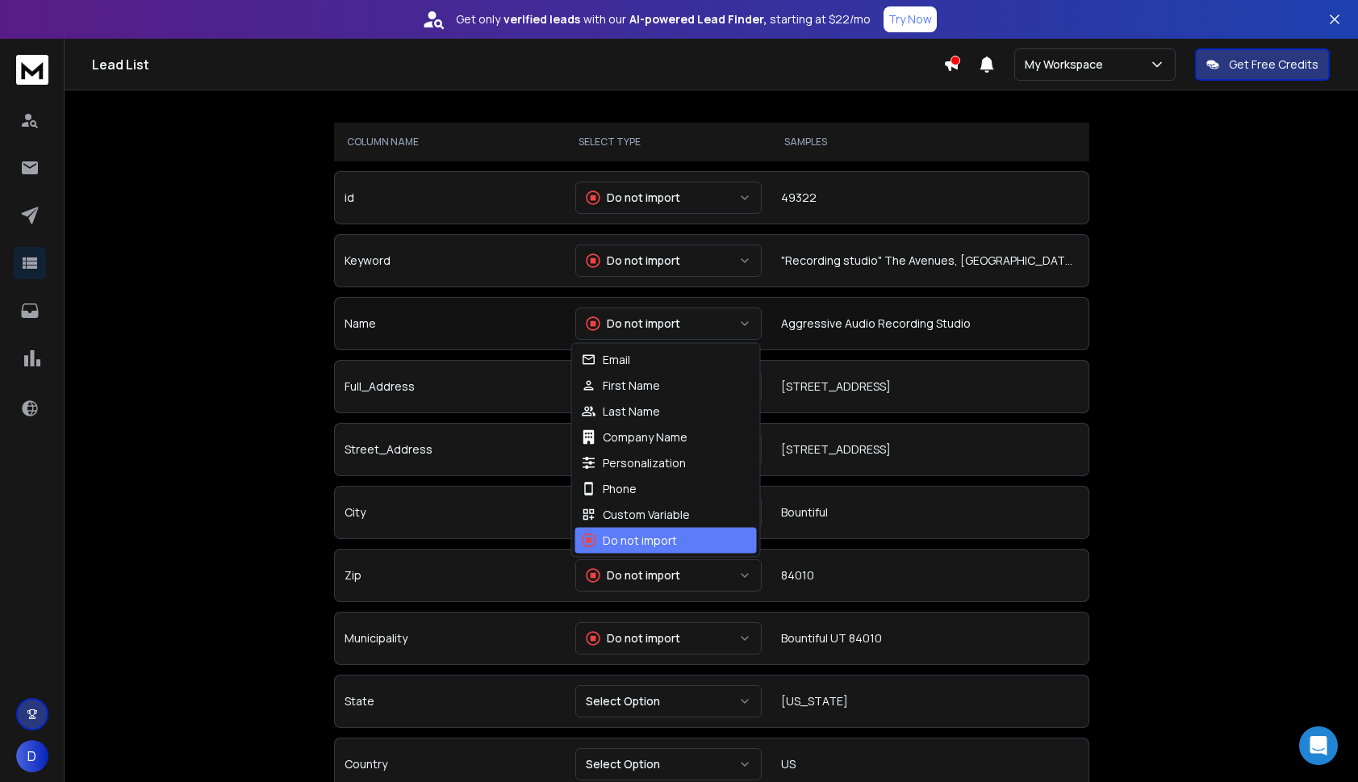
click at [672, 317] on div "Do not import" at bounding box center [633, 323] width 94 height 16
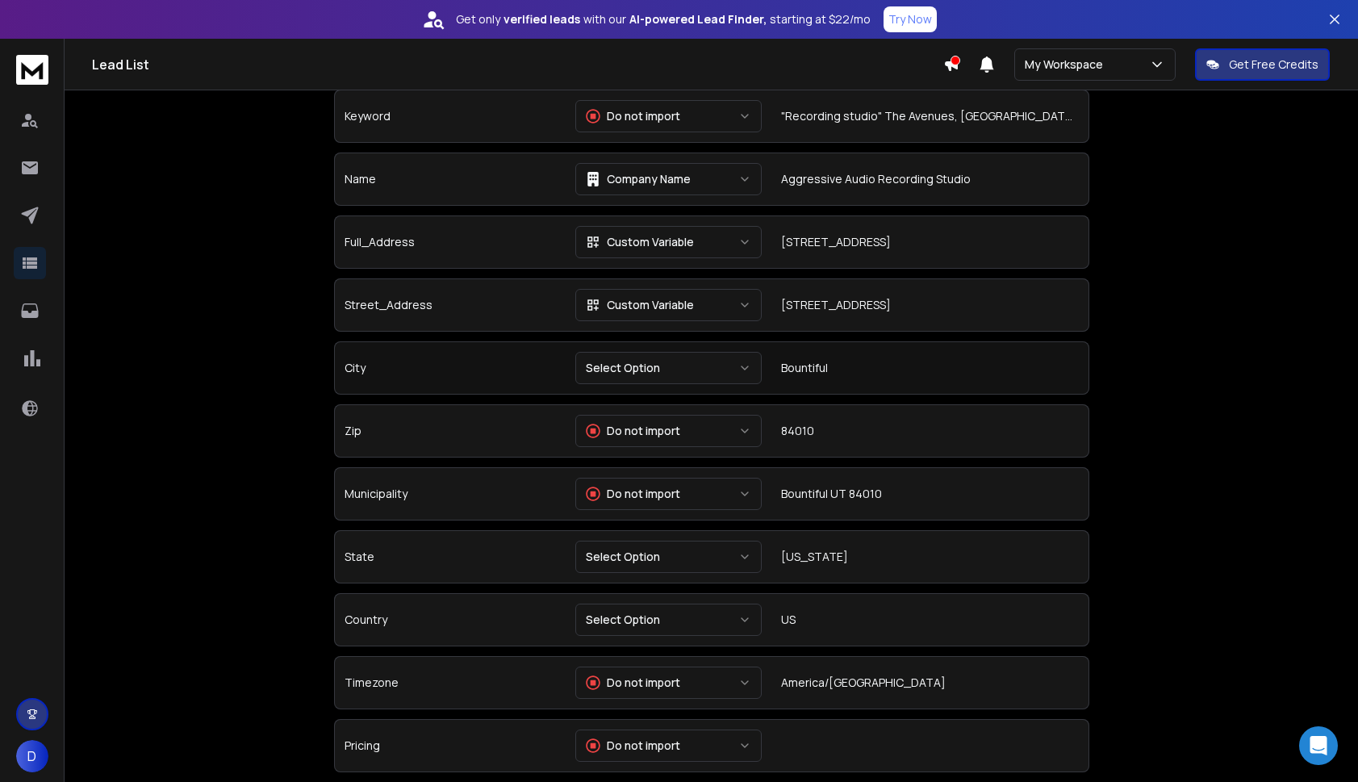
scroll to position [486, 0]
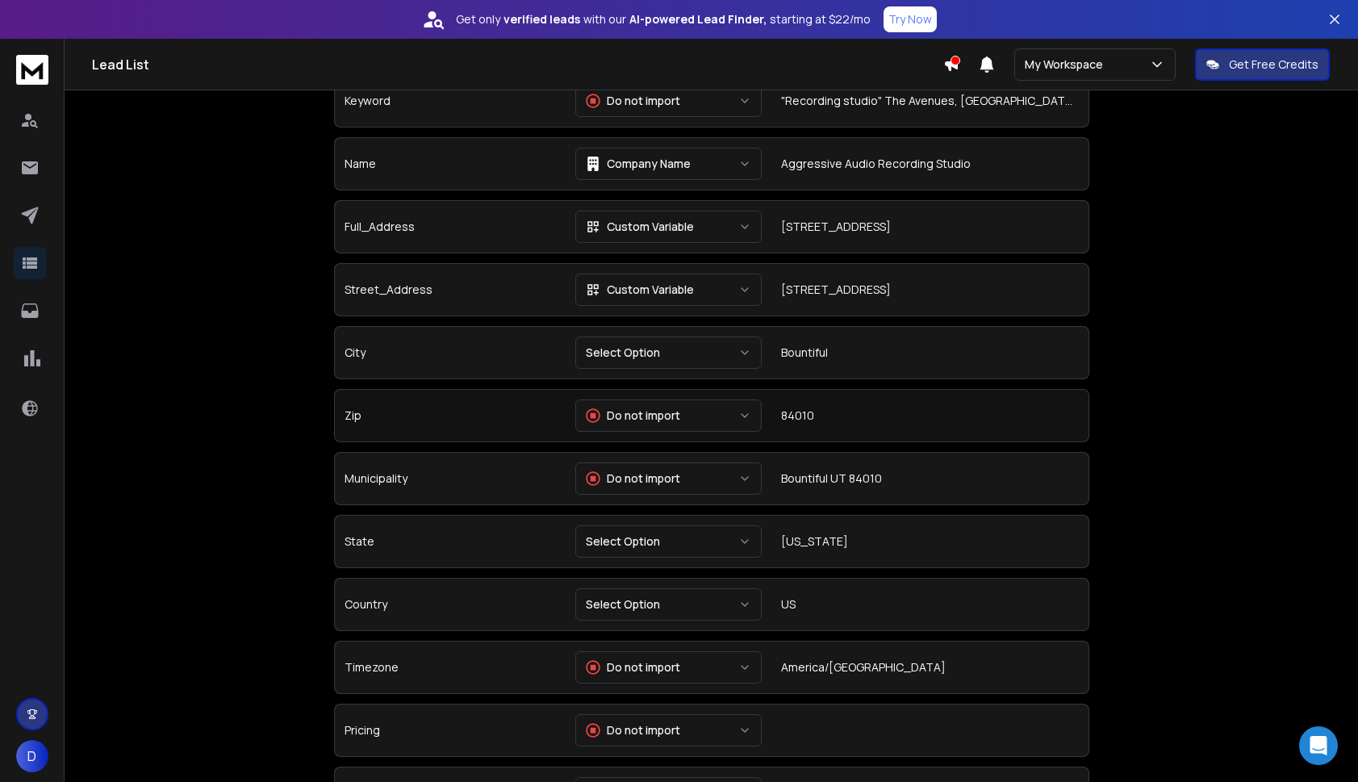
click at [653, 410] on div "Do not import" at bounding box center [633, 415] width 94 height 16
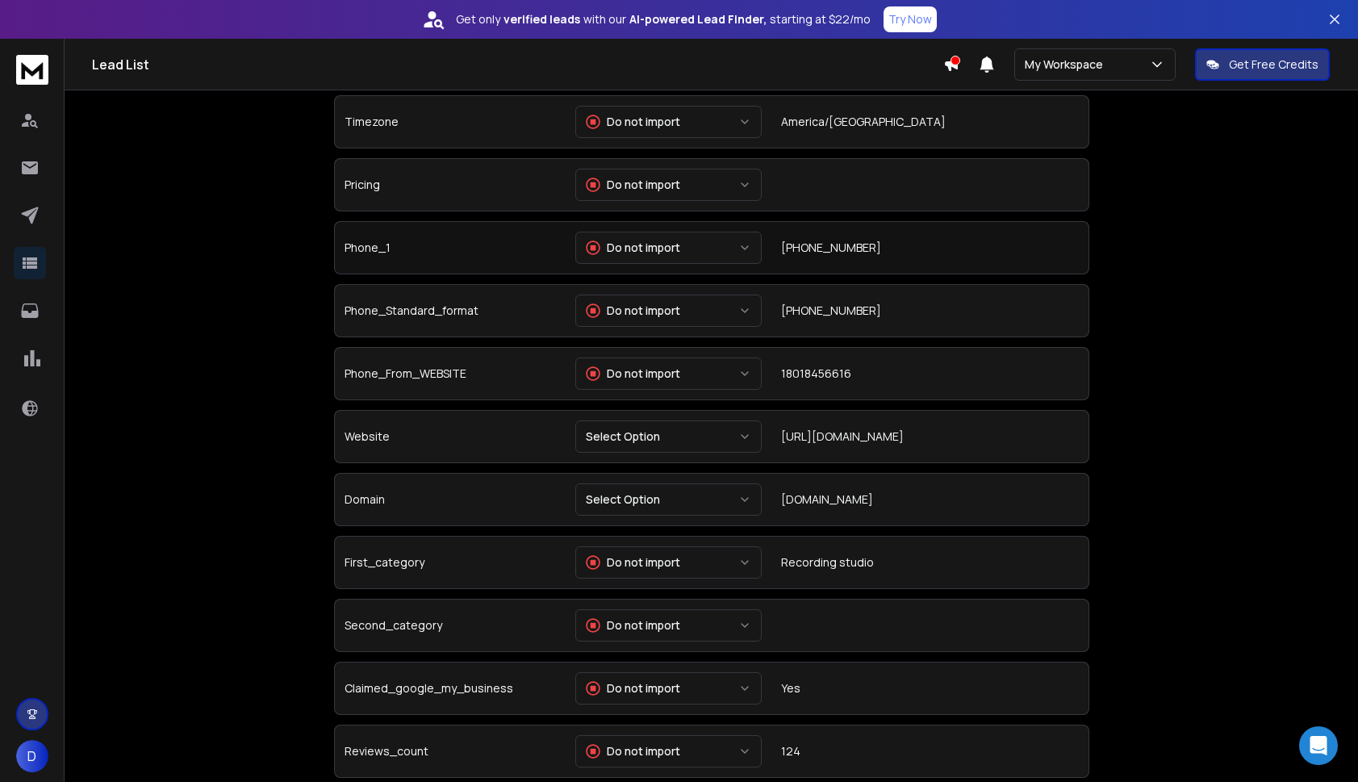
scroll to position [1104, 0]
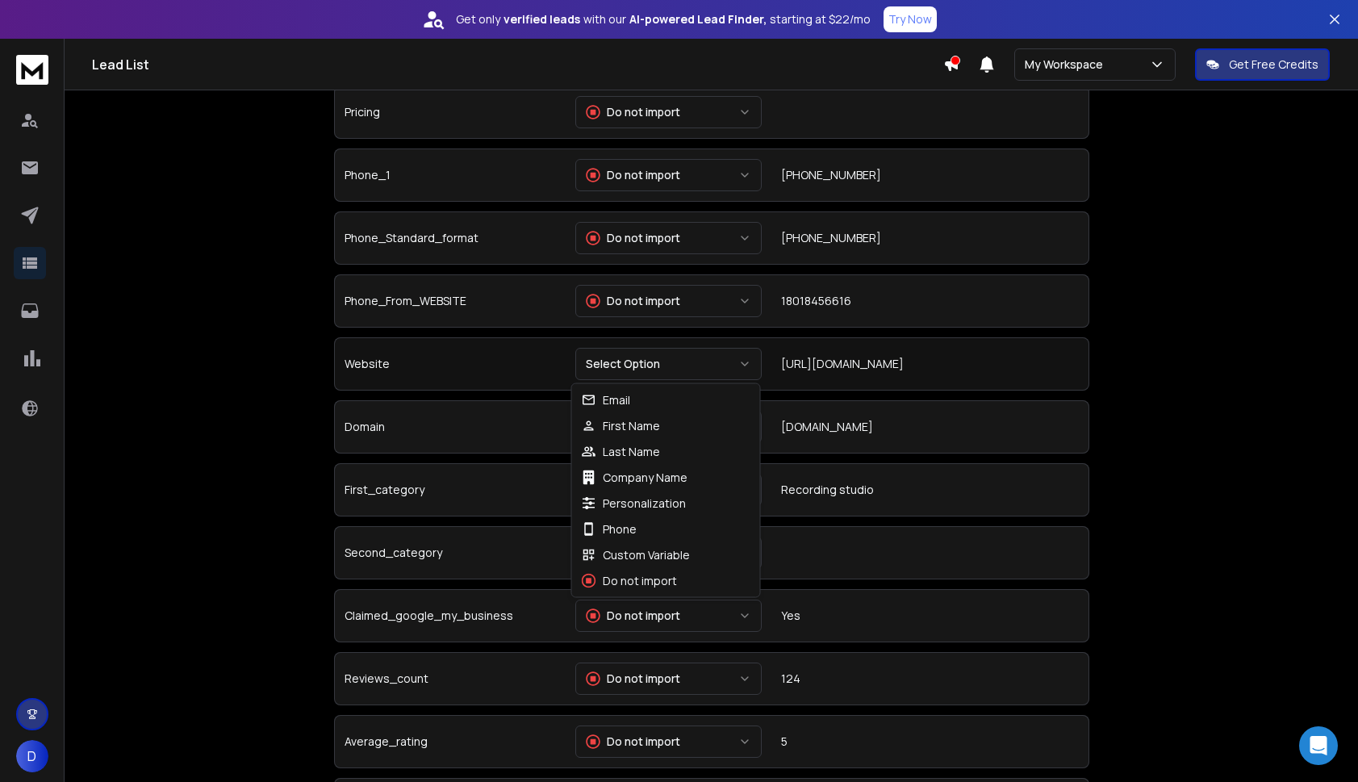
click at [660, 353] on button "Select Option" at bounding box center [668, 364] width 186 height 32
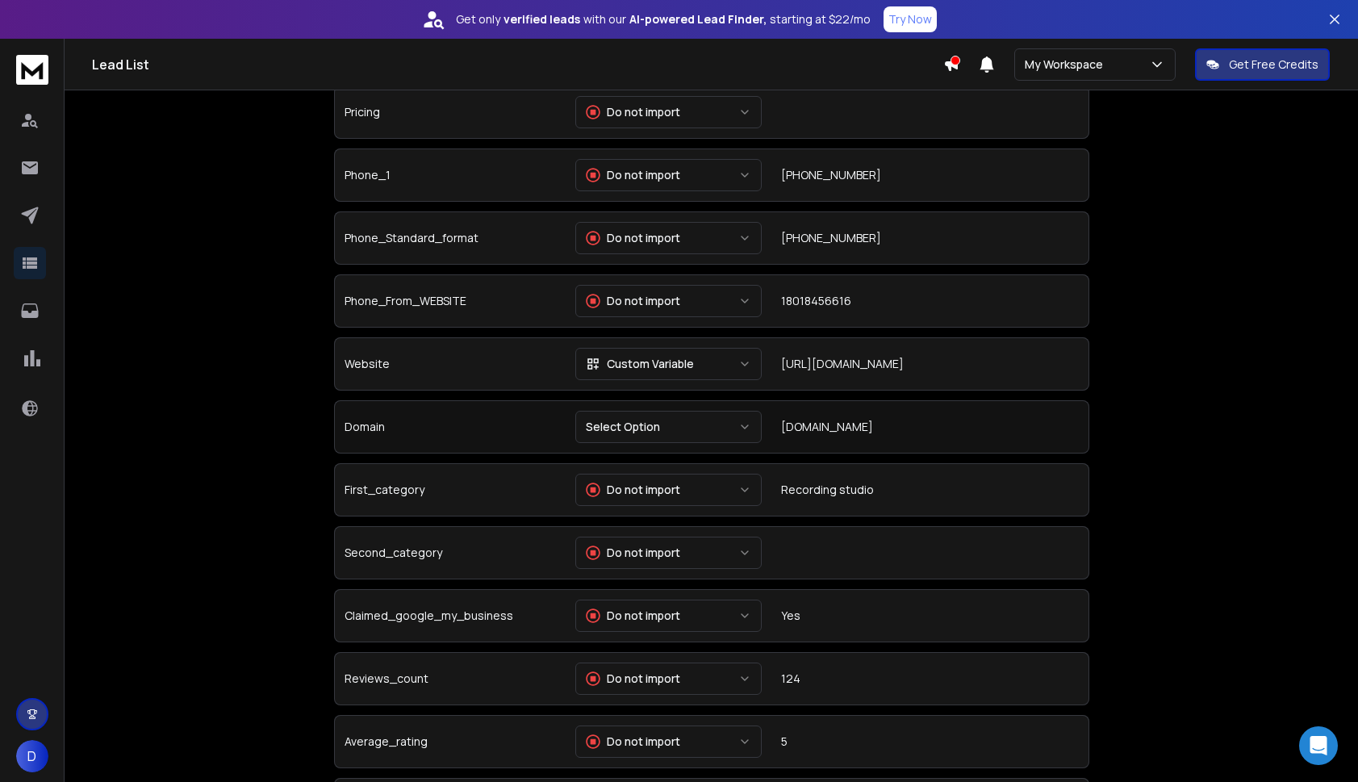
click at [656, 435] on button "Select Option" at bounding box center [668, 427] width 186 height 32
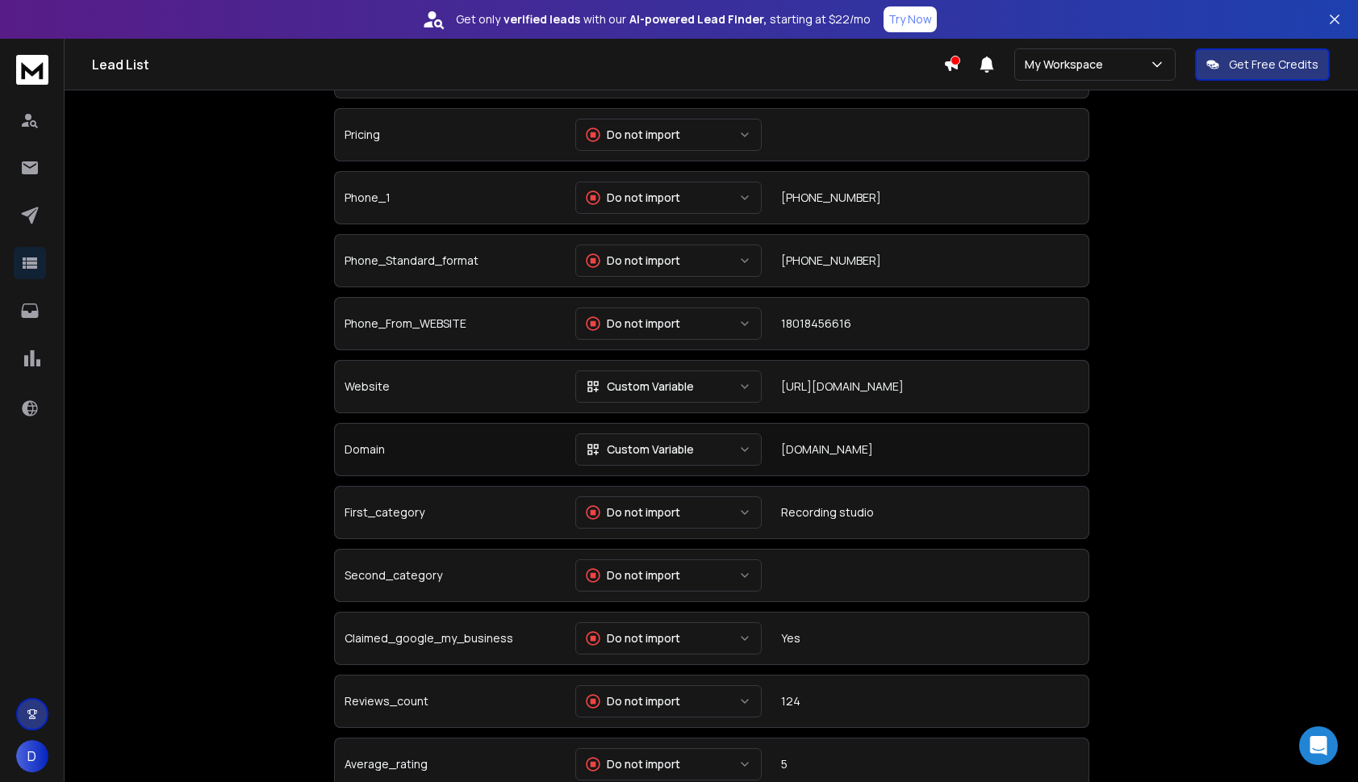
scroll to position [1058, 0]
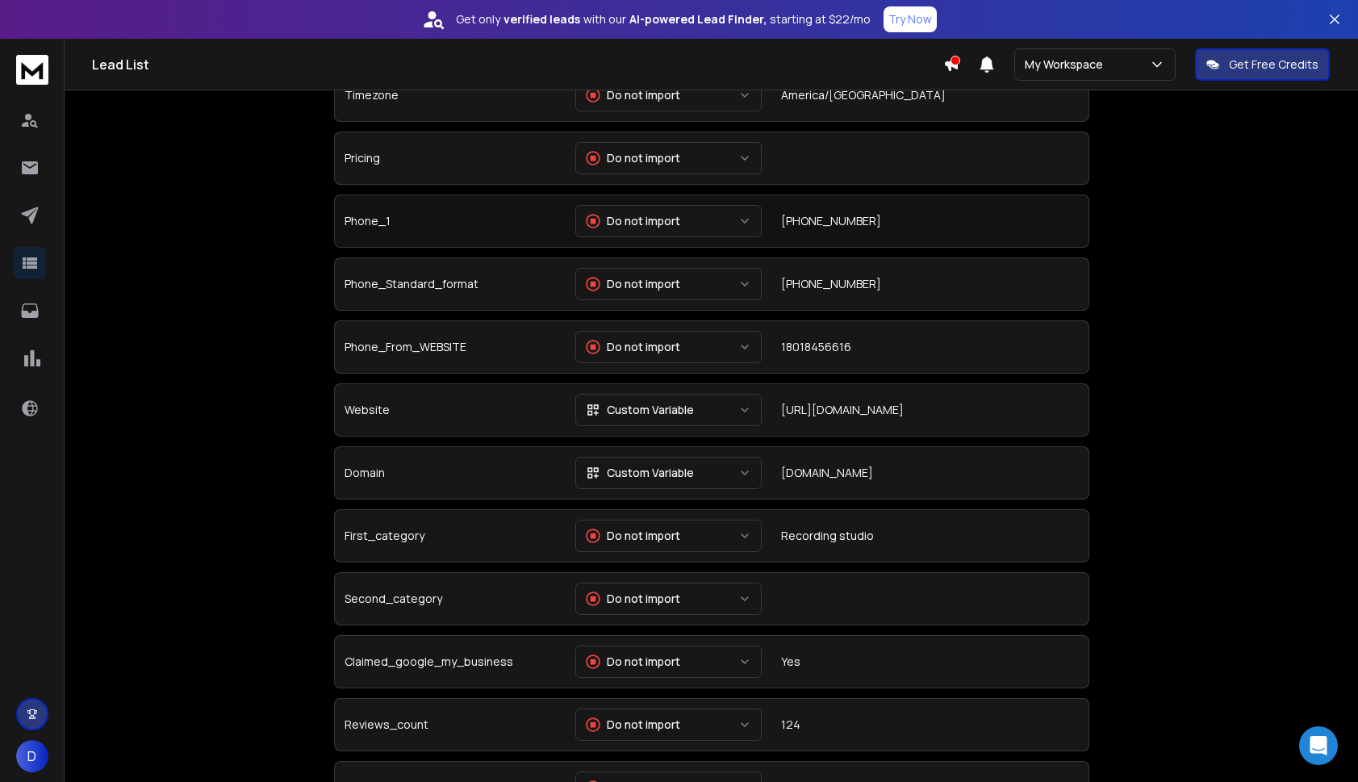
click at [651, 231] on button "Do not import" at bounding box center [668, 221] width 186 height 32
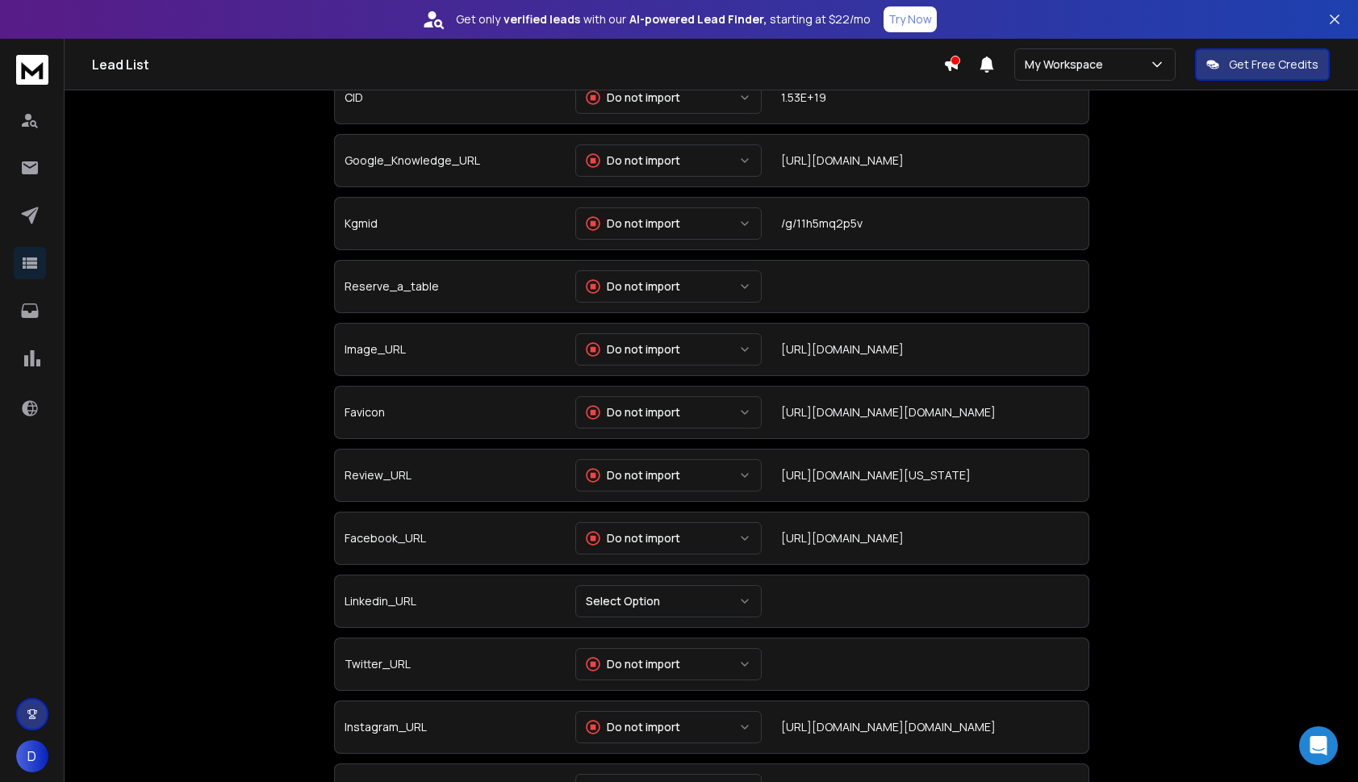
scroll to position [2924, 0]
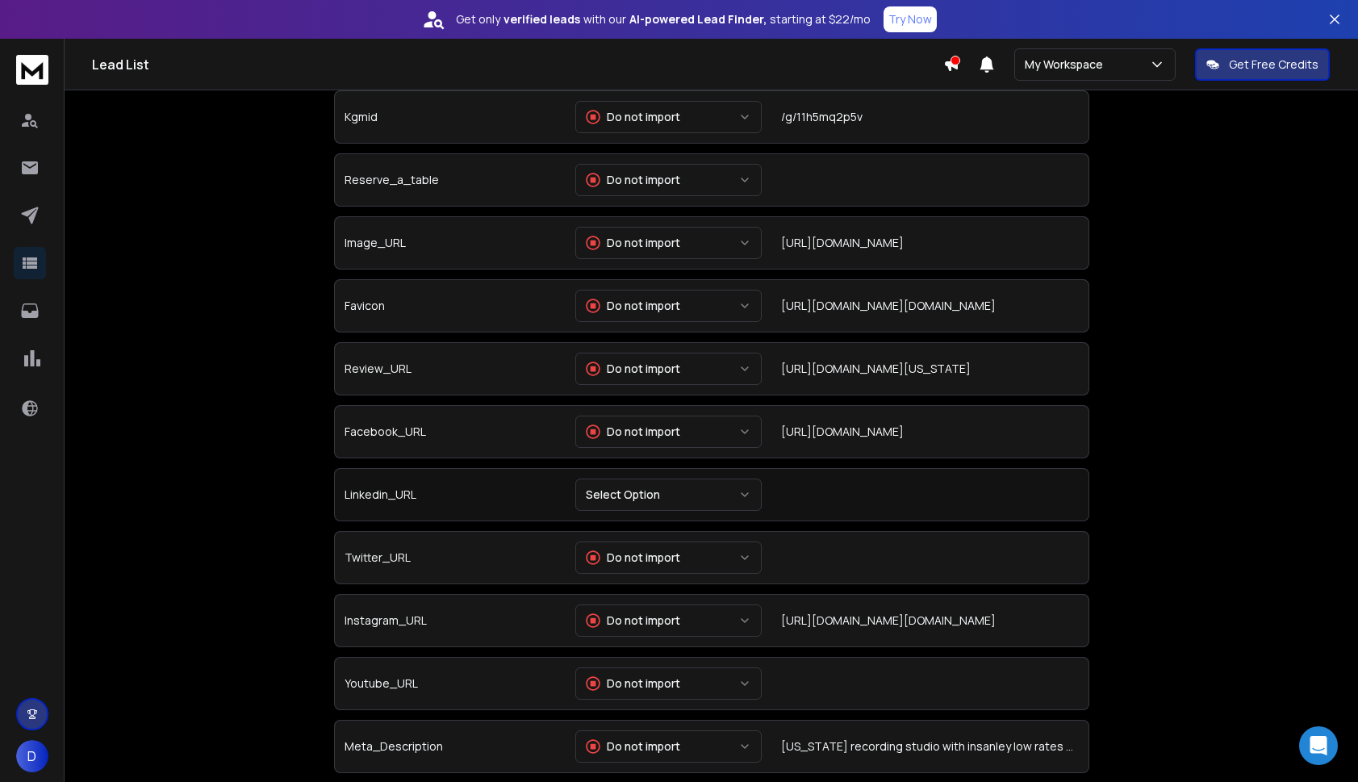
click at [692, 499] on button "Select Option" at bounding box center [668, 494] width 186 height 32
click at [653, 562] on div "Do not import" at bounding box center [633, 557] width 94 height 16
click at [643, 428] on div "Do not import" at bounding box center [633, 432] width 94 height 16
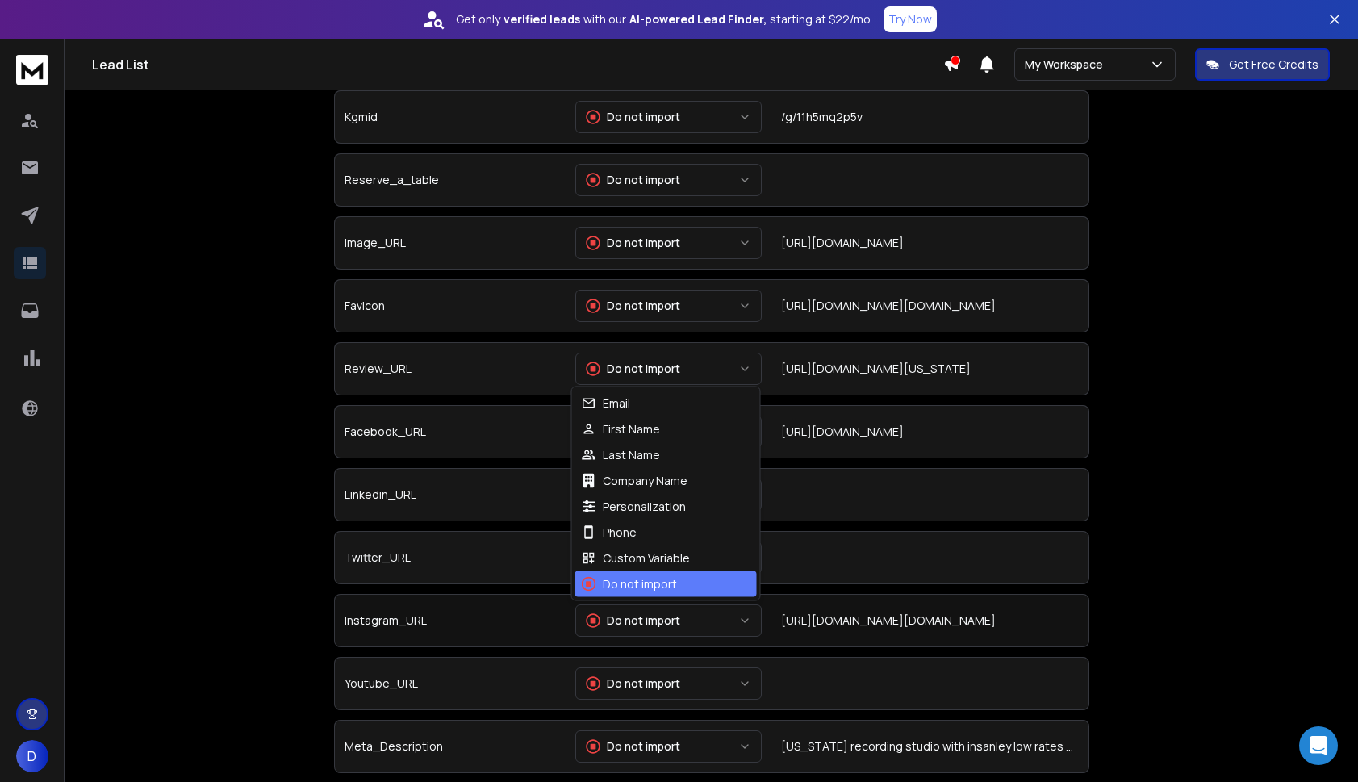
click at [635, 621] on div "Do not import" at bounding box center [633, 620] width 94 height 16
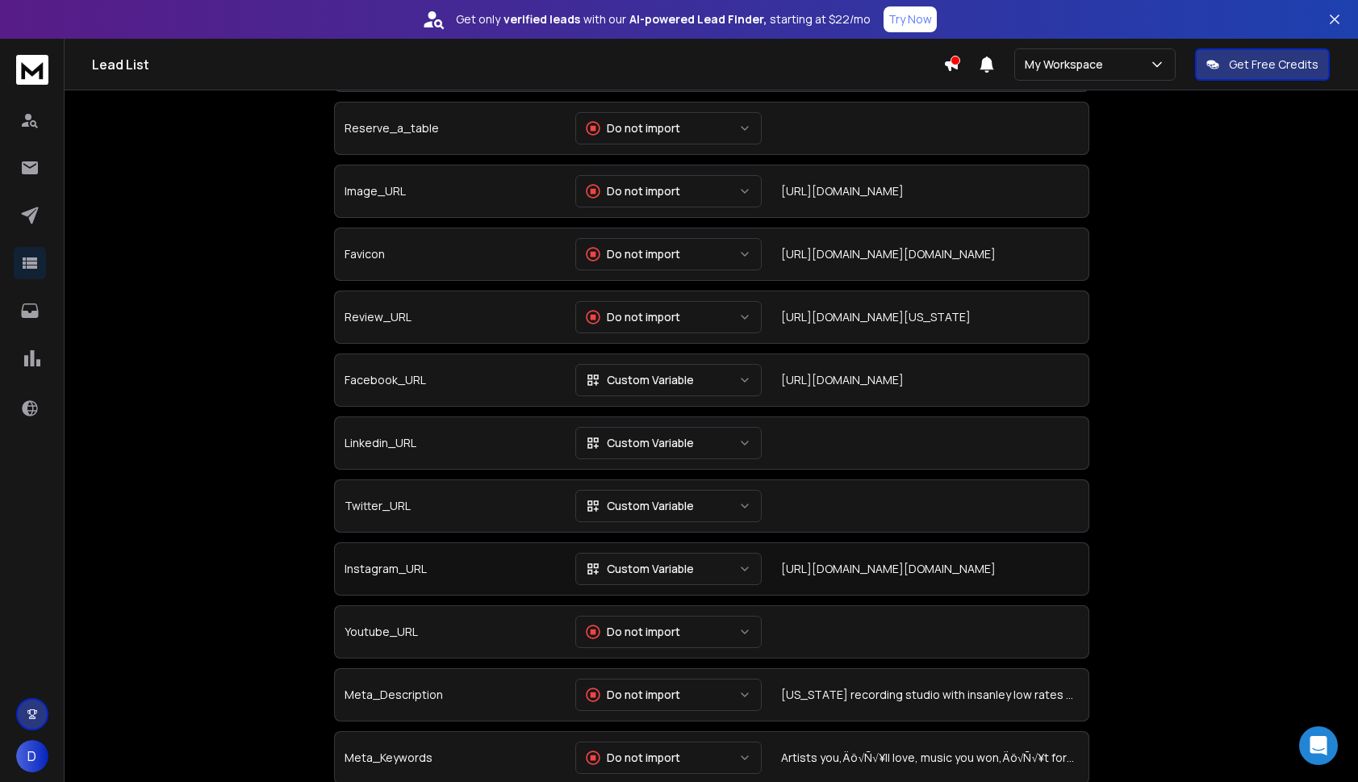
scroll to position [3006, 0]
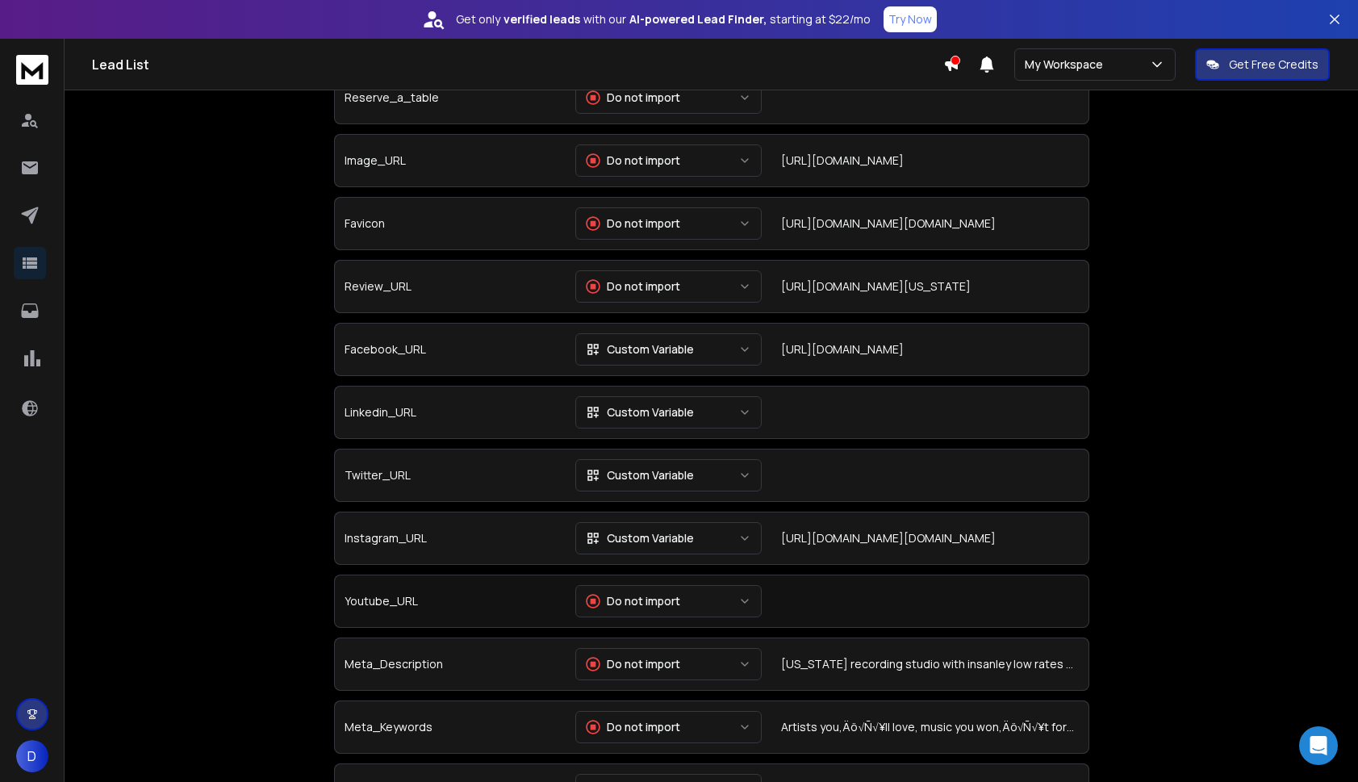
click at [618, 600] on div "Do not import" at bounding box center [633, 601] width 94 height 16
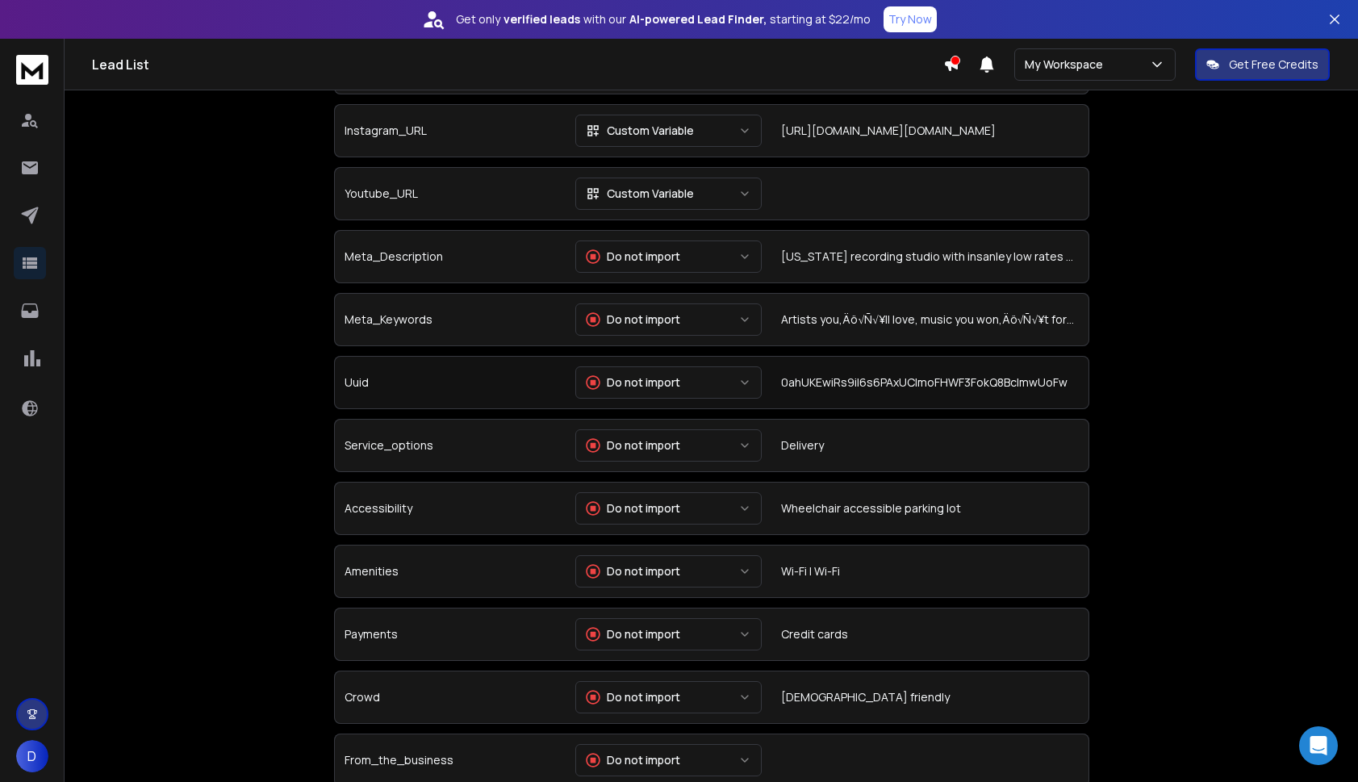
scroll to position [3954, 0]
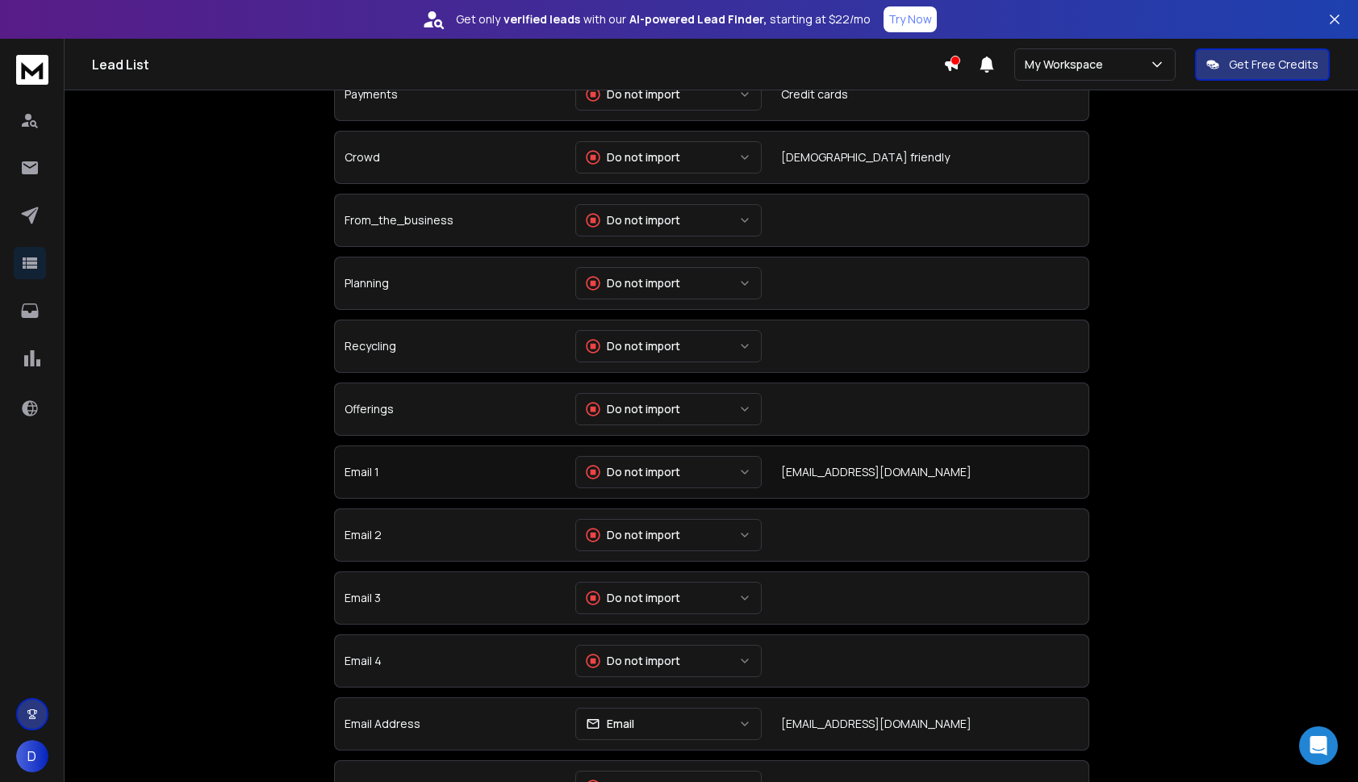
click at [632, 470] on div "Do not import" at bounding box center [633, 472] width 94 height 16
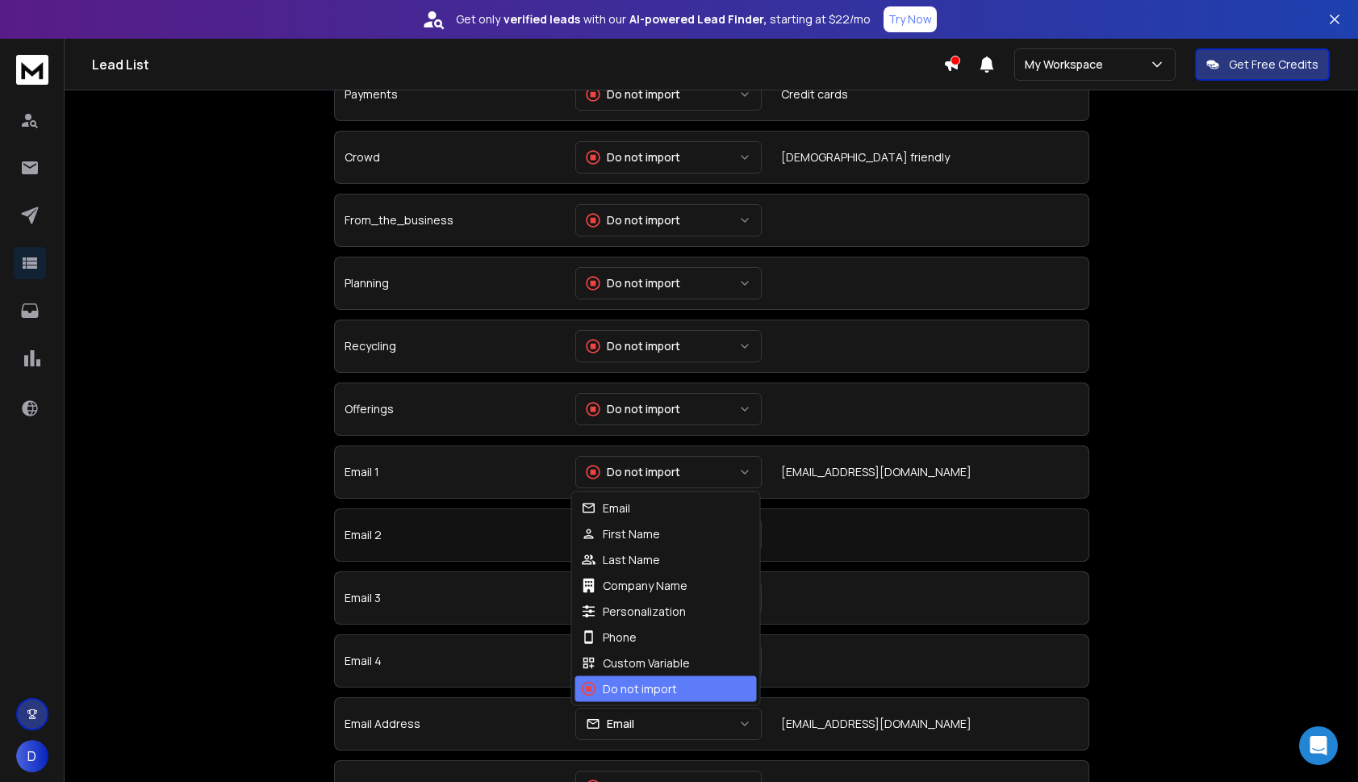
click at [530, 529] on td "Email 2" at bounding box center [450, 534] width 232 height 53
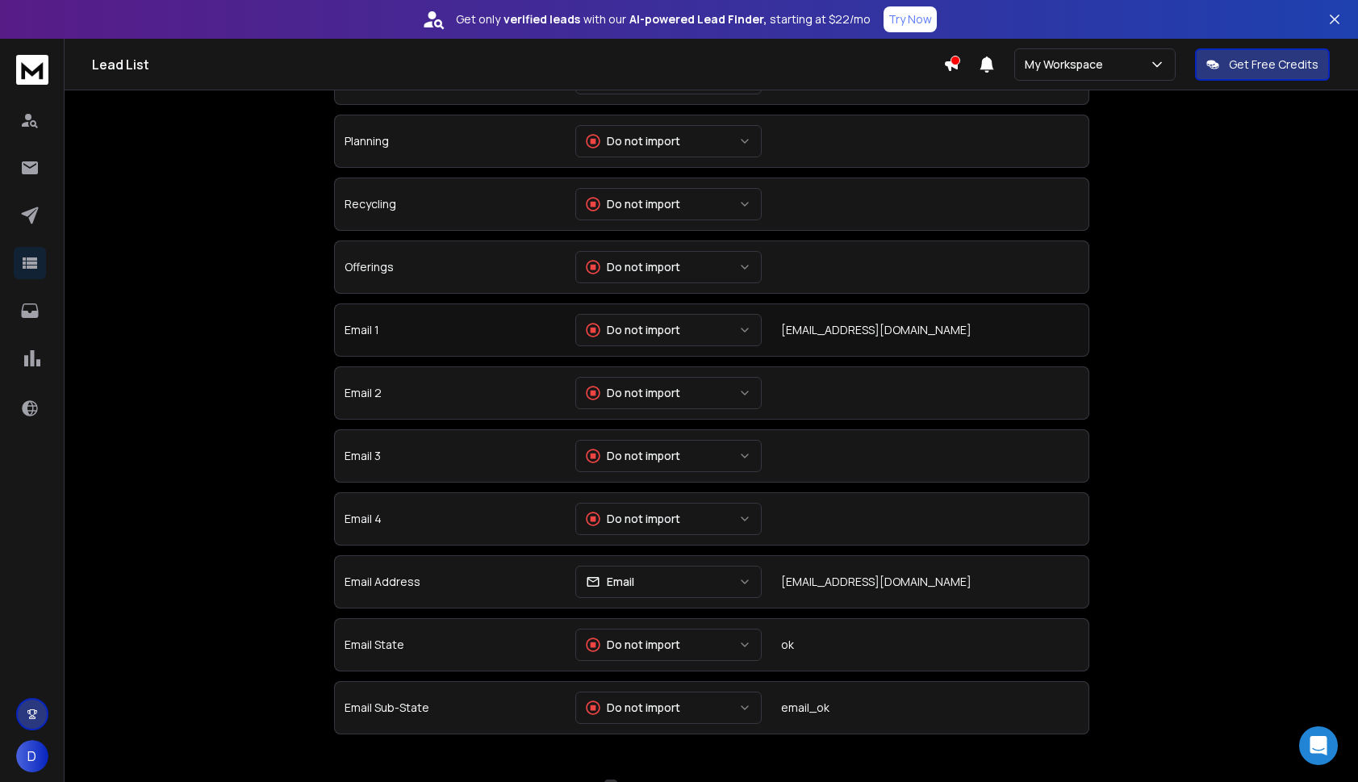
scroll to position [4252, 0]
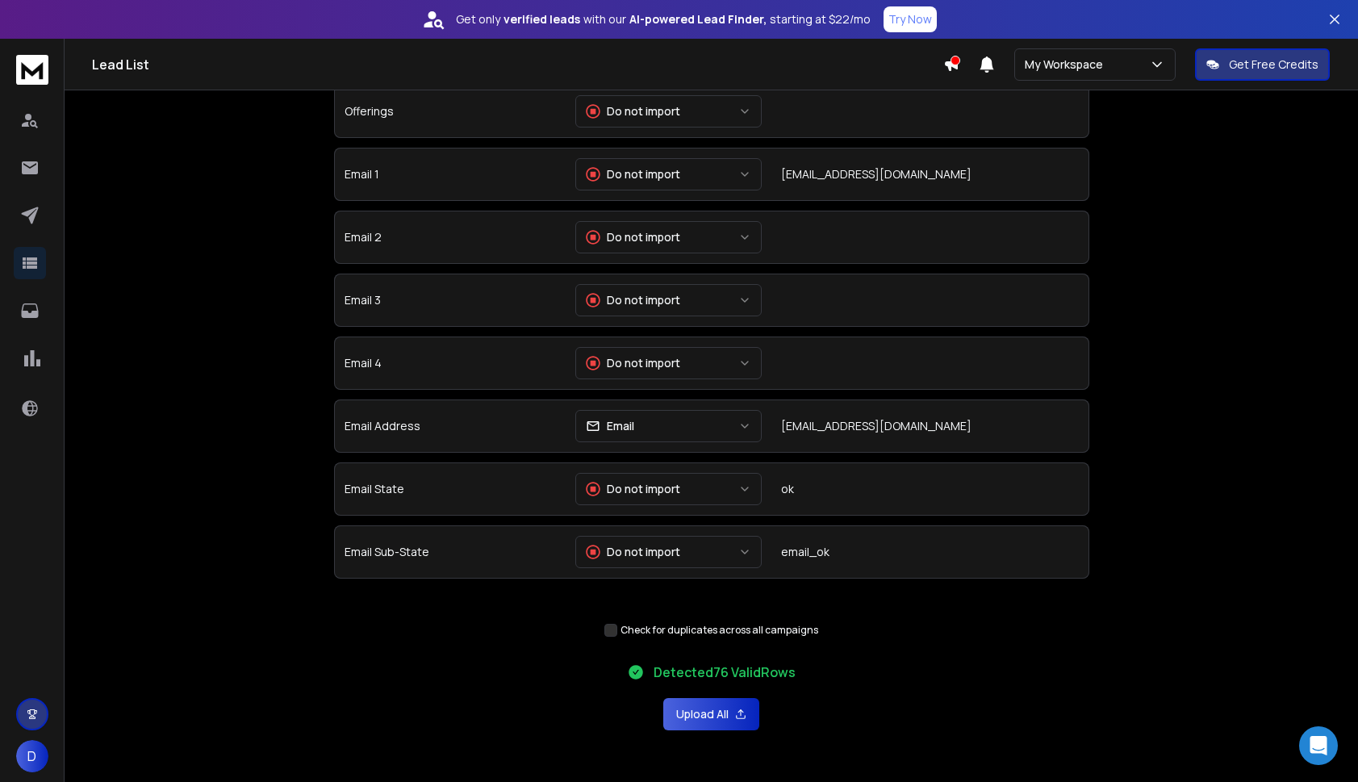
click at [709, 723] on button "Upload All" at bounding box center [711, 714] width 96 height 32
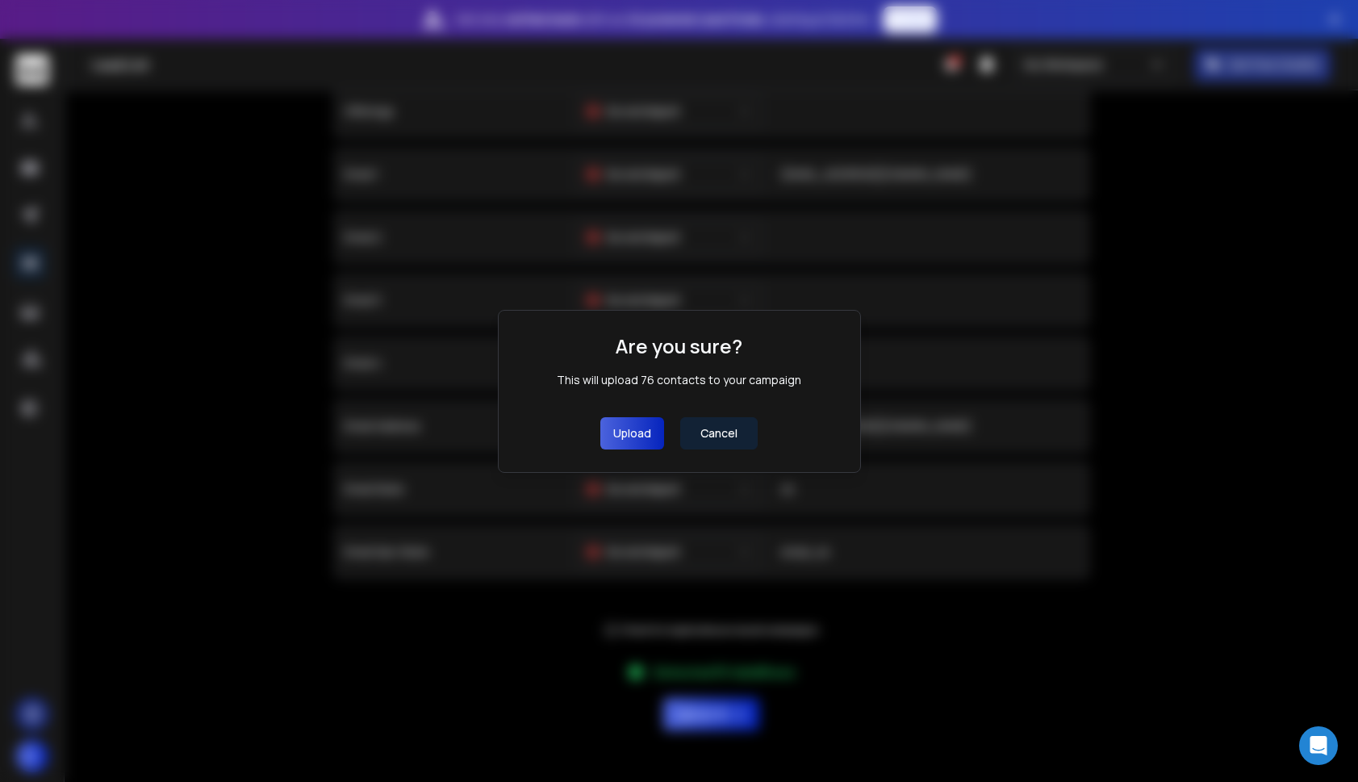
click at [650, 426] on button "Upload" at bounding box center [632, 433] width 64 height 32
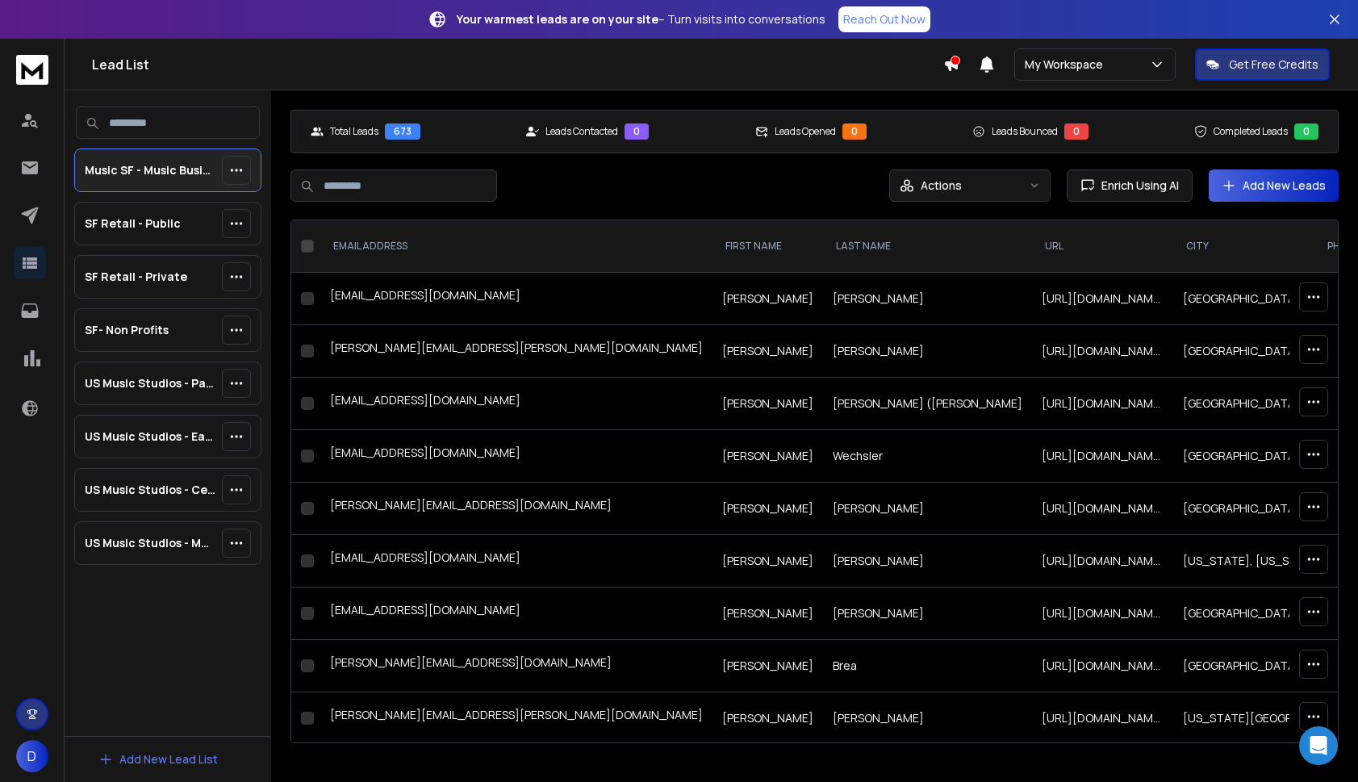
click at [177, 517] on div "Music SF - Music Businesses List #1 SF Retail - Public SF Retail - Private SF- …" at bounding box center [168, 432] width 207 height 569
click at [153, 533] on div "US Music Studios - Mountain Standard Time" at bounding box center [167, 543] width 187 height 44
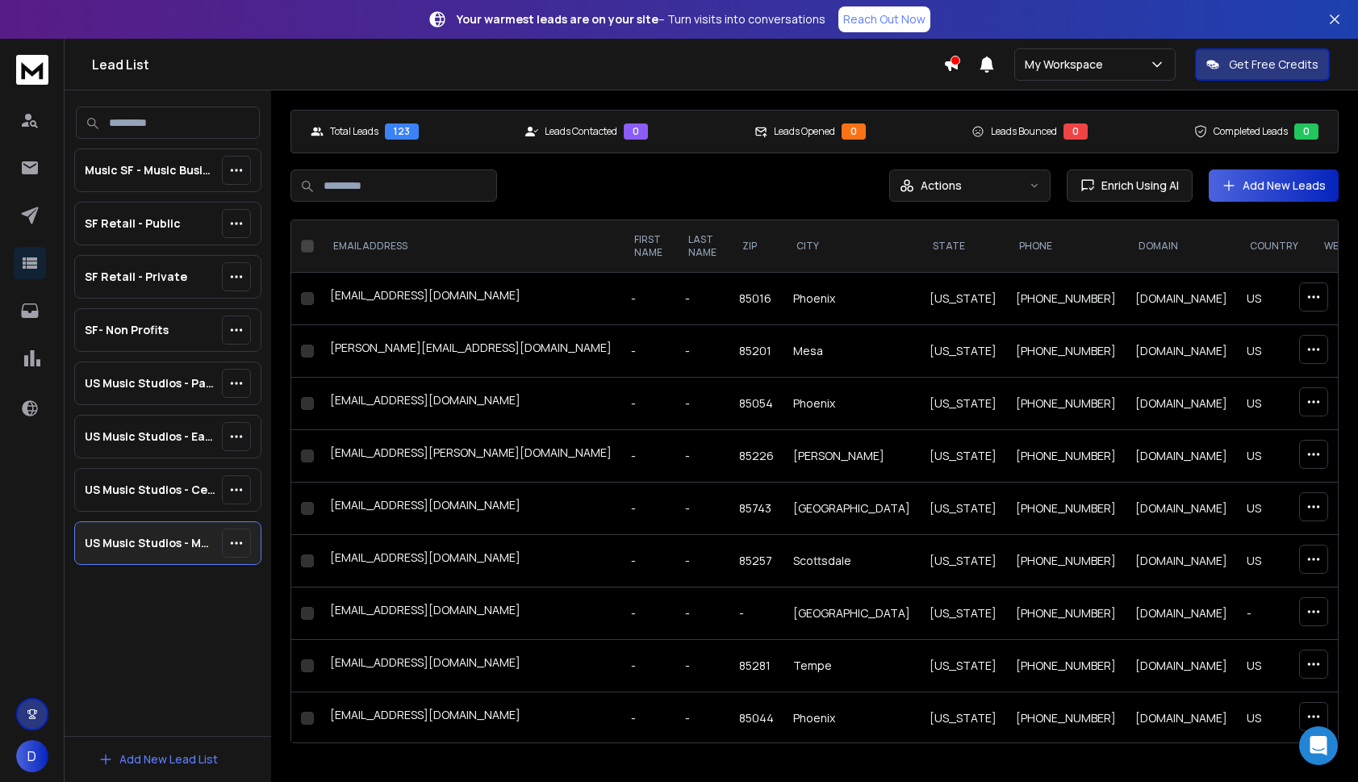
click at [148, 494] on p "US Music Studios - Central Standard Time" at bounding box center [150, 490] width 131 height 16
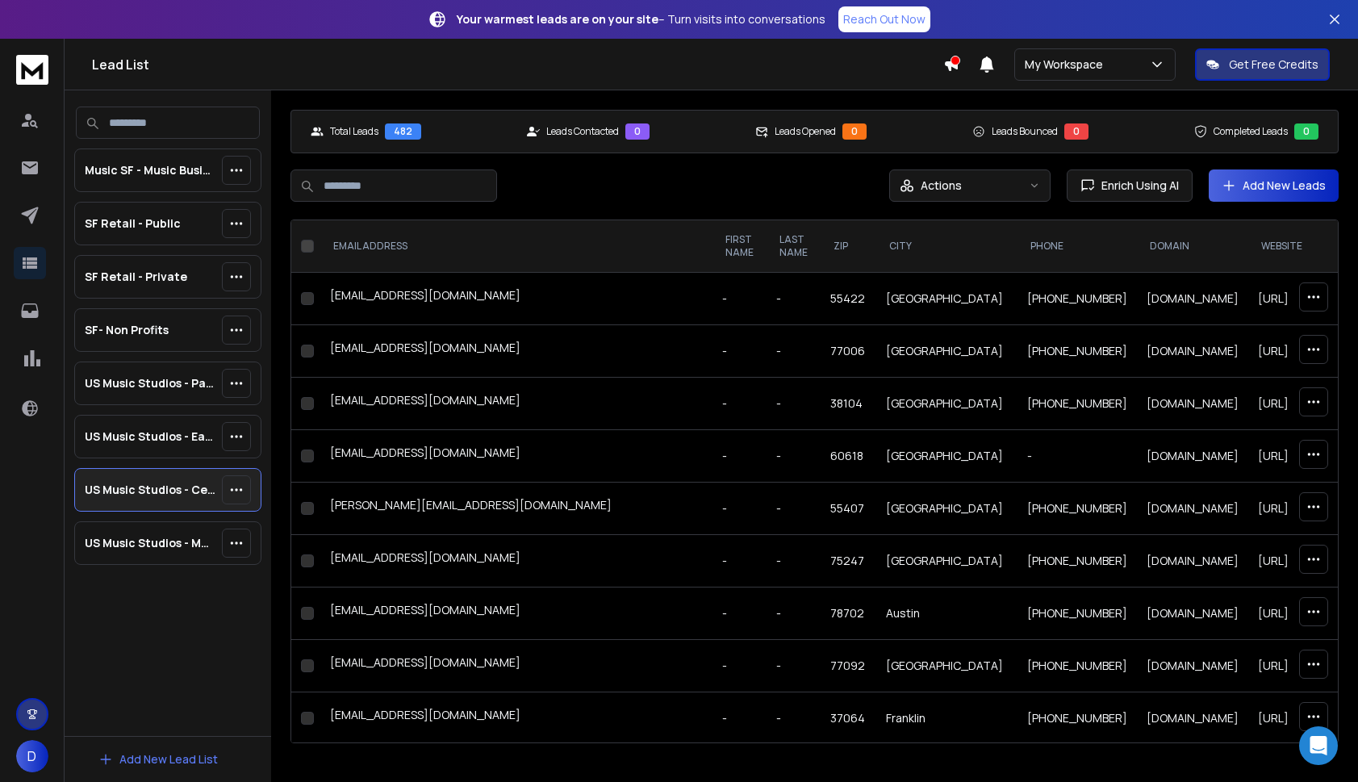
click at [148, 436] on p "US Music Studios - Eastern Standard Time" at bounding box center [150, 436] width 131 height 16
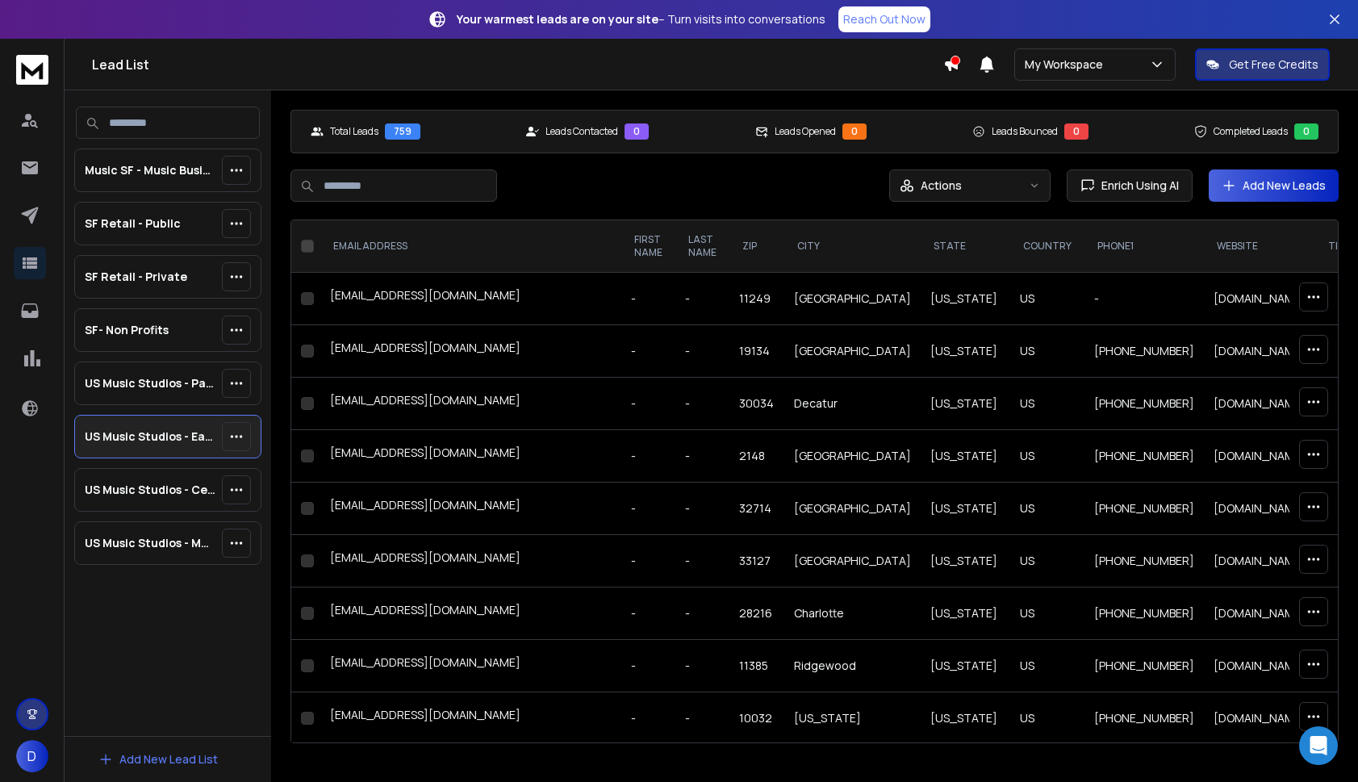
click at [154, 396] on div "US Music Studios - Pacific Standard Time" at bounding box center [167, 383] width 187 height 44
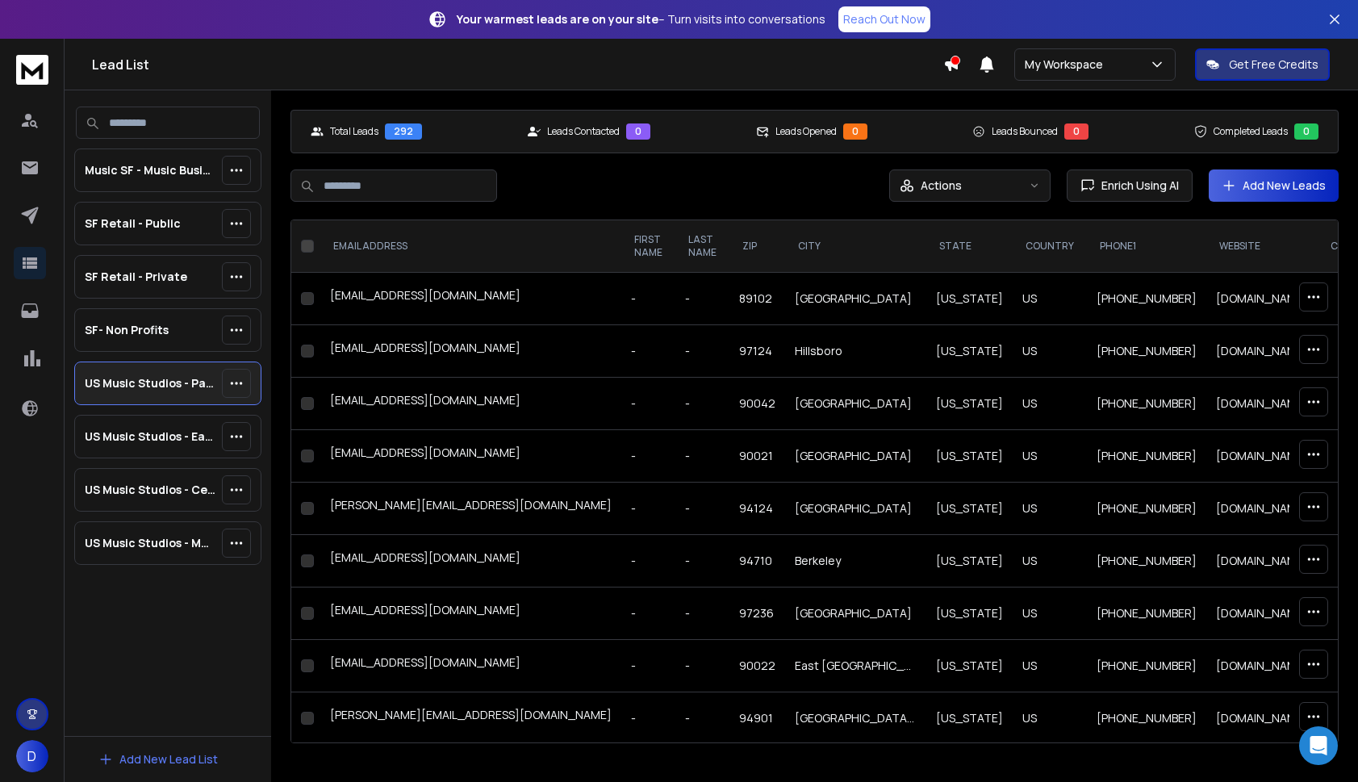
click at [170, 477] on div "US Music Studios - Central Standard Time" at bounding box center [167, 490] width 187 height 44
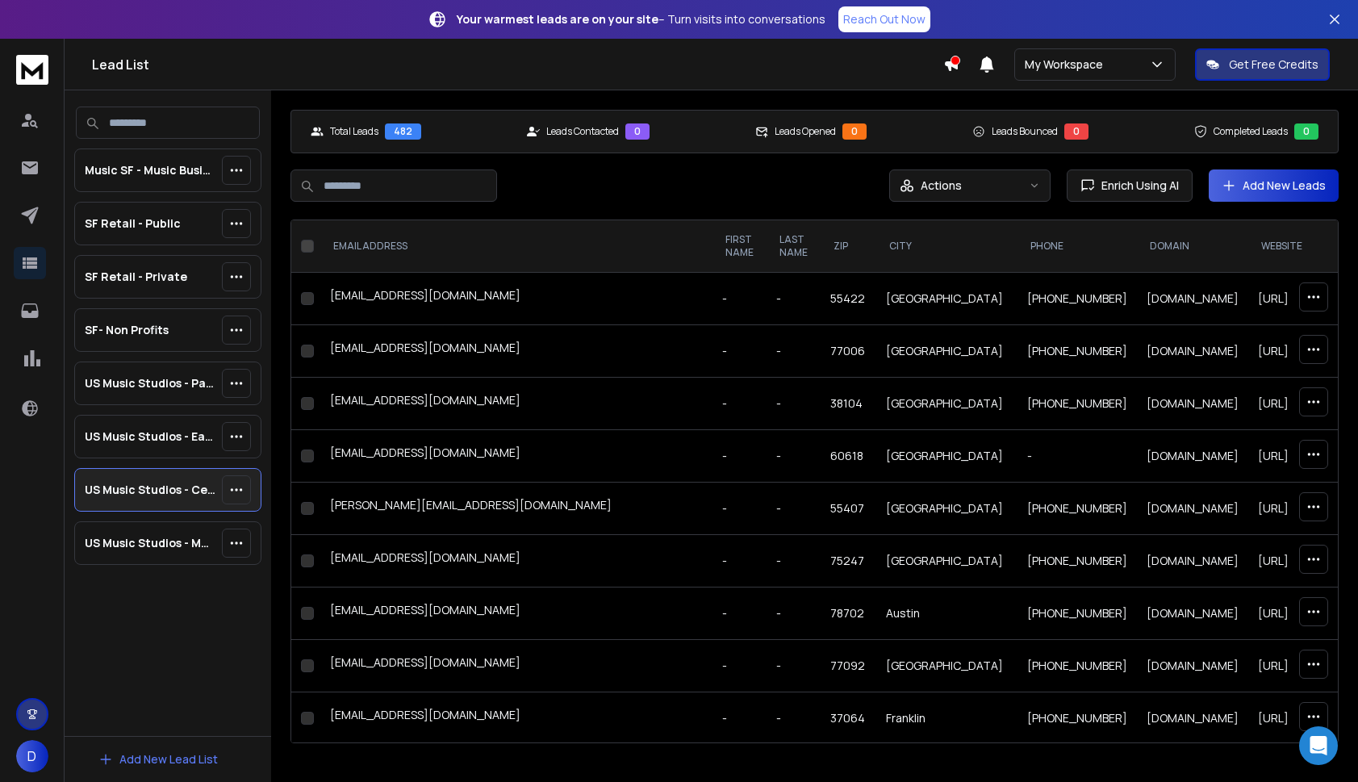
click at [166, 451] on div "US Music Studios - Eastern Standard Time" at bounding box center [167, 437] width 187 height 44
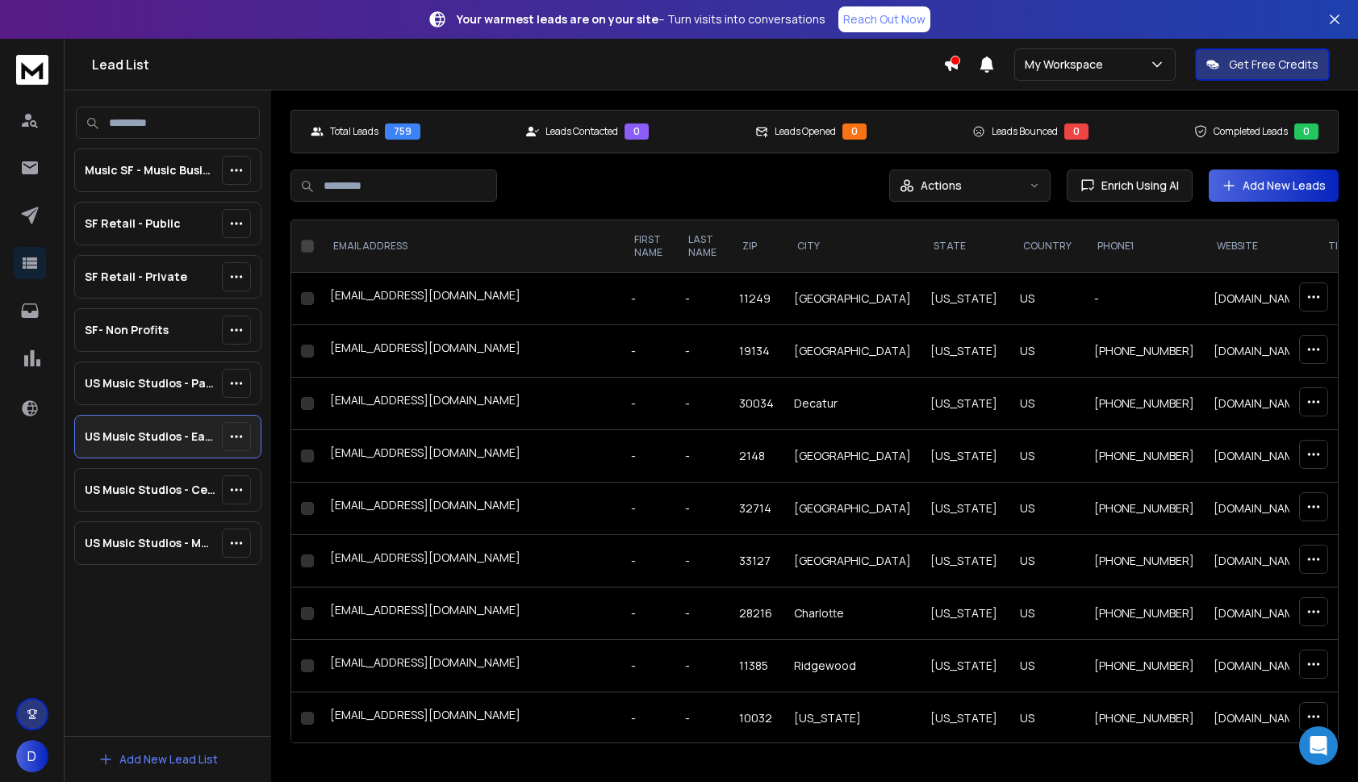
click at [178, 407] on div "Music SF - Music Businesses List #1 SF Retail - Public SF Retail - Private SF- …" at bounding box center [168, 432] width 207 height 569
click at [186, 393] on div "US Music Studios - Pacific Standard Time" at bounding box center [167, 383] width 187 height 44
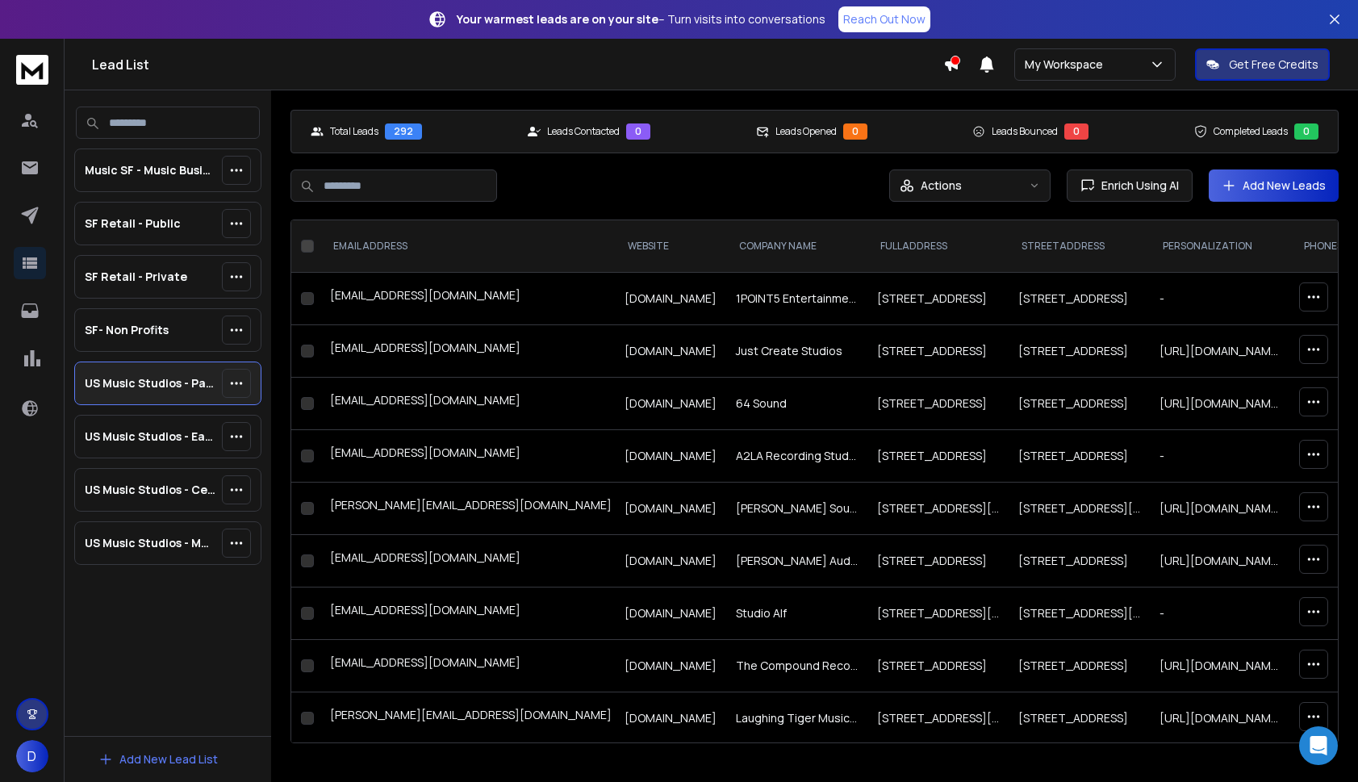
scroll to position [0, 617]
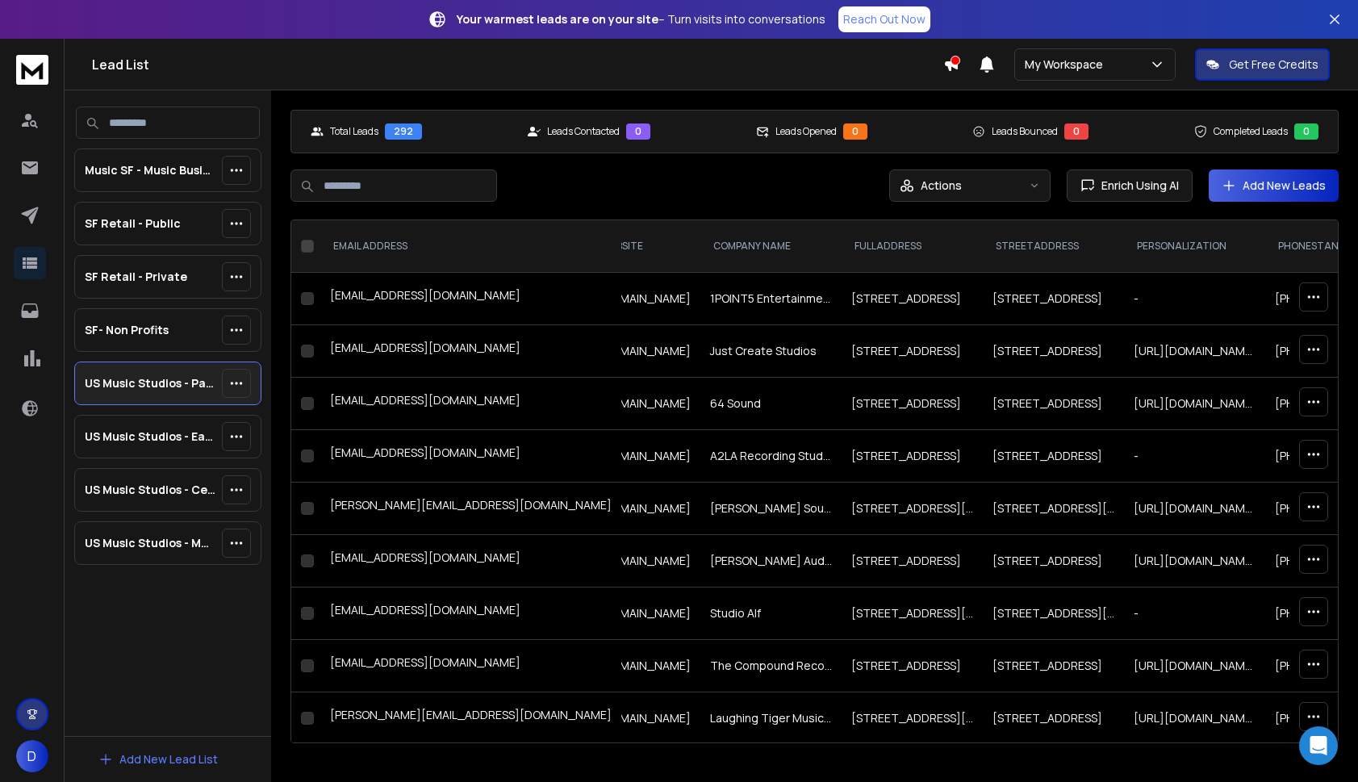
click at [1124, 351] on td "[URL][DOMAIN_NAME]" at bounding box center [1194, 351] width 141 height 52
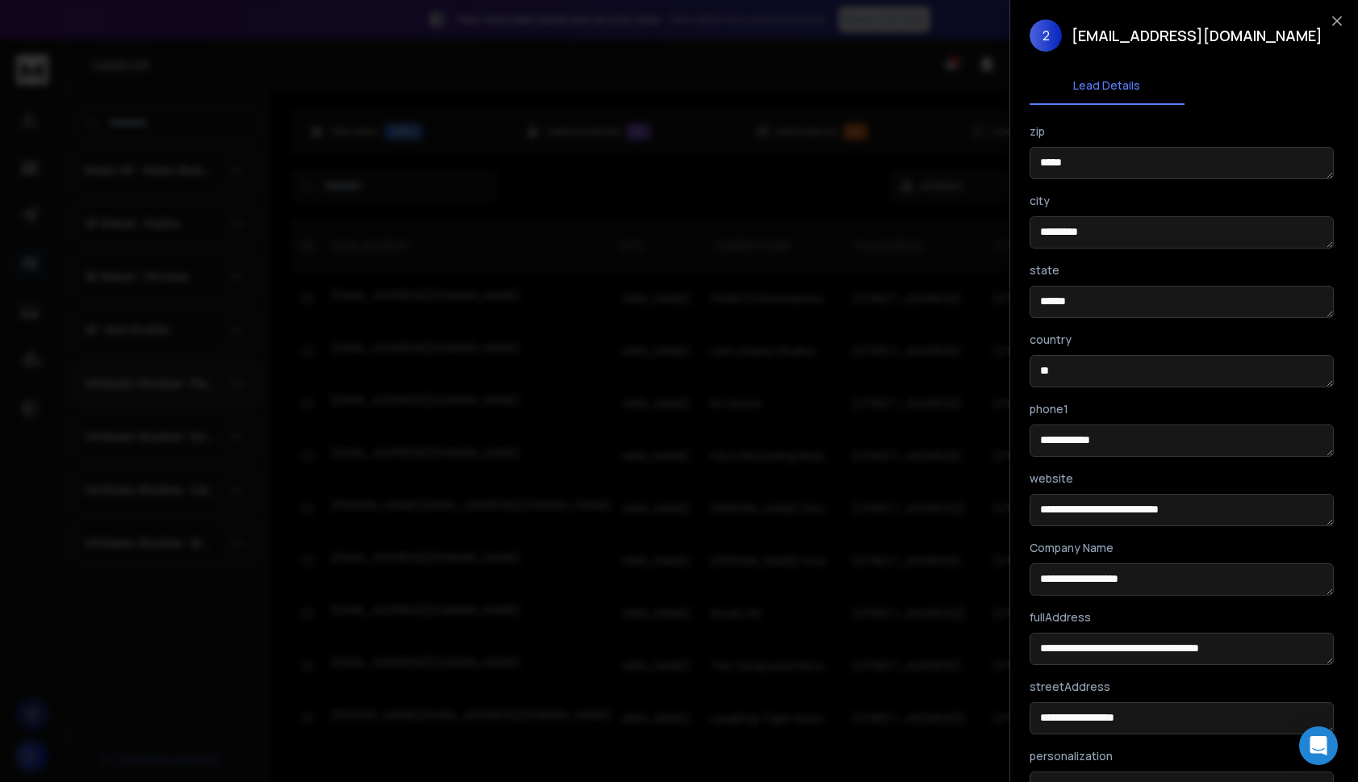
click at [1088, 514] on textarea "**********" at bounding box center [1182, 510] width 304 height 32
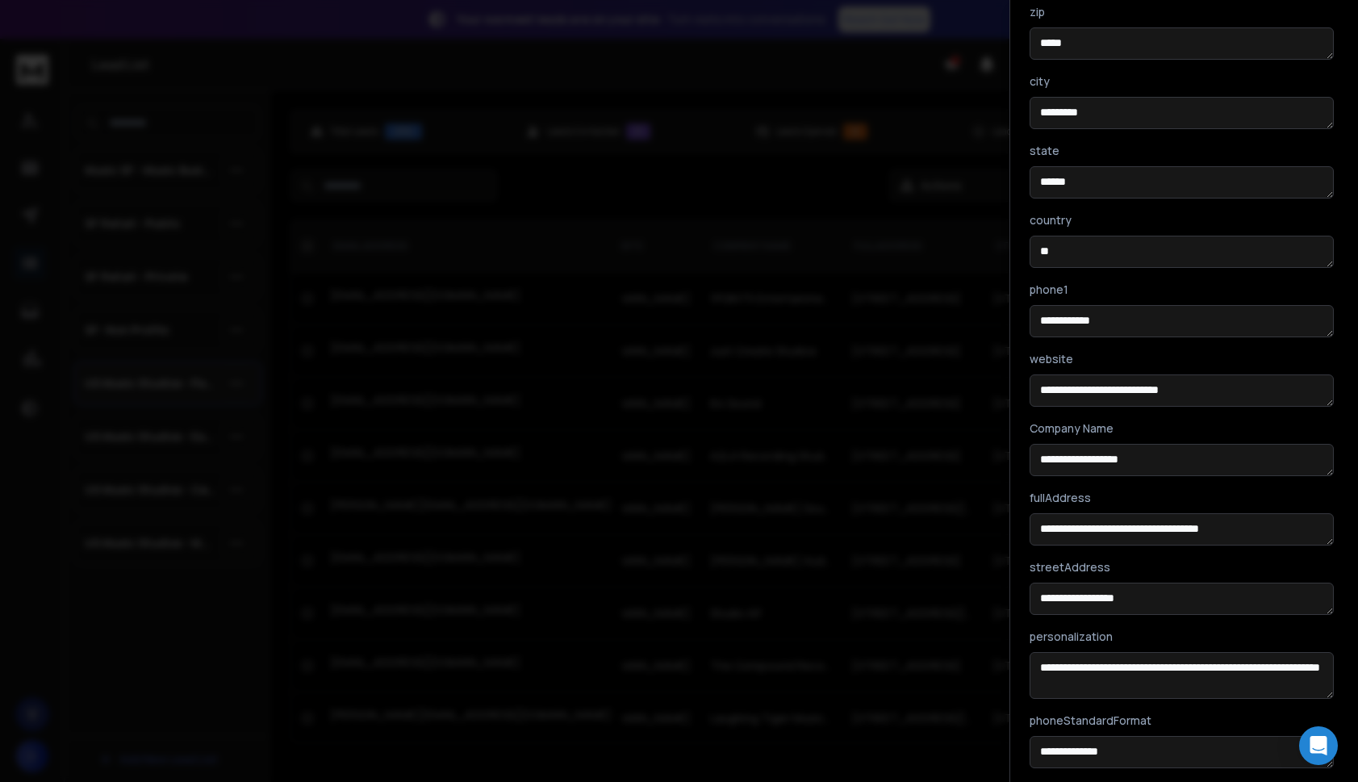
scroll to position [351, 0]
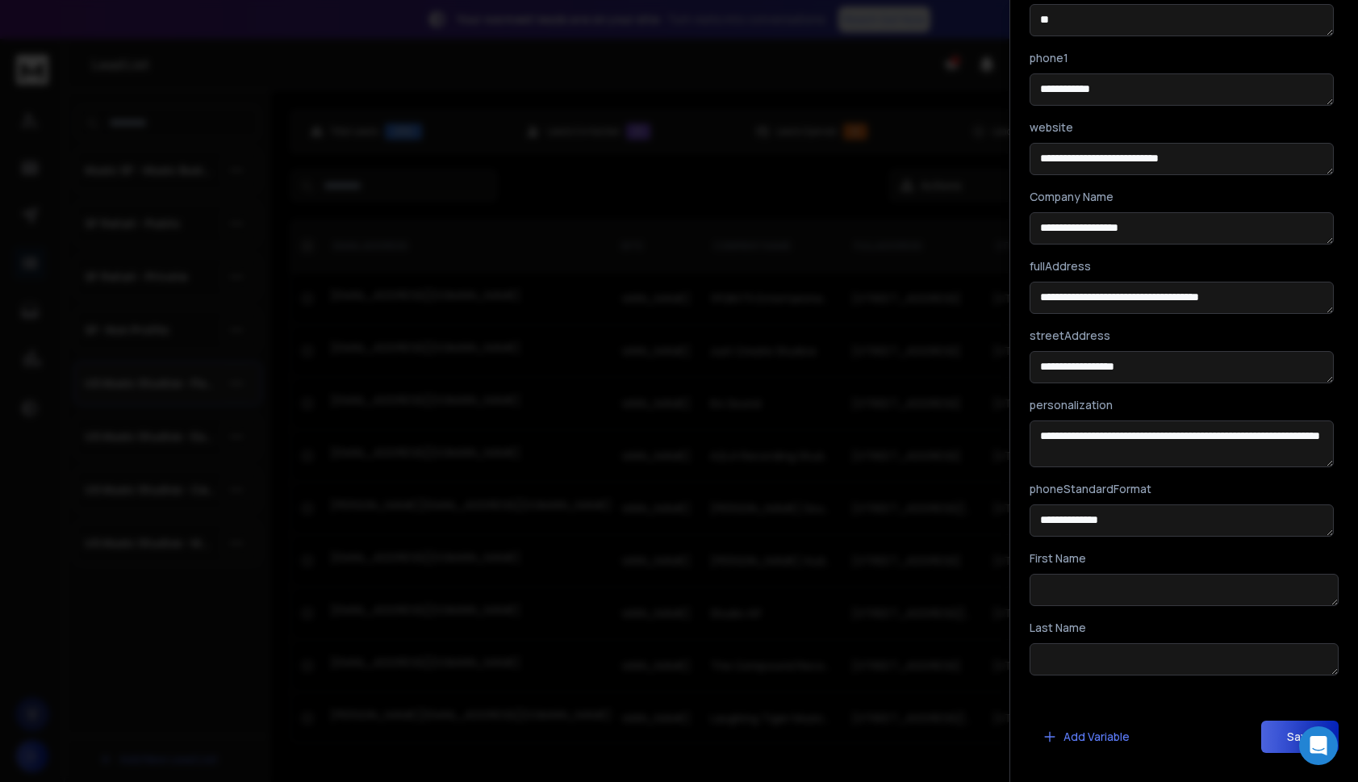
drag, startPoint x: 1221, startPoint y: 451, endPoint x: 985, endPoint y: 397, distance: 241.7
click at [985, 397] on body "Your warmest leads are on your site – Turn visits into conversations Reach Out …" at bounding box center [679, 391] width 1358 height 782
click at [948, 113] on div at bounding box center [679, 391] width 1358 height 782
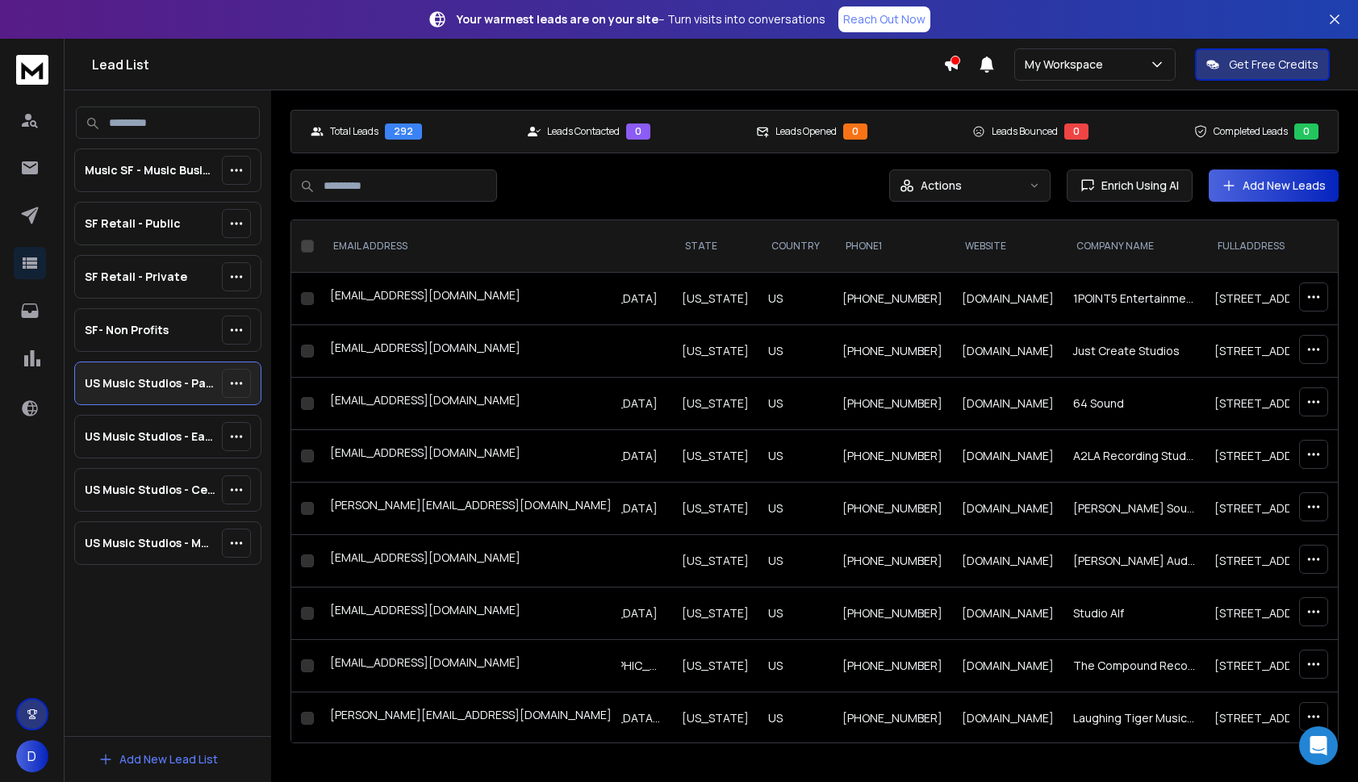
scroll to position [0, 0]
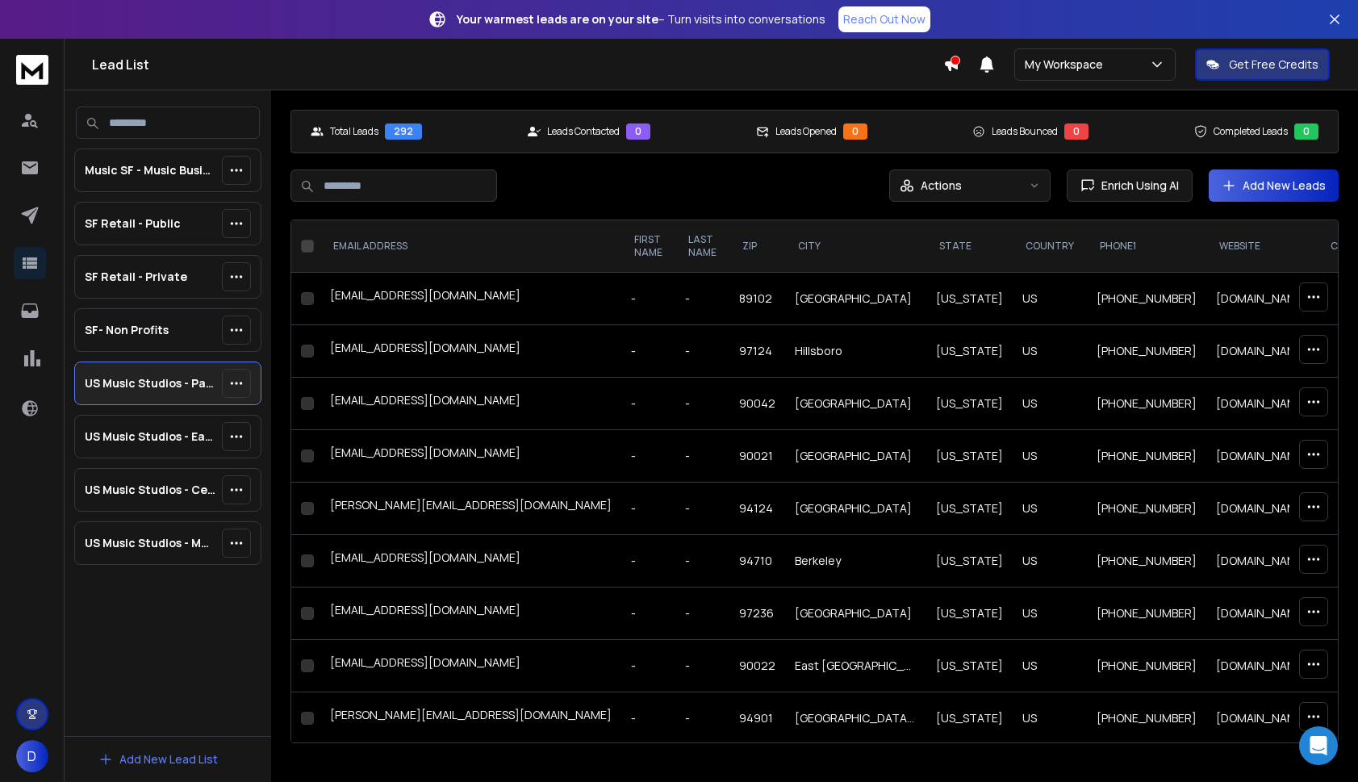
click at [182, 340] on div "SF- Non Profits" at bounding box center [167, 330] width 187 height 44
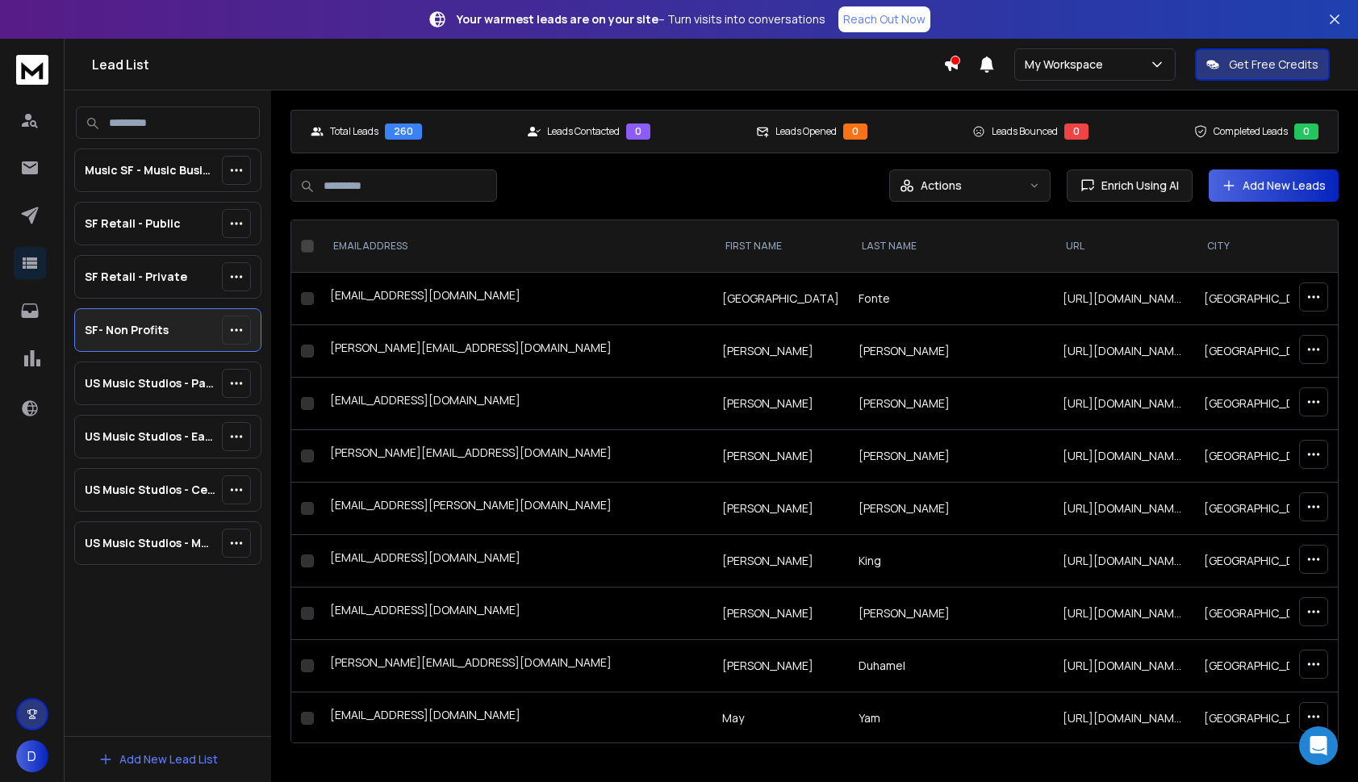
click at [173, 349] on div "SF- Non Profits" at bounding box center [167, 330] width 187 height 44
click at [163, 361] on div "US Music Studios - Pacific Standard Time" at bounding box center [167, 383] width 187 height 44
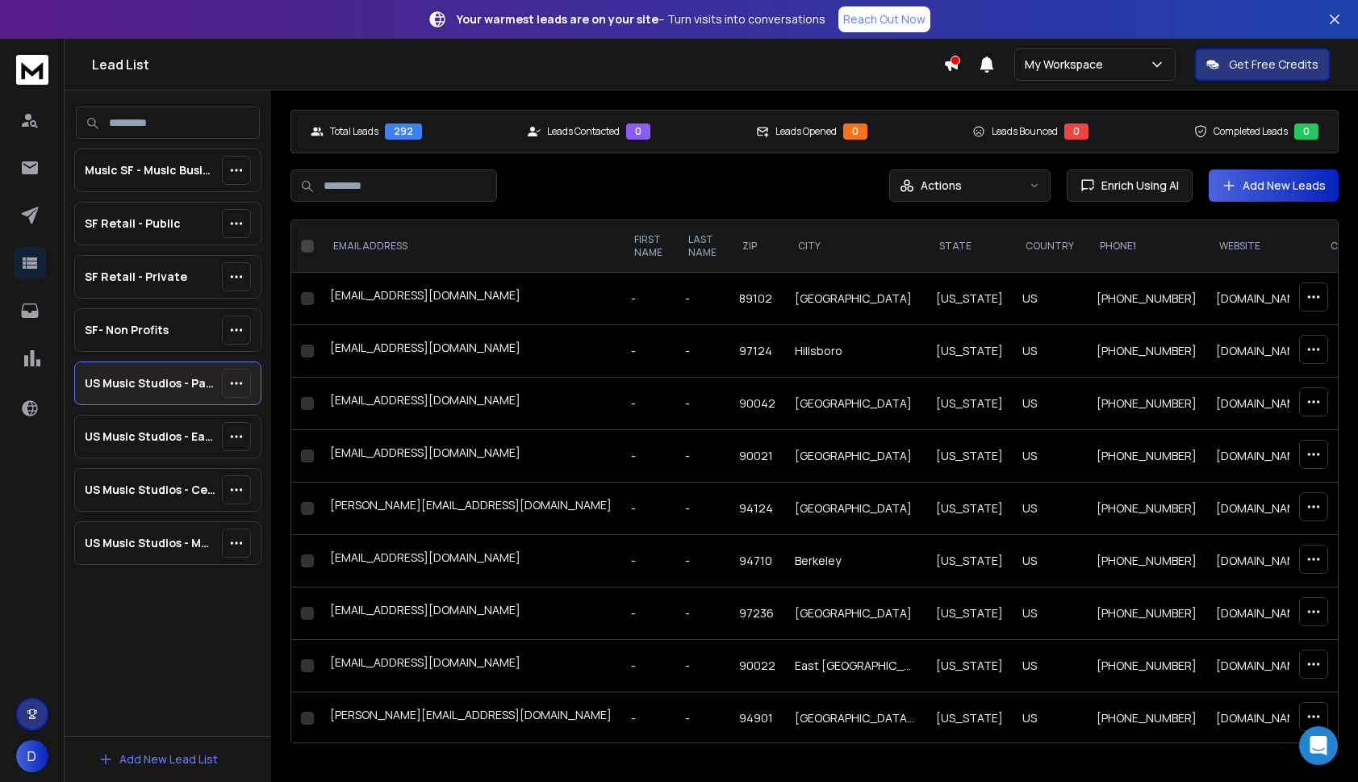
click at [148, 351] on div "SF- Non Profits" at bounding box center [167, 330] width 187 height 44
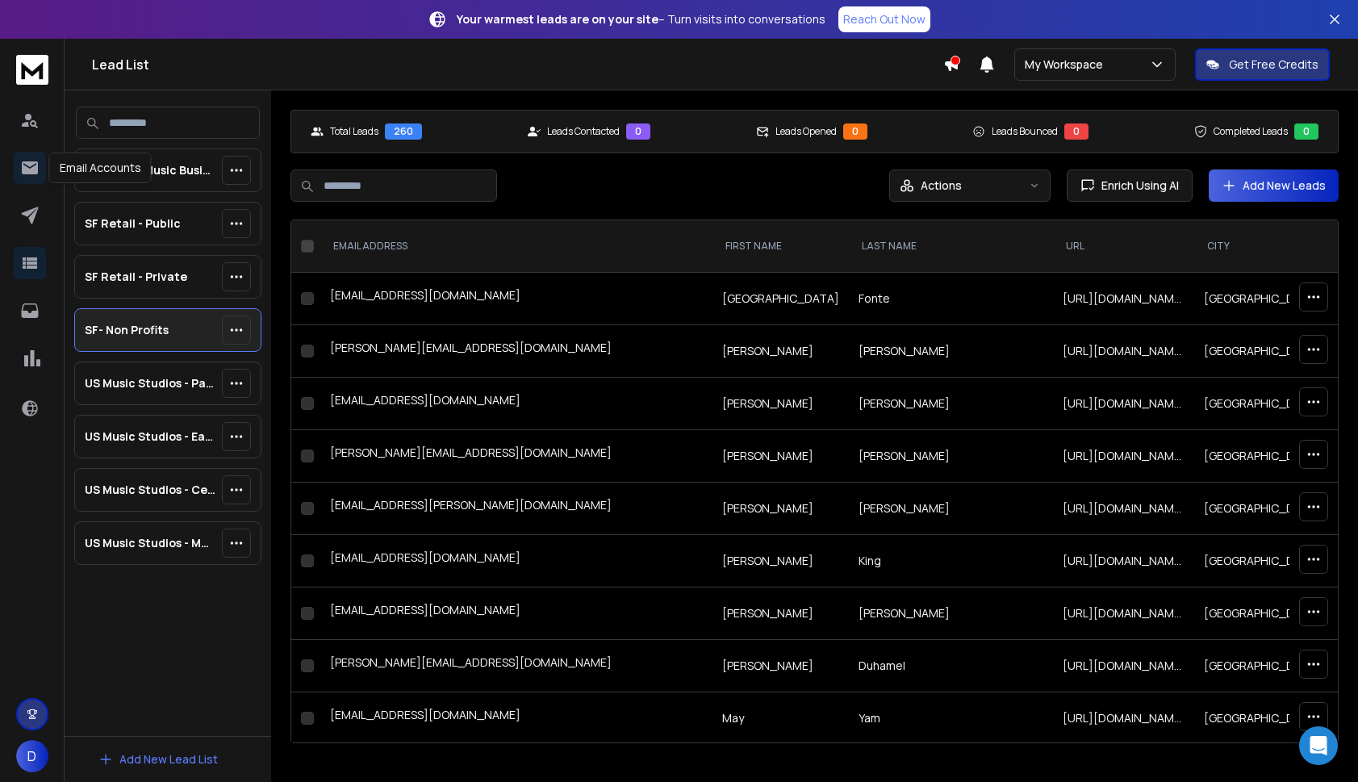
click at [31, 168] on icon at bounding box center [30, 167] width 16 height 13
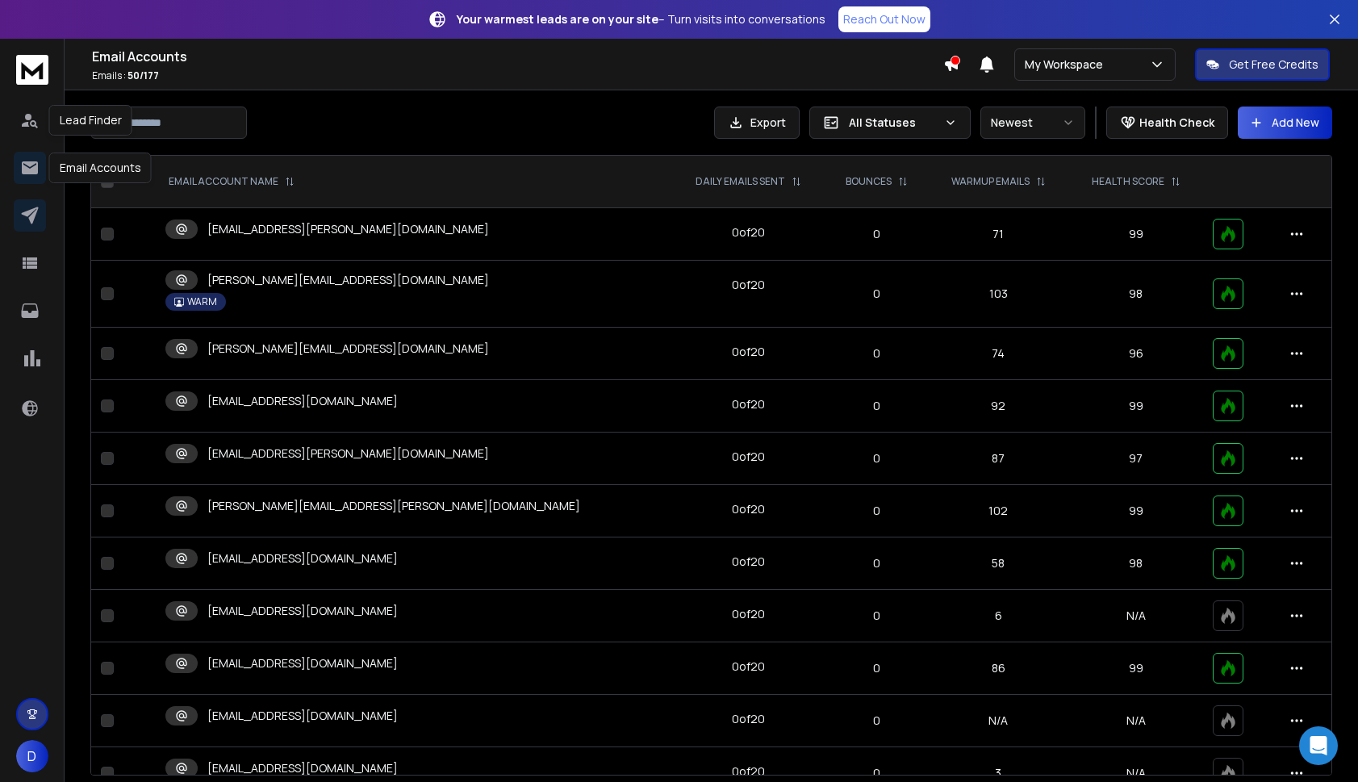
click at [40, 202] on link at bounding box center [30, 215] width 32 height 32
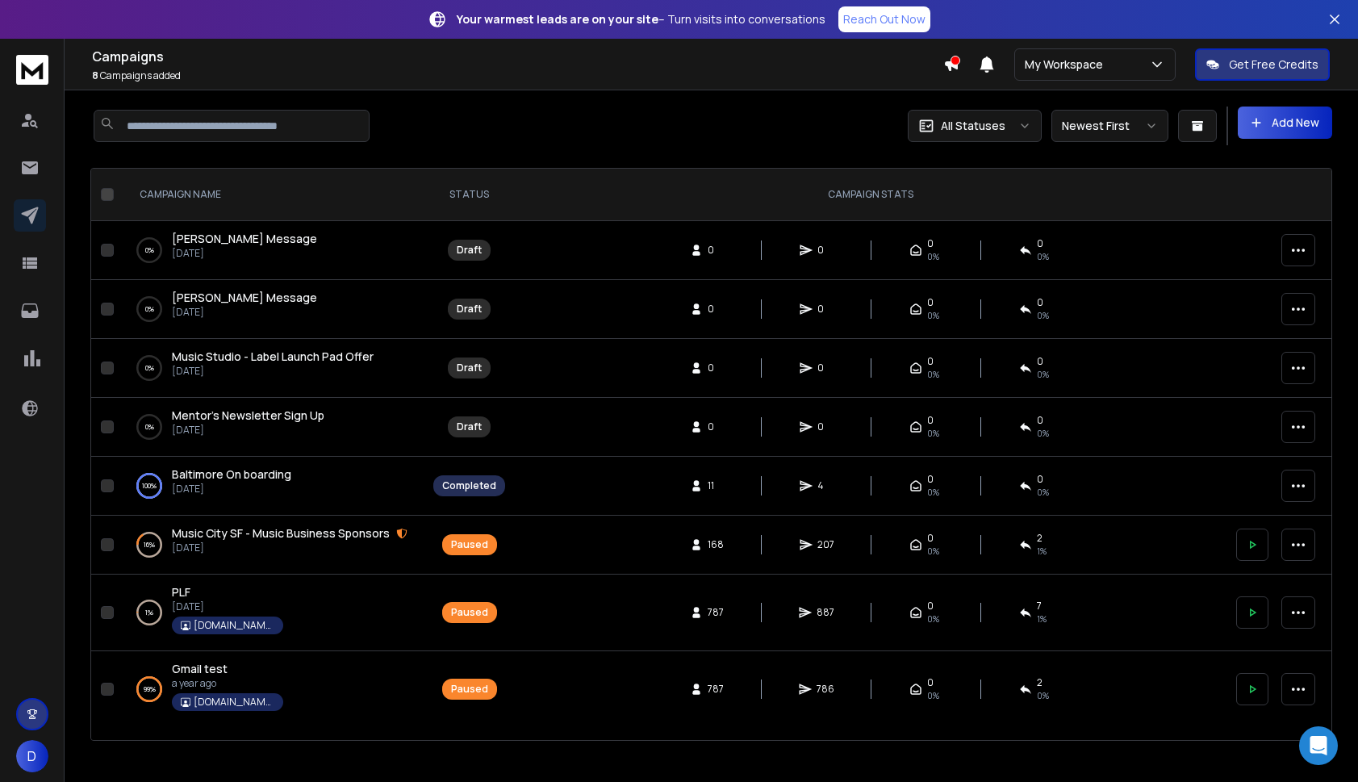
click at [301, 372] on p "[DATE]" at bounding box center [273, 371] width 202 height 13
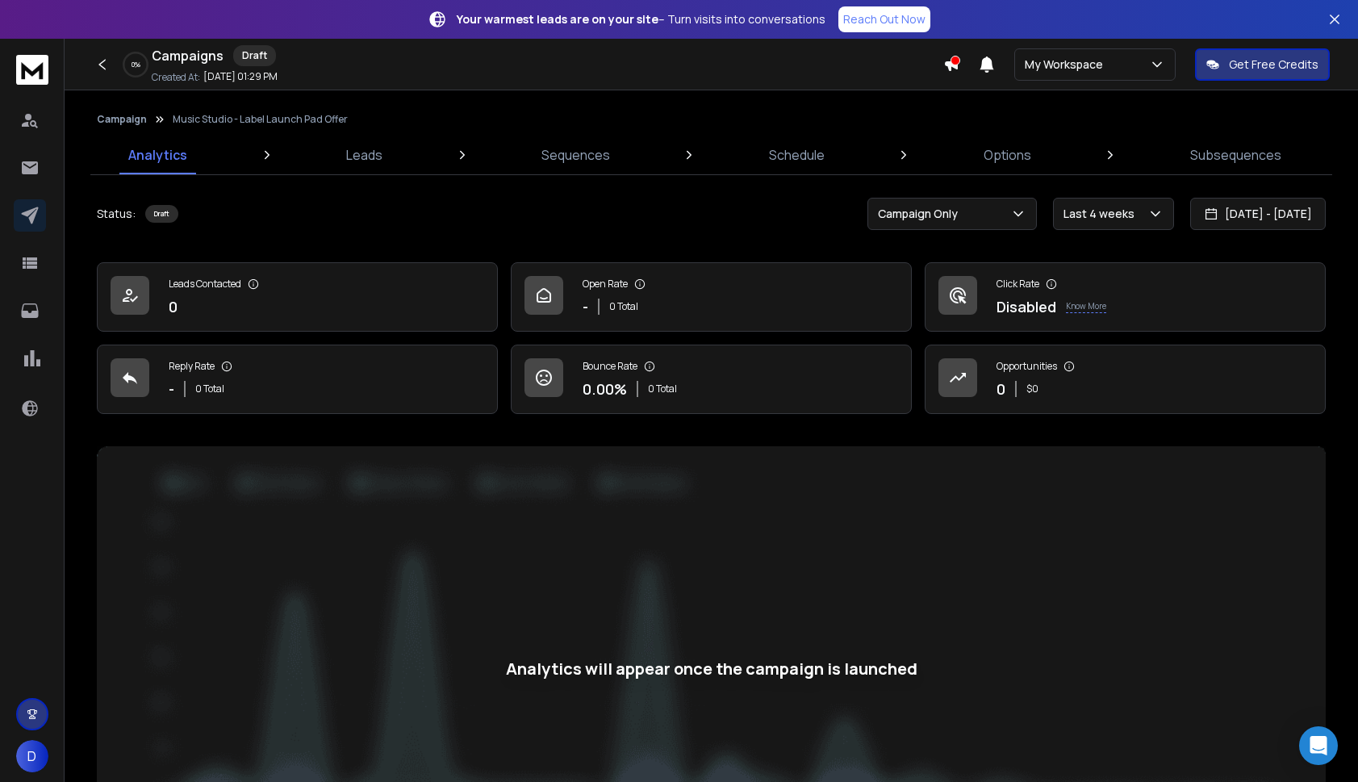
click at [357, 175] on div "Campaign Music Studio - Label Launch Pad Offer Analytics Leads Sequences Schedu…" at bounding box center [711, 630] width 1242 height 1047
click at [362, 161] on p "Leads" at bounding box center [364, 154] width 36 height 19
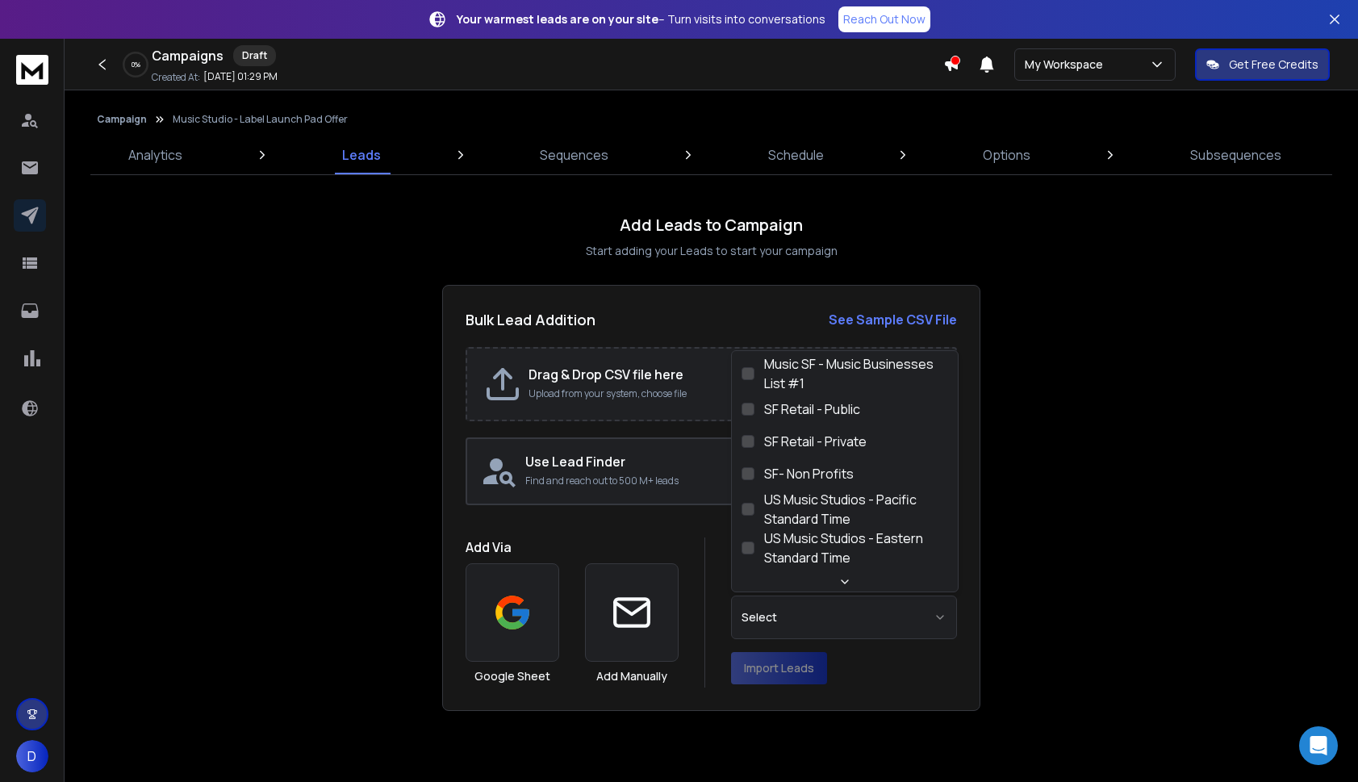
click at [745, 608] on button "Select" at bounding box center [844, 617] width 226 height 44
click at [792, 505] on div "US Music Studios - Pacific Standard Time" at bounding box center [851, 509] width 174 height 39
click at [786, 666] on button "Import Leads" at bounding box center [779, 668] width 96 height 32
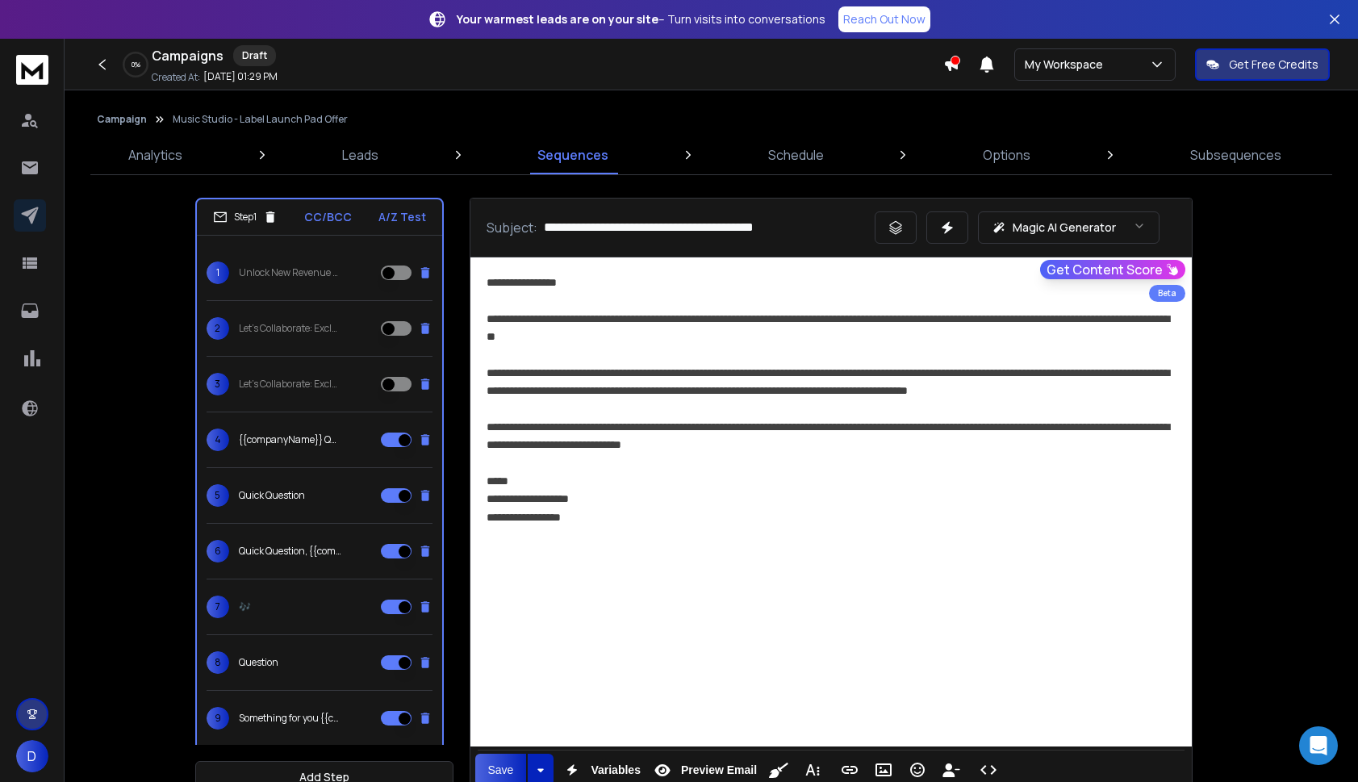
click at [689, 325] on div "**********" at bounding box center [831, 328] width 689 height 36
click at [641, 767] on span "Variables" at bounding box center [615, 770] width 56 height 14
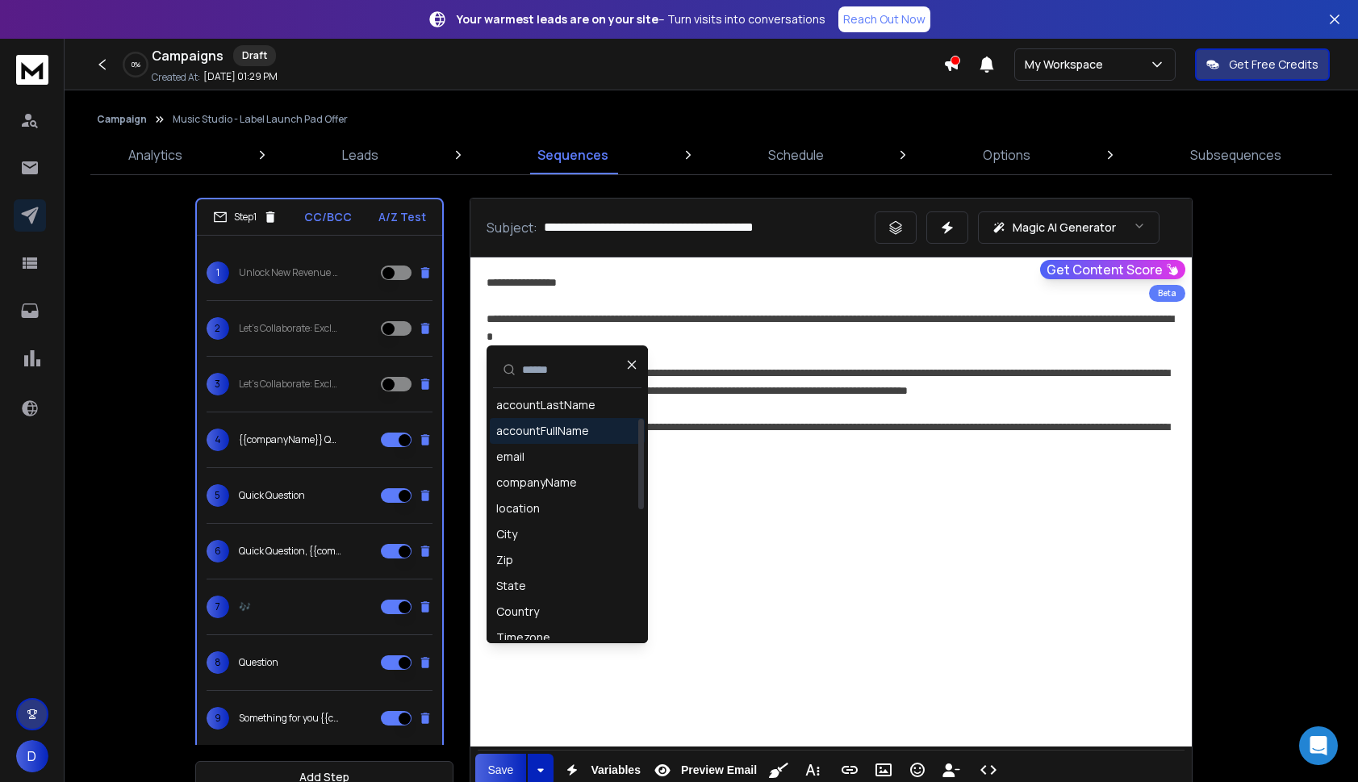
scroll to position [67, 0]
click at [593, 461] on div "companyName" at bounding box center [567, 473] width 155 height 26
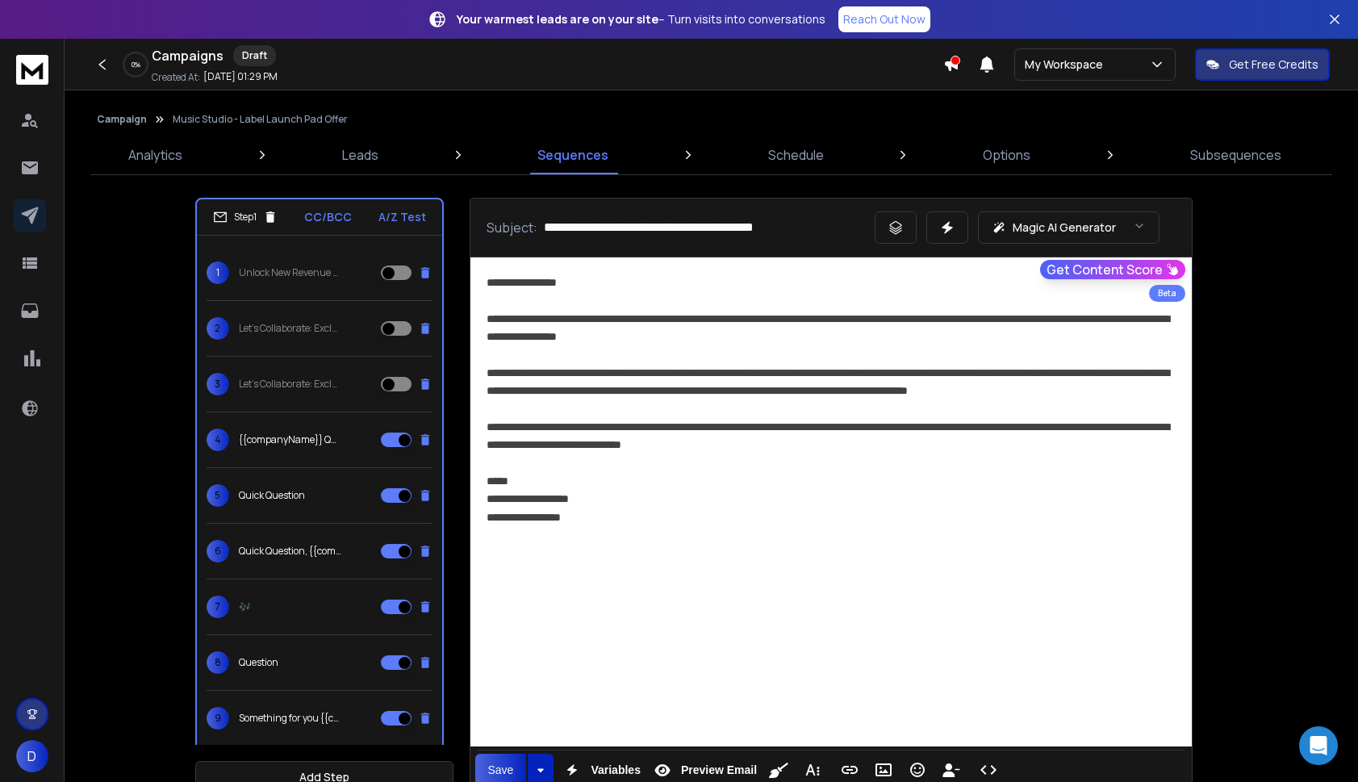
click at [335, 420] on div "4 {{companyName}} Quick Question" at bounding box center [320, 440] width 226 height 56
type input "**********"
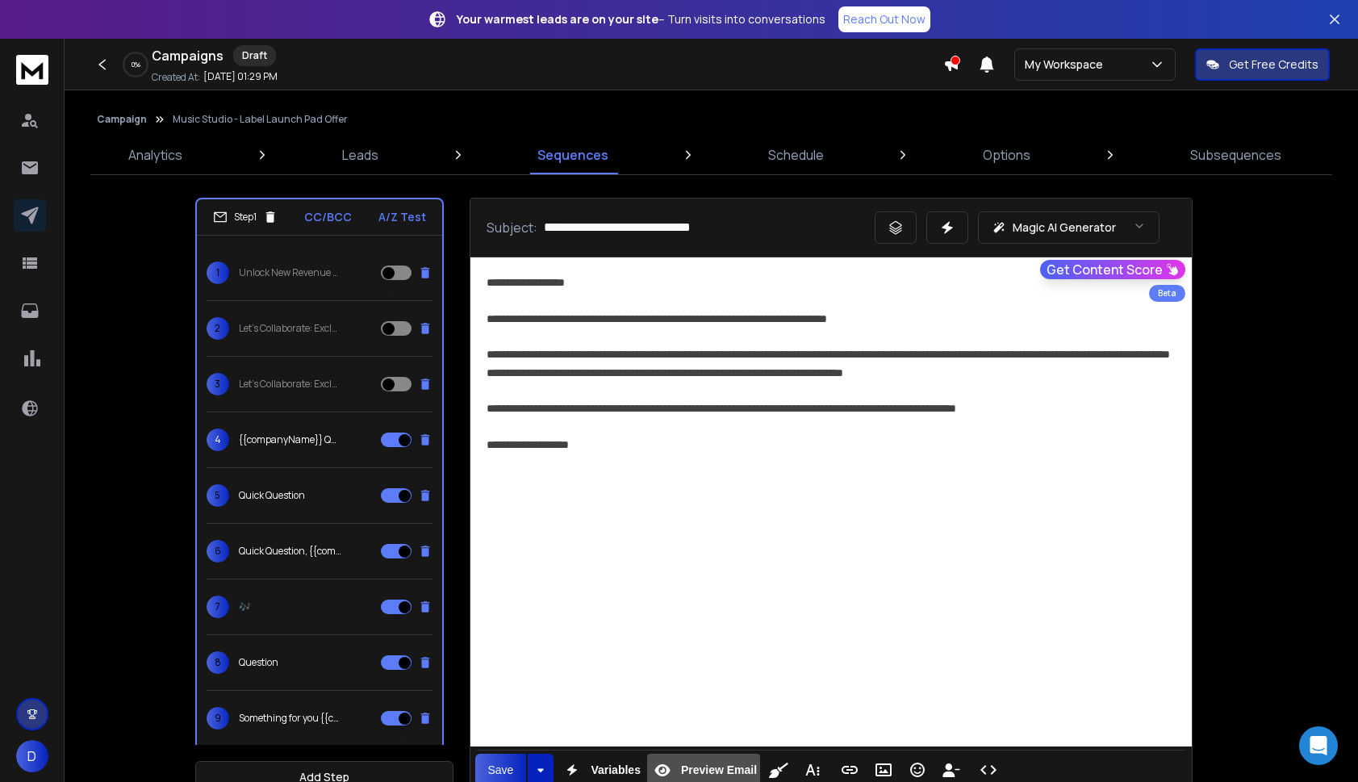
click at [711, 754] on button "Preview Email Preview Email" at bounding box center [703, 770] width 113 height 32
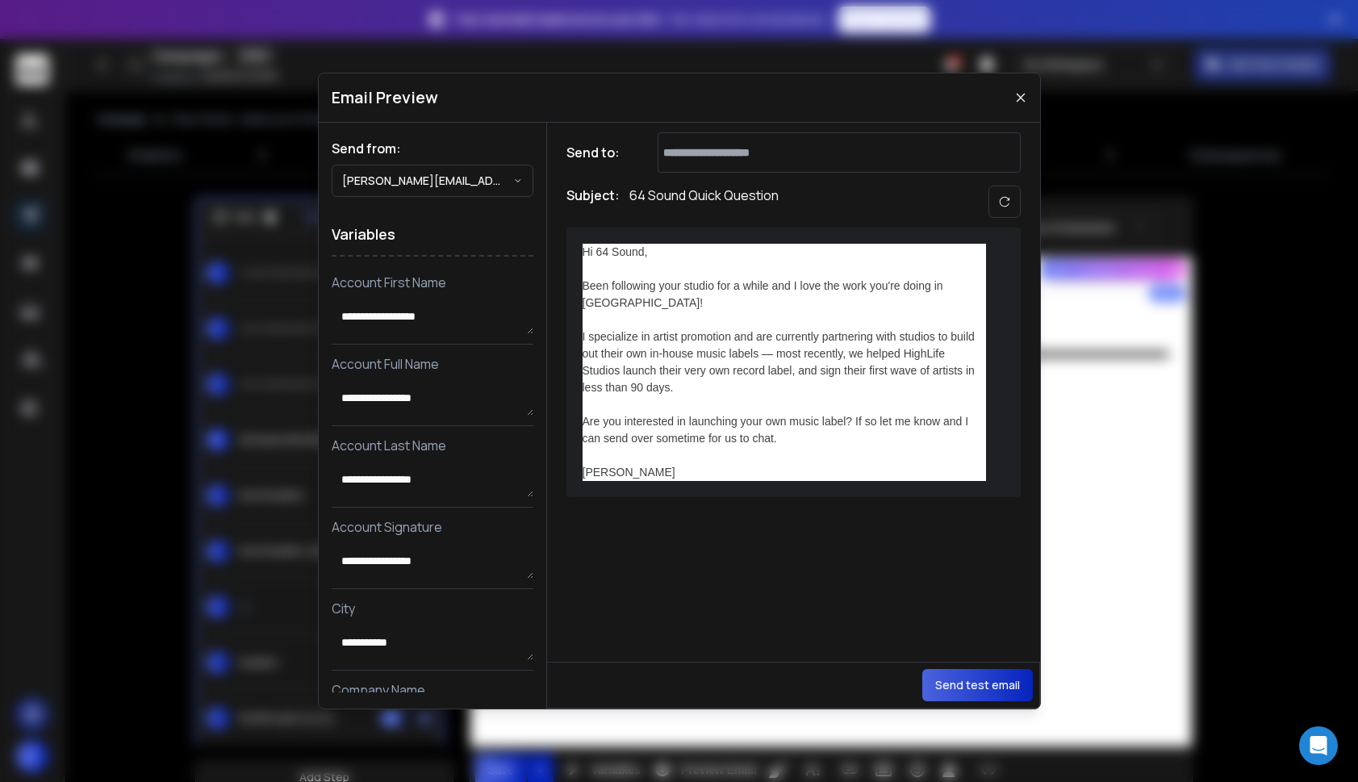
click at [449, 253] on h1 "Variables" at bounding box center [433, 235] width 202 height 44
click at [1019, 102] on icon at bounding box center [1020, 97] width 13 height 13
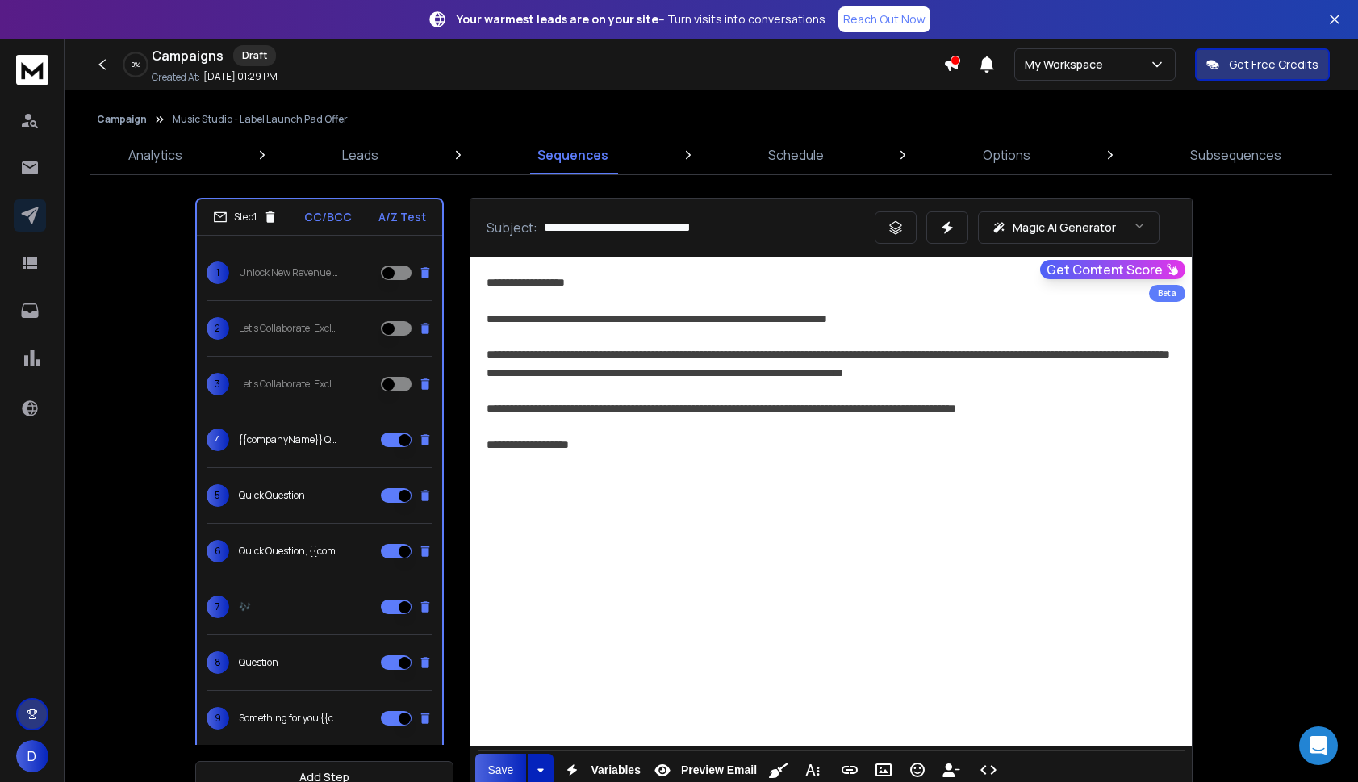
click at [487, 313] on div "**********" at bounding box center [831, 319] width 689 height 18
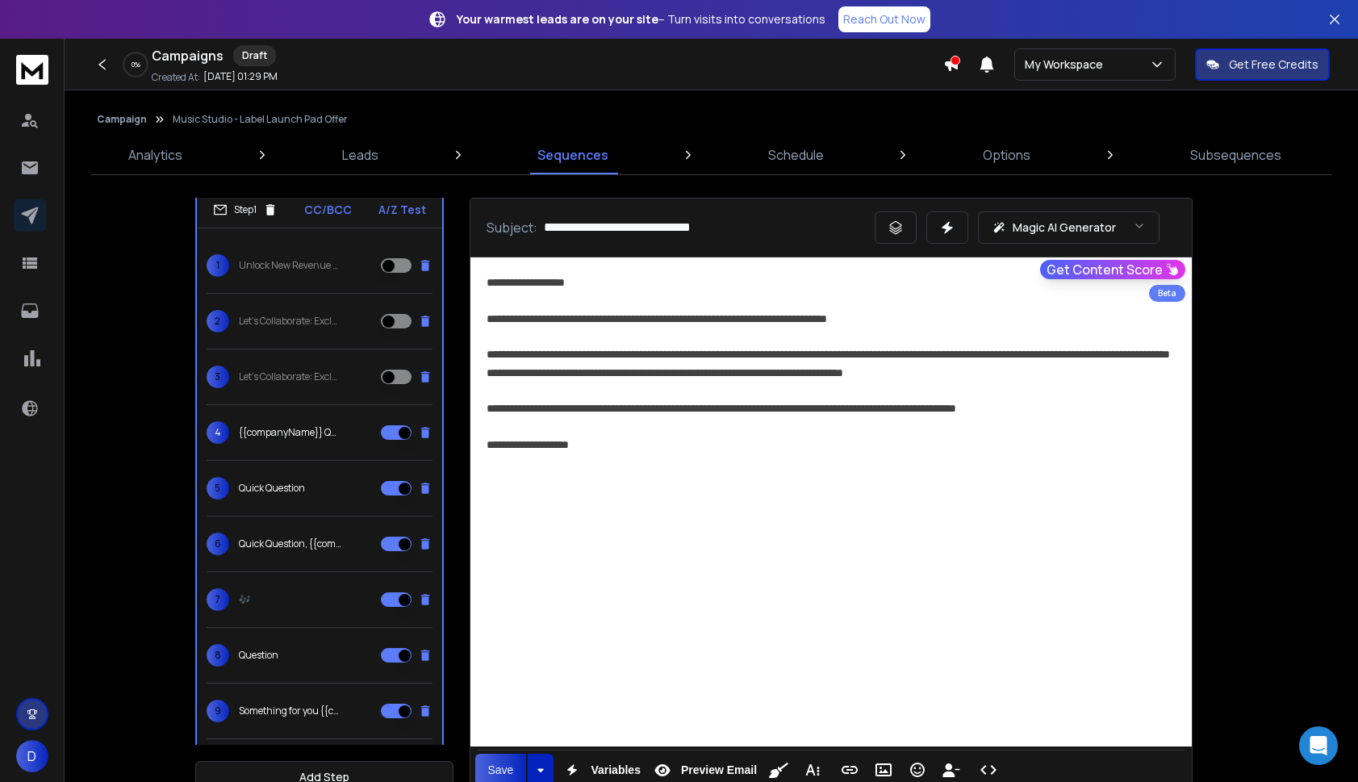
click at [307, 426] on p "{{companyName}} Quick Question" at bounding box center [290, 432] width 103 height 13
click at [608, 354] on div "**********" at bounding box center [831, 363] width 689 height 36
click at [631, 451] on div "**********" at bounding box center [831, 445] width 689 height 18
click at [634, 458] on div "**********" at bounding box center [830, 491] width 721 height 469
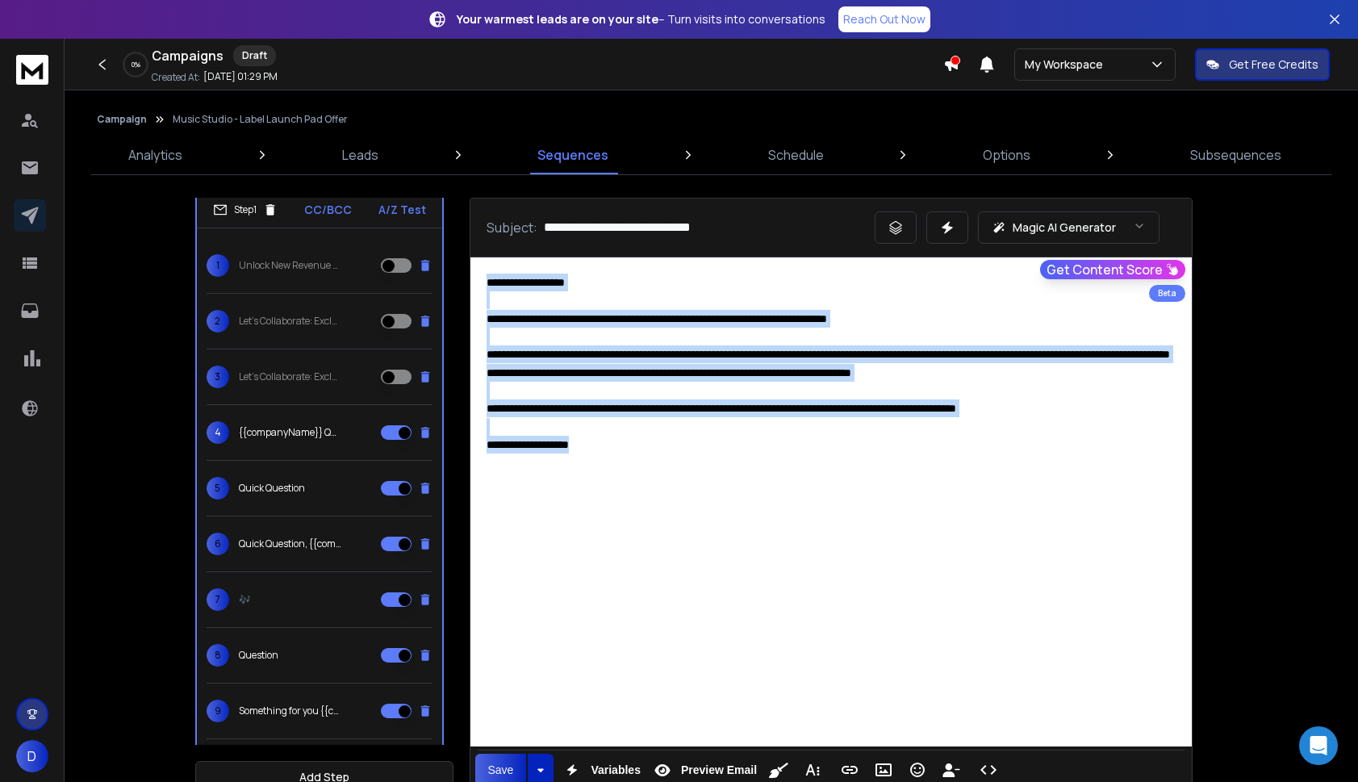
copy div "**********"
click at [271, 471] on div "5 Quick Question" at bounding box center [320, 489] width 226 height 56
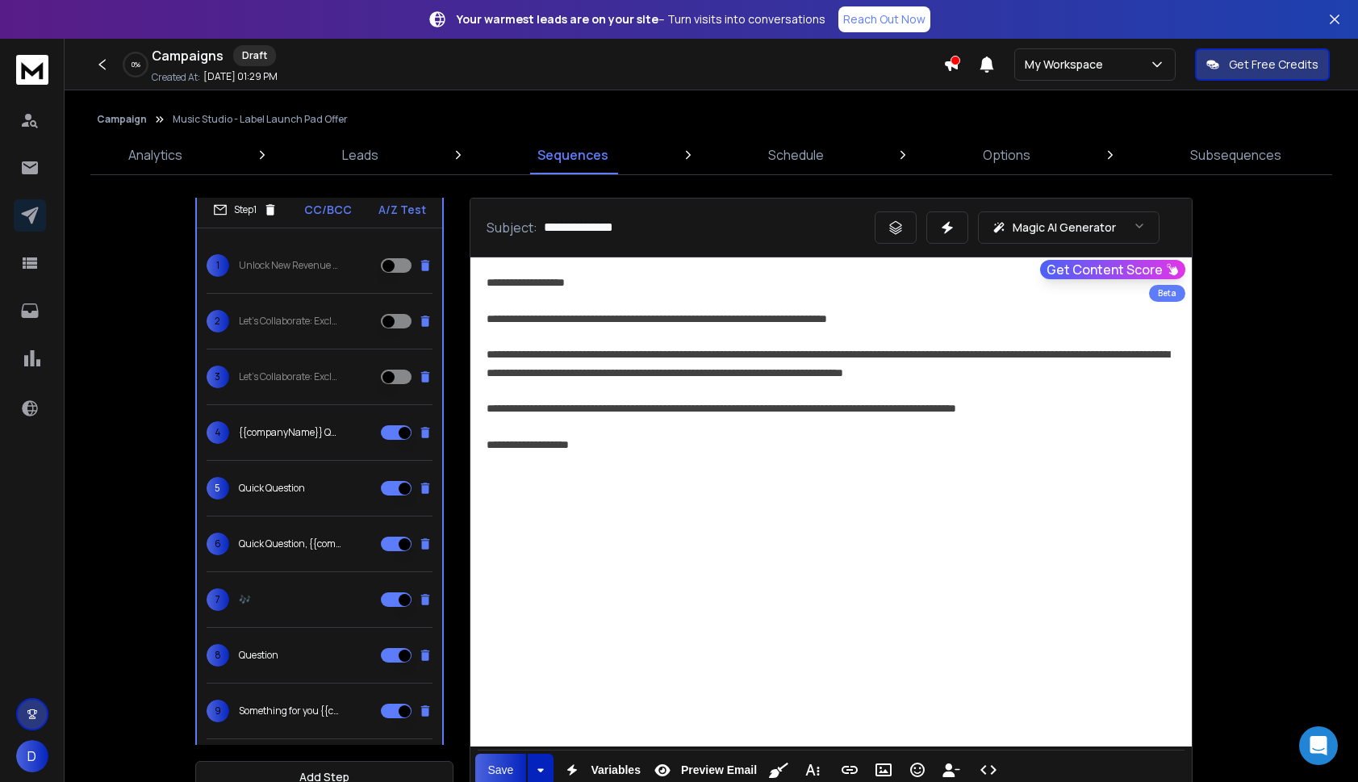
click at [580, 391] on div at bounding box center [831, 391] width 689 height 18
click at [548, 460] on div "**********" at bounding box center [830, 491] width 721 height 469
click at [608, 393] on div at bounding box center [831, 391] width 689 height 18
click at [275, 524] on div "6 Quick Question, {{companyName}}" at bounding box center [320, 544] width 226 height 56
click at [545, 431] on div at bounding box center [831, 427] width 689 height 18
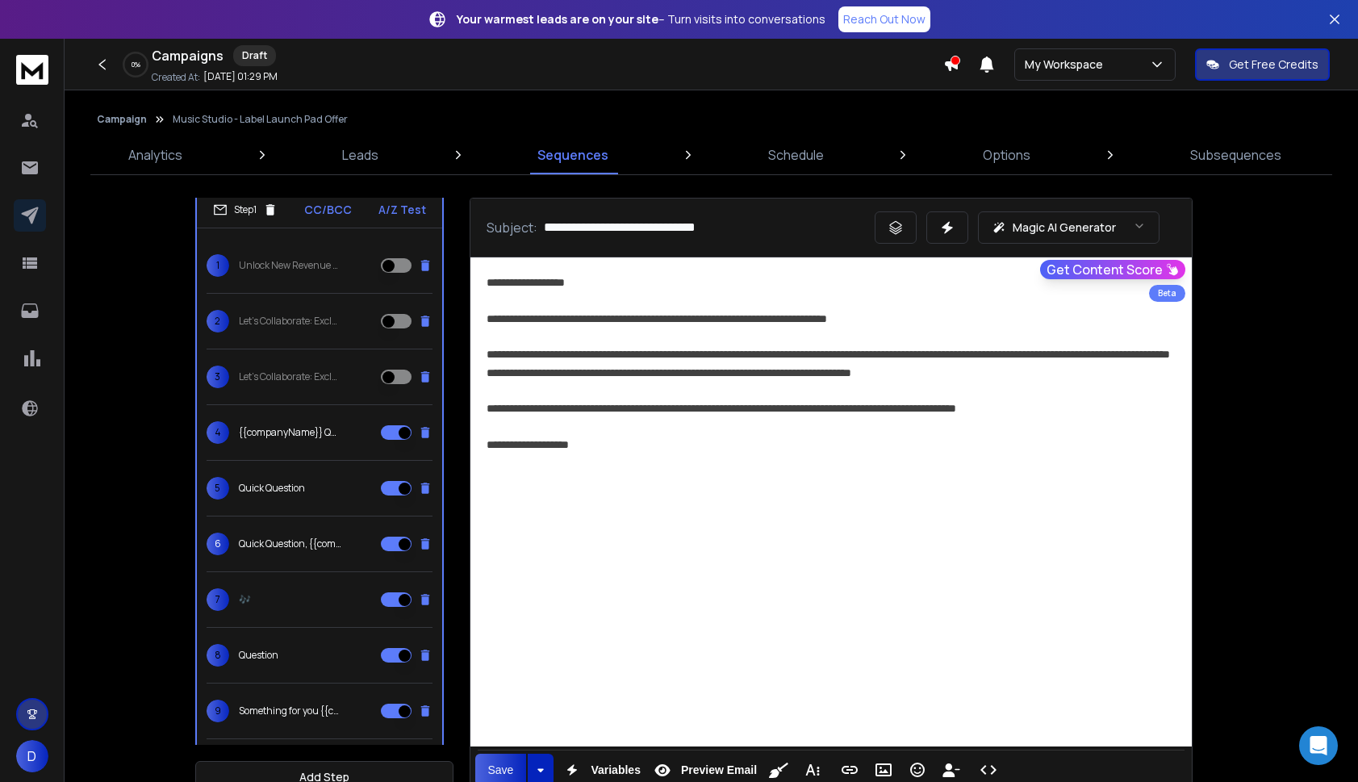
click at [278, 561] on div "6 Quick Question, {{companyName}}" at bounding box center [320, 544] width 226 height 56
click at [272, 587] on div "7 🎶" at bounding box center [320, 600] width 226 height 56
click at [580, 387] on div at bounding box center [831, 391] width 689 height 18
click at [304, 552] on div "6 Quick Question, {{companyName}}" at bounding box center [275, 544] width 136 height 23
click at [294, 570] on div "6 Quick Question, {{companyName}}" at bounding box center [320, 544] width 226 height 56
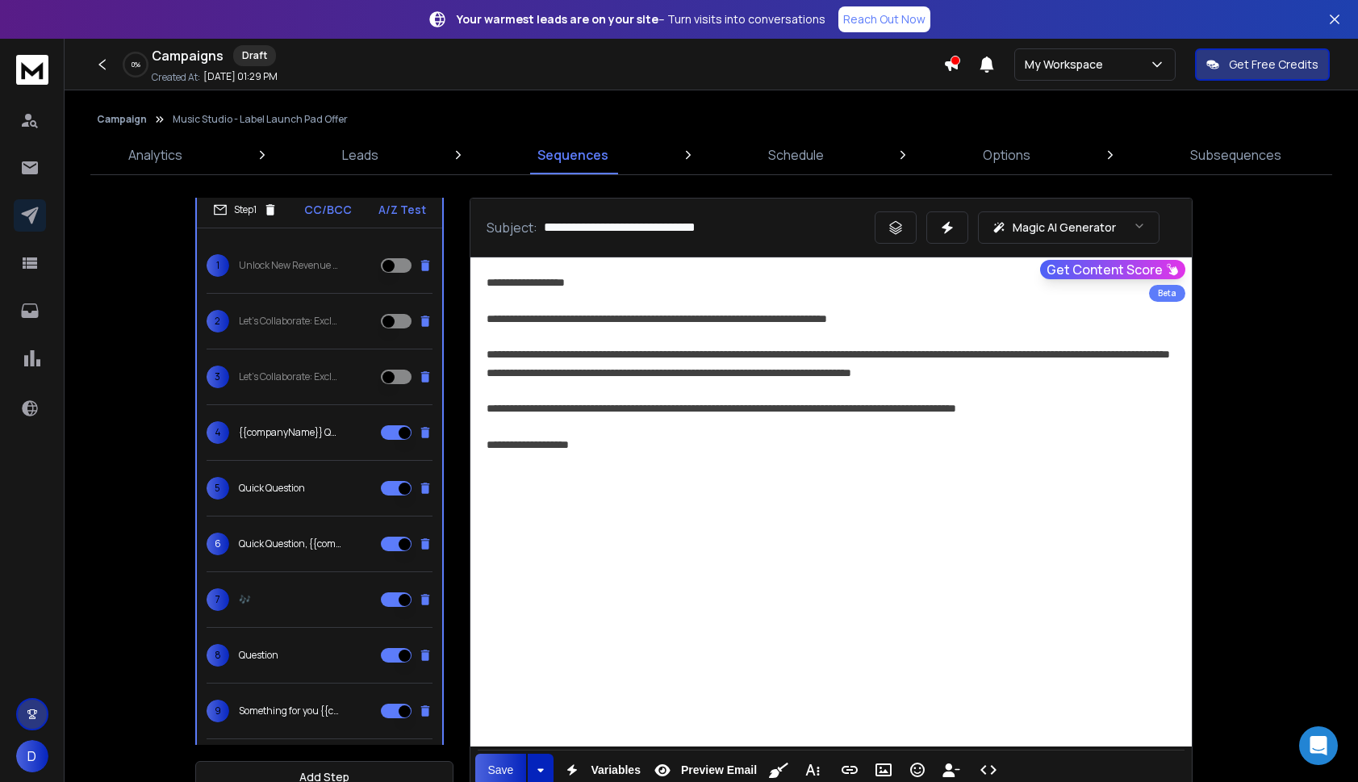
click at [300, 602] on div "7 🎶" at bounding box center [320, 600] width 226 height 56
click at [286, 649] on div "8 Question" at bounding box center [320, 656] width 226 height 56
click at [277, 701] on div "9 Something for you {{companyName}}" at bounding box center [275, 711] width 136 height 23
click at [613, 511] on div "**********" at bounding box center [830, 491] width 721 height 469
click at [272, 658] on p "Question" at bounding box center [259, 655] width 40 height 13
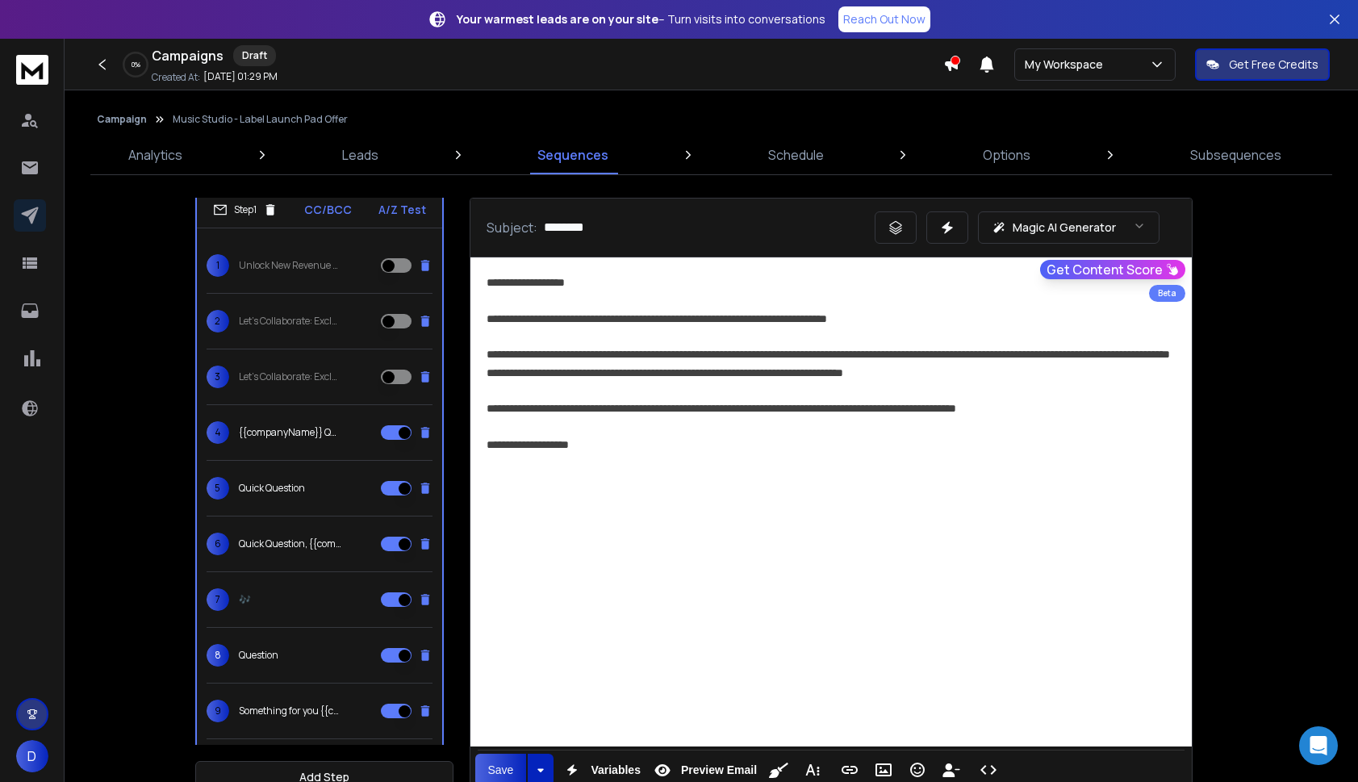
click at [629, 520] on div "**********" at bounding box center [830, 491] width 721 height 469
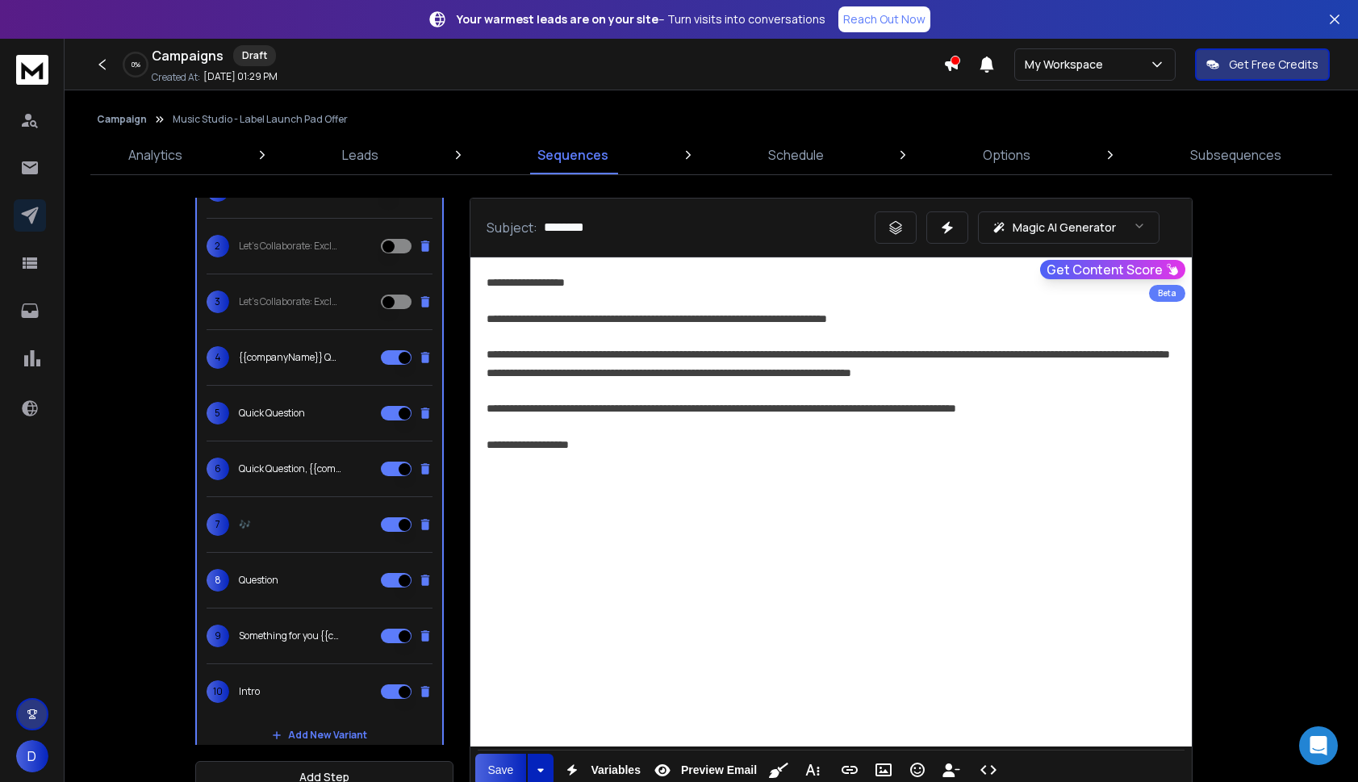
scroll to position [223, 0]
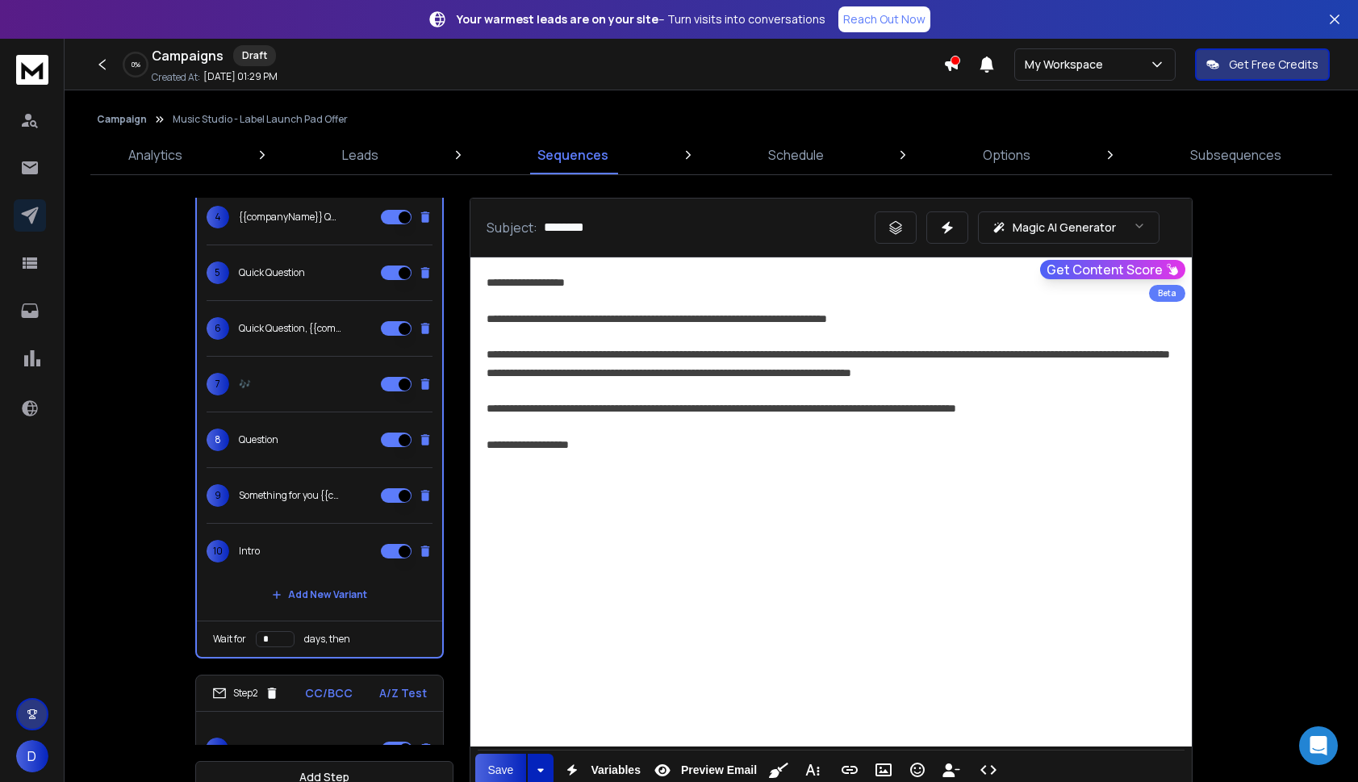
click at [292, 547] on div "10 Intro" at bounding box center [320, 551] width 226 height 55
click at [644, 399] on div at bounding box center [831, 391] width 689 height 18
click at [690, 761] on div "Preview Email" at bounding box center [703, 770] width 113 height 27
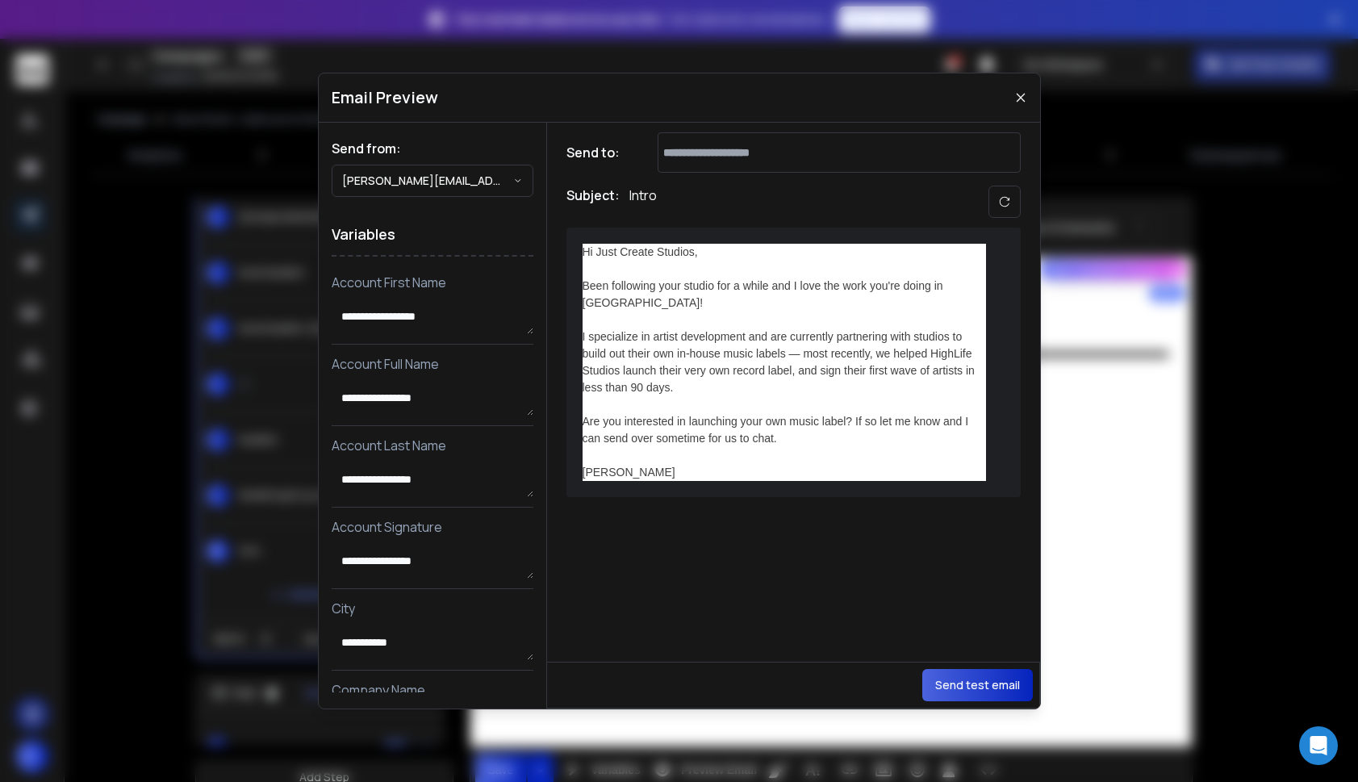
click at [435, 289] on p "Account First Name" at bounding box center [433, 282] width 202 height 19
click at [412, 311] on textarea "***" at bounding box center [433, 318] width 202 height 32
click at [1022, 98] on icon at bounding box center [1020, 97] width 13 height 13
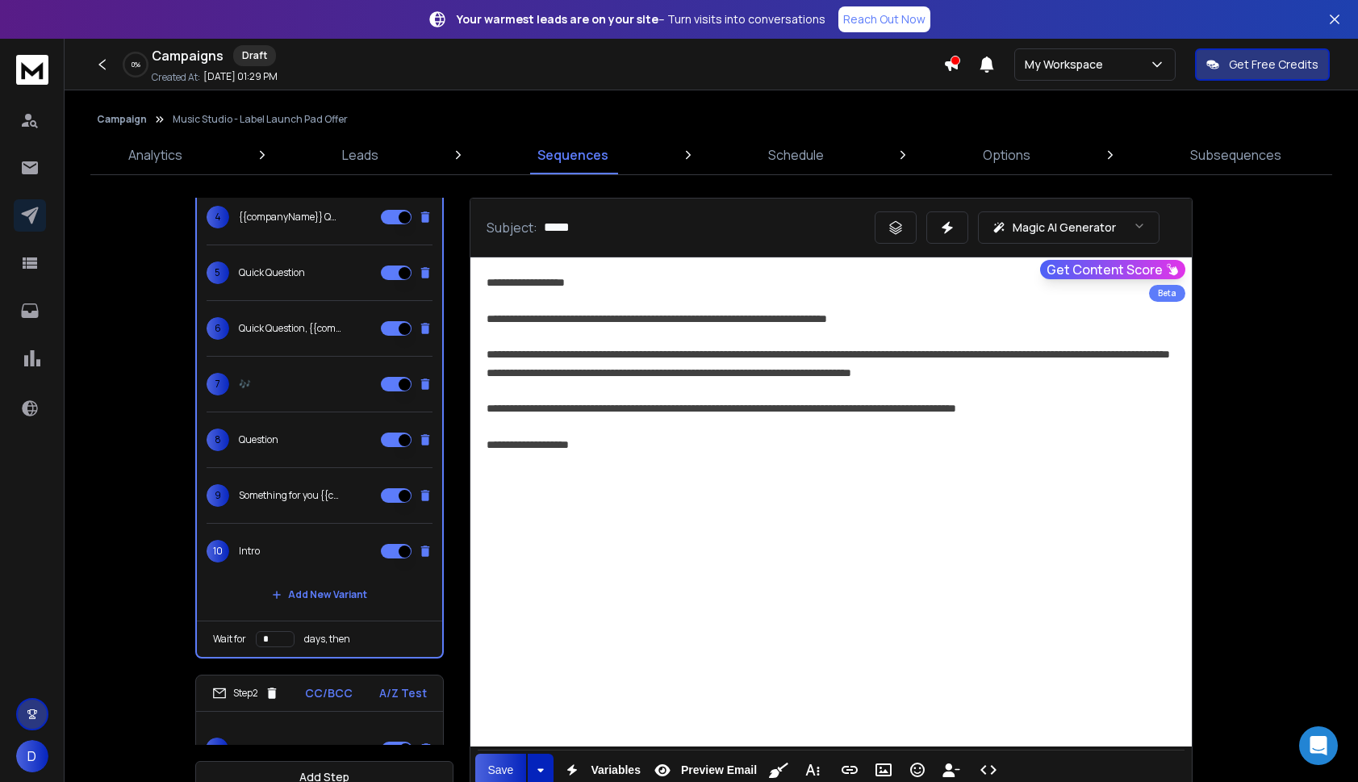
scroll to position [83, 0]
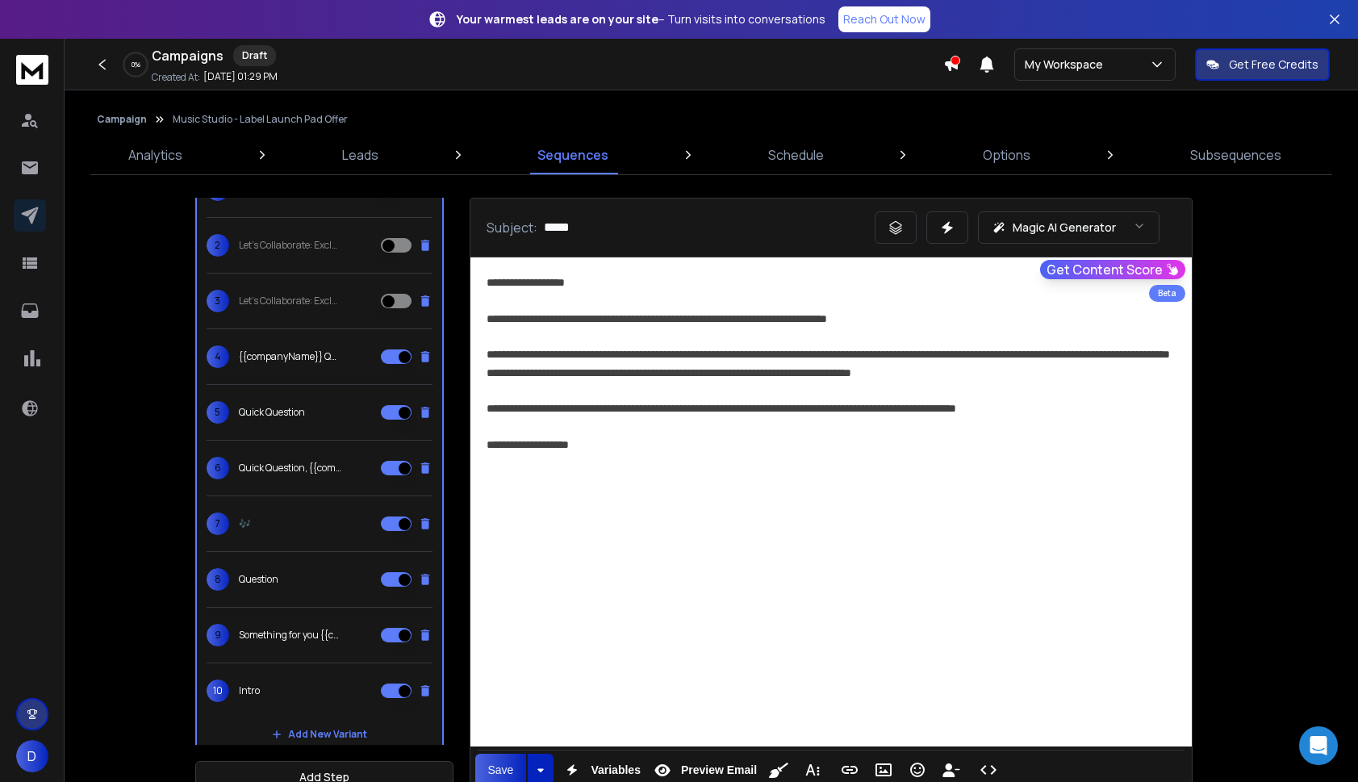
click at [320, 349] on div "4 {{companyName}} Quick Question" at bounding box center [275, 356] width 136 height 23
click at [569, 336] on div at bounding box center [831, 337] width 689 height 18
click at [711, 769] on span "Preview Email" at bounding box center [719, 770] width 82 height 14
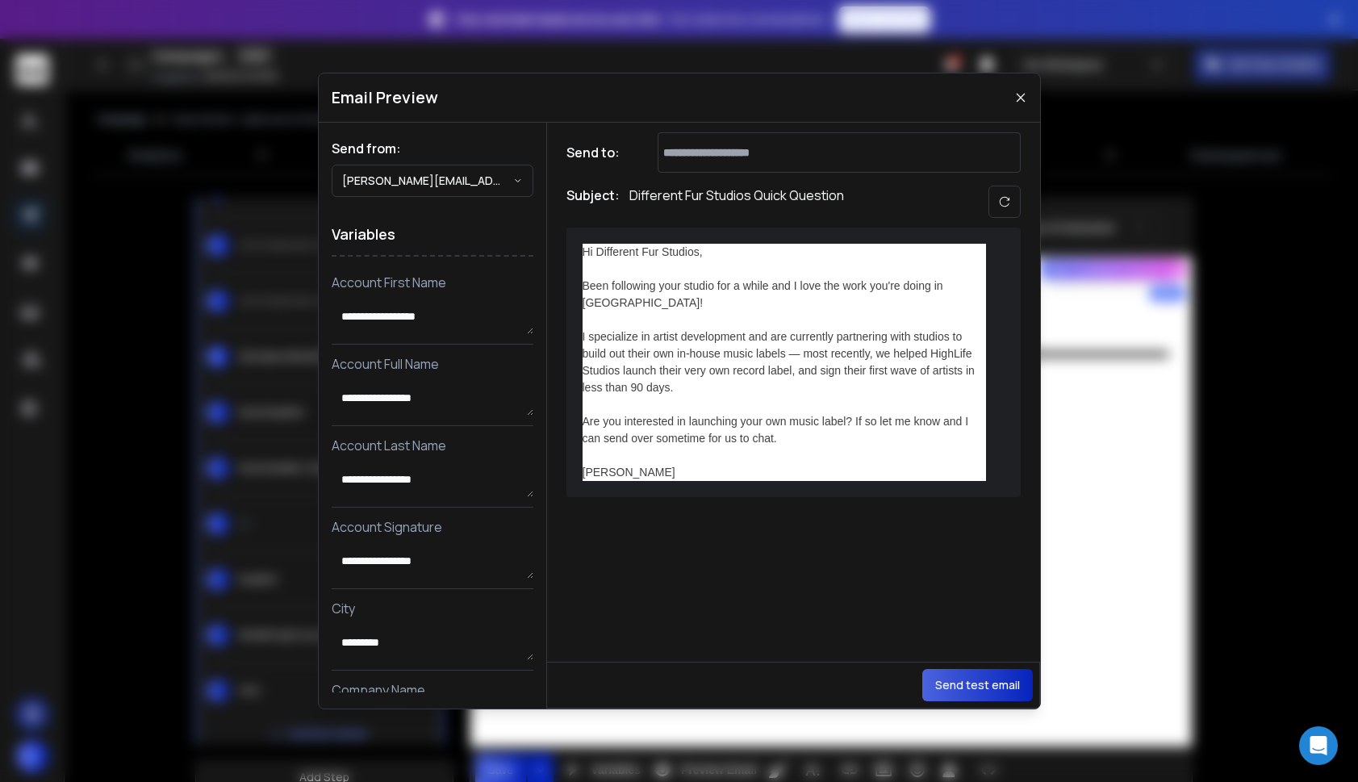
click at [1016, 114] on div "Email Preview" at bounding box center [679, 97] width 721 height 48
click at [1015, 107] on div "Email Preview" at bounding box center [679, 97] width 721 height 48
click at [598, 301] on div "Been following your studio for a while and I love the work you're doing in [GEO…" at bounding box center [784, 295] width 403 height 34
click at [1019, 81] on div "Email Preview" at bounding box center [679, 97] width 721 height 48
click at [1017, 89] on div "Email Preview" at bounding box center [679, 97] width 721 height 48
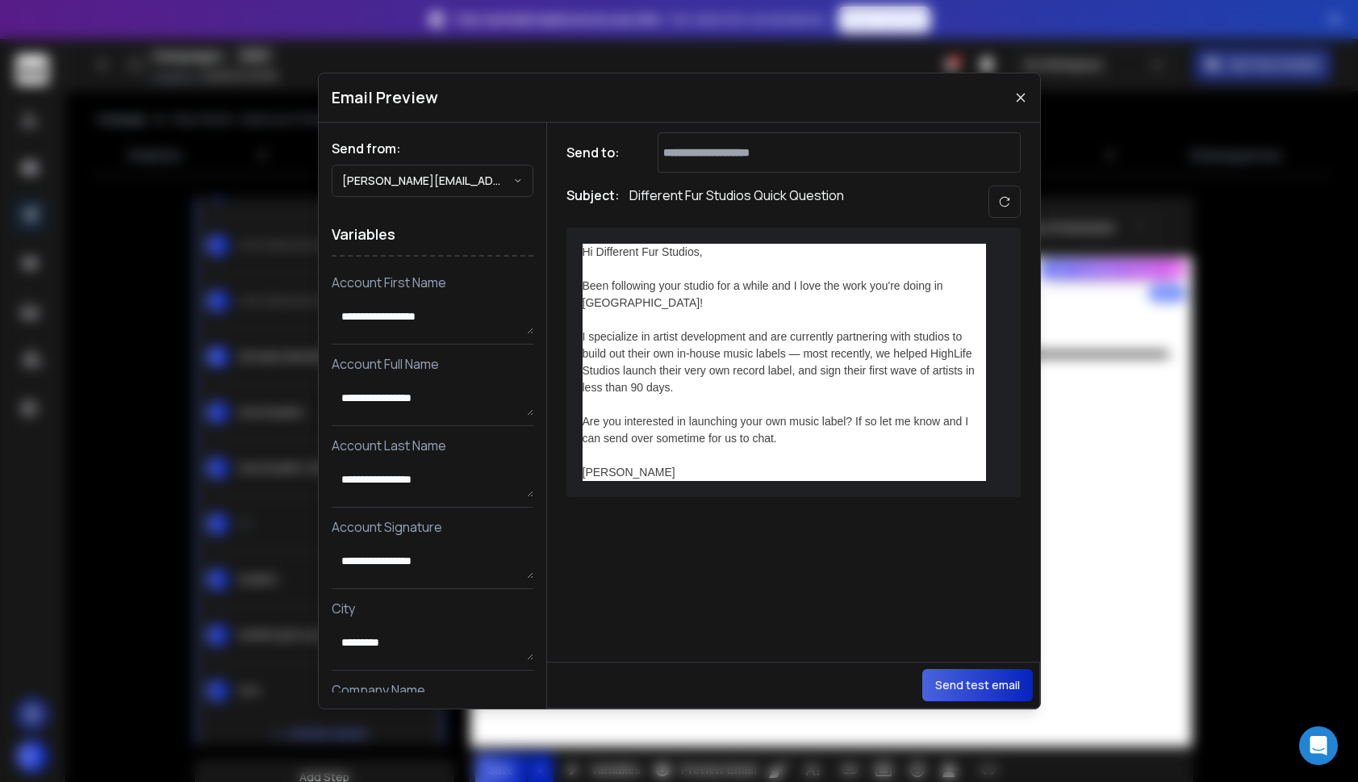
click at [1021, 94] on icon at bounding box center [1020, 97] width 13 height 13
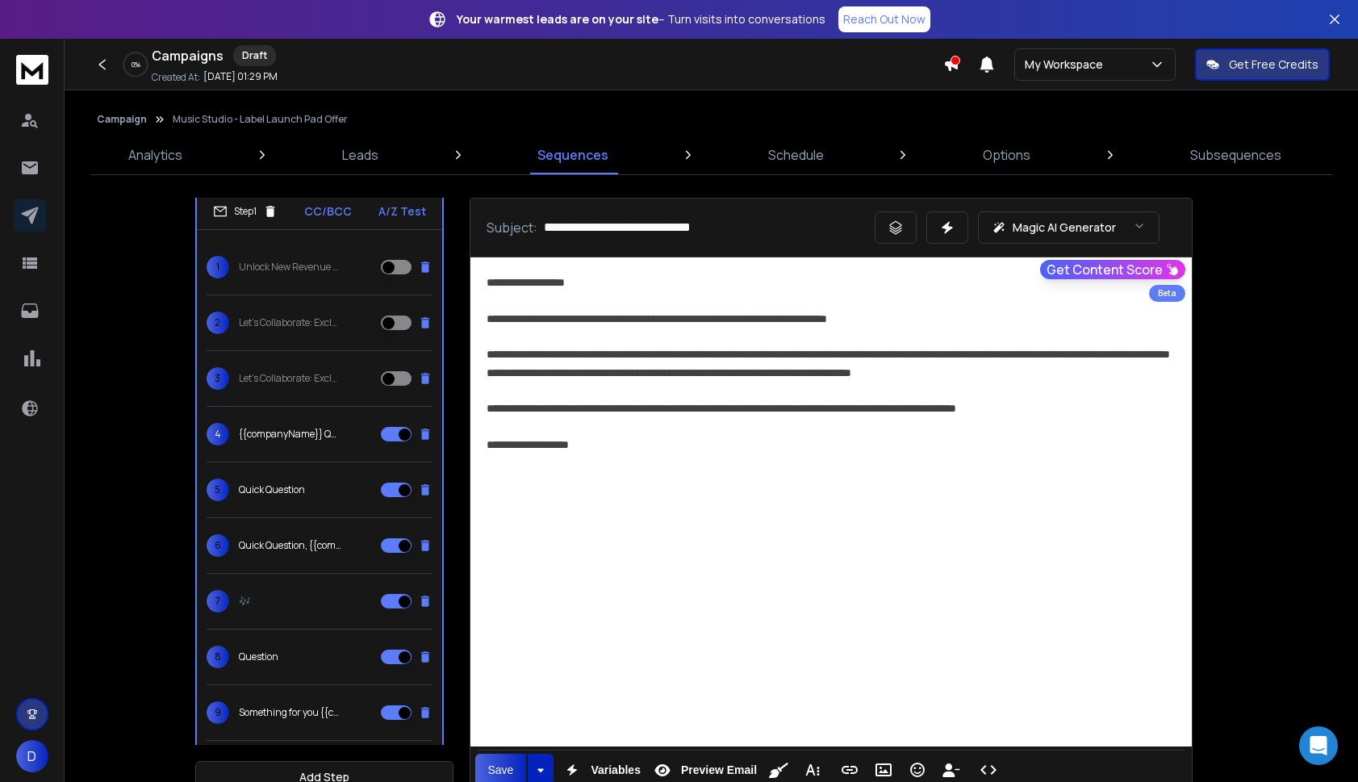
scroll to position [0, 0]
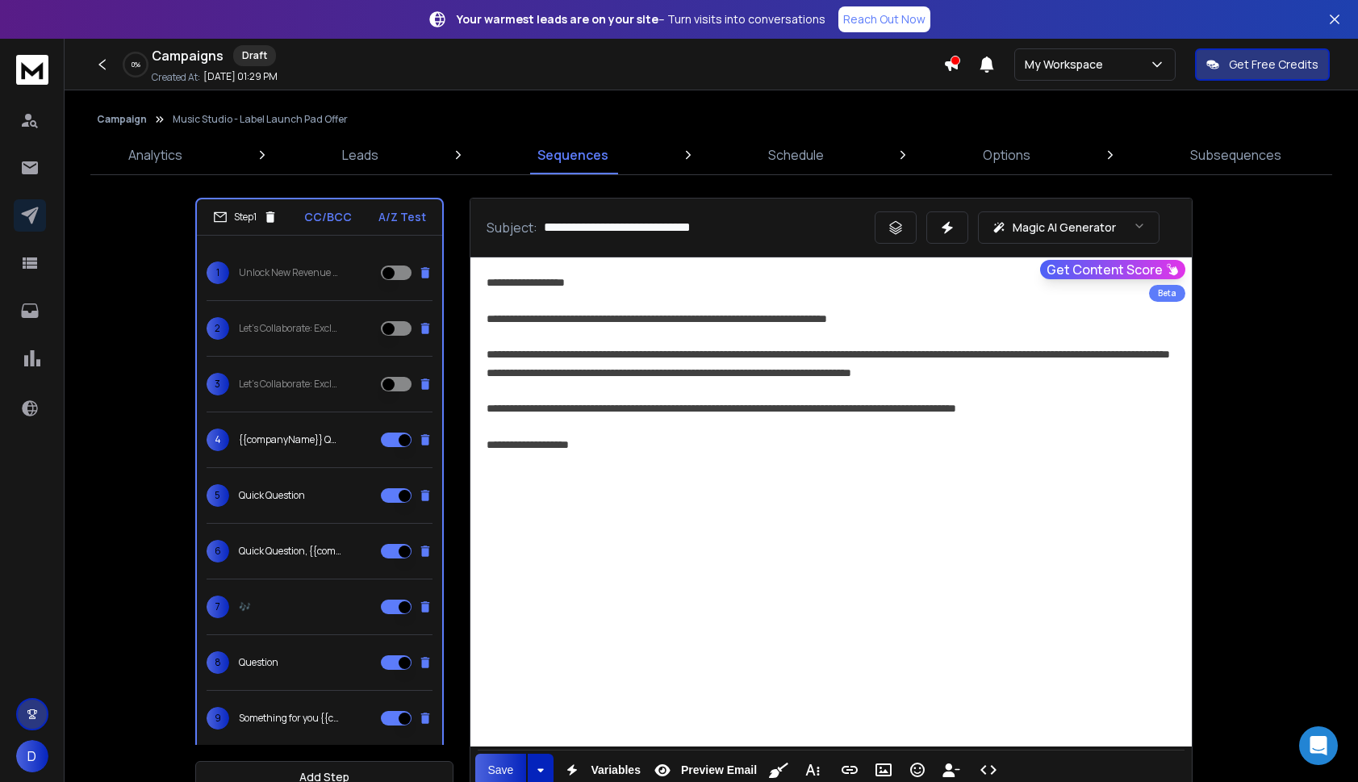
click at [268, 410] on div "3 Let's Collaborate: Exclusive Opportunity for {StudioName}" at bounding box center [320, 385] width 226 height 56
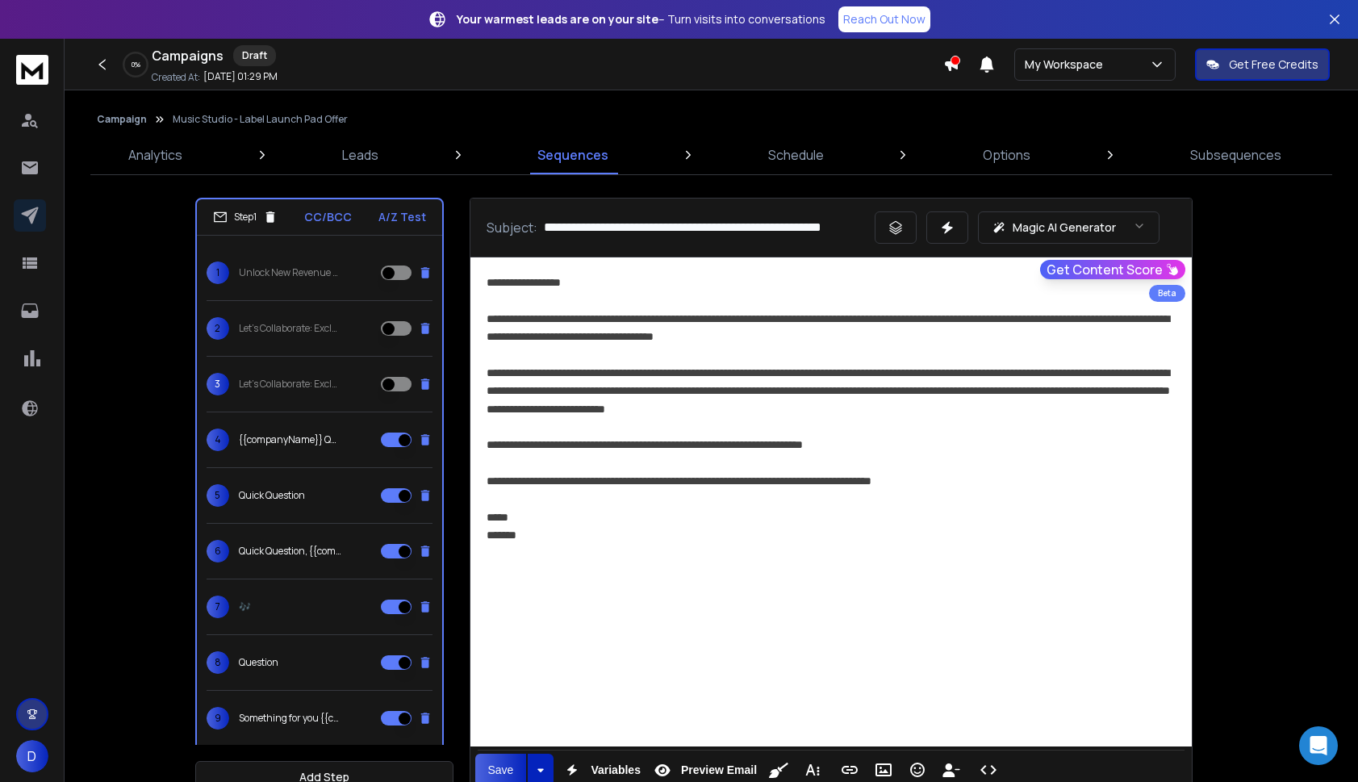
click at [615, 359] on div at bounding box center [831, 354] width 689 height 18
click at [294, 446] on div "4 {{companyName}} Quick Question" at bounding box center [275, 439] width 136 height 23
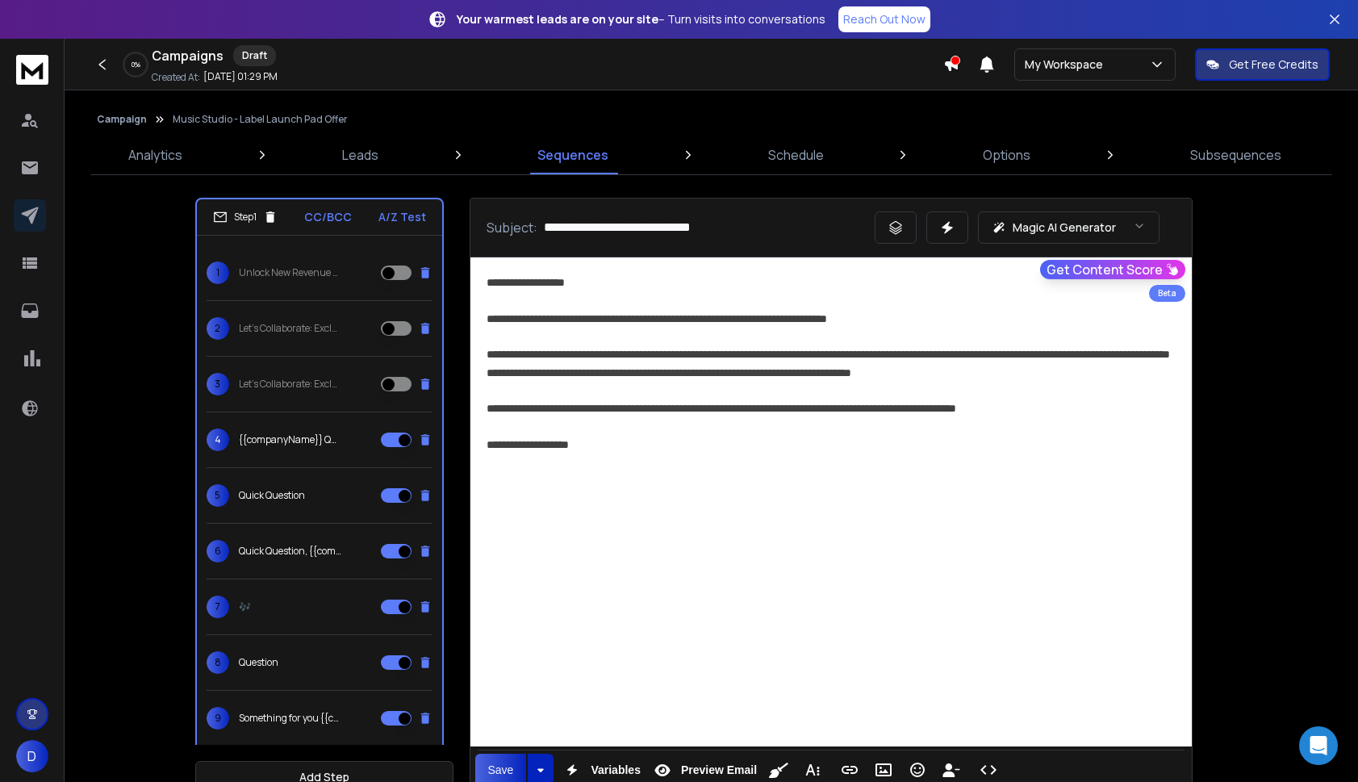
click at [288, 456] on div "4 {{companyName}} Quick Question" at bounding box center [320, 440] width 226 height 56
click at [620, 370] on div "**********" at bounding box center [831, 363] width 689 height 36
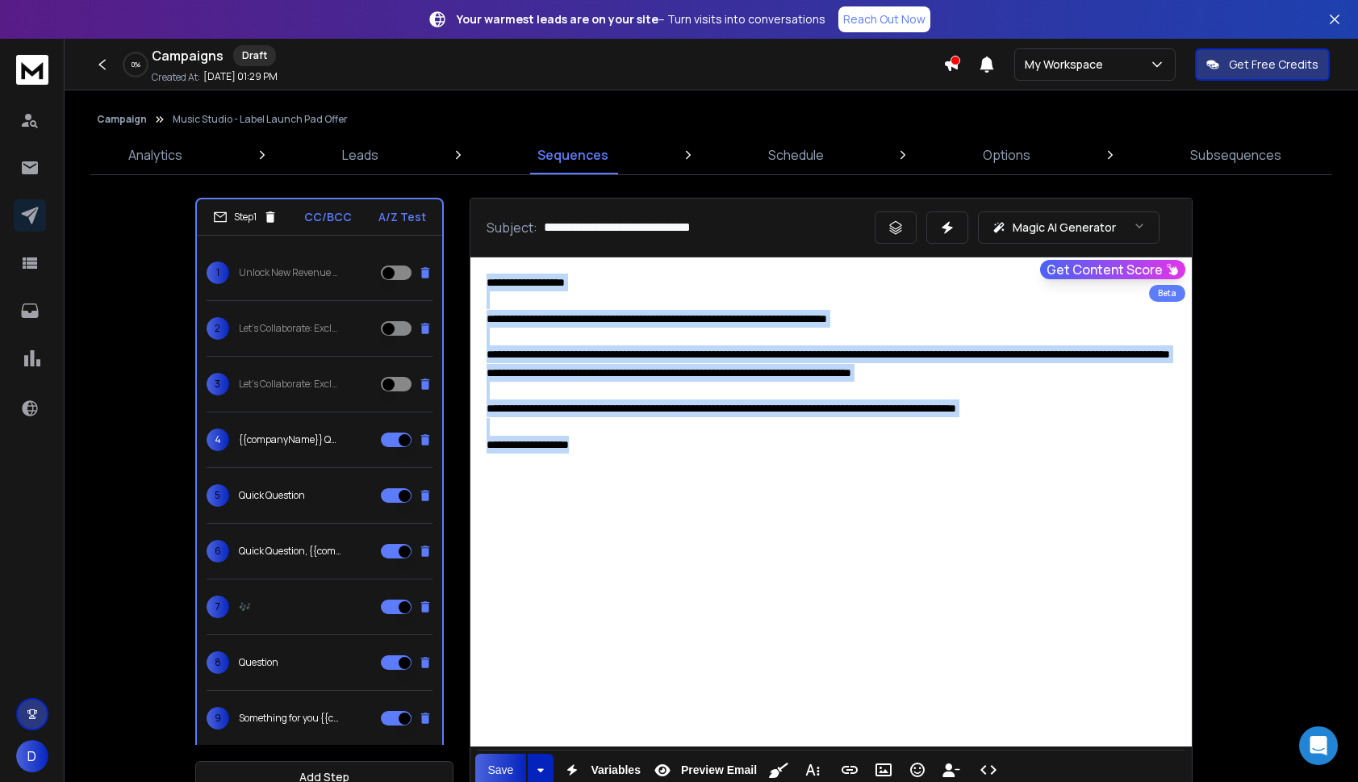
copy div "**********"
click at [531, 332] on div at bounding box center [831, 337] width 689 height 18
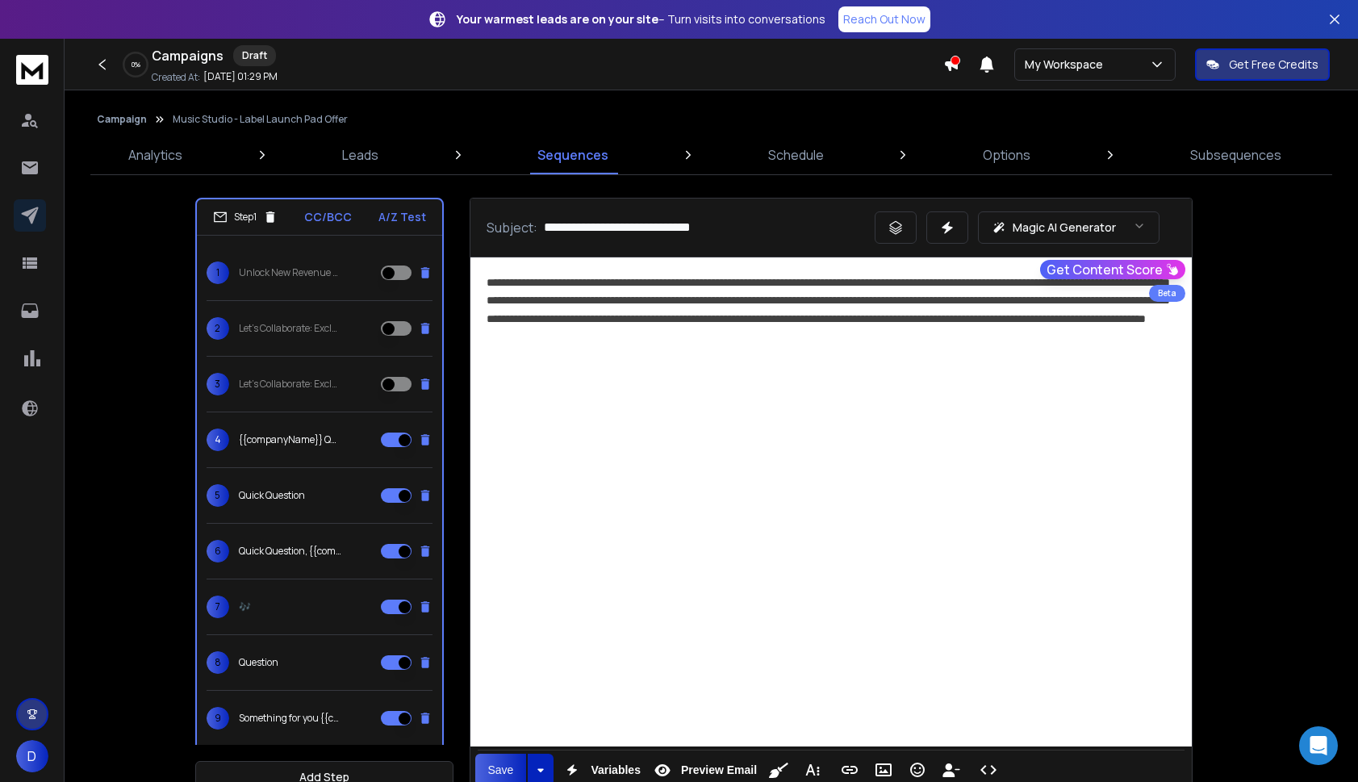
click at [595, 286] on div "**********" at bounding box center [831, 310] width 689 height 73
click at [599, 285] on div "**********" at bounding box center [831, 310] width 689 height 73
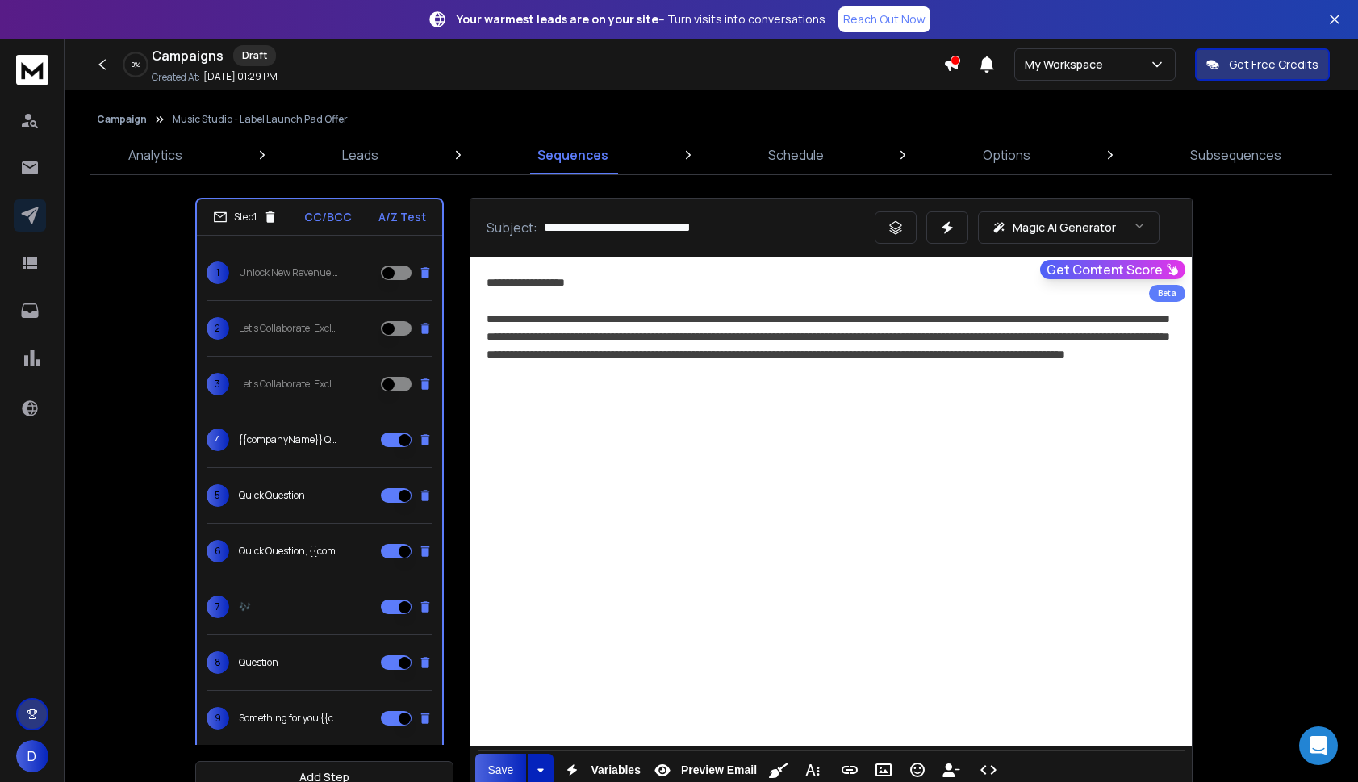
click at [826, 353] on div "**********" at bounding box center [831, 346] width 689 height 73
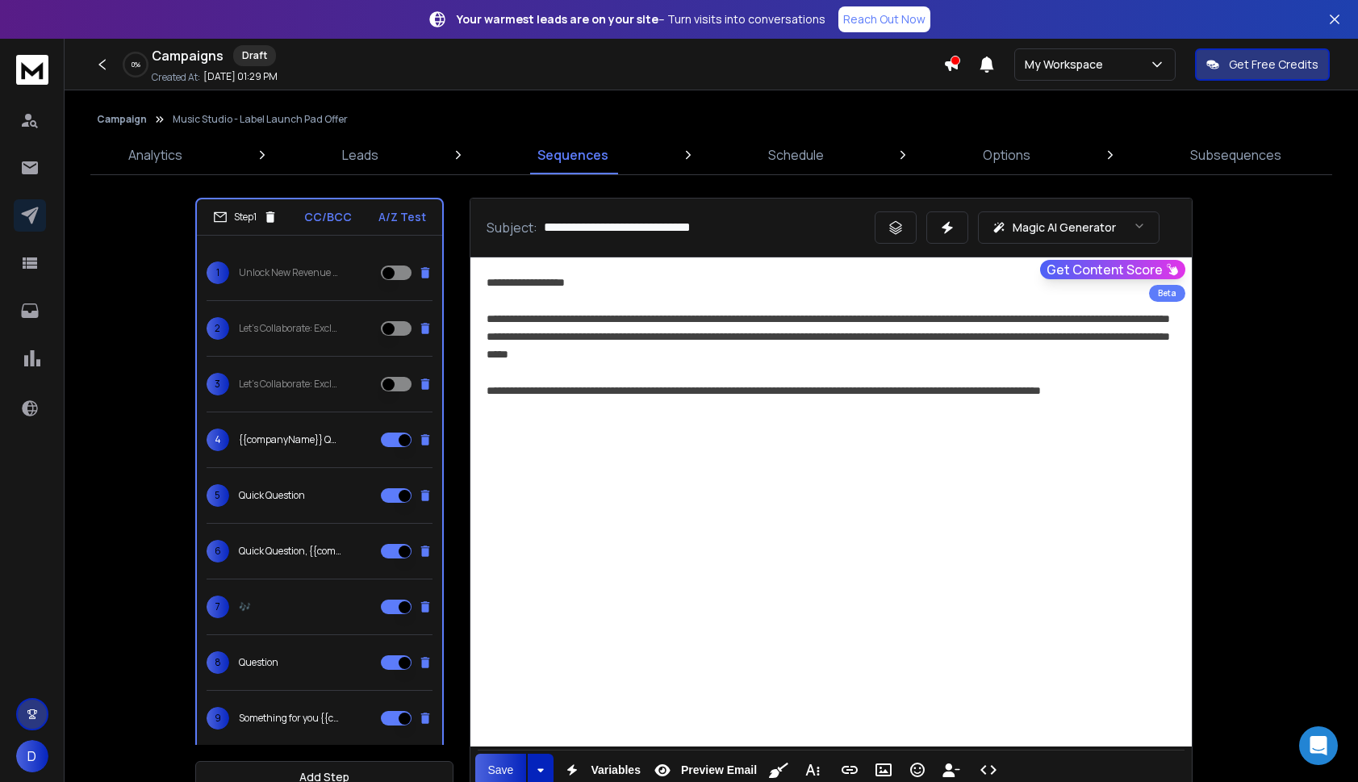
click at [892, 320] on div "**********" at bounding box center [831, 337] width 689 height 54
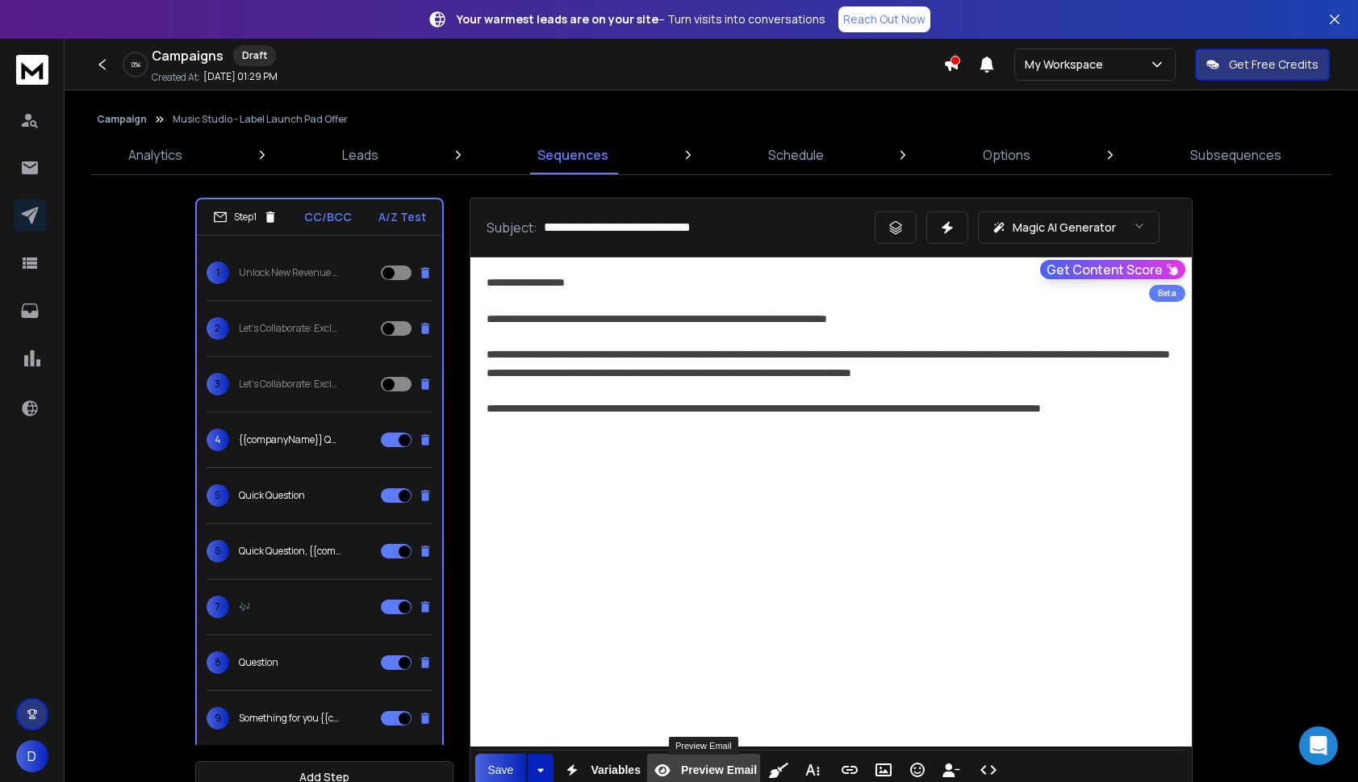
click at [667, 780] on div "Preview Email" at bounding box center [703, 770] width 113 height 27
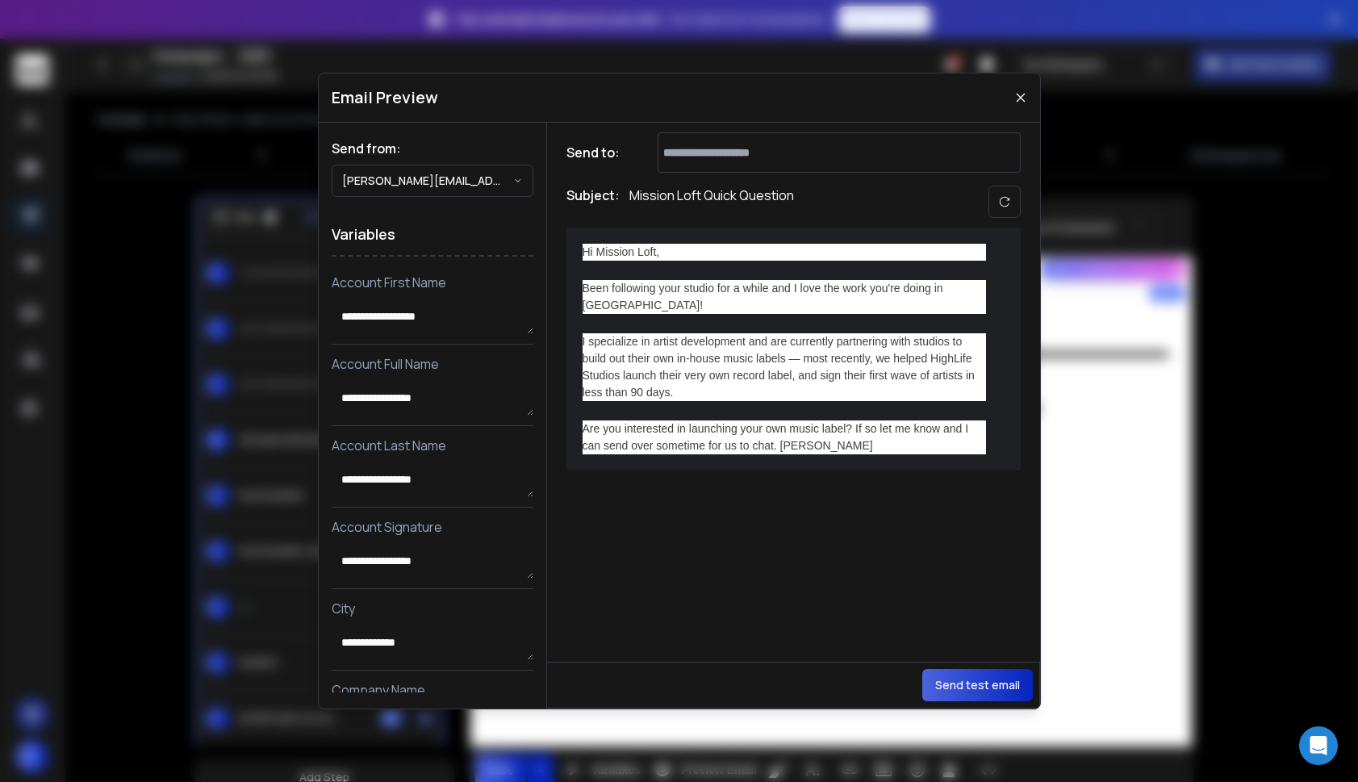
click at [1022, 99] on icon at bounding box center [1020, 98] width 9 height 9
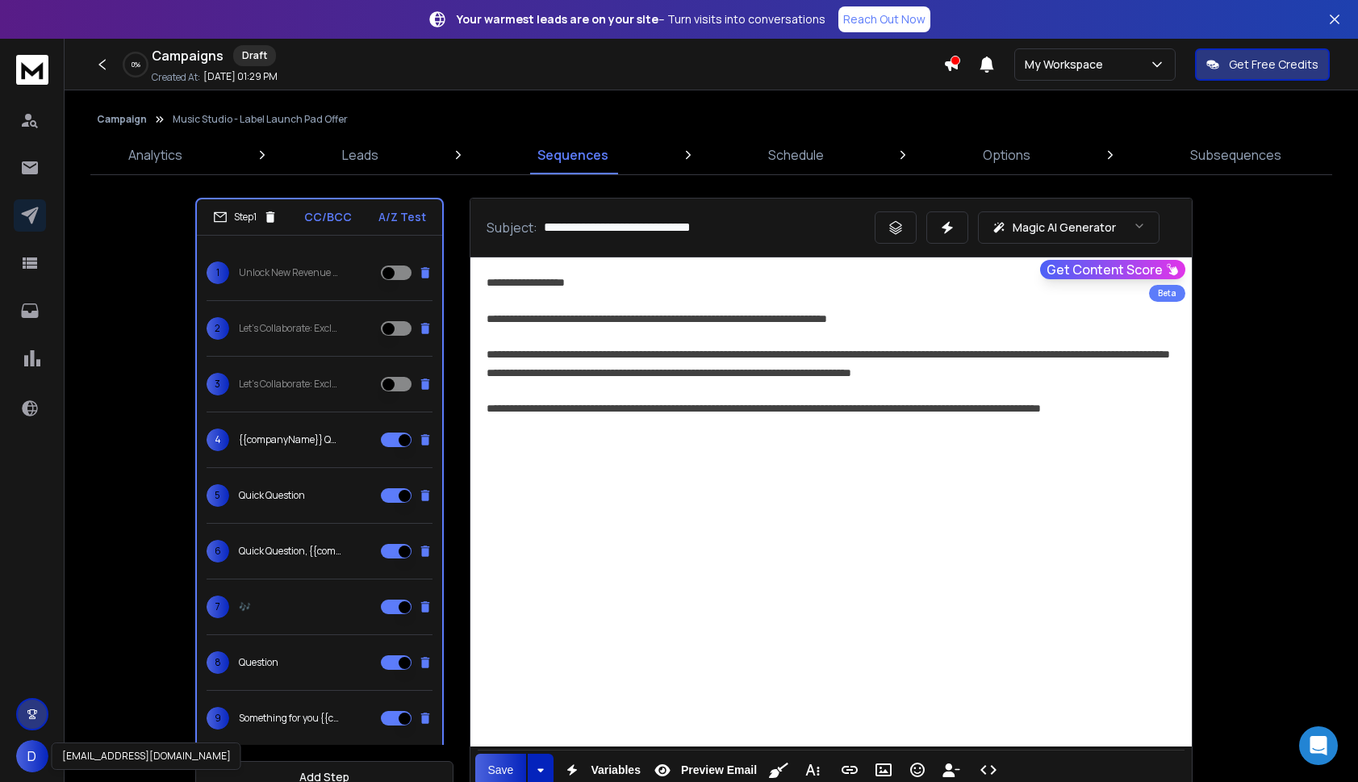
click at [32, 755] on span "D" at bounding box center [32, 756] width 32 height 32
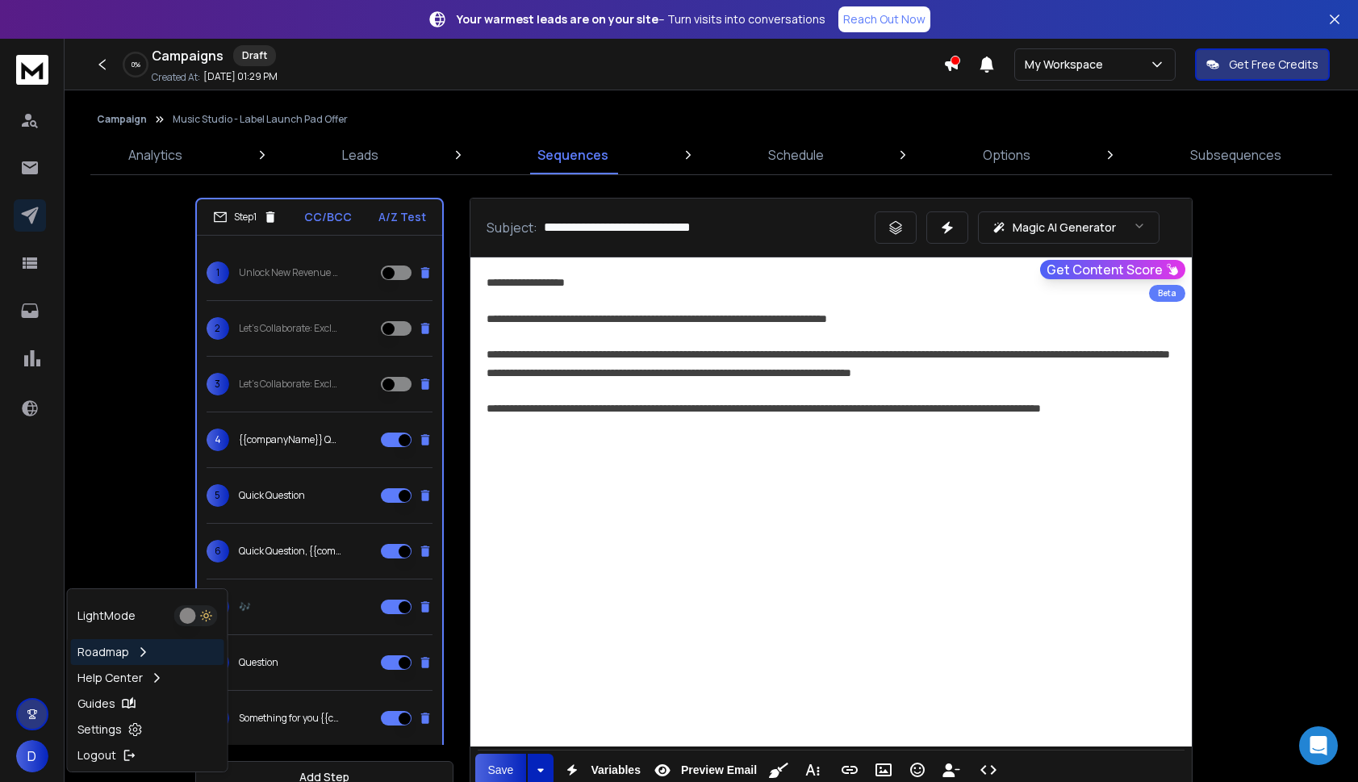
click at [197, 608] on button "button" at bounding box center [196, 615] width 44 height 21
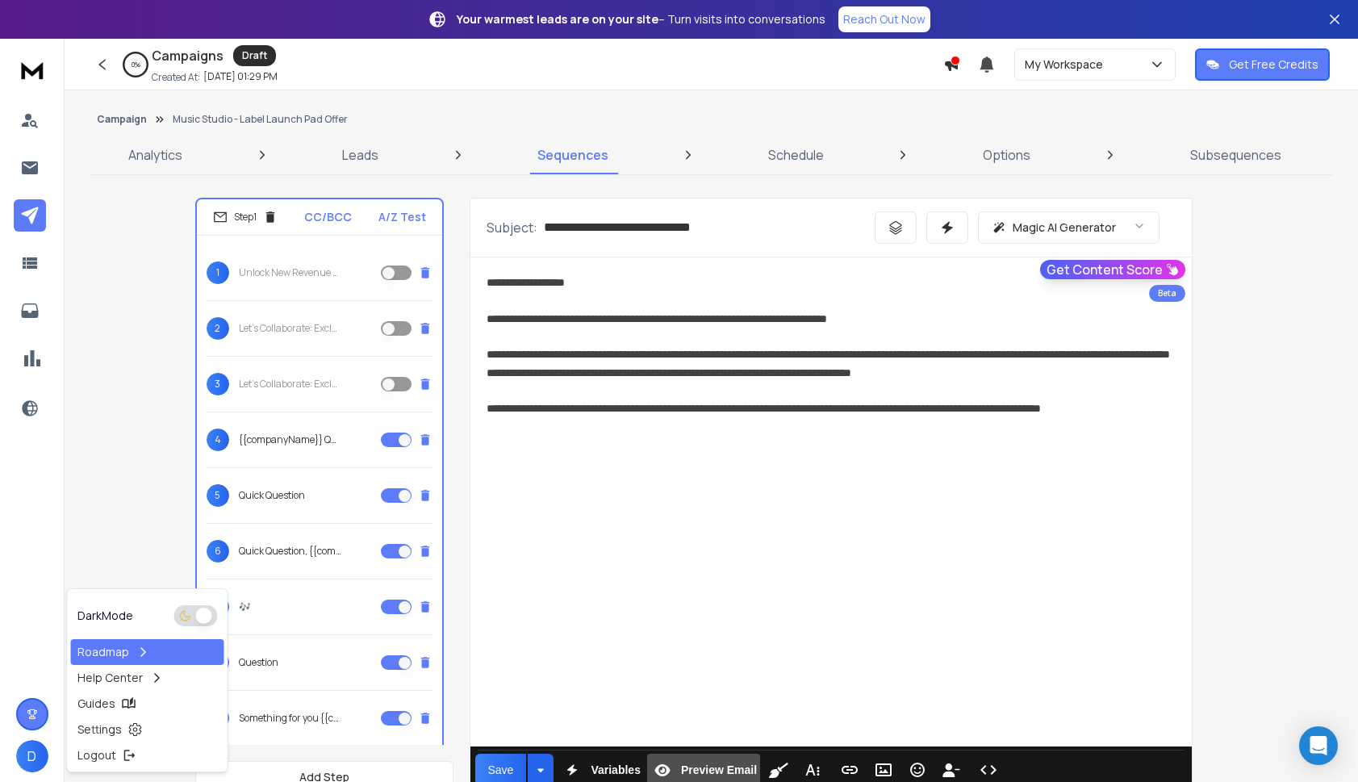
click at [691, 754] on button "Preview Email Preview Email" at bounding box center [703, 770] width 113 height 32
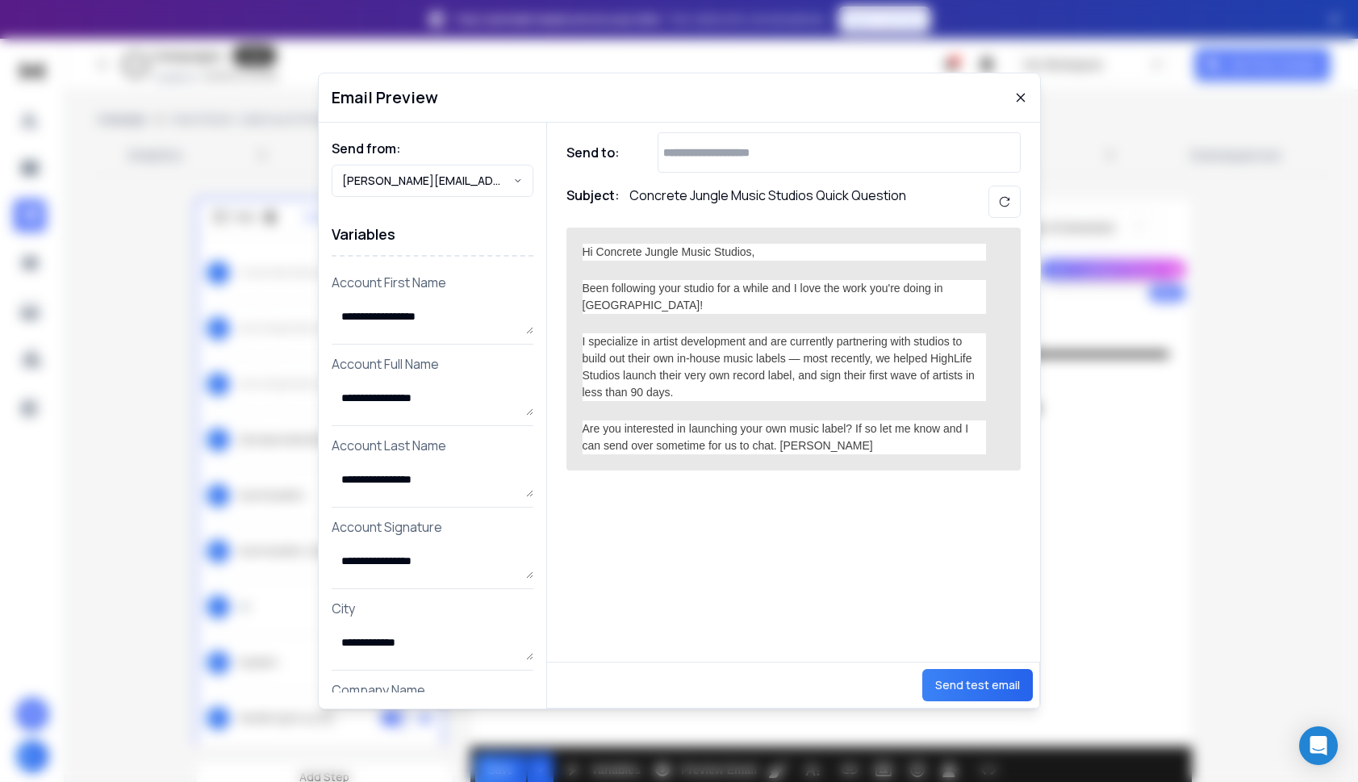
click at [1017, 99] on icon at bounding box center [1020, 98] width 9 height 9
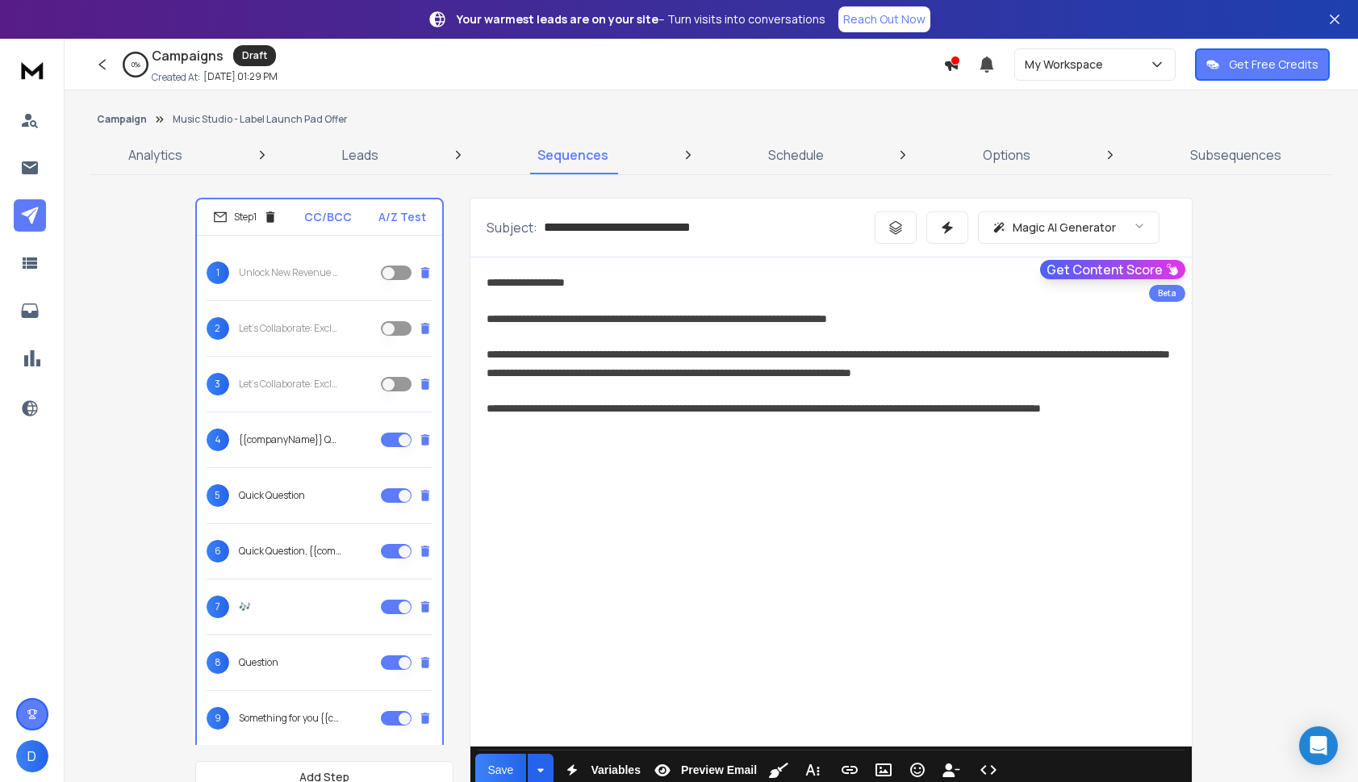
click at [561, 586] on div "**********" at bounding box center [830, 491] width 721 height 469
click at [325, 401] on div "3 Let's Collaborate: Exclusive Opportunity for {StudioName}" at bounding box center [320, 385] width 226 height 56
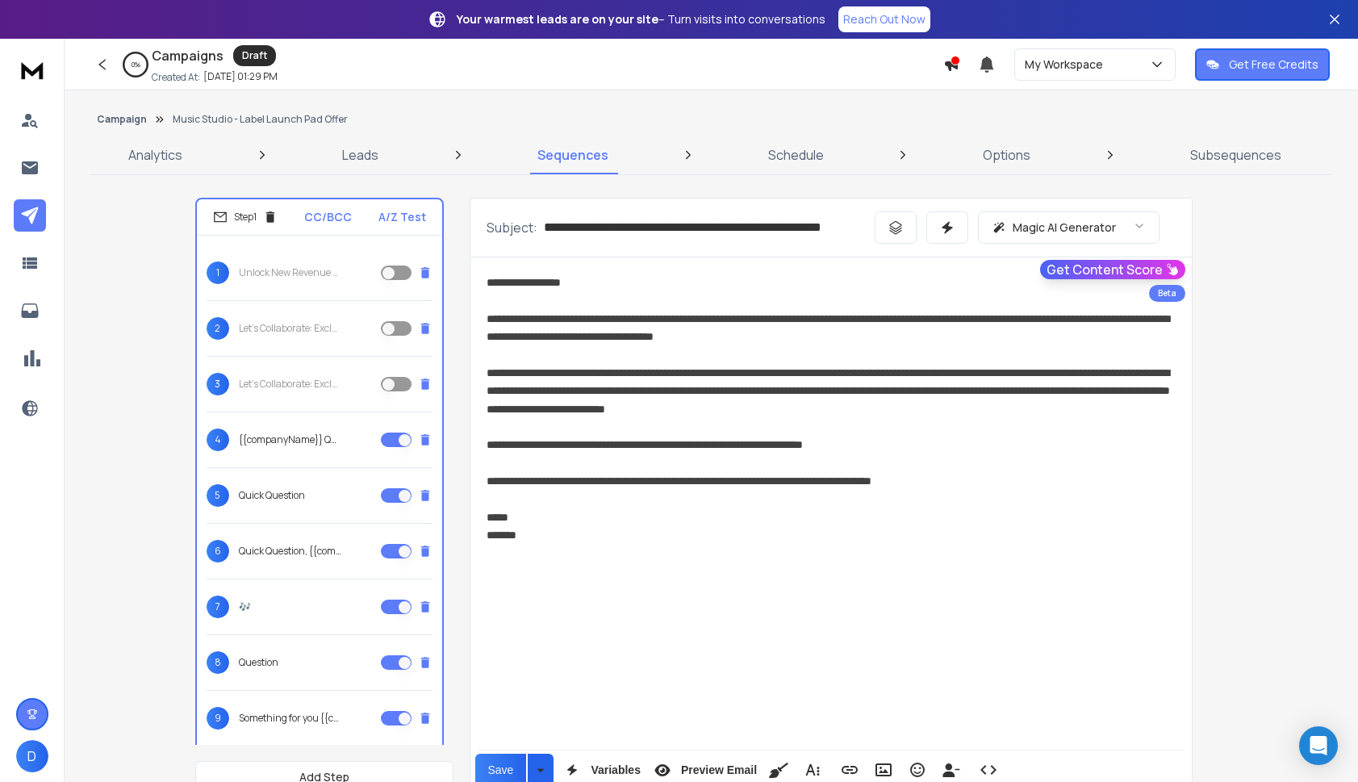
click at [353, 287] on div "1 Unlock New Revenue Streams for {StudioName}" at bounding box center [320, 273] width 226 height 56
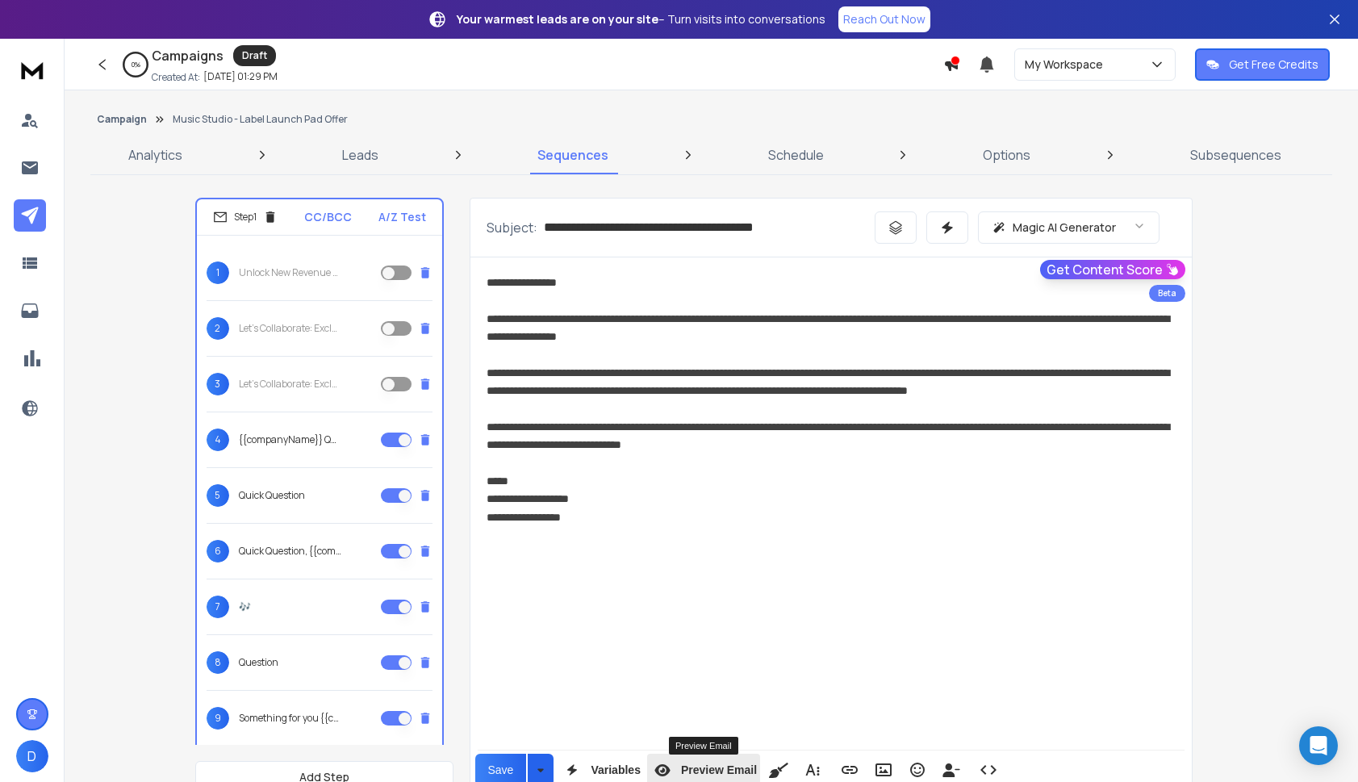
click at [746, 771] on span "Preview Email" at bounding box center [719, 770] width 82 height 14
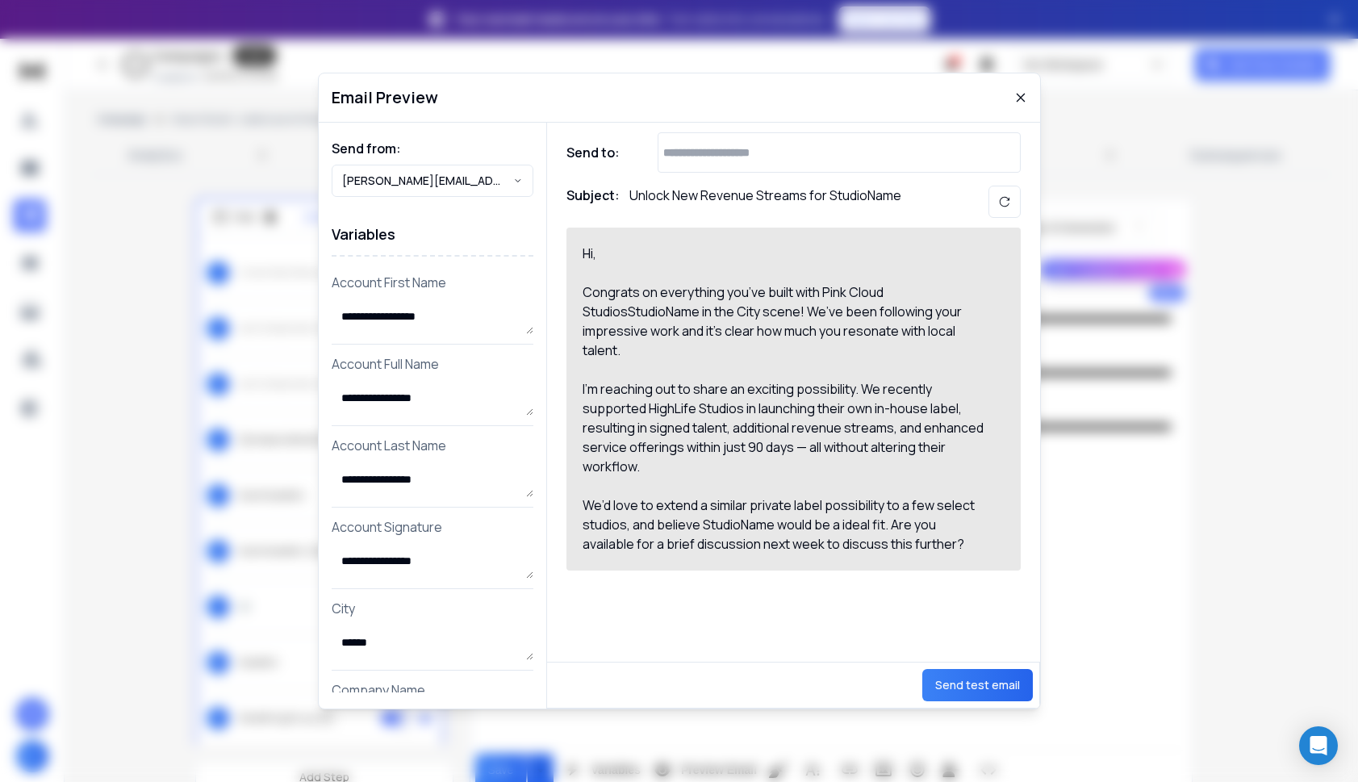
click at [1021, 91] on icon at bounding box center [1020, 97] width 13 height 13
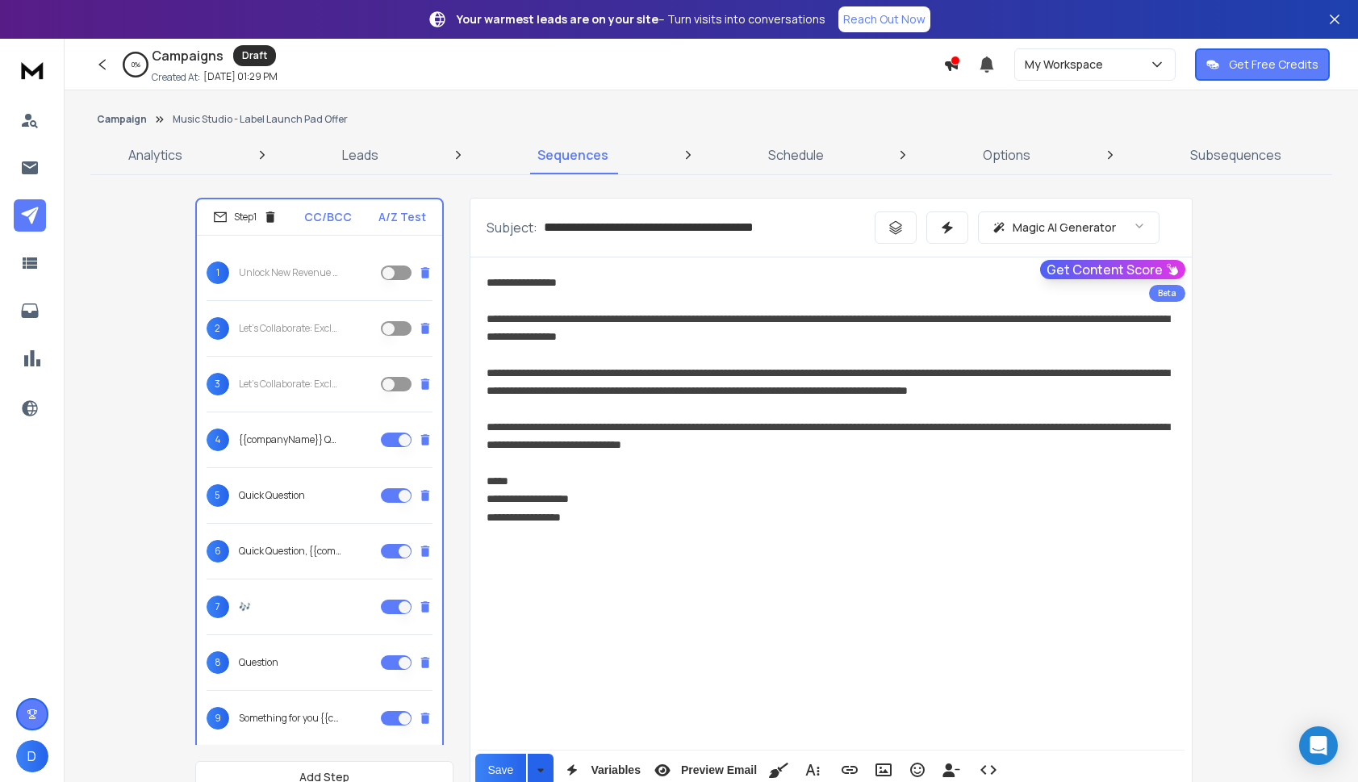
click at [294, 446] on div "4 {{companyName}} Quick Question" at bounding box center [275, 439] width 136 height 23
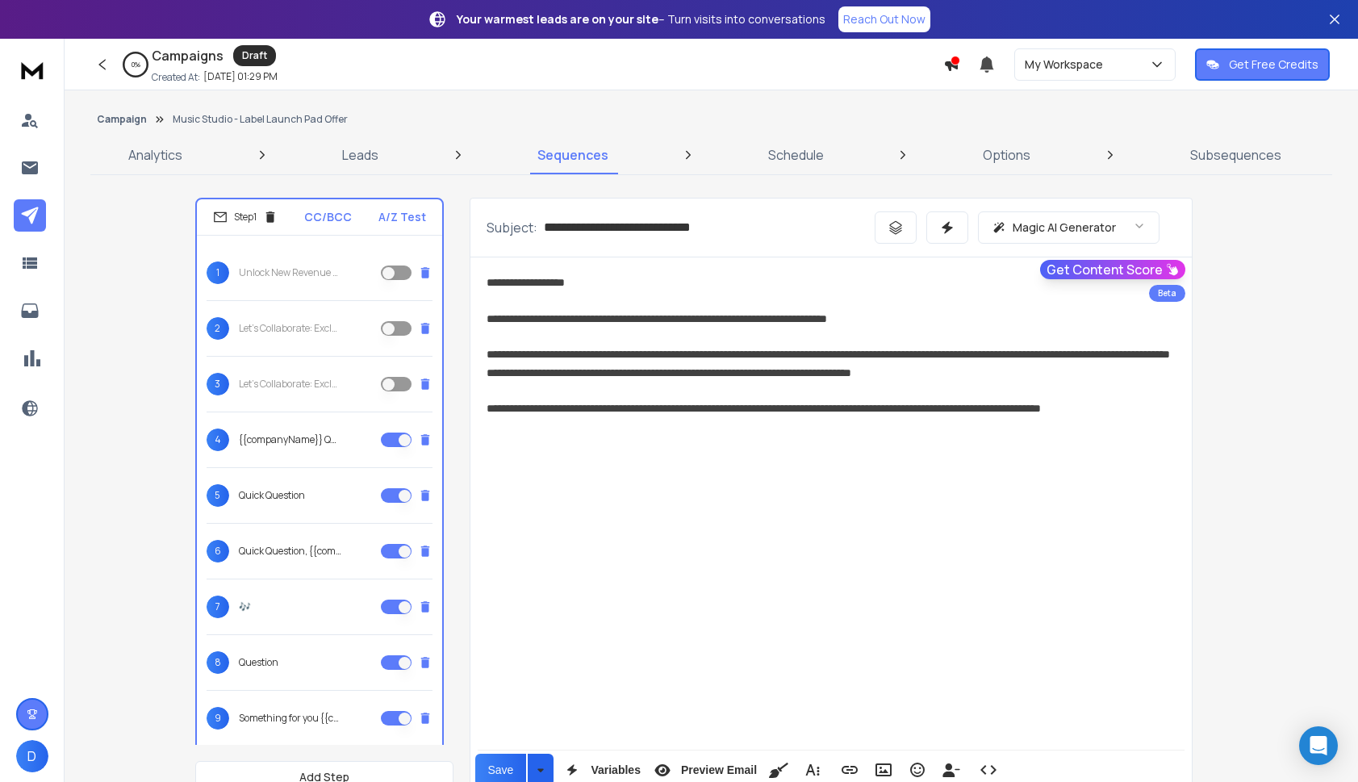
click at [517, 382] on div at bounding box center [831, 391] width 689 height 18
click at [355, 409] on div "3 Let's Collaborate: Exclusive Opportunity for {StudioName}" at bounding box center [320, 385] width 226 height 56
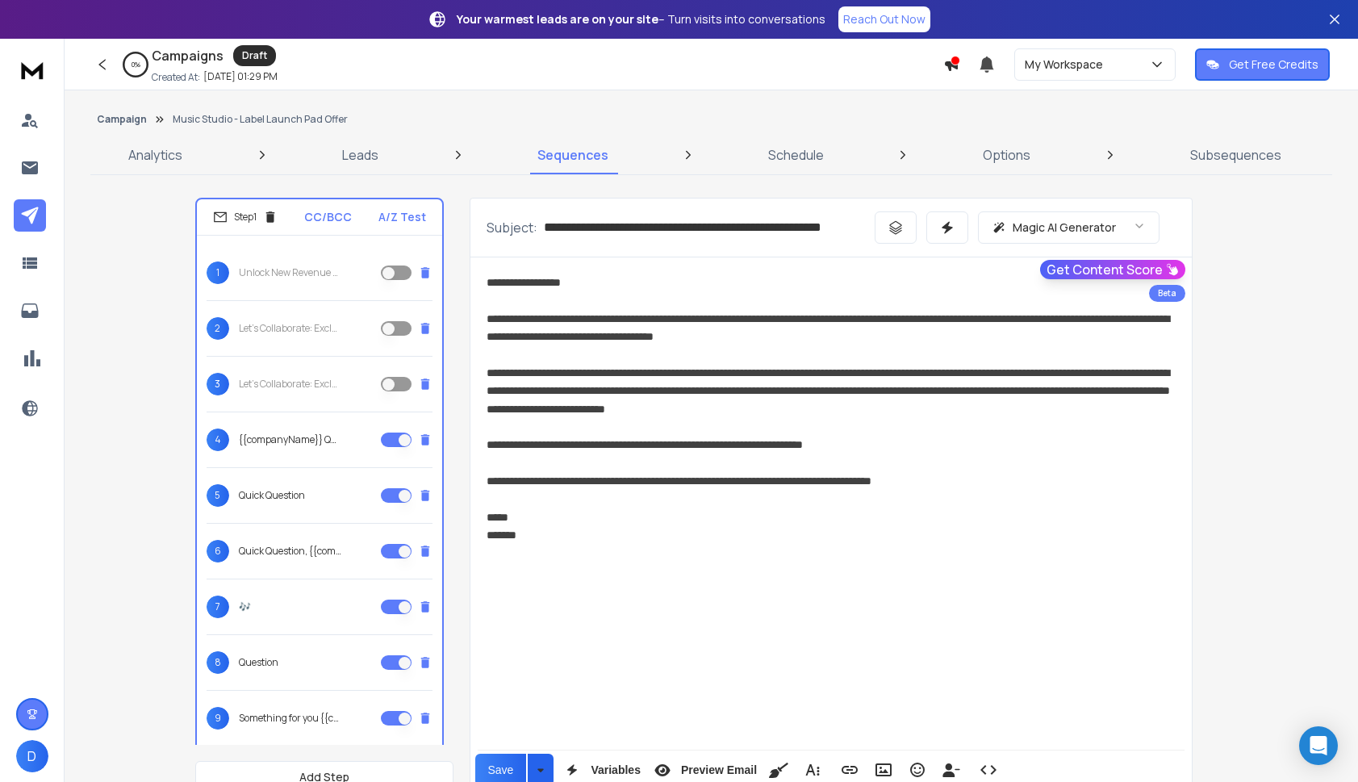
click at [552, 364] on div "**********" at bounding box center [831, 391] width 689 height 54
click at [347, 424] on div "4 {{companyName}} Quick Question" at bounding box center [320, 440] width 226 height 56
type input "**********"
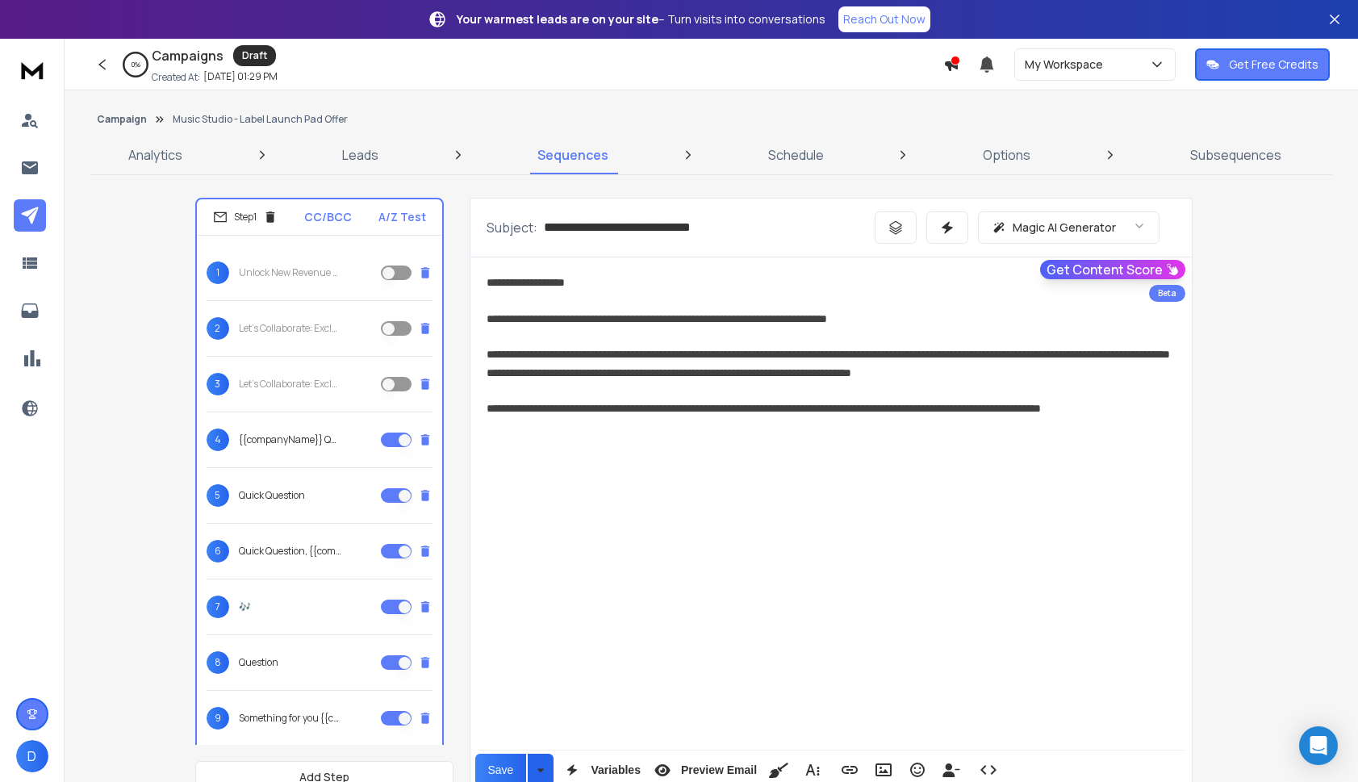
click at [569, 374] on div "**********" at bounding box center [831, 363] width 689 height 36
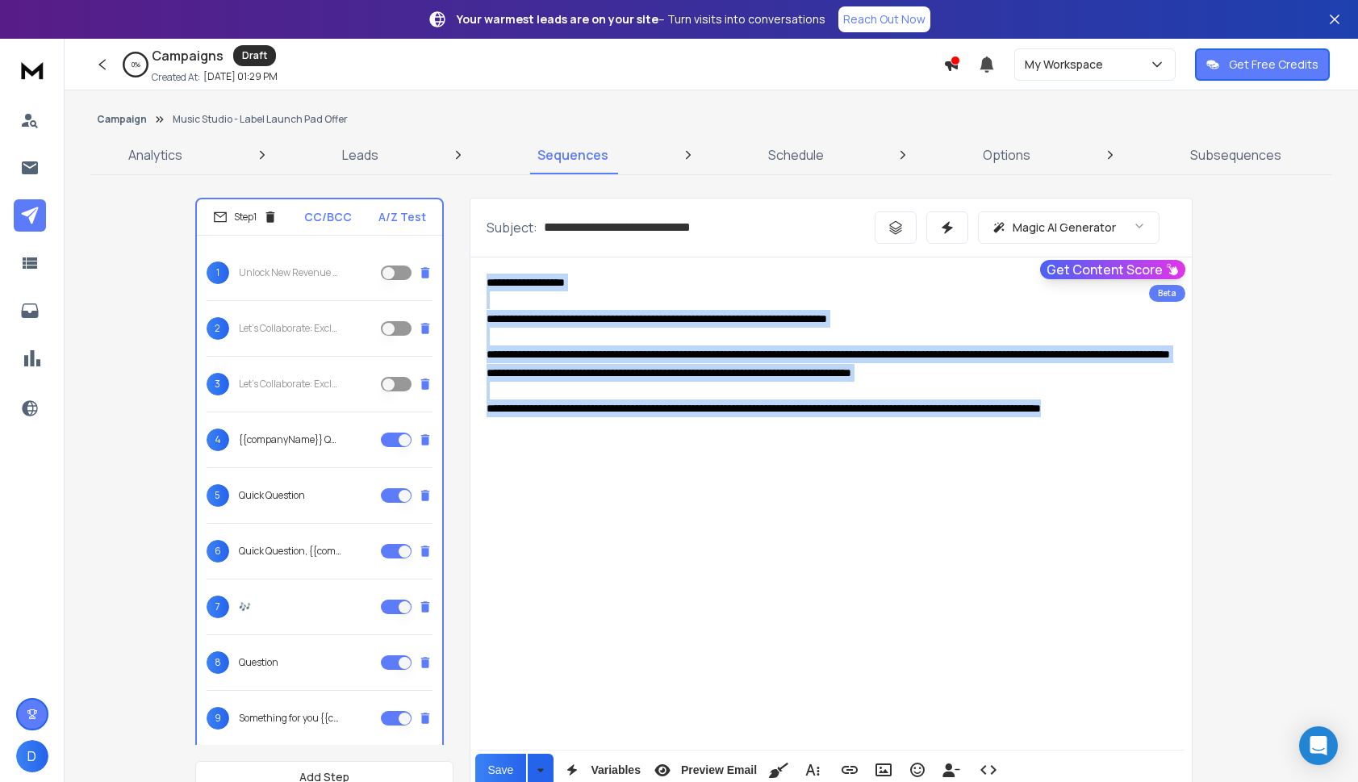
copy div "**********"
click at [692, 337] on div at bounding box center [831, 337] width 689 height 18
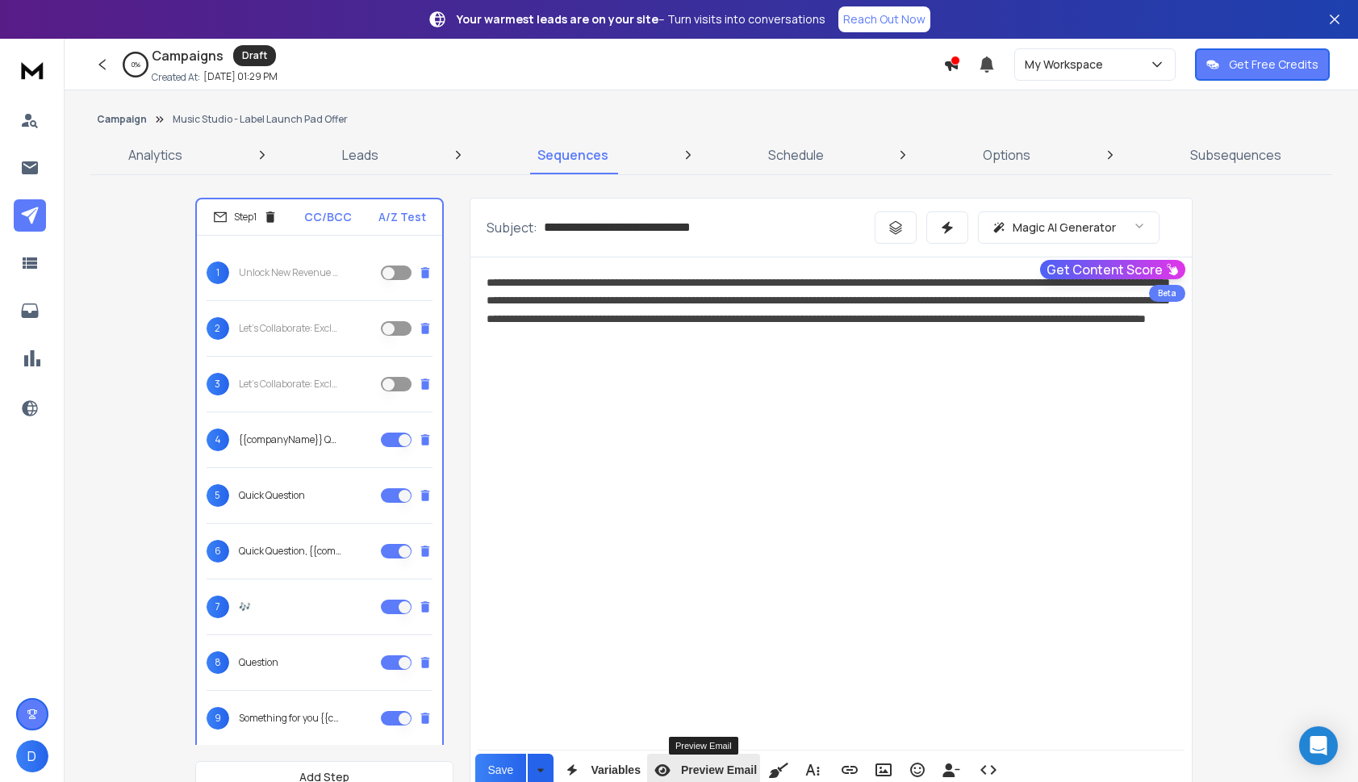
click at [700, 755] on button "Preview Email Preview Email" at bounding box center [703, 770] width 113 height 32
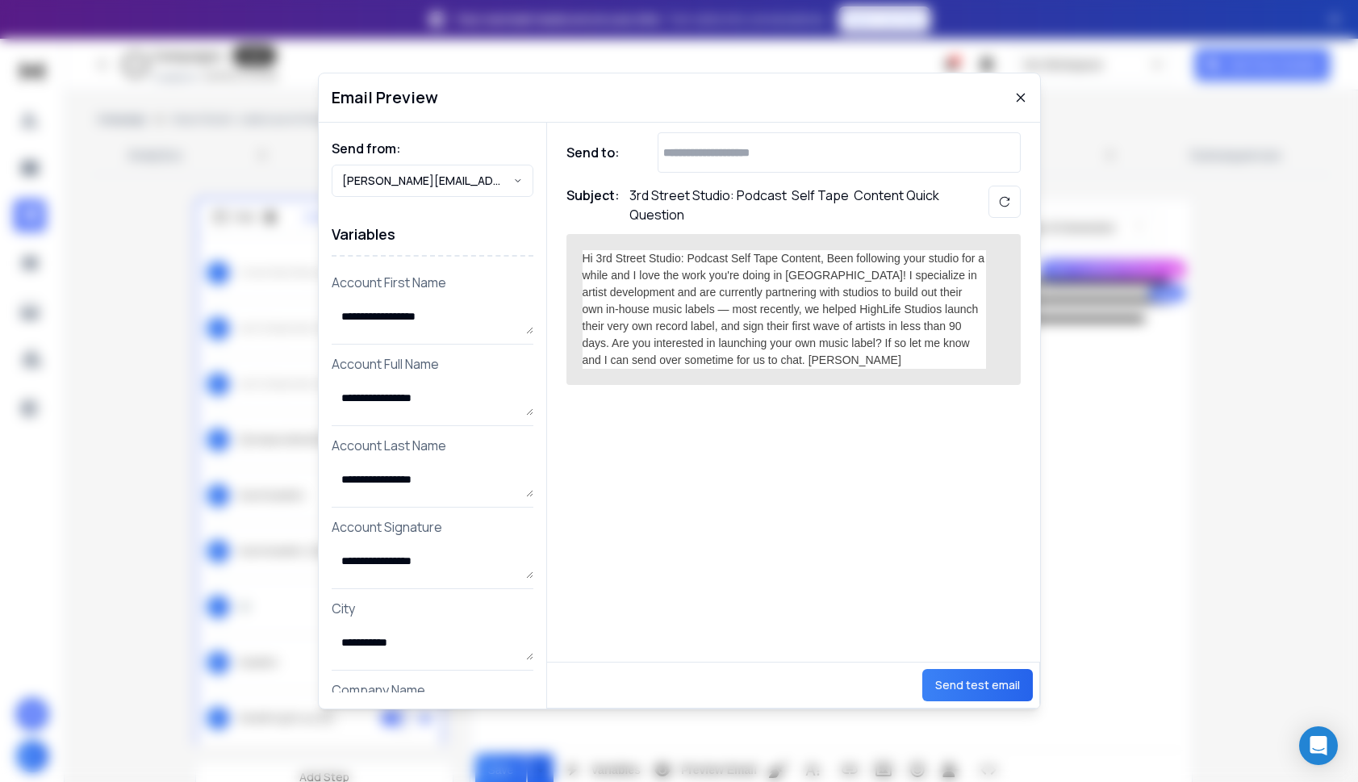
click at [1012, 98] on div "Email Preview" at bounding box center [679, 97] width 721 height 48
click at [1030, 94] on div "Email Preview" at bounding box center [679, 97] width 721 height 48
click at [1009, 94] on div "Email Preview" at bounding box center [679, 97] width 721 height 48
click at [1016, 94] on icon at bounding box center [1020, 97] width 13 height 13
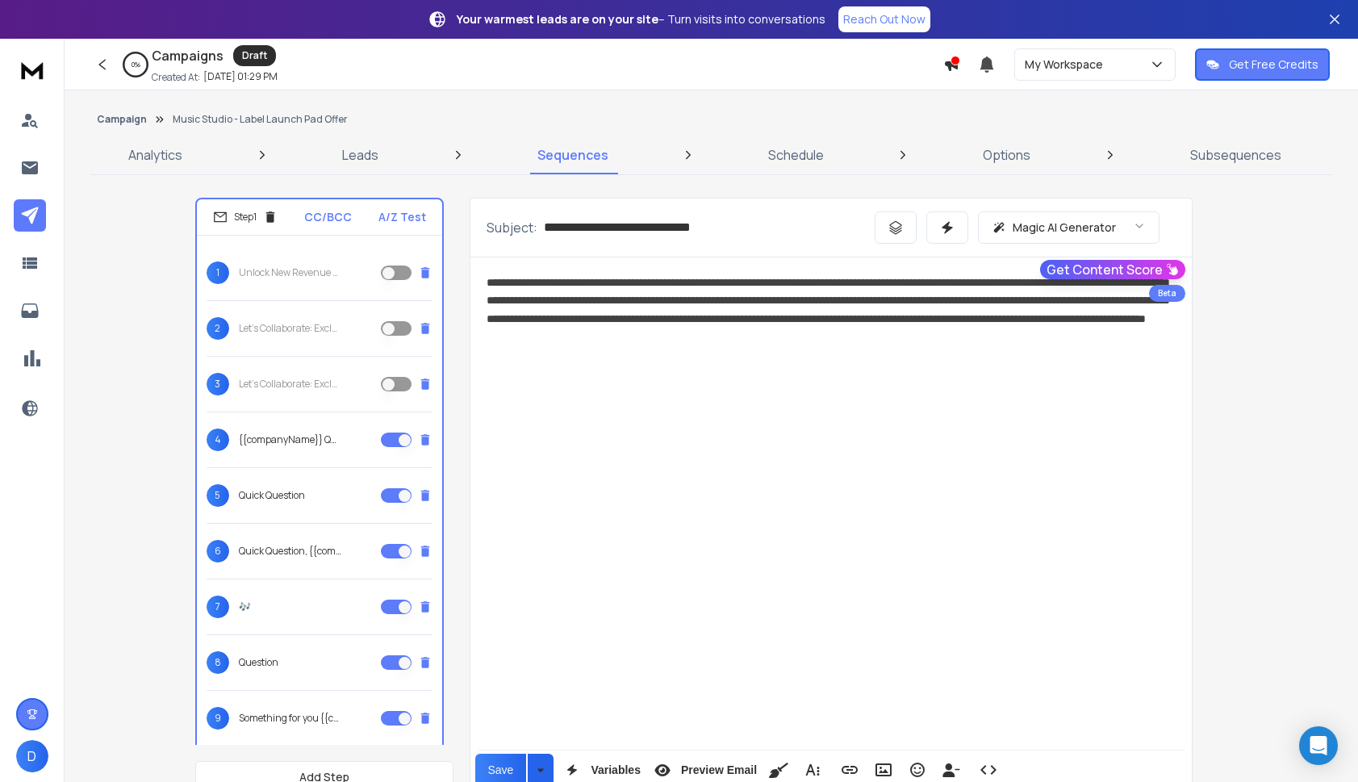
click at [710, 410] on div "**********" at bounding box center [830, 491] width 721 height 469
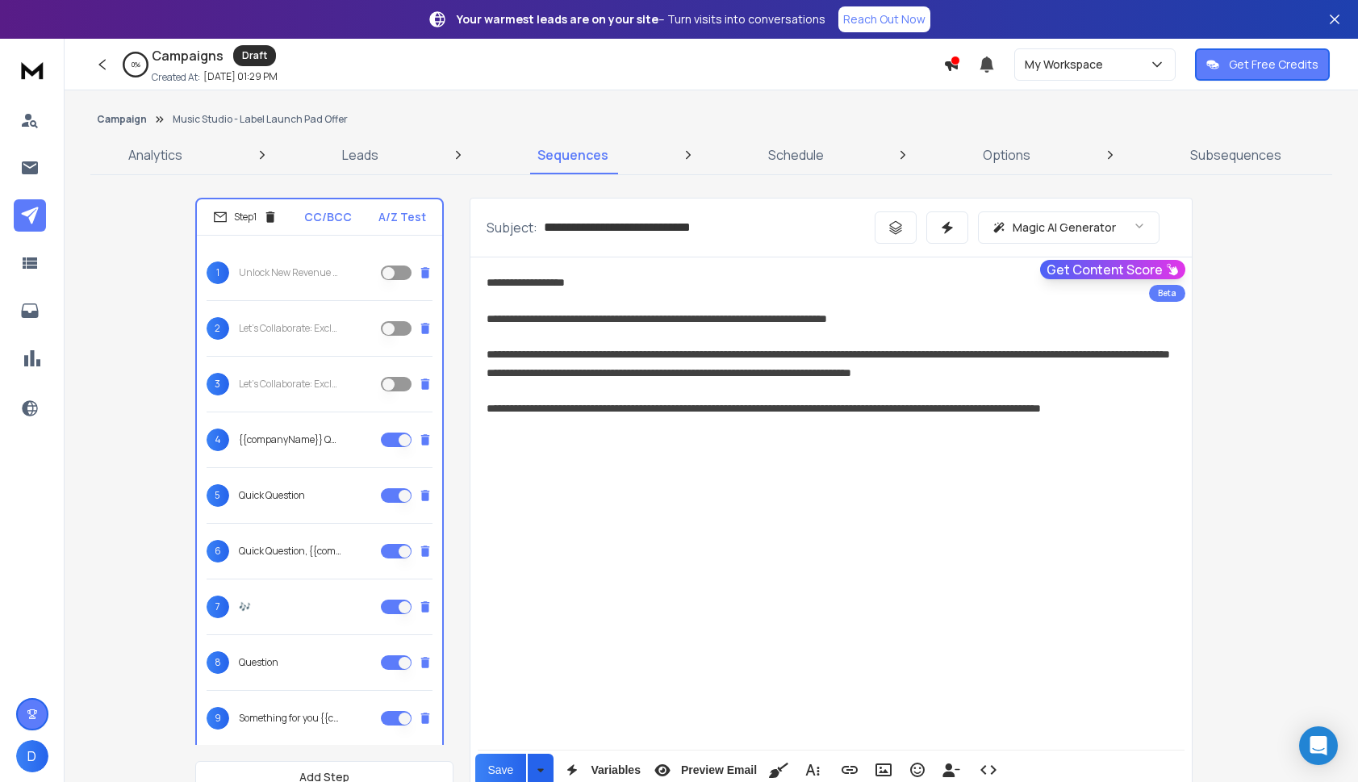
click at [710, 410] on div "**********" at bounding box center [831, 417] width 689 height 36
click at [673, 399] on div "**********" at bounding box center [831, 417] width 689 height 36
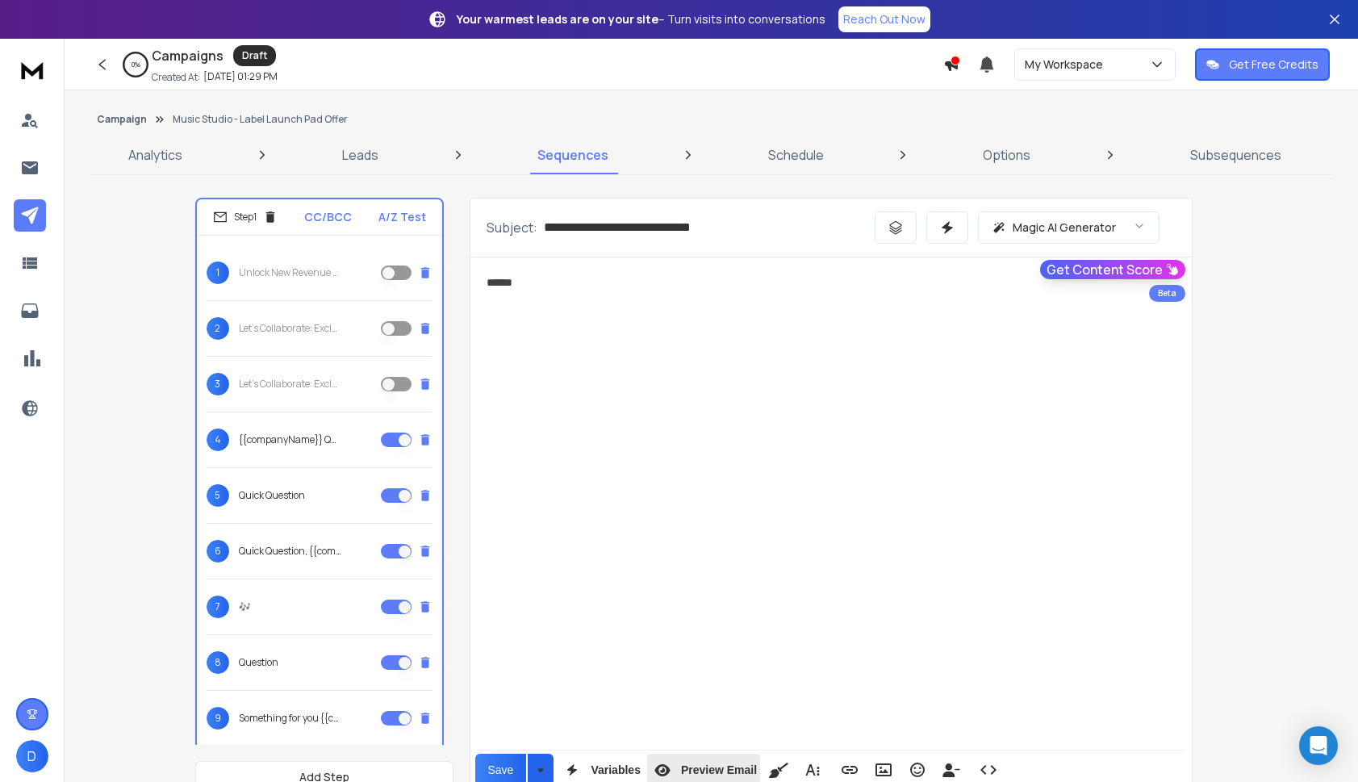
click at [703, 757] on div "Preview Email" at bounding box center [703, 770] width 113 height 27
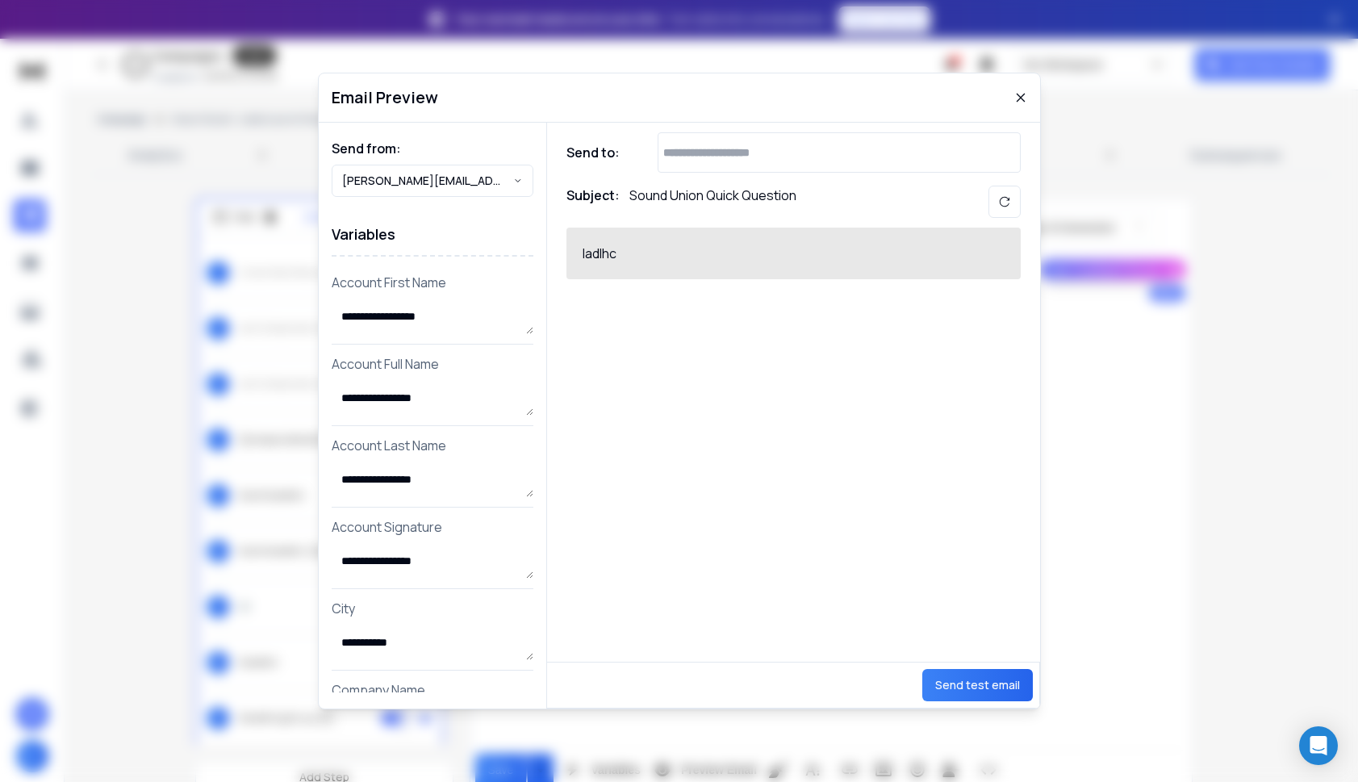
click at [1018, 103] on icon at bounding box center [1020, 97] width 13 height 13
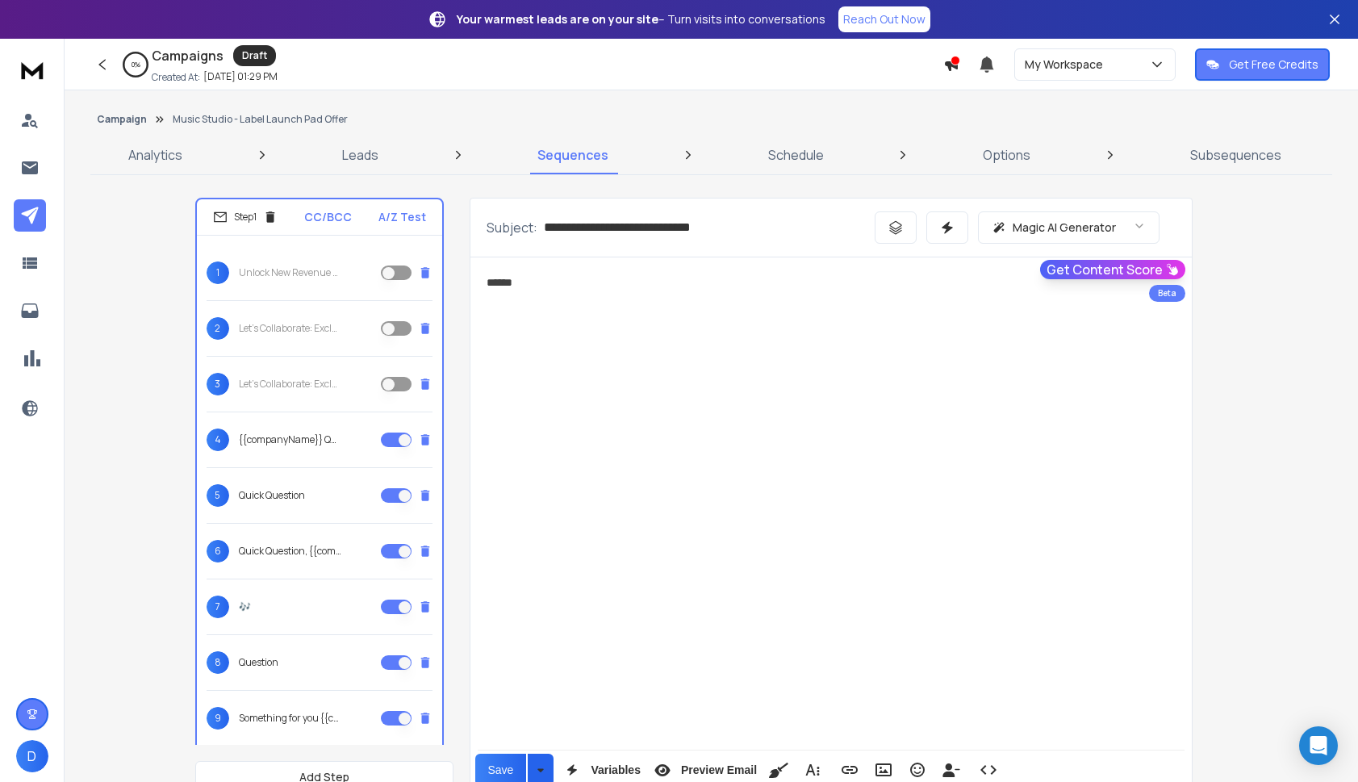
click at [850, 376] on div "******" at bounding box center [830, 491] width 721 height 469
click at [779, 510] on div at bounding box center [830, 491] width 721 height 469
click at [307, 497] on div "5 Quick Question" at bounding box center [320, 496] width 226 height 56
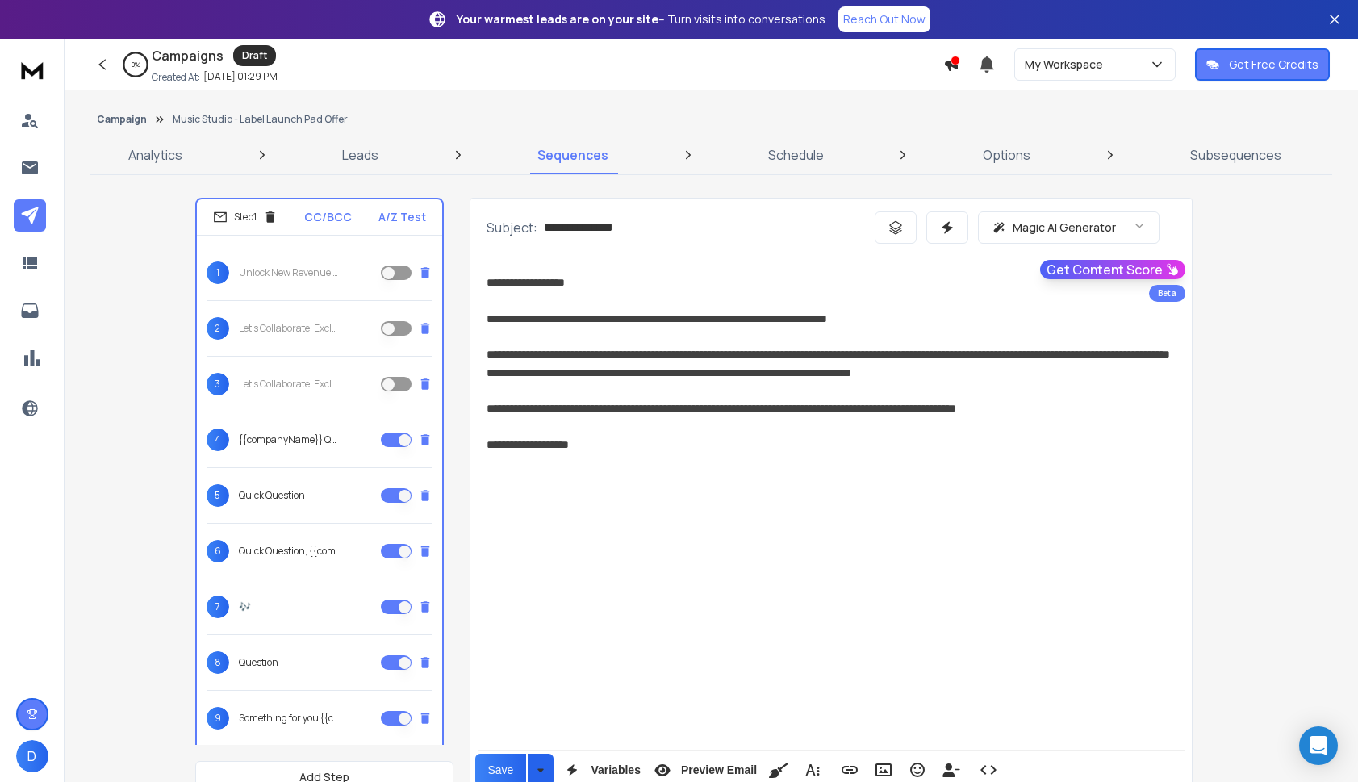
click at [522, 430] on div at bounding box center [831, 427] width 689 height 18
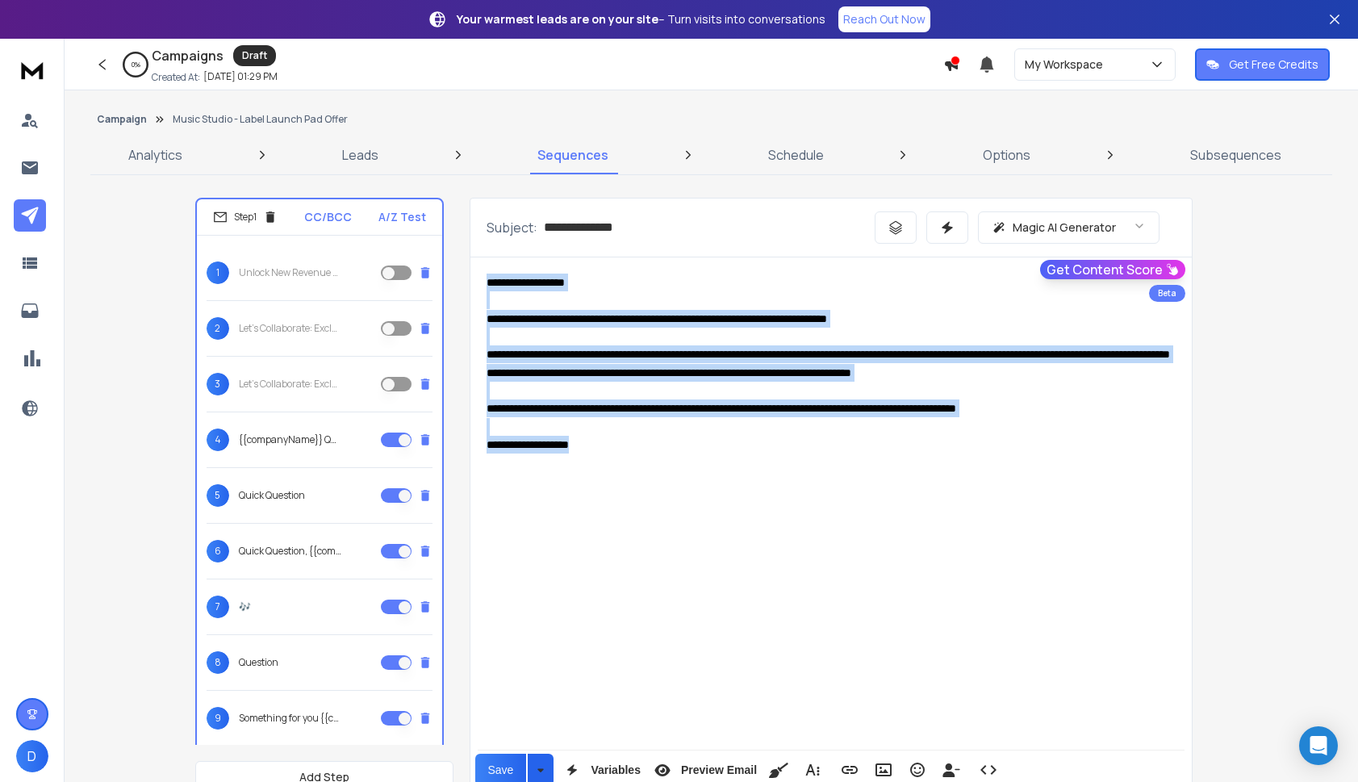
copy div "**********"
click at [302, 459] on div "4 {{companyName}} Quick Question" at bounding box center [320, 440] width 226 height 56
type input "**********"
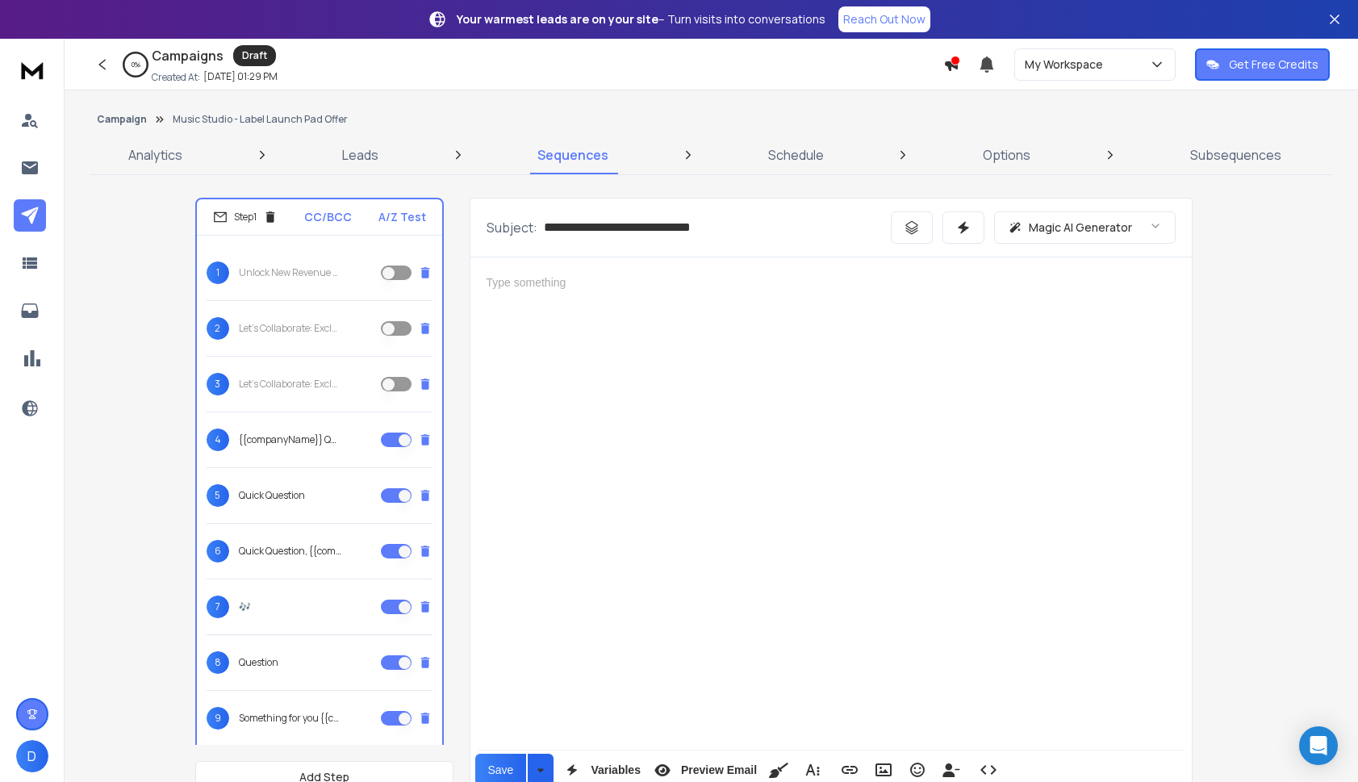
click at [485, 432] on div at bounding box center [830, 491] width 721 height 469
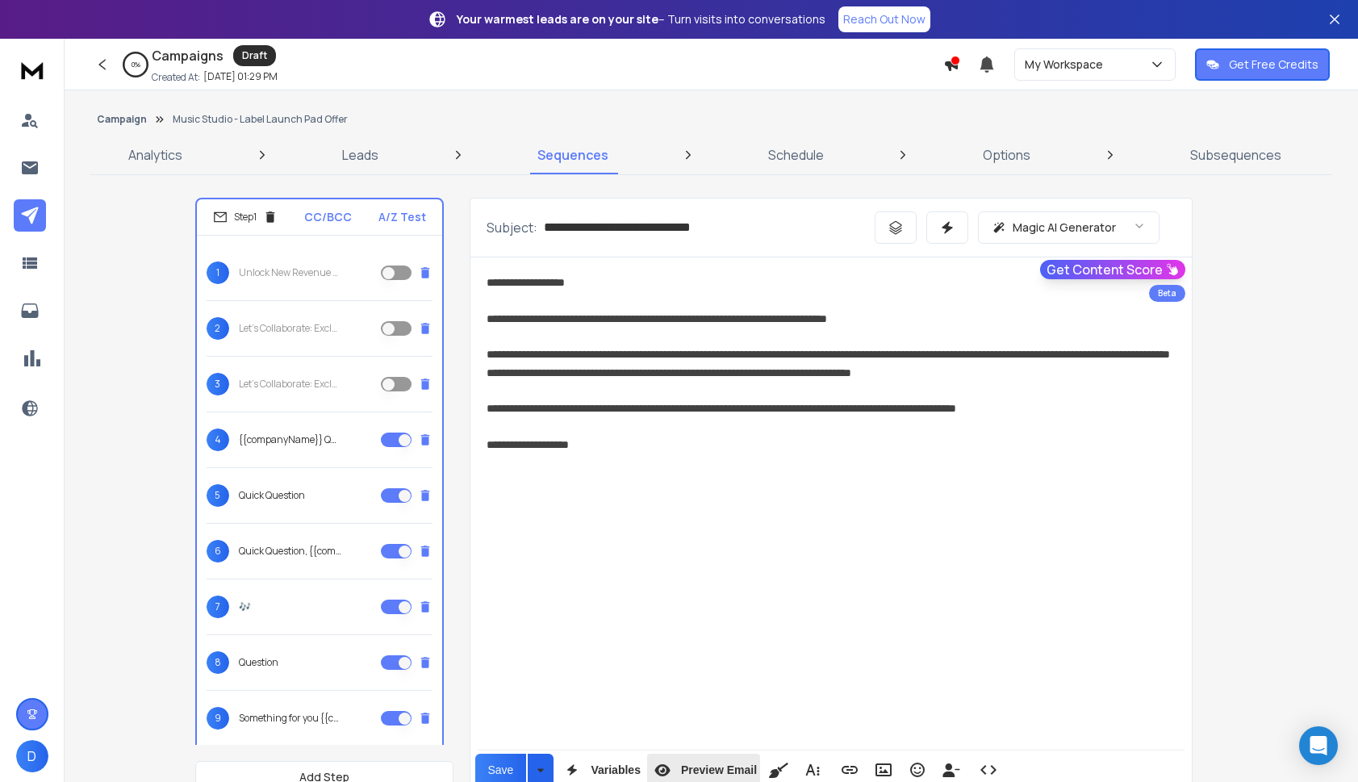
click at [683, 767] on span "Preview Email" at bounding box center [719, 770] width 82 height 14
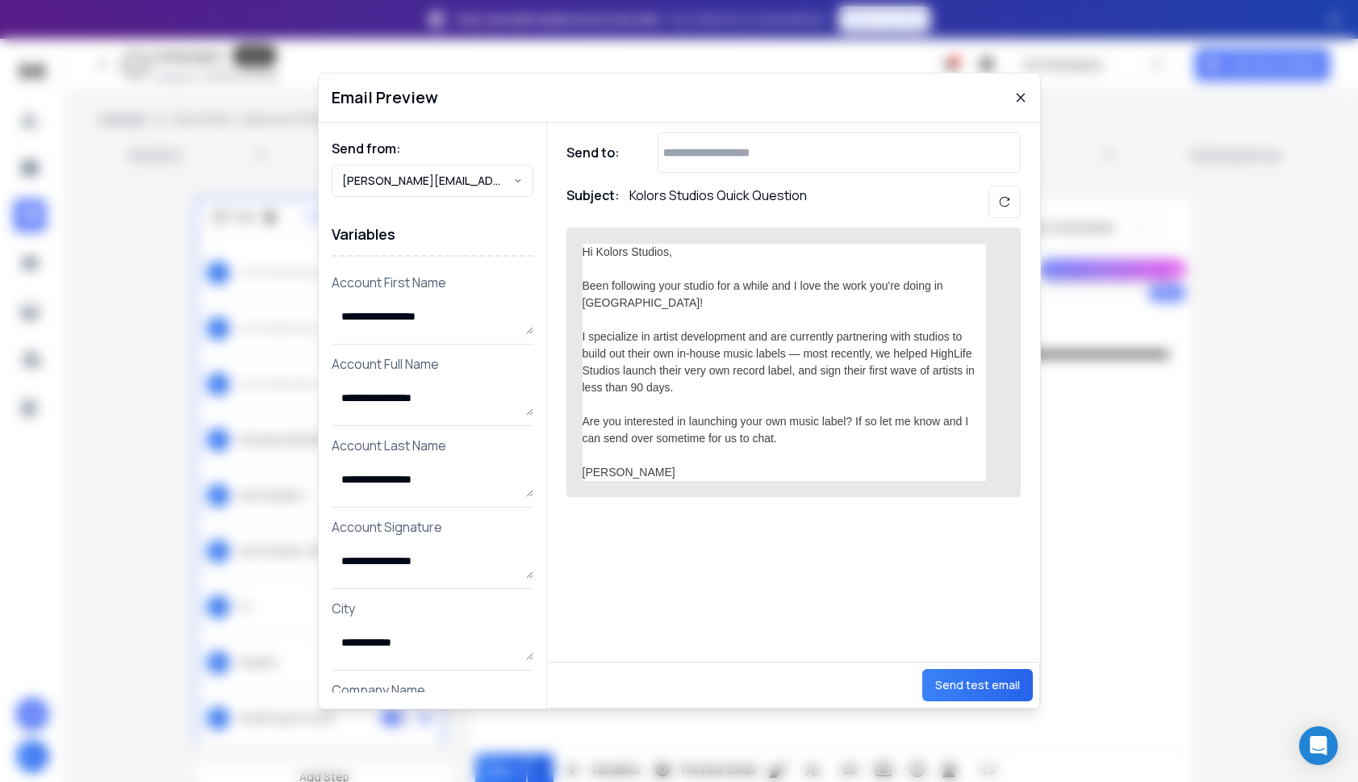
click at [945, 676] on button "Send test email" at bounding box center [977, 685] width 111 height 32
click at [729, 120] on div "Email Preview" at bounding box center [679, 97] width 721 height 48
click at [719, 136] on div at bounding box center [839, 152] width 363 height 40
click at [707, 144] on input at bounding box center [839, 152] width 352 height 29
type input "**********"
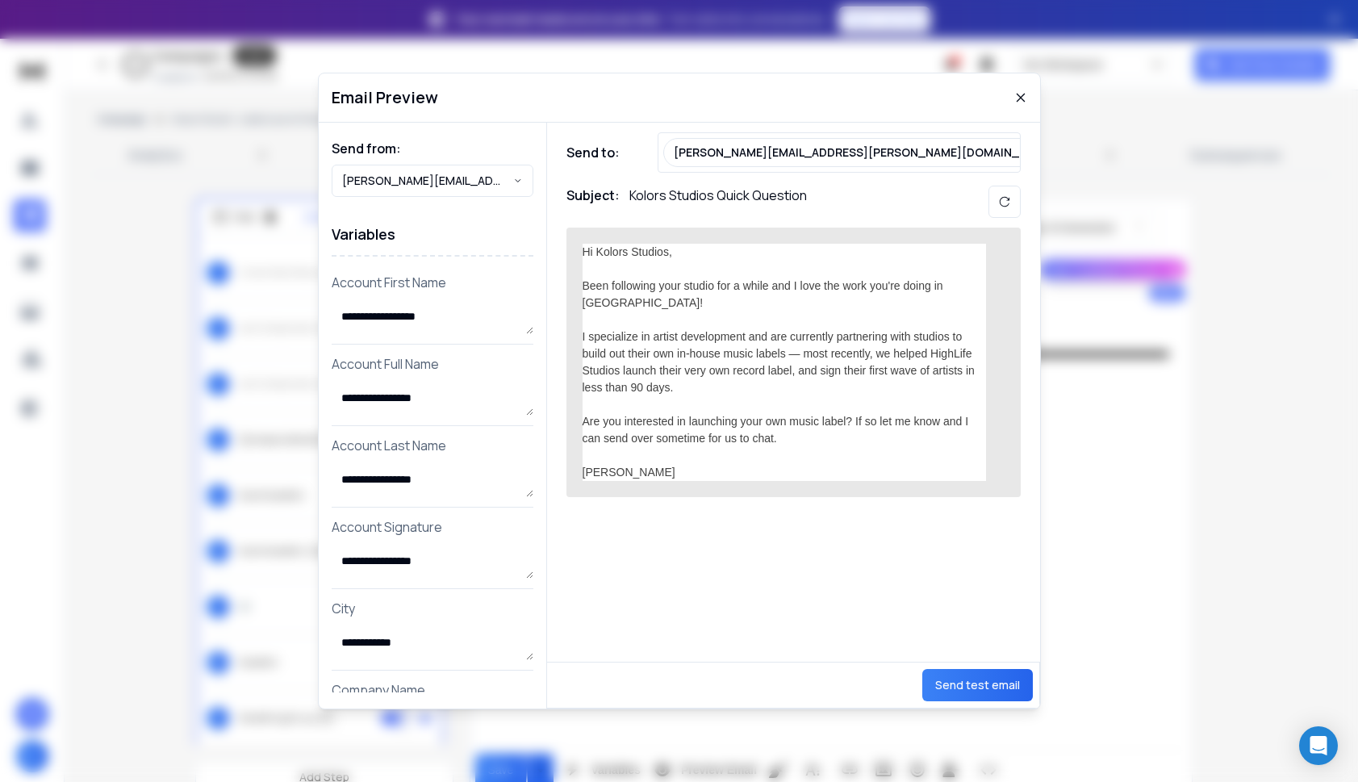
click at [954, 669] on button "Send test email" at bounding box center [977, 685] width 111 height 32
click at [476, 193] on button "[PERSON_NAME][EMAIL_ADDRESS][DOMAIN_NAME]" at bounding box center [433, 181] width 202 height 32
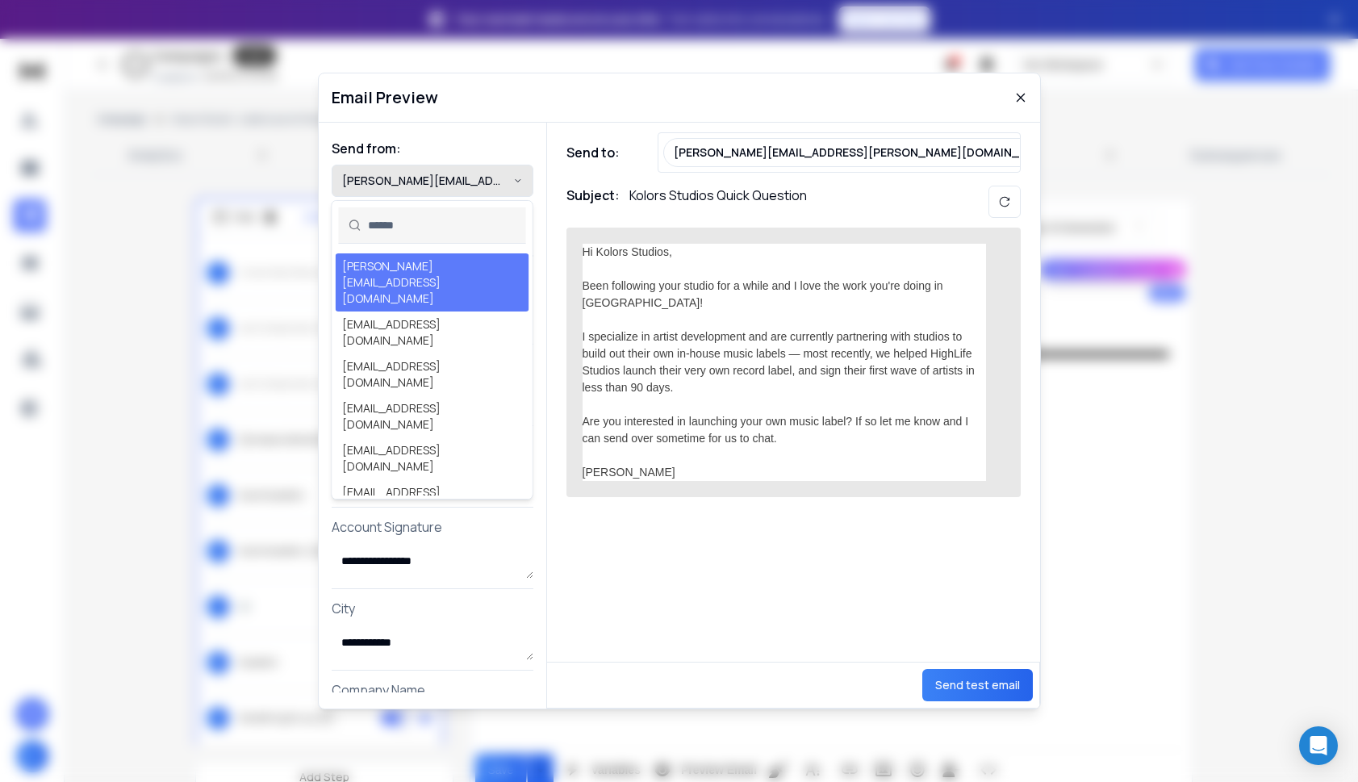
click at [485, 191] on button "[PERSON_NAME][EMAIL_ADDRESS][DOMAIN_NAME]" at bounding box center [433, 181] width 202 height 32
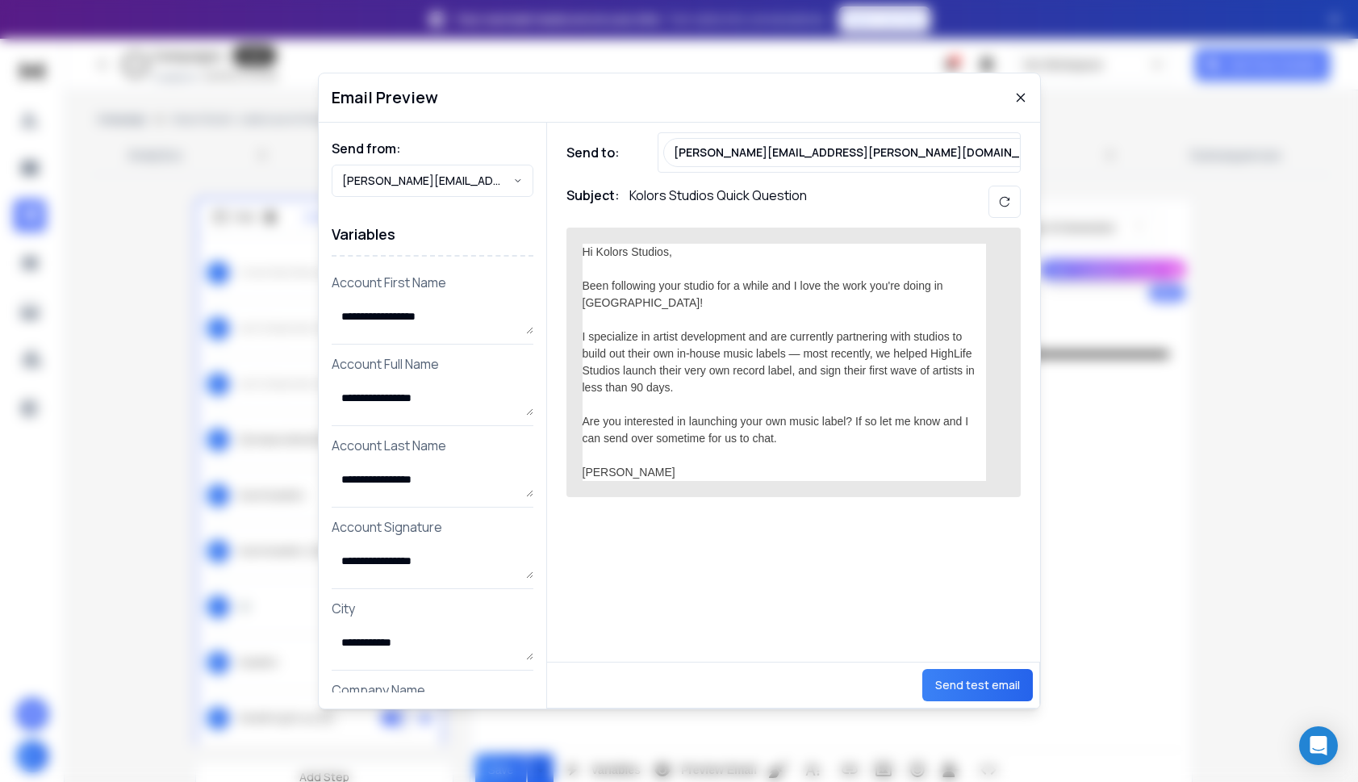
click at [462, 197] on div "[PERSON_NAME][EMAIL_ADDRESS][DOMAIN_NAME]" at bounding box center [433, 181] width 202 height 32
click at [437, 173] on p "[PERSON_NAME][EMAIL_ADDRESS][DOMAIN_NAME]" at bounding box center [427, 181] width 171 height 16
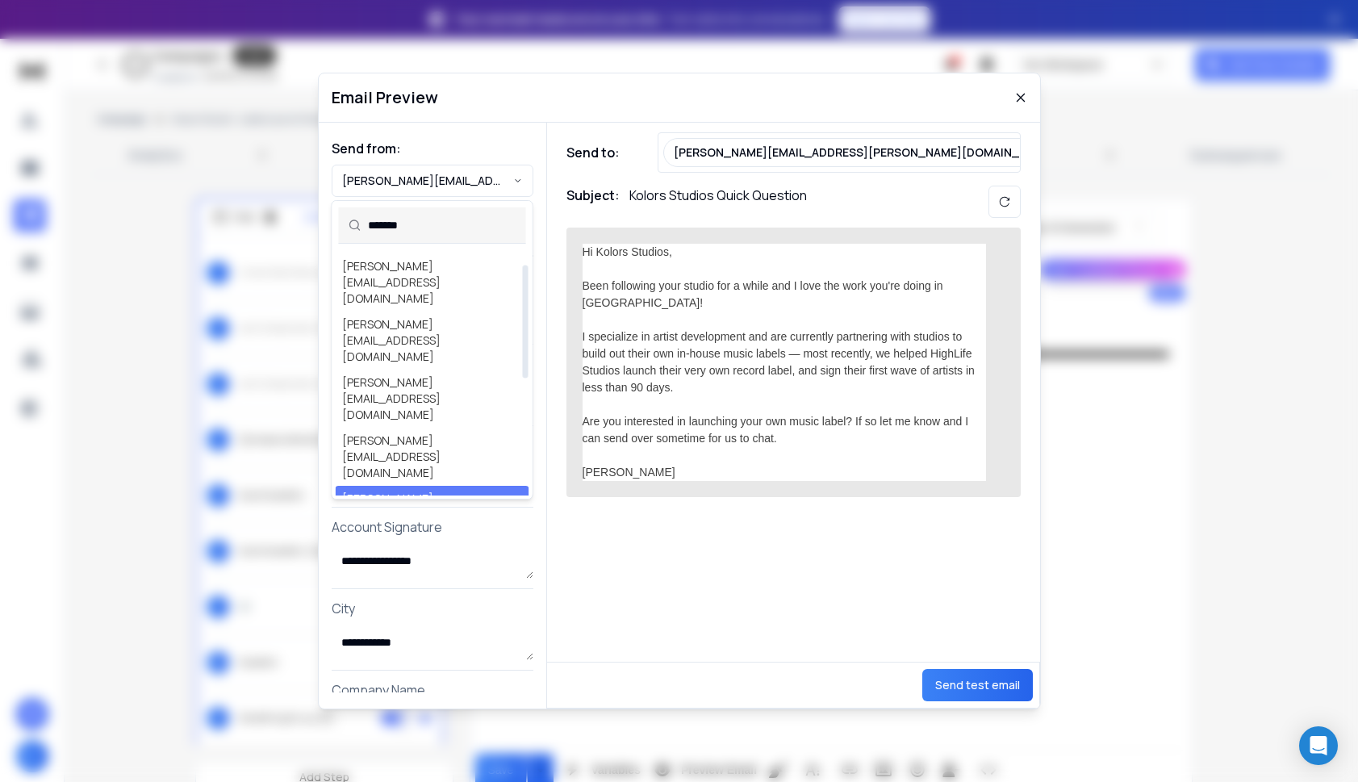
scroll to position [274, 0]
type input "*******"
click at [428, 744] on div "[PERSON_NAME][EMAIL_ADDRESS][PERSON_NAME][DOMAIN_NAME]" at bounding box center [433, 781] width 194 height 74
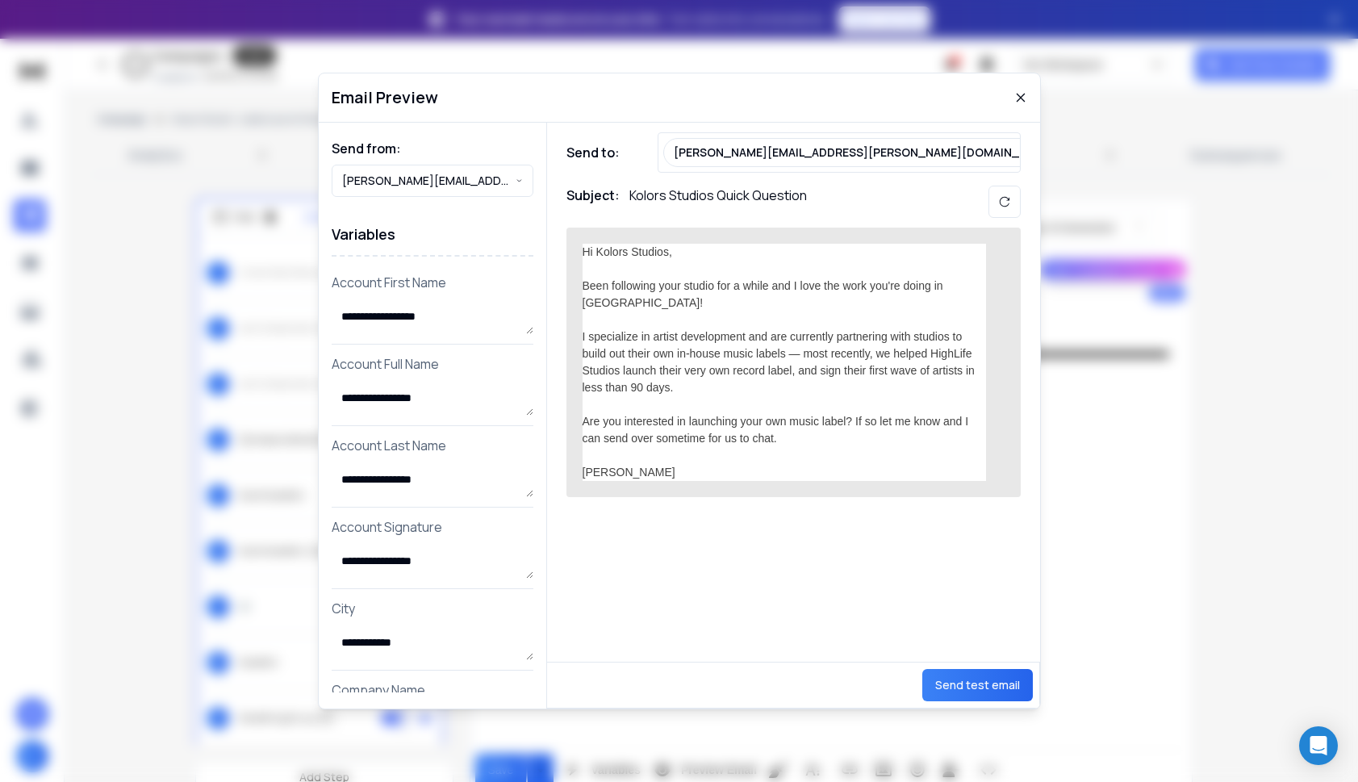
click at [976, 688] on button "Send test email" at bounding box center [977, 685] width 111 height 32
click at [1062, 151] on icon at bounding box center [1068, 152] width 13 height 13
click at [854, 151] on input at bounding box center [839, 152] width 352 height 29
type input "*"
type input "**********"
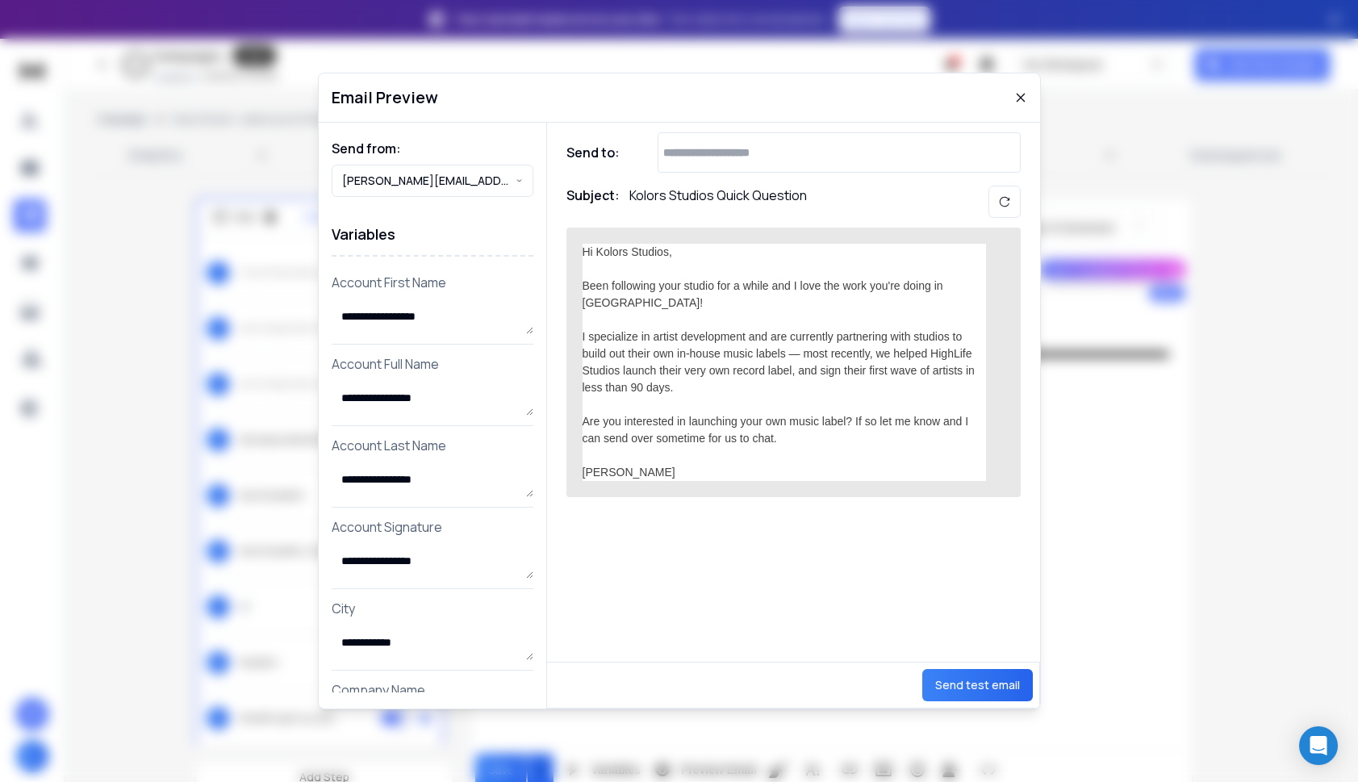
click at [959, 679] on button "Send test email" at bounding box center [977, 685] width 111 height 32
click at [403, 193] on button "[PERSON_NAME][EMAIL_ADDRESS][PERSON_NAME][DOMAIN_NAME]" at bounding box center [433, 181] width 202 height 32
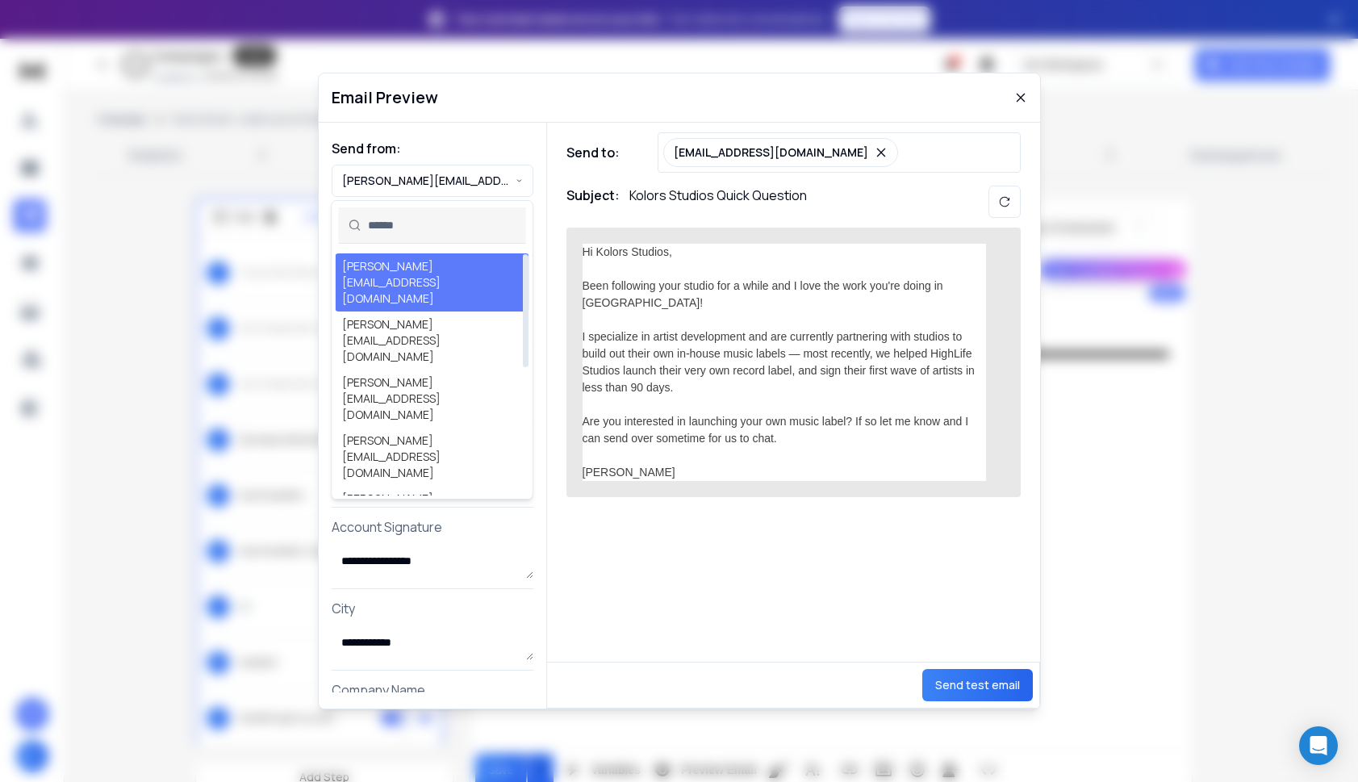
click at [407, 278] on div "[PERSON_NAME][EMAIL_ADDRESS][DOMAIN_NAME]" at bounding box center [433, 282] width 194 height 58
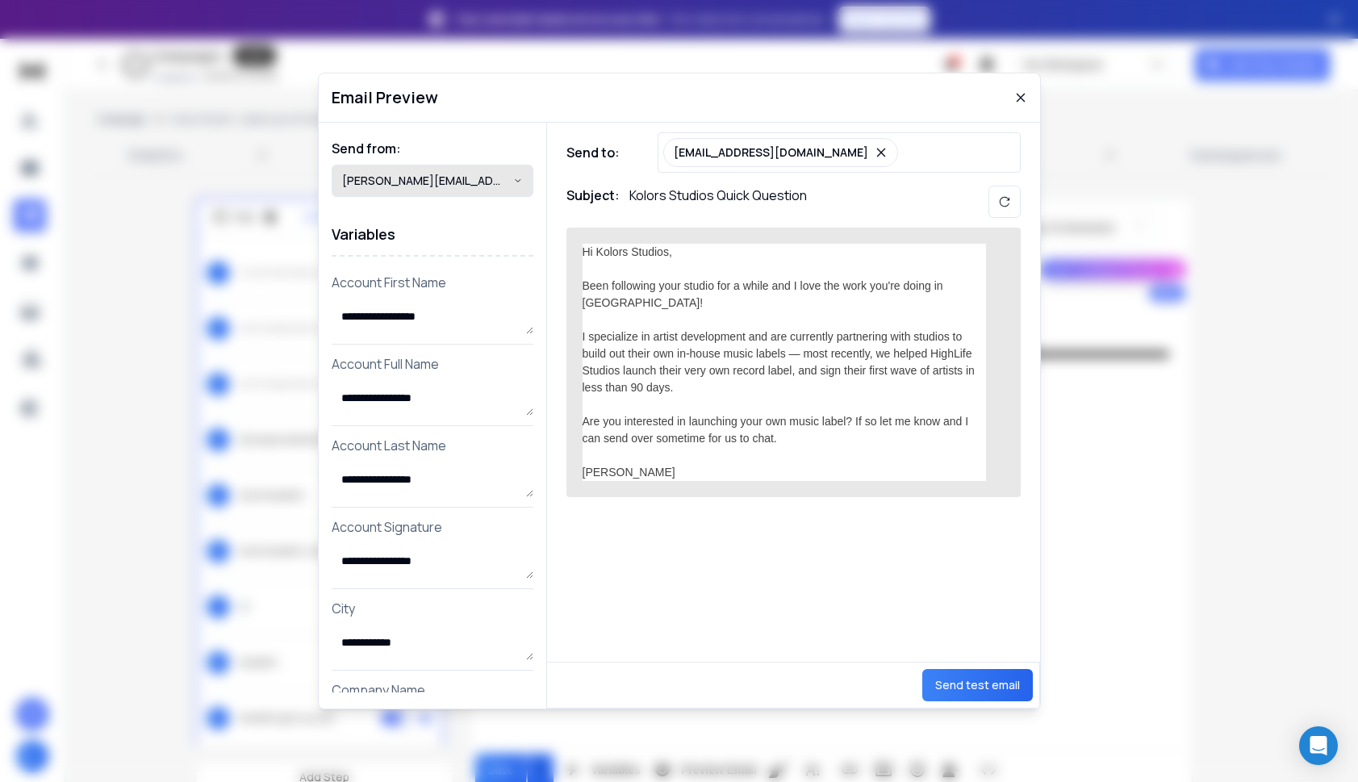
click at [425, 188] on p "[PERSON_NAME][EMAIL_ADDRESS][DOMAIN_NAME]" at bounding box center [427, 181] width 171 height 16
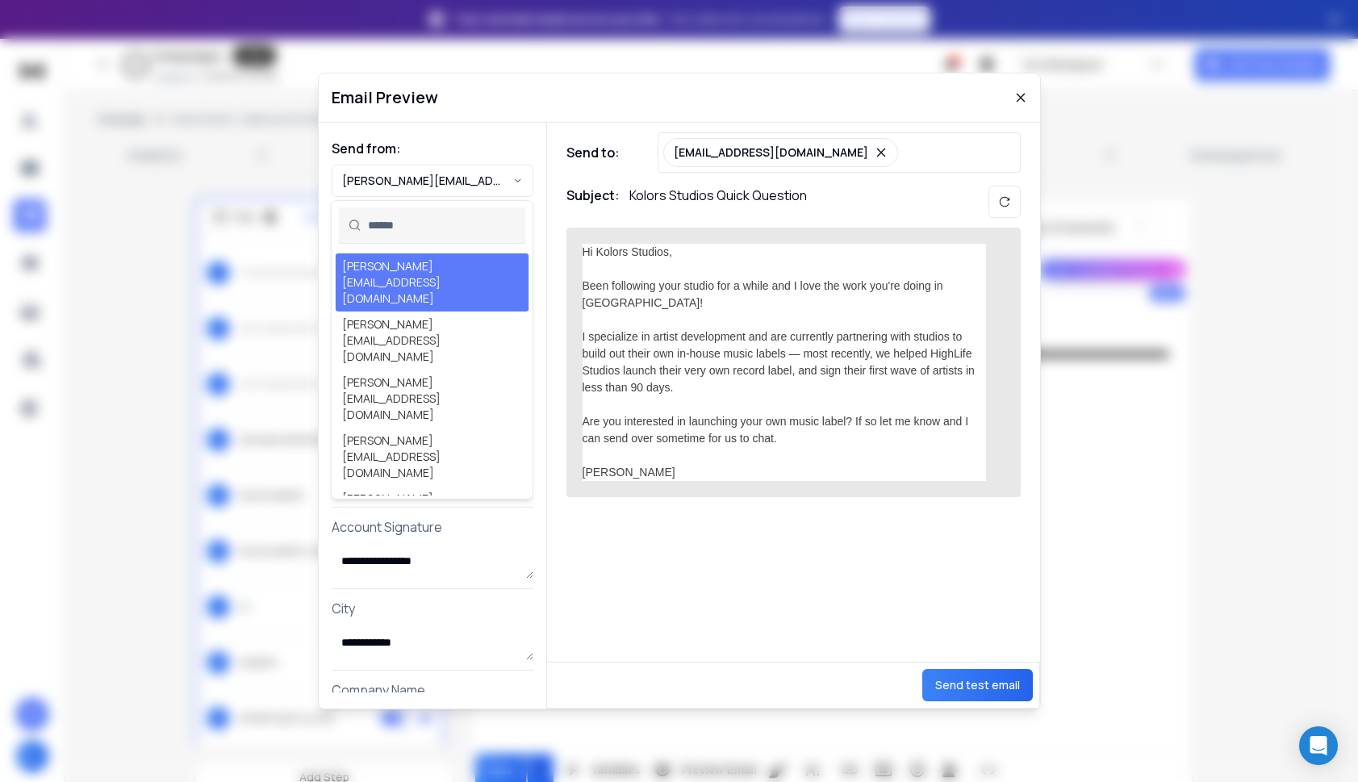
click at [408, 316] on div "[PERSON_NAME][EMAIL_ADDRESS][DOMAIN_NAME]" at bounding box center [432, 340] width 181 height 48
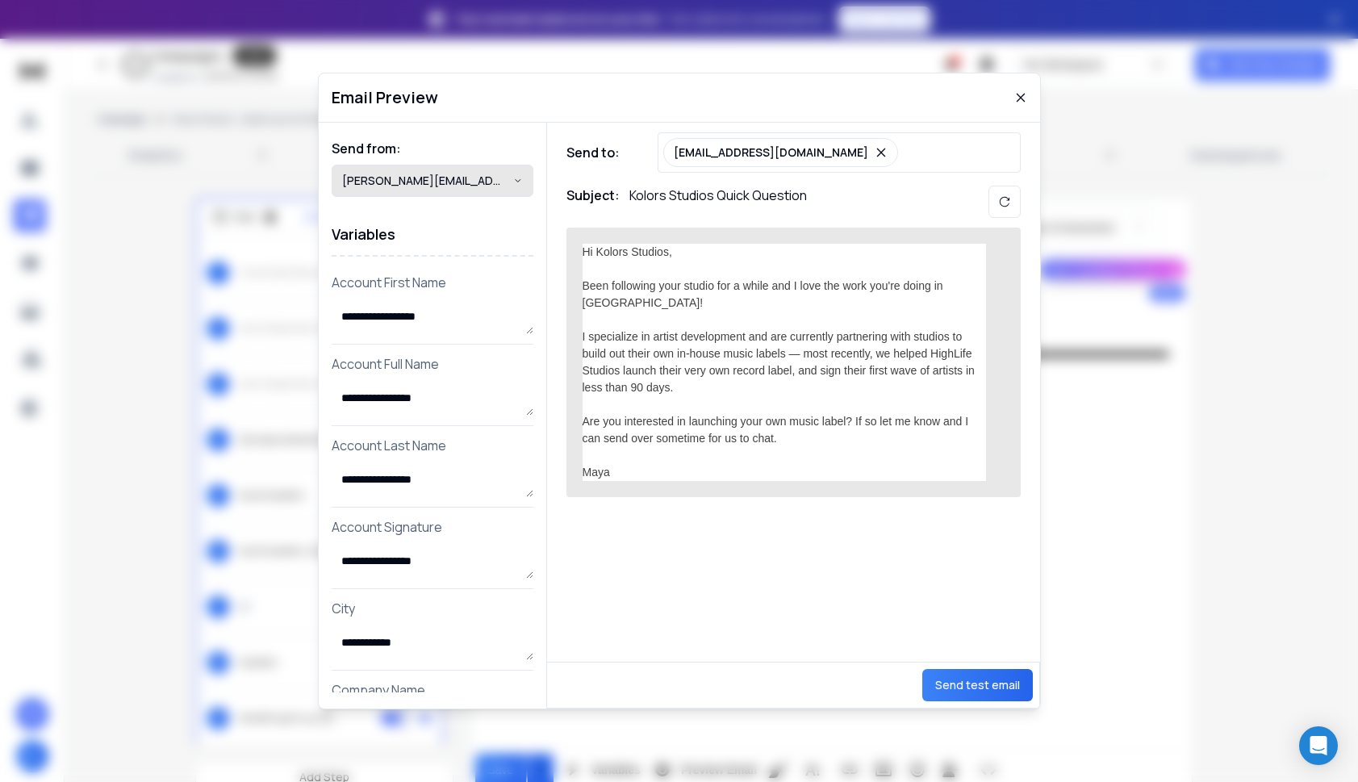
click at [429, 182] on p "[PERSON_NAME][EMAIL_ADDRESS][DOMAIN_NAME]" at bounding box center [427, 181] width 171 height 16
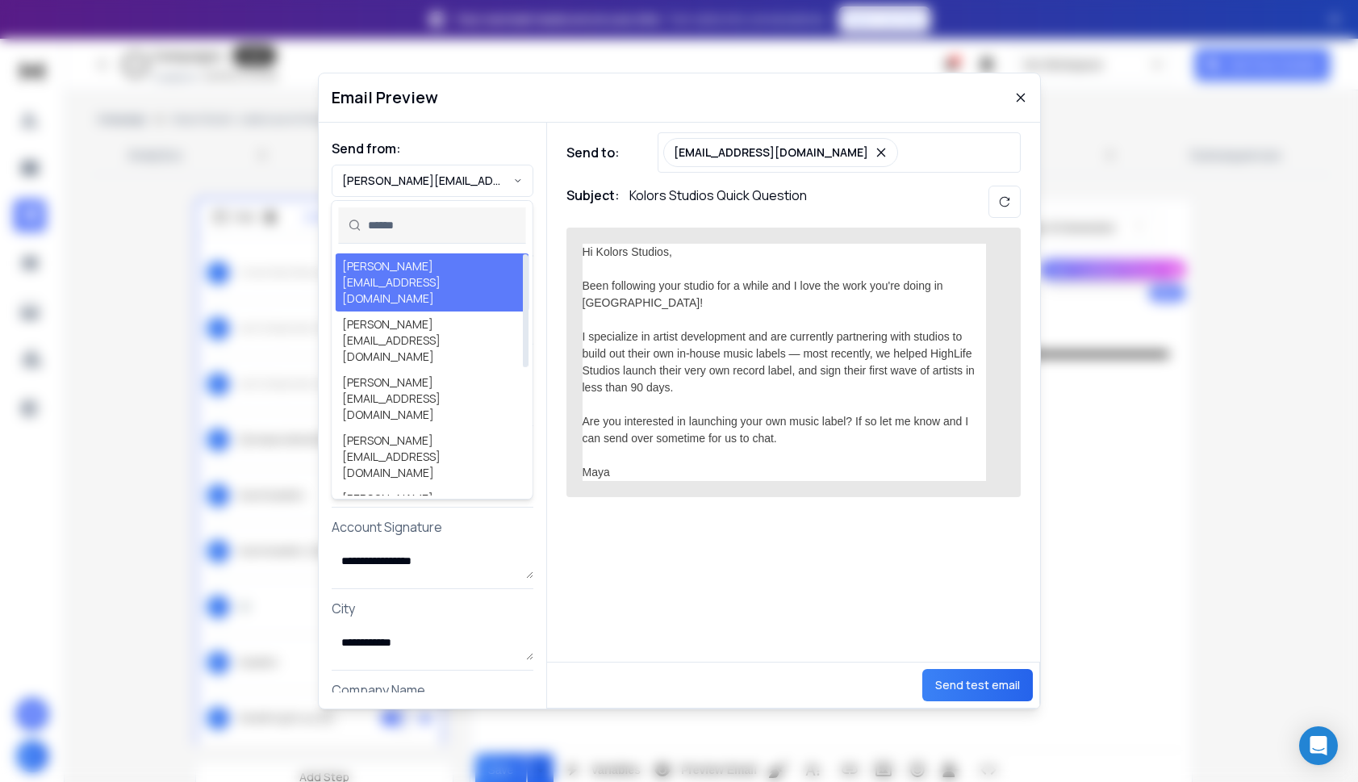
click at [403, 316] on div "[PERSON_NAME][EMAIL_ADDRESS][DOMAIN_NAME]" at bounding box center [432, 340] width 181 height 48
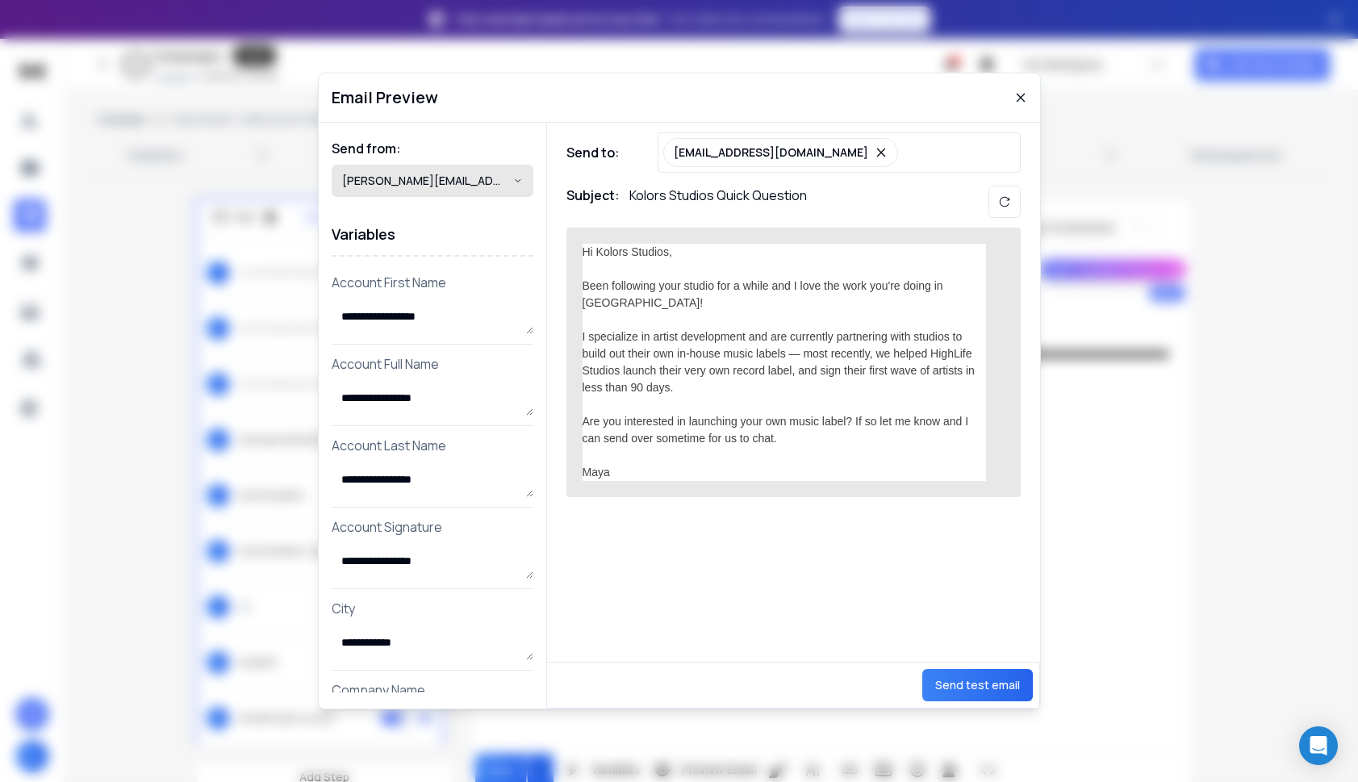
click at [411, 195] on button "[PERSON_NAME][EMAIL_ADDRESS][DOMAIN_NAME]" at bounding box center [433, 181] width 202 height 32
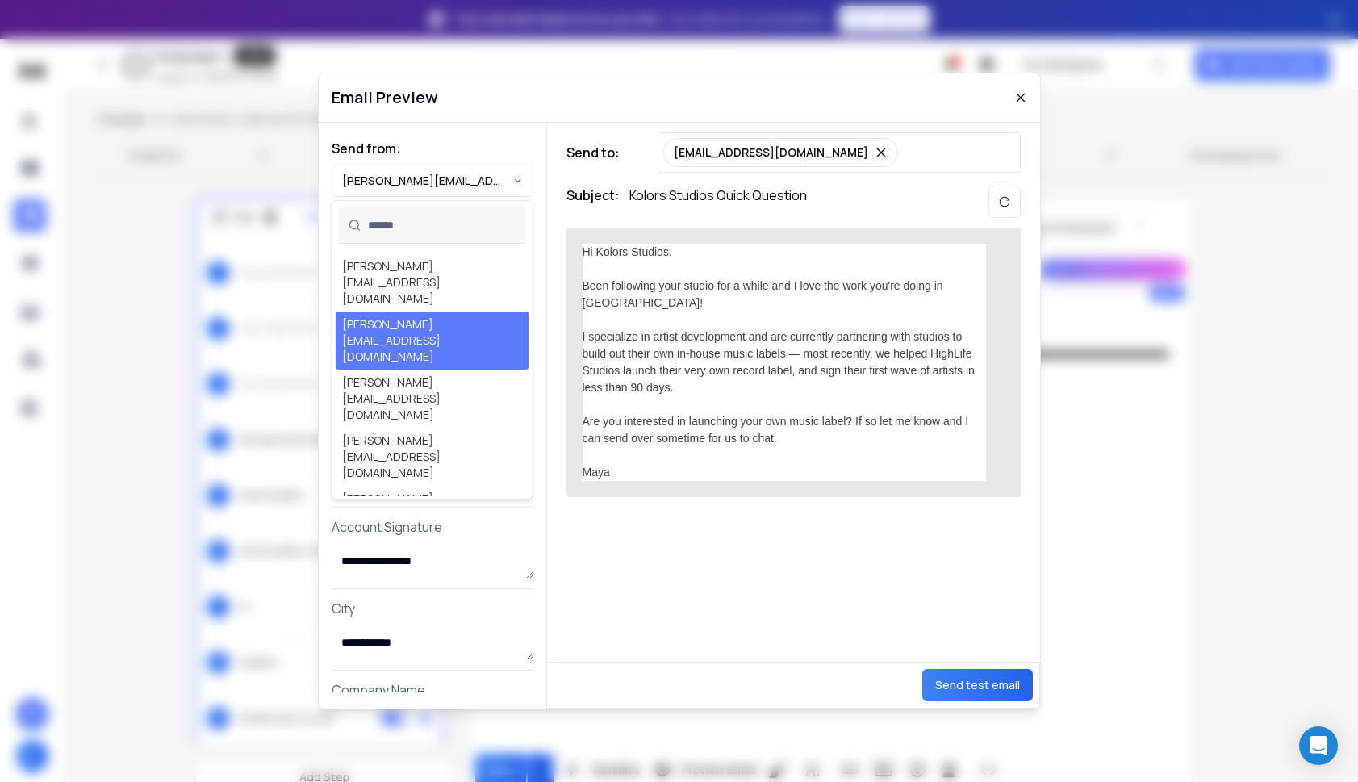
click at [399, 374] on div "[PERSON_NAME][EMAIL_ADDRESS][DOMAIN_NAME]" at bounding box center [432, 398] width 181 height 48
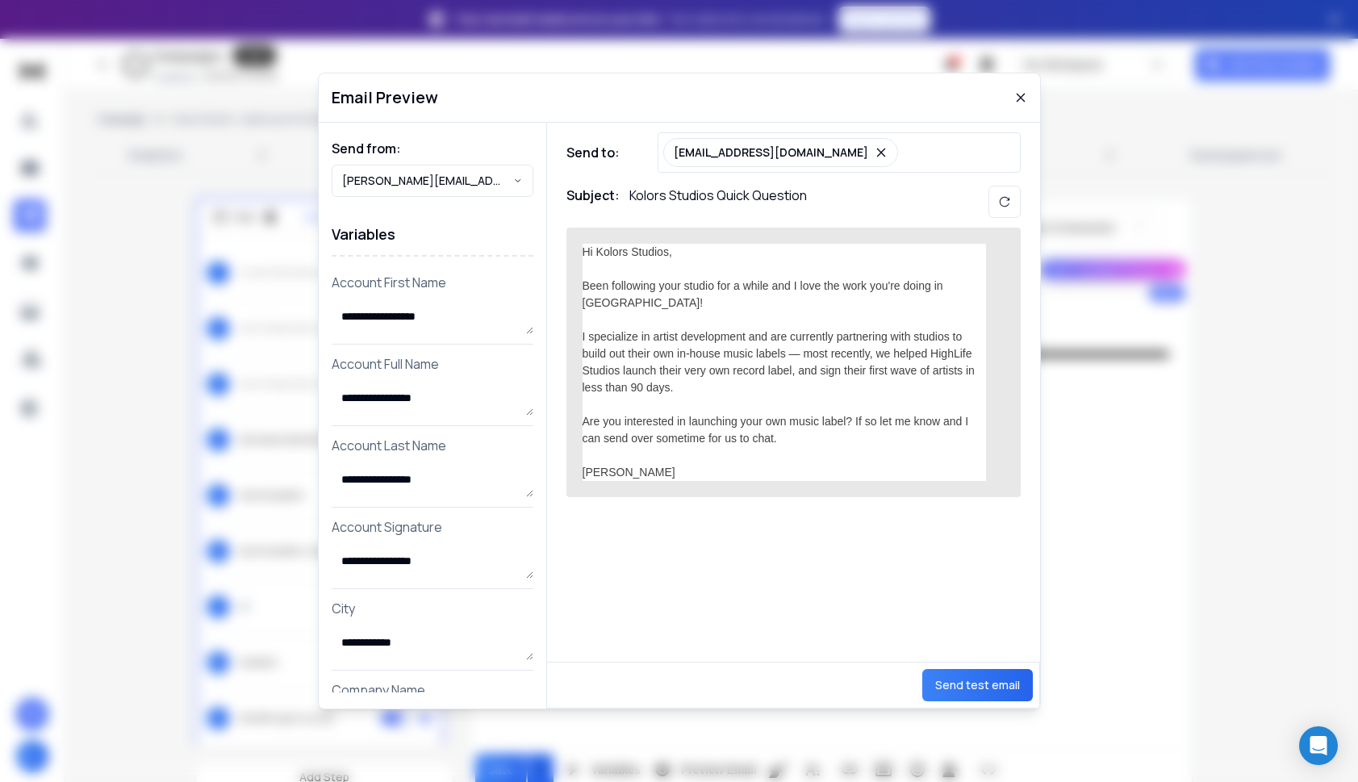
click at [415, 201] on div "**********" at bounding box center [433, 416] width 228 height 554
click at [407, 184] on p "[PERSON_NAME][EMAIL_ADDRESS][DOMAIN_NAME]" at bounding box center [427, 181] width 171 height 16
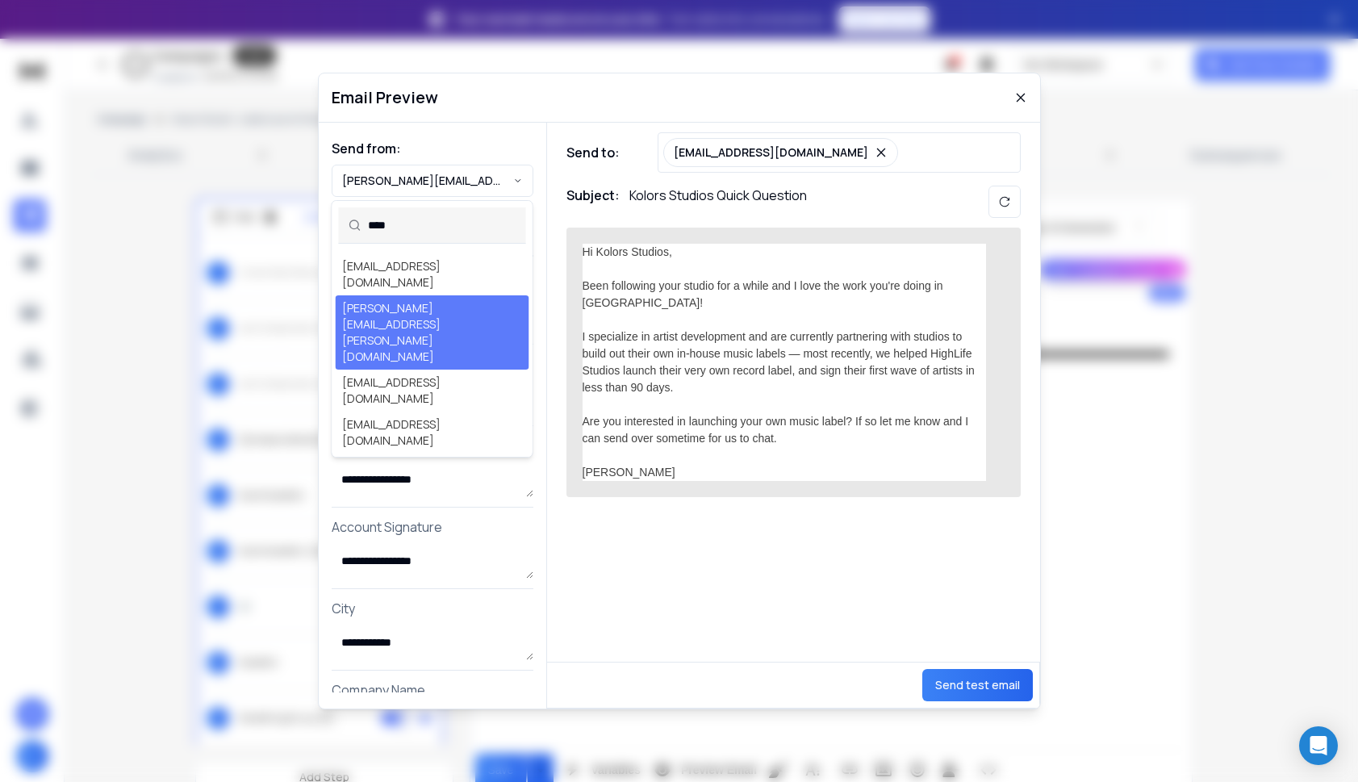
type input "****"
click at [416, 300] on div "[PERSON_NAME][EMAIL_ADDRESS][PERSON_NAME][DOMAIN_NAME]" at bounding box center [432, 332] width 181 height 65
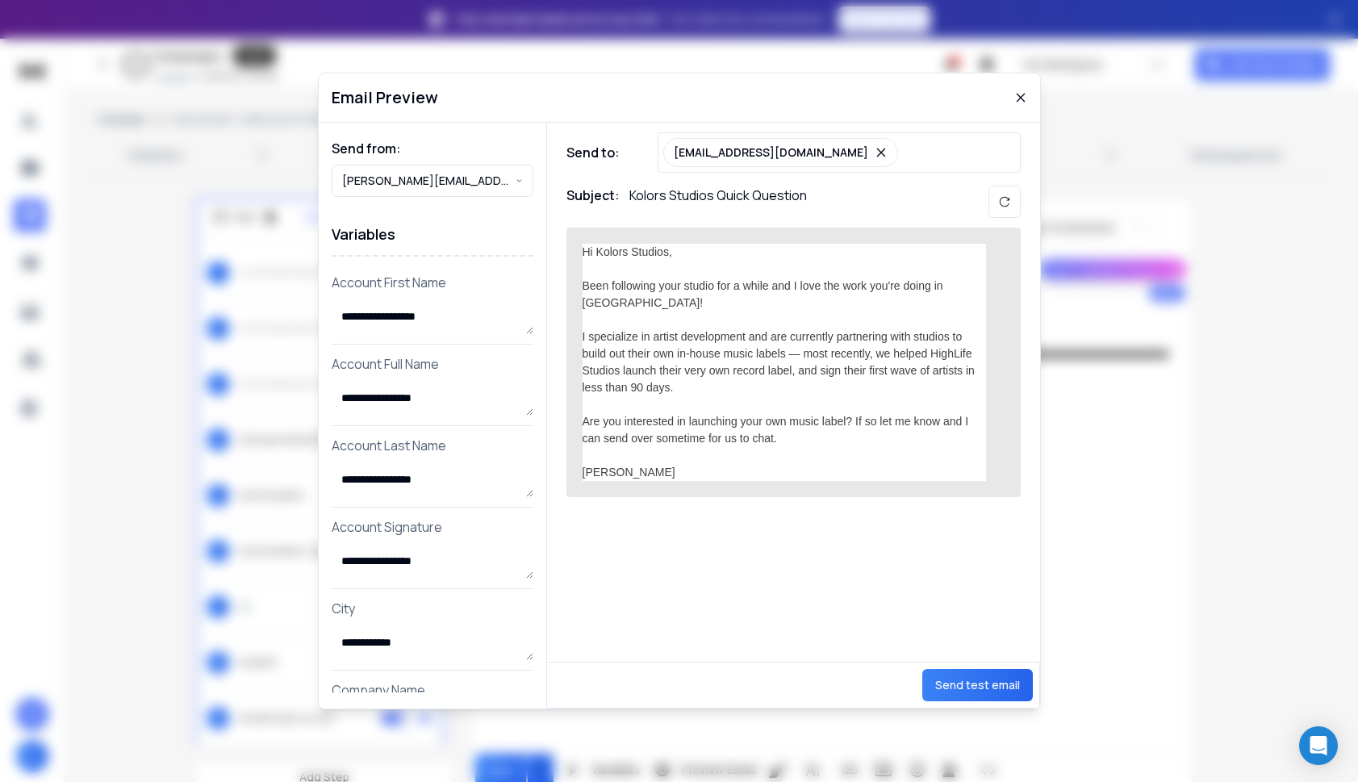
click at [848, 154] on div "[EMAIL_ADDRESS][DOMAIN_NAME]" at bounding box center [839, 152] width 363 height 40
click at [875, 154] on icon at bounding box center [881, 152] width 13 height 13
click at [829, 154] on input at bounding box center [839, 152] width 352 height 29
click at [763, 159] on input "**********" at bounding box center [839, 152] width 352 height 29
type input "**********"
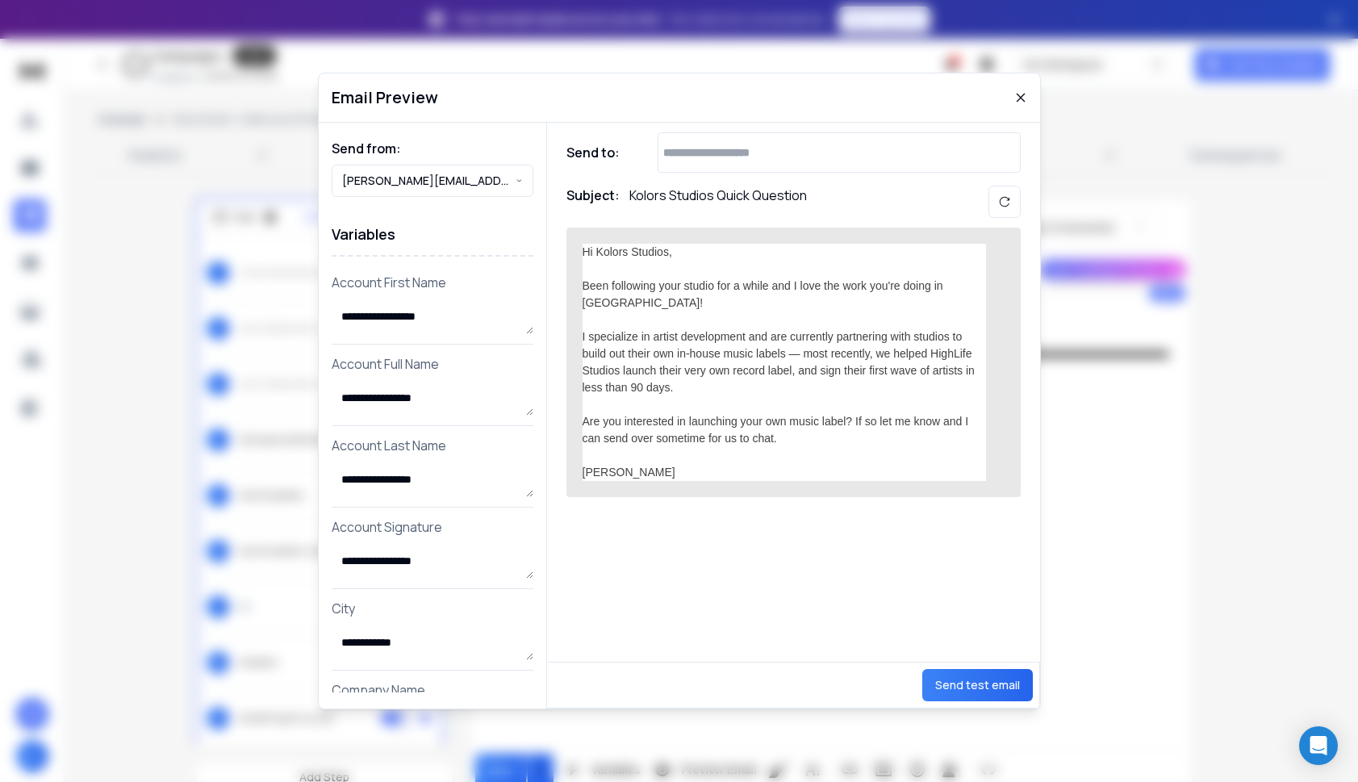
click at [942, 685] on button "Send test email" at bounding box center [977, 685] width 111 height 32
click at [1062, 154] on icon at bounding box center [1068, 152] width 13 height 13
click at [829, 154] on input at bounding box center [839, 152] width 352 height 29
type input "**********"
click at [969, 676] on button "Send test email" at bounding box center [977, 685] width 111 height 32
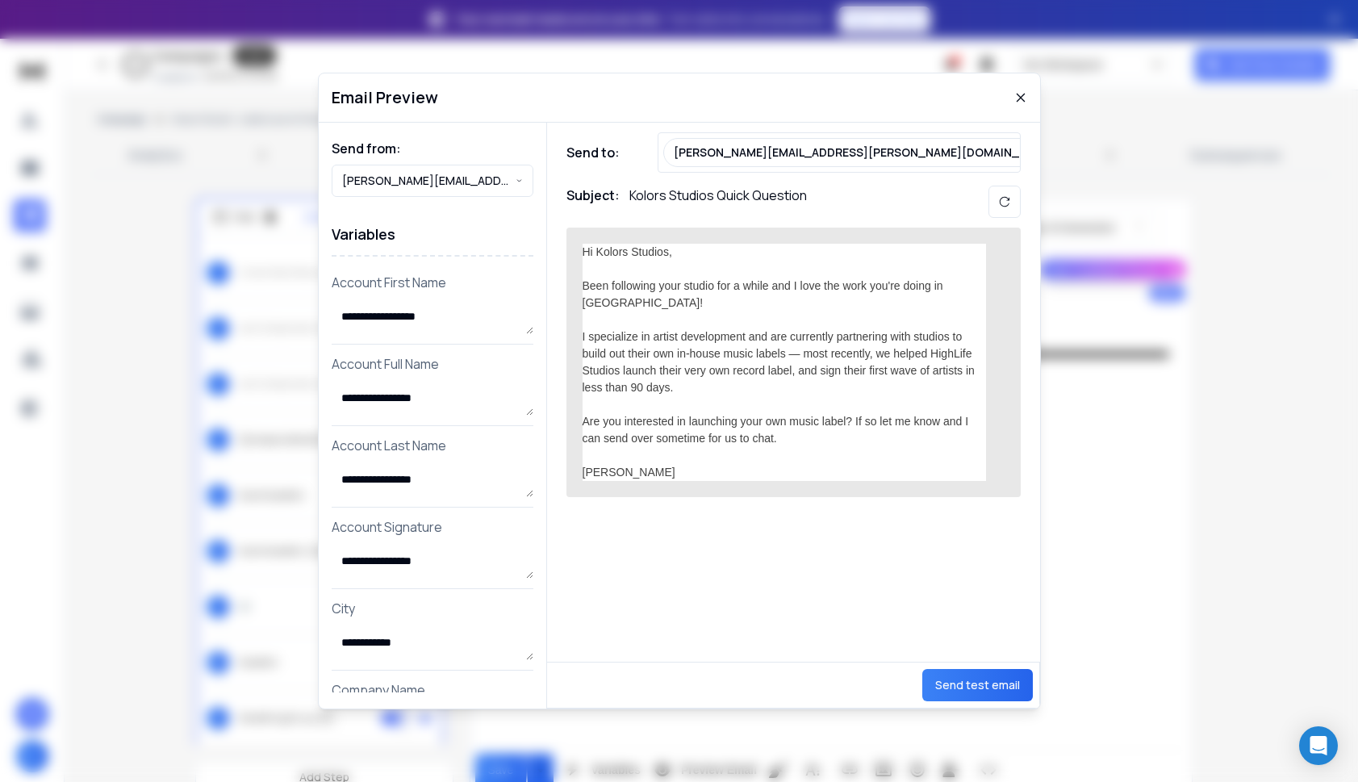
click at [961, 679] on button "Send test email" at bounding box center [977, 685] width 111 height 32
click at [1022, 101] on icon at bounding box center [1020, 97] width 13 height 13
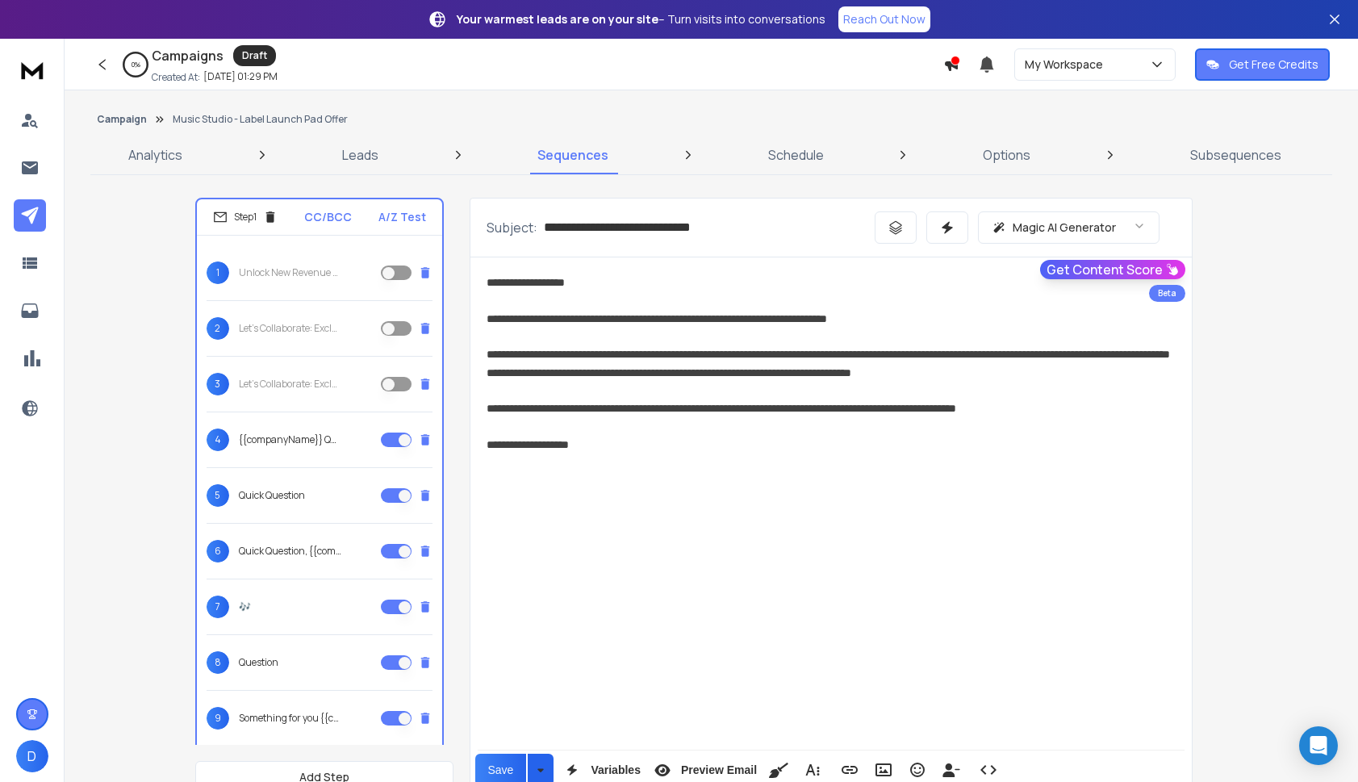
scroll to position [34, 0]
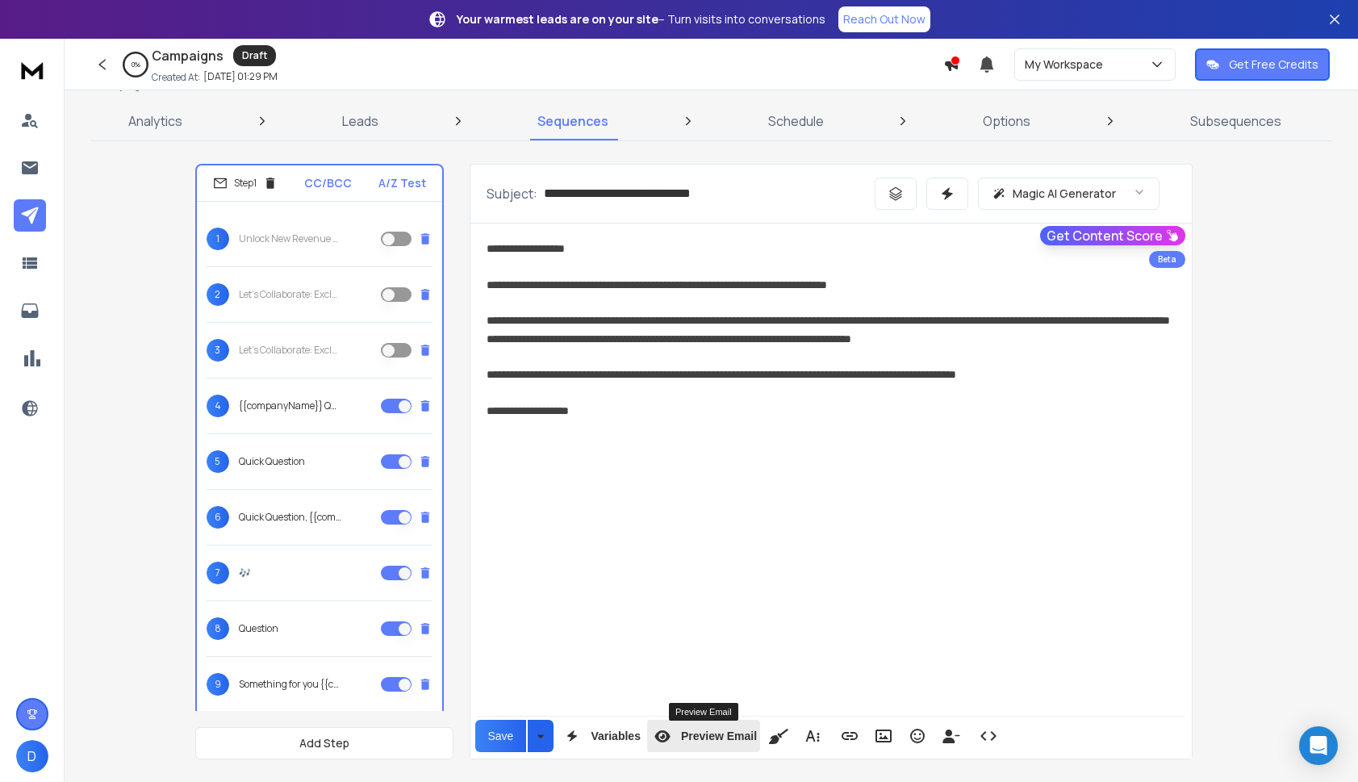
click at [690, 741] on span "Preview Email" at bounding box center [719, 736] width 82 height 14
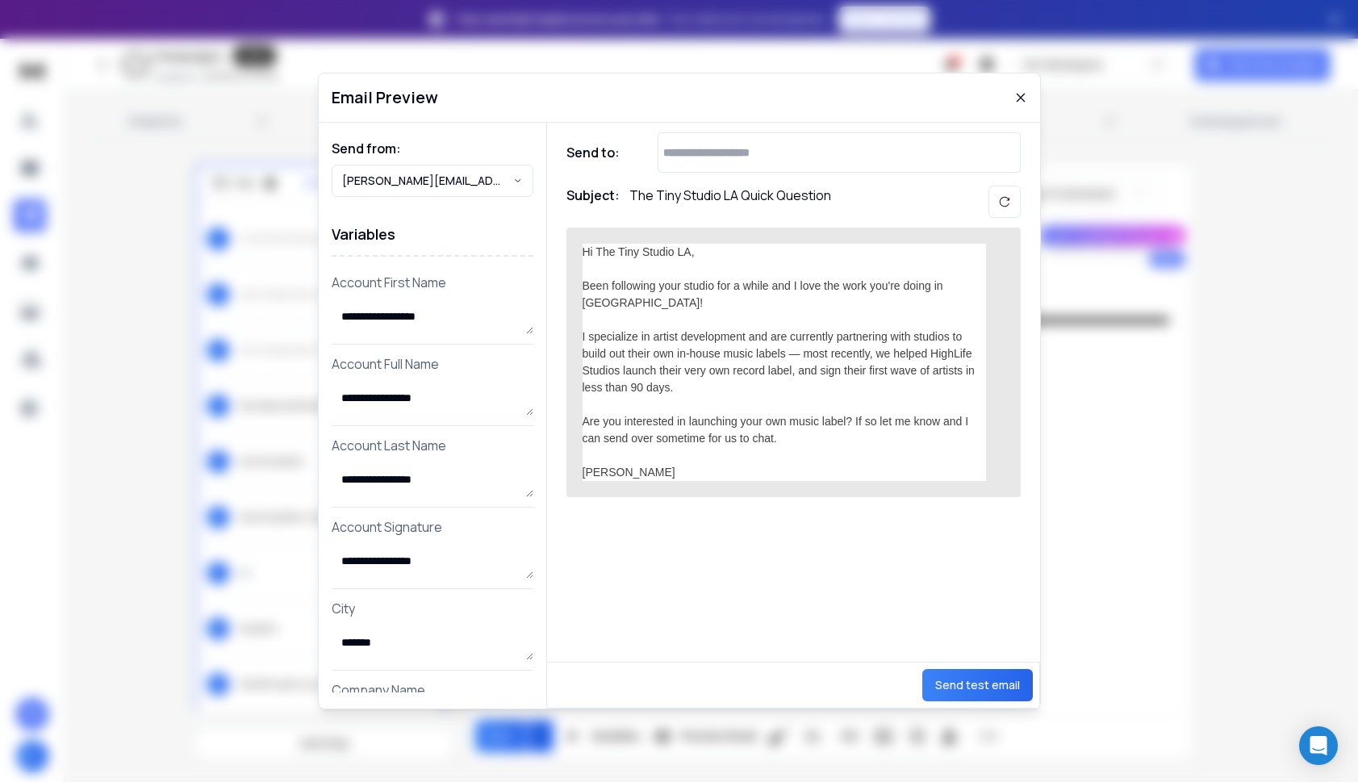
click at [781, 154] on input at bounding box center [839, 152] width 352 height 29
type input "*"
type input "**********"
click at [430, 182] on p "[PERSON_NAME][EMAIL_ADDRESS][DOMAIN_NAME]" at bounding box center [427, 181] width 171 height 16
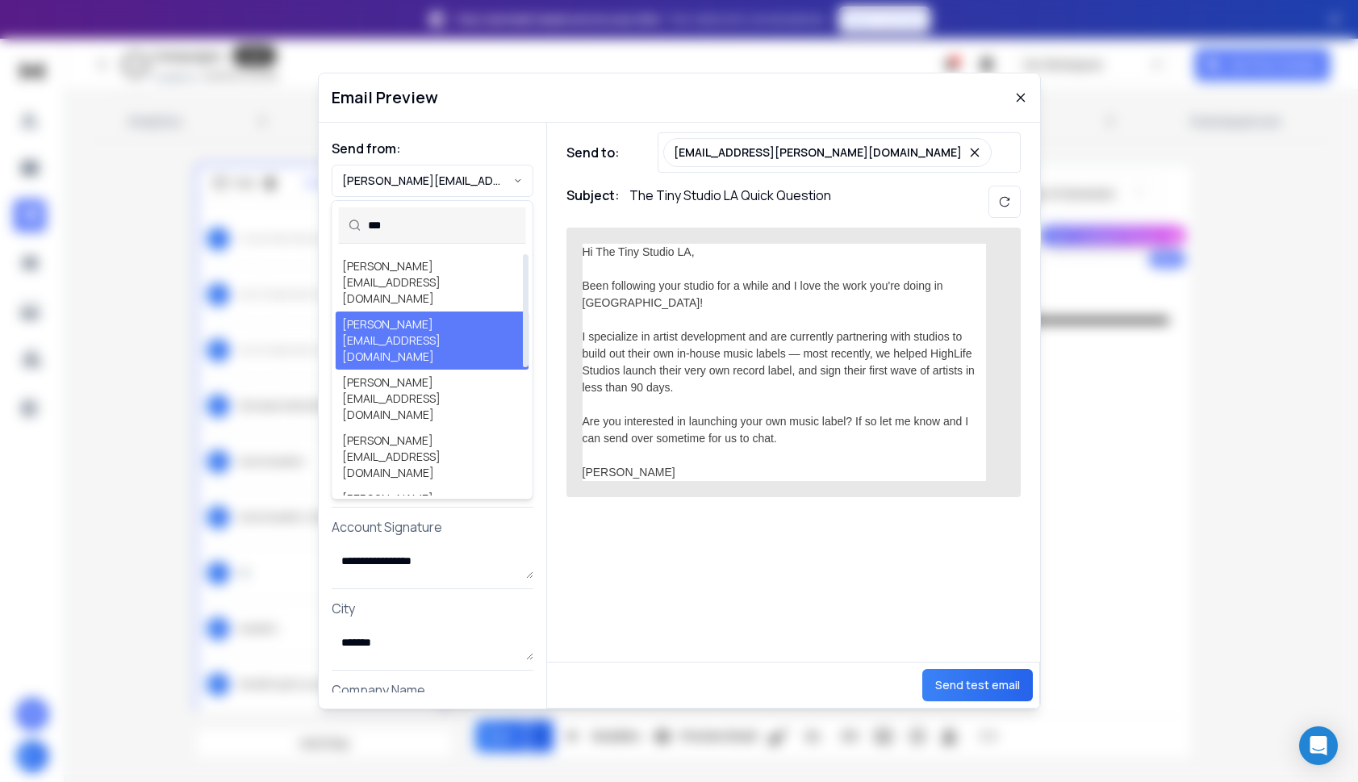
type input "***"
click at [432, 311] on div "[PERSON_NAME][EMAIL_ADDRESS][DOMAIN_NAME]" at bounding box center [433, 340] width 194 height 58
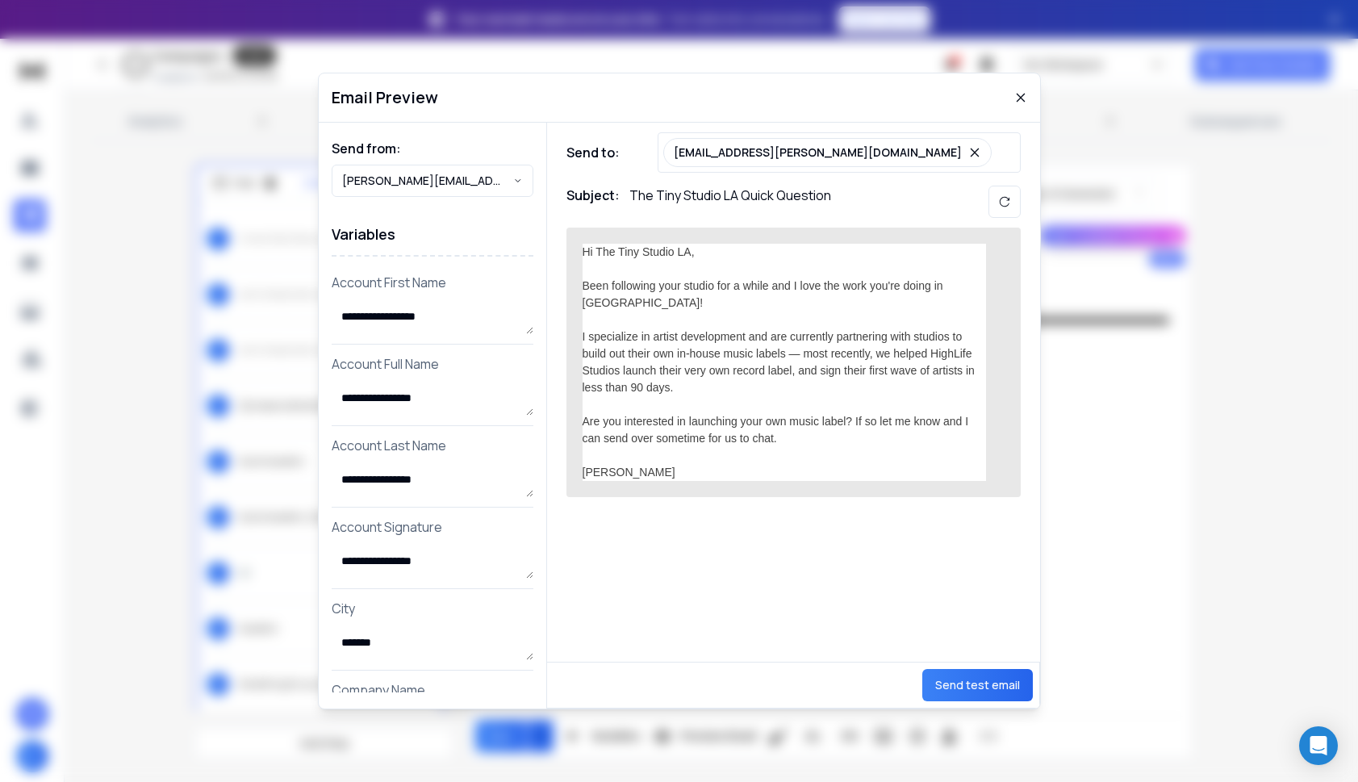
click at [1001, 701] on div "Send test email" at bounding box center [793, 685] width 493 height 47
click at [977, 690] on button "Send test email" at bounding box center [977, 685] width 111 height 32
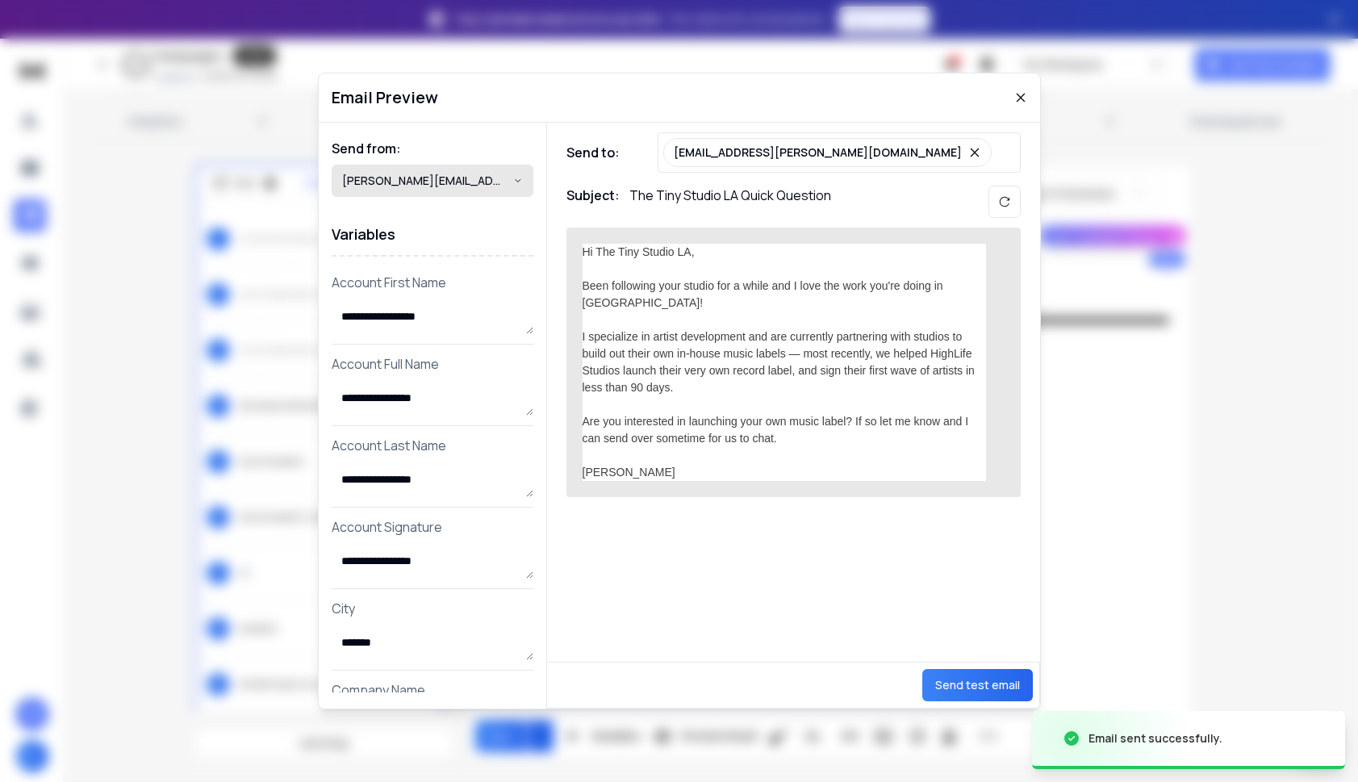
click at [513, 188] on icon "button" at bounding box center [518, 181] width 10 height 16
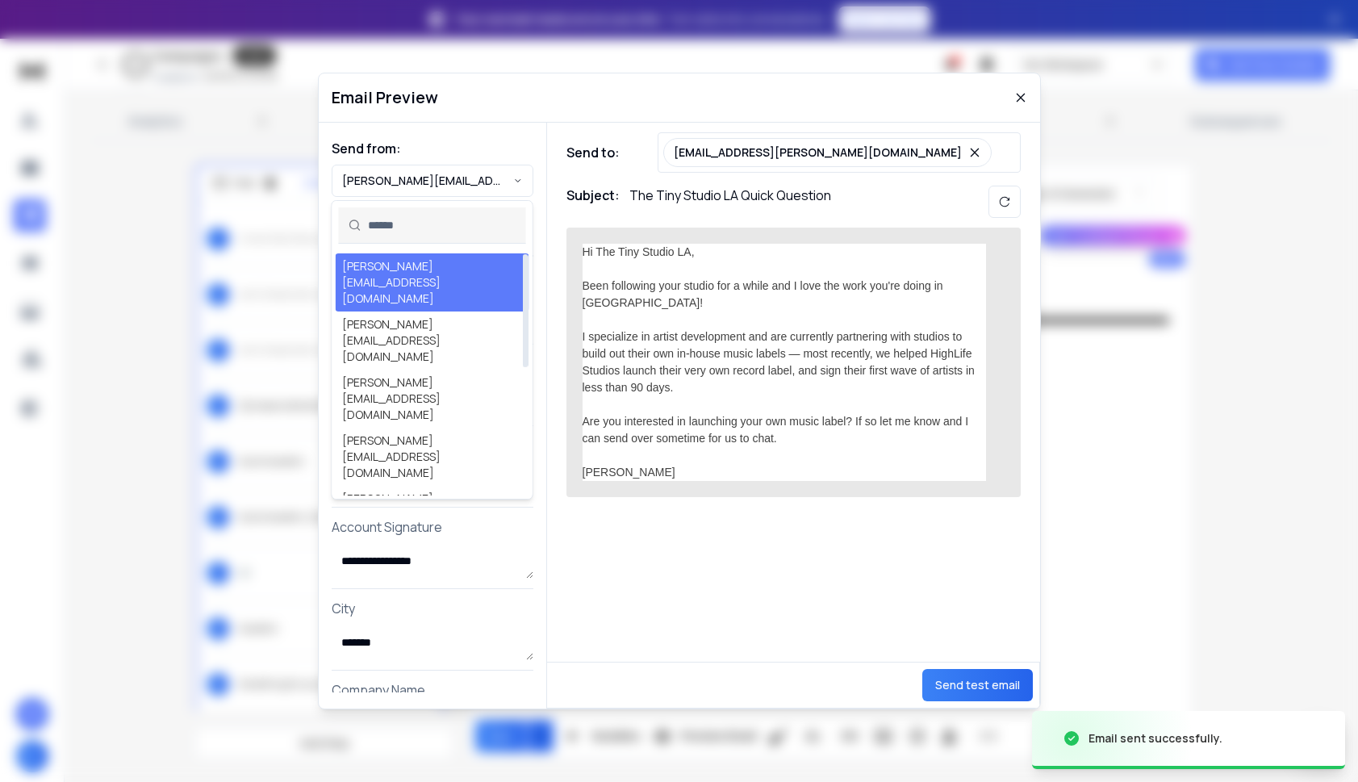
click at [468, 316] on div "[PERSON_NAME][EMAIL_ADDRESS][DOMAIN_NAME]" at bounding box center [432, 340] width 181 height 48
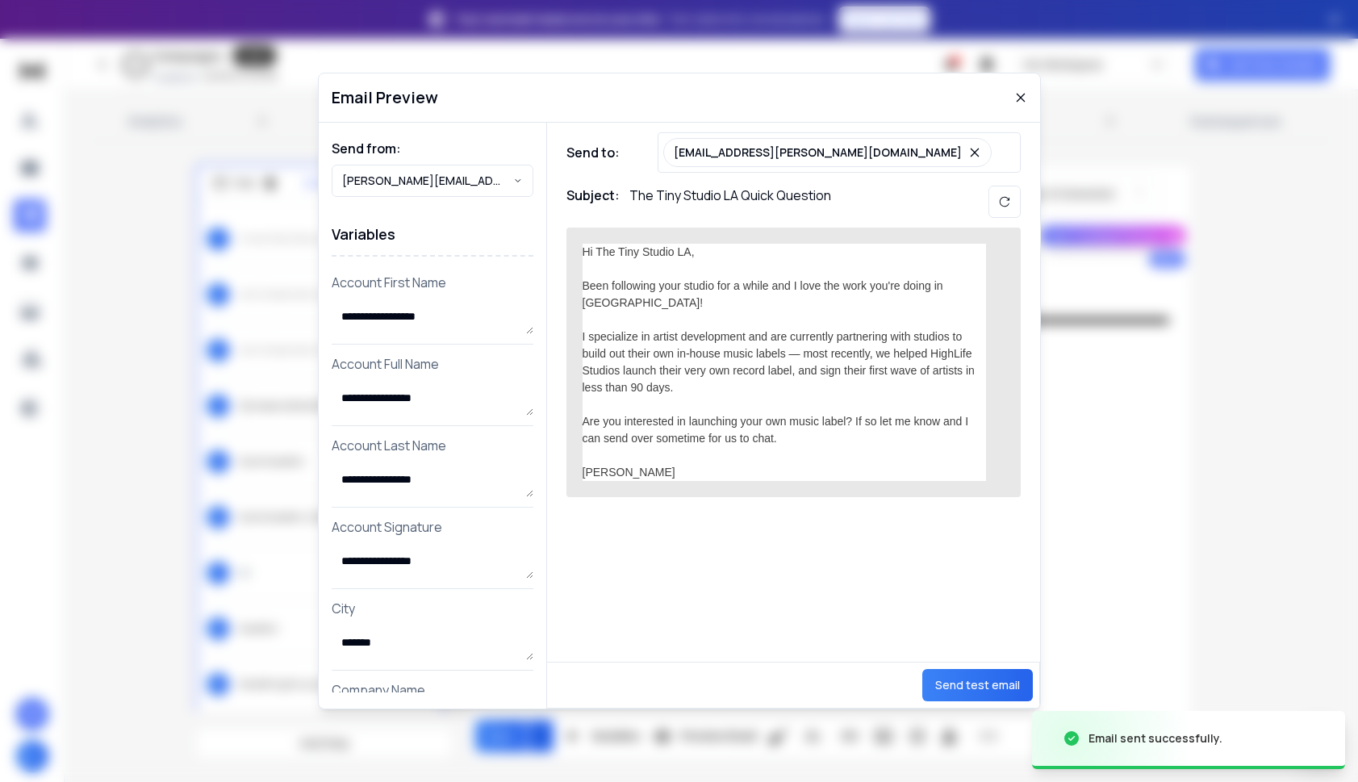
click at [470, 203] on div "**********" at bounding box center [433, 416] width 228 height 554
click at [466, 186] on p "[PERSON_NAME][EMAIL_ADDRESS][DOMAIN_NAME]" at bounding box center [427, 181] width 171 height 16
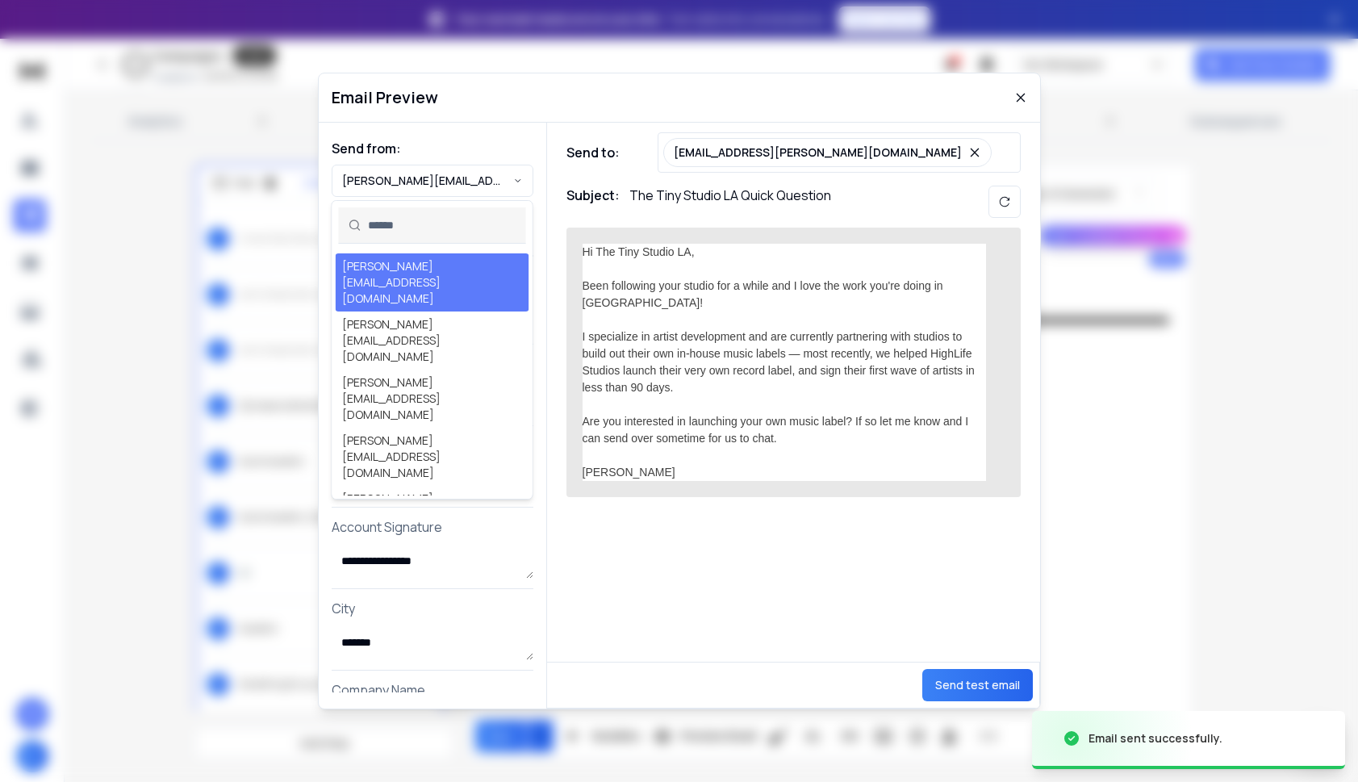
scroll to position [274, 0]
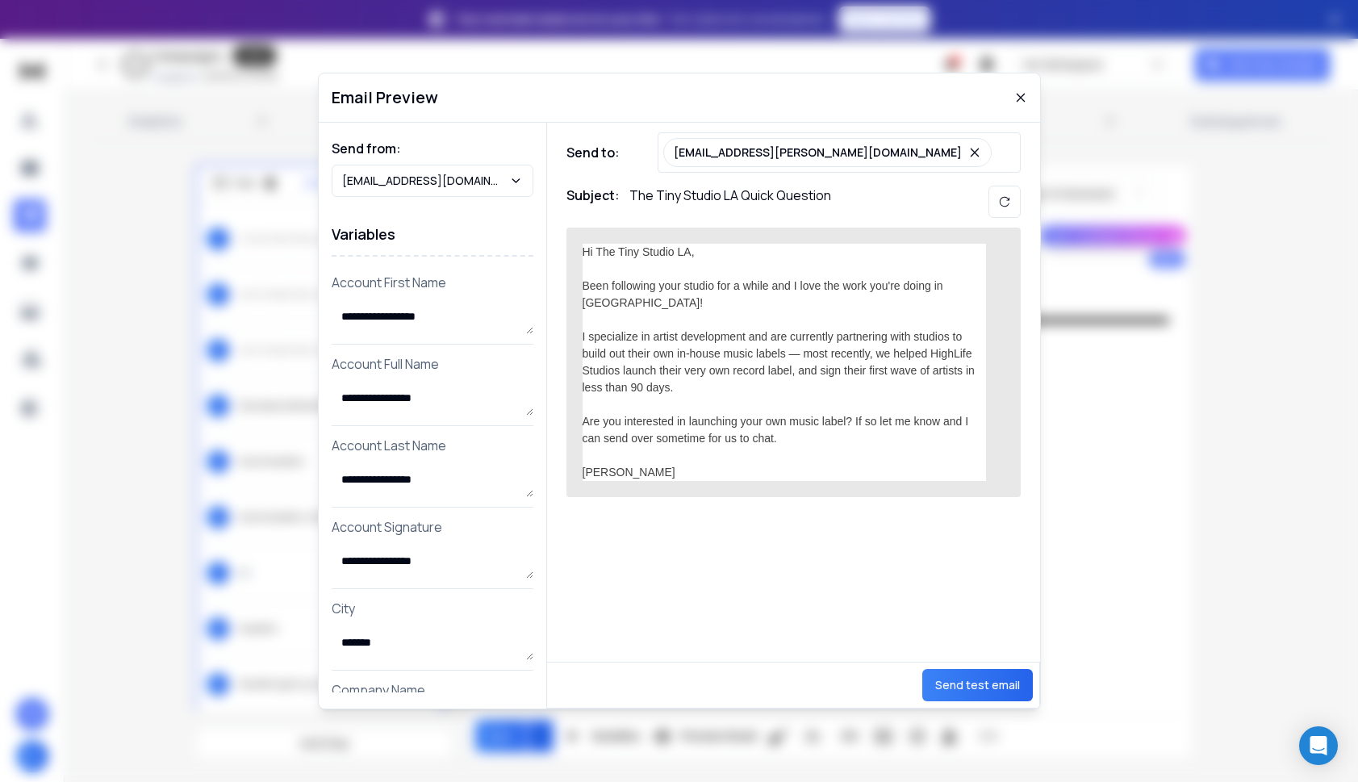
click at [460, 198] on div "**********" at bounding box center [433, 416] width 228 height 554
click at [458, 194] on button "[EMAIL_ADDRESS][DOMAIN_NAME]" at bounding box center [433, 181] width 202 height 32
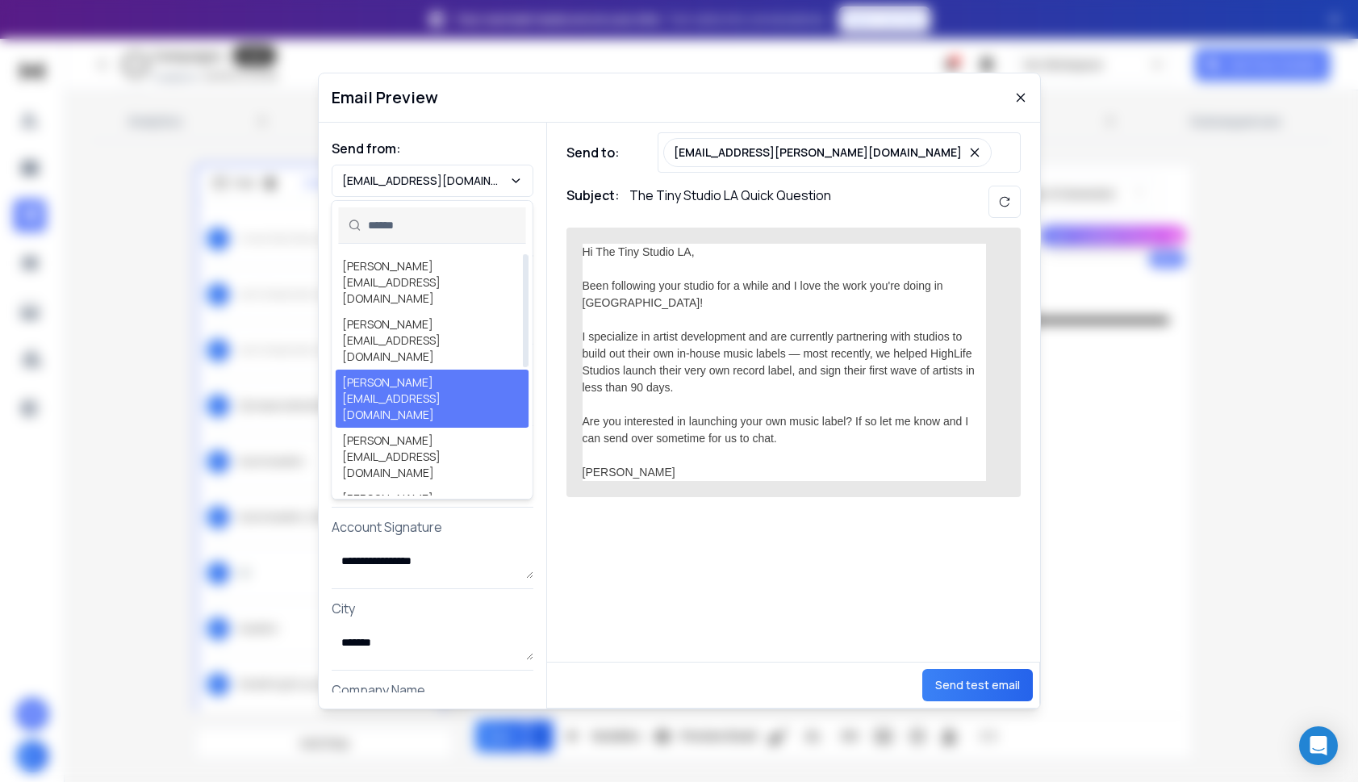
click at [422, 374] on div "[PERSON_NAME][EMAIL_ADDRESS][DOMAIN_NAME]" at bounding box center [432, 398] width 181 height 48
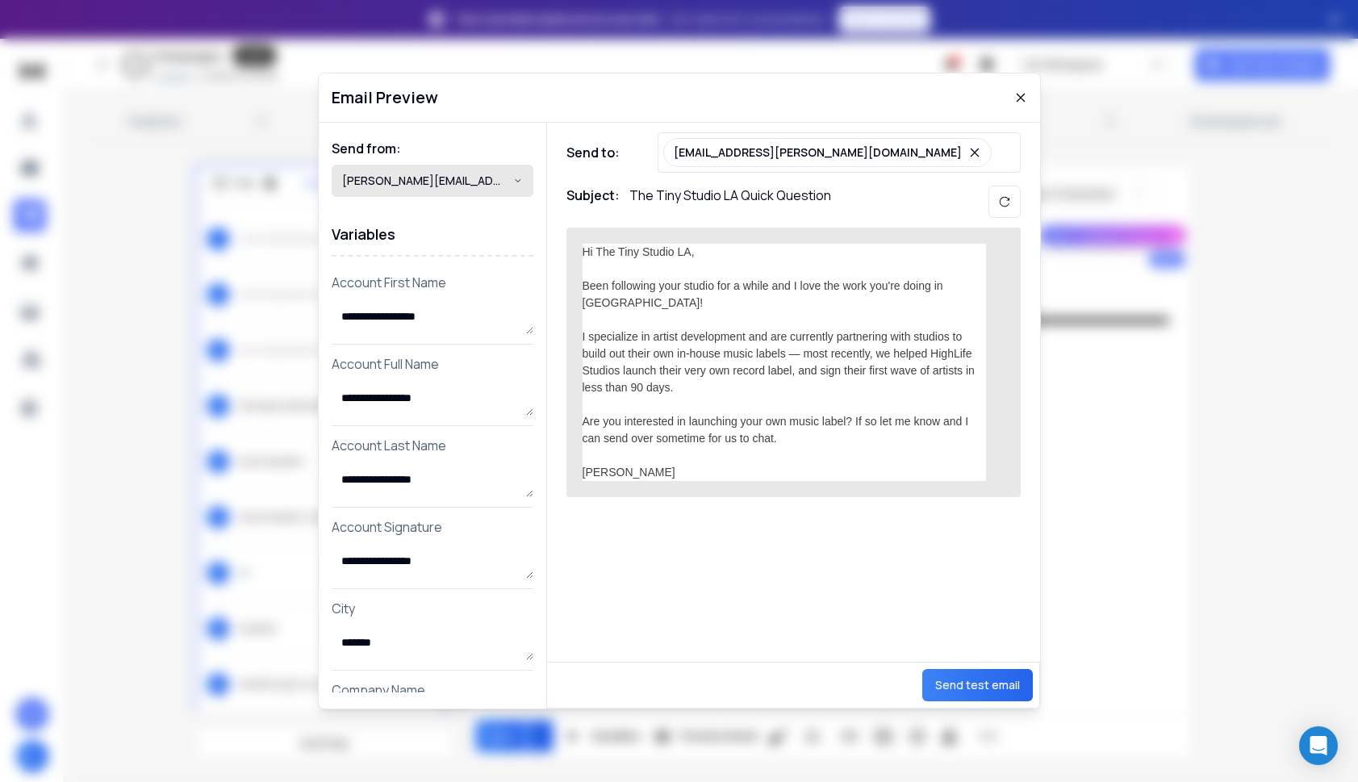
click at [434, 184] on p "[PERSON_NAME][EMAIL_ADDRESS][DOMAIN_NAME]" at bounding box center [427, 181] width 171 height 16
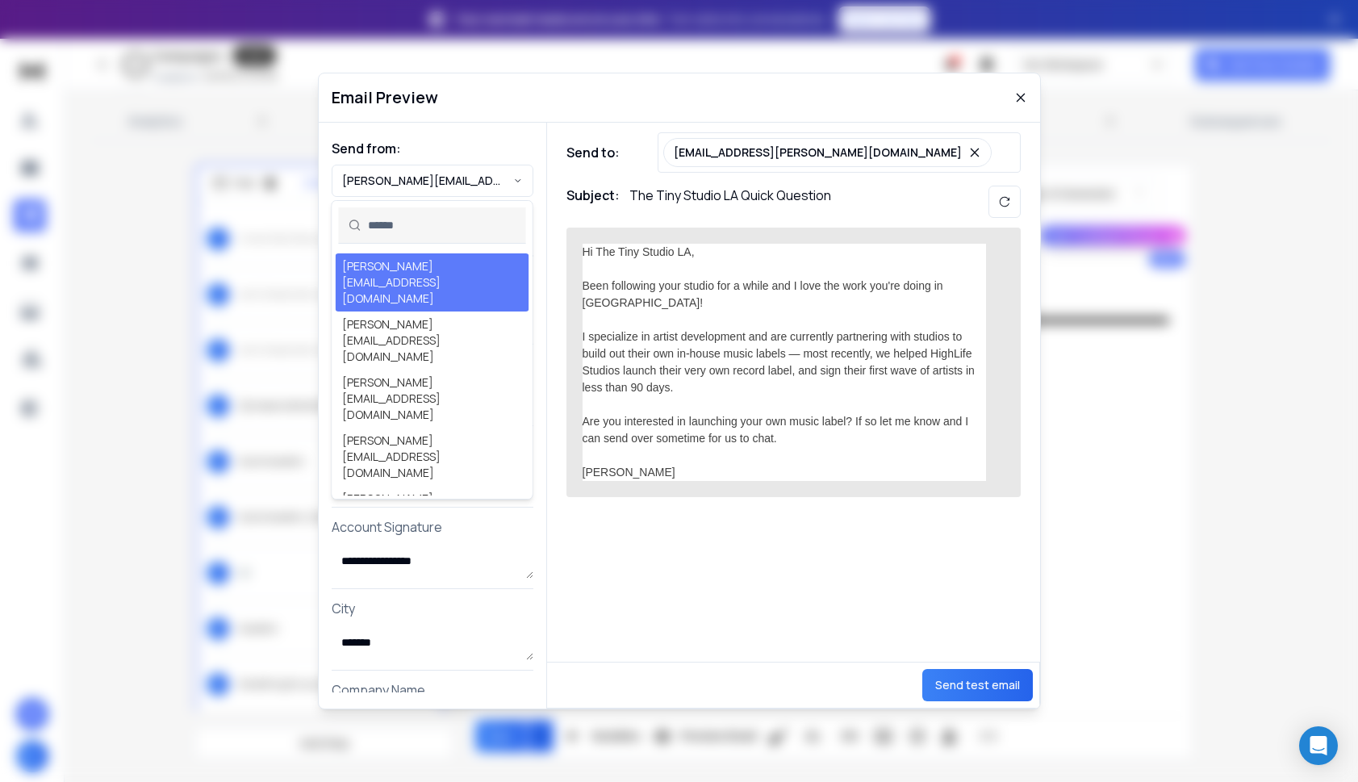
click at [423, 229] on input "text" at bounding box center [442, 225] width 148 height 36
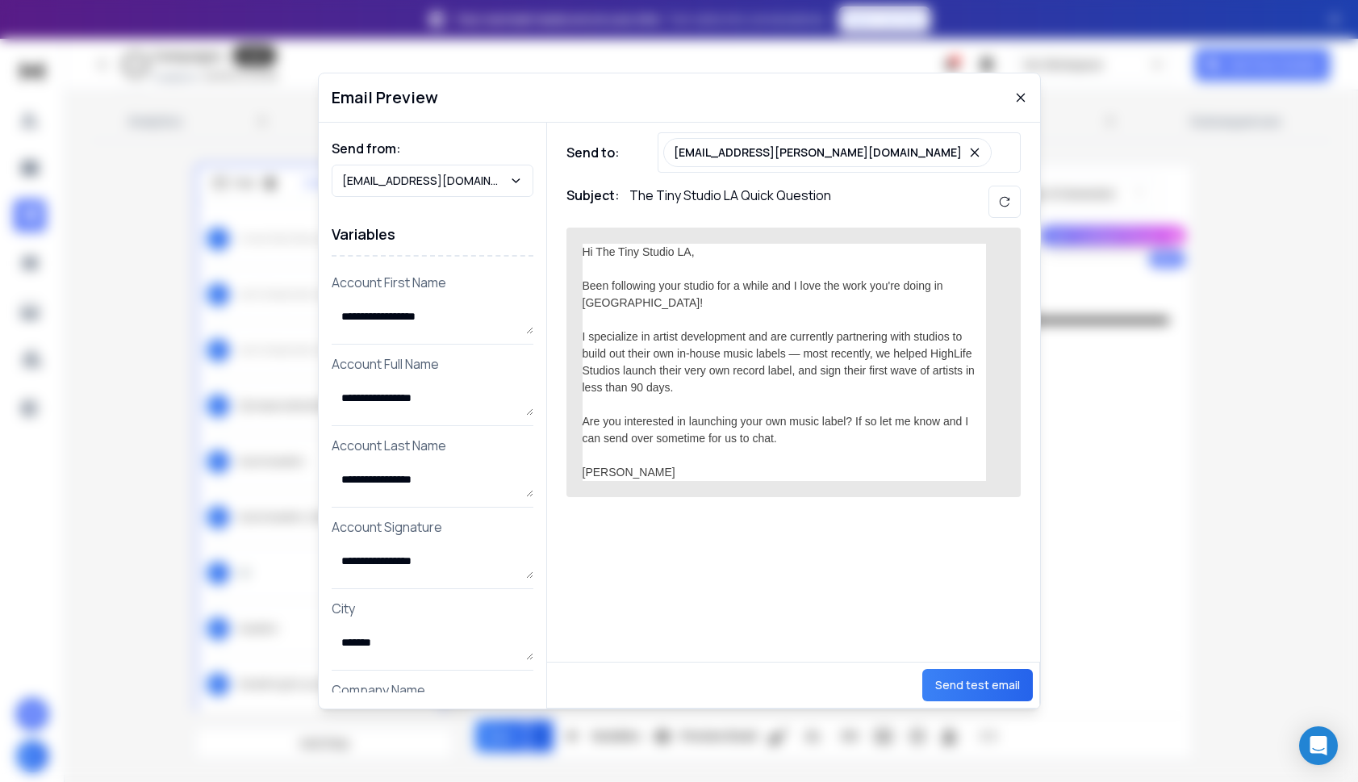
click at [842, 623] on div "Send to: [EMAIL_ADDRESS][PERSON_NAME][DOMAIN_NAME] Subject: The Tiny Studio LA …" at bounding box center [793, 416] width 494 height 586
click at [976, 682] on button "Send test email" at bounding box center [977, 685] width 111 height 32
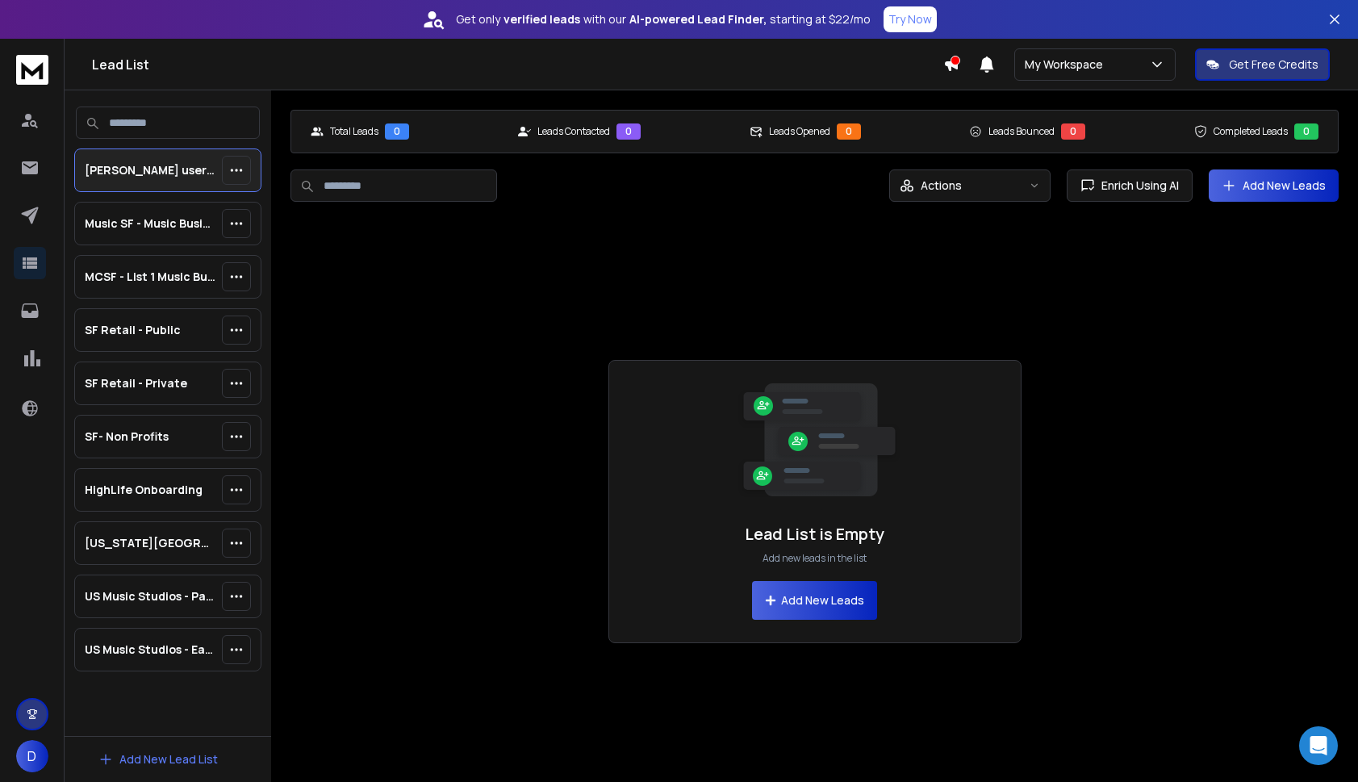
click at [151, 607] on div "US Music Studios - Pacific Standard Time" at bounding box center [167, 597] width 187 height 44
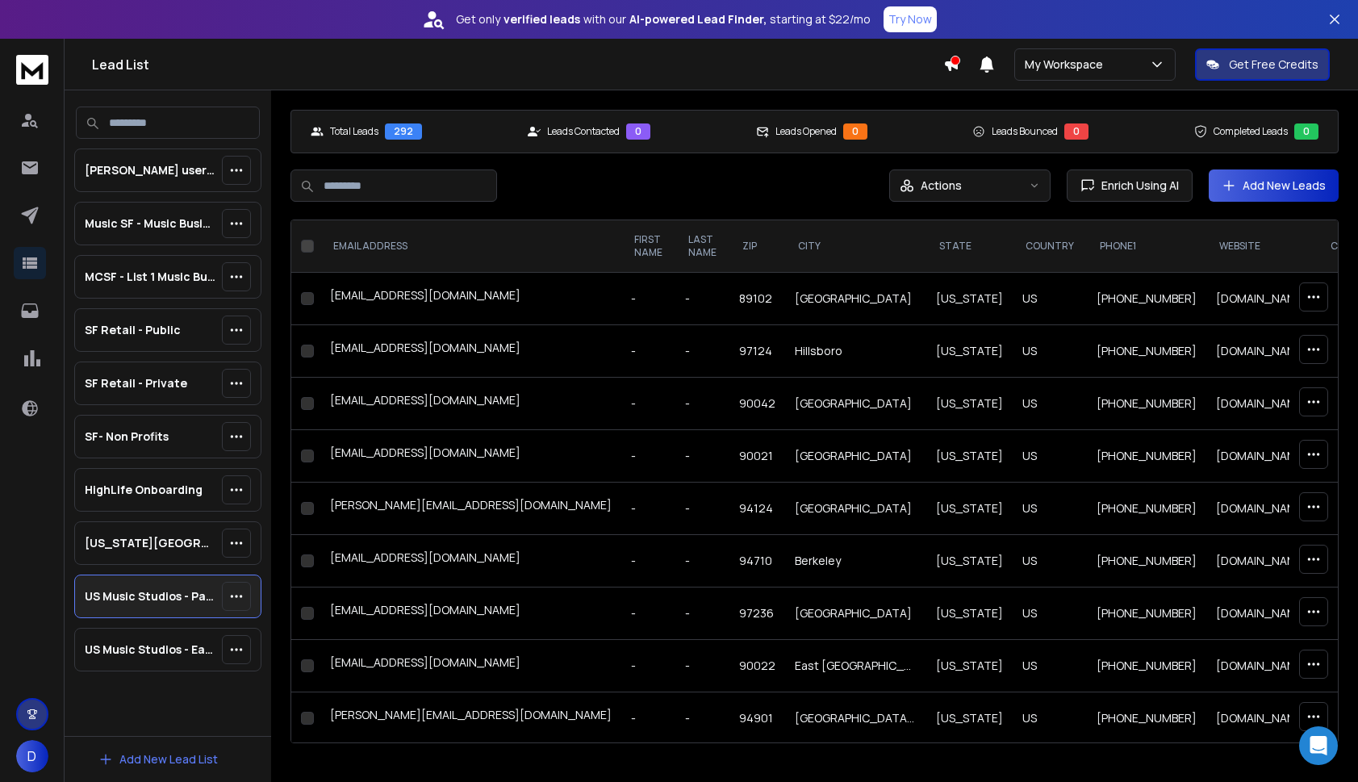
click at [153, 646] on p "US Music Studios - Eastern Standard Time" at bounding box center [150, 649] width 131 height 16
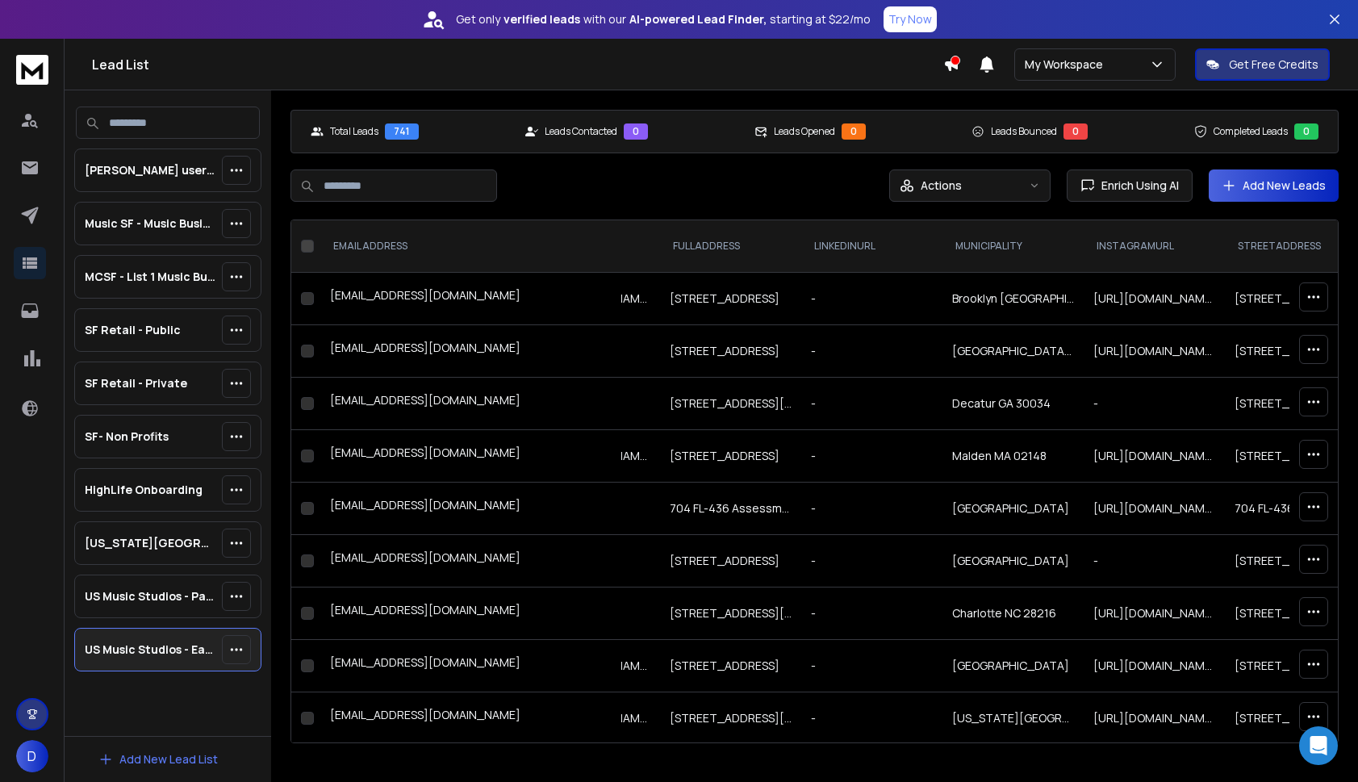
scroll to position [0, 1229]
